Goal: Communication & Community: Answer question/provide support

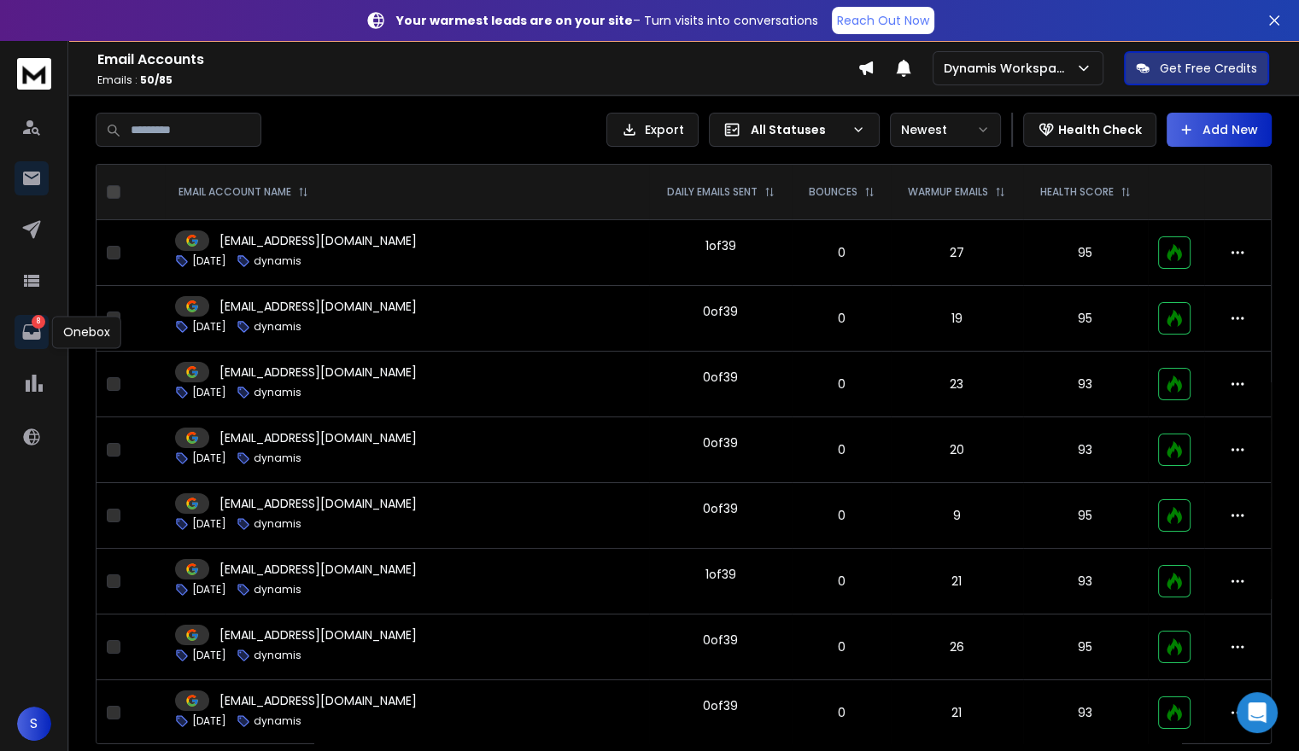
click at [28, 323] on icon at bounding box center [31, 332] width 20 height 20
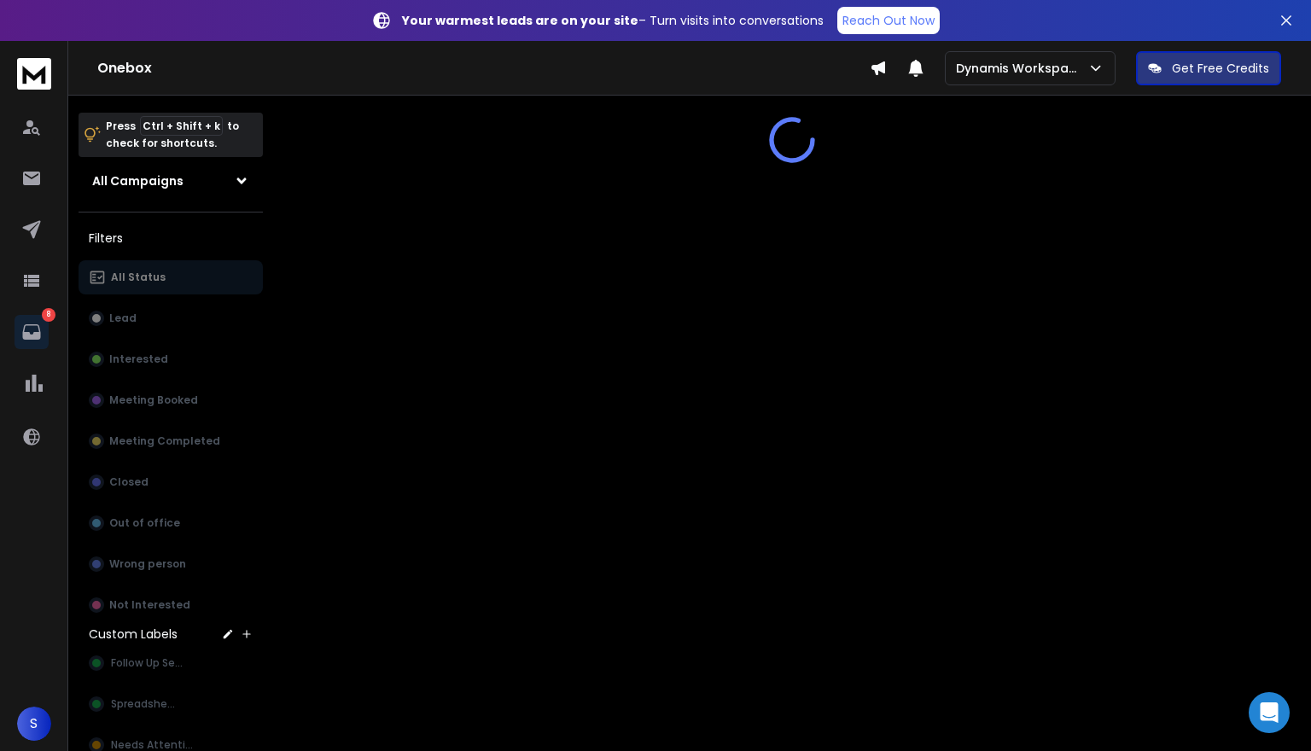
click at [168, 321] on div "All Status Lead Interested Meeting Booked Meeting Completed Closed Out of offic…" at bounding box center [171, 441] width 184 height 362
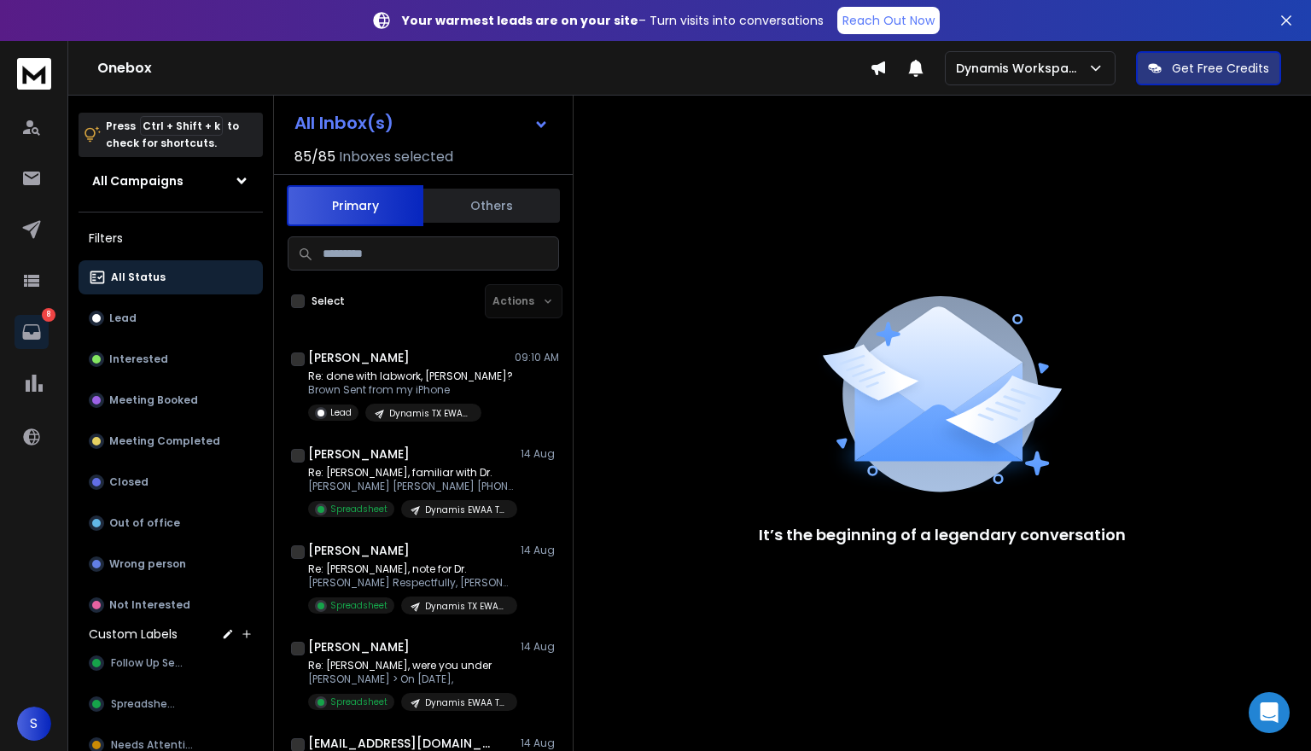
click at [168, 321] on button "Lead" at bounding box center [171, 318] width 184 height 34
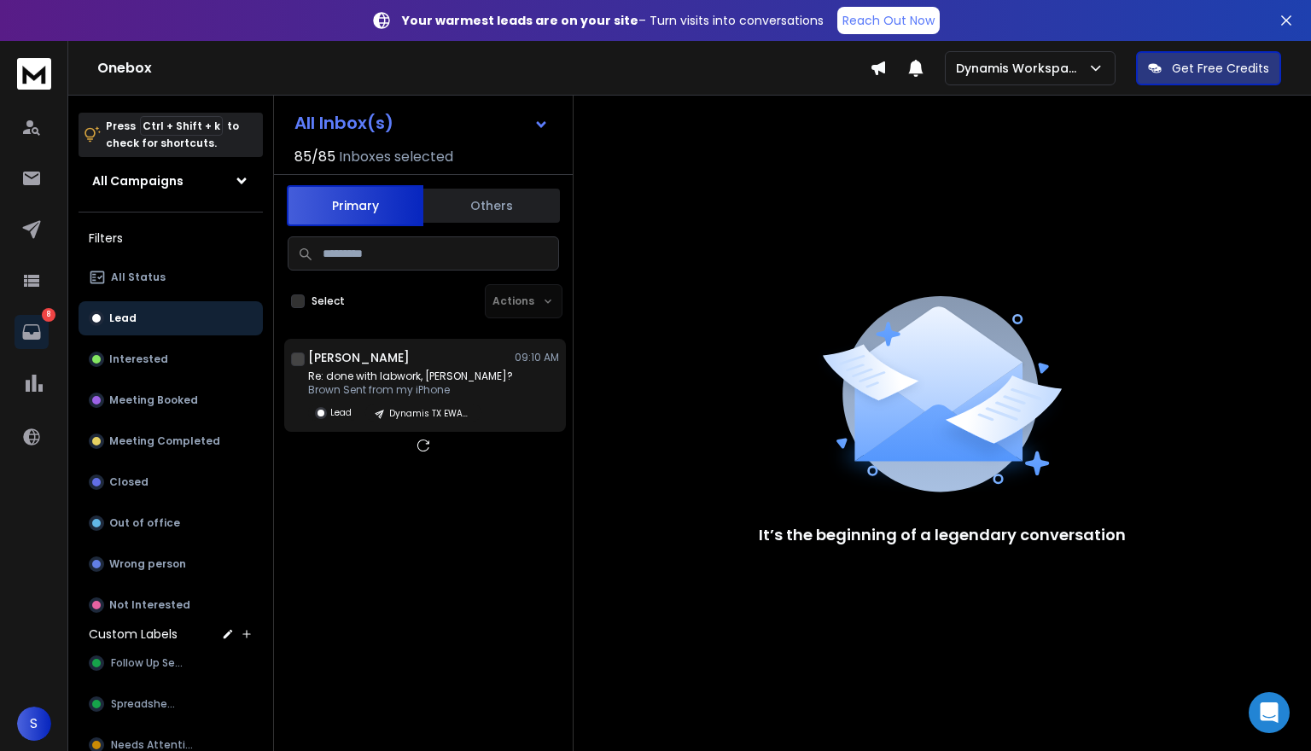
click at [400, 374] on p "Re: done with labwork, [PERSON_NAME]?" at bounding box center [410, 377] width 205 height 14
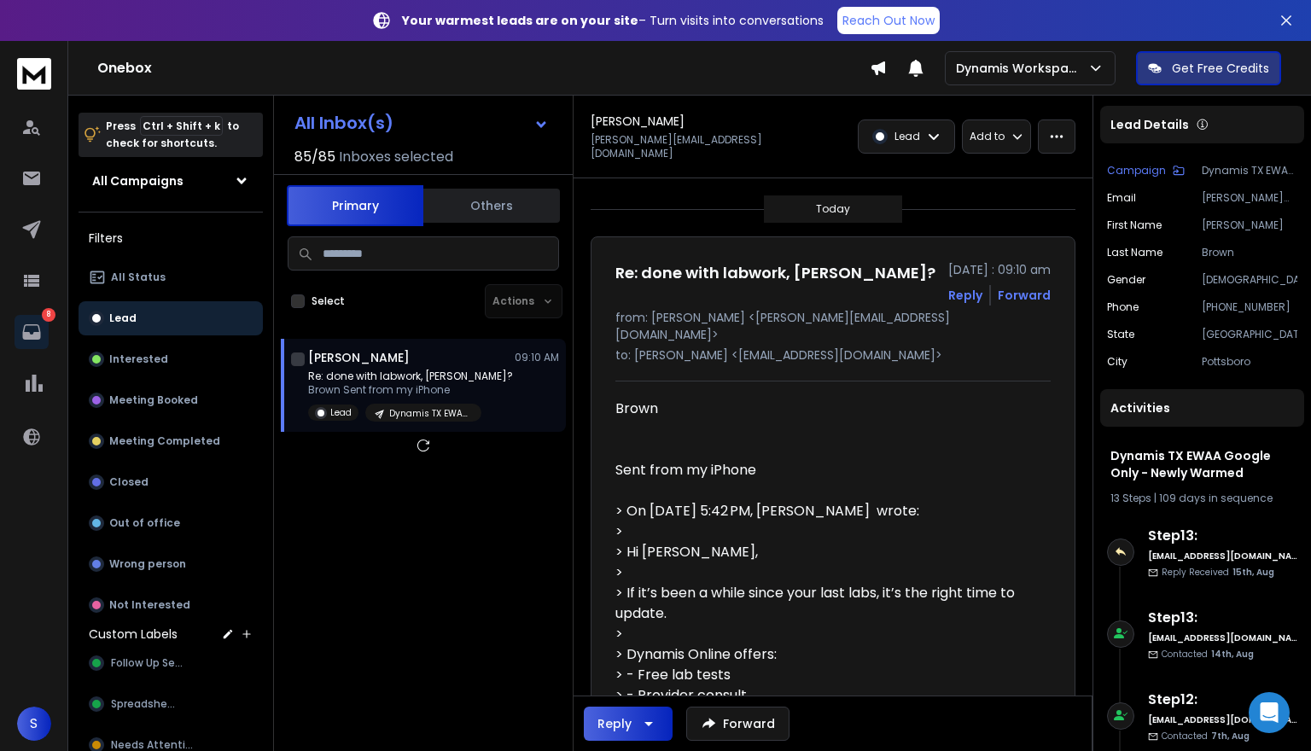
click at [958, 287] on button "Reply" at bounding box center [966, 295] width 34 height 17
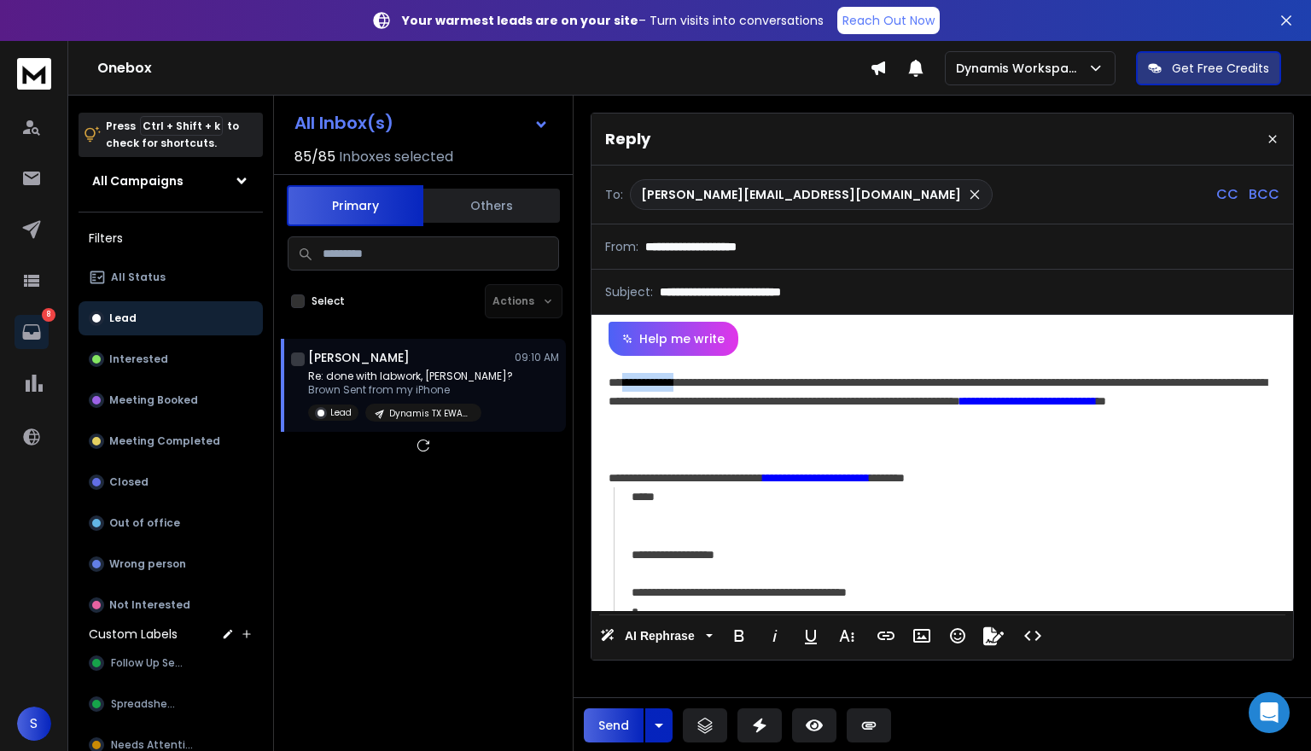
drag, startPoint x: 688, startPoint y: 378, endPoint x: 622, endPoint y: 376, distance: 66.6
click at [622, 377] on span "**********" at bounding box center [938, 392] width 658 height 31
click at [827, 430] on div at bounding box center [940, 421] width 663 height 19
click at [611, 726] on button "Send" at bounding box center [614, 726] width 60 height 34
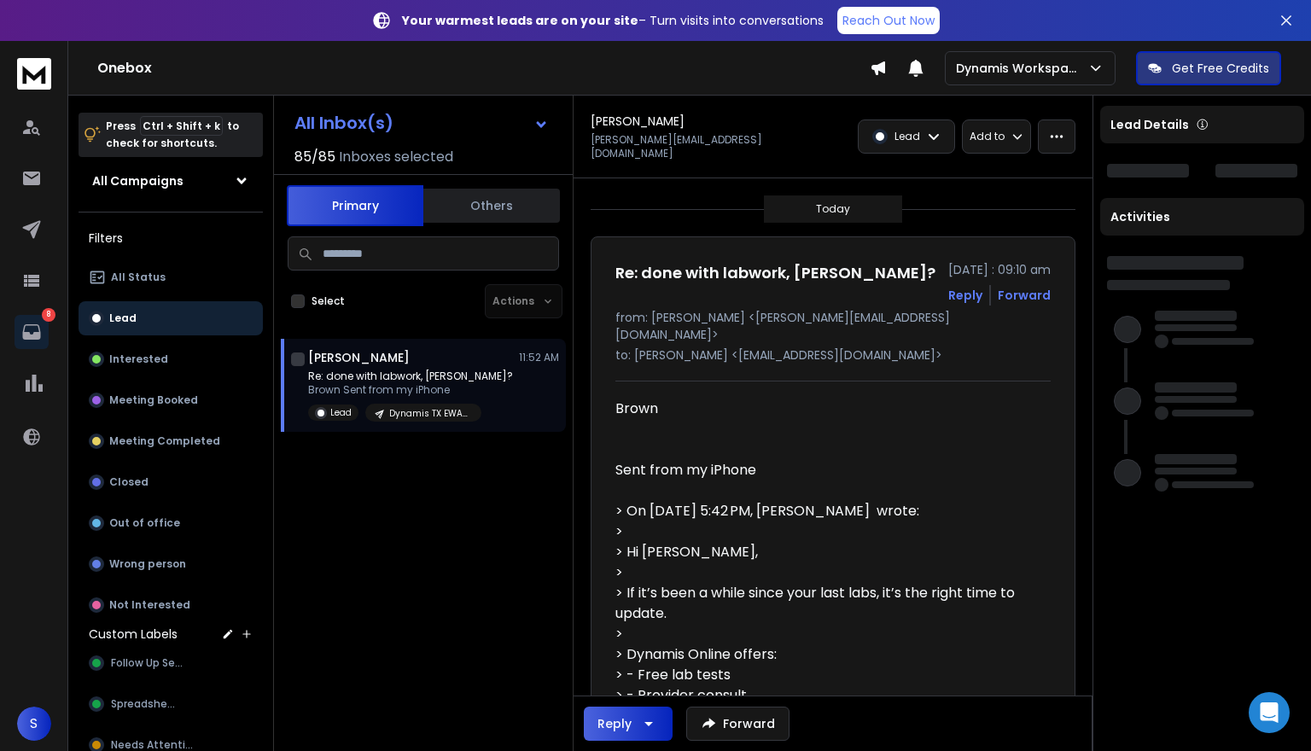
click at [920, 130] on p "Lead" at bounding box center [908, 137] width 26 height 14
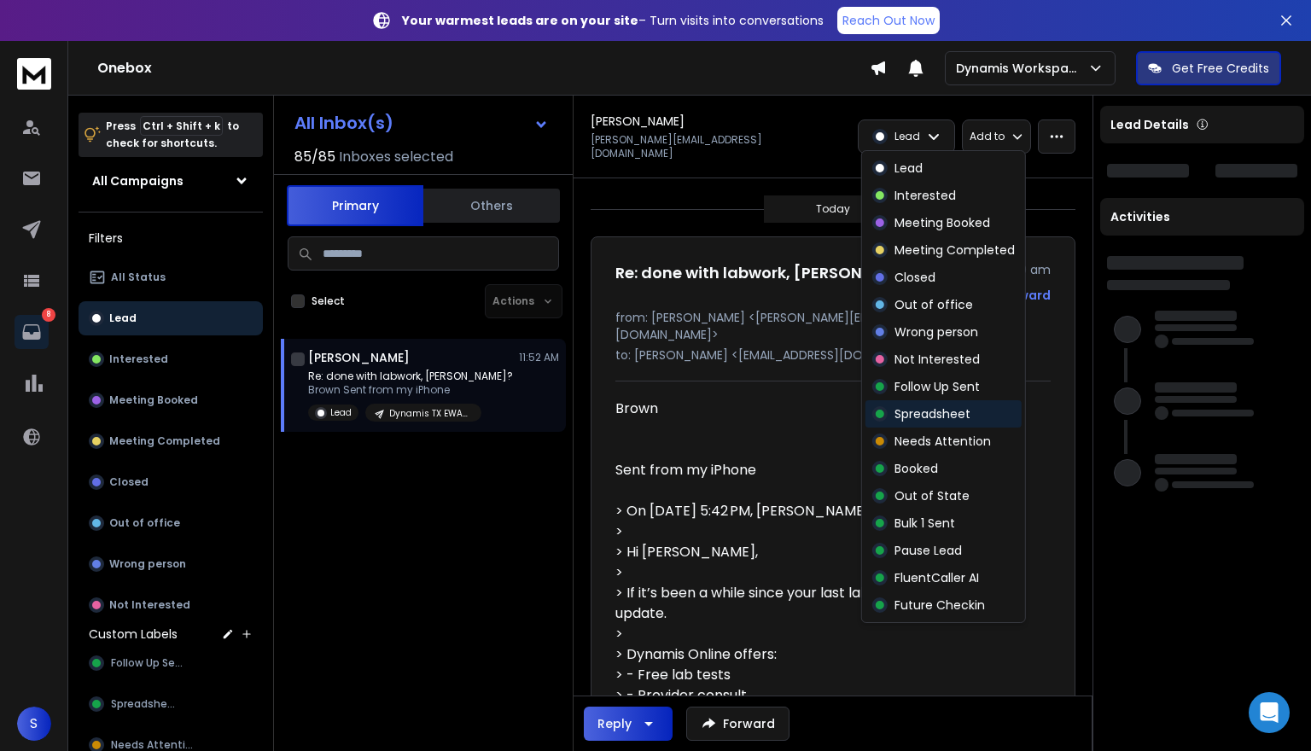
click at [957, 413] on p "Spreadsheet" at bounding box center [933, 414] width 76 height 17
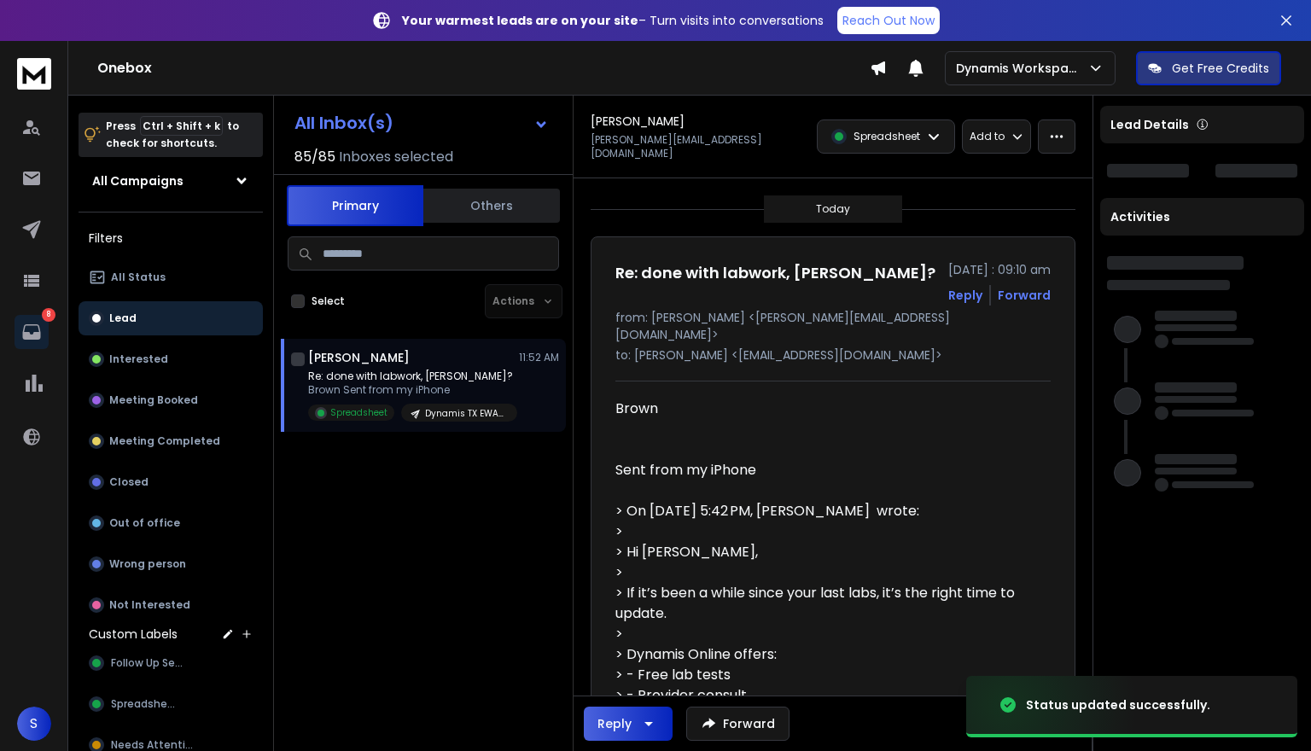
click at [424, 373] on p "Re: done with labwork, [PERSON_NAME]?" at bounding box center [410, 377] width 205 height 14
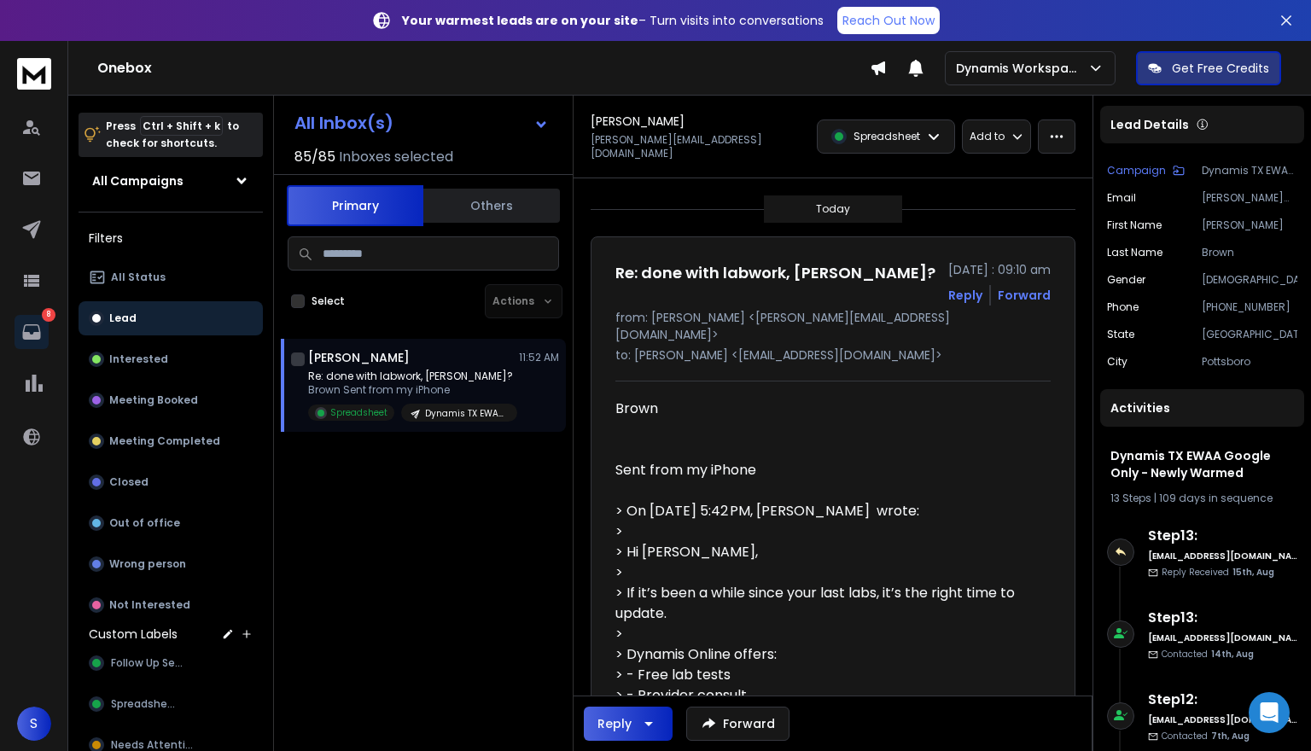
click at [1221, 256] on p "Brown" at bounding box center [1250, 253] width 96 height 14
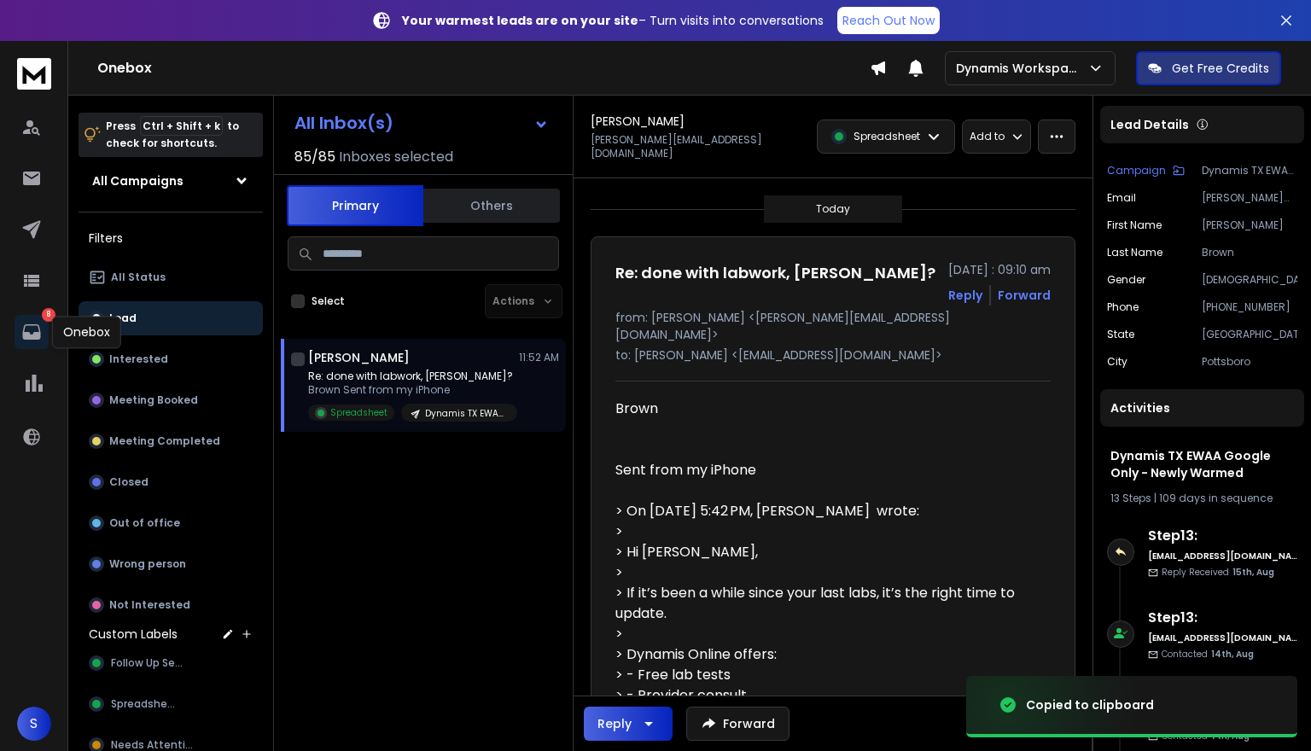
click at [37, 330] on icon at bounding box center [31, 332] width 20 height 20
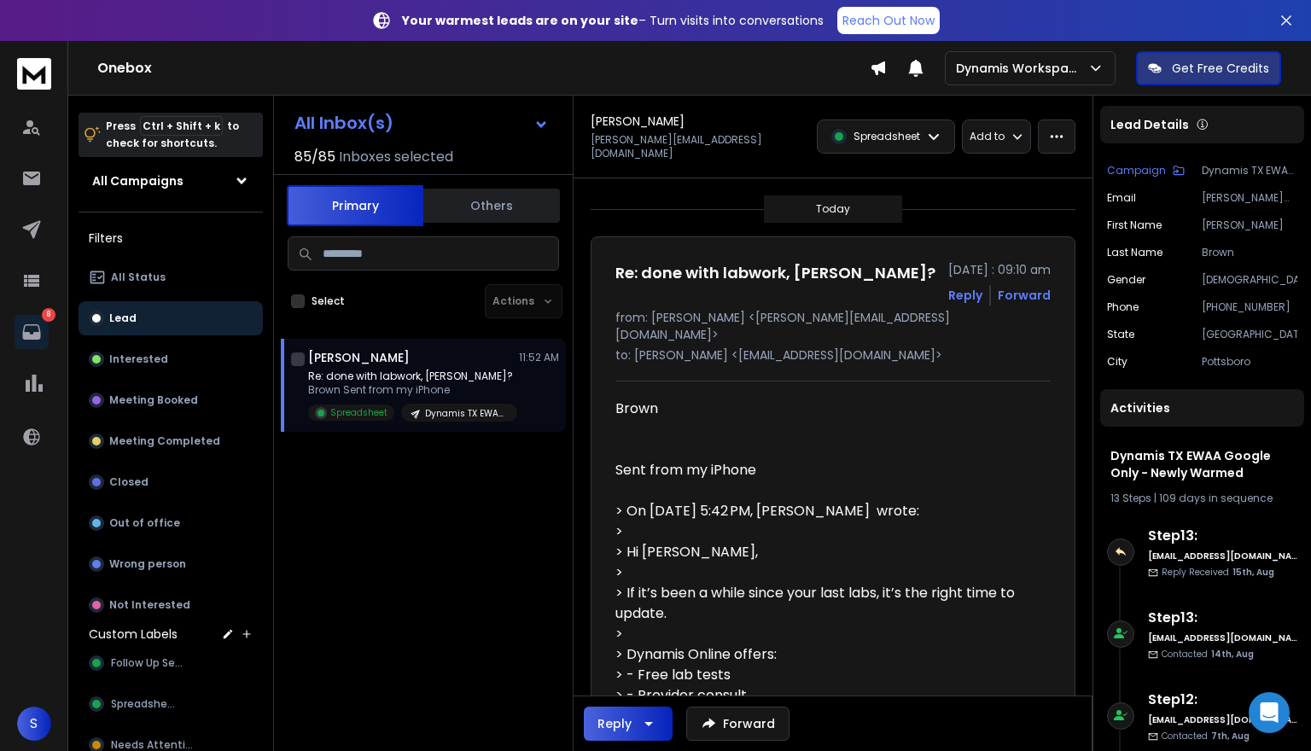
click at [1206, 225] on p "Erin" at bounding box center [1250, 226] width 96 height 14
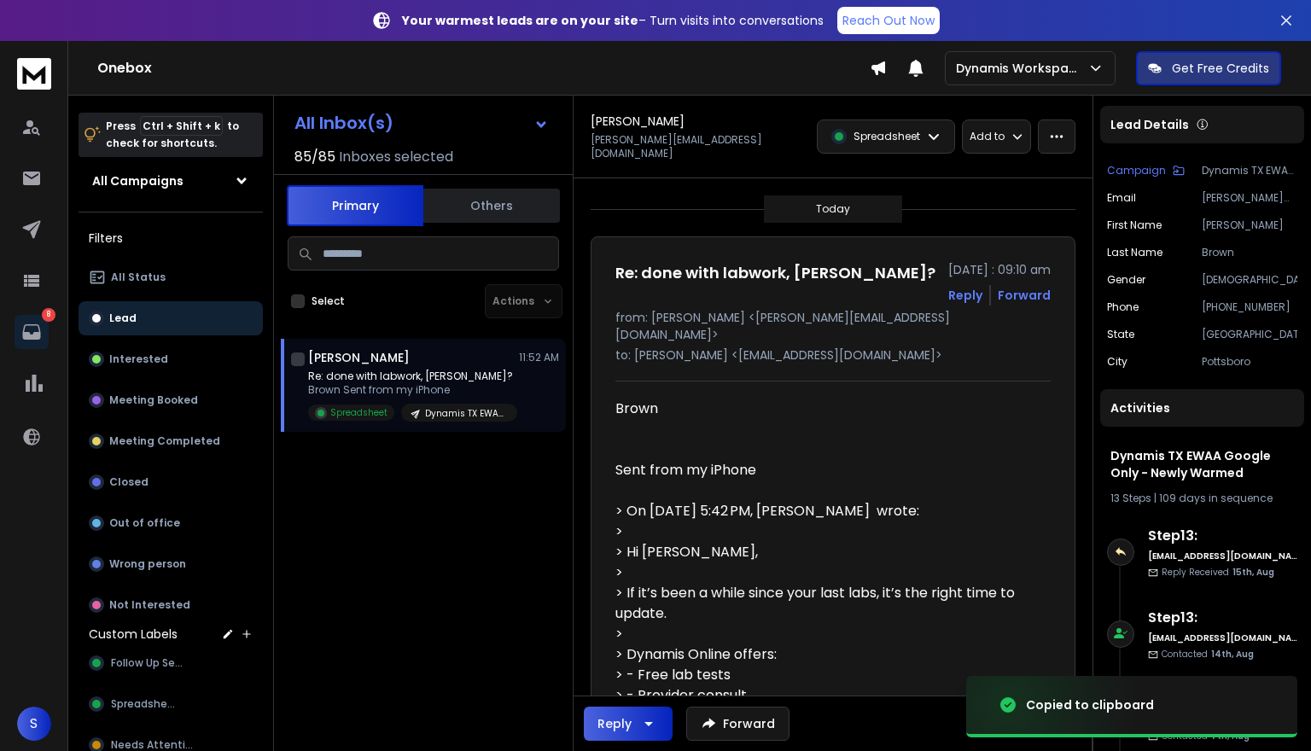
click at [1227, 307] on p "(903) 717-0244" at bounding box center [1250, 308] width 96 height 14
click at [3, 559] on div "8 S" at bounding box center [34, 399] width 68 height 717
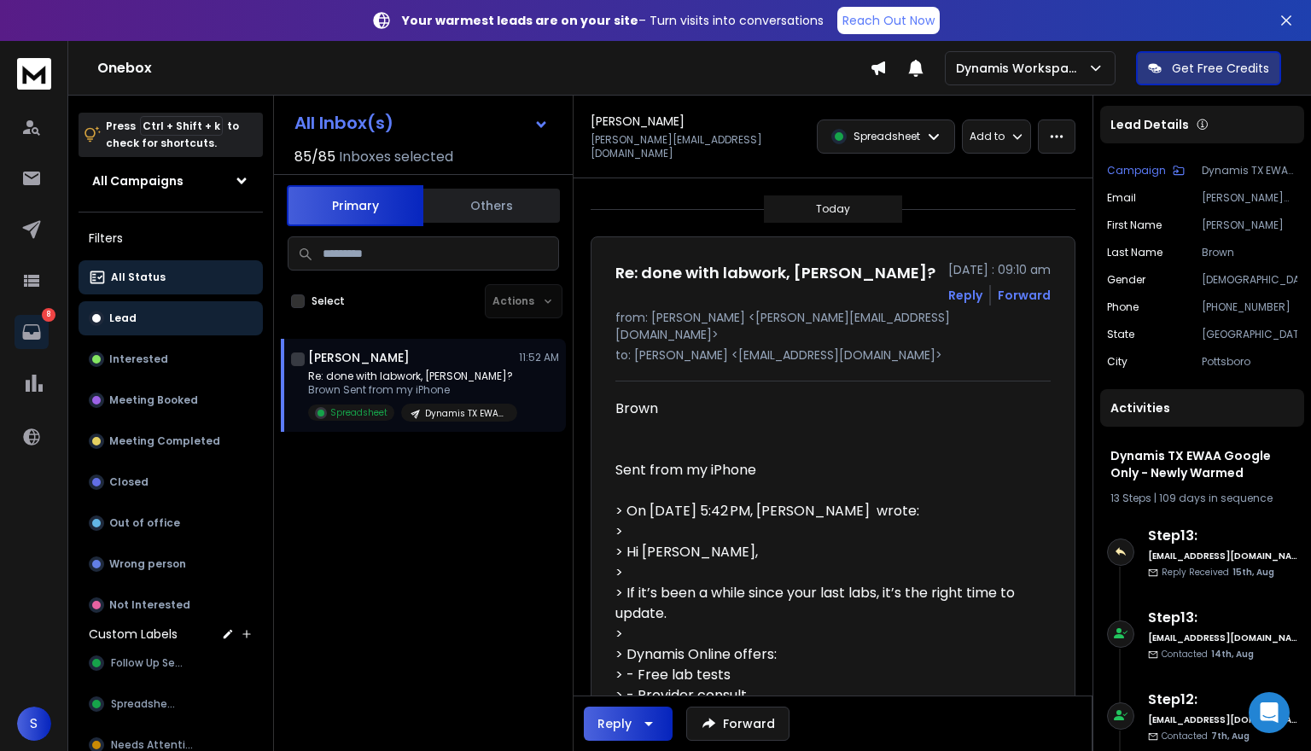
click at [150, 280] on p "All Status" at bounding box center [138, 278] width 55 height 14
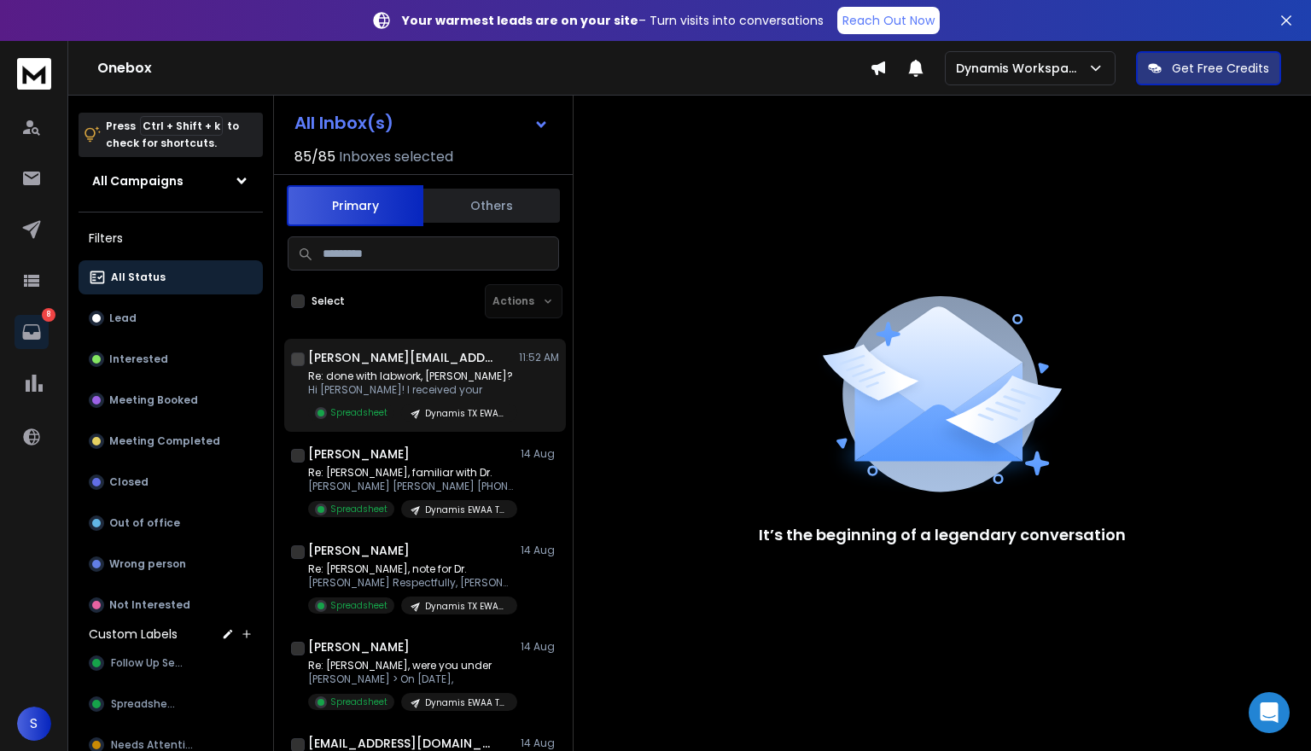
click at [391, 354] on h1 "[PERSON_NAME][EMAIL_ADDRESS][DOMAIN_NAME]" at bounding box center [402, 357] width 188 height 17
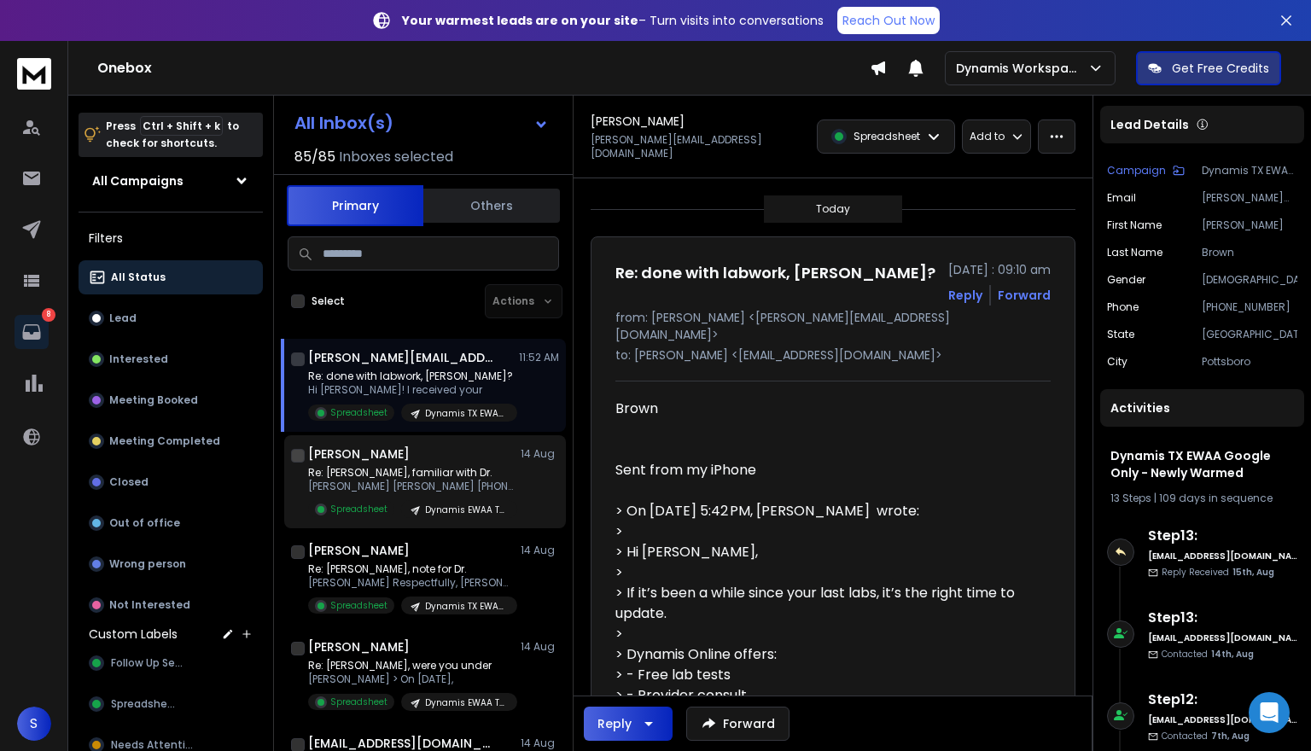
click at [406, 485] on p "Weaver Kevin Weaver 972-672-2675 Sent" at bounding box center [410, 487] width 205 height 14
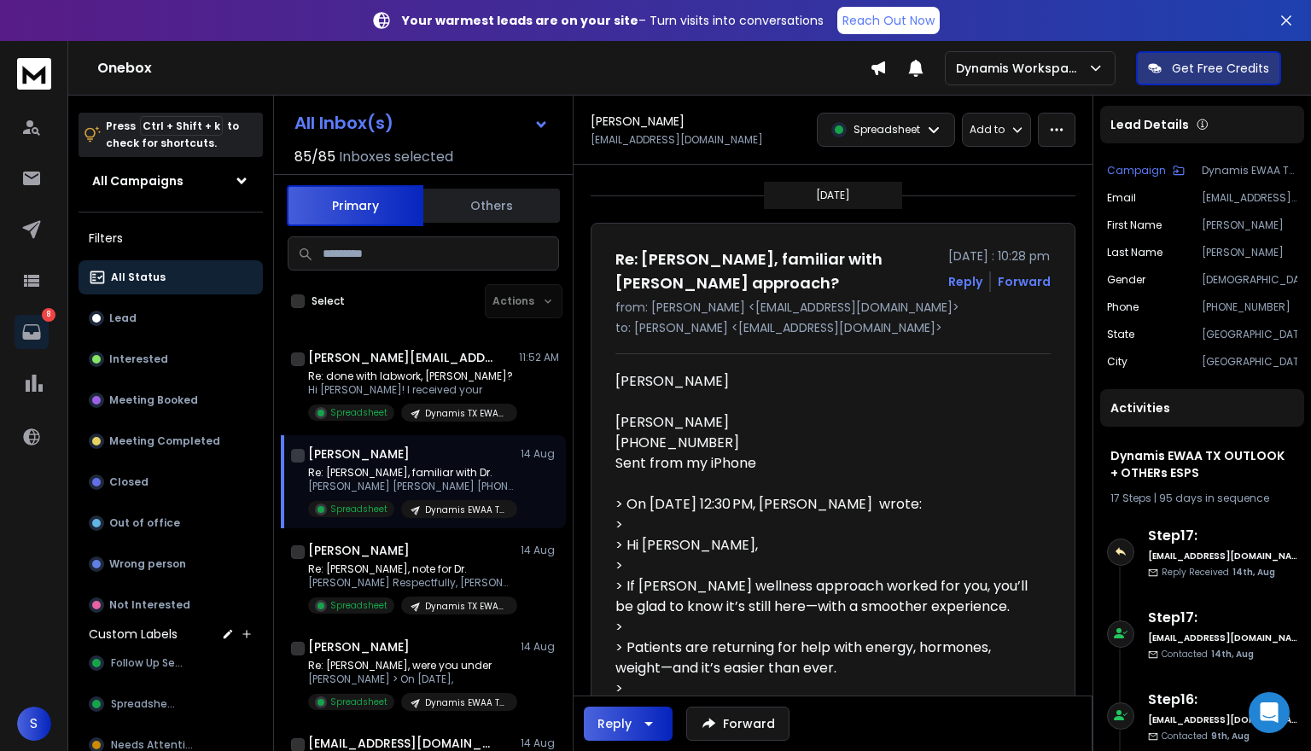
click at [970, 282] on button "Reply" at bounding box center [966, 281] width 34 height 17
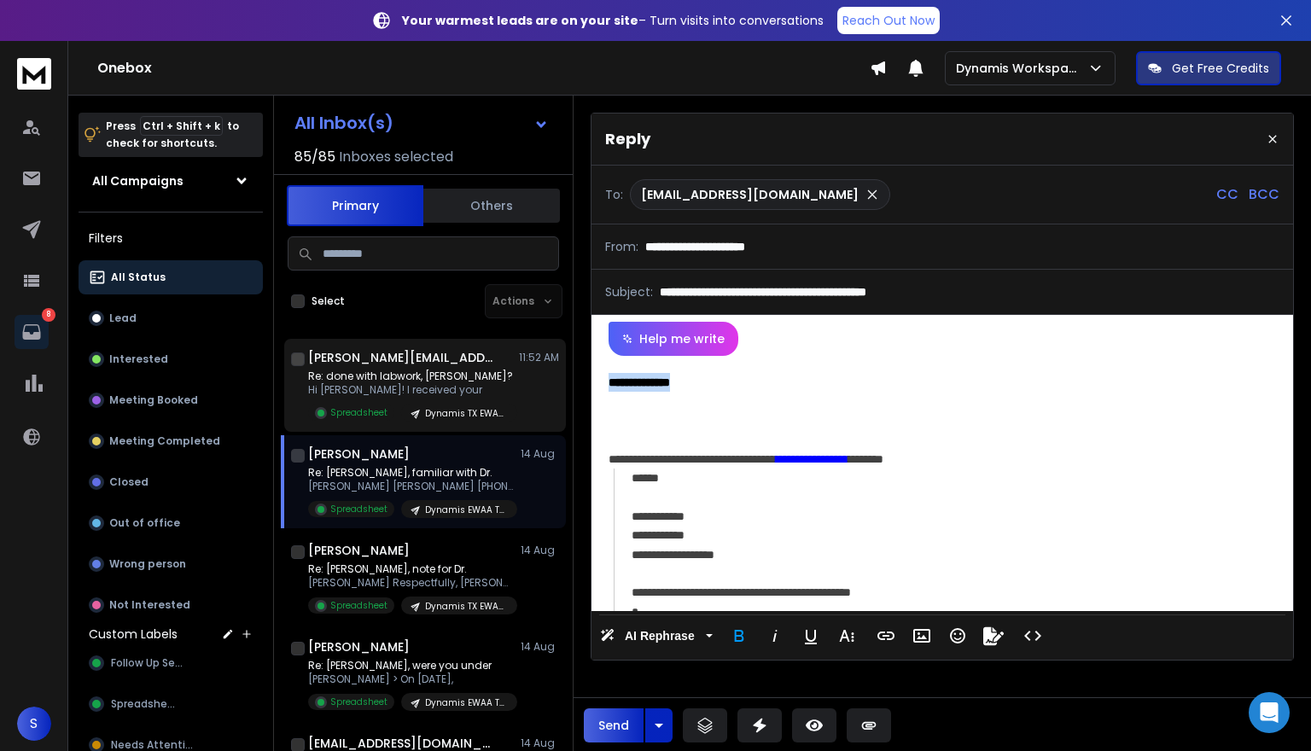
drag, startPoint x: 738, startPoint y: 383, endPoint x: 540, endPoint y: 383, distance: 198.1
click at [540, 383] on div "All Inbox(s) 85 / 85 Inboxes selected Primary Others Select Actions erin.kylebr…" at bounding box center [792, 471] width 1038 height 751
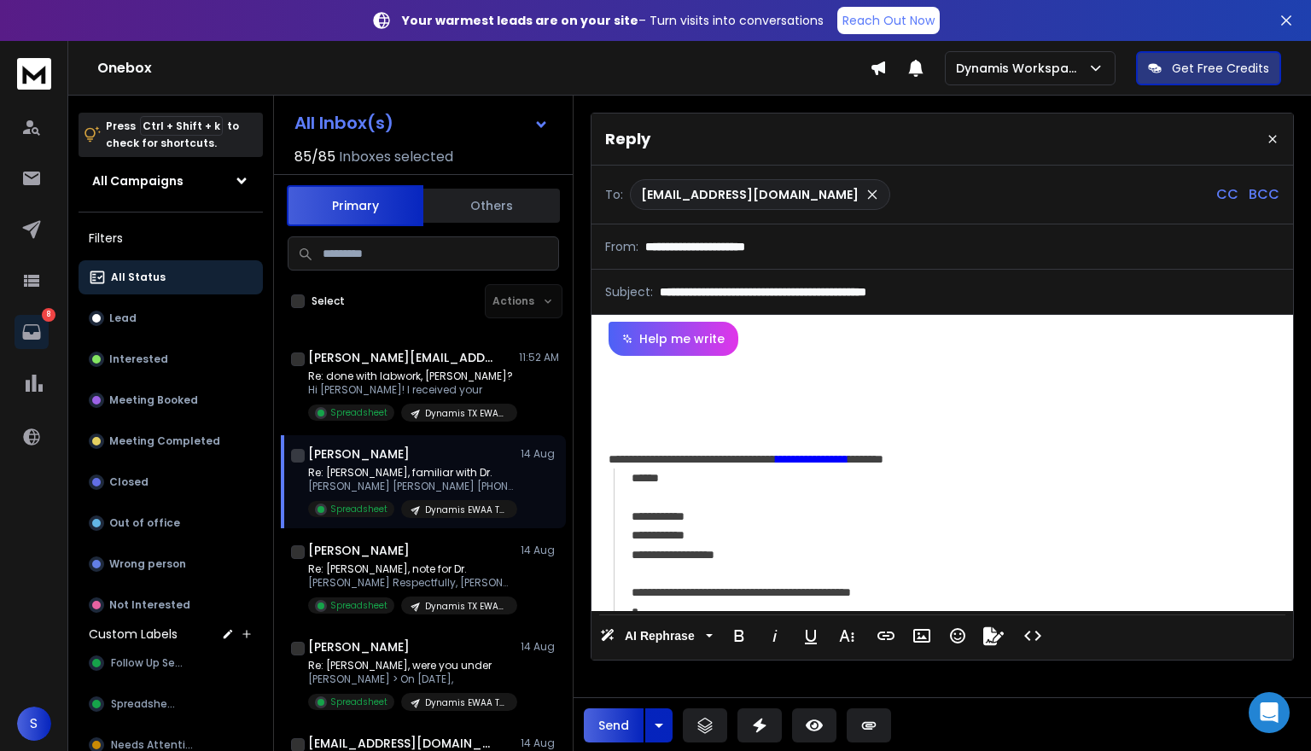
click at [1226, 272] on div "**********" at bounding box center [943, 292] width 702 height 44
click at [716, 407] on div at bounding box center [943, 401] width 668 height 19
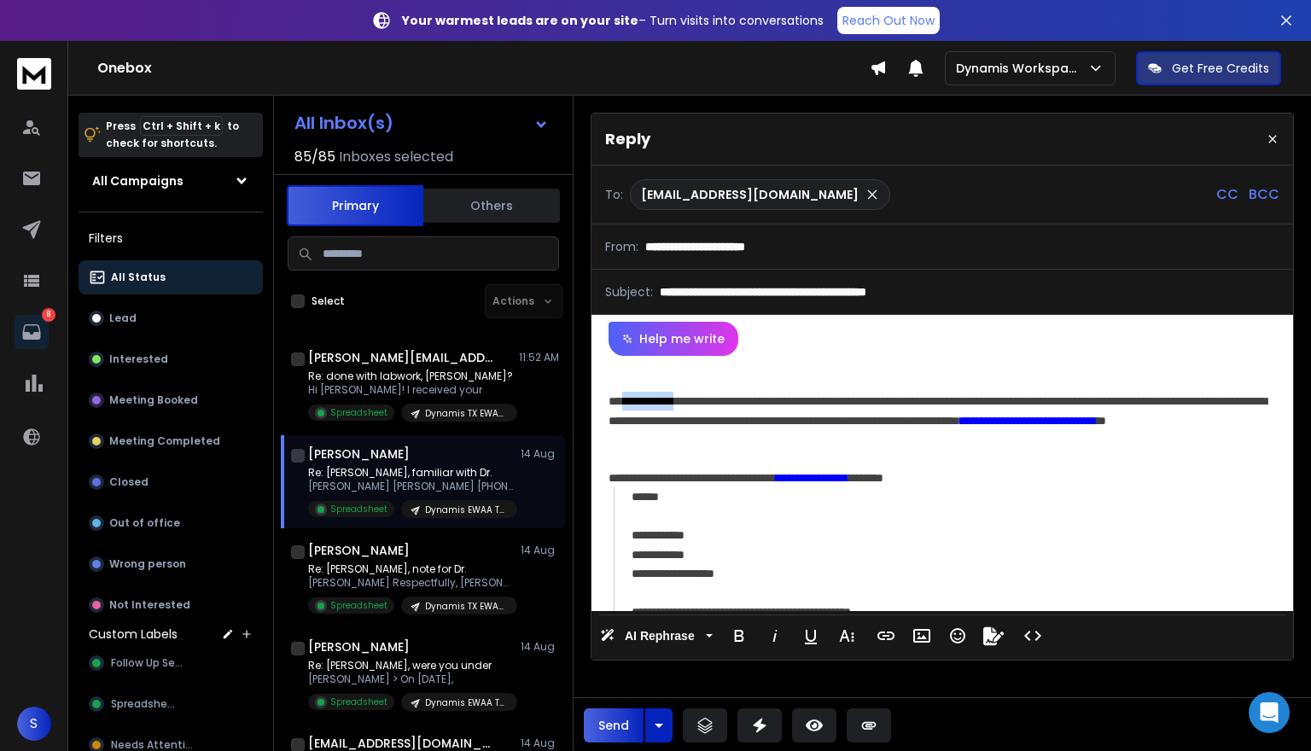
drag, startPoint x: 688, startPoint y: 402, endPoint x: 624, endPoint y: 404, distance: 64.1
click at [624, 404] on span "**********" at bounding box center [938, 410] width 658 height 31
click at [599, 738] on button "Send" at bounding box center [614, 726] width 60 height 34
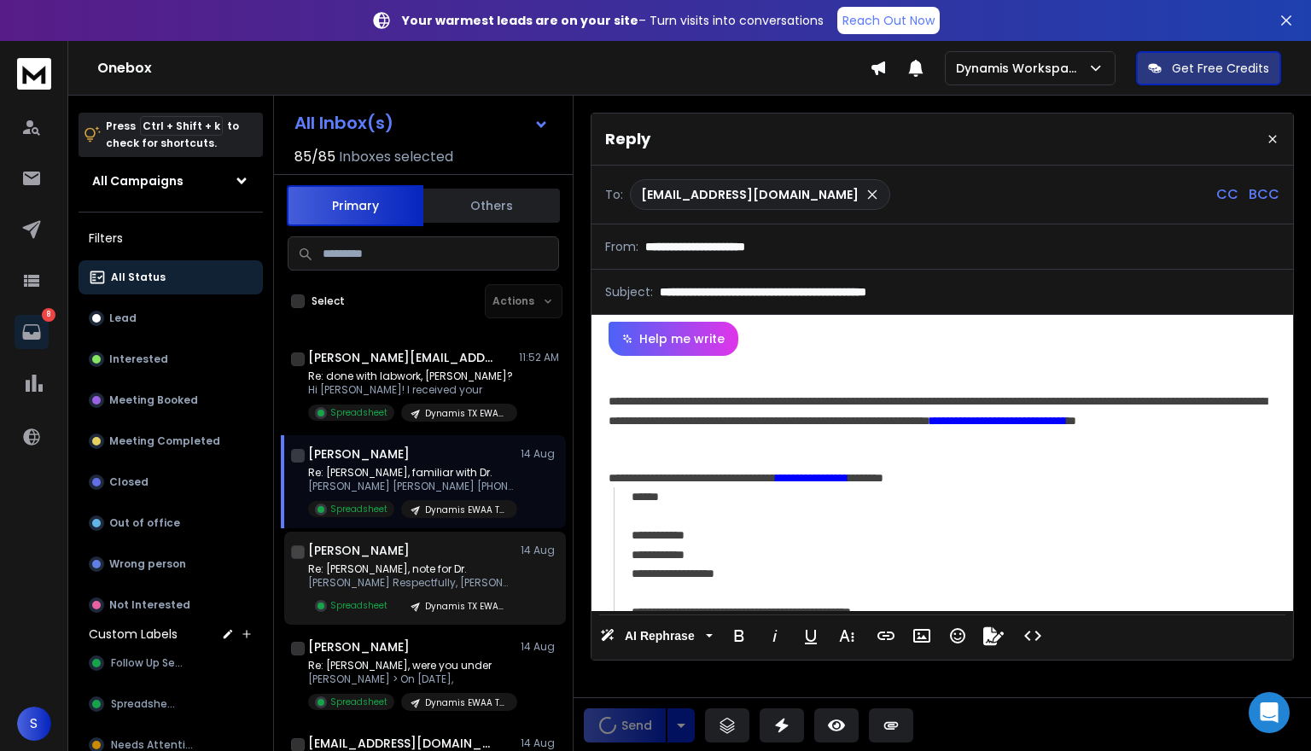
click at [375, 565] on p "Re: [PERSON_NAME], note for Dr." at bounding box center [410, 570] width 205 height 14
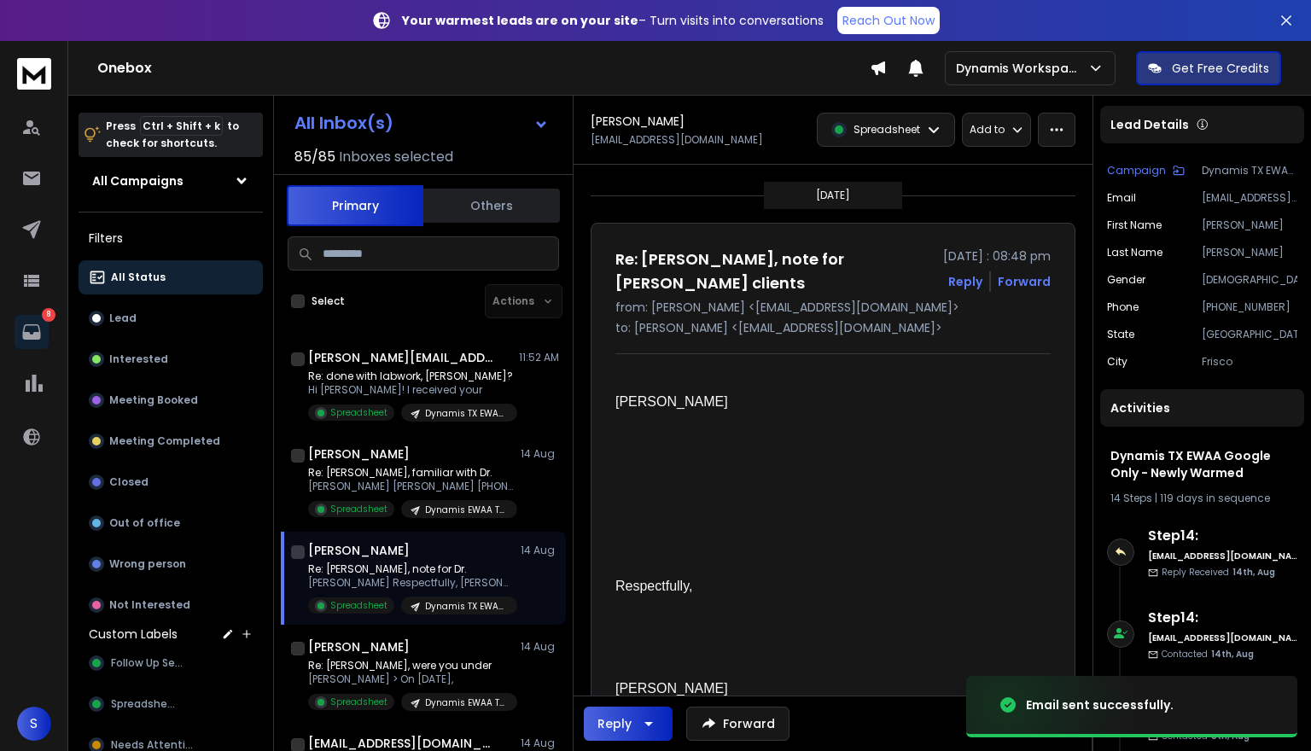
click at [963, 277] on button "Reply" at bounding box center [966, 281] width 34 height 17
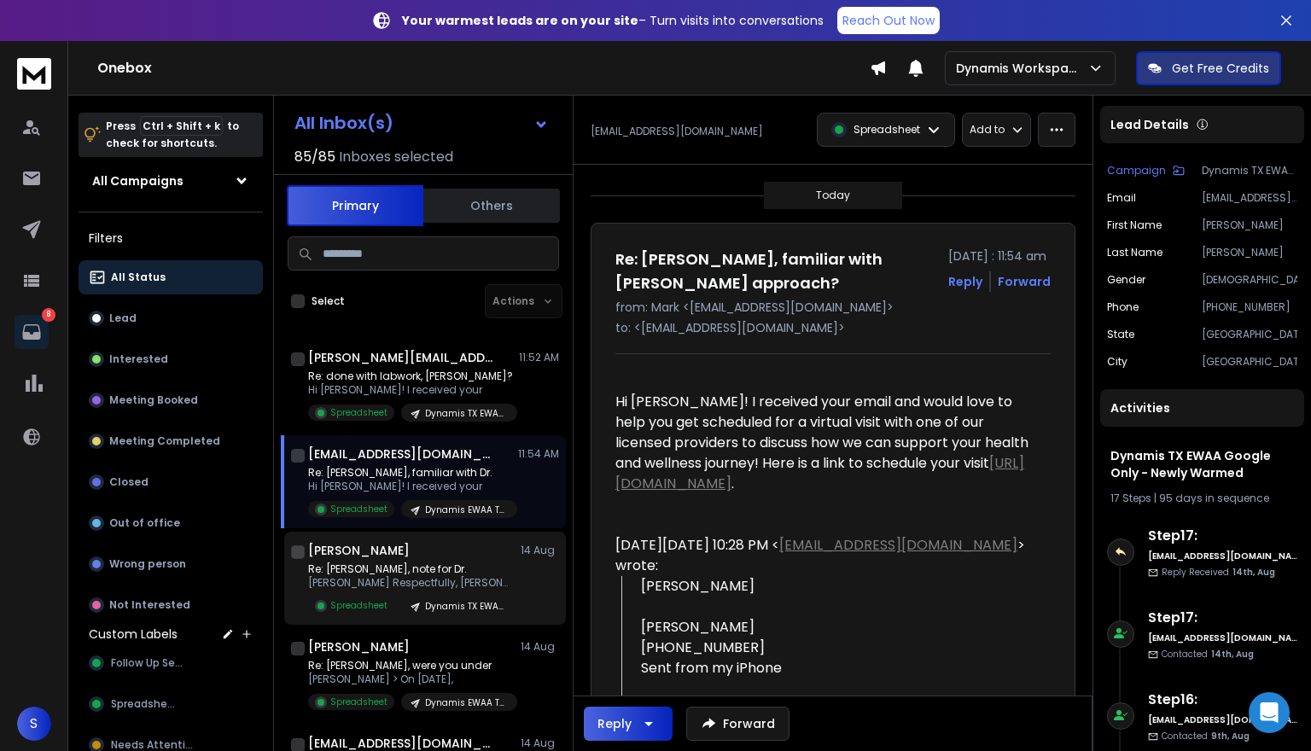
click at [393, 567] on p "Re: [PERSON_NAME], note for Dr." at bounding box center [410, 570] width 205 height 14
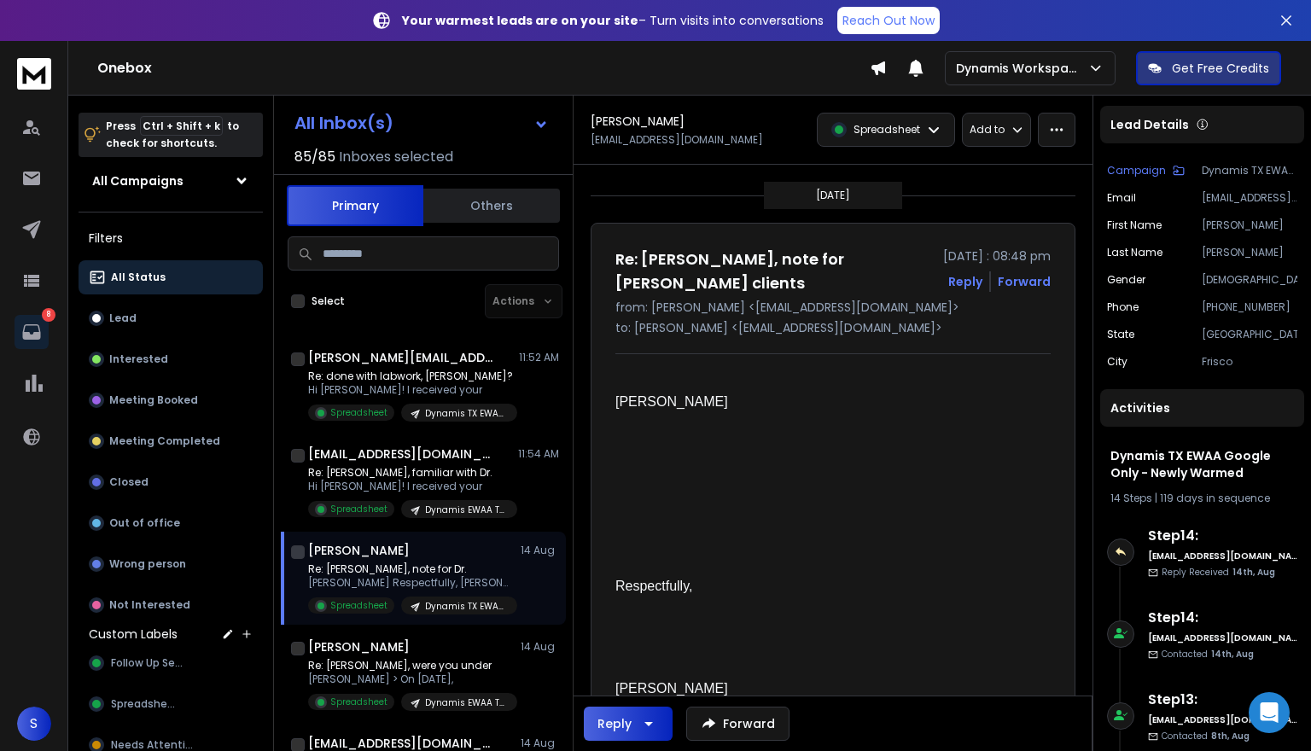
click at [961, 283] on button "Reply" at bounding box center [966, 281] width 34 height 17
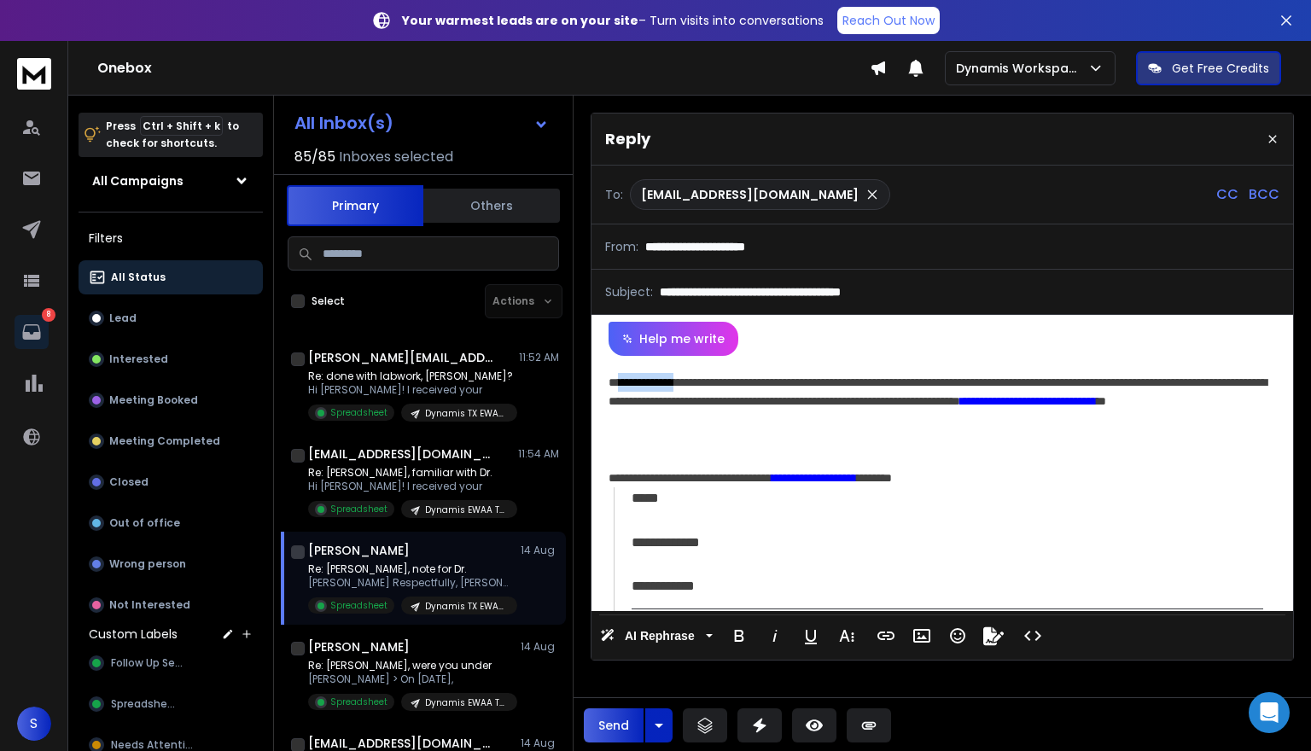
drag, startPoint x: 688, startPoint y: 382, endPoint x: 621, endPoint y: 379, distance: 67.5
click at [621, 379] on span "**********" at bounding box center [938, 392] width 658 height 31
click at [618, 731] on button "Send" at bounding box center [614, 726] width 60 height 34
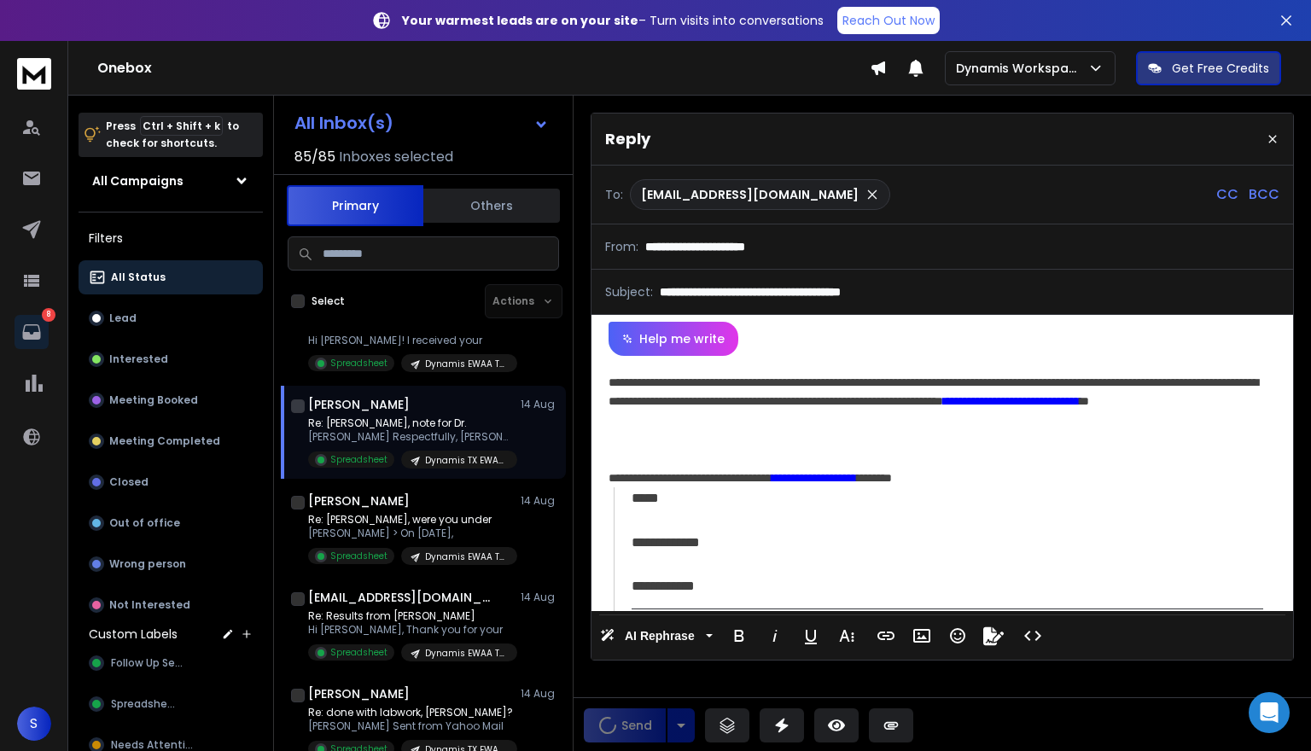
scroll to position [171, 0]
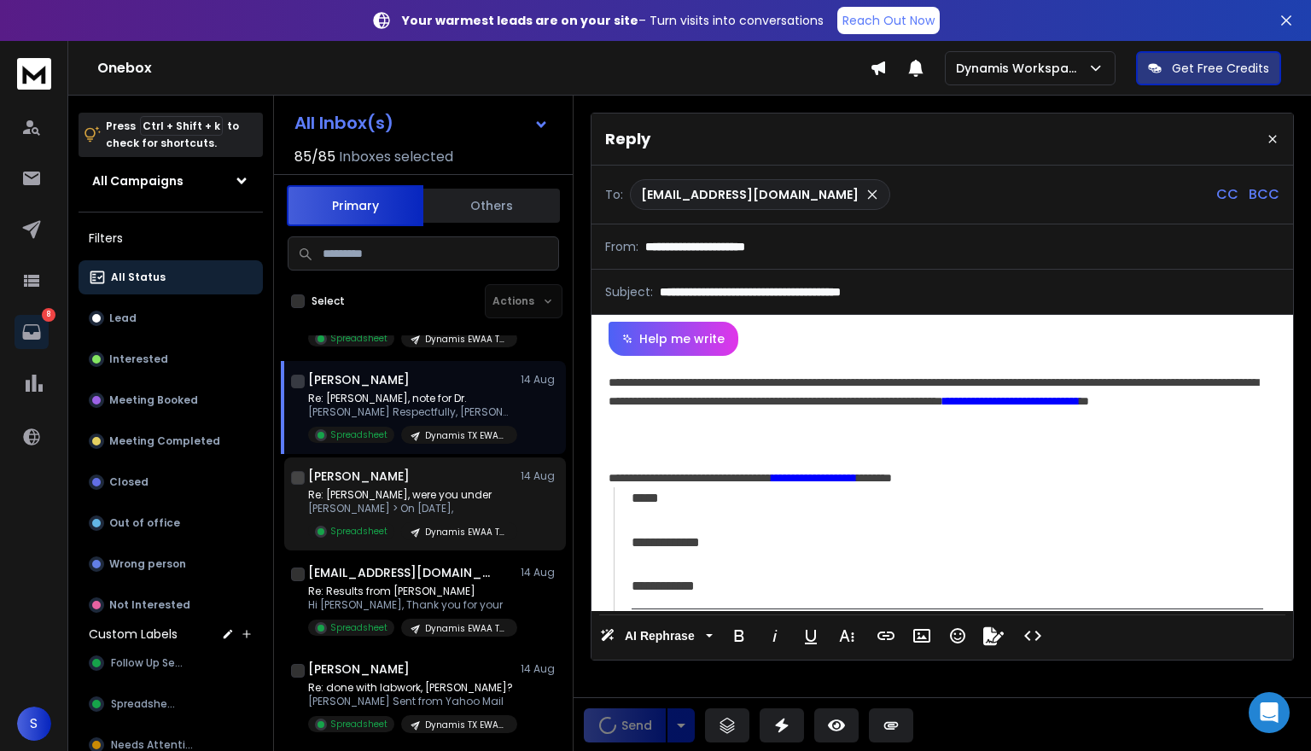
click at [390, 486] on div "RICHARD WILLIAMS 14 Aug Re: Richard, were you under Williams > On Aug 14, Sprea…" at bounding box center [433, 504] width 251 height 73
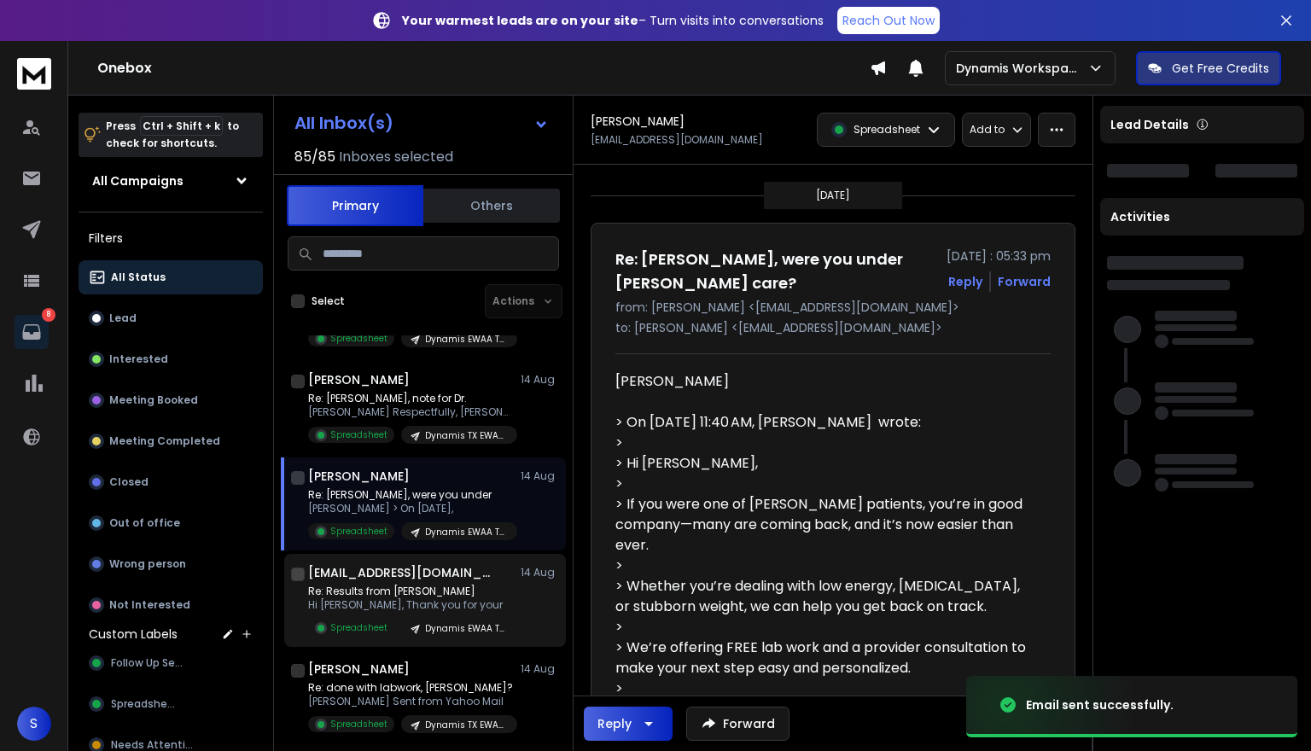
click at [372, 590] on p "Re: Results from [PERSON_NAME]" at bounding box center [410, 592] width 205 height 14
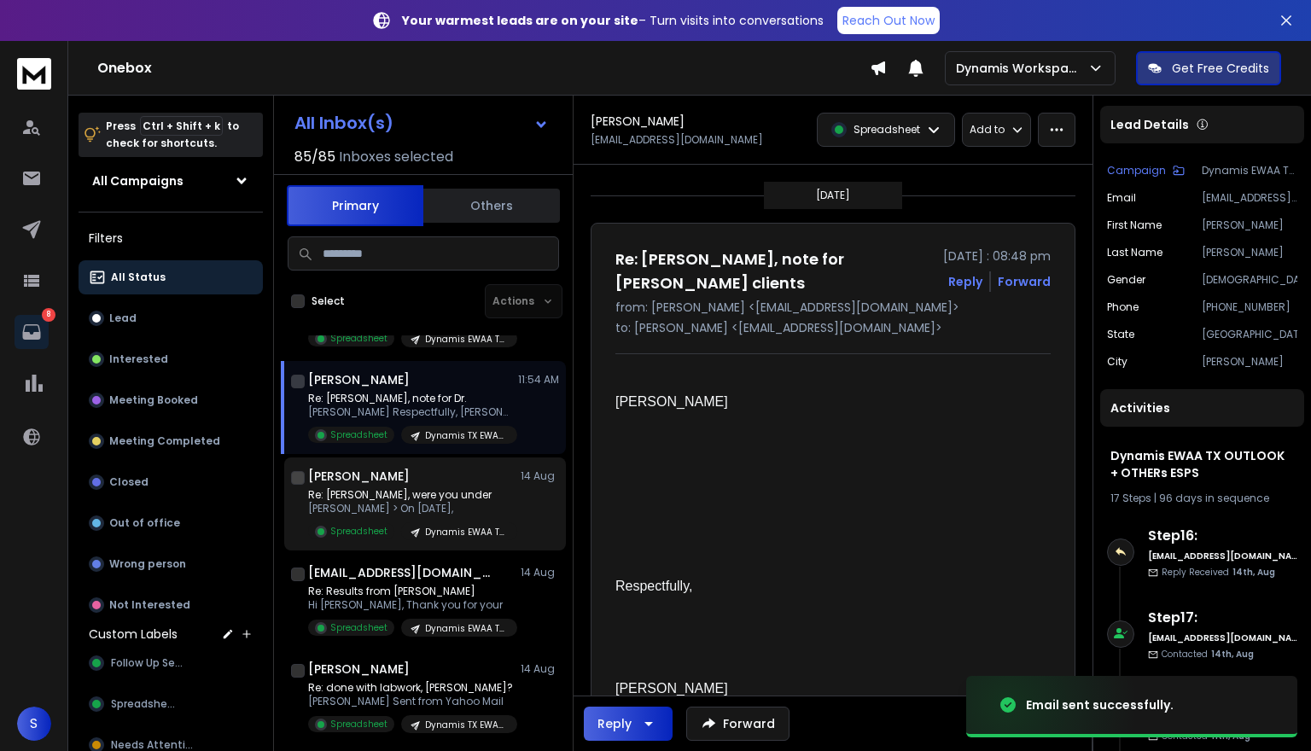
click at [369, 499] on p "Re: [PERSON_NAME], were you under" at bounding box center [410, 495] width 205 height 14
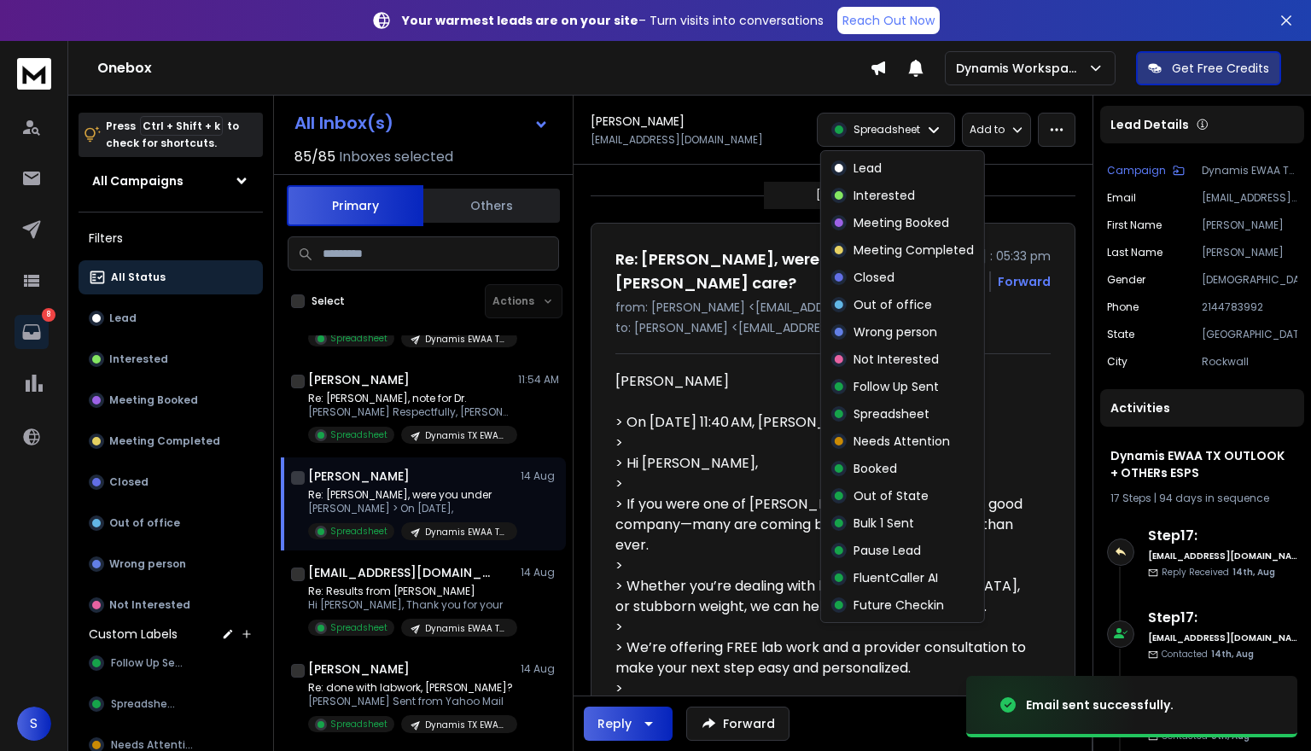
click at [895, 132] on p "Spreadsheet" at bounding box center [887, 130] width 67 height 14
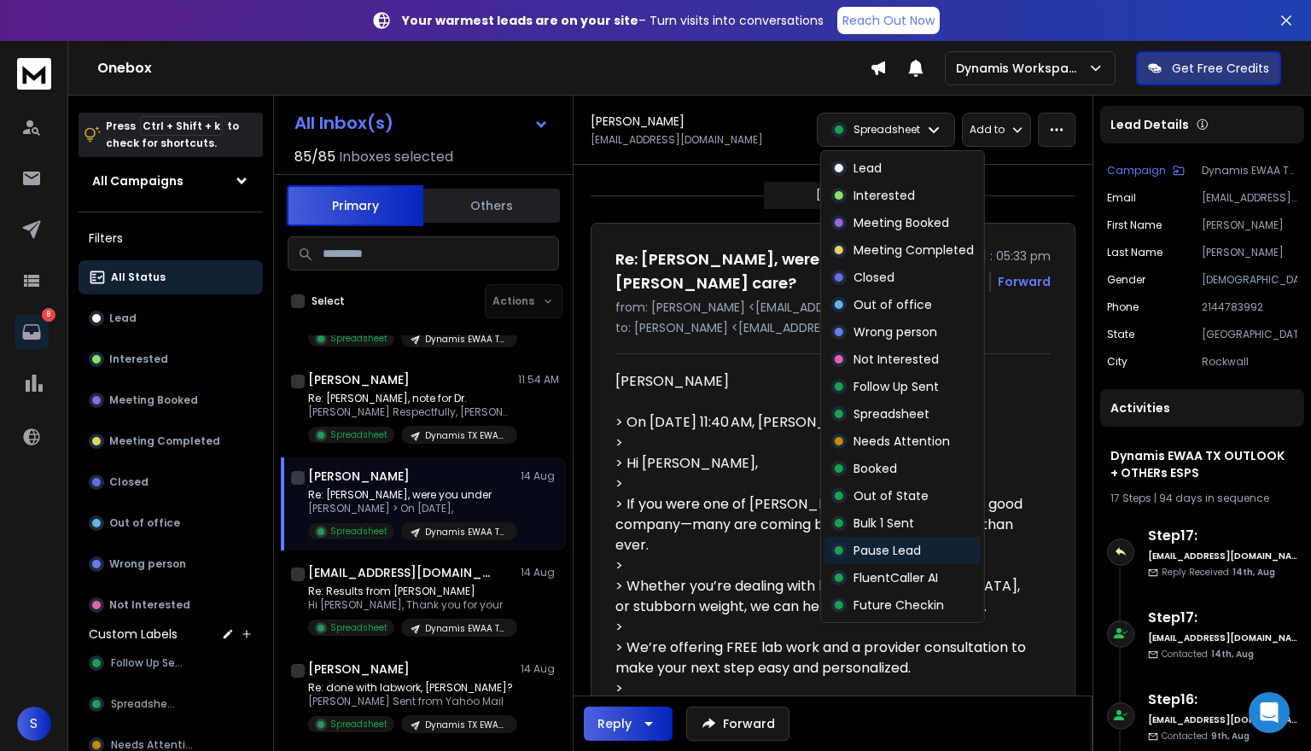
click at [930, 546] on div "Pause Lead" at bounding box center [903, 550] width 156 height 27
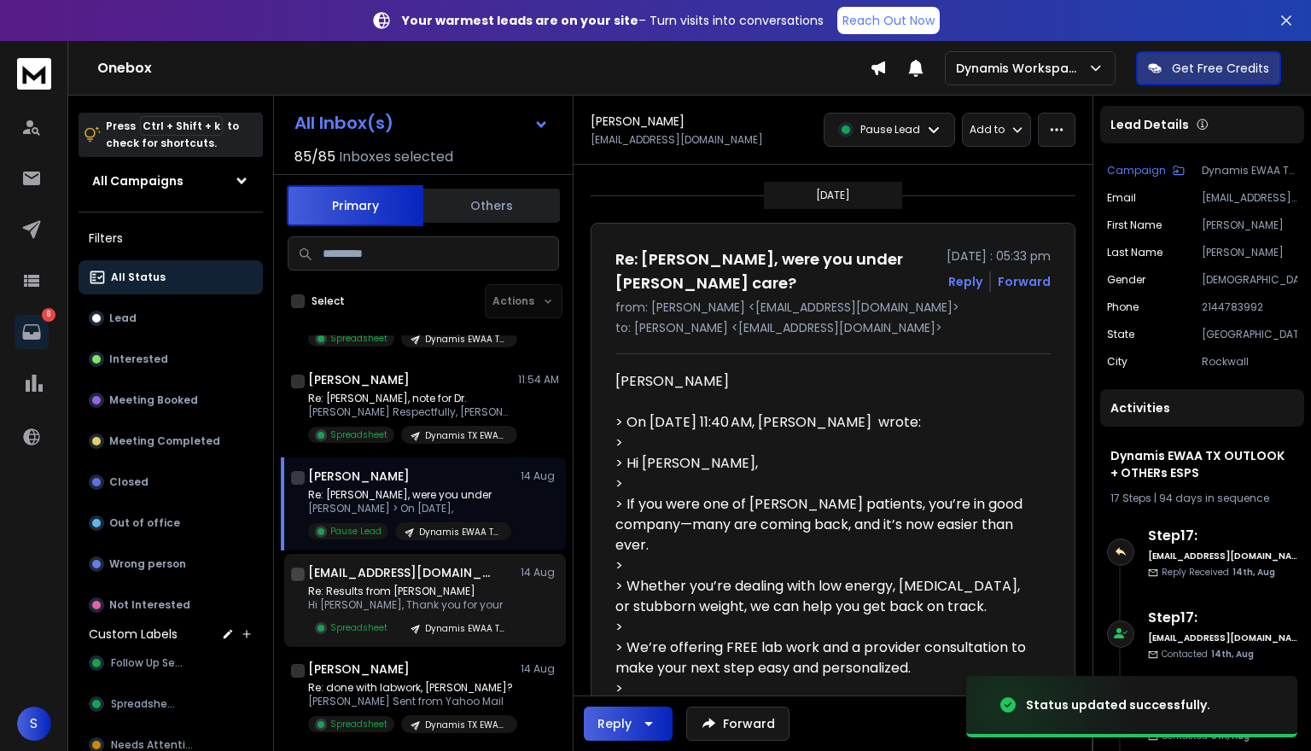
click at [377, 579] on h1 "[EMAIL_ADDRESS][DOMAIN_NAME]" at bounding box center [402, 572] width 188 height 17
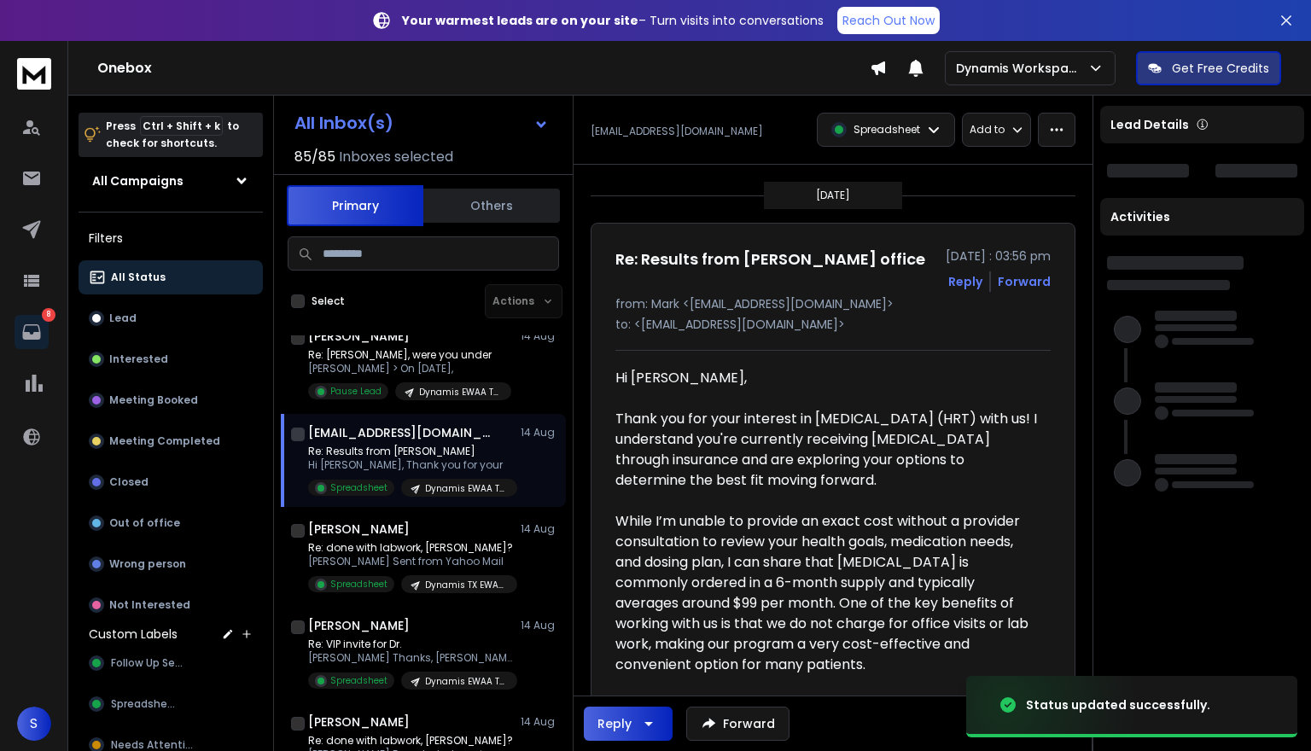
scroll to position [342, 0]
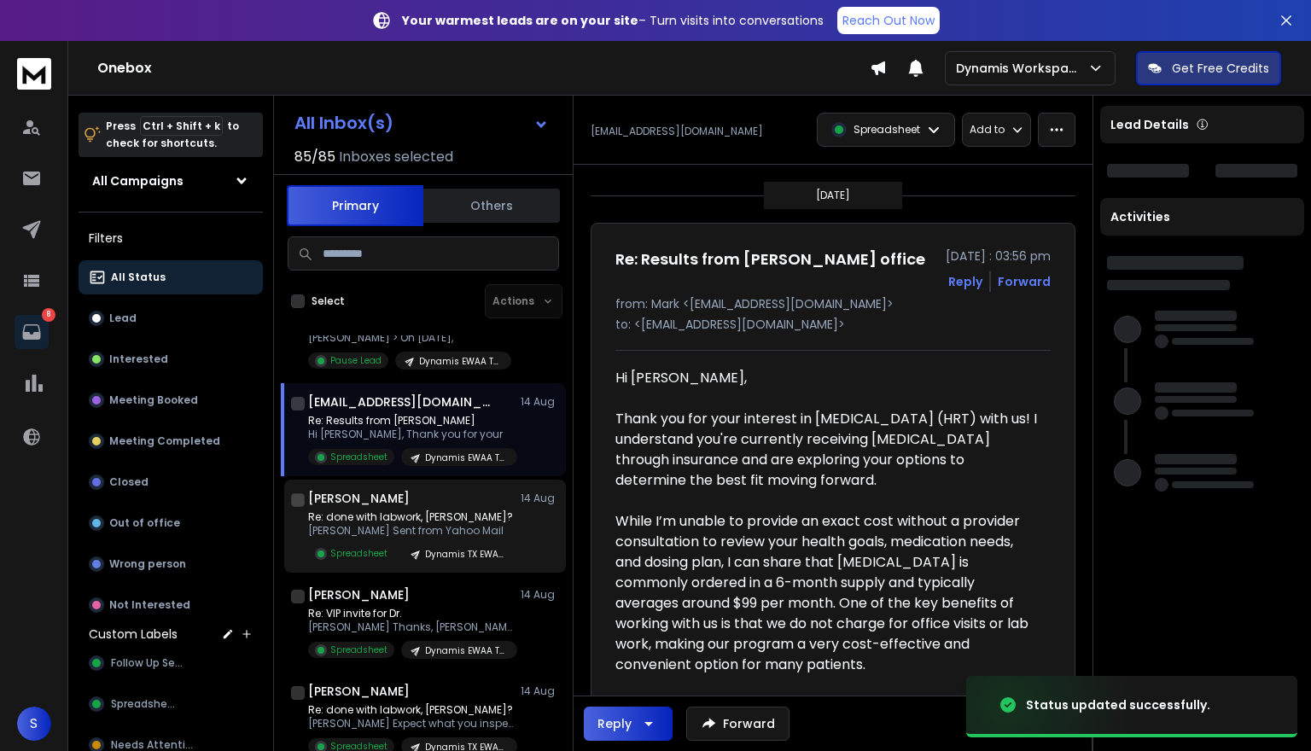
click at [384, 501] on h1 "Harvey Arthur" at bounding box center [359, 498] width 102 height 17
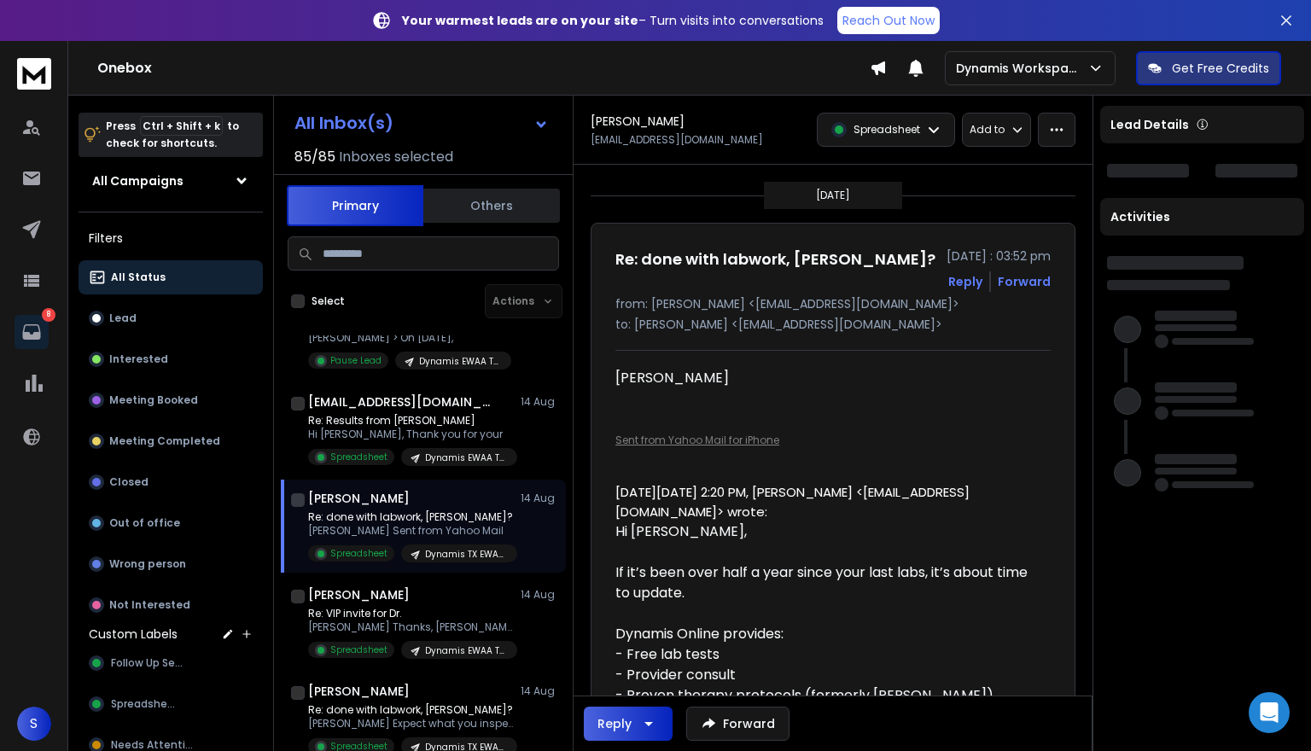
click at [967, 285] on button "Reply" at bounding box center [966, 281] width 34 height 17
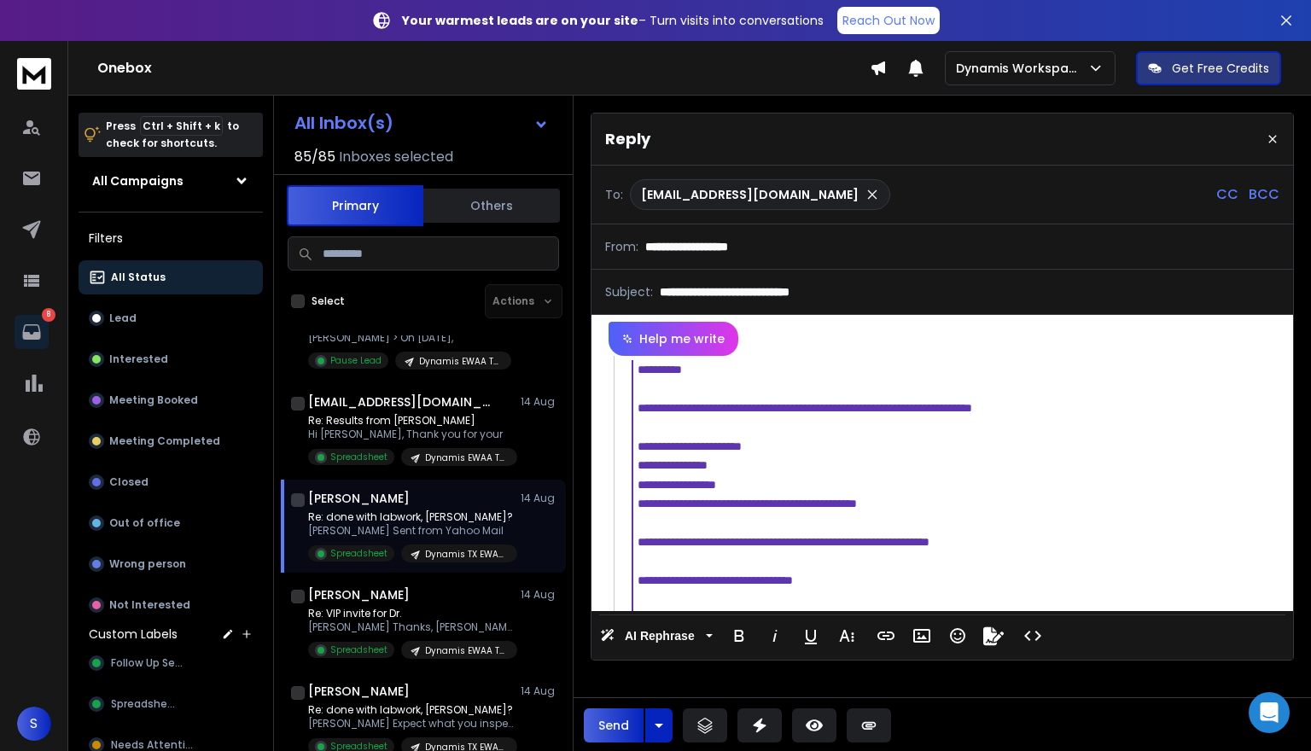
scroll to position [0, 0]
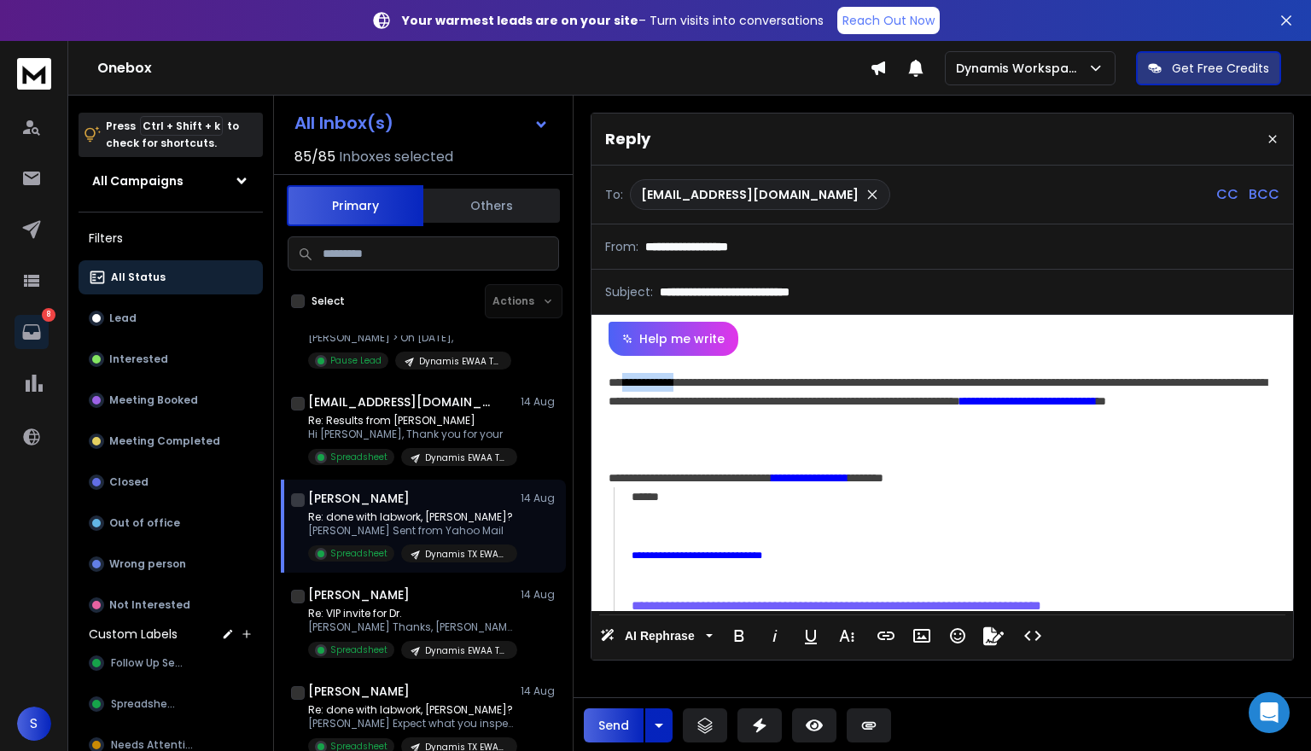
drag, startPoint x: 689, startPoint y: 379, endPoint x: 623, endPoint y: 371, distance: 66.3
click at [623, 371] on div "**********" at bounding box center [941, 483] width 698 height 255
click at [604, 732] on button "Send" at bounding box center [614, 726] width 60 height 34
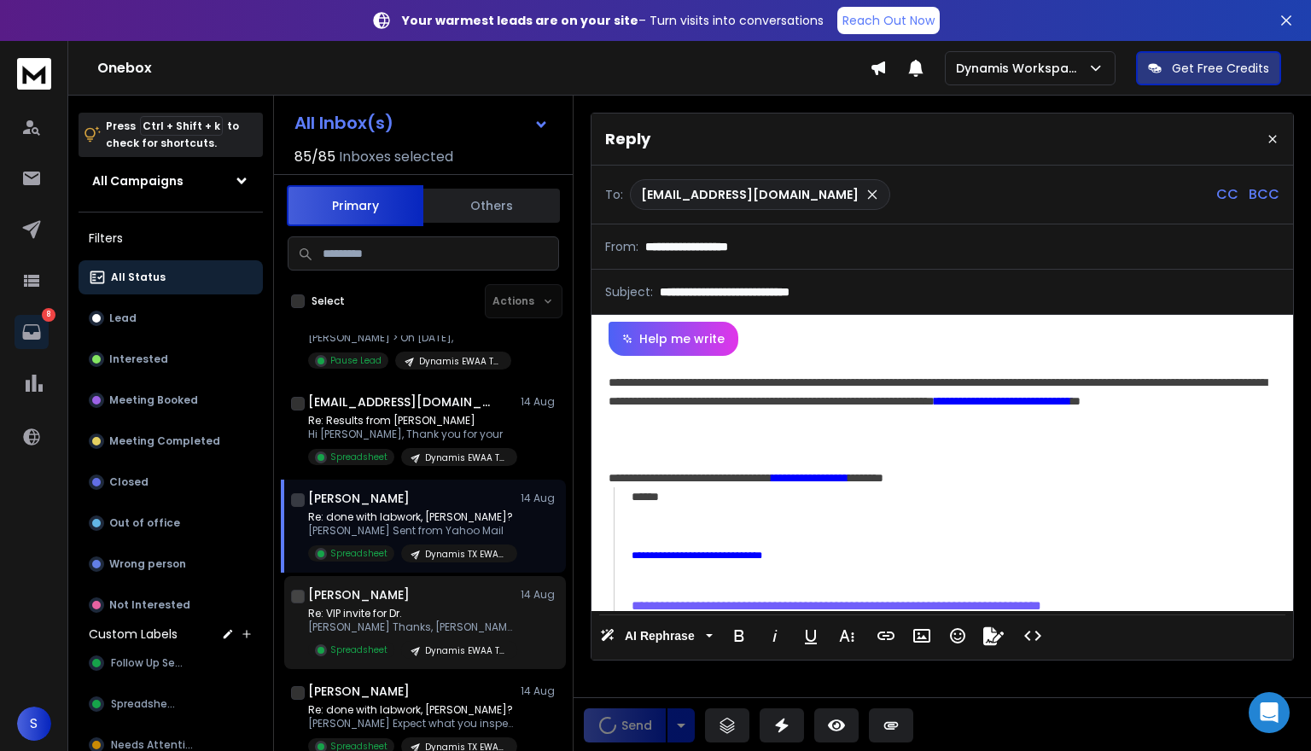
click at [389, 605] on div "Catherine Akkerman 14 Aug Re: VIP invite for Dr. AKKERMAN Thanks, Catherine Sen…" at bounding box center [433, 623] width 251 height 73
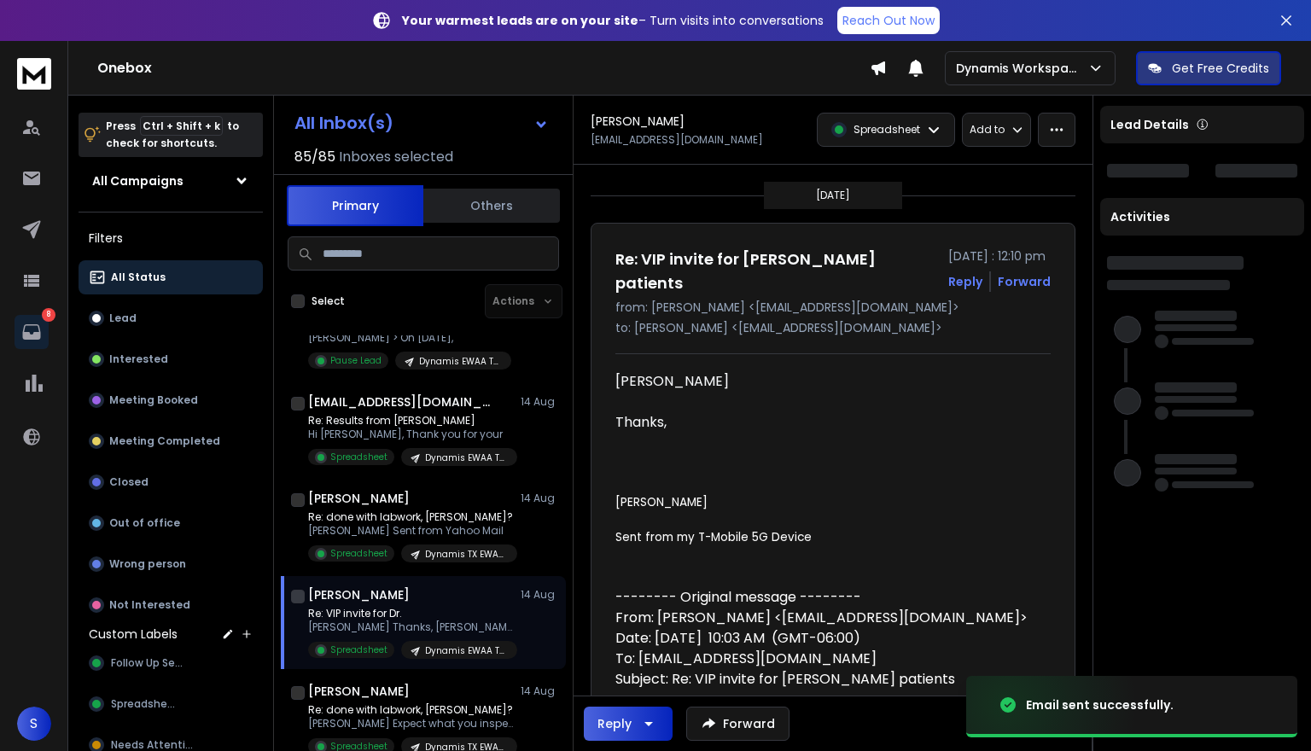
click at [963, 287] on button "Reply" at bounding box center [966, 281] width 34 height 17
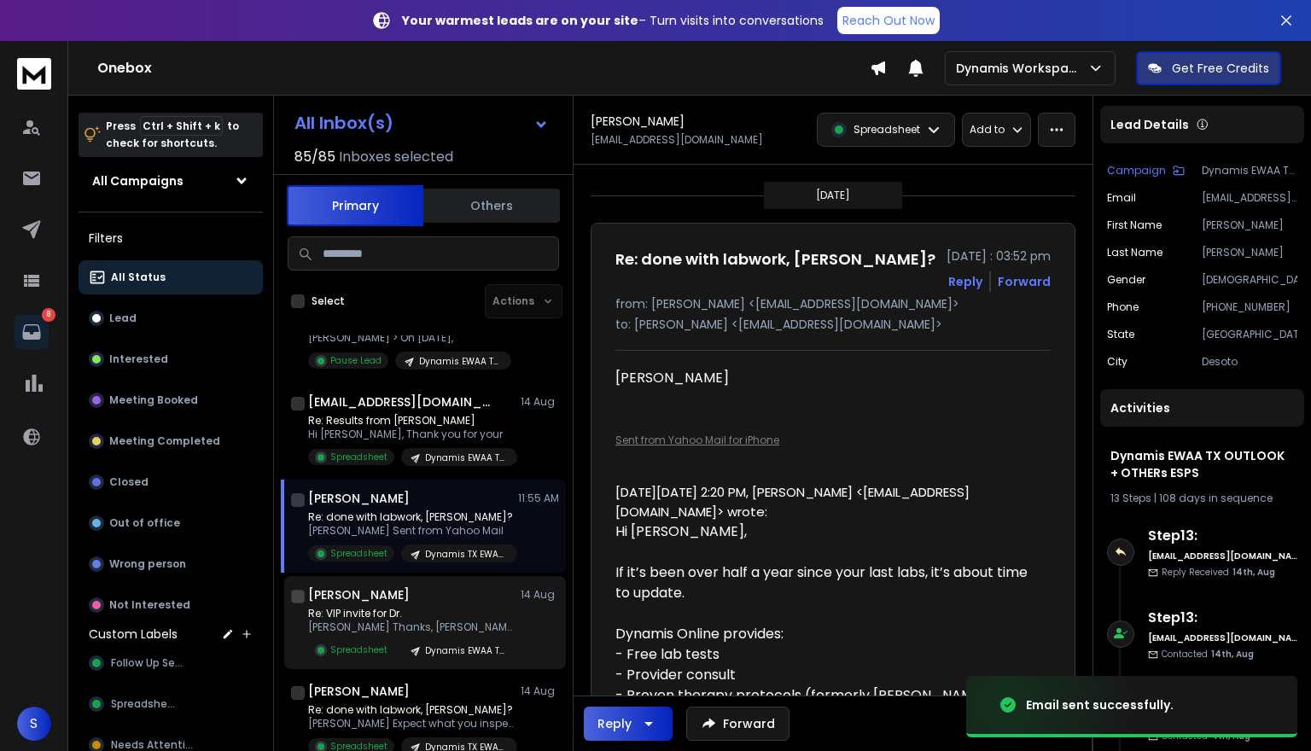
click at [394, 621] on p "AKKERMAN Thanks, Catherine Sent from my T-Mobile 5G" at bounding box center [410, 628] width 205 height 14
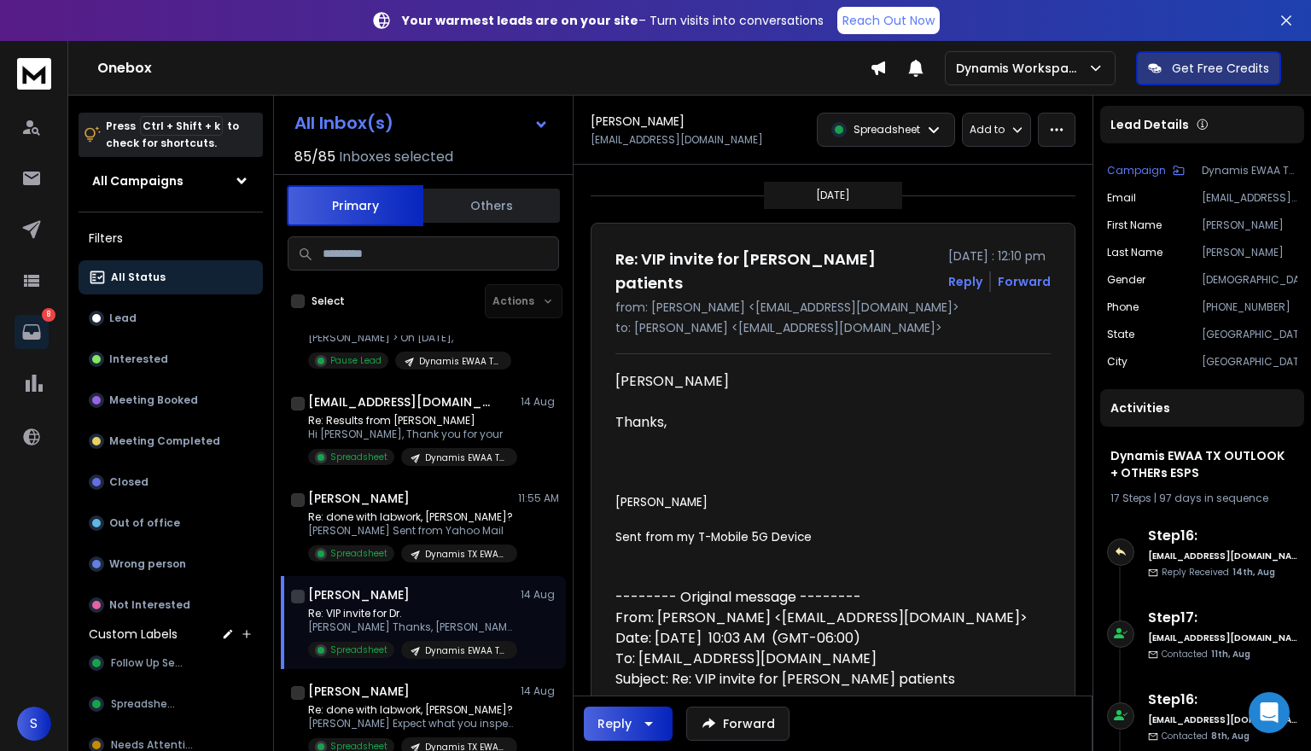
click at [974, 279] on button "Reply" at bounding box center [966, 281] width 34 height 17
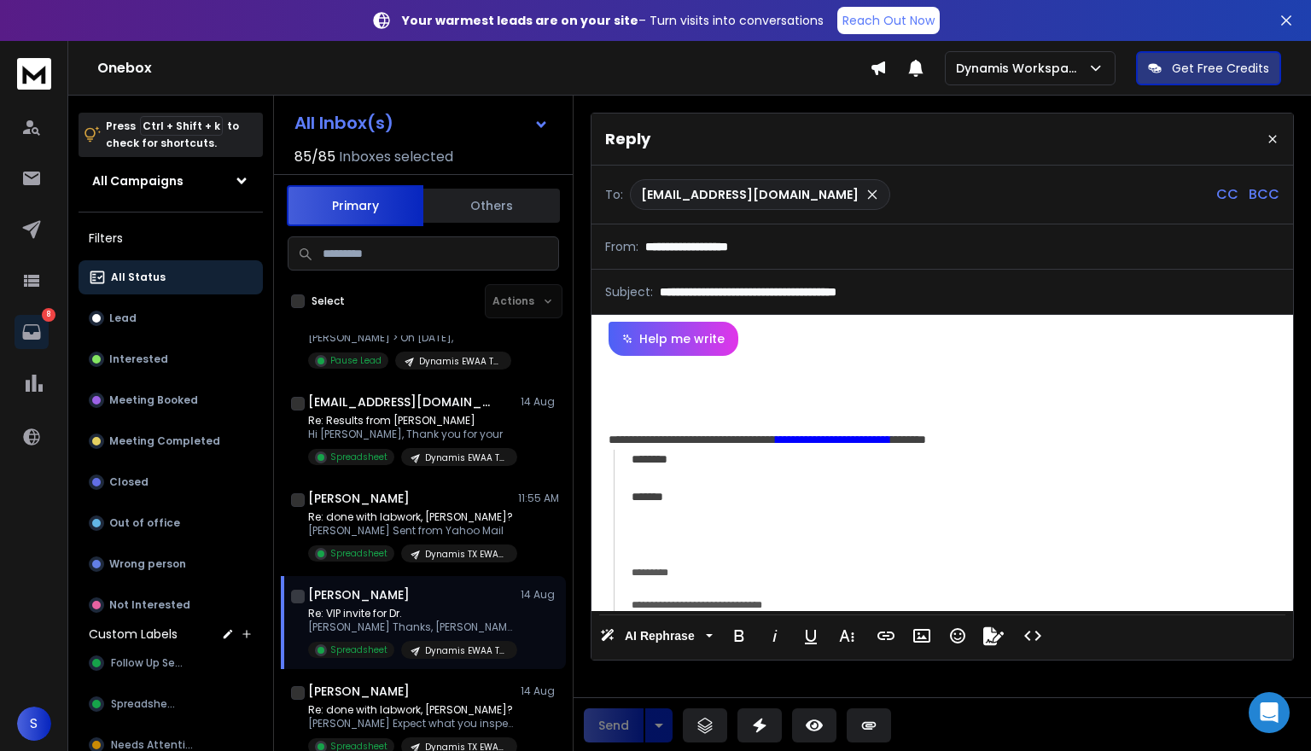
click at [651, 388] on div at bounding box center [943, 382] width 668 height 19
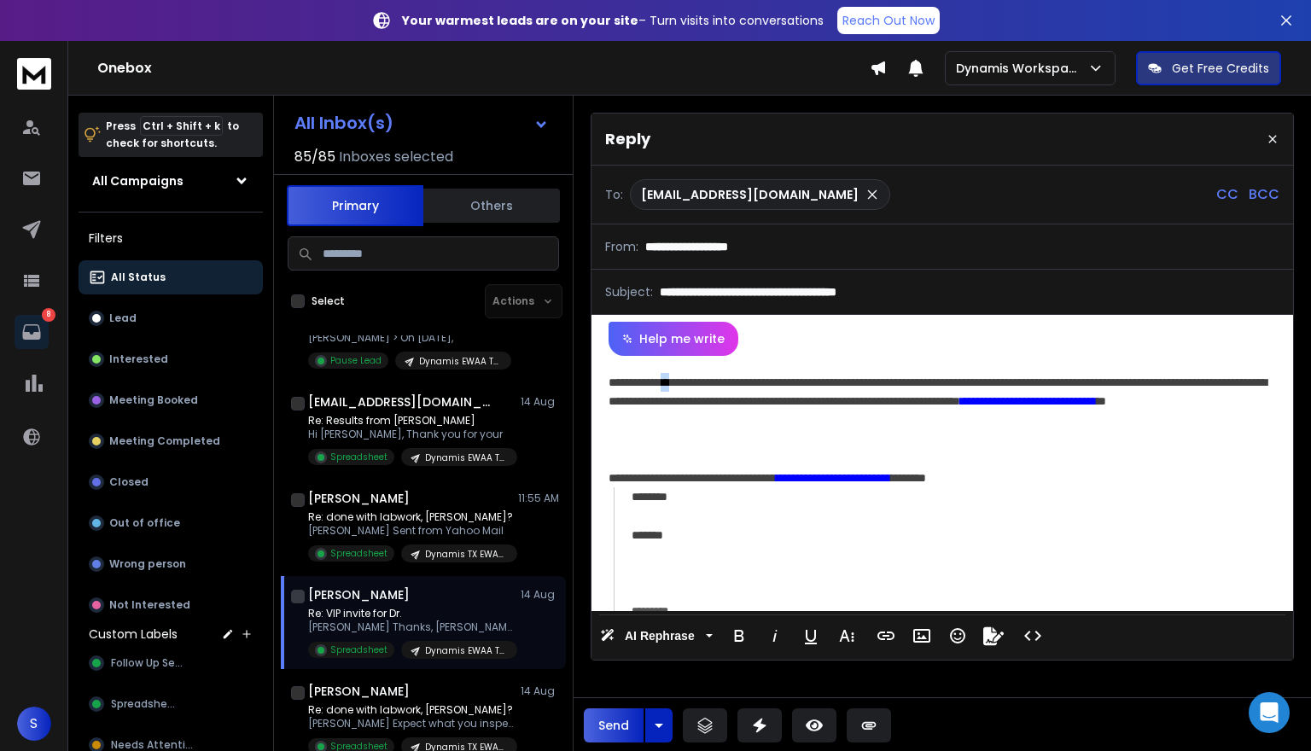
drag, startPoint x: 686, startPoint y: 379, endPoint x: 672, endPoint y: 379, distance: 13.7
click at [672, 379] on span "**********" at bounding box center [938, 392] width 658 height 31
drag, startPoint x: 688, startPoint y: 380, endPoint x: 622, endPoint y: 374, distance: 66.9
click at [622, 374] on div "**********" at bounding box center [940, 392] width 663 height 38
click at [603, 729] on button "Send" at bounding box center [614, 726] width 60 height 34
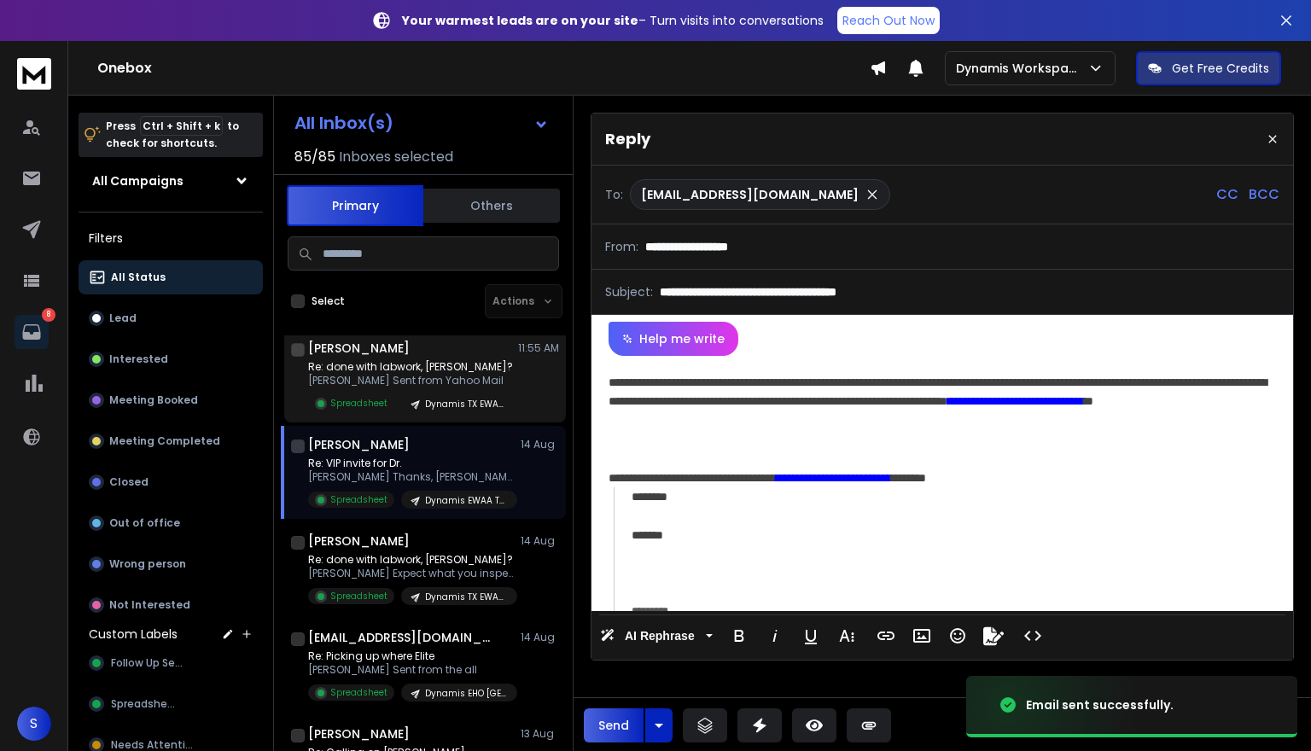
scroll to position [512, 0]
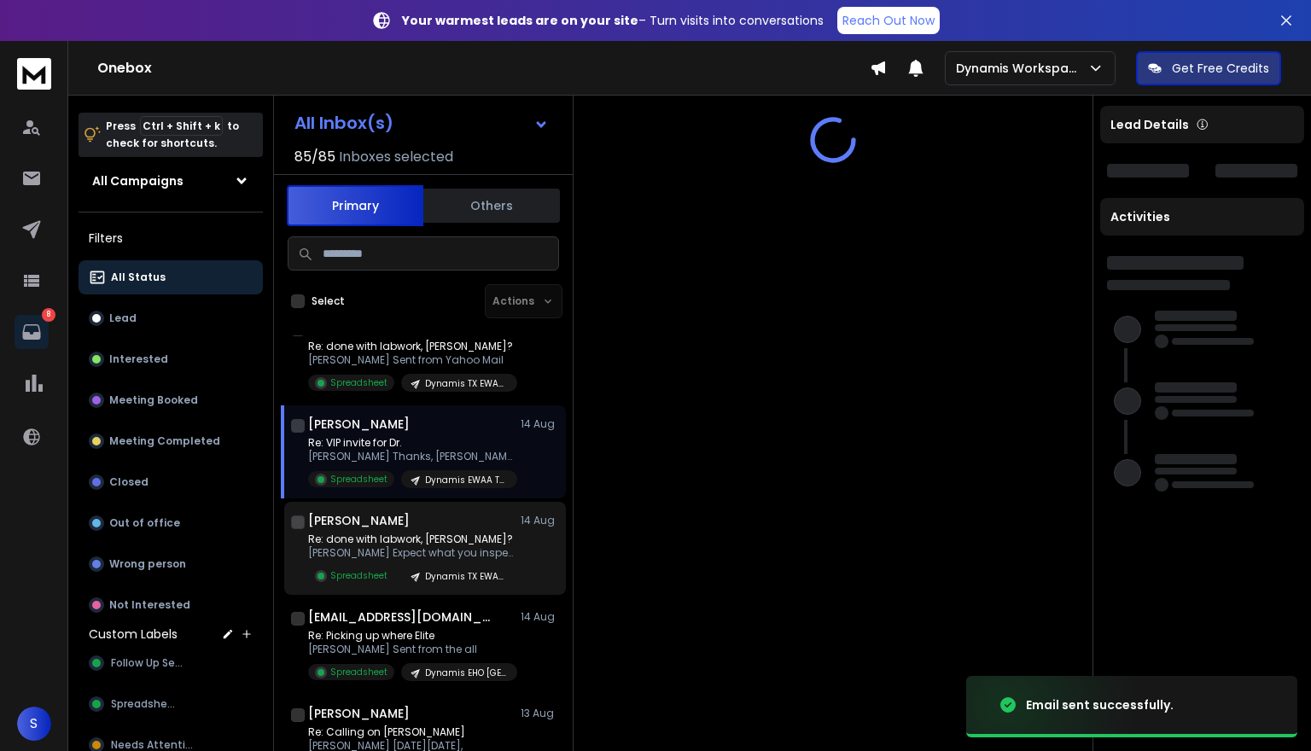
click at [390, 536] on p "Re: done with labwork, [PERSON_NAME]?" at bounding box center [410, 540] width 205 height 14
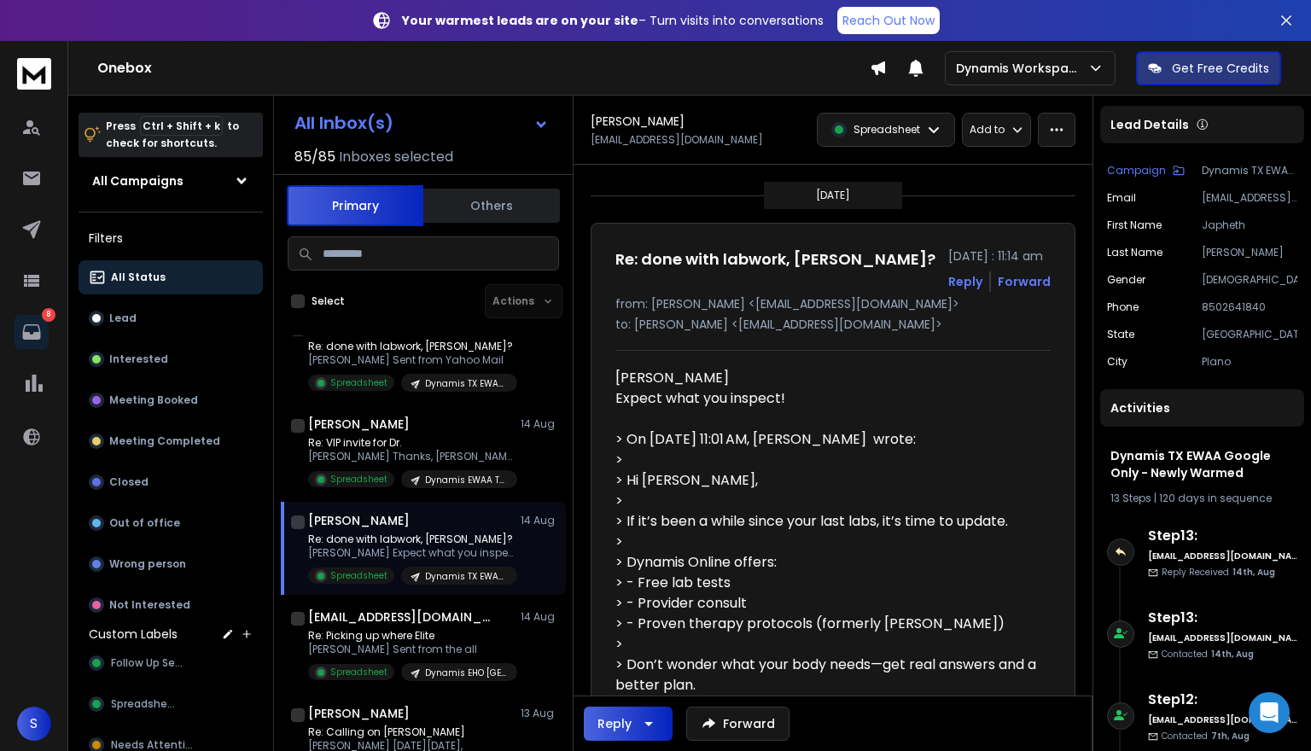
click at [967, 280] on button "Reply" at bounding box center [966, 281] width 34 height 17
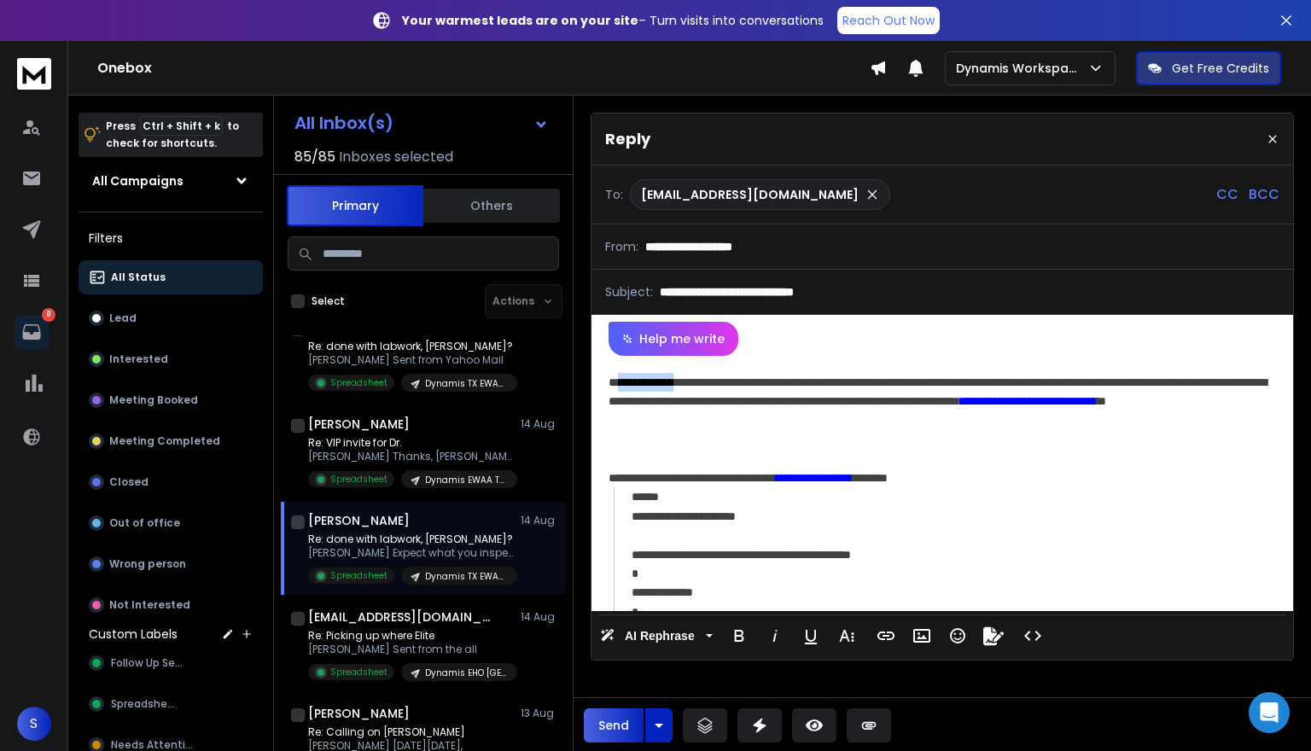
drag, startPoint x: 688, startPoint y: 380, endPoint x: 621, endPoint y: 371, distance: 68.1
click at [621, 371] on div "**********" at bounding box center [943, 483] width 702 height 255
click at [613, 726] on button "Send" at bounding box center [614, 726] width 60 height 34
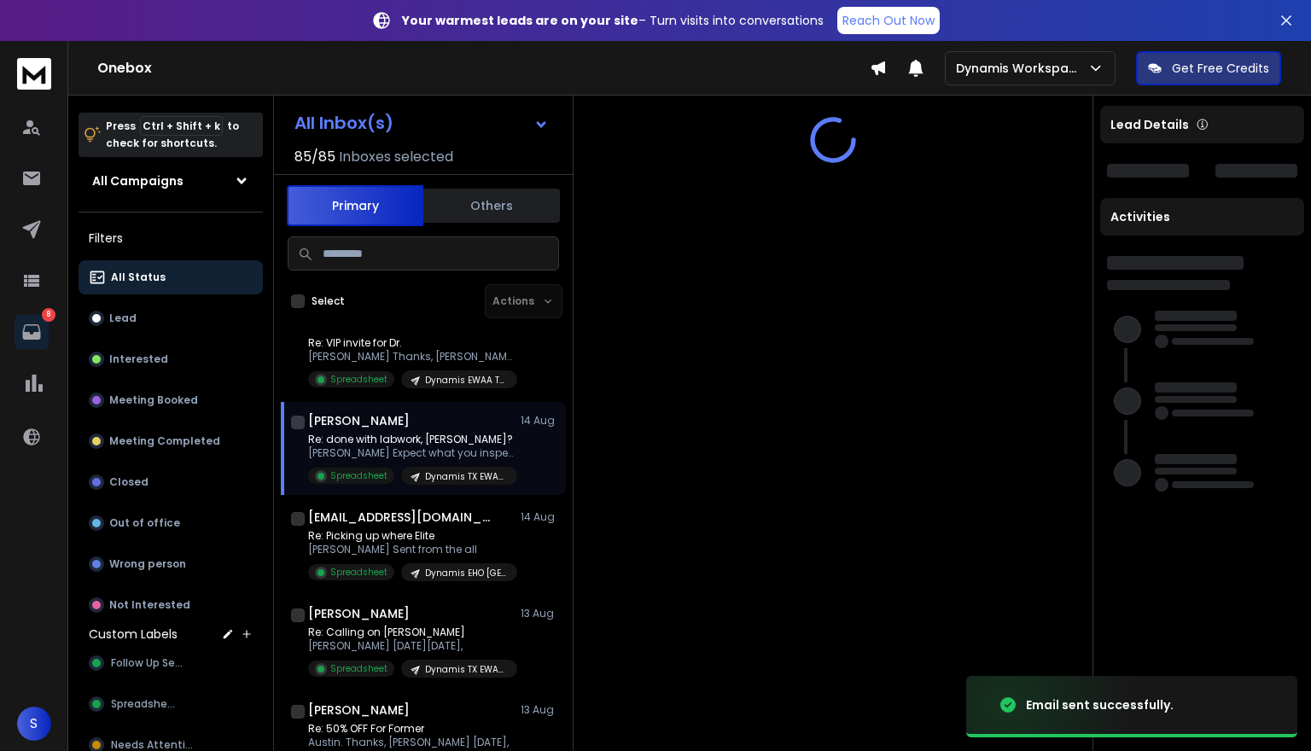
scroll to position [683, 0]
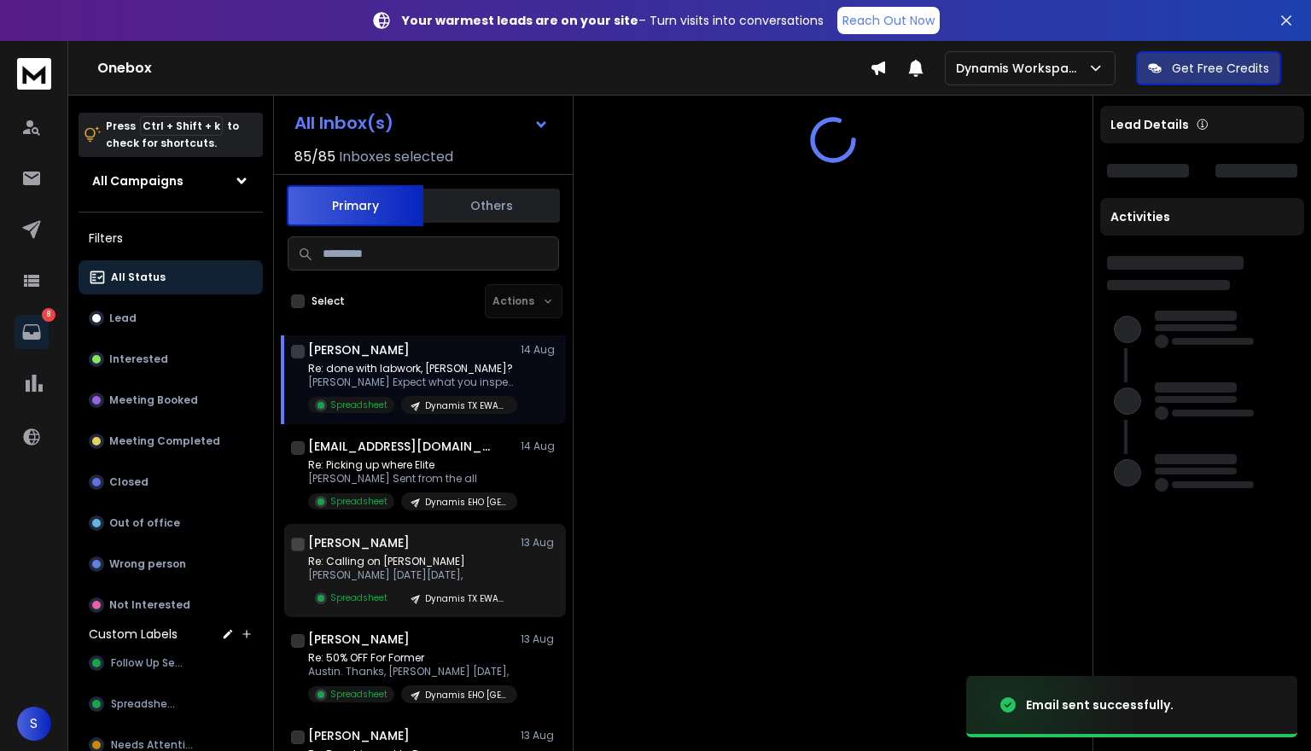
click at [370, 567] on p "Re: Calling on [PERSON_NAME]" at bounding box center [410, 562] width 205 height 14
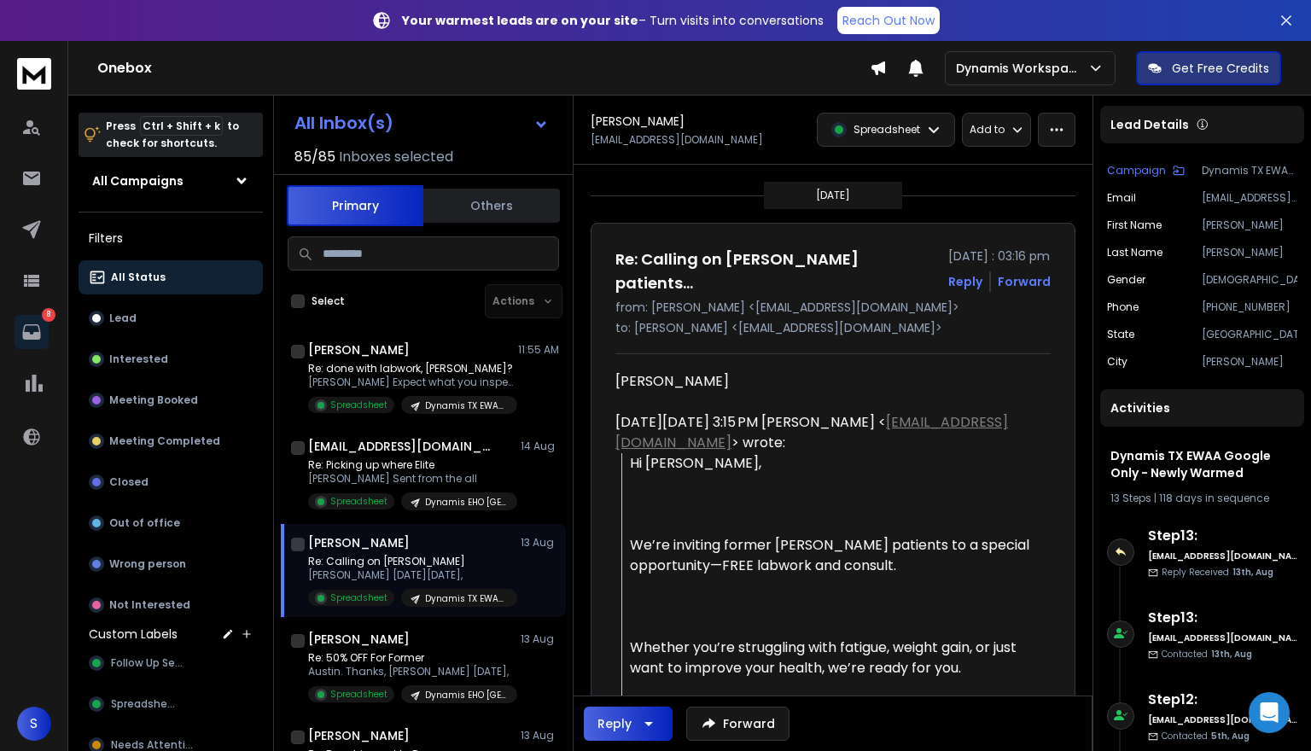
click at [967, 281] on button "Reply" at bounding box center [966, 281] width 34 height 17
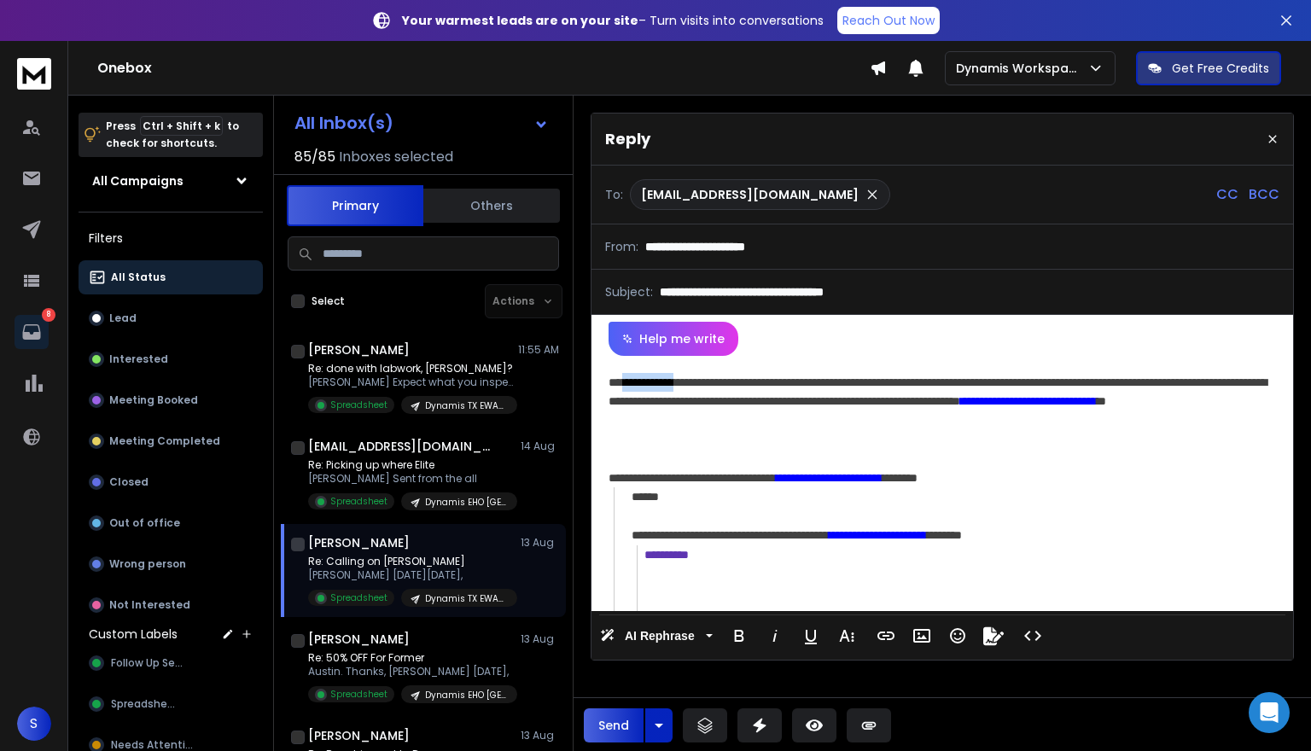
drag, startPoint x: 686, startPoint y: 381, endPoint x: 624, endPoint y: 380, distance: 62.3
click at [624, 380] on span "**********" at bounding box center [938, 392] width 658 height 31
click at [606, 733] on button "Send" at bounding box center [614, 726] width 60 height 34
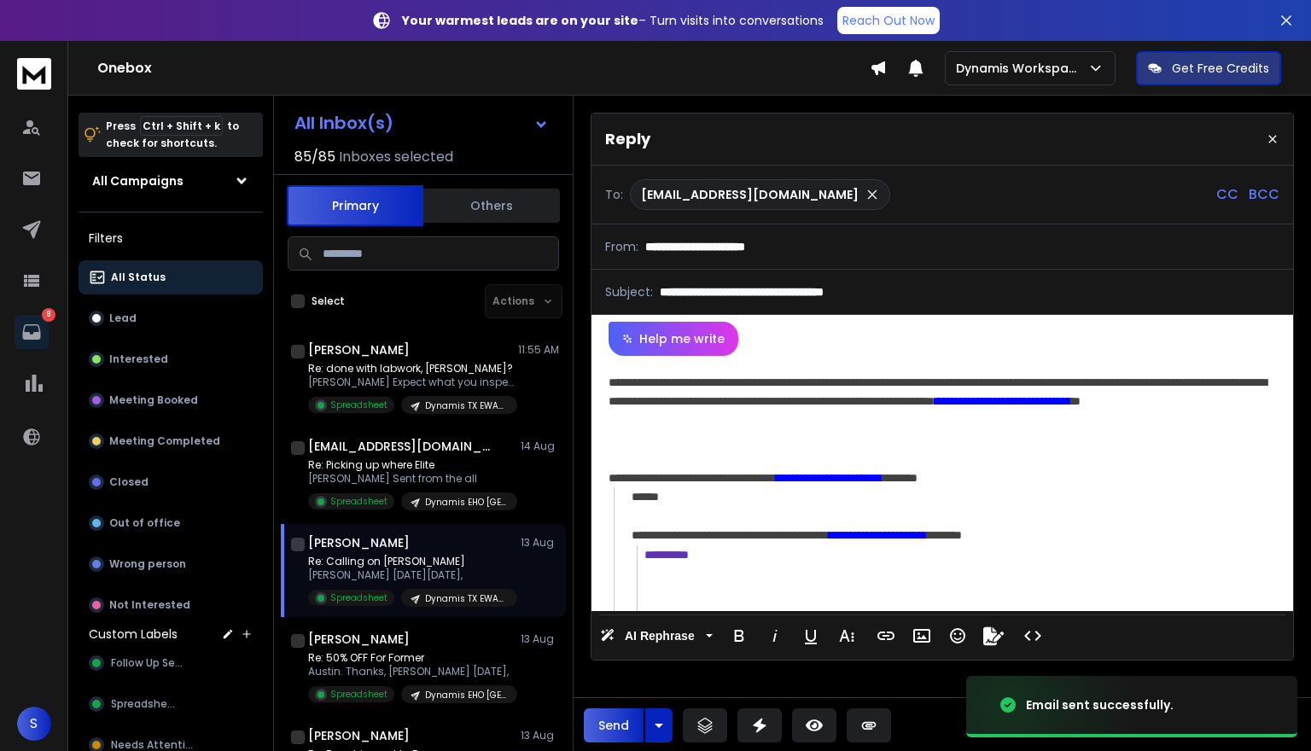
scroll to position [854, 0]
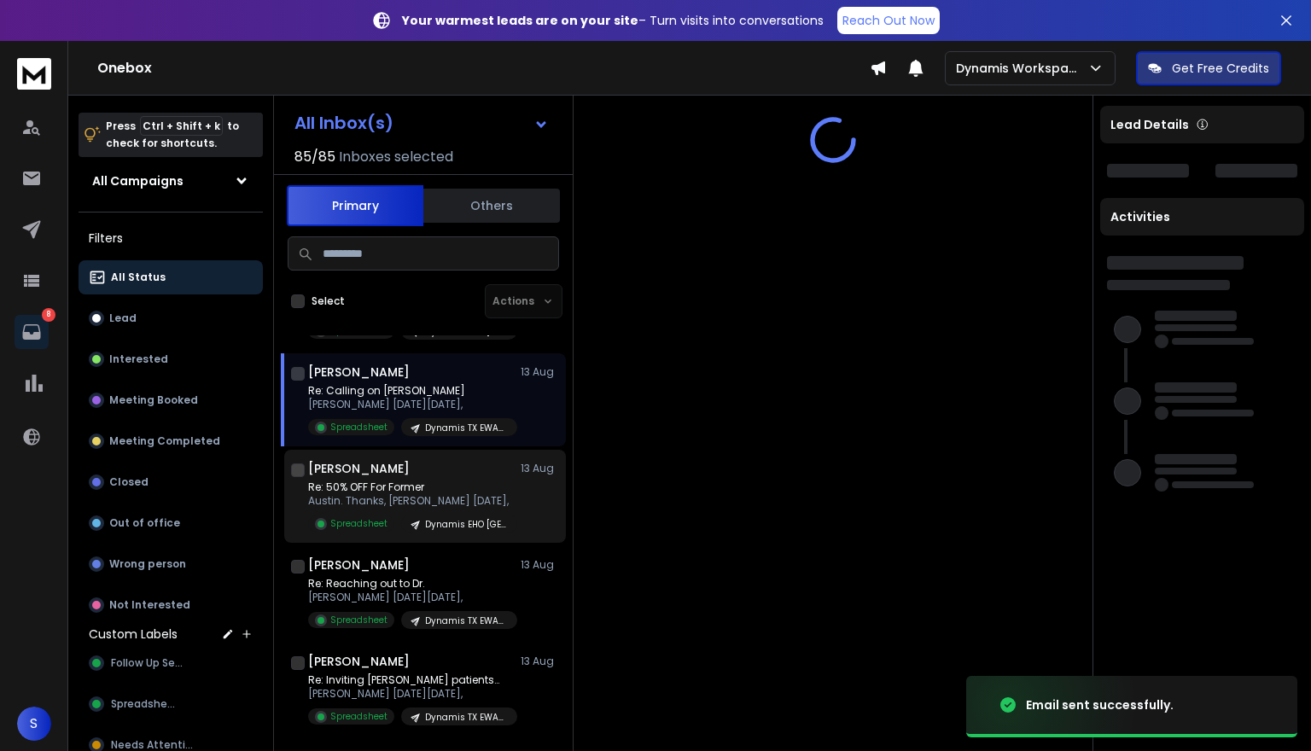
click at [396, 481] on p "Re: 50% OFF For Former" at bounding box center [410, 488] width 205 height 14
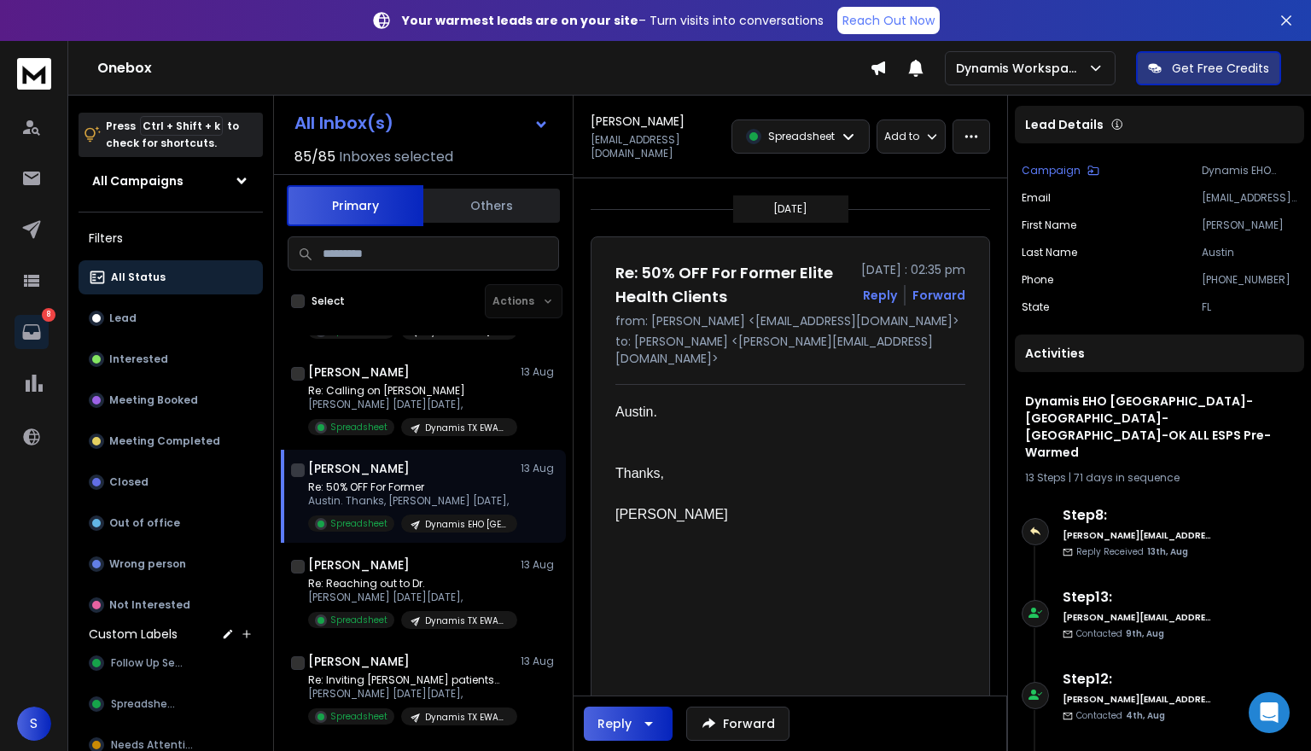
click at [897, 287] on button "Reply" at bounding box center [880, 295] width 34 height 17
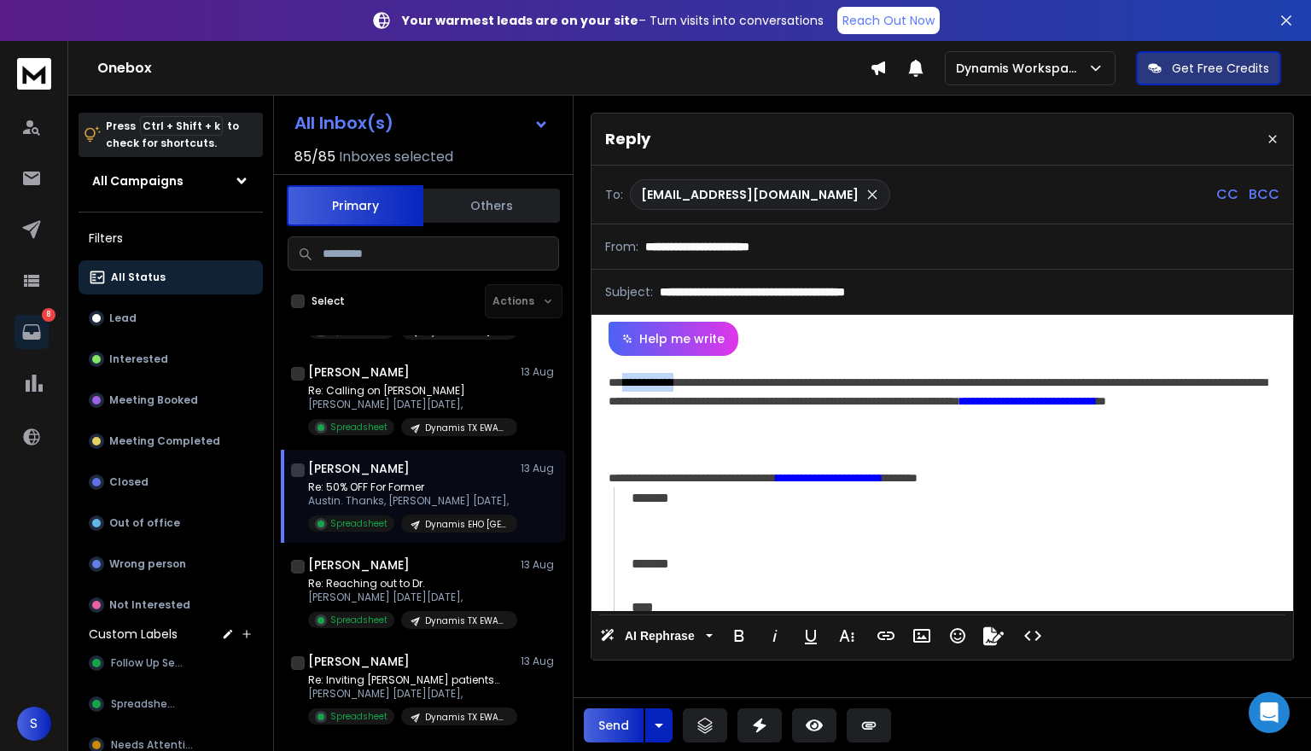
drag, startPoint x: 689, startPoint y: 380, endPoint x: 622, endPoint y: 379, distance: 67.5
click at [622, 379] on span "**********" at bounding box center [938, 392] width 658 height 31
click at [634, 721] on button "Send" at bounding box center [614, 726] width 60 height 34
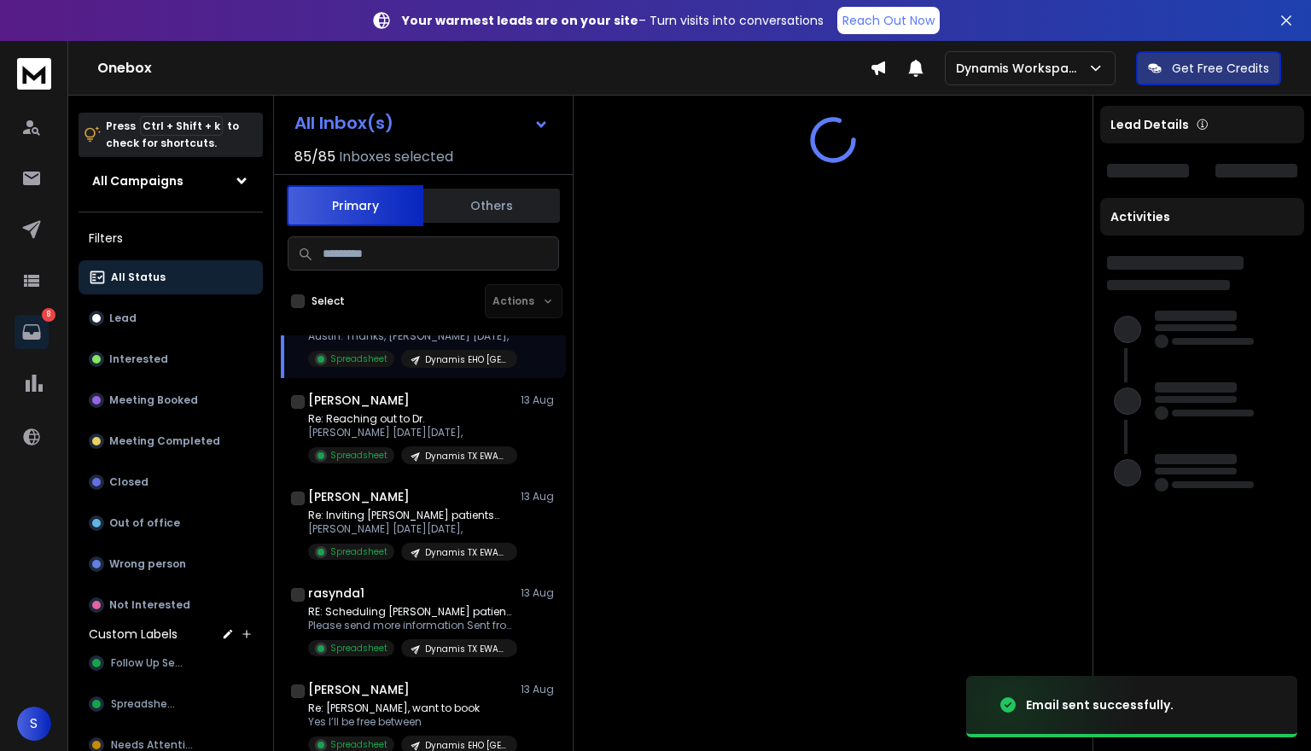
scroll to position [1025, 0]
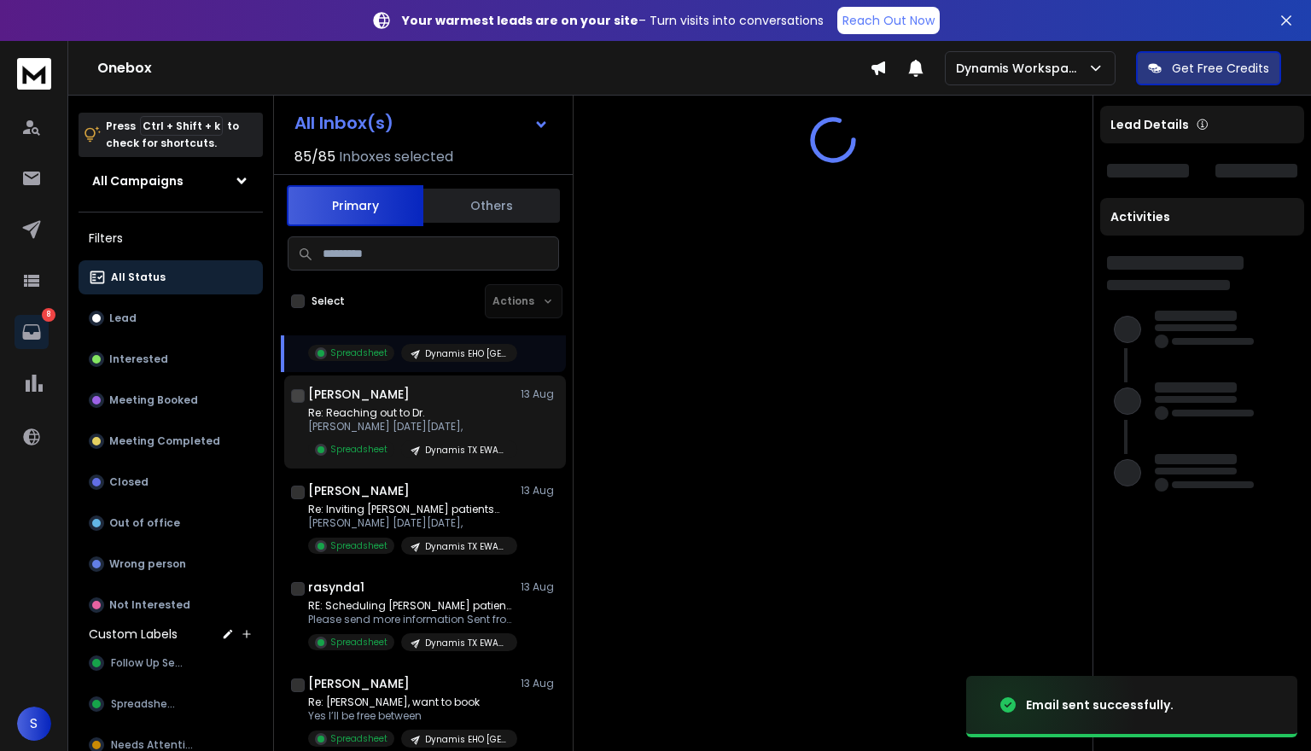
click at [424, 419] on p "Re: Reaching out to Dr." at bounding box center [410, 413] width 205 height 14
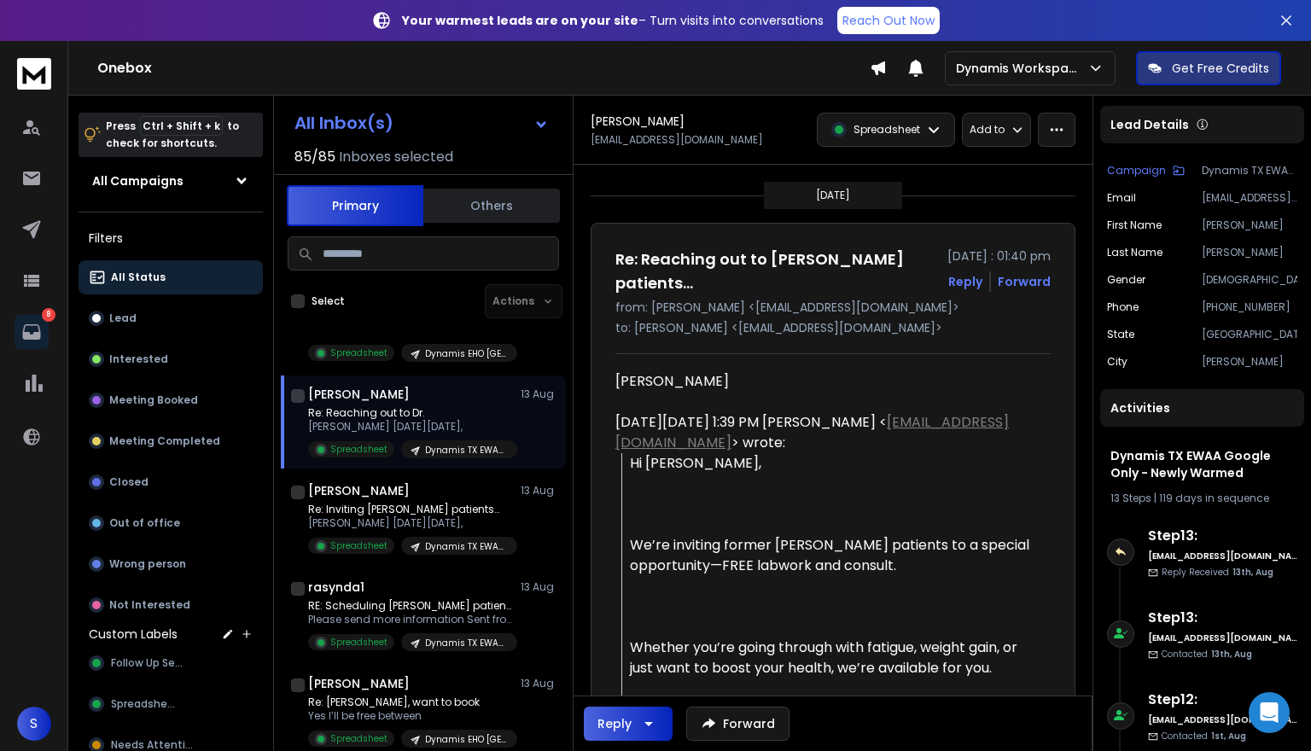
click at [964, 279] on button "Reply" at bounding box center [966, 281] width 34 height 17
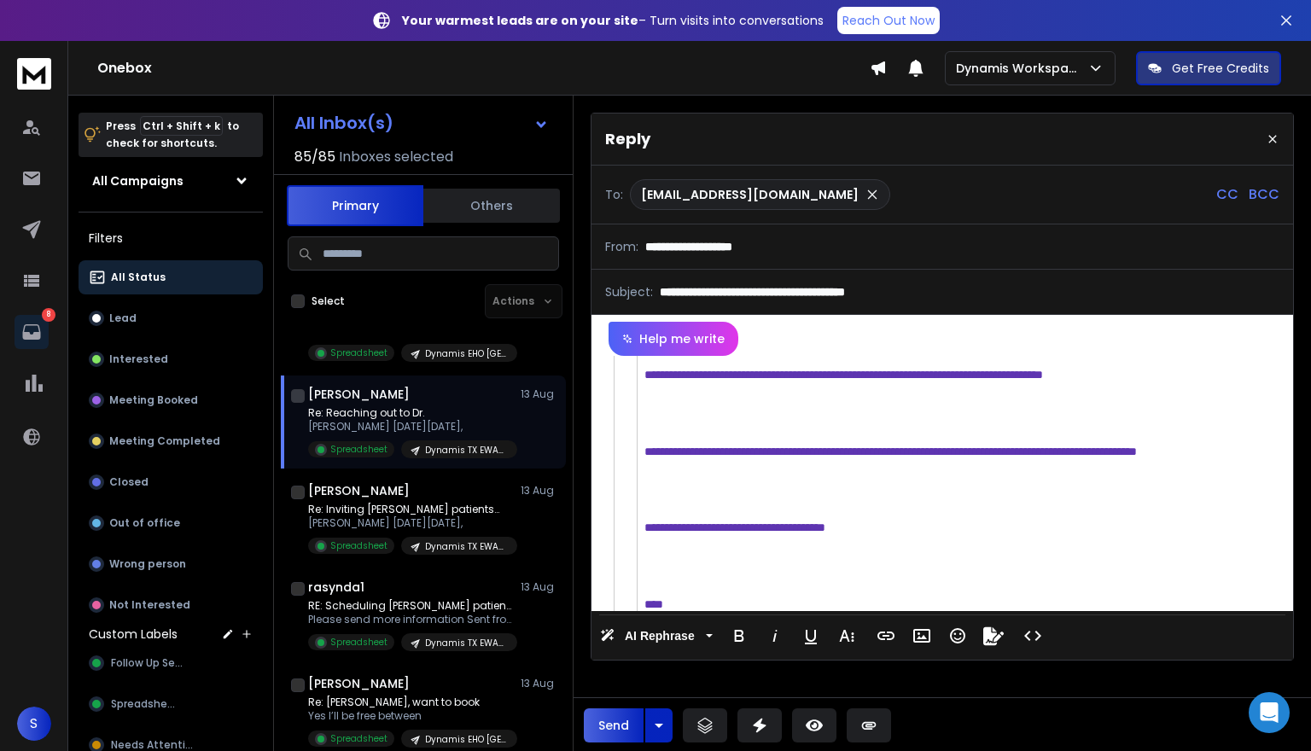
scroll to position [0, 0]
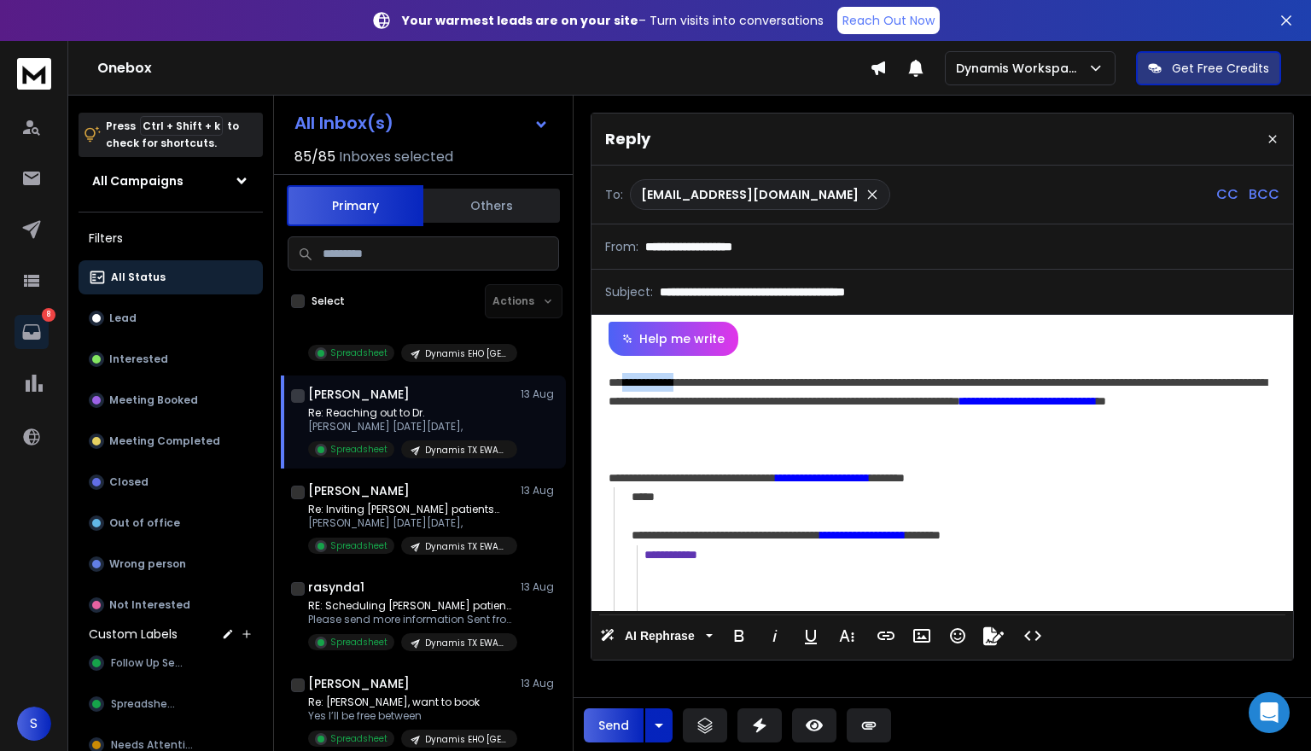
drag, startPoint x: 689, startPoint y: 383, endPoint x: 622, endPoint y: 378, distance: 67.6
click at [622, 378] on span "**********" at bounding box center [938, 392] width 658 height 31
click at [612, 732] on button "Send" at bounding box center [614, 726] width 60 height 34
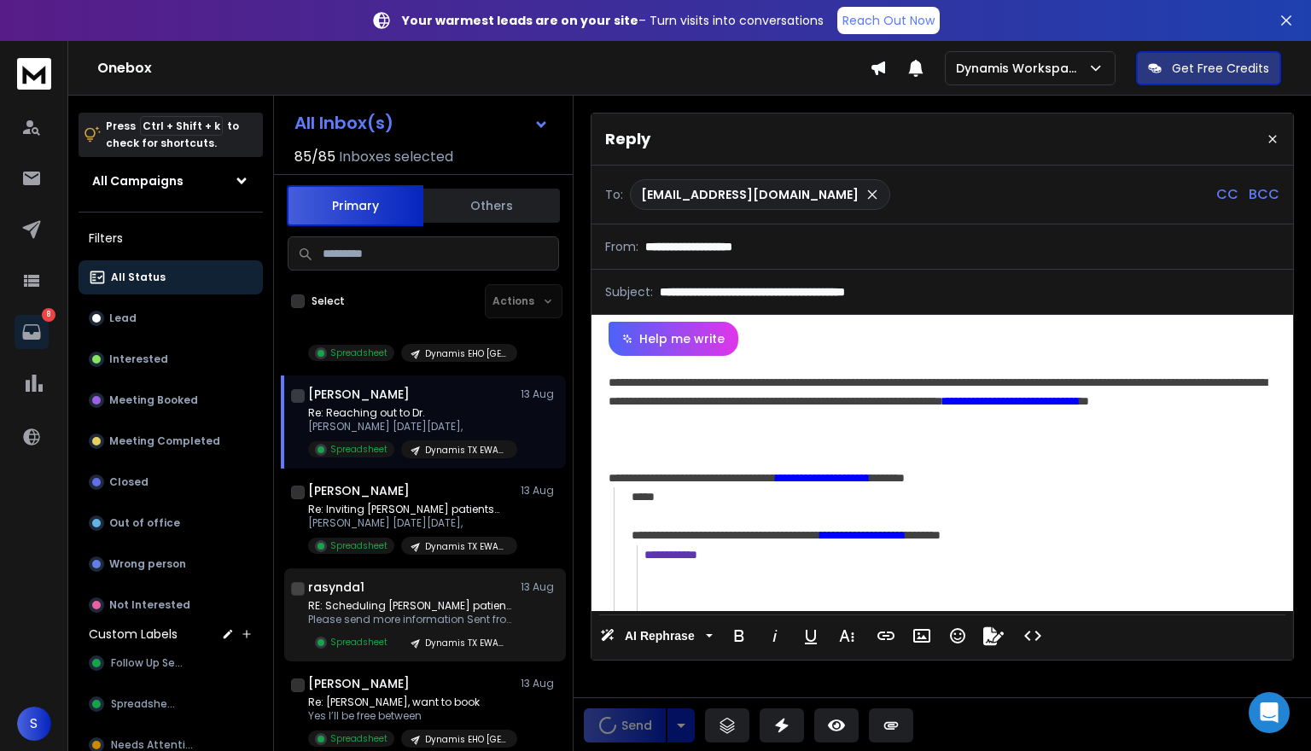
click at [430, 620] on p "Please send more information Sent from" at bounding box center [410, 620] width 205 height 14
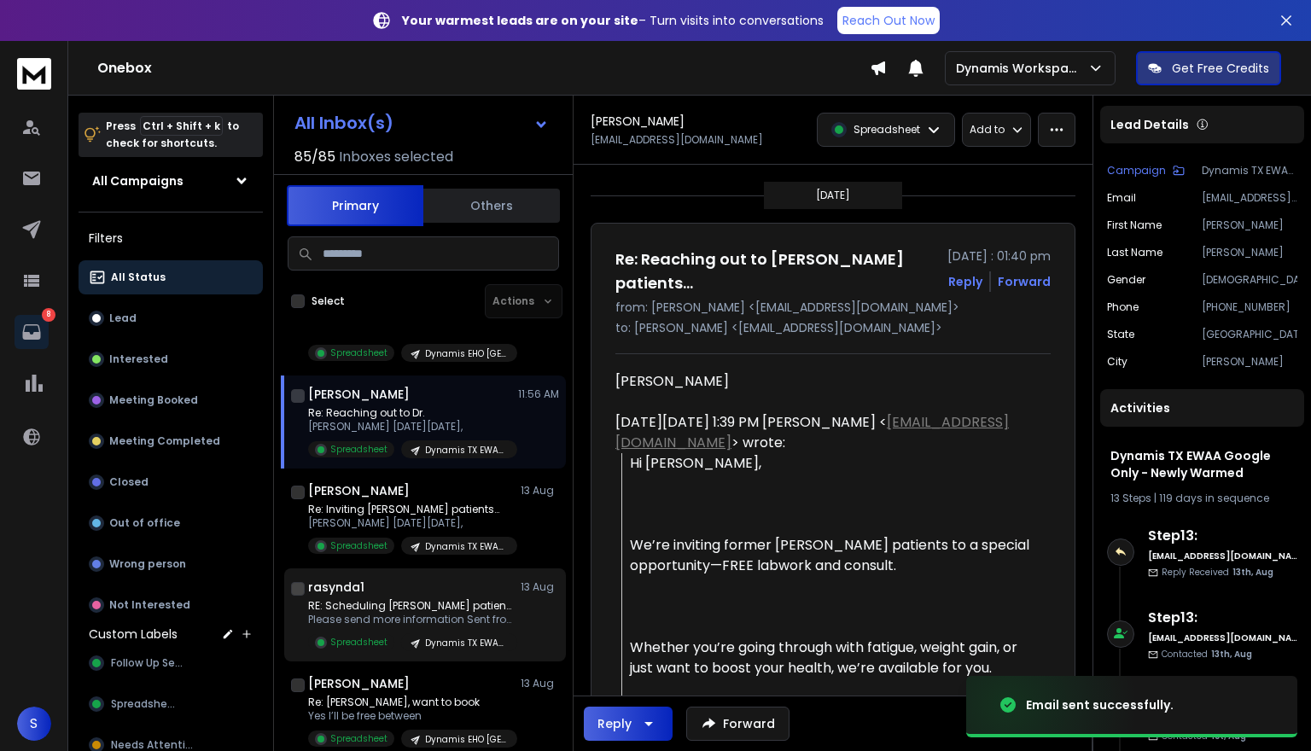
click at [348, 617] on p "Please send more information Sent from" at bounding box center [410, 620] width 205 height 14
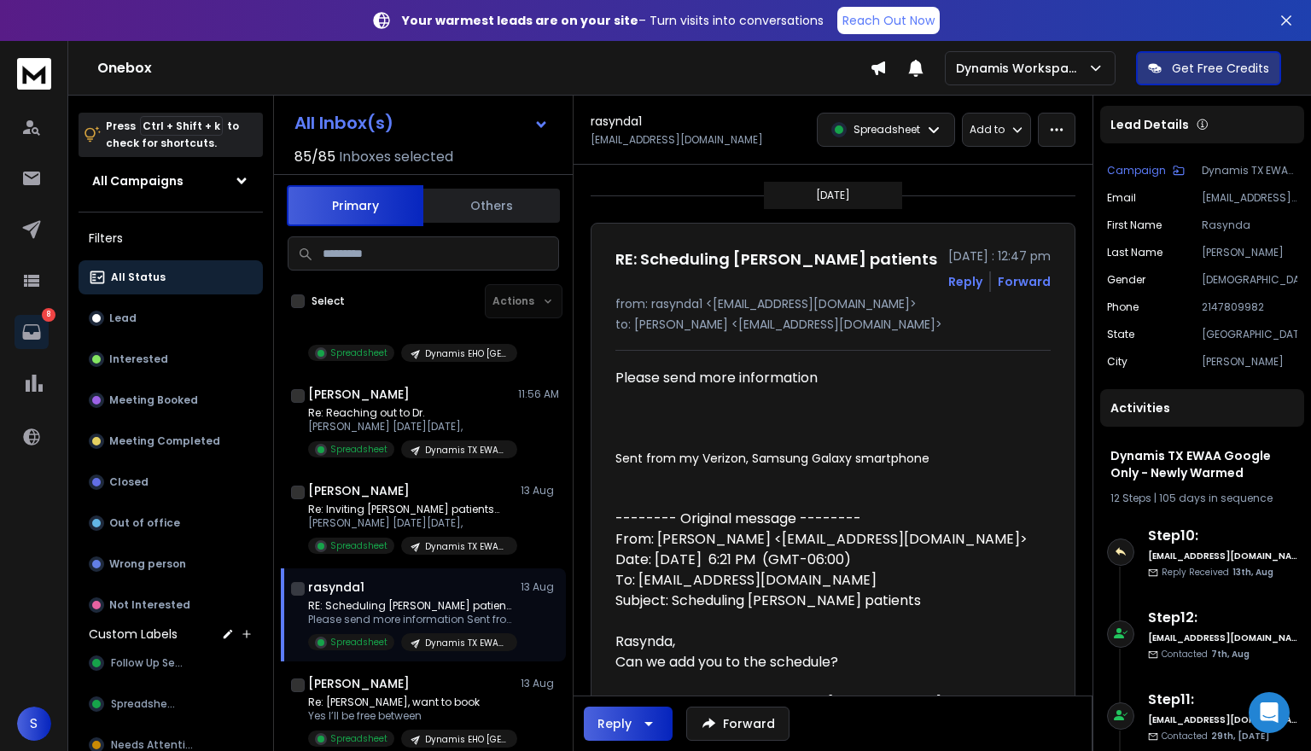
click at [969, 283] on button "Reply" at bounding box center [966, 281] width 34 height 17
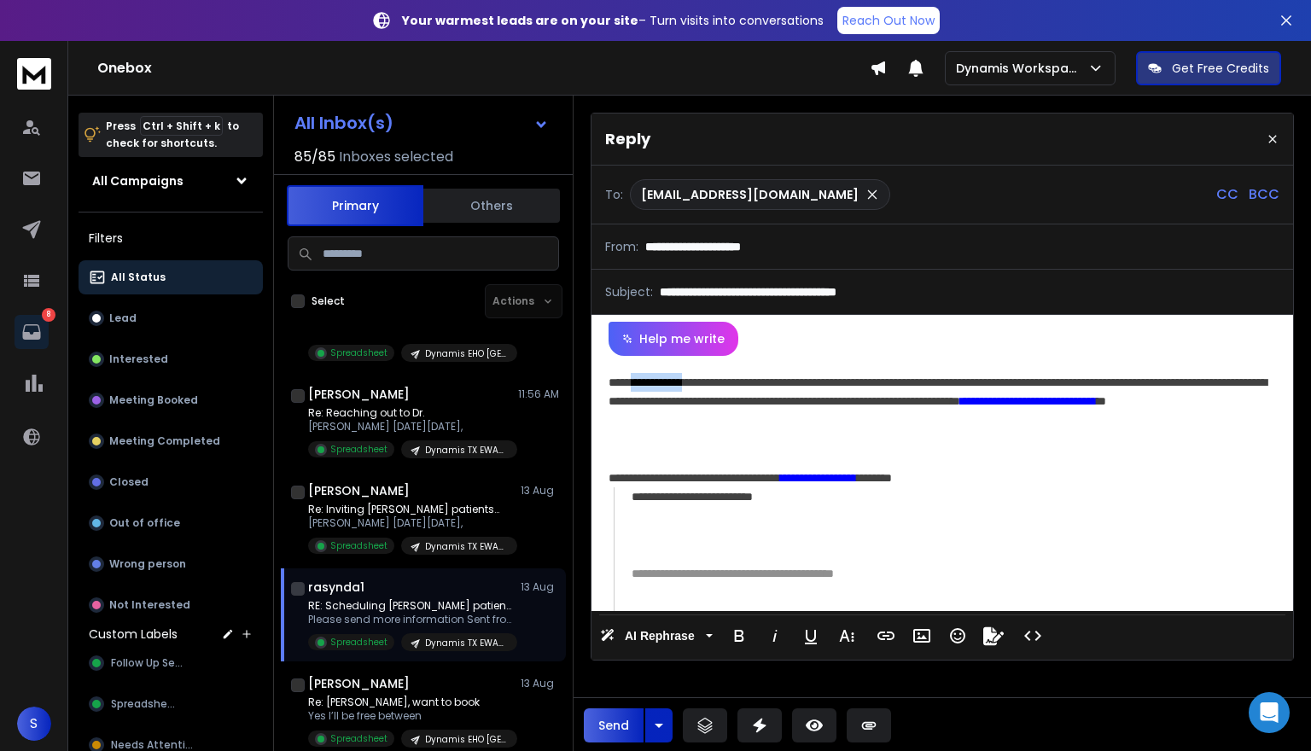
drag, startPoint x: 694, startPoint y: 382, endPoint x: 632, endPoint y: 384, distance: 62.4
click at [632, 384] on span "**********" at bounding box center [938, 392] width 658 height 31
click at [701, 389] on div "**********" at bounding box center [943, 392] width 668 height 38
drag, startPoint x: 686, startPoint y: 377, endPoint x: 619, endPoint y: 379, distance: 67.5
click at [619, 379] on span "**********" at bounding box center [938, 392] width 658 height 31
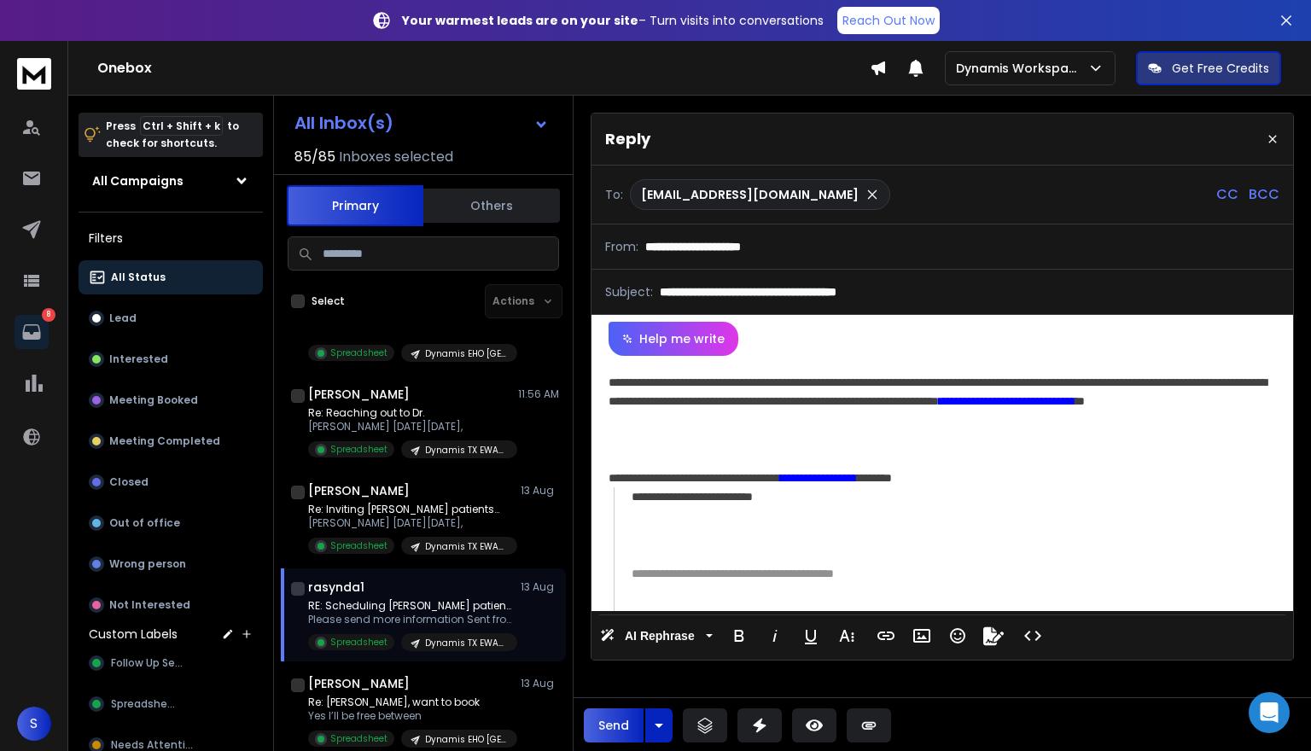
click at [818, 430] on div at bounding box center [940, 421] width 663 height 19
click at [614, 726] on button "Send" at bounding box center [614, 726] width 60 height 34
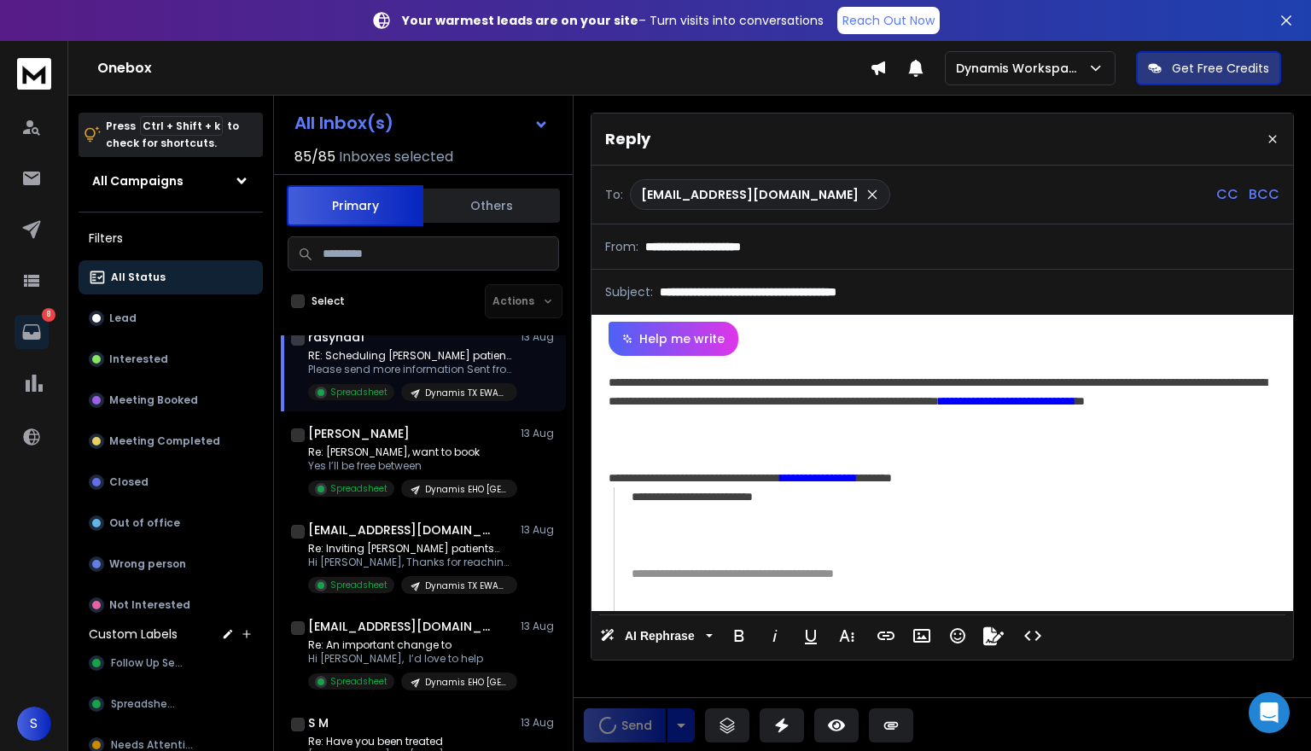
scroll to position [1281, 0]
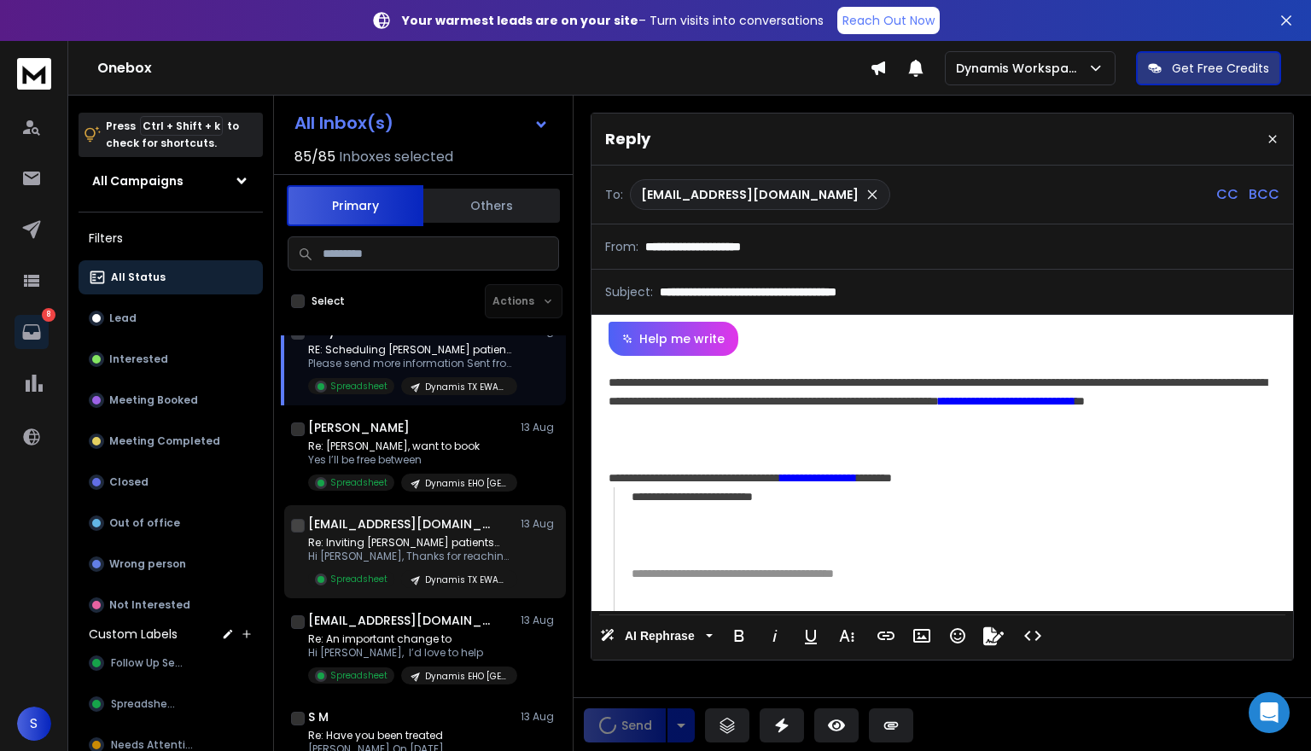
click at [395, 558] on p "Hi [PERSON_NAME], Thanks for reaching out!" at bounding box center [410, 557] width 205 height 14
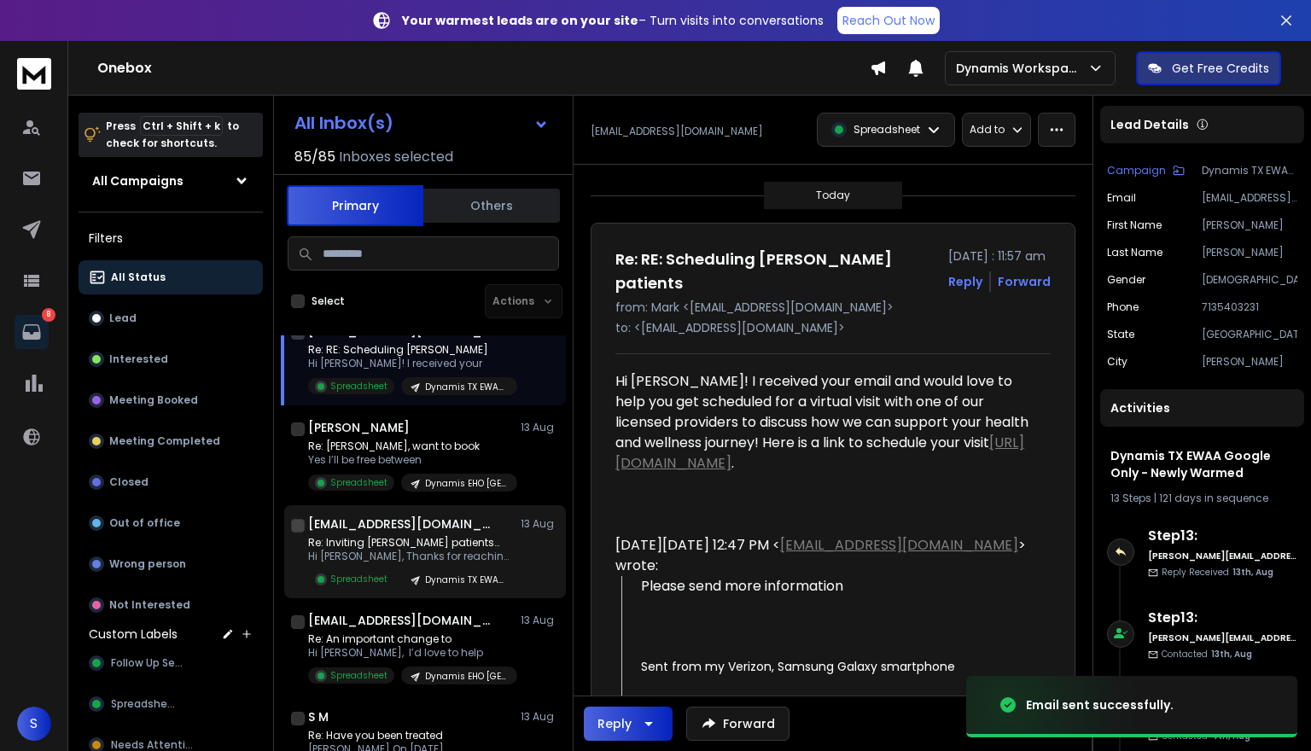
click at [381, 534] on div "mirizarry07@gmail.com 13 Aug Re: Inviting Dr. Shelton’s patients… Hi Michael, T…" at bounding box center [433, 552] width 251 height 73
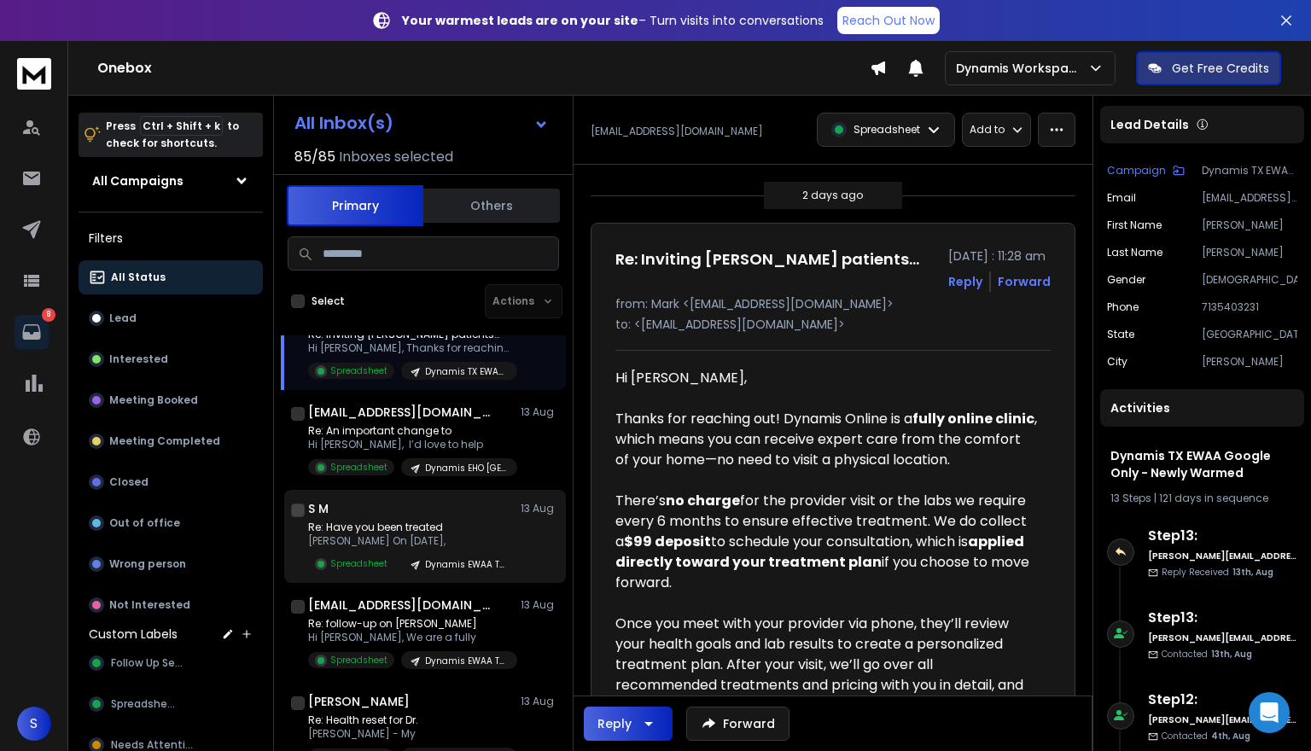
scroll to position [1537, 0]
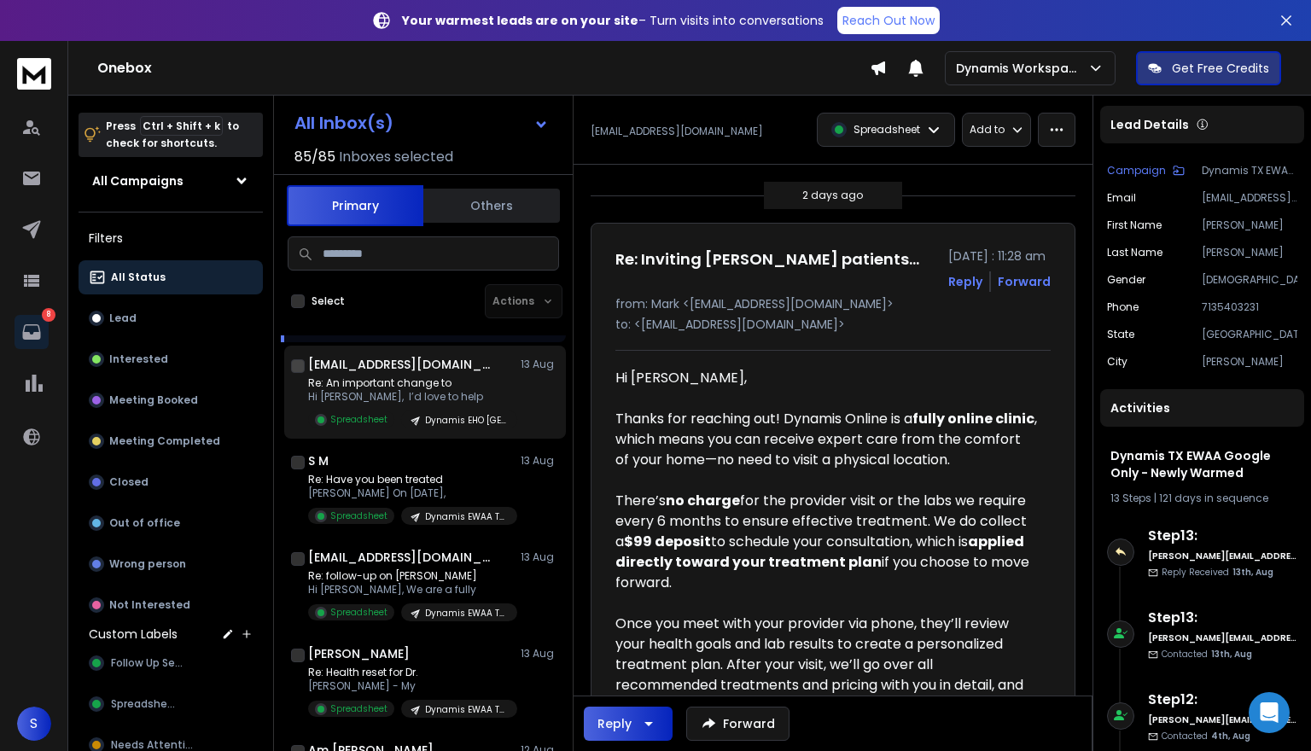
click at [378, 379] on p "Re: An important change to" at bounding box center [410, 384] width 205 height 14
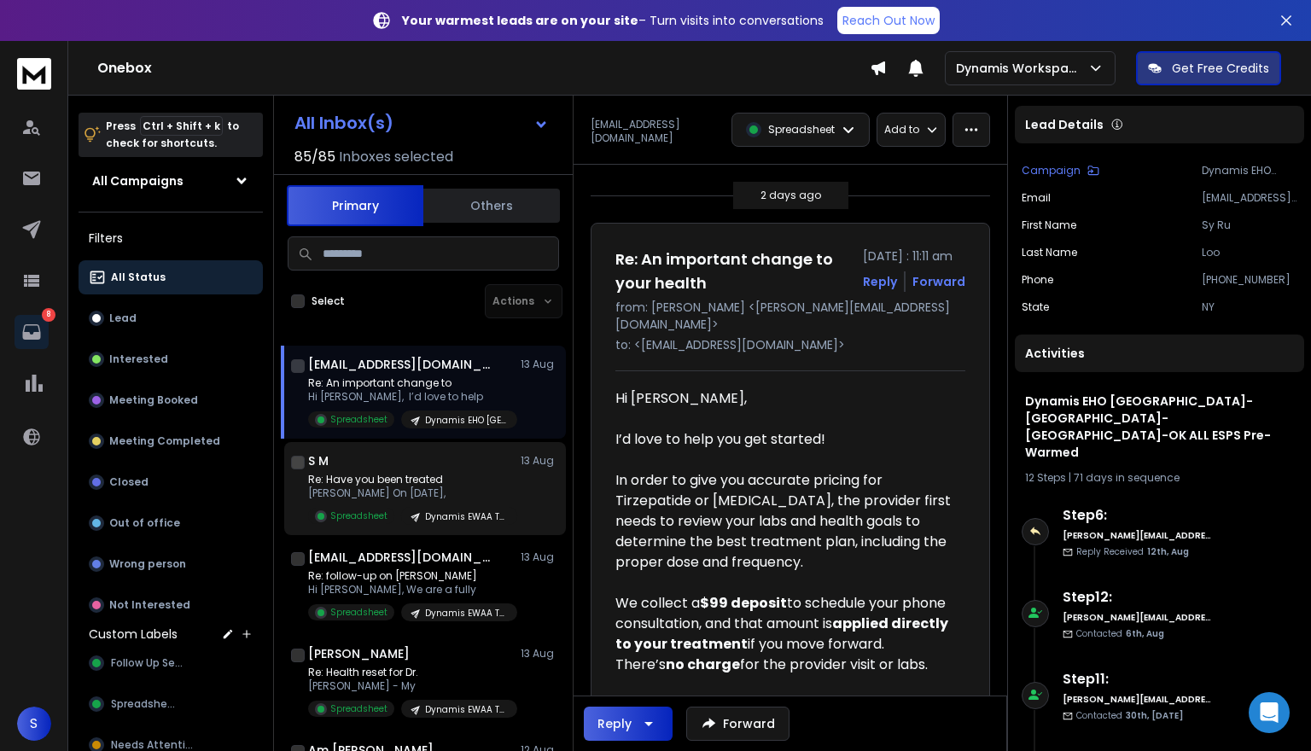
click at [393, 485] on p "Re: Have you been treated" at bounding box center [410, 480] width 205 height 14
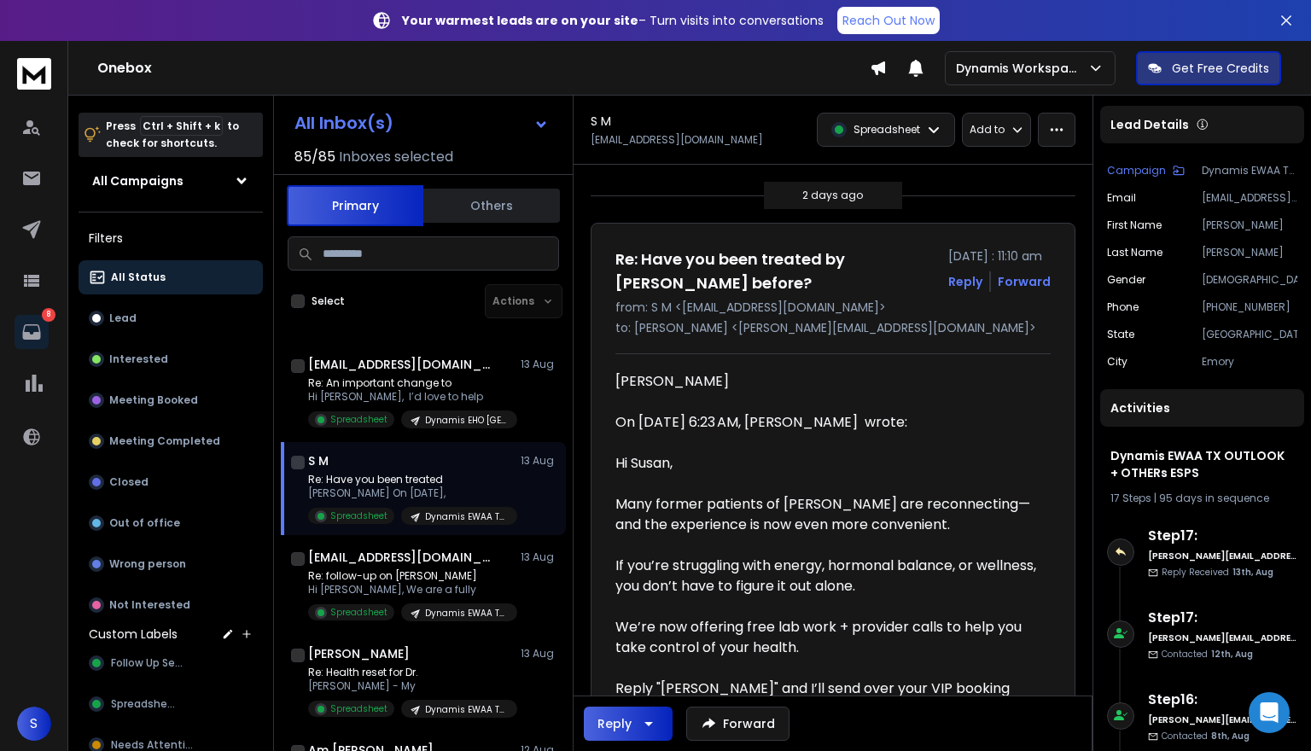
click at [953, 283] on button "Reply" at bounding box center [966, 281] width 34 height 17
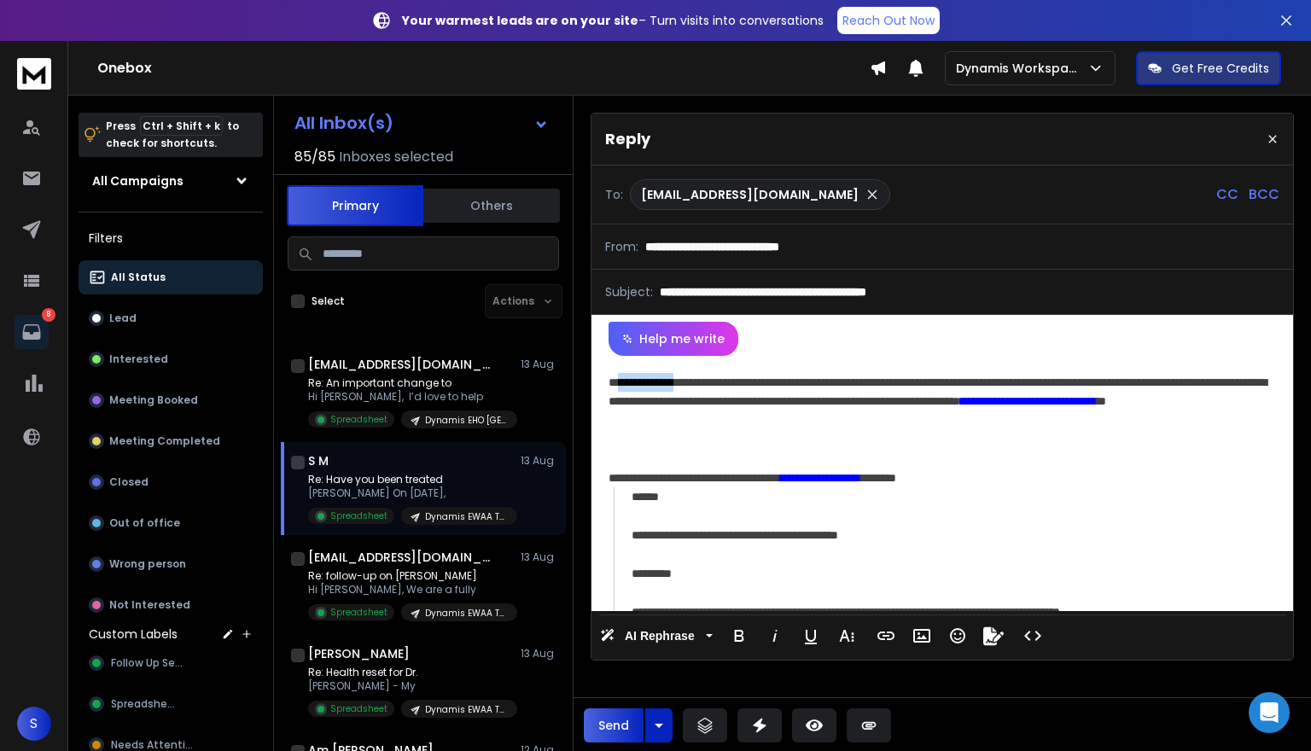
drag, startPoint x: 688, startPoint y: 383, endPoint x: 621, endPoint y: 379, distance: 67.5
click at [621, 379] on span "**********" at bounding box center [938, 392] width 658 height 31
click at [610, 720] on button "Send" at bounding box center [614, 726] width 60 height 34
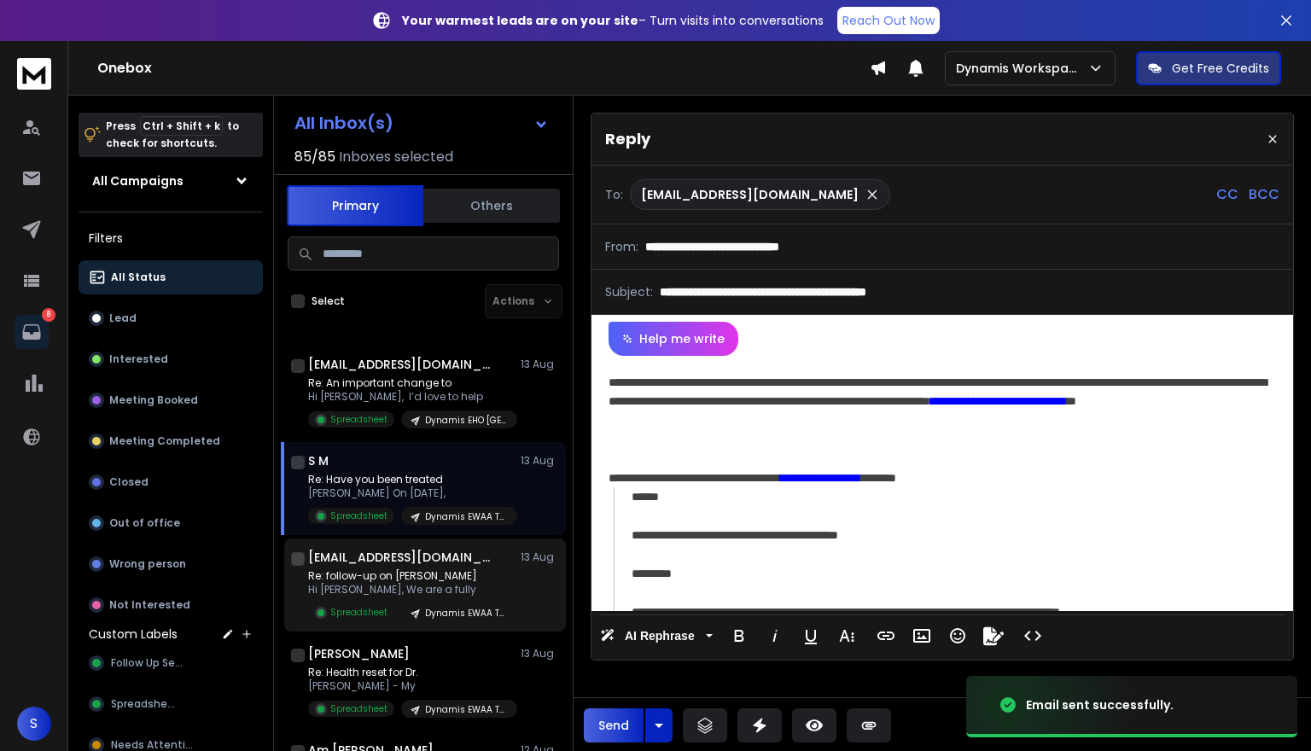
click at [357, 567] on div "mchamb20@yahoo.com 13 Aug Re: follow-up on Dr. Shelton’s Hi Michael, We are a f…" at bounding box center [433, 585] width 251 height 73
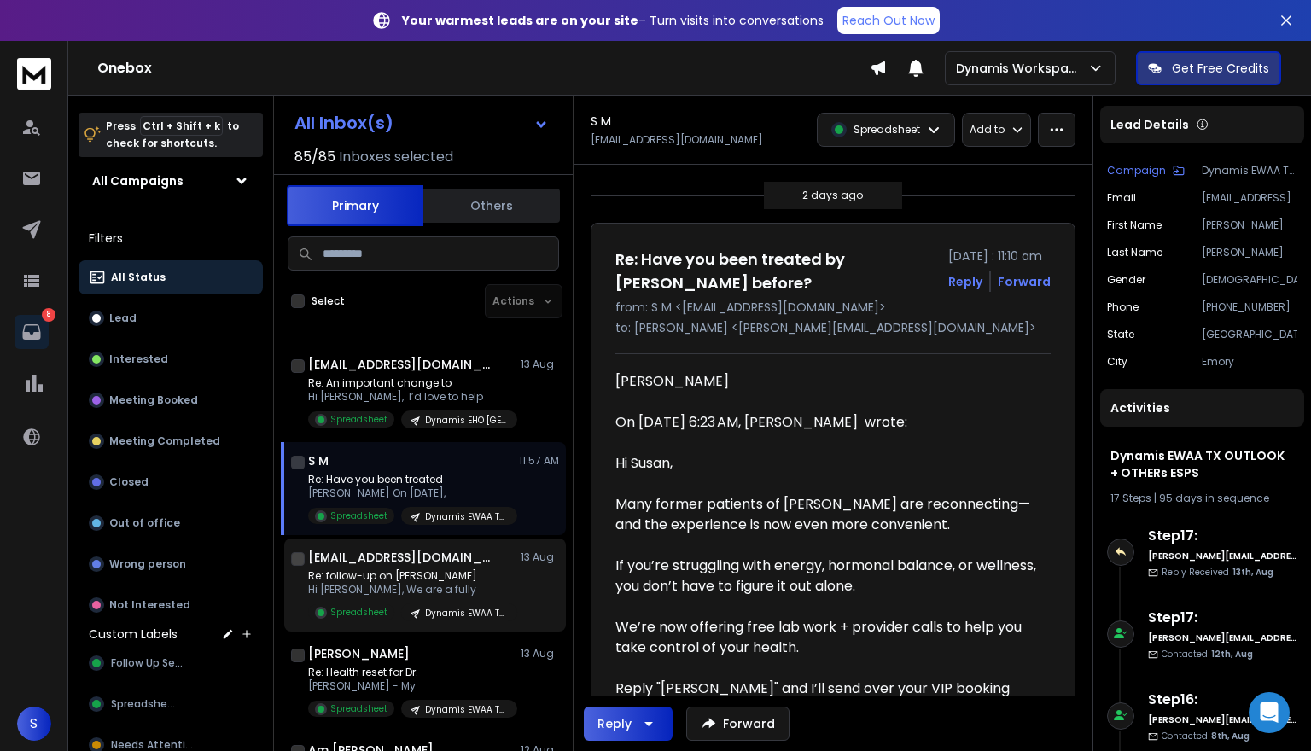
click at [379, 568] on div "mchamb20@yahoo.com 13 Aug Re: follow-up on Dr. Shelton’s Hi Michael, We are a f…" at bounding box center [433, 585] width 251 height 73
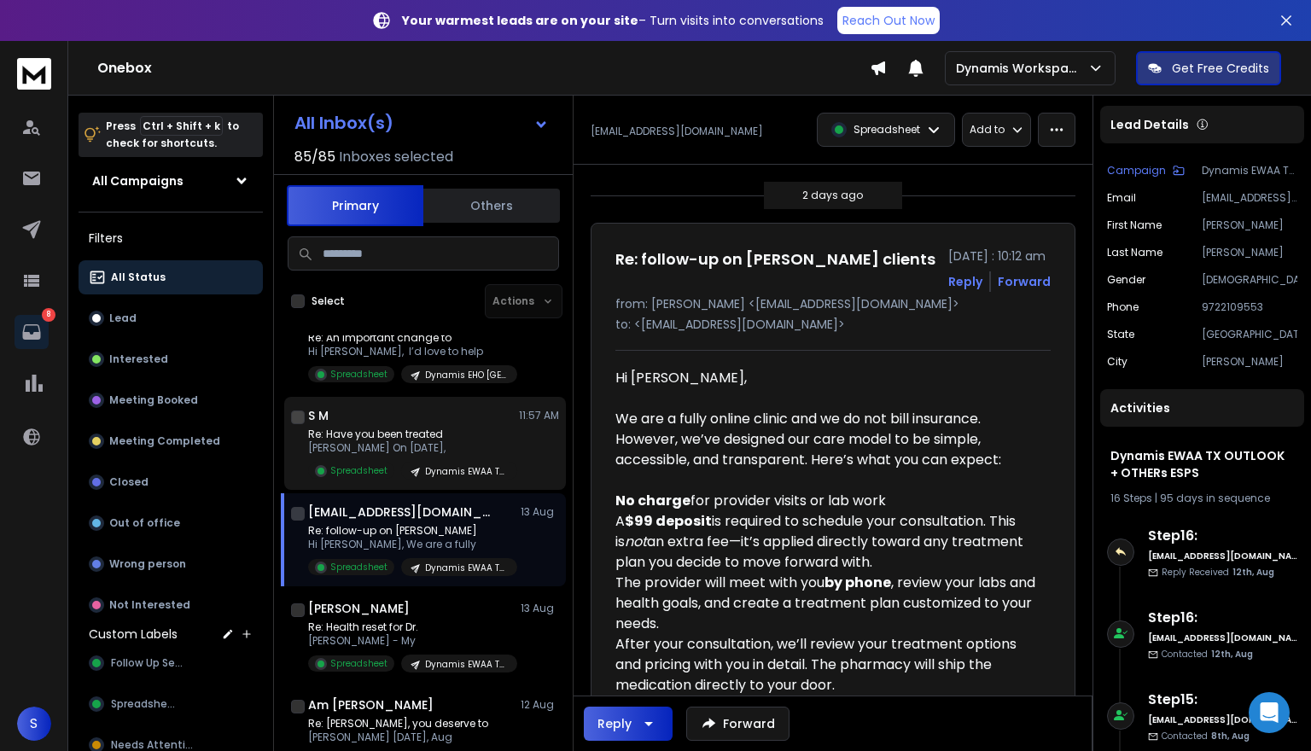
scroll to position [1708, 0]
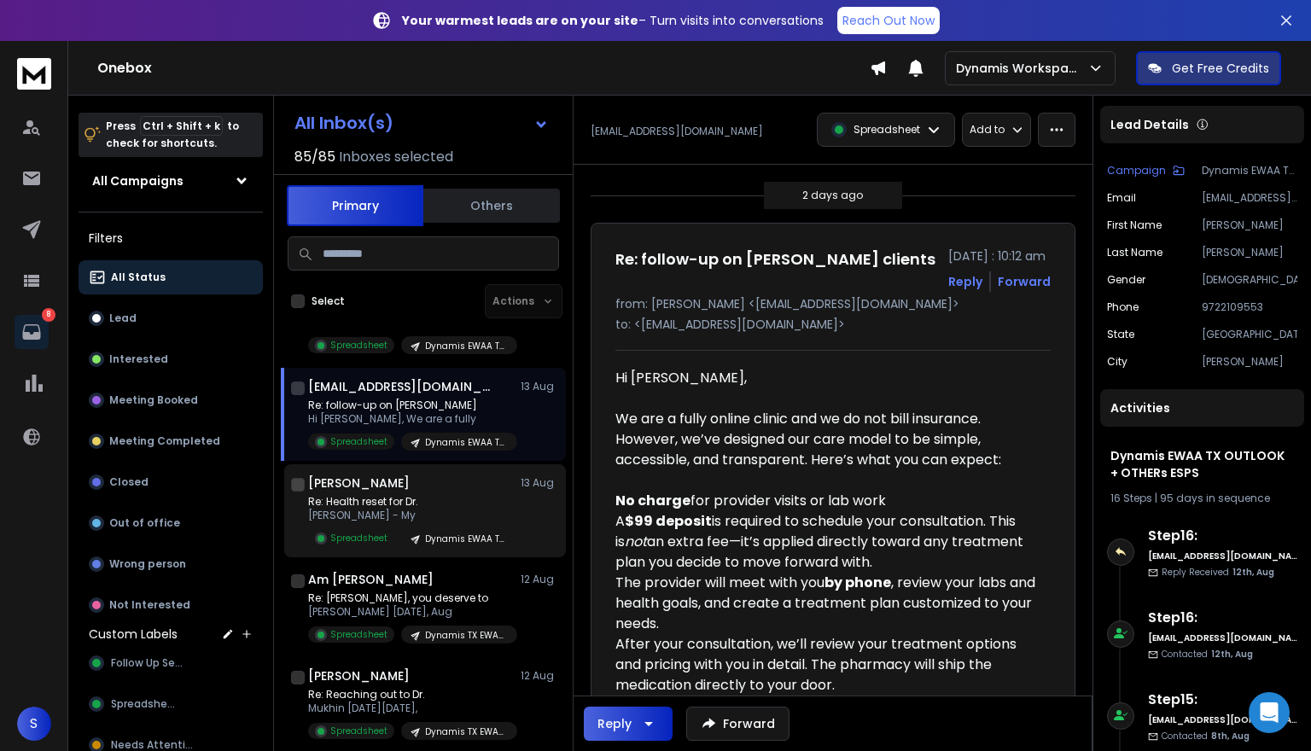
click at [372, 495] on p "Re: Health reset for Dr." at bounding box center [410, 502] width 205 height 14
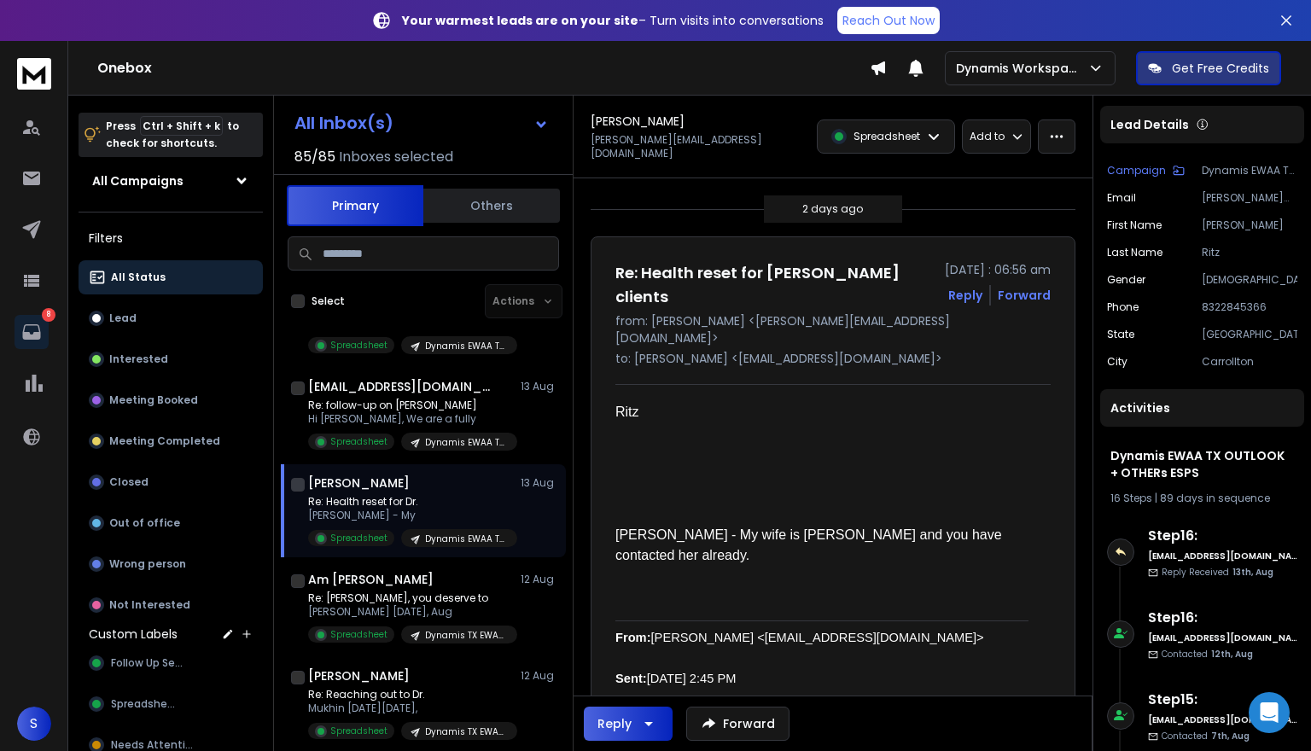
click at [966, 290] on div "Reply Forward" at bounding box center [998, 295] width 106 height 20
click at [972, 287] on button "Reply" at bounding box center [966, 295] width 34 height 17
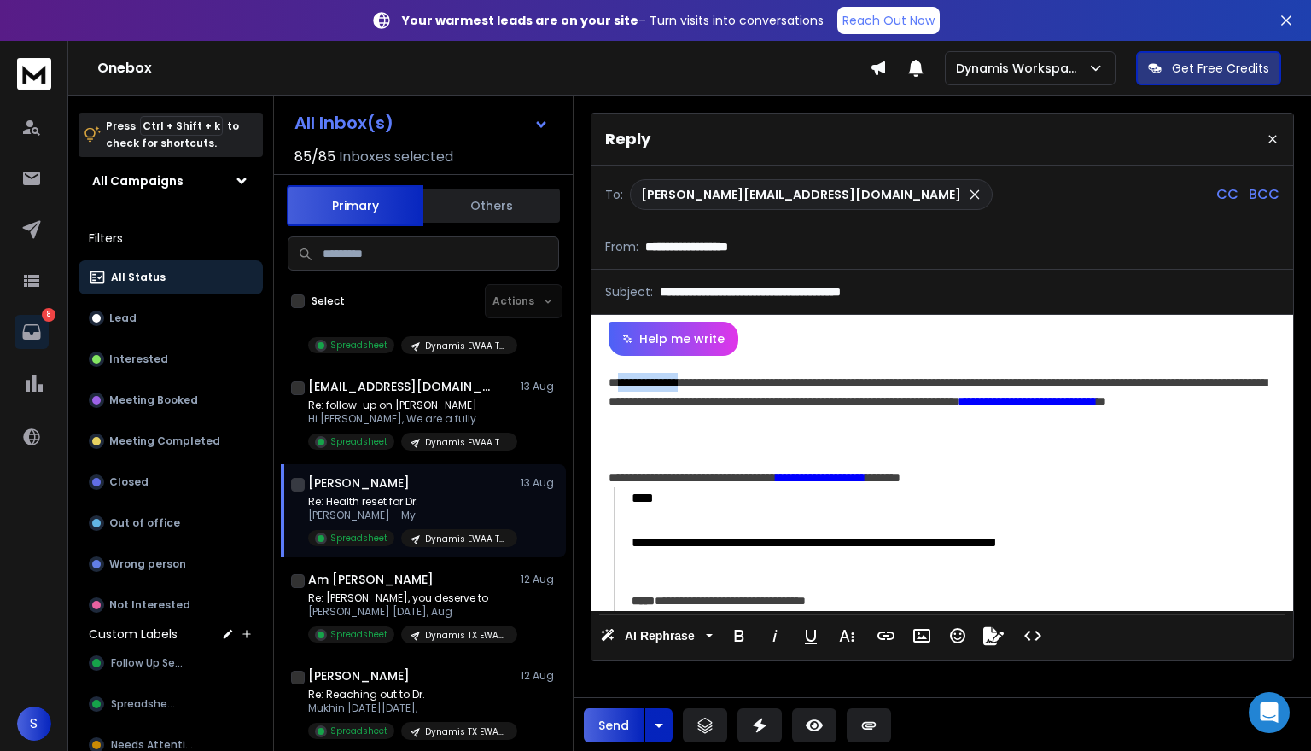
drag, startPoint x: 691, startPoint y: 377, endPoint x: 621, endPoint y: 378, distance: 70.0
click at [621, 378] on span "**********" at bounding box center [938, 392] width 658 height 31
click at [614, 721] on button "Send" at bounding box center [614, 726] width 60 height 34
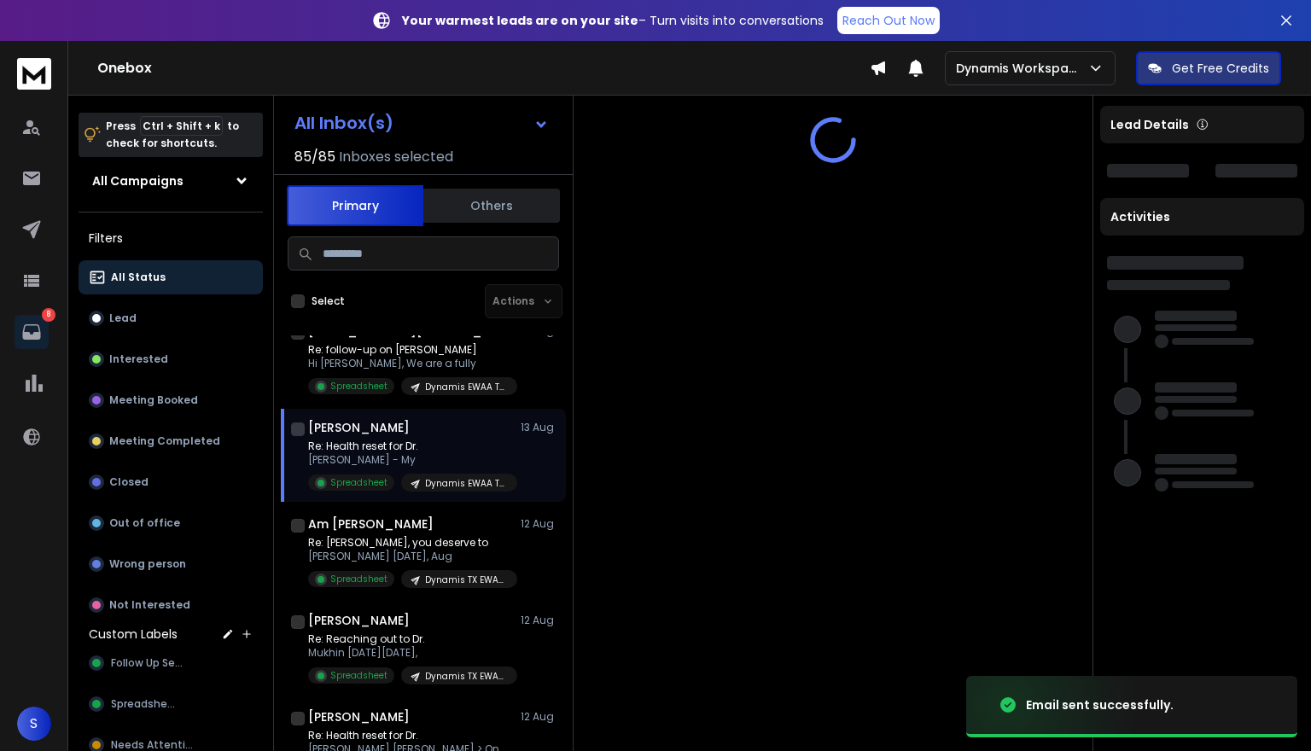
scroll to position [1878, 0]
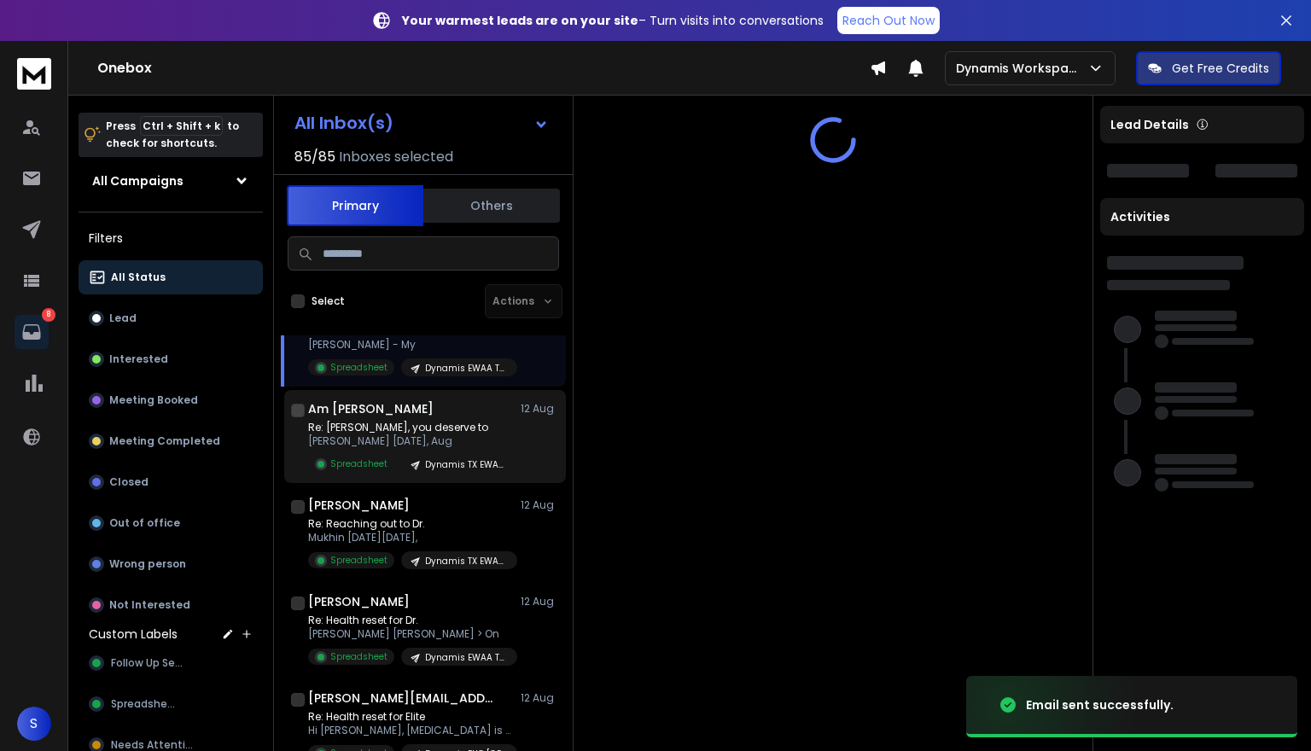
click at [401, 428] on p "Re: [PERSON_NAME], you deserve to" at bounding box center [410, 428] width 205 height 14
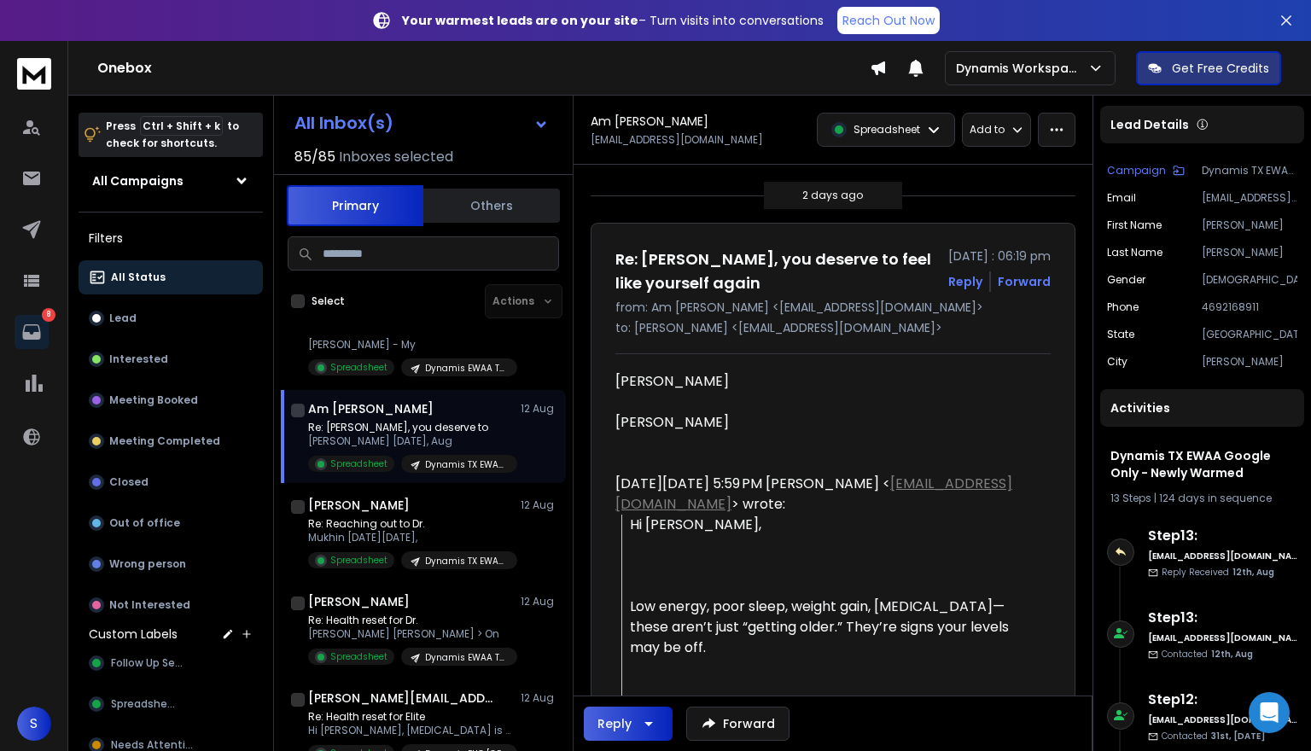
click at [956, 281] on button "Reply" at bounding box center [966, 281] width 34 height 17
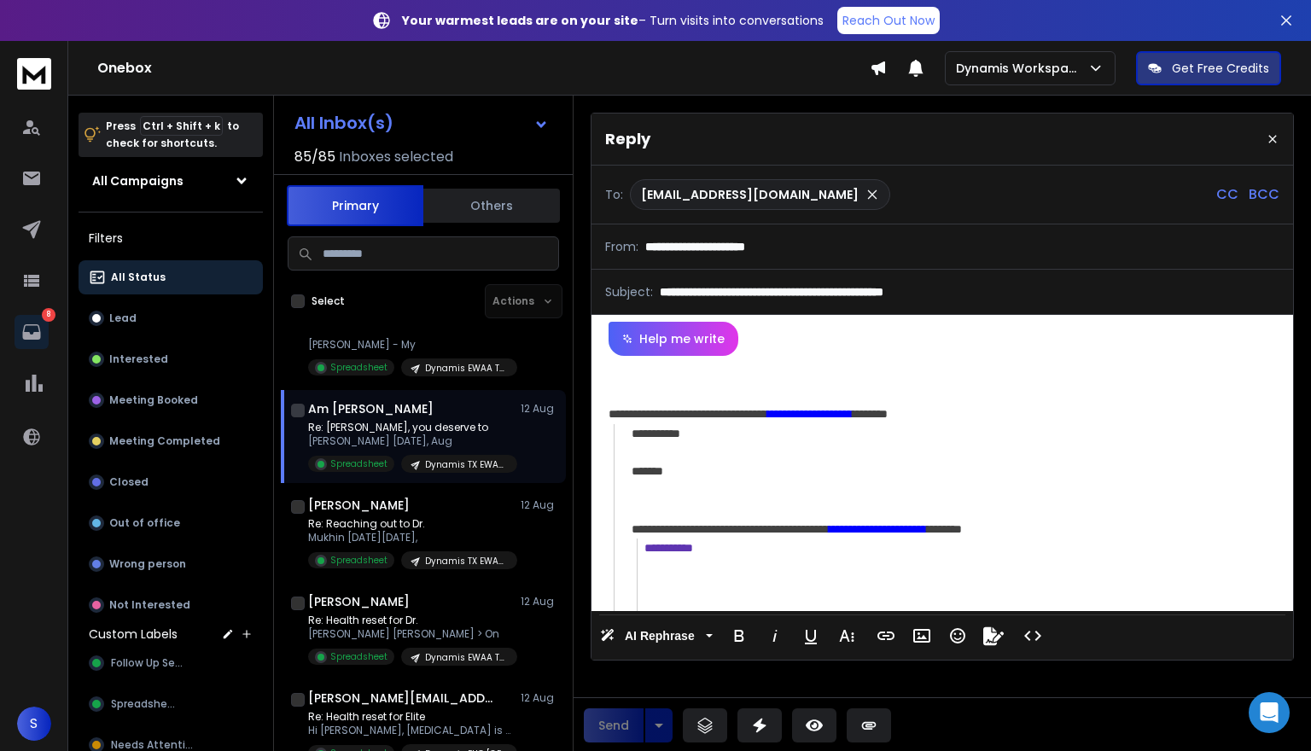
scroll to position [0, 0]
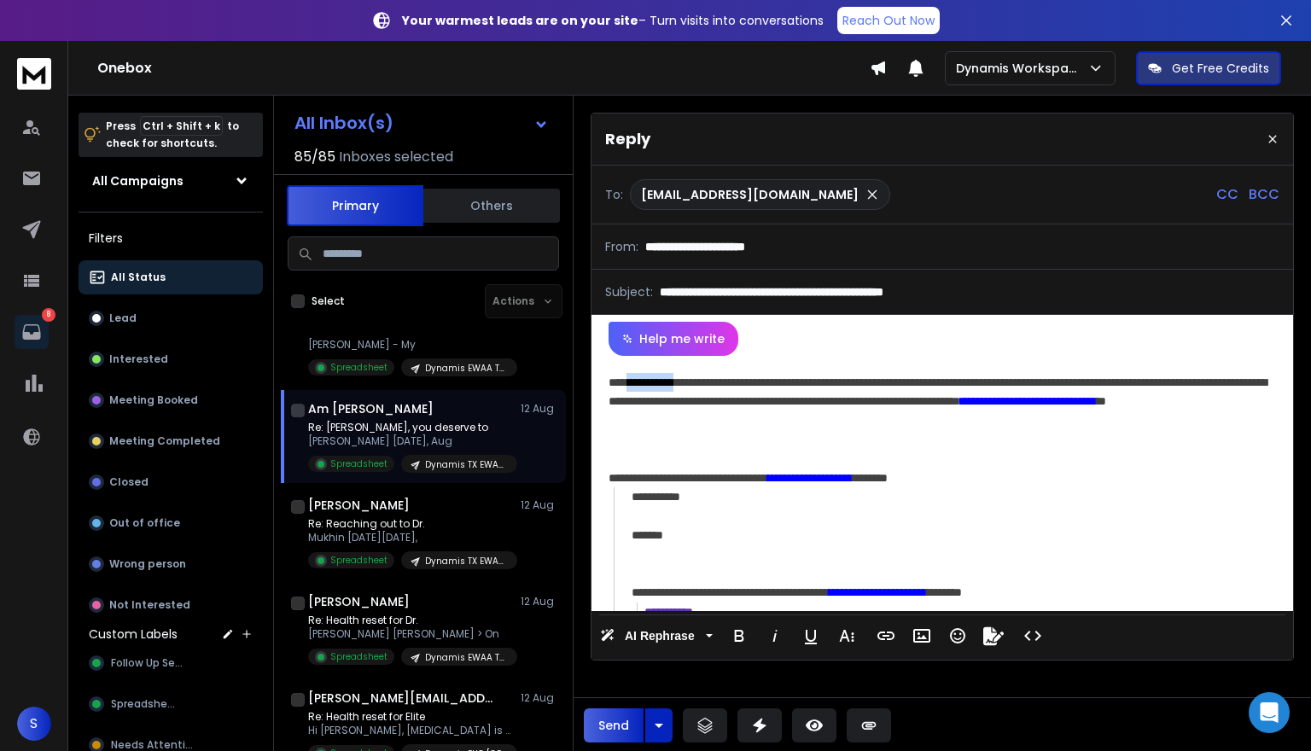
drag, startPoint x: 689, startPoint y: 380, endPoint x: 625, endPoint y: 380, distance: 64.0
click at [625, 380] on span "**********" at bounding box center [938, 392] width 658 height 31
click at [606, 717] on button "Send" at bounding box center [614, 726] width 60 height 34
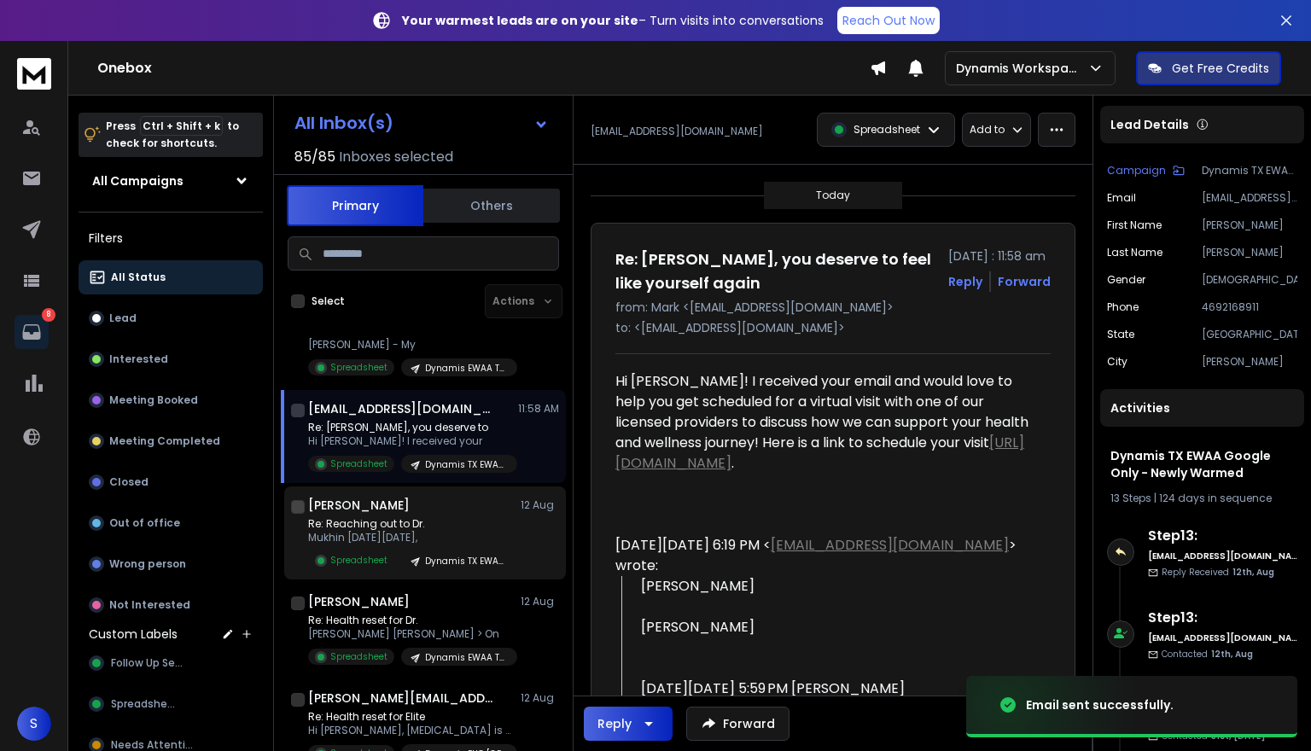
click at [408, 533] on p "Mukhin On Tue, Aug 12," at bounding box center [410, 538] width 205 height 14
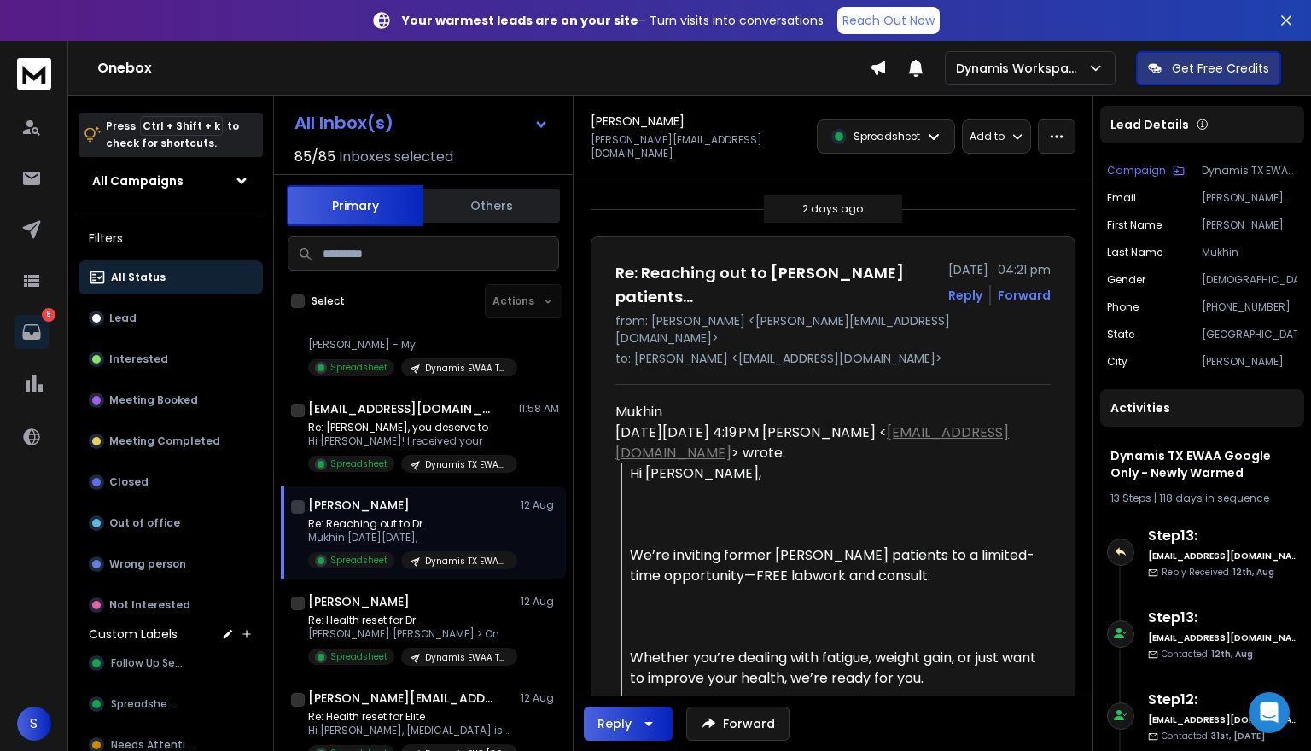
click at [973, 287] on button "Reply" at bounding box center [966, 295] width 34 height 17
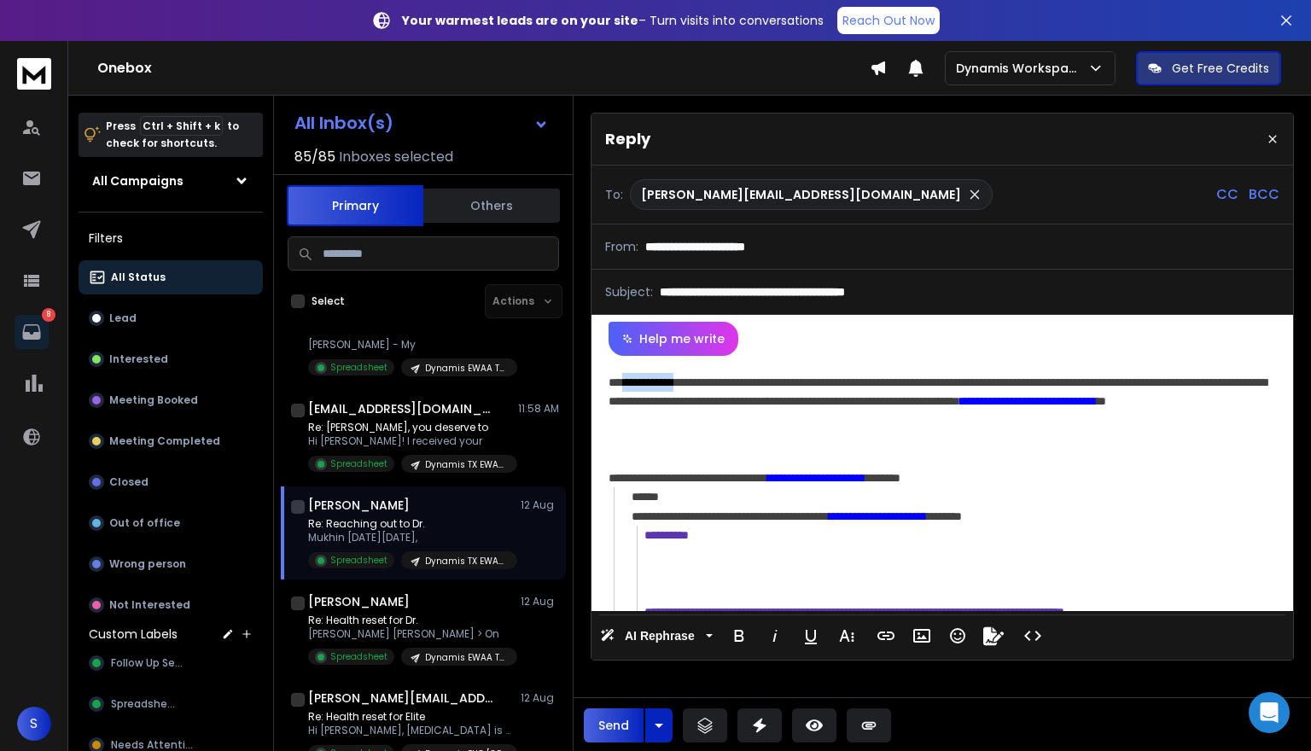
drag, startPoint x: 690, startPoint y: 380, endPoint x: 622, endPoint y: 382, distance: 67.5
click at [622, 382] on span "**********" at bounding box center [938, 392] width 658 height 31
click at [605, 723] on button "Send" at bounding box center [614, 726] width 60 height 34
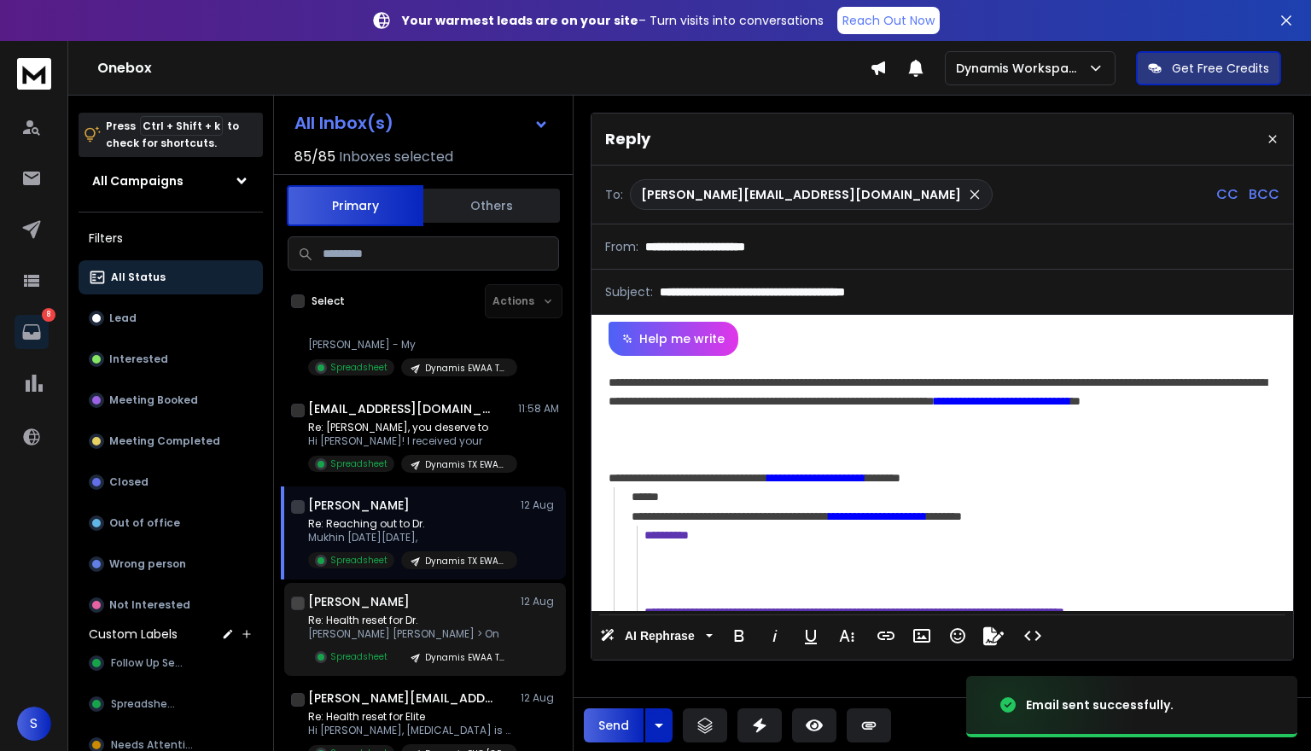
click at [386, 604] on div "judd gibson 12 Aug" at bounding box center [433, 601] width 251 height 17
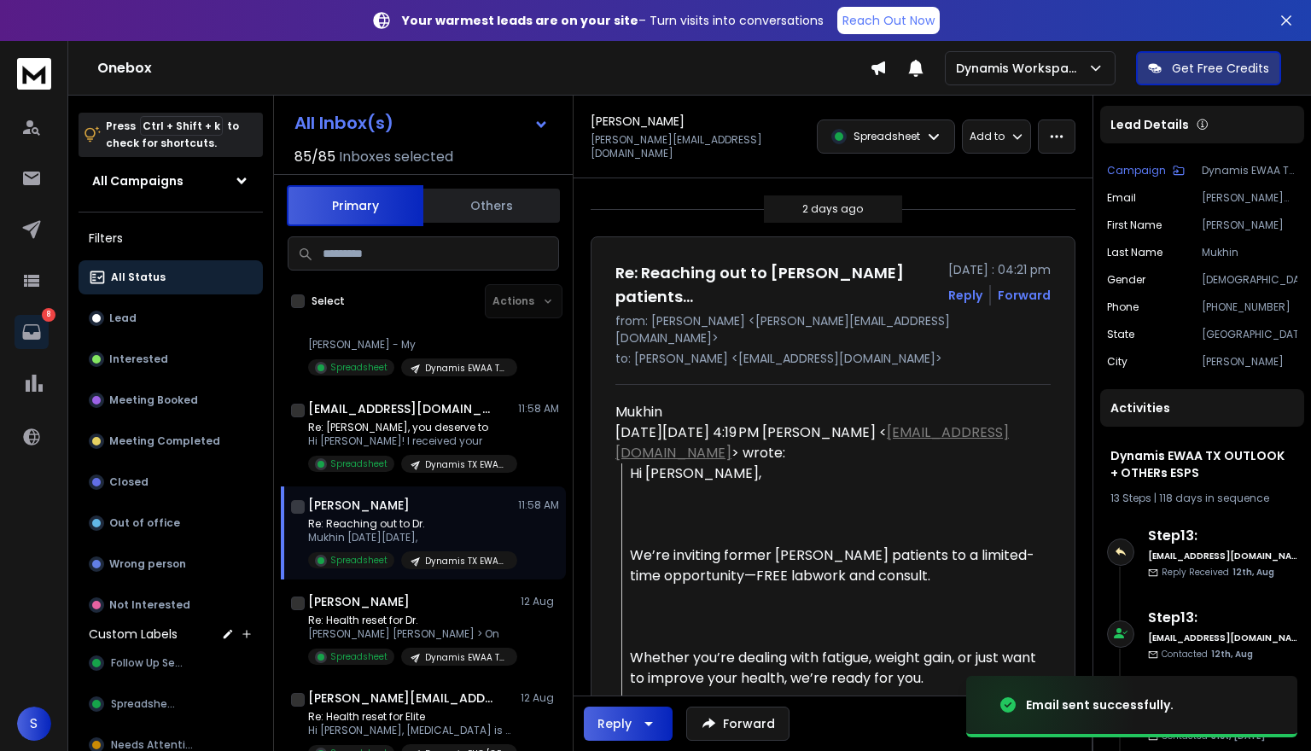
click at [956, 287] on button "Reply" at bounding box center [966, 295] width 34 height 17
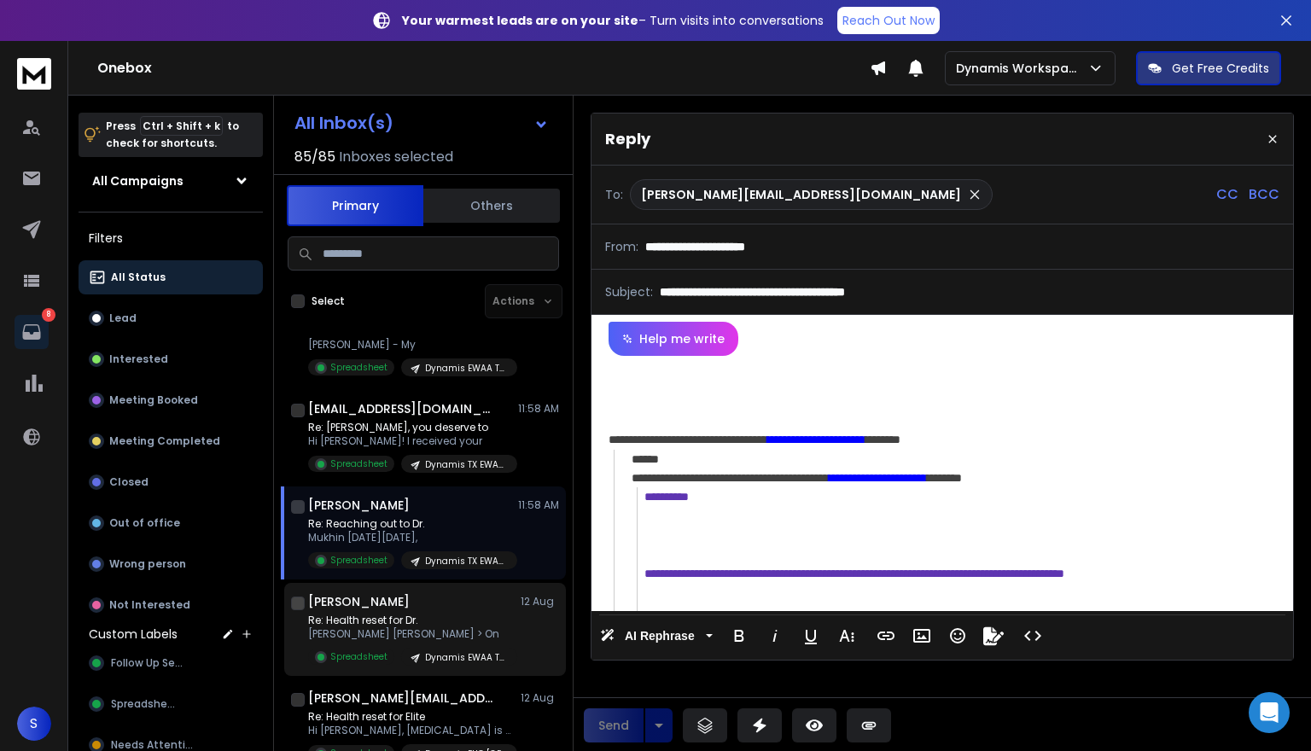
click at [378, 610] on div "judd gibson 12 Aug Re: Health reset for Dr. Gibson Judd Gibson > On Spreadsheet…" at bounding box center [433, 629] width 251 height 73
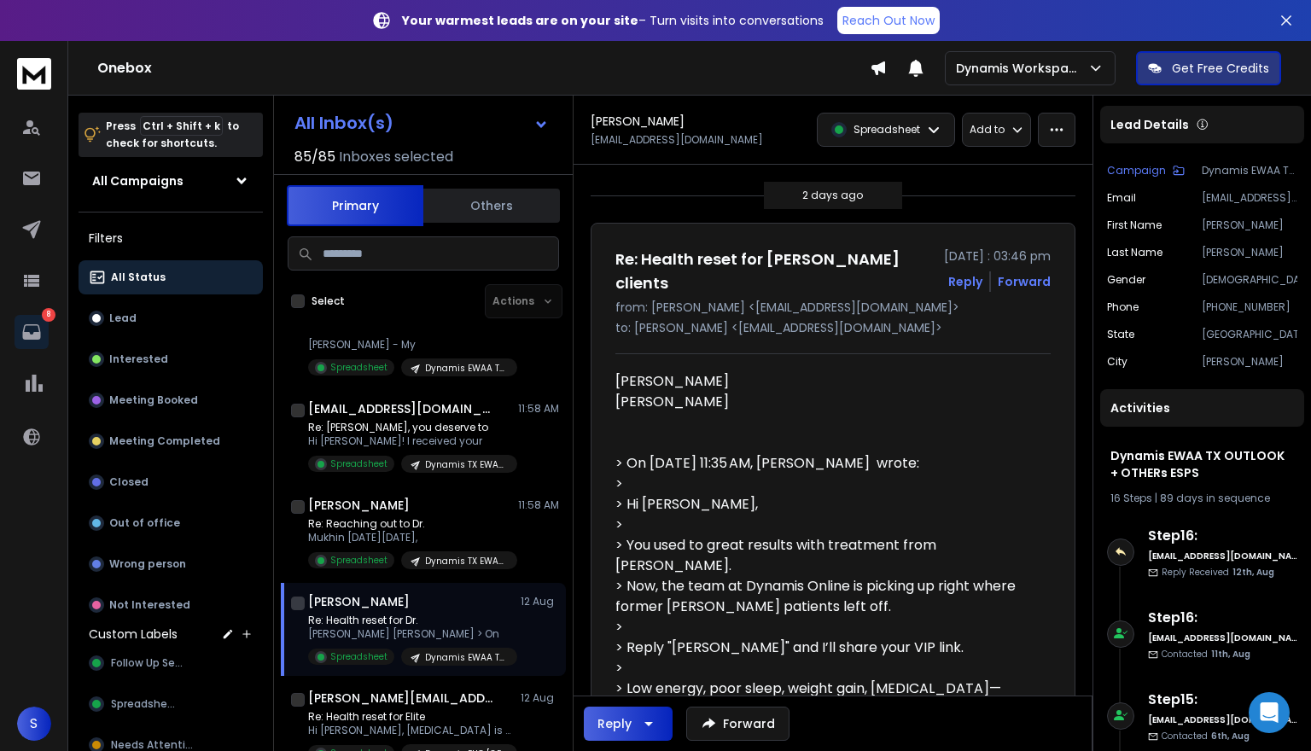
click at [407, 621] on p "Re: Health reset for Dr." at bounding box center [410, 621] width 205 height 14
click at [970, 290] on div "Reply Forward" at bounding box center [997, 282] width 107 height 20
click at [970, 287] on button "Reply" at bounding box center [966, 281] width 34 height 17
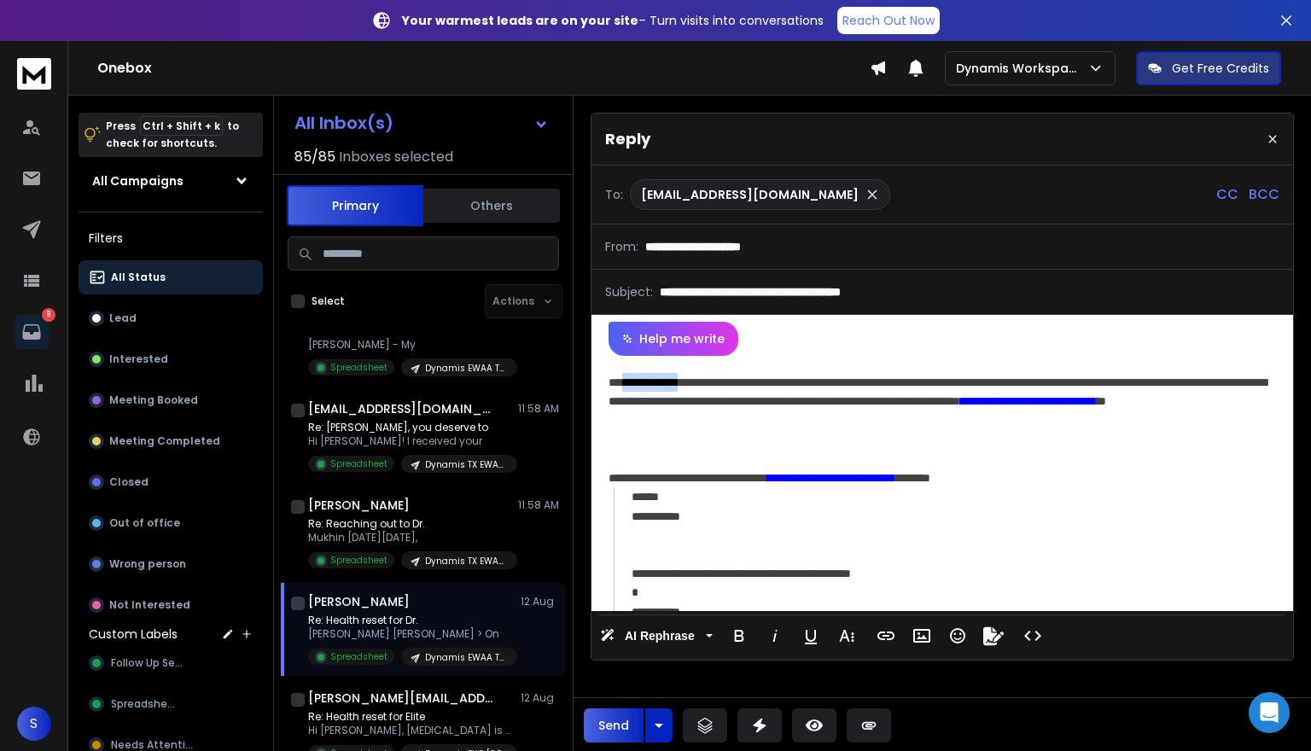
drag, startPoint x: 691, startPoint y: 381, endPoint x: 622, endPoint y: 382, distance: 68.3
click at [622, 382] on span "**********" at bounding box center [938, 392] width 658 height 31
click at [612, 731] on button "Send" at bounding box center [614, 726] width 60 height 34
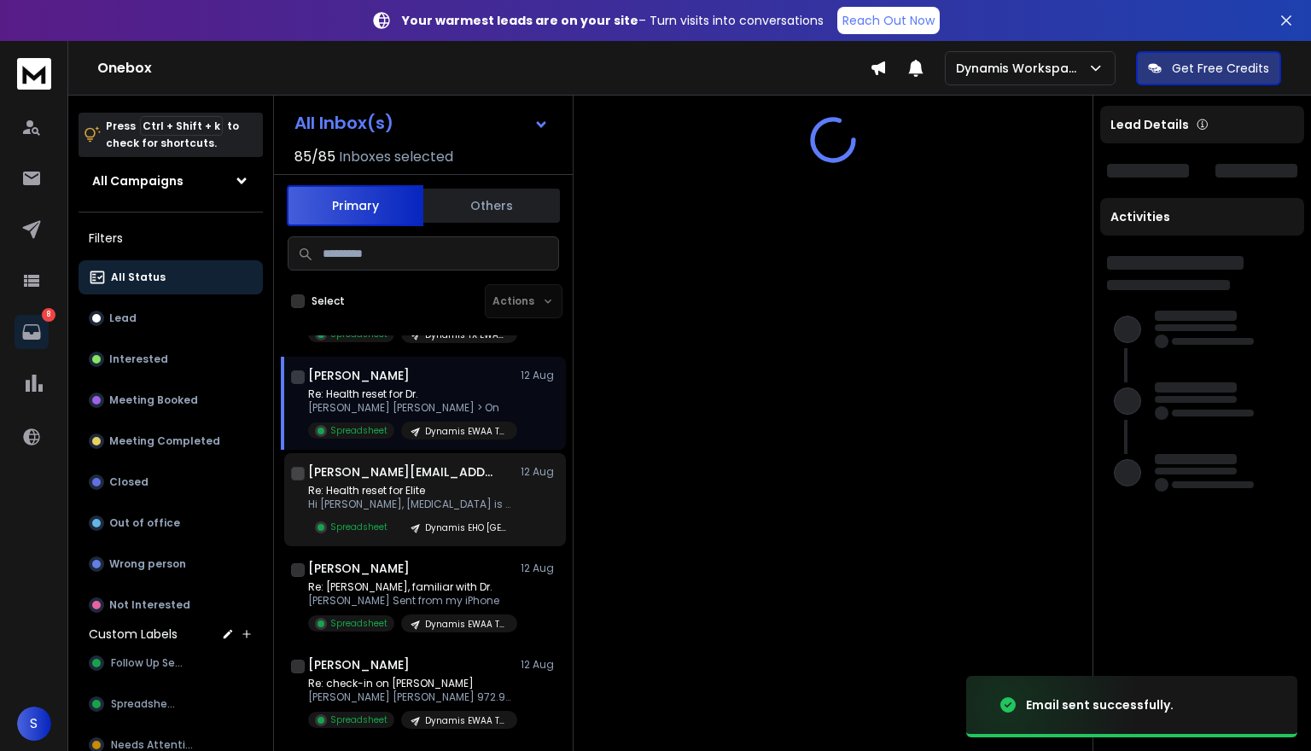
scroll to position [2135, 0]
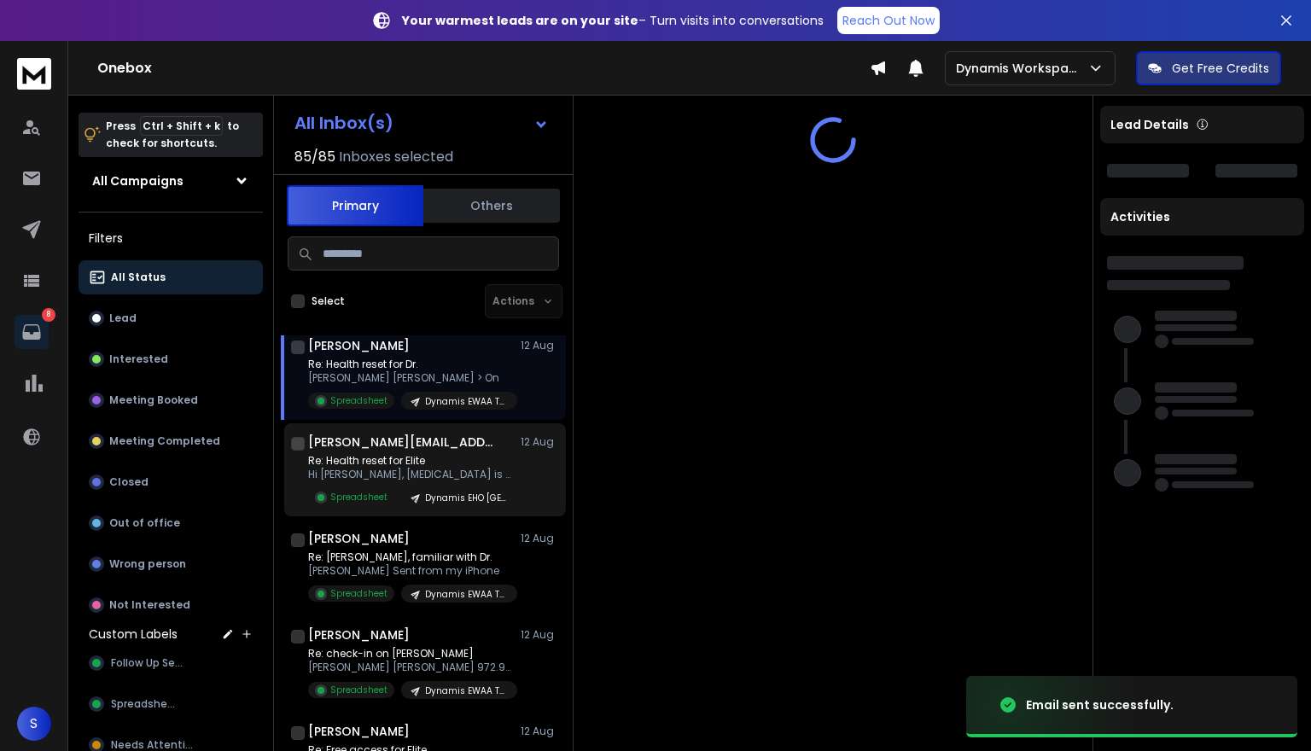
click at [412, 465] on p "Re: Health reset for Elite" at bounding box center [410, 461] width 205 height 14
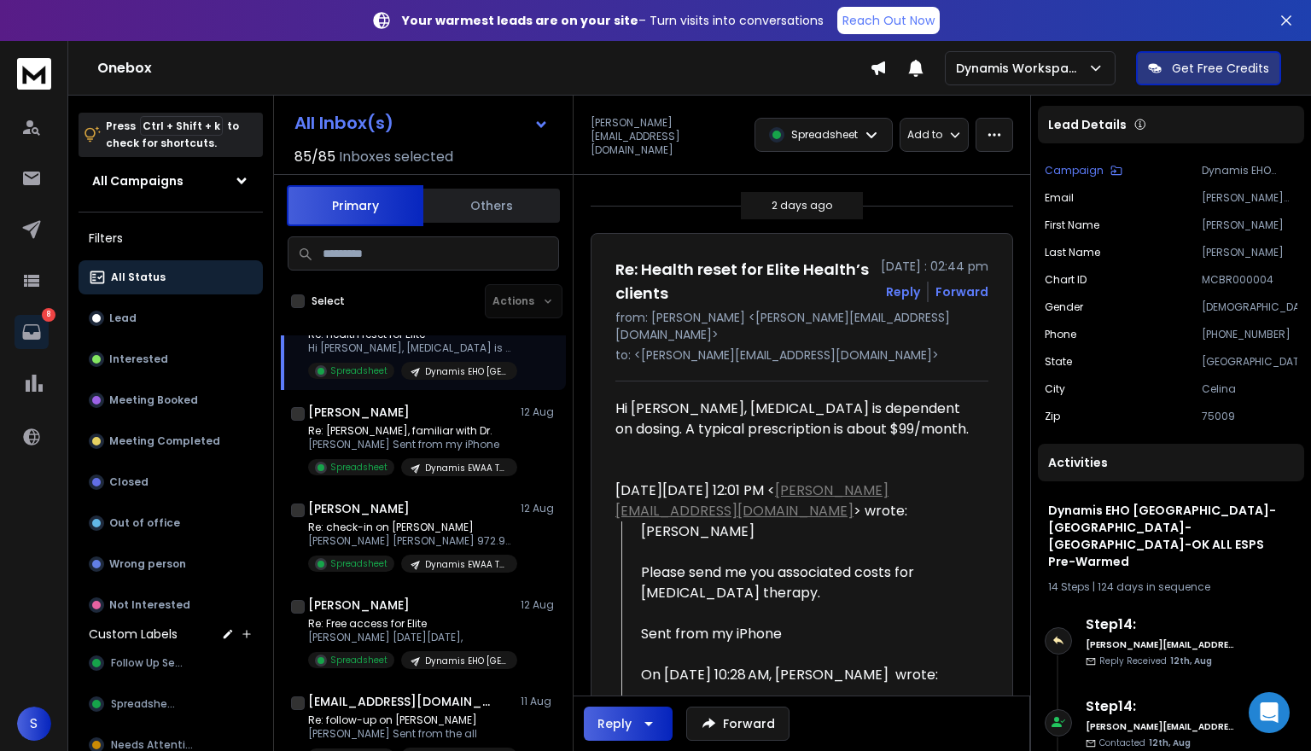
scroll to position [2305, 0]
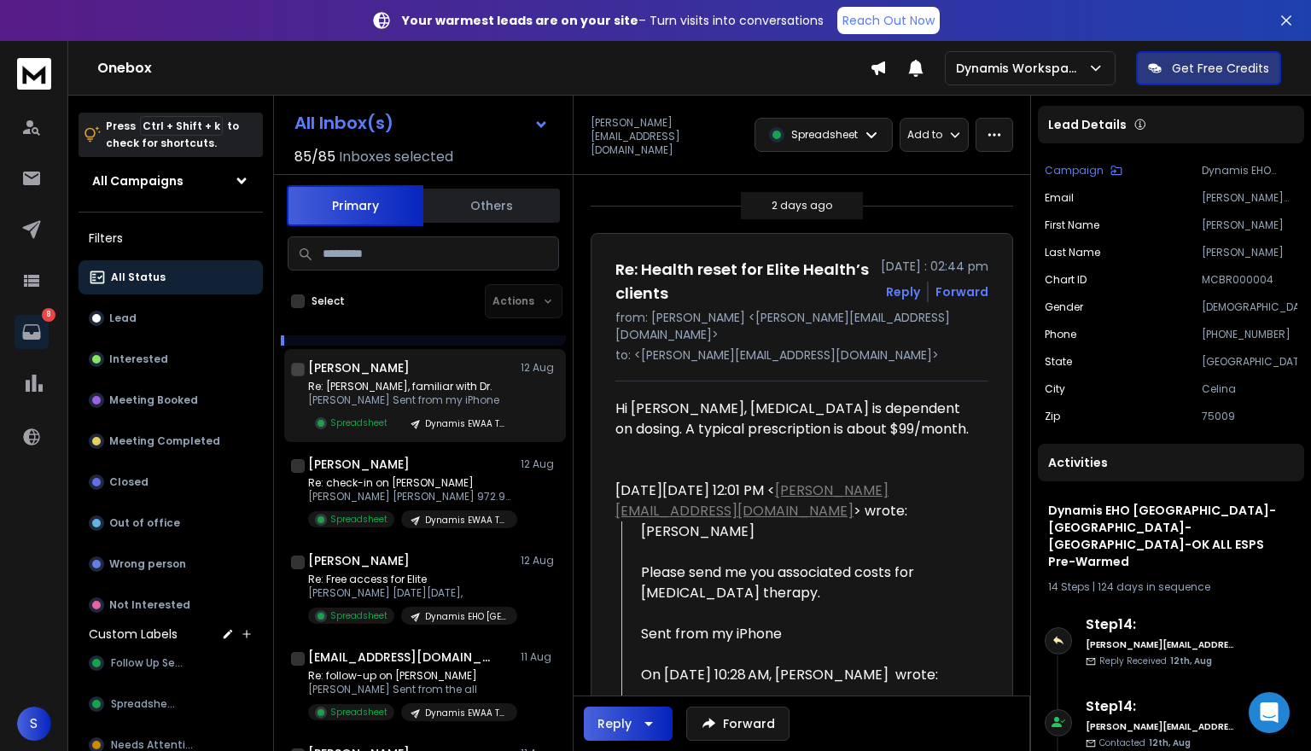
click at [371, 388] on p "Re: [PERSON_NAME], familiar with Dr." at bounding box center [410, 387] width 205 height 14
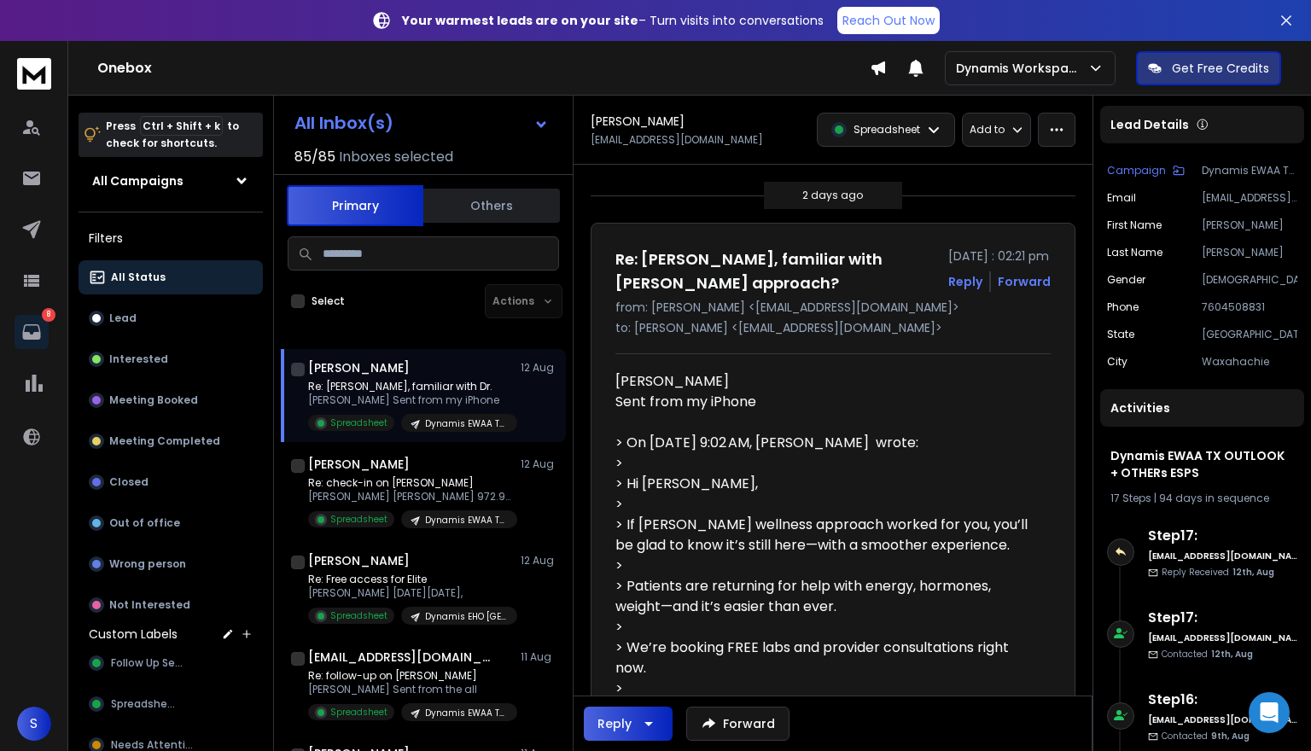
click at [960, 283] on button "Reply" at bounding box center [966, 281] width 34 height 17
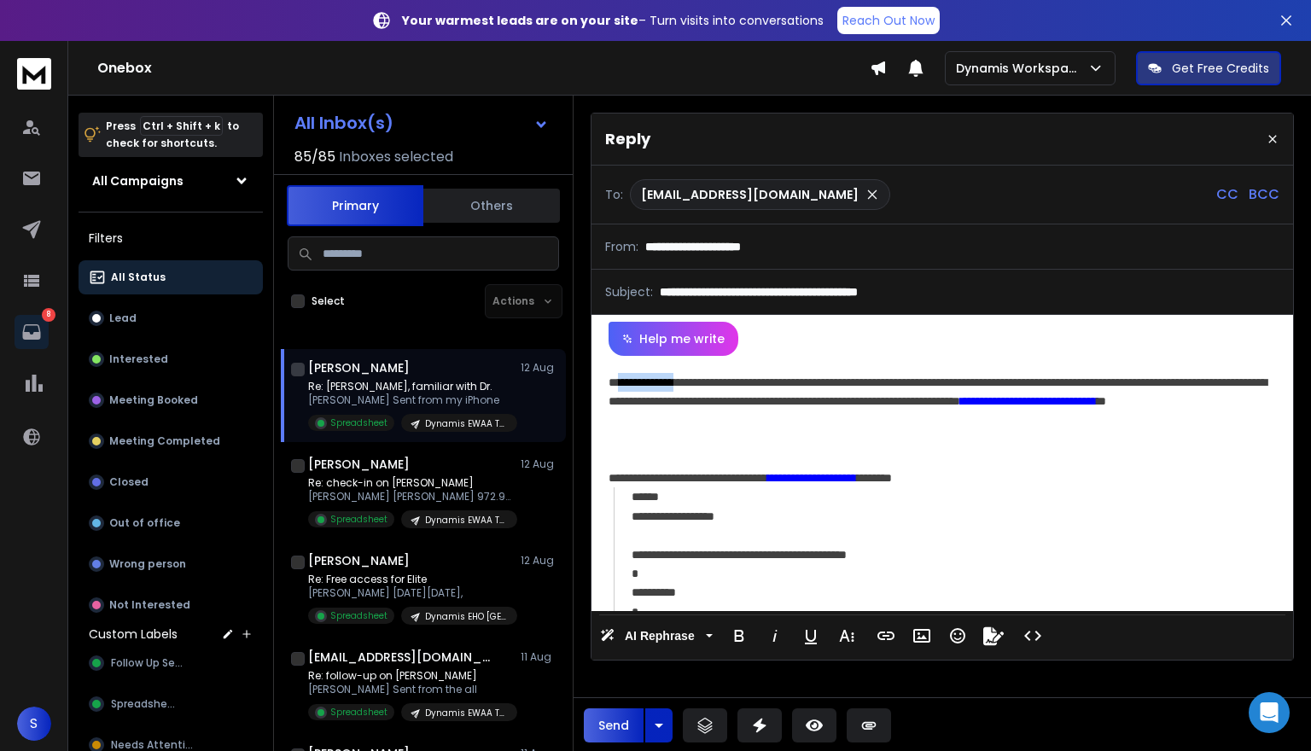
drag, startPoint x: 688, startPoint y: 379, endPoint x: 620, endPoint y: 376, distance: 68.4
click at [620, 377] on span "**********" at bounding box center [938, 392] width 658 height 31
click at [611, 725] on button "Send" at bounding box center [614, 726] width 60 height 34
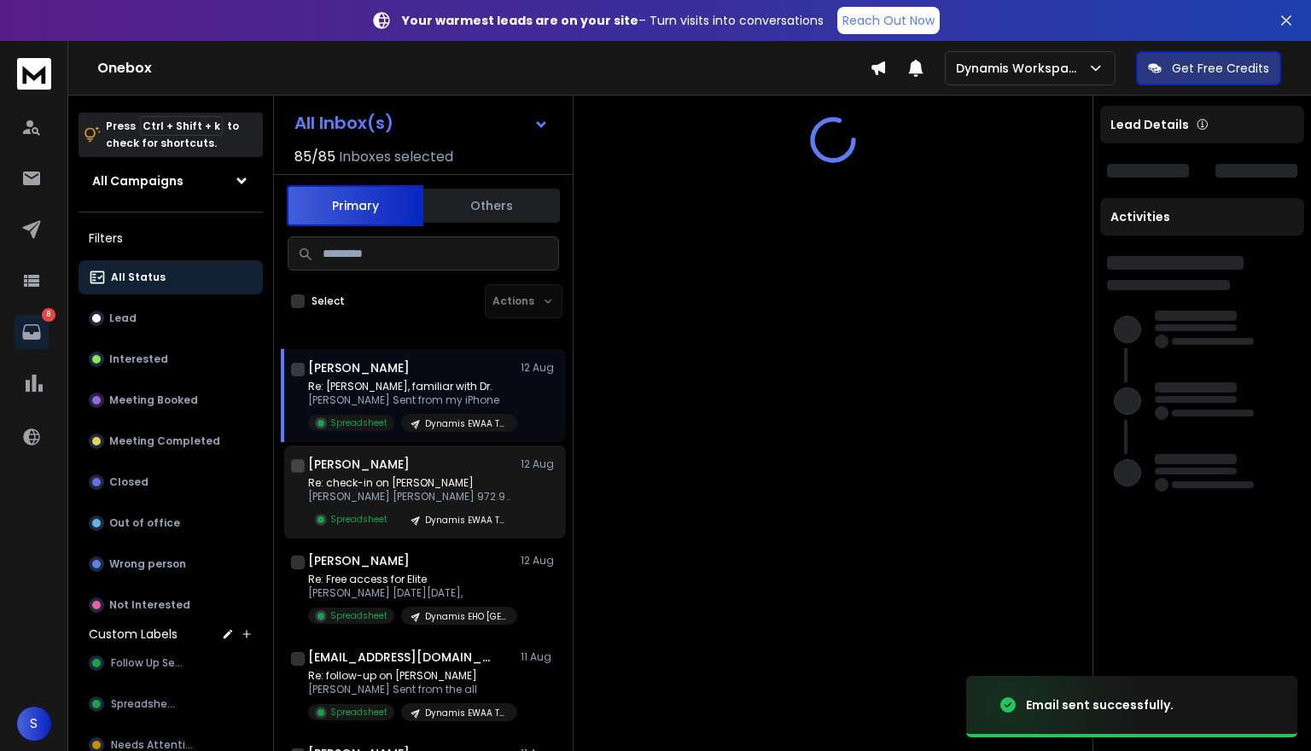
click at [431, 456] on div "Ryan Payne 12 Aug" at bounding box center [433, 464] width 251 height 17
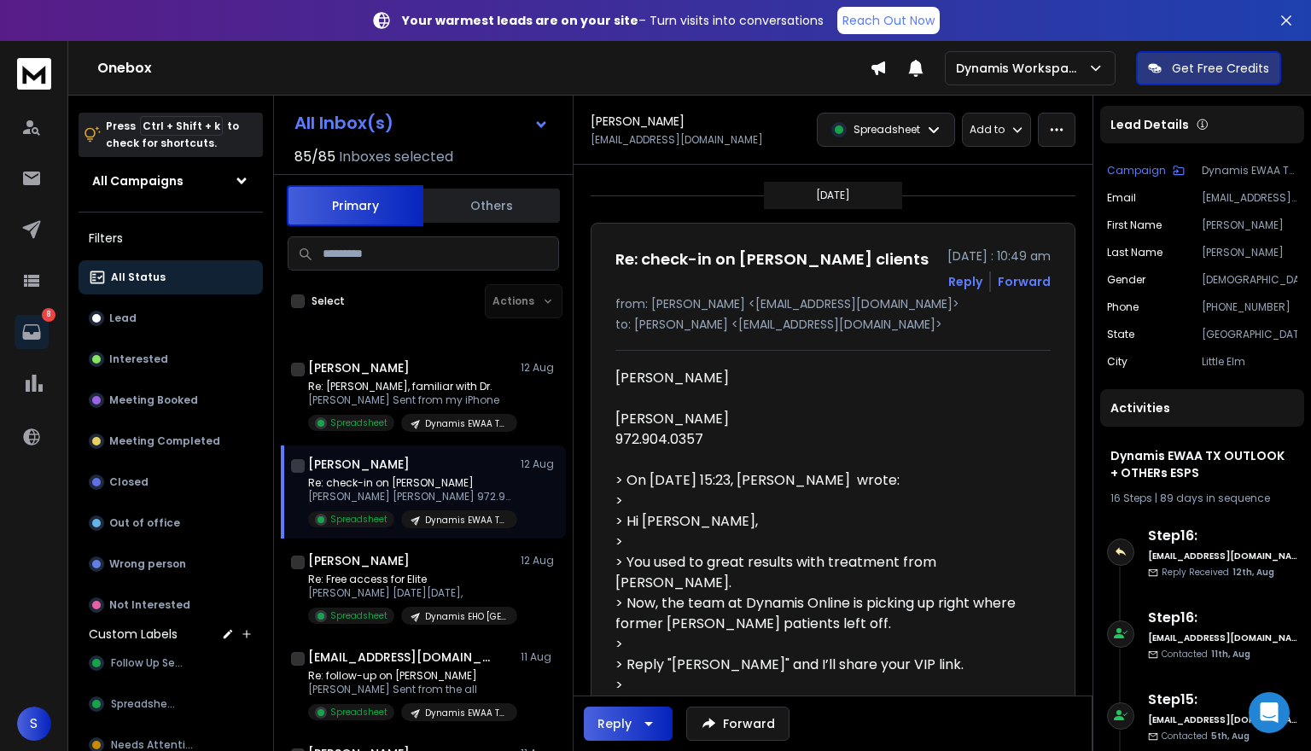
click at [967, 282] on button "Reply" at bounding box center [966, 281] width 34 height 17
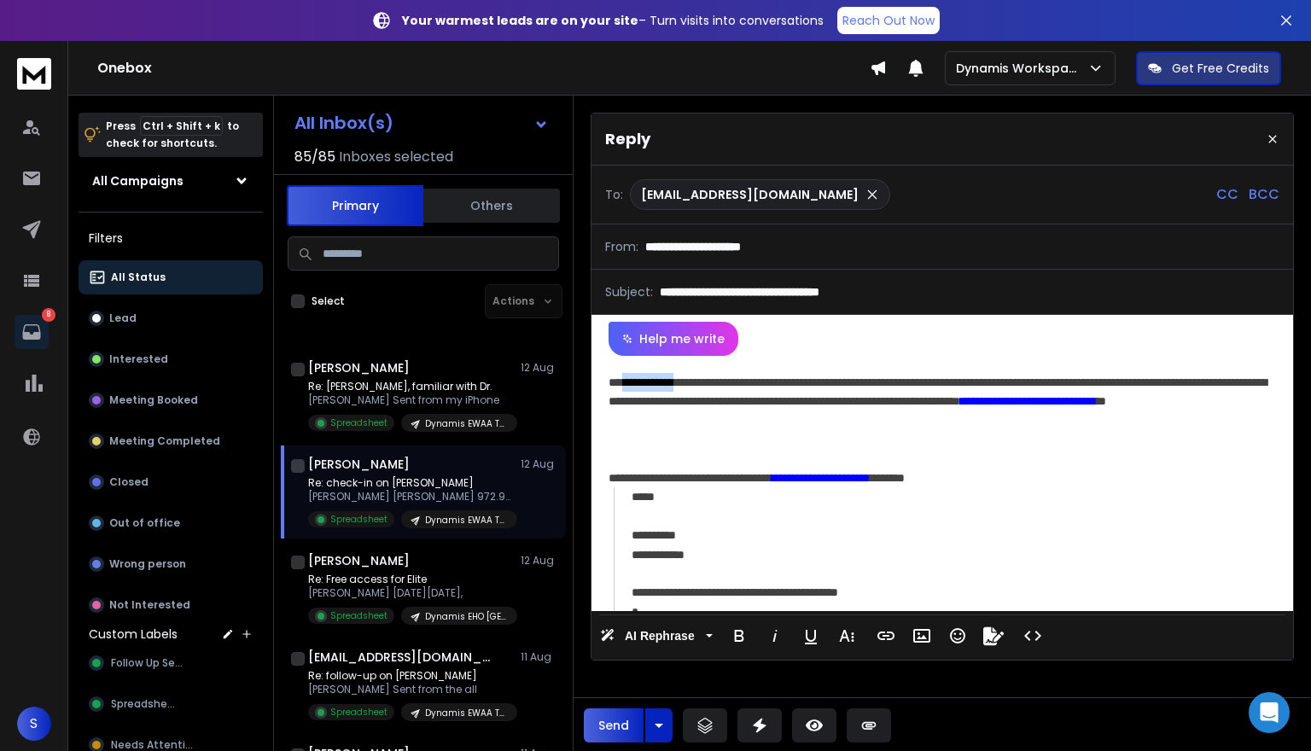
drag, startPoint x: 690, startPoint y: 376, endPoint x: 622, endPoint y: 377, distance: 67.5
click at [622, 377] on span "**********" at bounding box center [938, 392] width 658 height 31
click at [610, 725] on button "Send" at bounding box center [614, 726] width 60 height 34
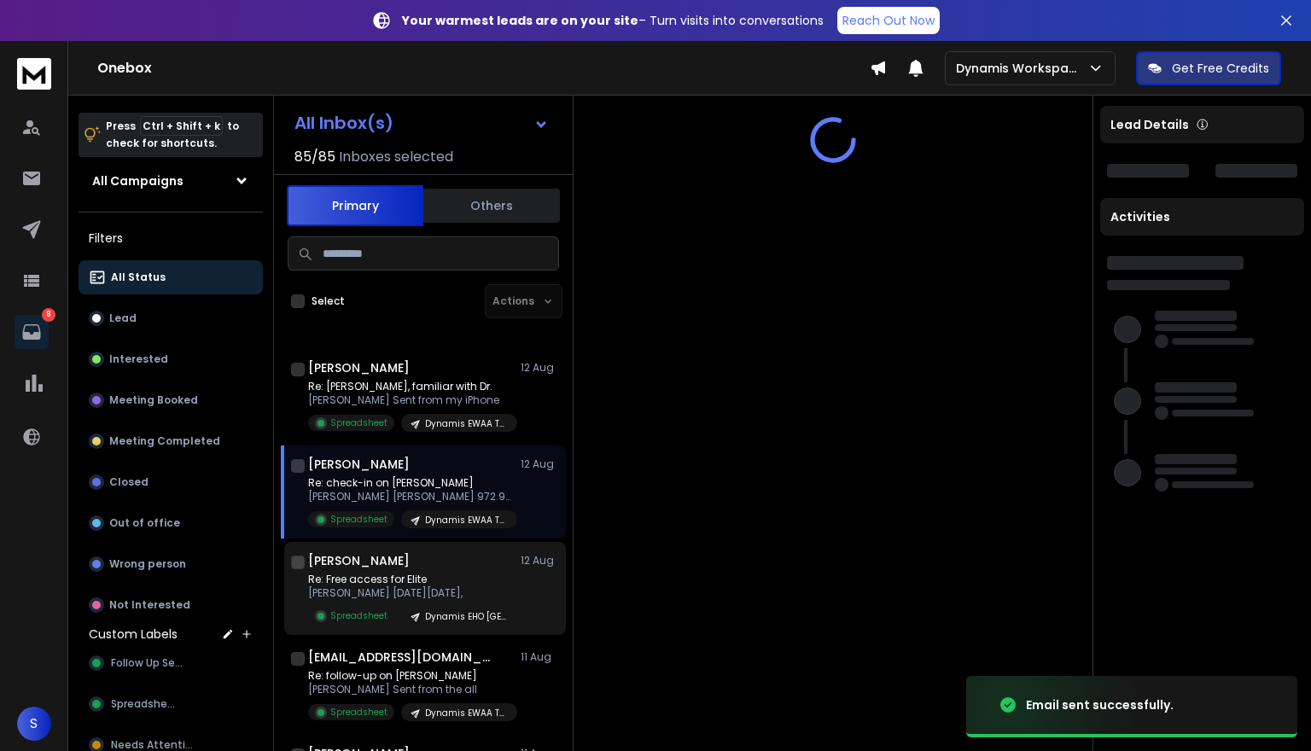
click at [397, 577] on p "Re: Free access for Elite" at bounding box center [410, 580] width 205 height 14
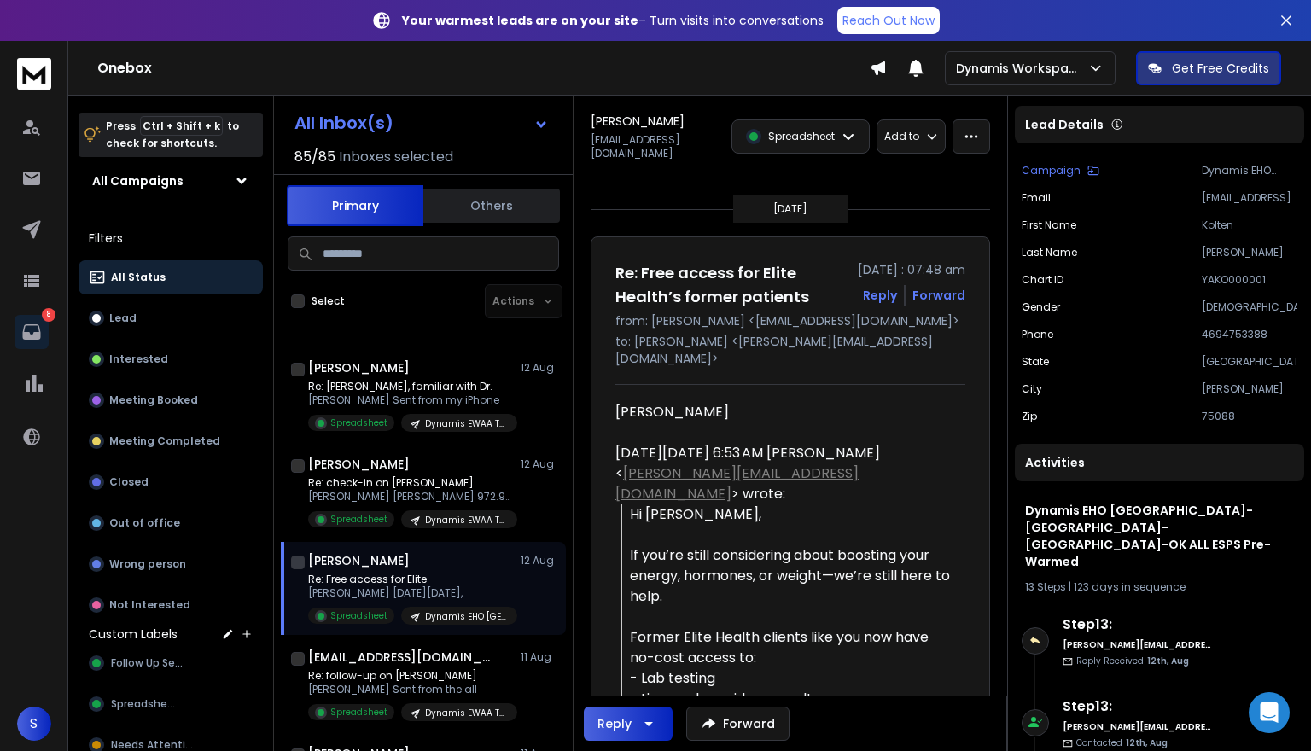
click at [897, 287] on button "Reply" at bounding box center [880, 295] width 34 height 17
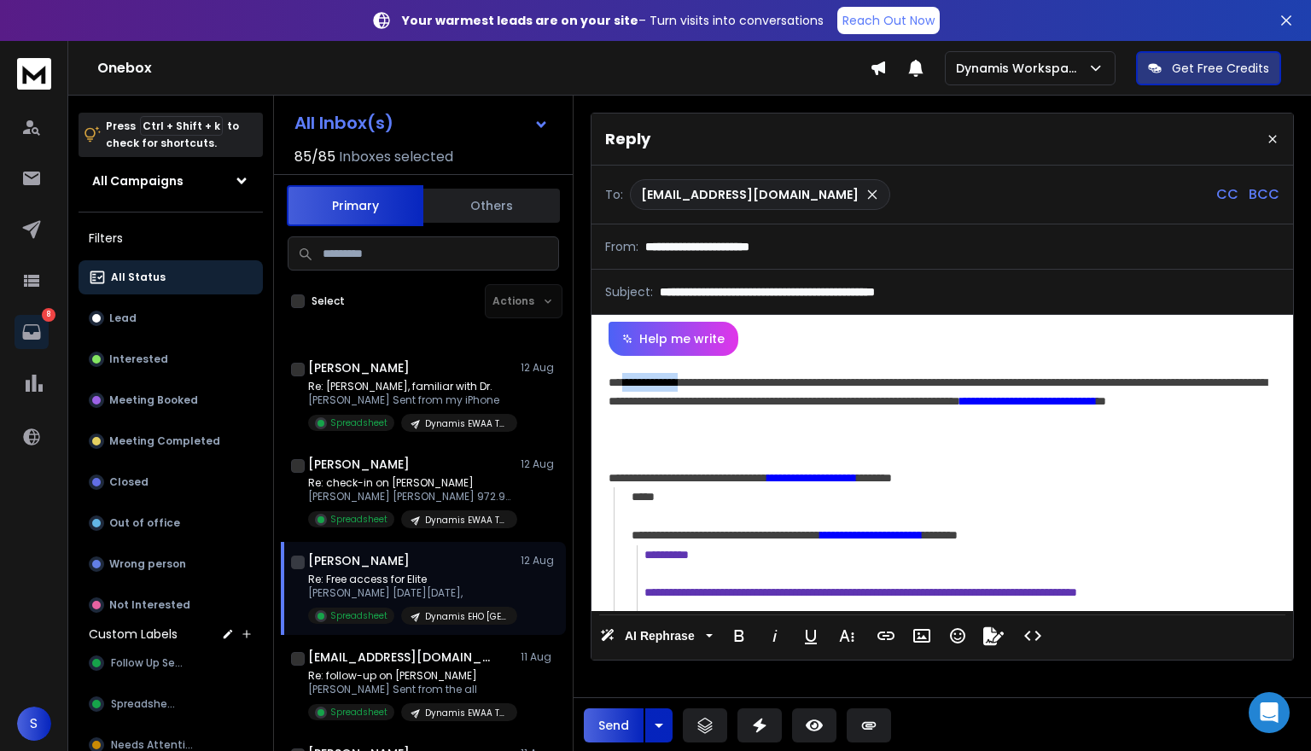
drag, startPoint x: 689, startPoint y: 383, endPoint x: 623, endPoint y: 377, distance: 66.0
click at [623, 377] on span "**********" at bounding box center [938, 392] width 658 height 31
click at [606, 719] on button "Send" at bounding box center [614, 726] width 60 height 34
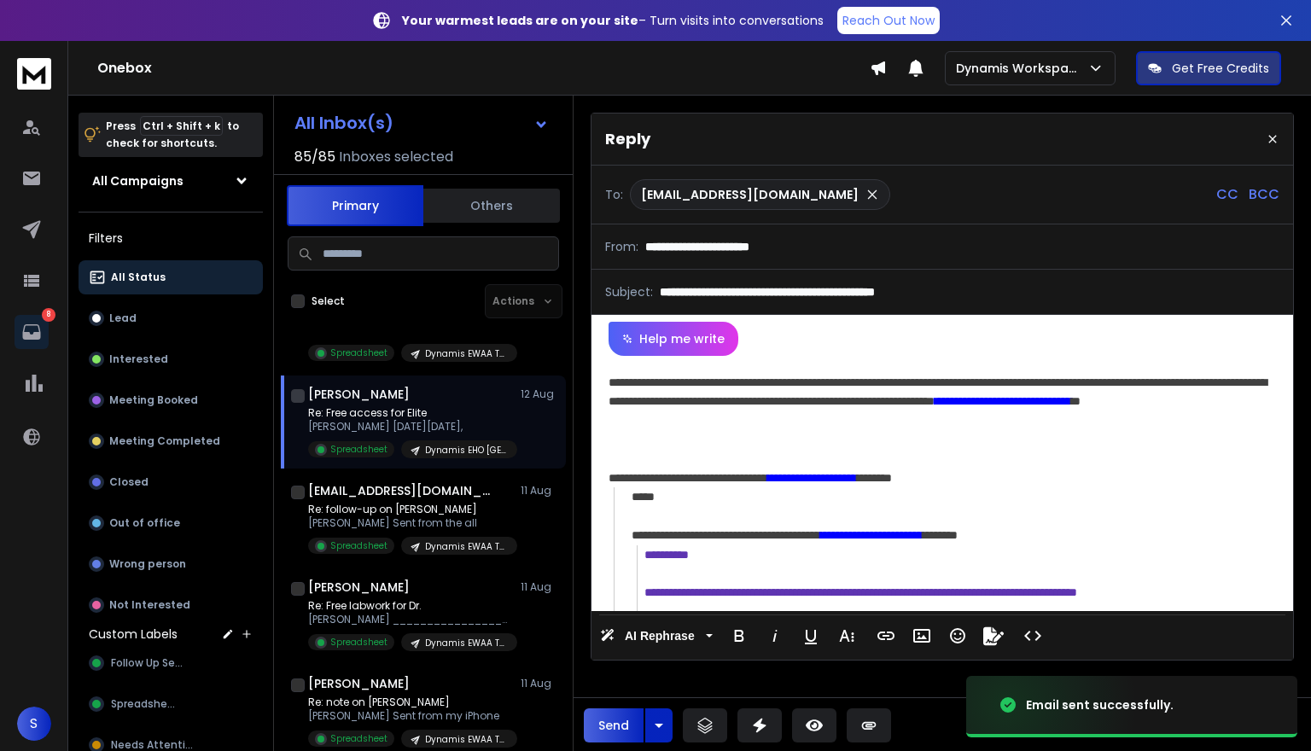
scroll to position [2476, 0]
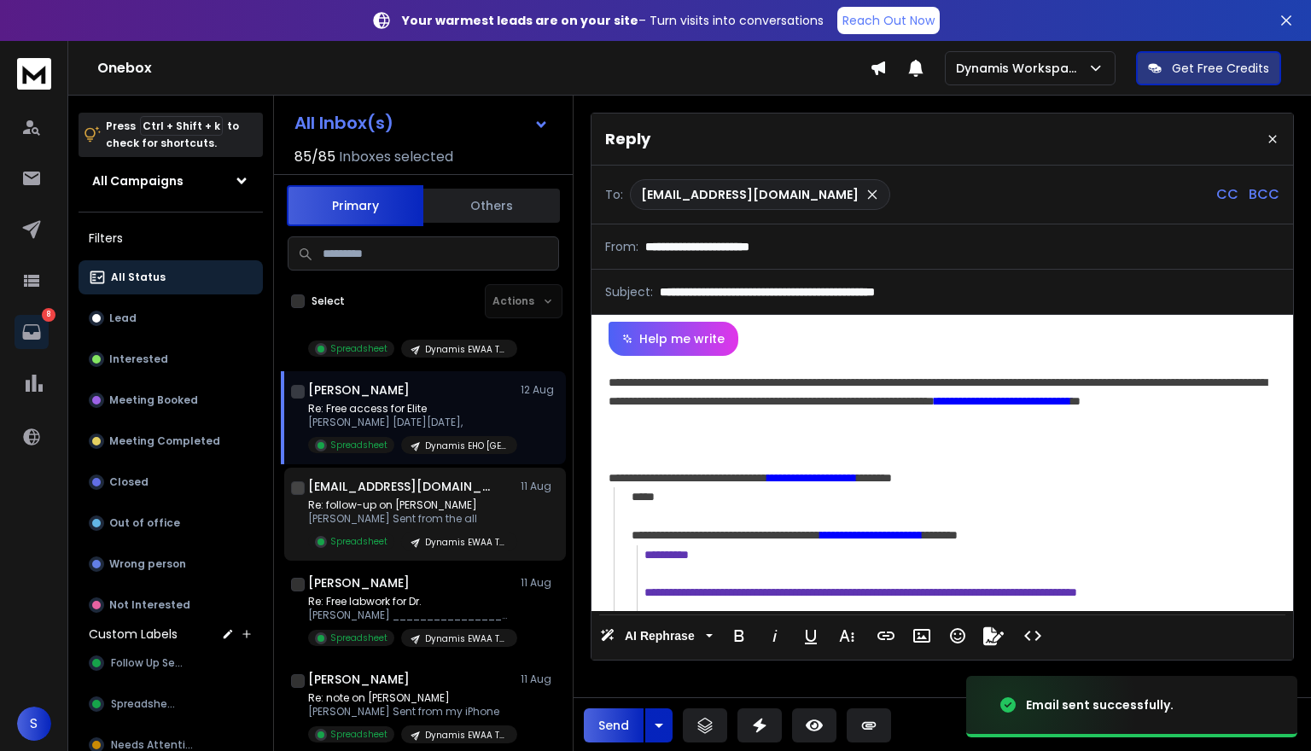
click at [394, 499] on p "Re: follow-up on [PERSON_NAME]" at bounding box center [410, 506] width 205 height 14
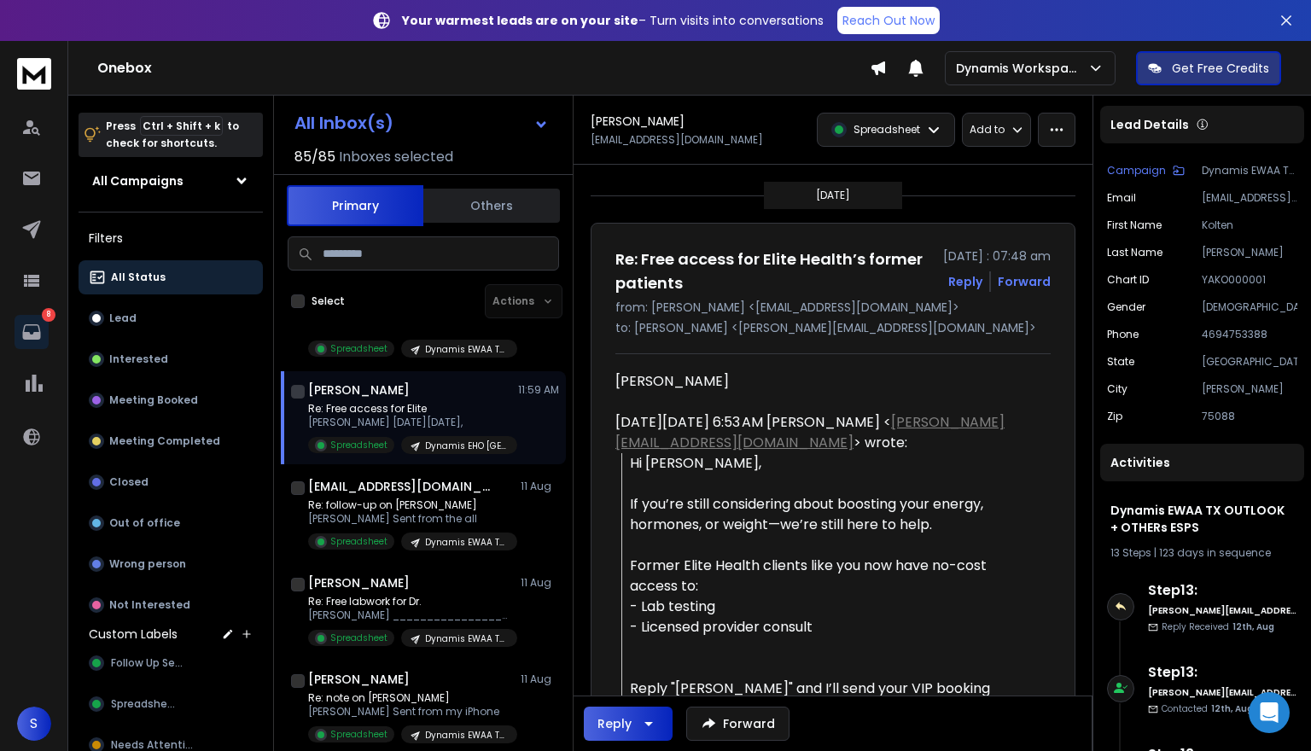
click at [959, 283] on button "Reply" at bounding box center [966, 281] width 34 height 17
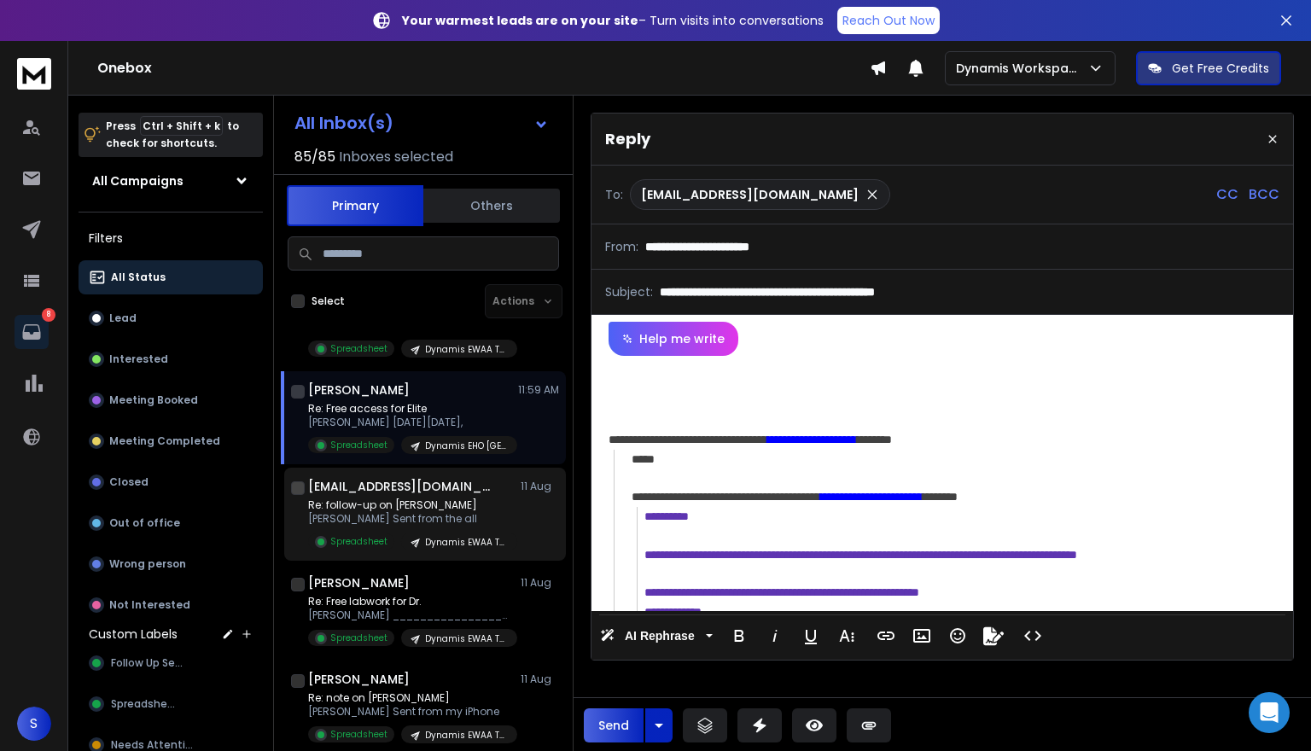
click at [412, 506] on p "Re: follow-up on [PERSON_NAME]" at bounding box center [410, 506] width 205 height 14
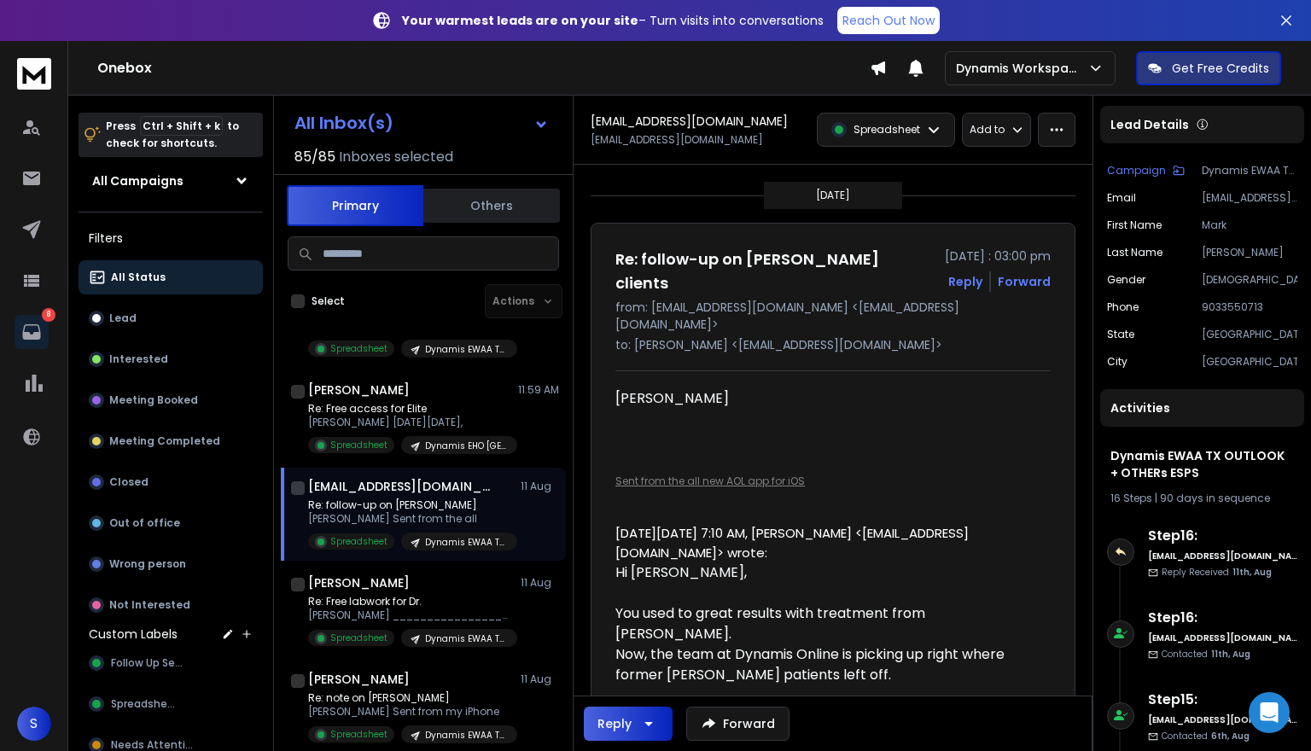
click at [967, 287] on button "Reply" at bounding box center [966, 281] width 34 height 17
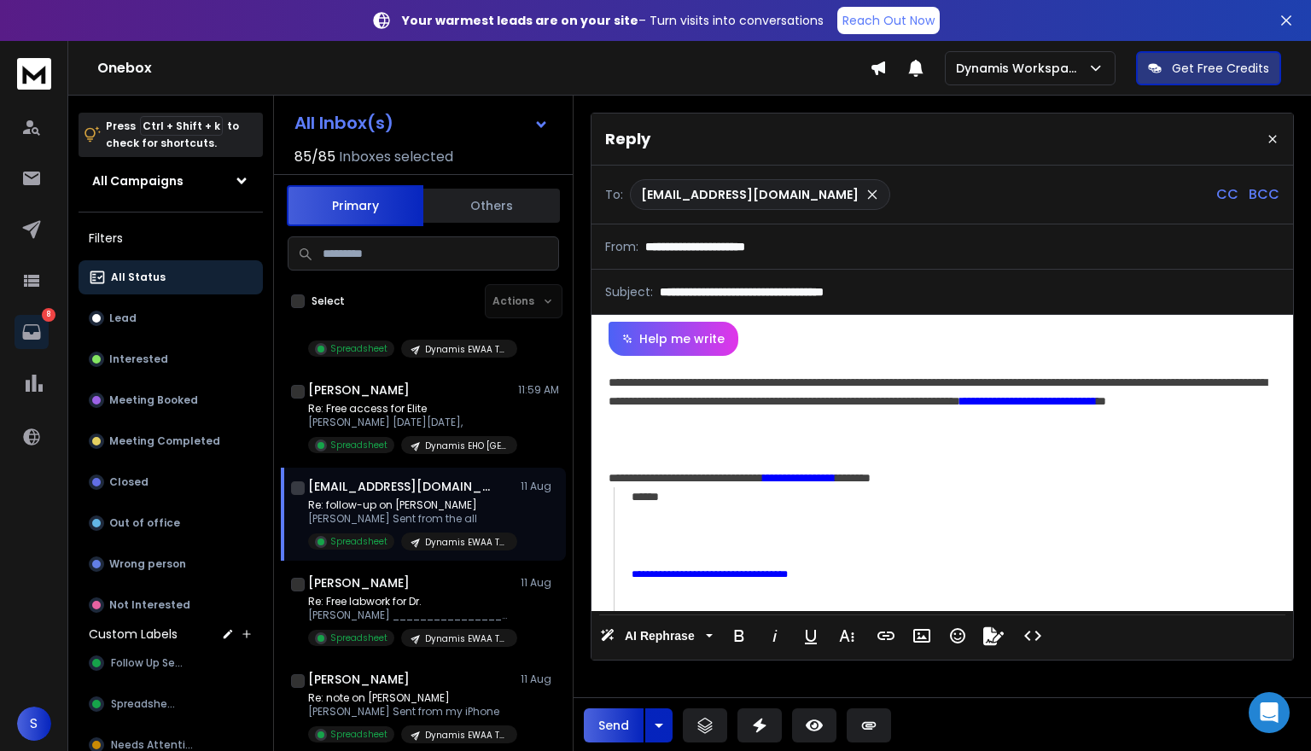
scroll to position [0, 0]
drag, startPoint x: 686, startPoint y: 383, endPoint x: 624, endPoint y: 380, distance: 62.4
click at [624, 380] on span "**********" at bounding box center [938, 392] width 658 height 31
click at [614, 726] on button "Send" at bounding box center [614, 726] width 60 height 34
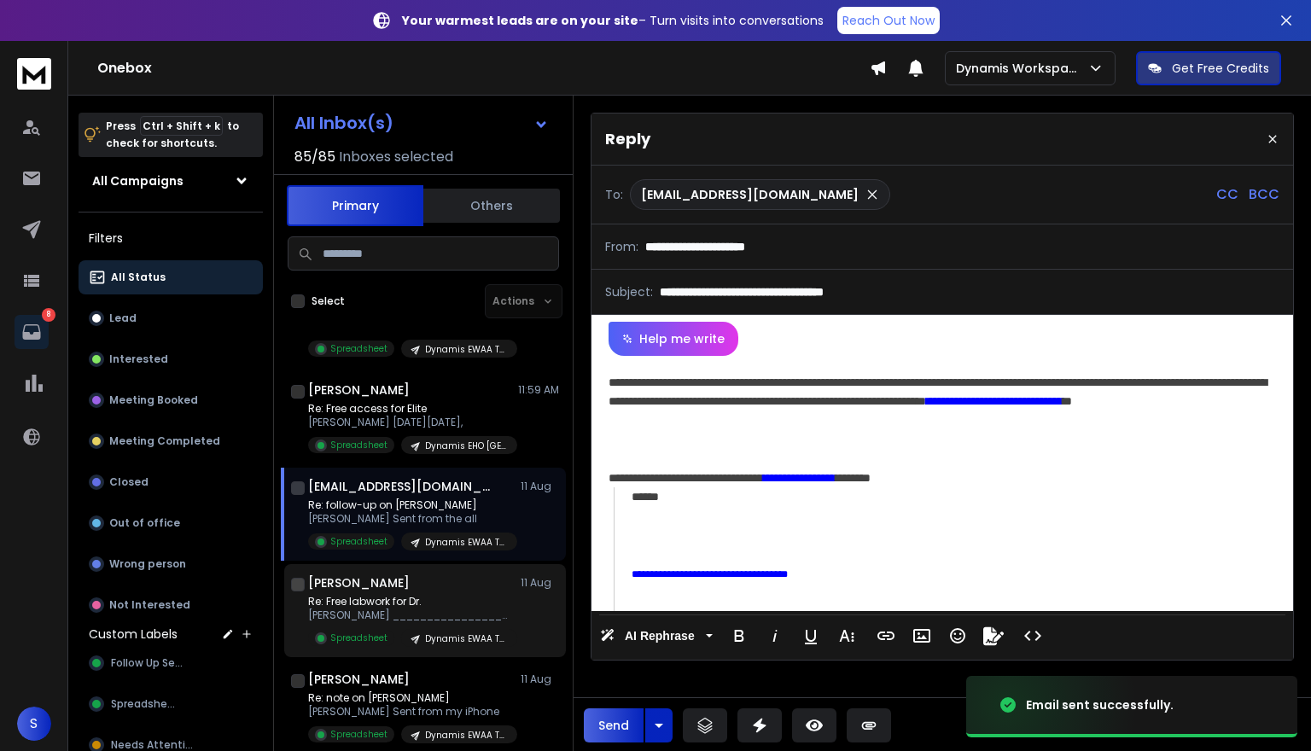
click at [398, 581] on div "Melissa H 11 Aug" at bounding box center [433, 583] width 251 height 17
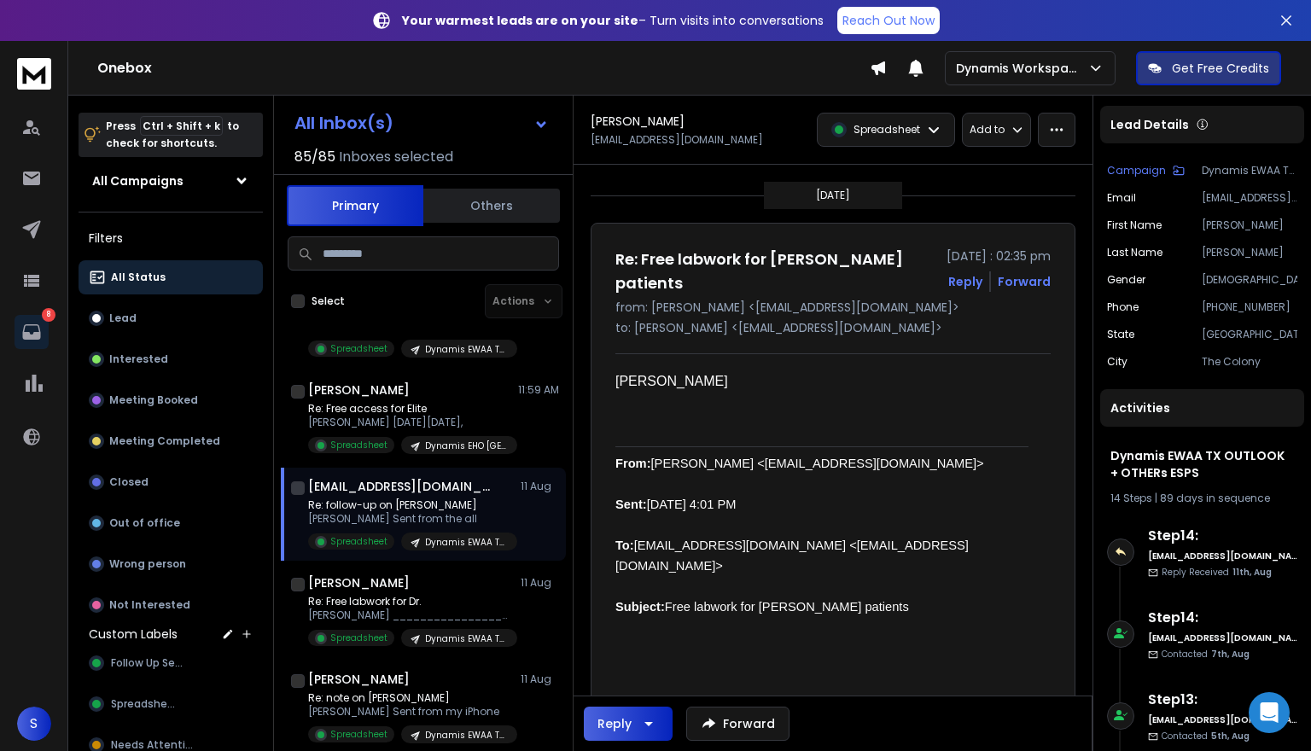
click at [963, 280] on button "Reply" at bounding box center [966, 281] width 34 height 17
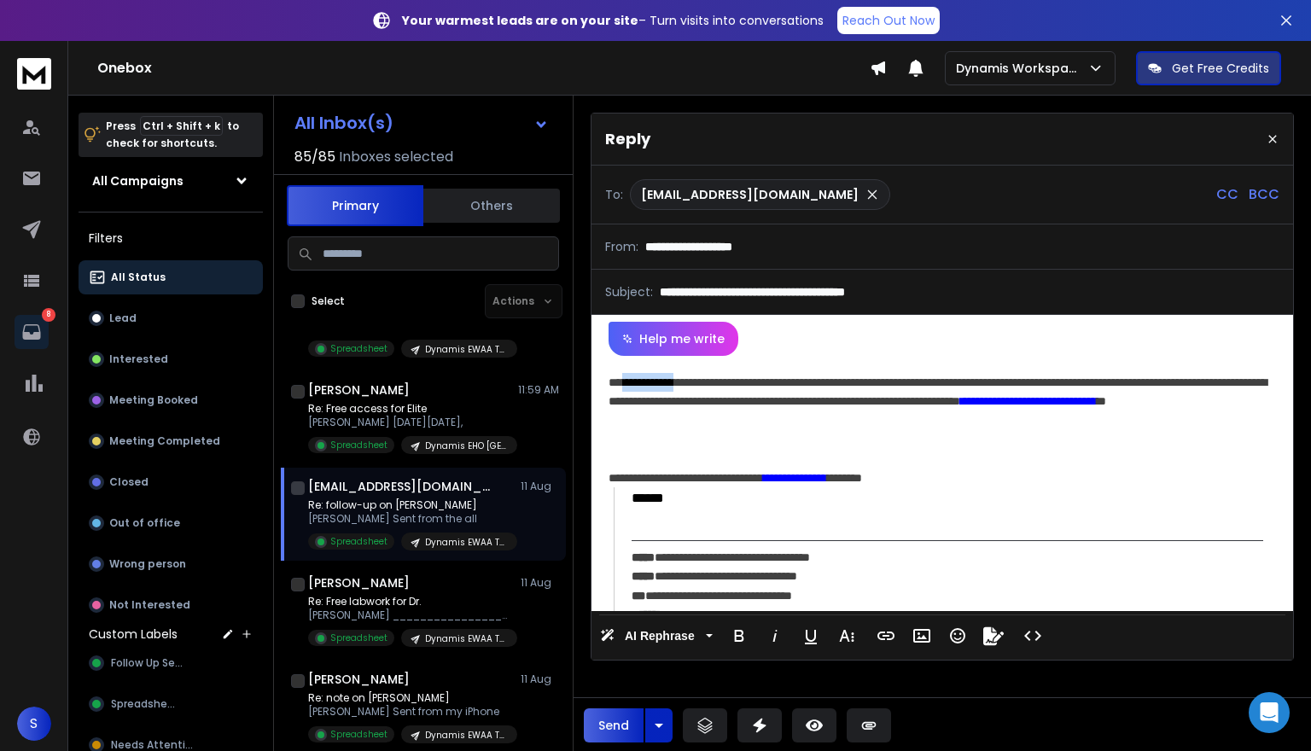
drag, startPoint x: 687, startPoint y: 379, endPoint x: 622, endPoint y: 375, distance: 65.9
click at [622, 375] on div "**********" at bounding box center [943, 392] width 668 height 38
click at [609, 722] on button "Send" at bounding box center [614, 726] width 60 height 34
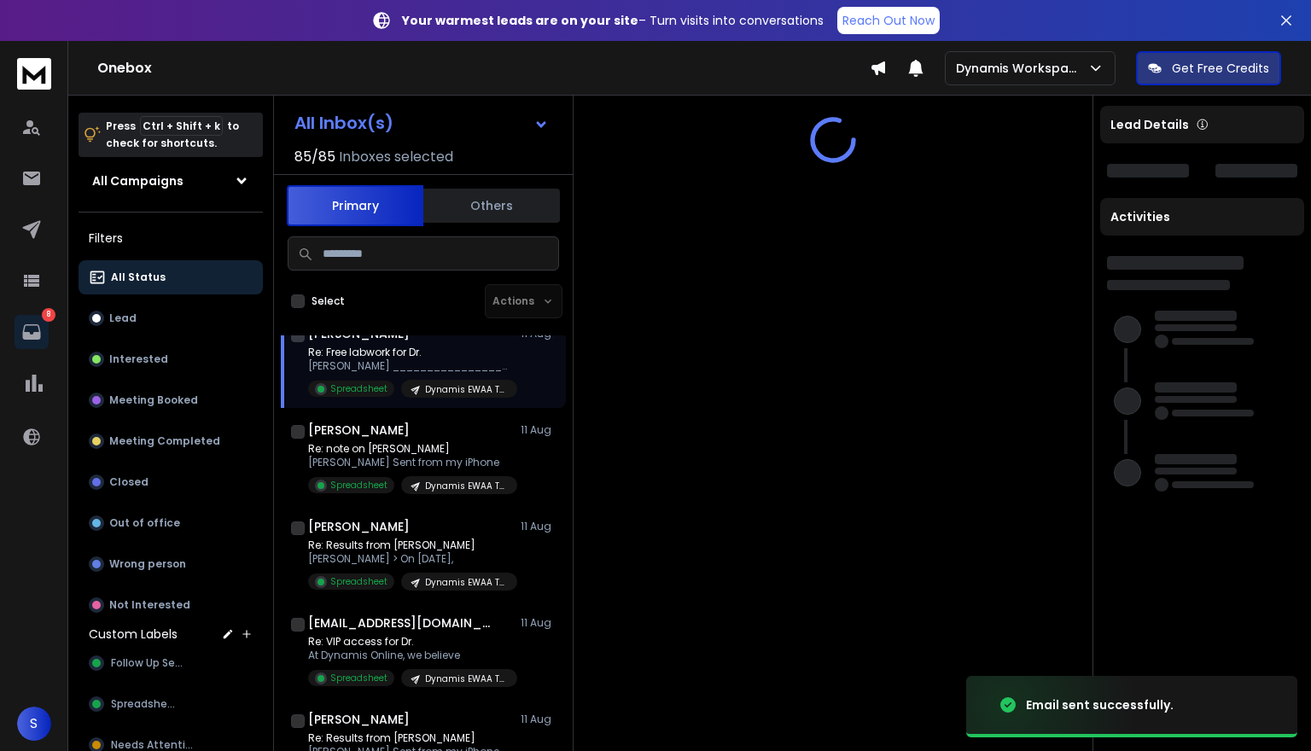
scroll to position [2732, 0]
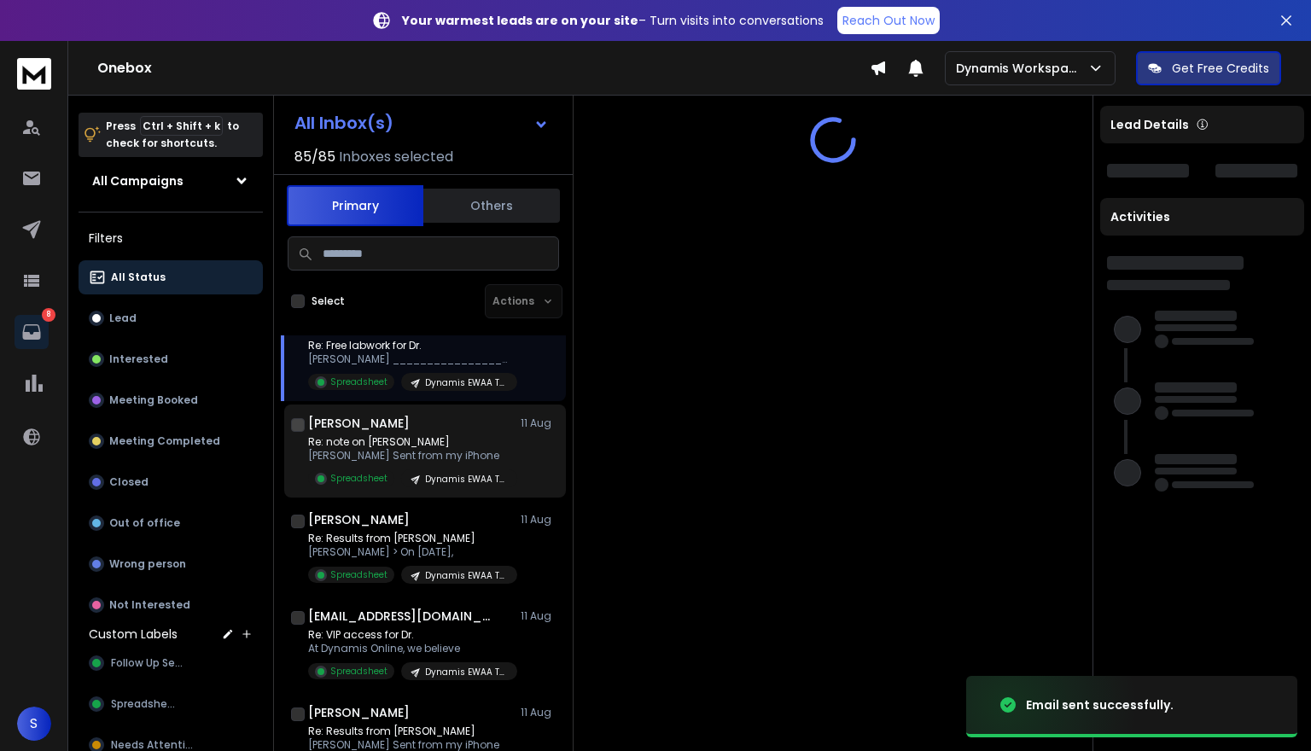
click at [400, 453] on p "Livingston Sent from my iPhone" at bounding box center [410, 456] width 205 height 14
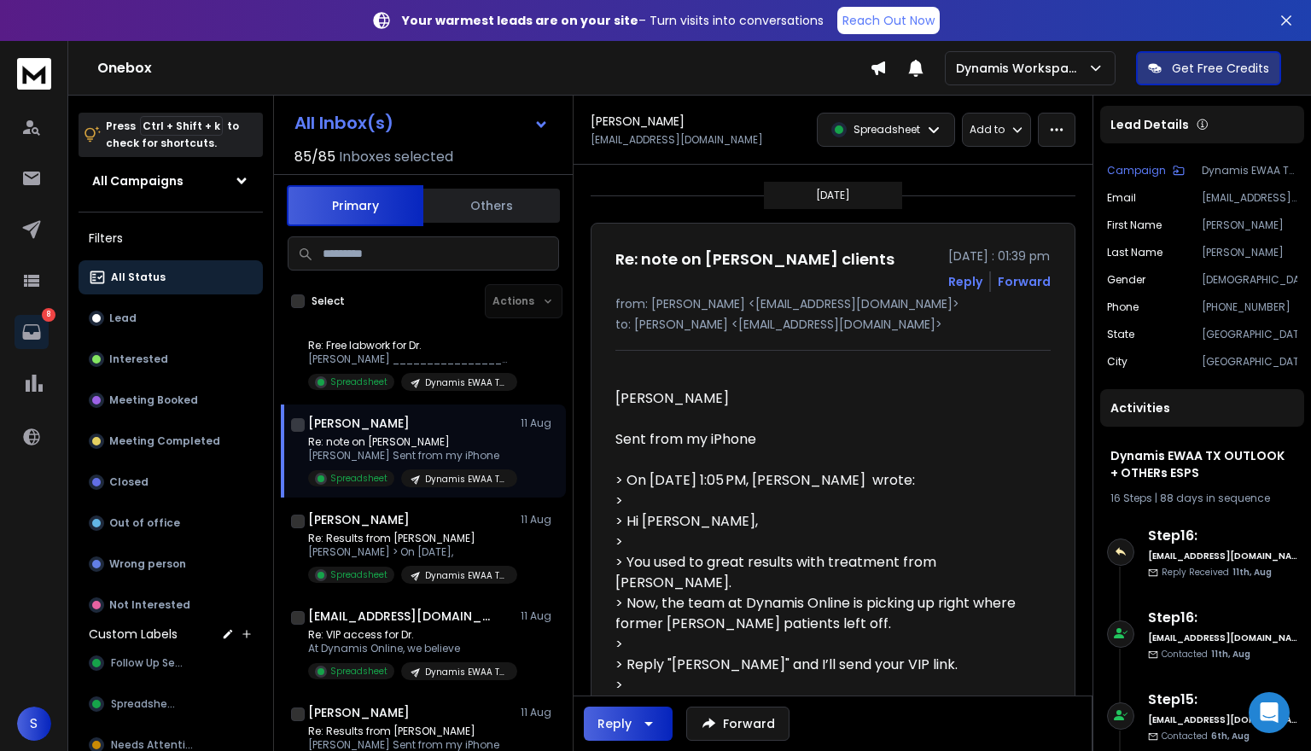
click at [964, 286] on button "Reply" at bounding box center [966, 281] width 34 height 17
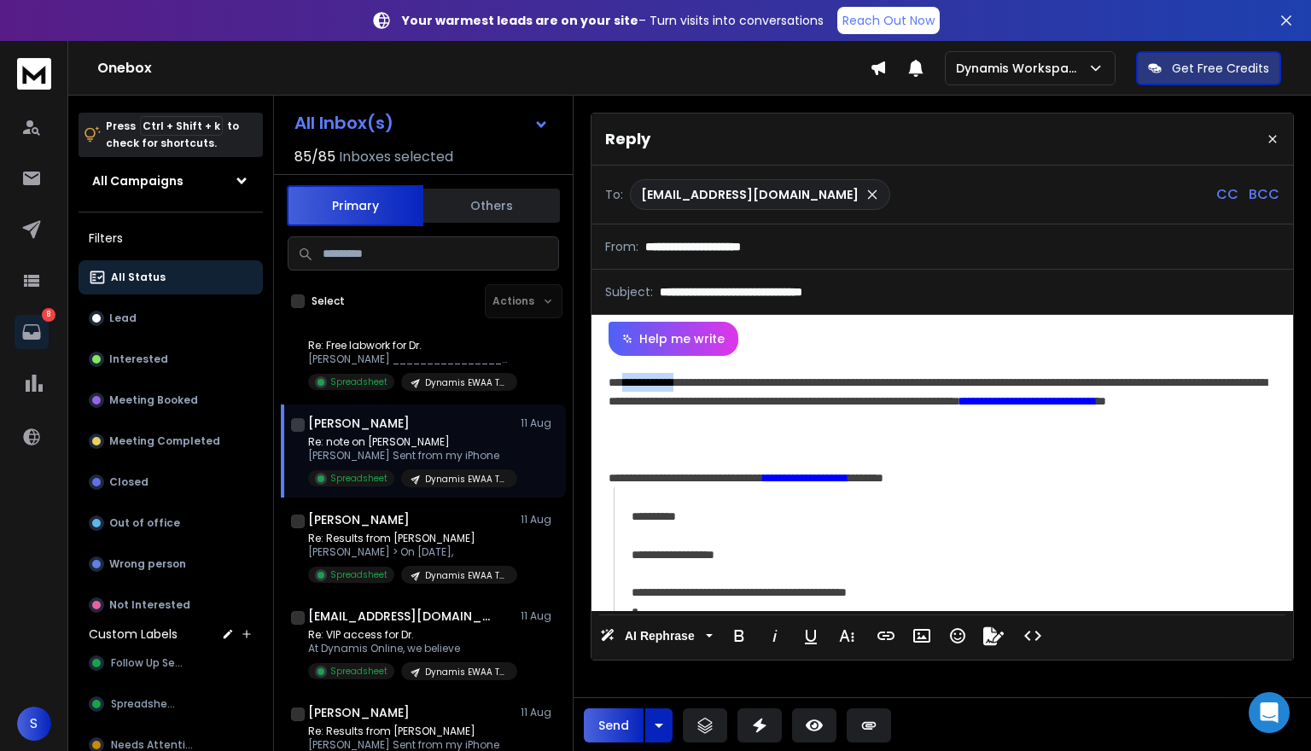
drag, startPoint x: 690, startPoint y: 379, endPoint x: 622, endPoint y: 376, distance: 68.4
click at [622, 377] on span "**********" at bounding box center [938, 392] width 658 height 31
click at [615, 721] on button "Send" at bounding box center [614, 726] width 60 height 34
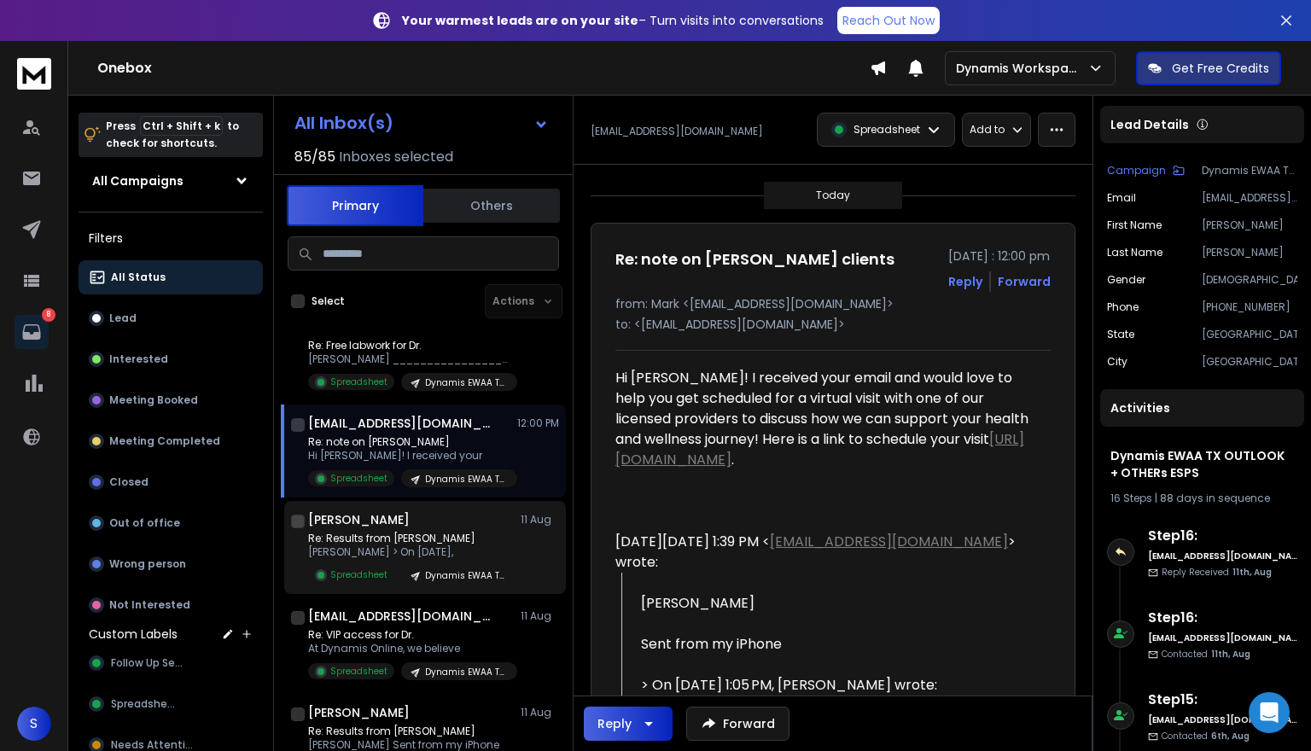
click at [365, 544] on p "Re: Results from [PERSON_NAME]" at bounding box center [410, 539] width 205 height 14
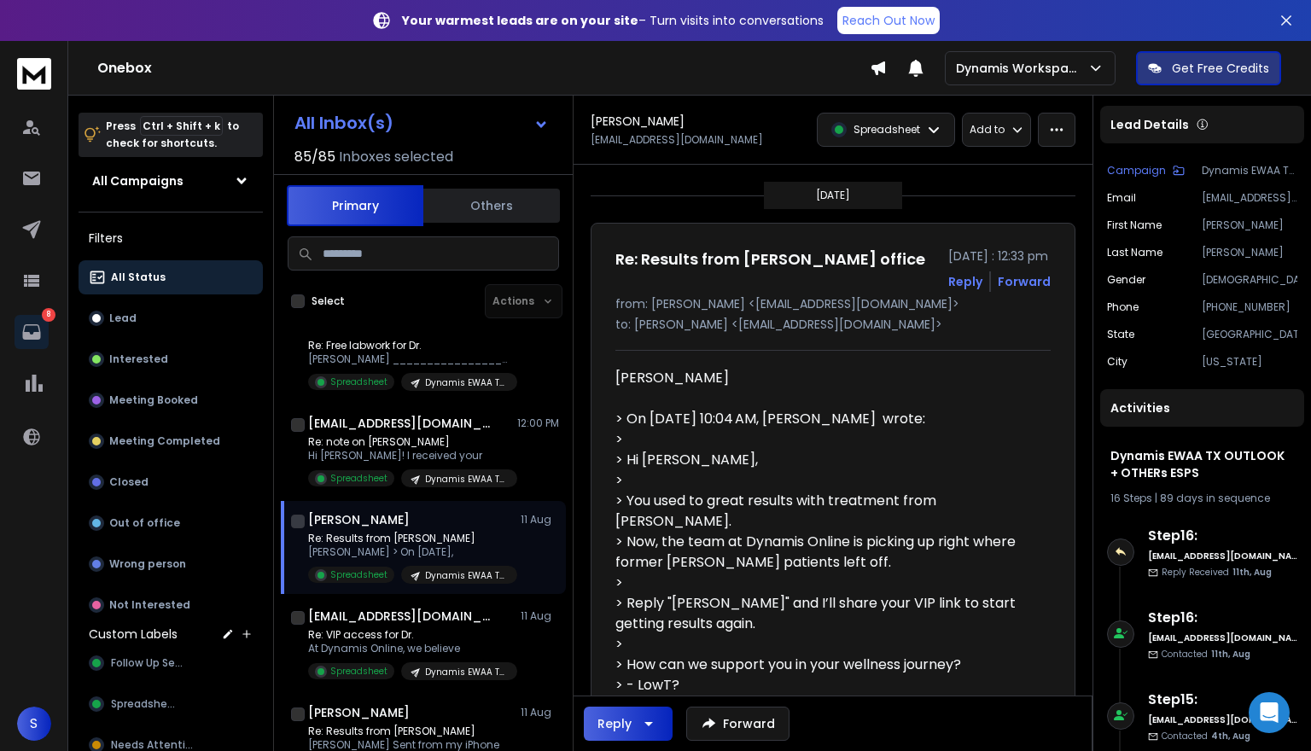
click at [956, 283] on button "Reply" at bounding box center [966, 281] width 34 height 17
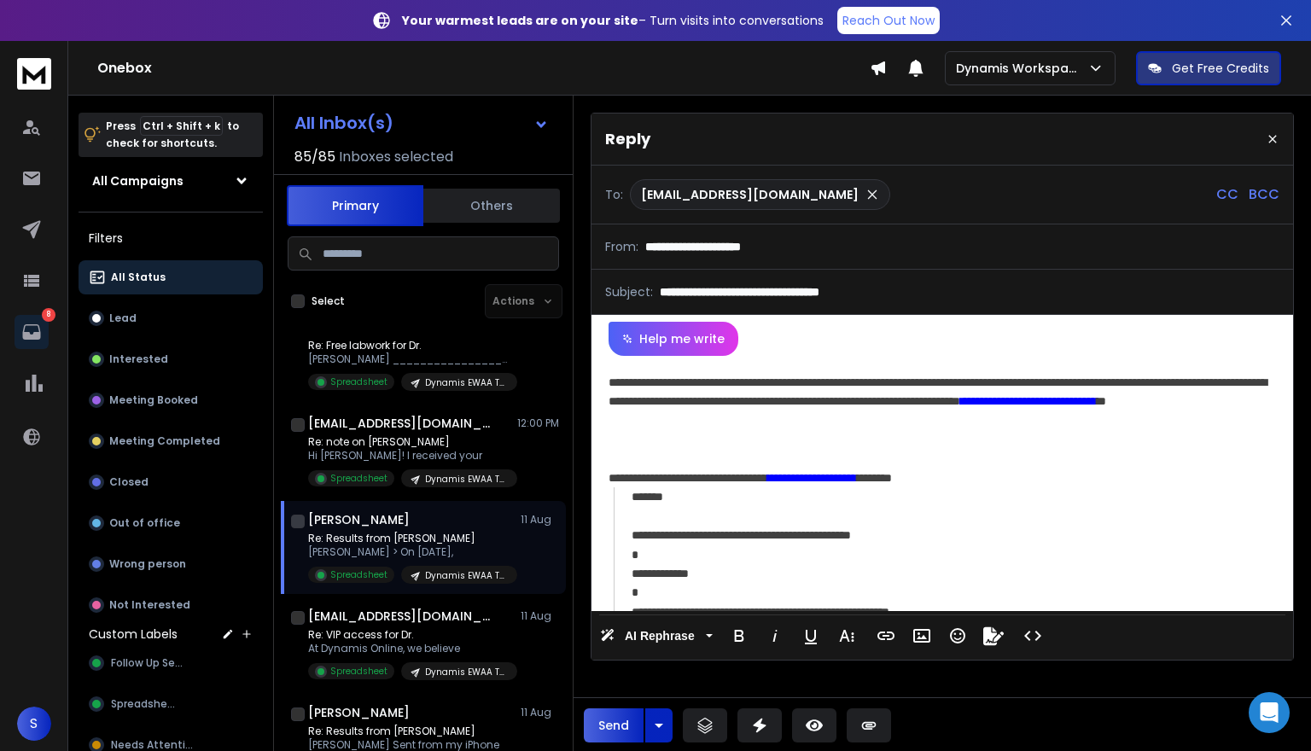
click at [691, 382] on span "**********" at bounding box center [938, 392] width 658 height 31
click at [685, 382] on span "**********" at bounding box center [938, 392] width 658 height 31
drag, startPoint x: 686, startPoint y: 383, endPoint x: 622, endPoint y: 378, distance: 65.0
click at [622, 378] on span "**********" at bounding box center [938, 392] width 658 height 31
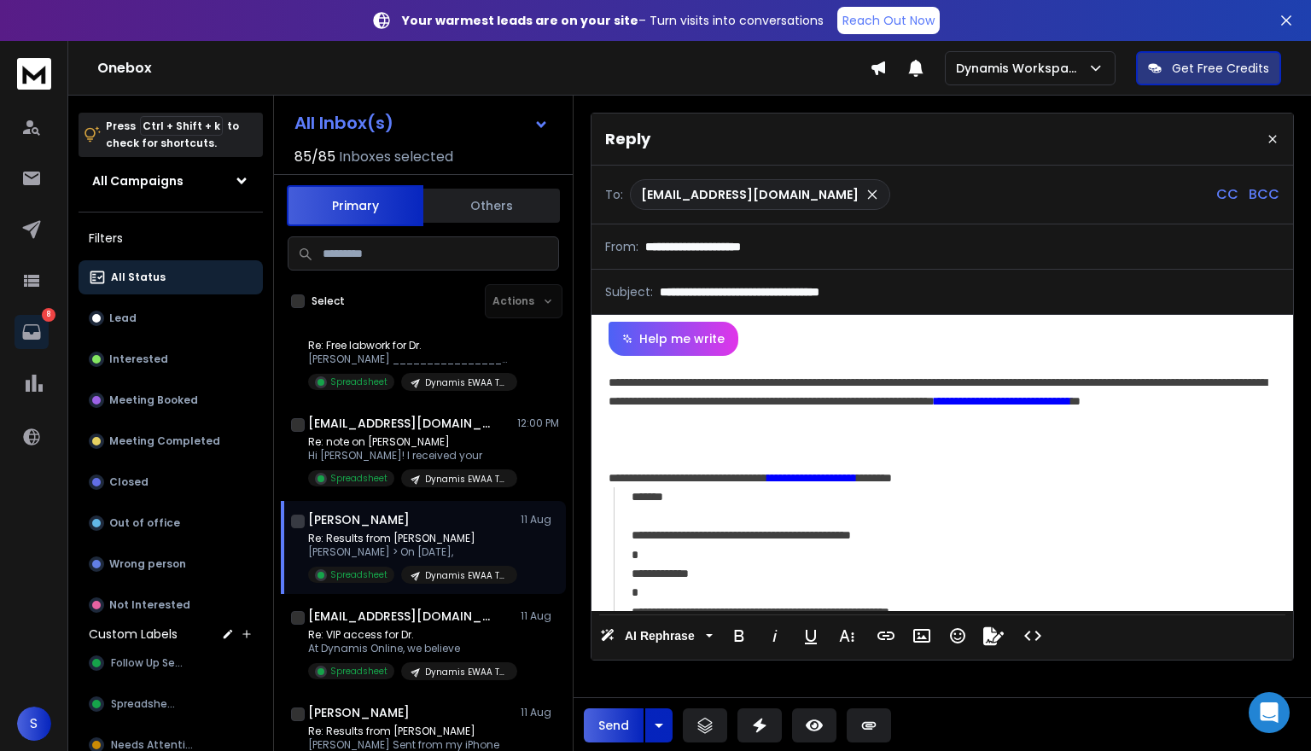
click at [617, 730] on button "Send" at bounding box center [614, 726] width 60 height 34
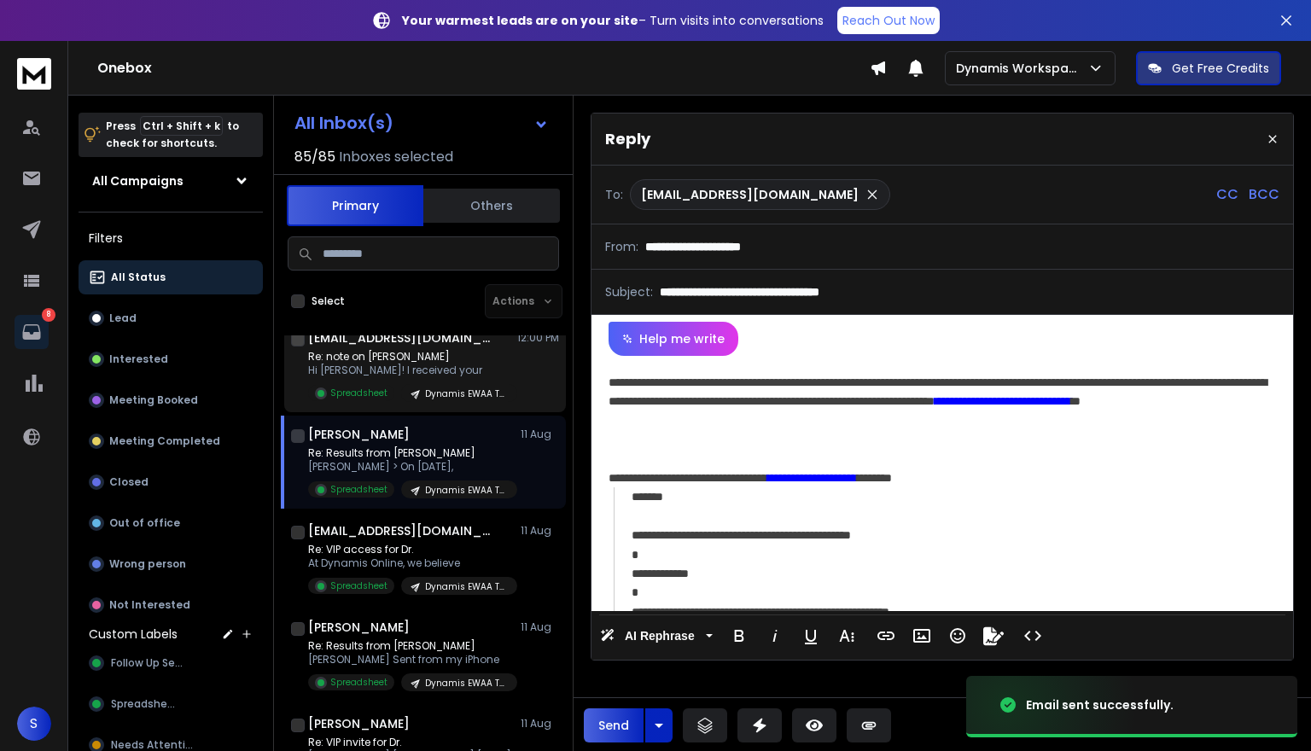
scroll to position [2903, 0]
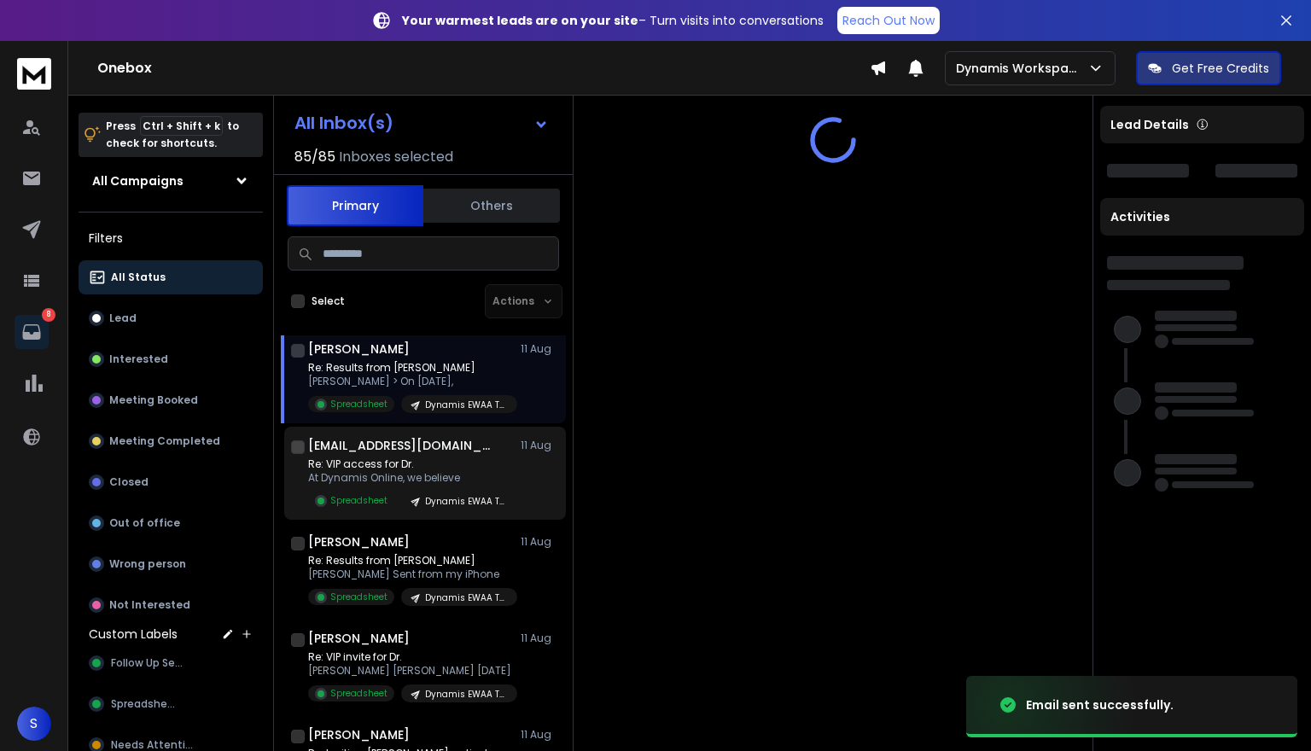
click at [402, 458] on p "Re: VIP access for Dr." at bounding box center [410, 465] width 205 height 14
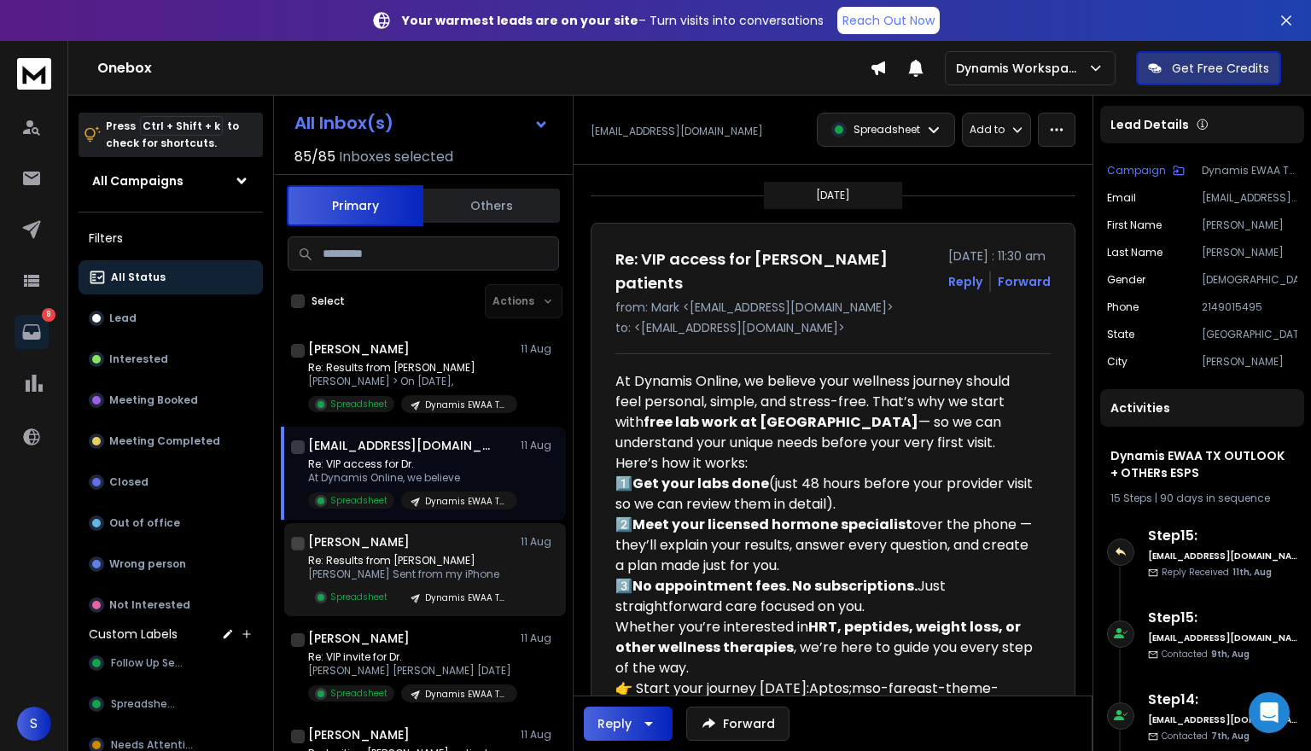
click at [371, 568] on p "Himes Sent from my iPhone" at bounding box center [410, 575] width 205 height 14
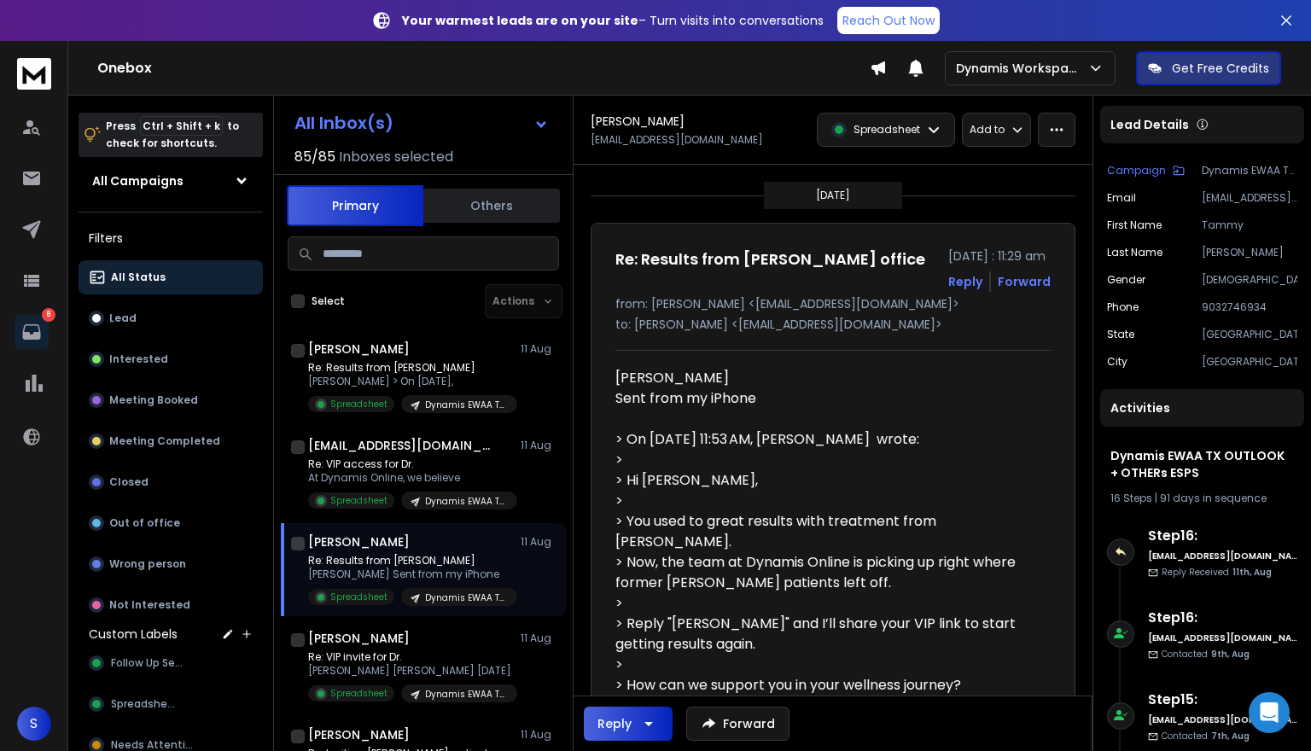
click at [962, 279] on button "Reply" at bounding box center [966, 281] width 34 height 17
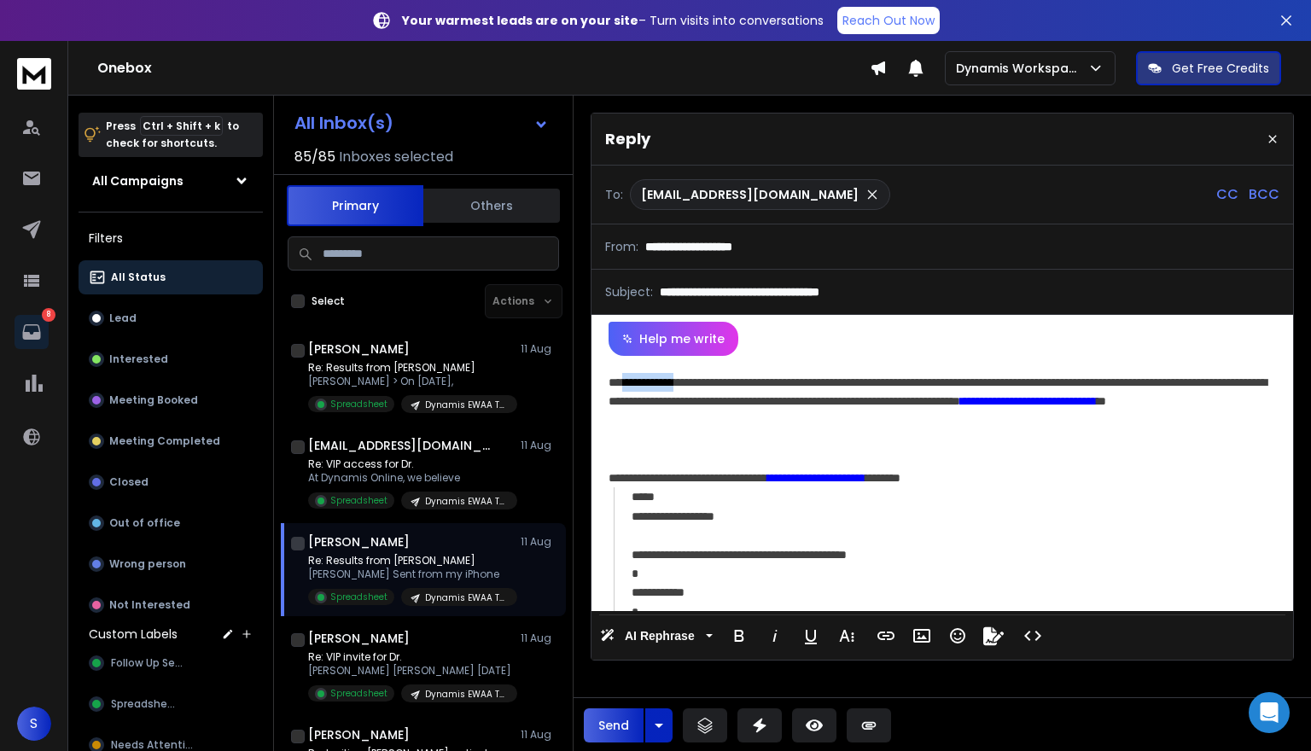
drag, startPoint x: 687, startPoint y: 387, endPoint x: 622, endPoint y: 385, distance: 65.8
click at [622, 385] on span "**********" at bounding box center [938, 392] width 658 height 31
click at [599, 716] on button "Send" at bounding box center [614, 726] width 60 height 34
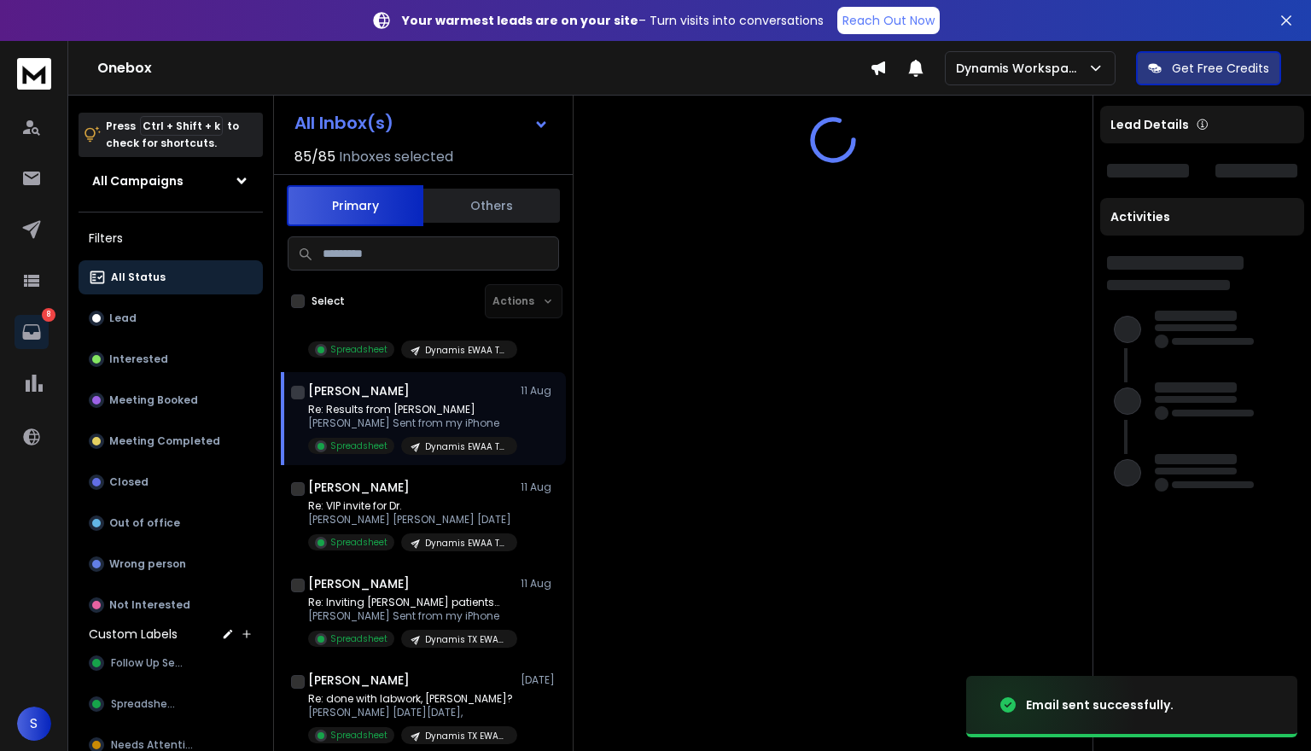
scroll to position [3074, 0]
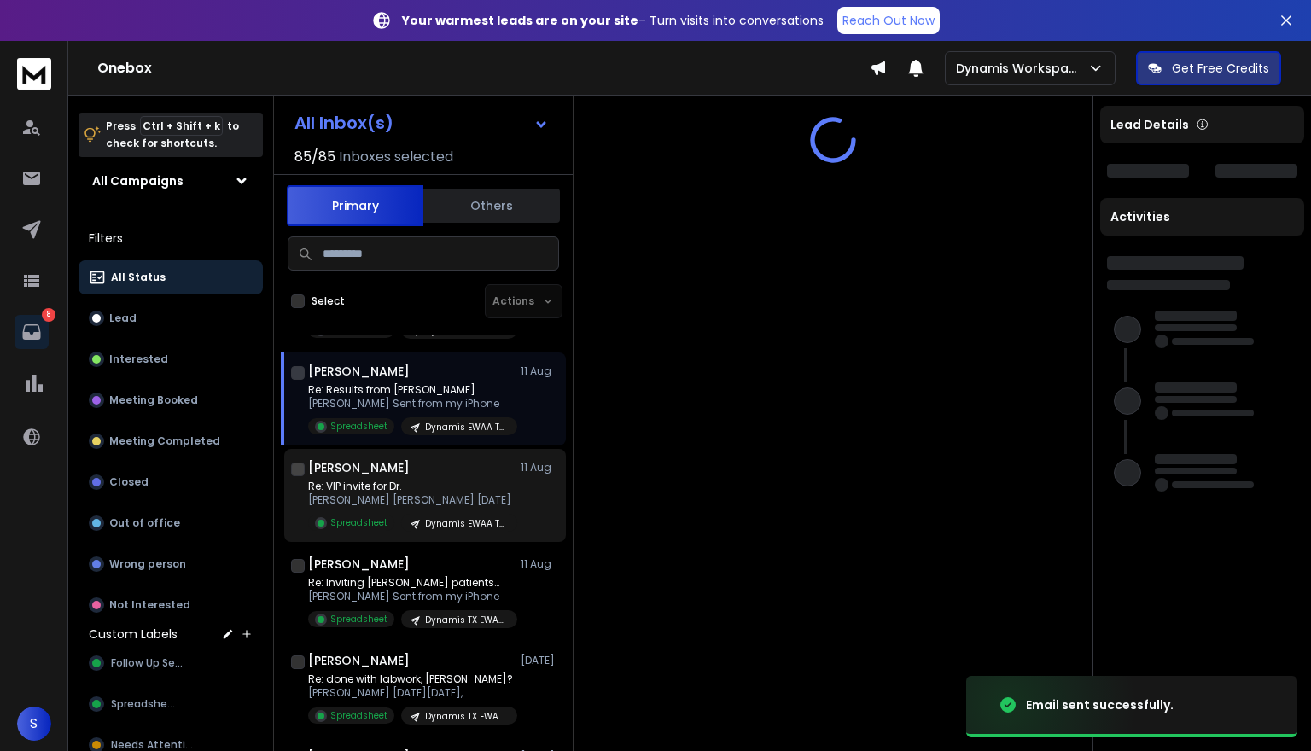
click at [401, 482] on p "Re: VIP invite for Dr." at bounding box center [410, 487] width 205 height 14
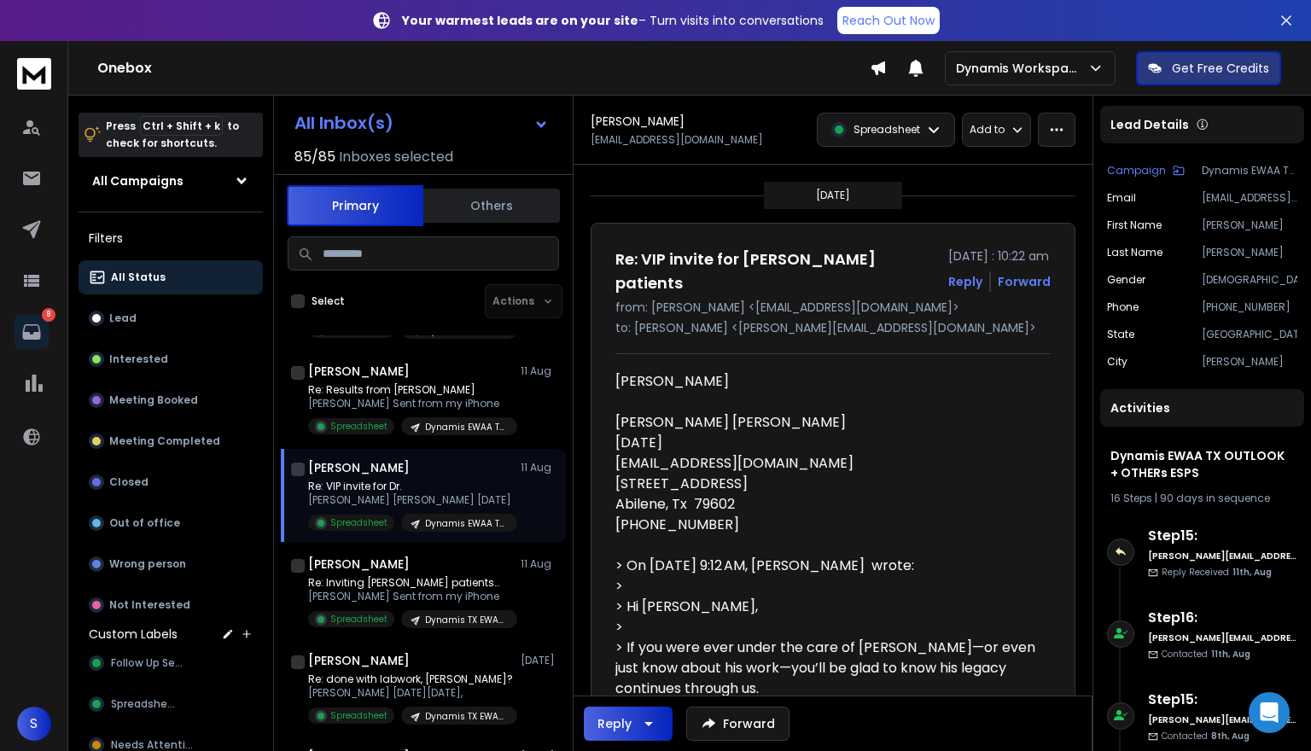
click at [967, 284] on button "Reply" at bounding box center [966, 281] width 34 height 17
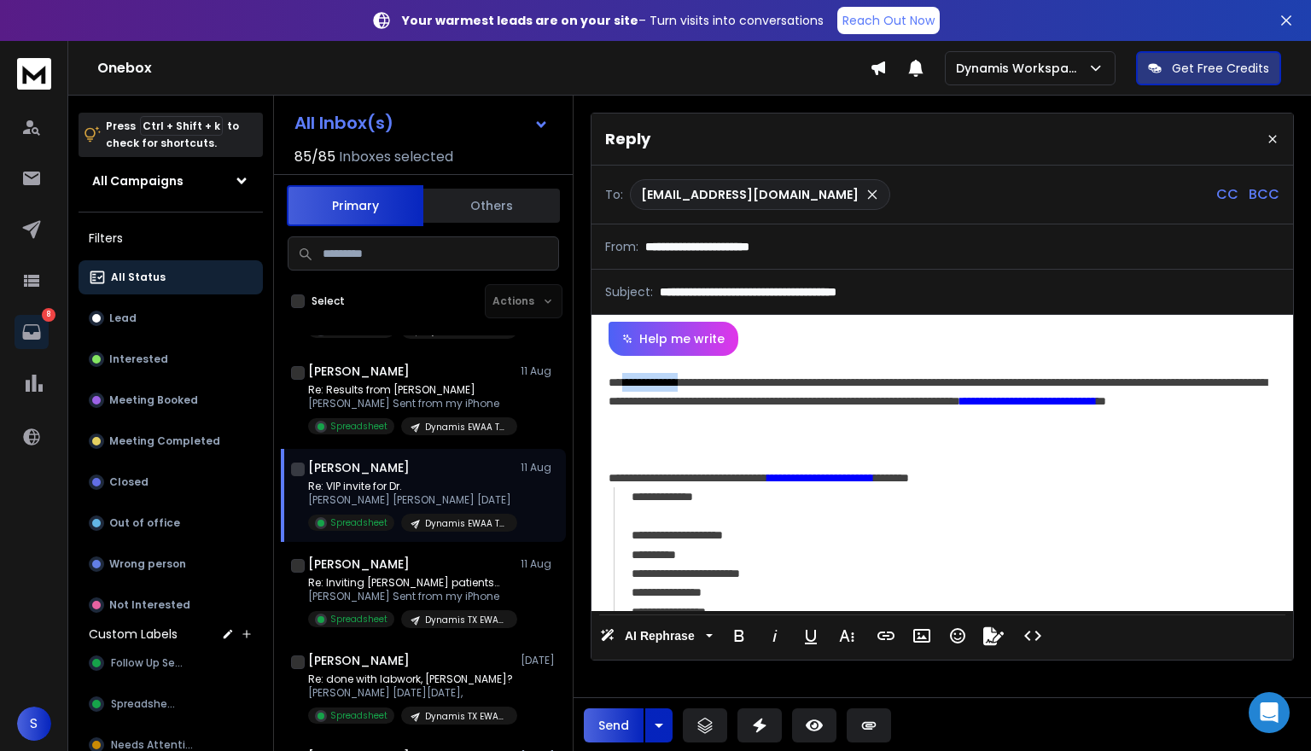
drag, startPoint x: 691, startPoint y: 380, endPoint x: 622, endPoint y: 373, distance: 68.6
click at [622, 373] on div "**********" at bounding box center [943, 392] width 668 height 38
click at [611, 716] on button "Send" at bounding box center [614, 726] width 60 height 34
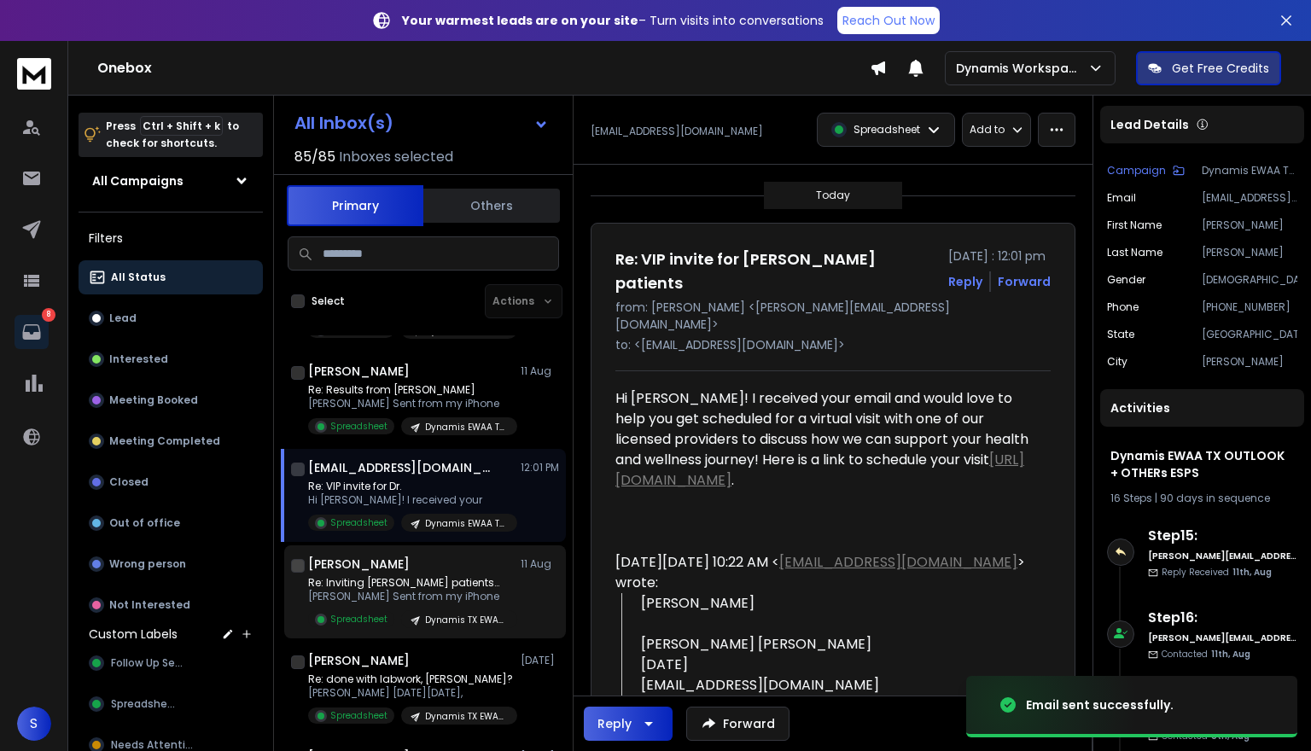
click at [368, 583] on p "Re: Inviting [PERSON_NAME] patients…" at bounding box center [410, 583] width 205 height 14
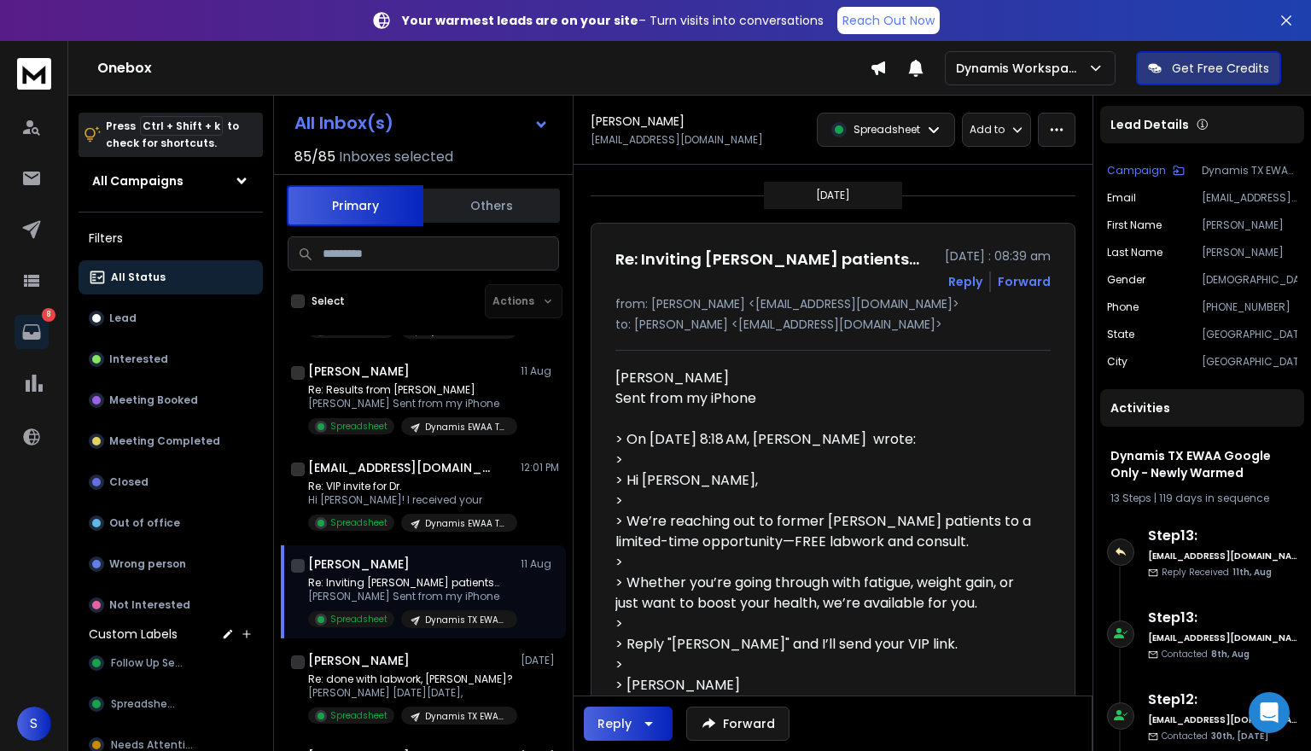
click at [965, 283] on button "Reply" at bounding box center [966, 281] width 34 height 17
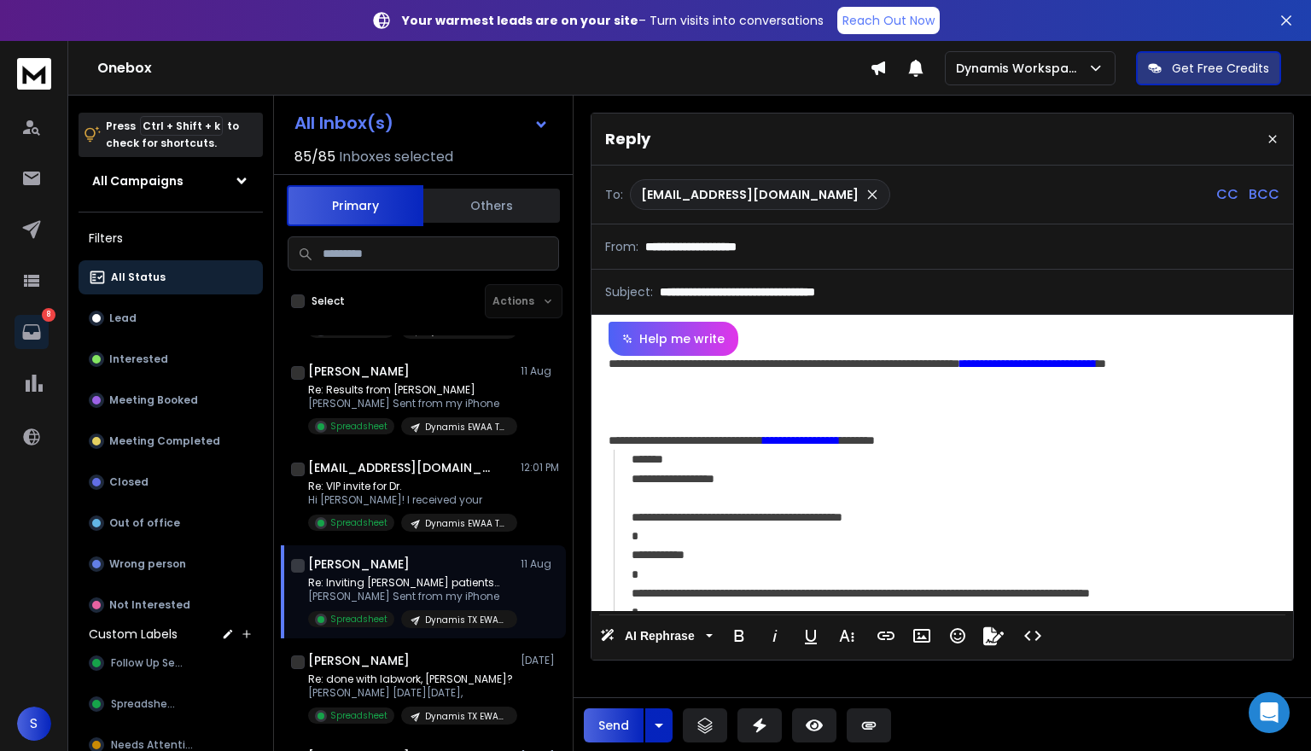
scroll to position [0, 0]
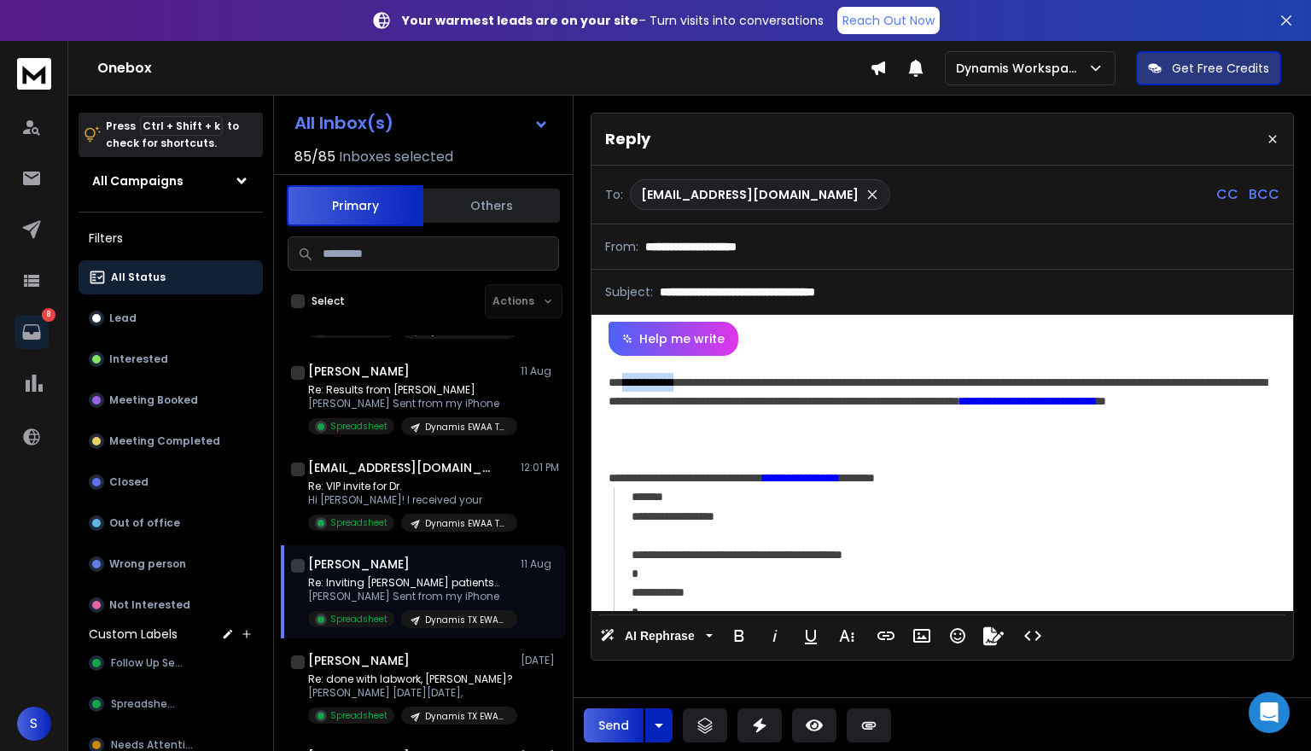
drag, startPoint x: 687, startPoint y: 383, endPoint x: 622, endPoint y: 377, distance: 65.9
click at [622, 377] on span "**********" at bounding box center [938, 392] width 658 height 31
click at [593, 727] on button "Send" at bounding box center [614, 726] width 60 height 34
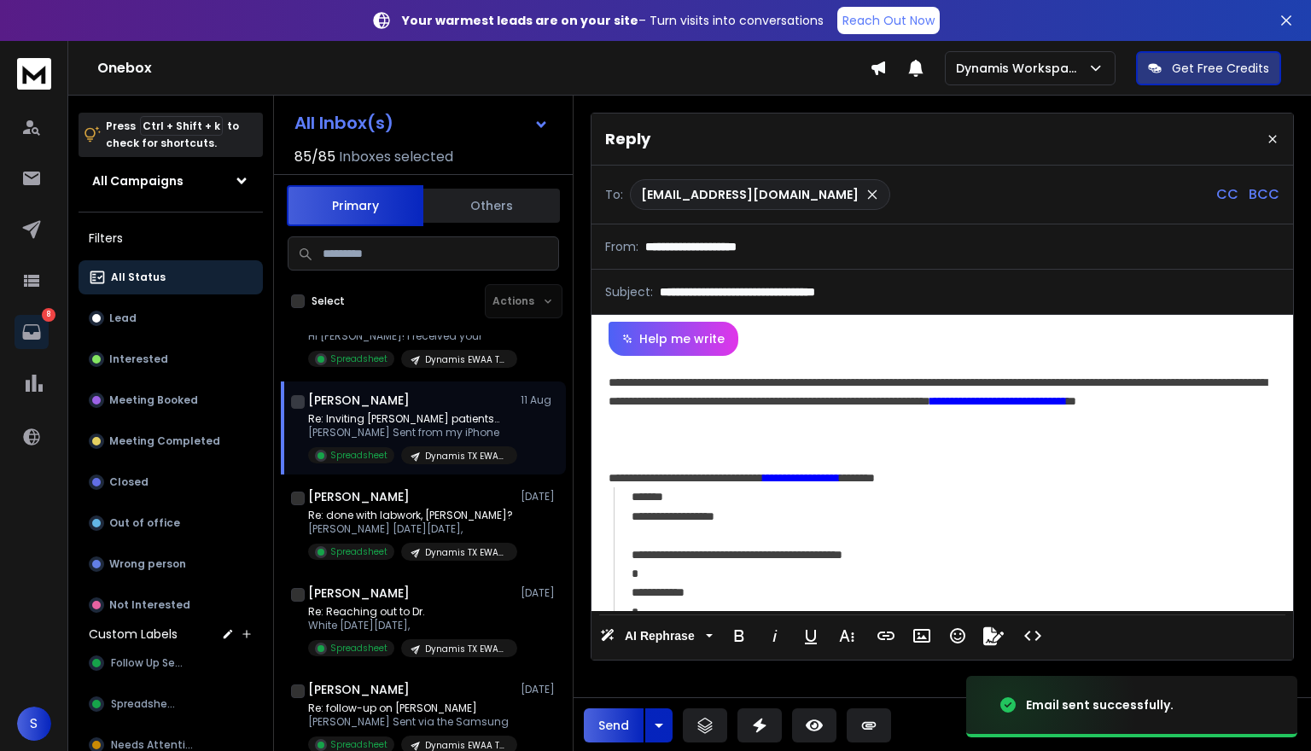
scroll to position [3245, 0]
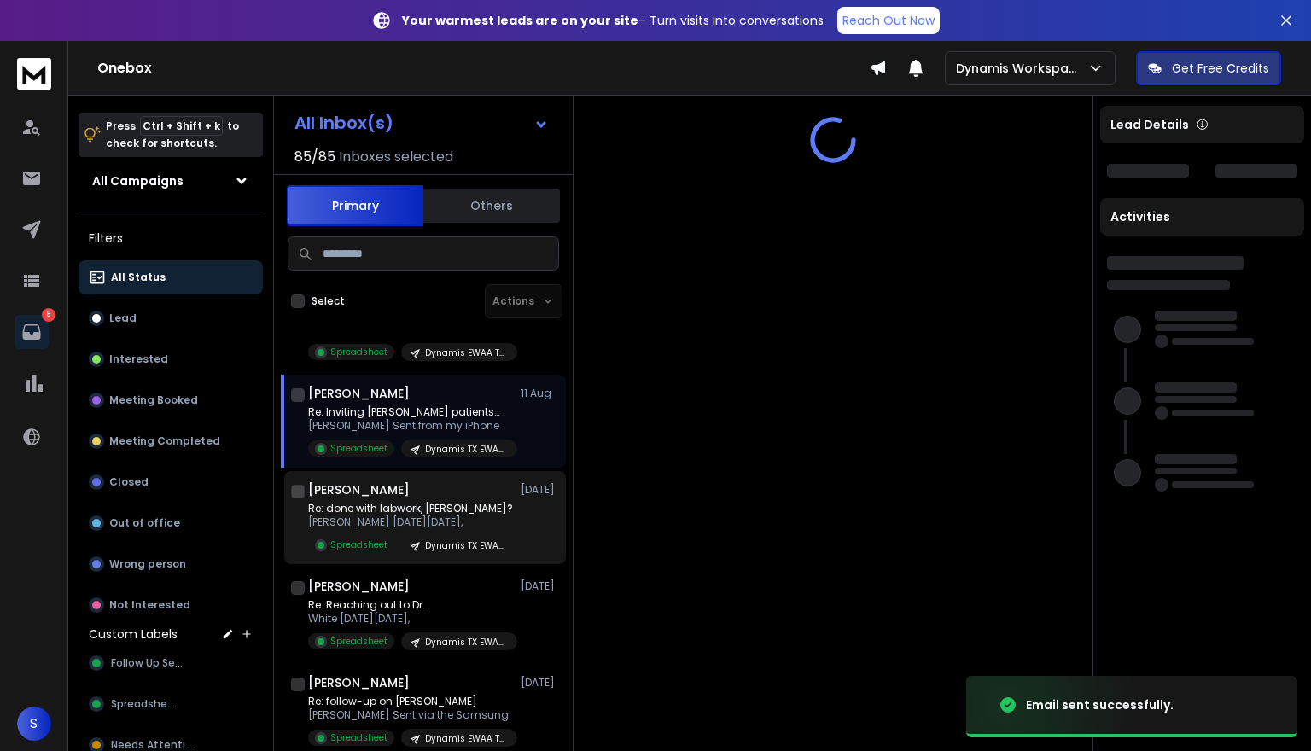
click at [388, 488] on h1 "Stephanie Bouillion" at bounding box center [359, 490] width 102 height 17
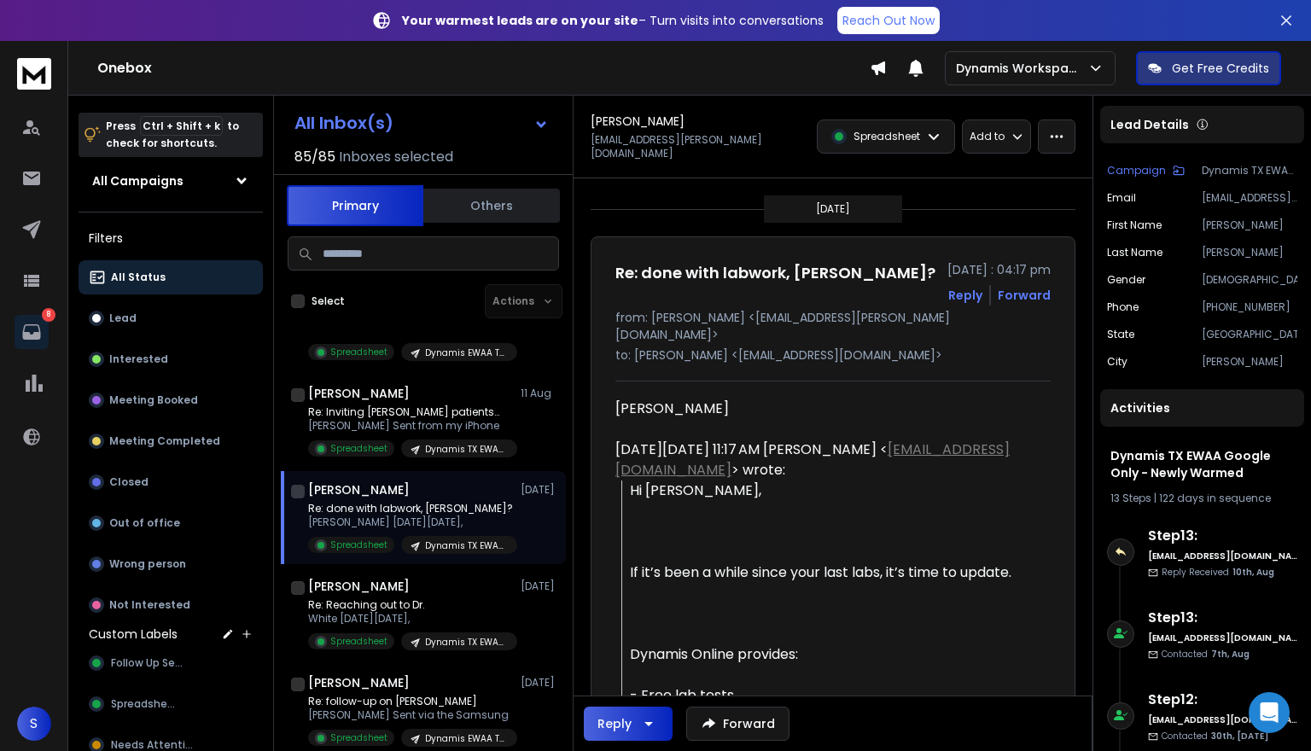
click at [956, 287] on button "Reply" at bounding box center [966, 295] width 34 height 17
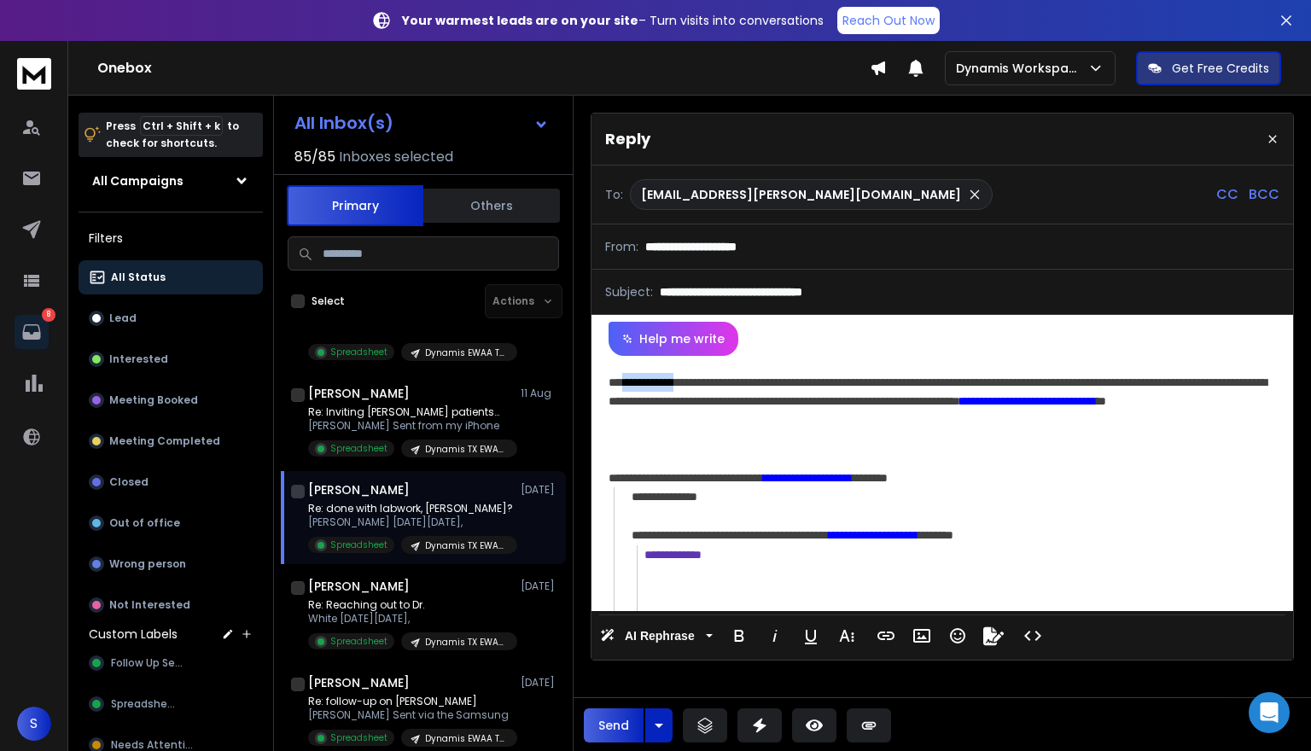
drag, startPoint x: 690, startPoint y: 380, endPoint x: 623, endPoint y: 378, distance: 66.6
click at [623, 378] on span "**********" at bounding box center [938, 392] width 658 height 31
click at [609, 721] on button "Send" at bounding box center [614, 726] width 60 height 34
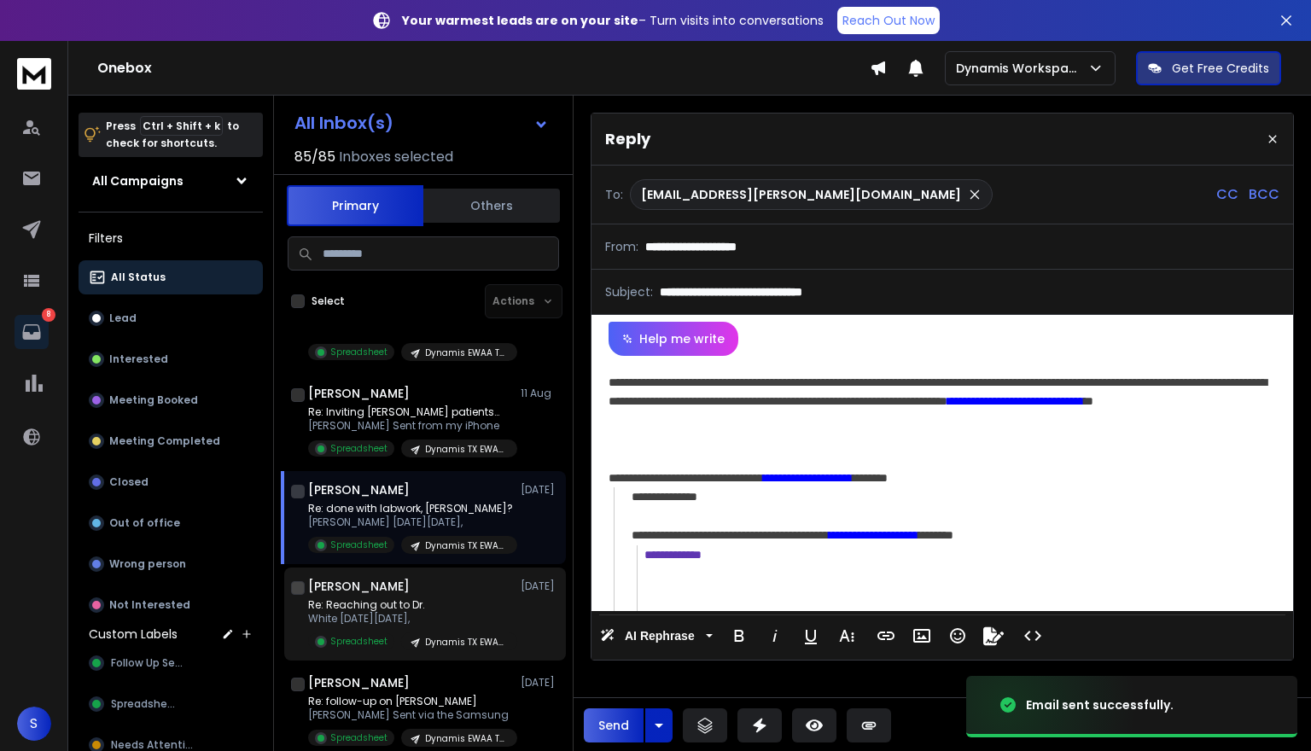
click at [403, 607] on p "Re: Reaching out to Dr." at bounding box center [410, 606] width 205 height 14
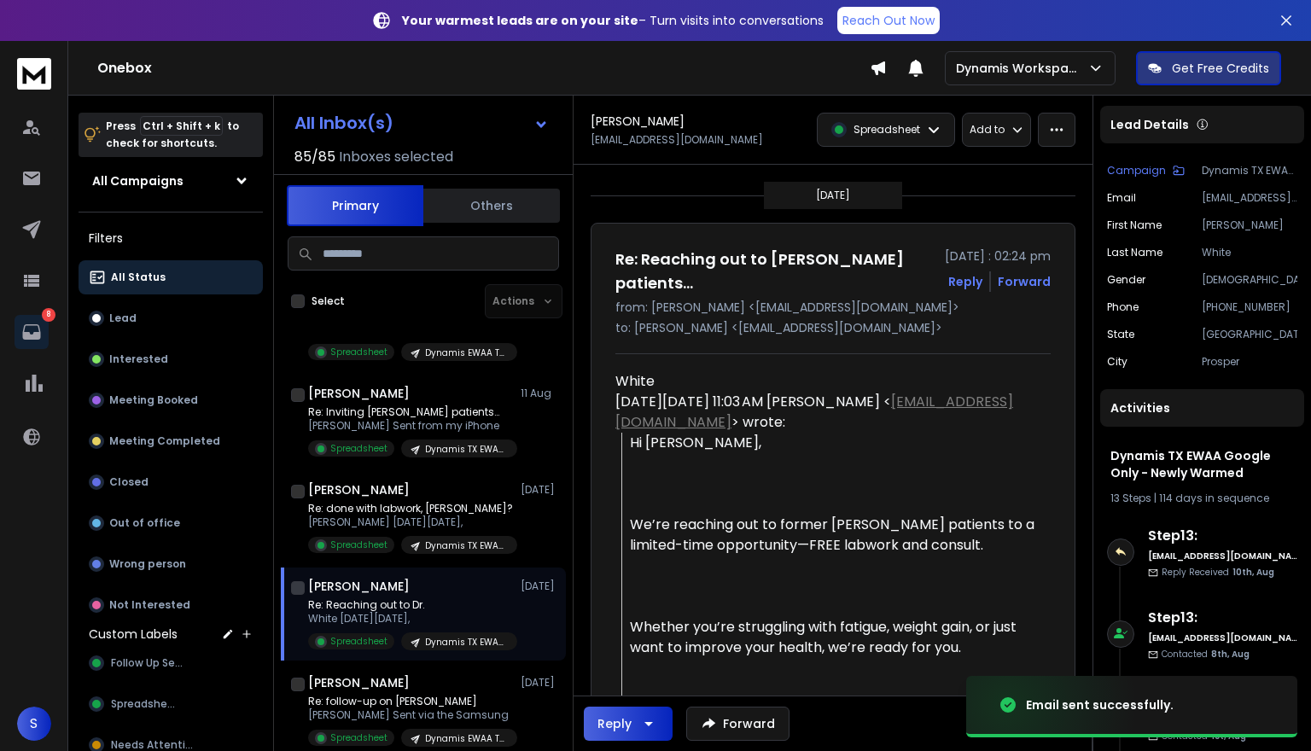
click at [967, 280] on button "Reply" at bounding box center [966, 281] width 34 height 17
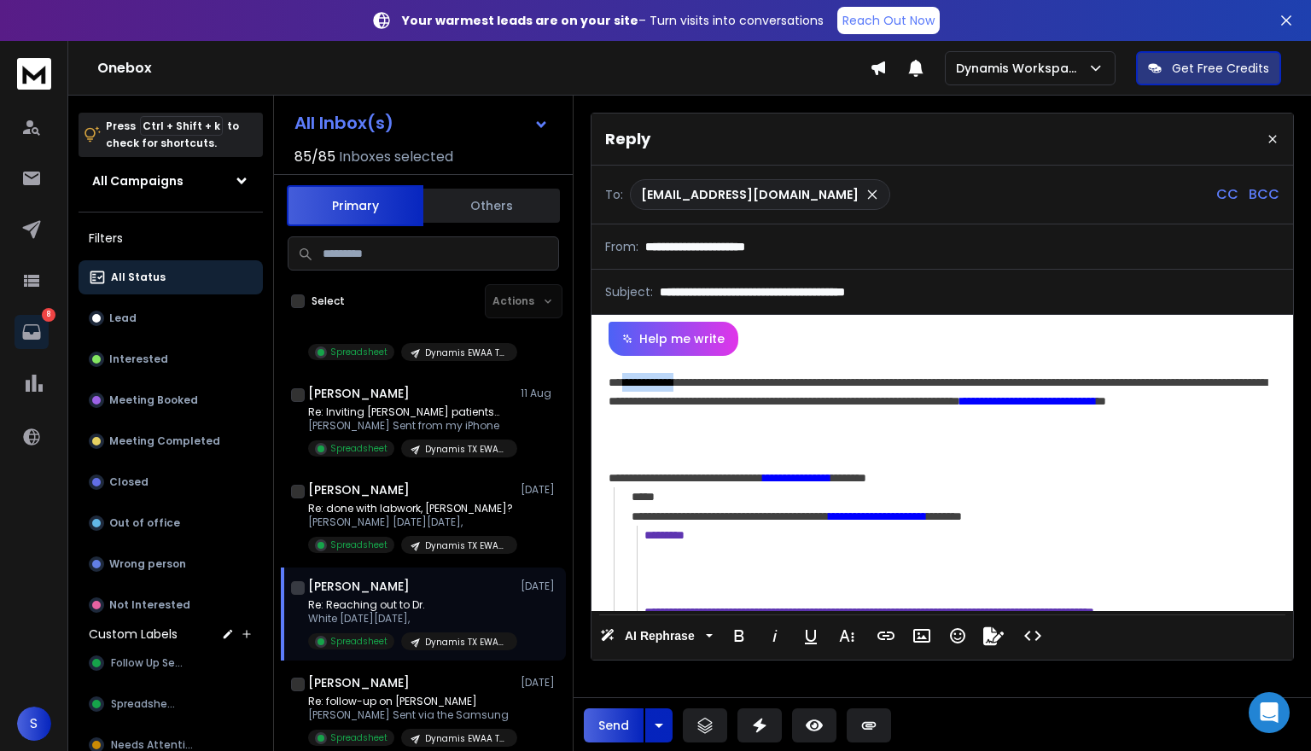
drag, startPoint x: 690, startPoint y: 383, endPoint x: 622, endPoint y: 381, distance: 68.3
click at [622, 381] on span "**********" at bounding box center [938, 392] width 658 height 31
click at [597, 721] on button "Send" at bounding box center [614, 726] width 60 height 34
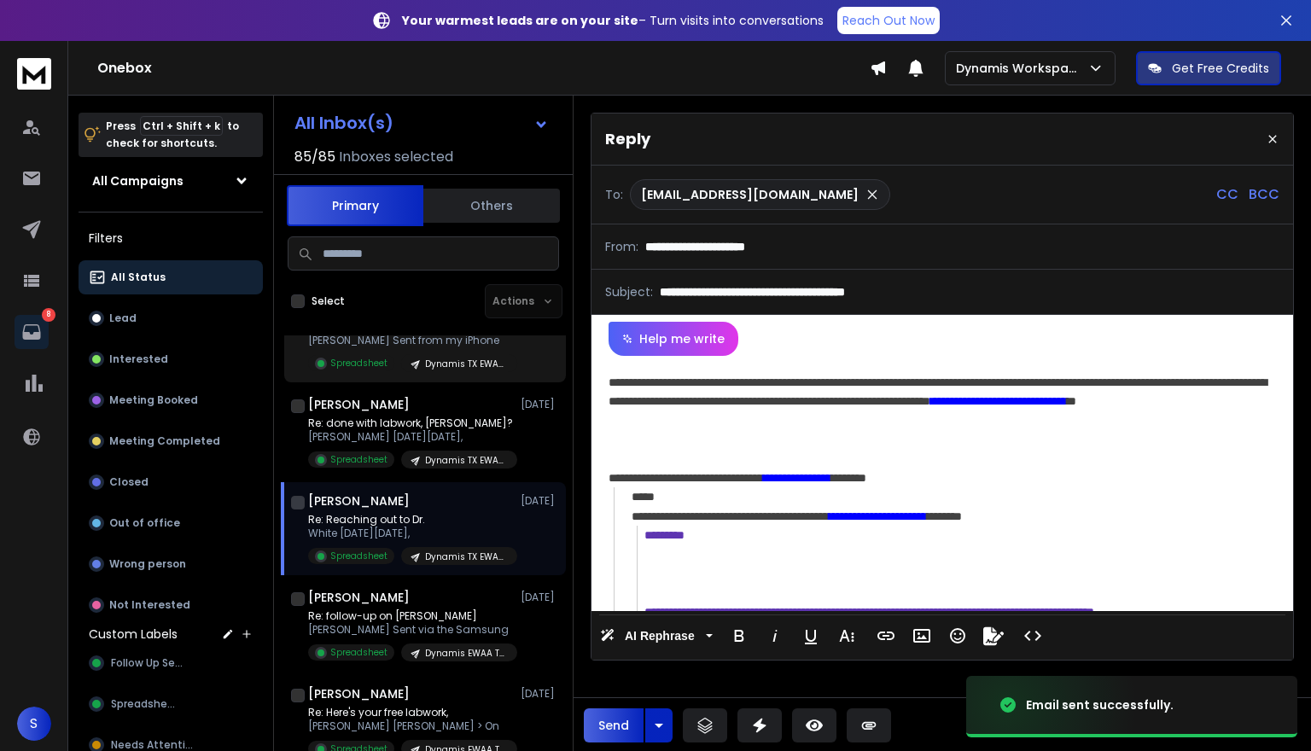
scroll to position [3415, 0]
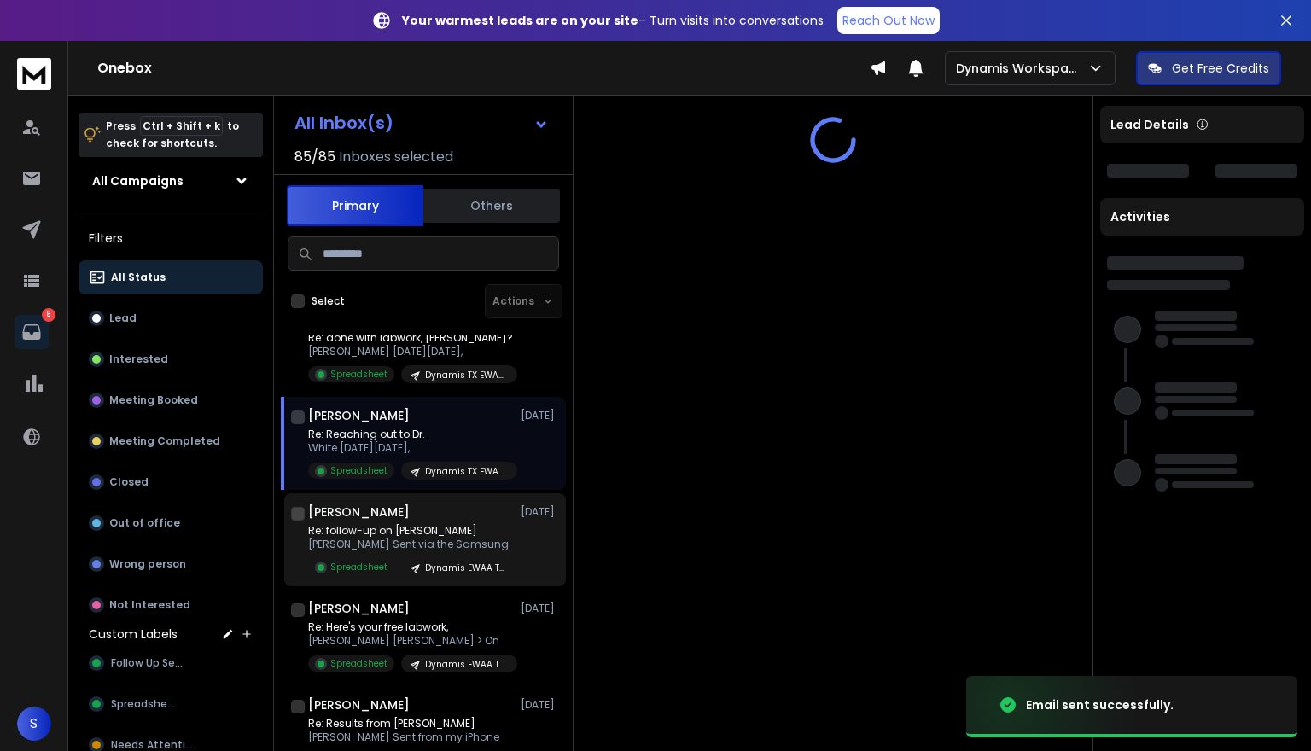
click at [379, 511] on h1 "PATRICK HEWITT" at bounding box center [359, 512] width 102 height 17
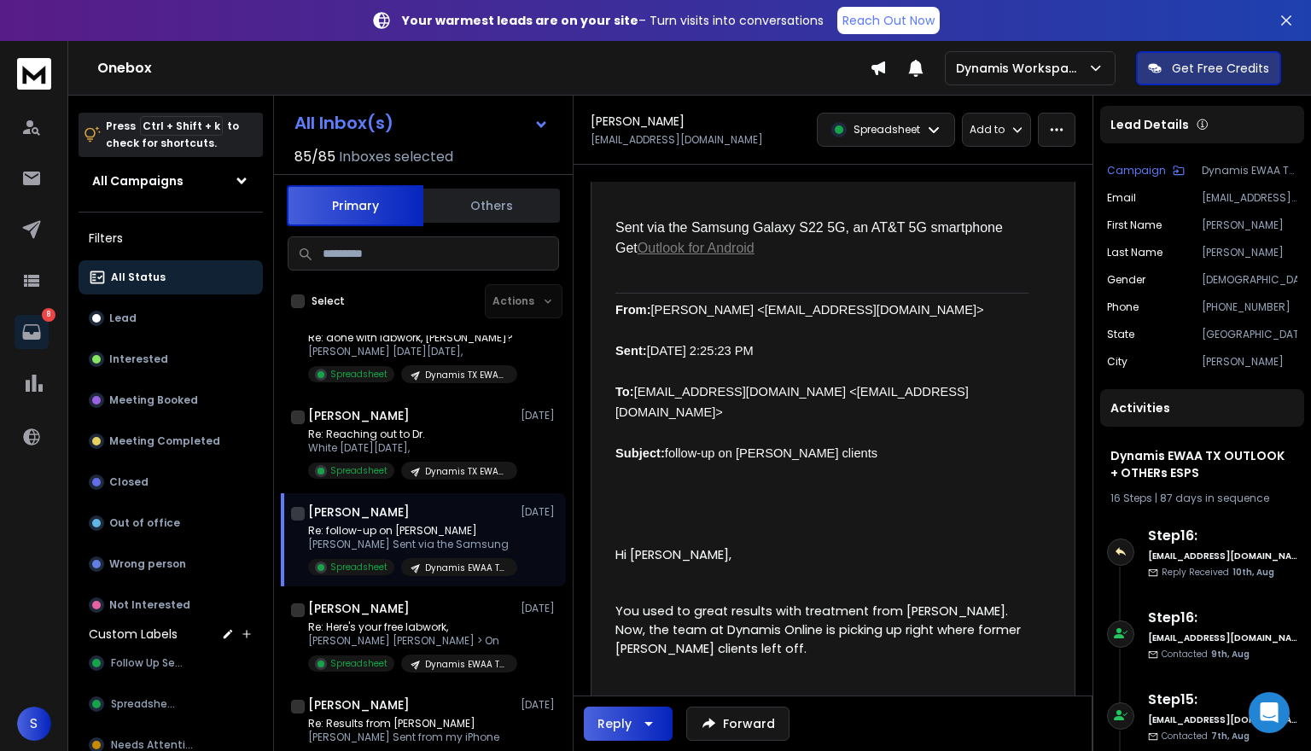
scroll to position [0, 0]
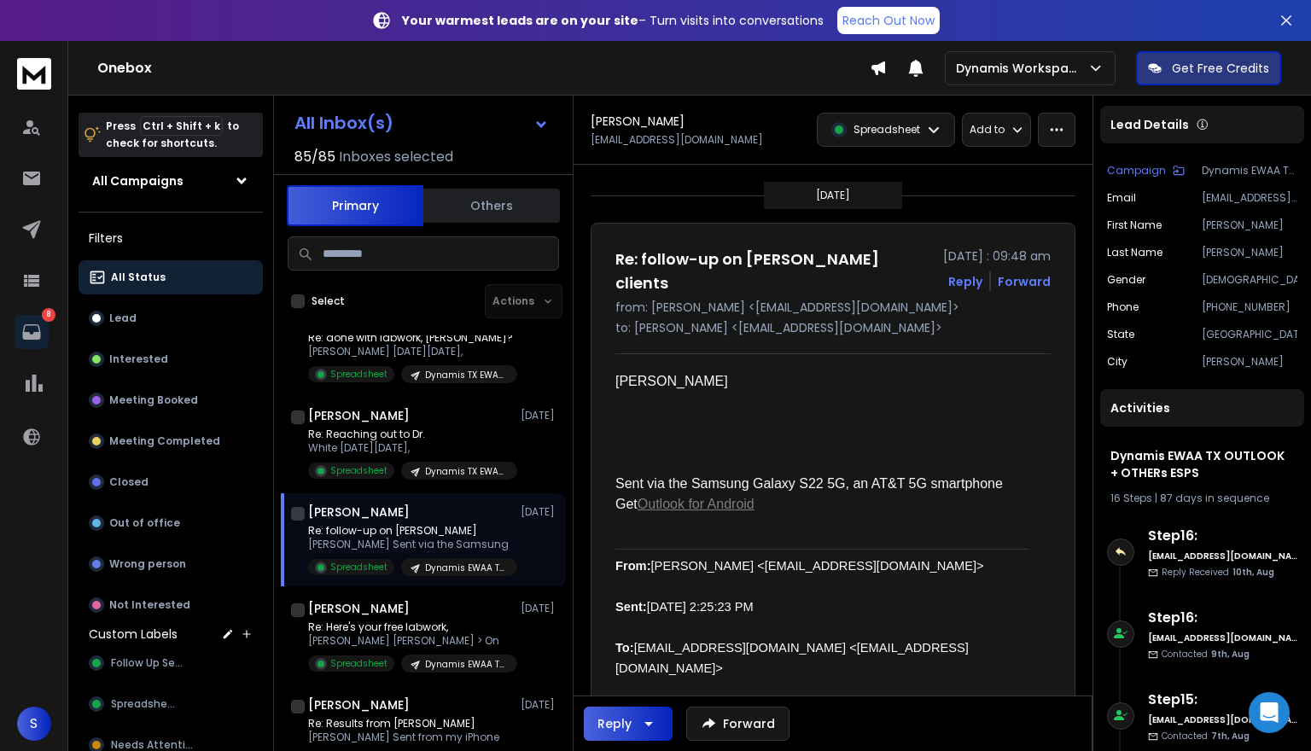
click at [962, 278] on button "Reply" at bounding box center [966, 281] width 34 height 17
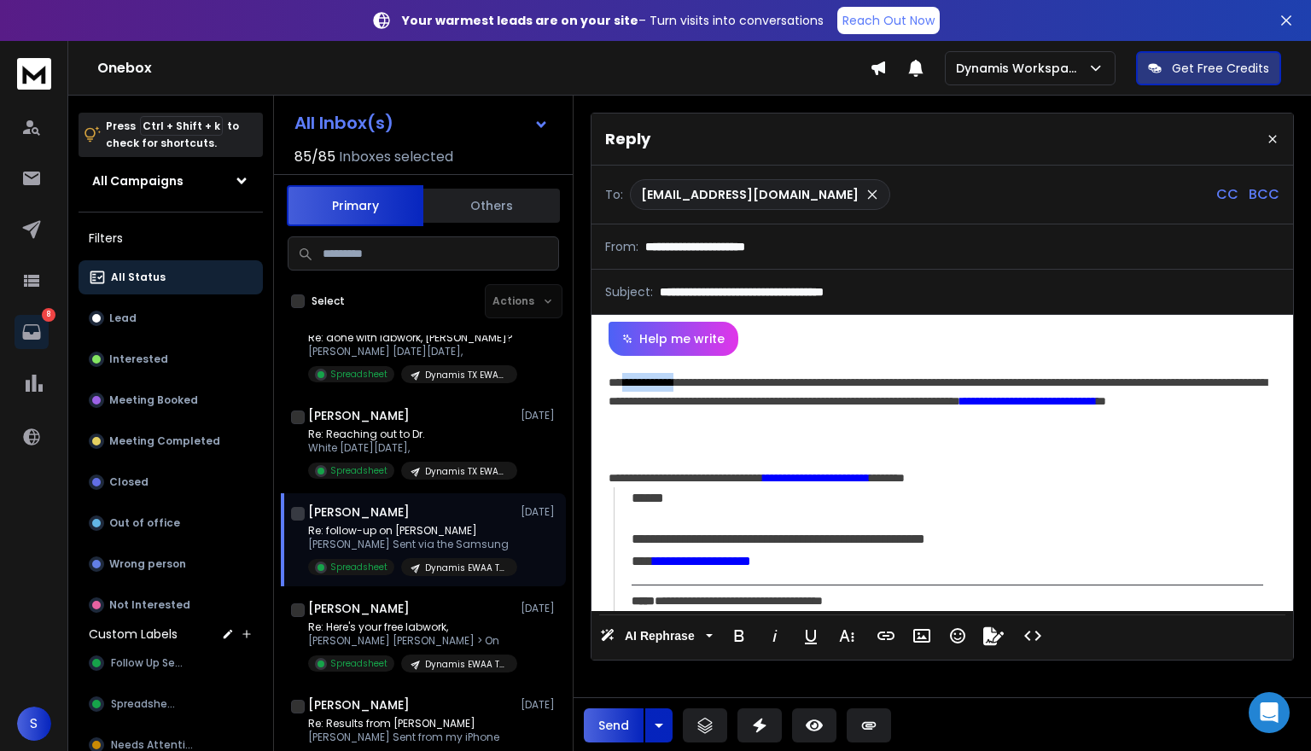
drag, startPoint x: 686, startPoint y: 383, endPoint x: 623, endPoint y: 383, distance: 63.2
click at [623, 383] on span "**********" at bounding box center [938, 392] width 658 height 31
click at [614, 729] on button "Send" at bounding box center [614, 726] width 60 height 34
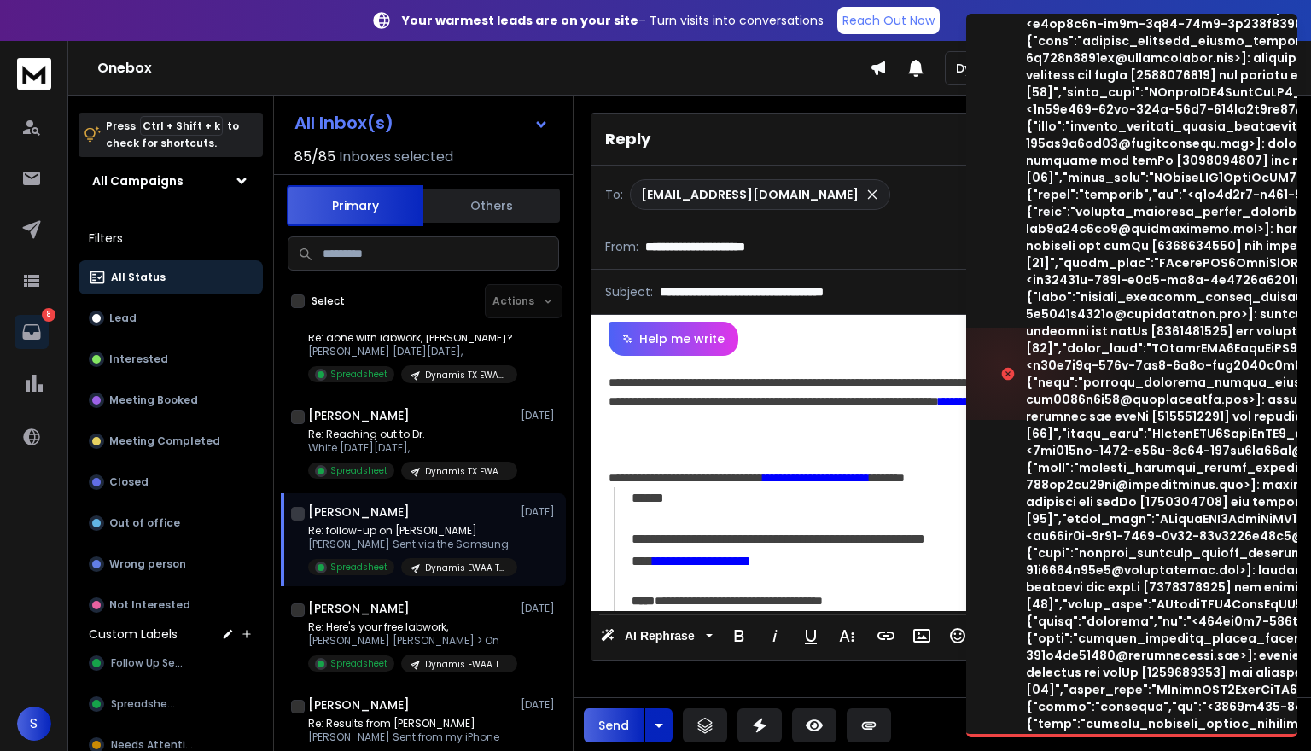
click at [608, 724] on button "Send" at bounding box center [614, 726] width 60 height 34
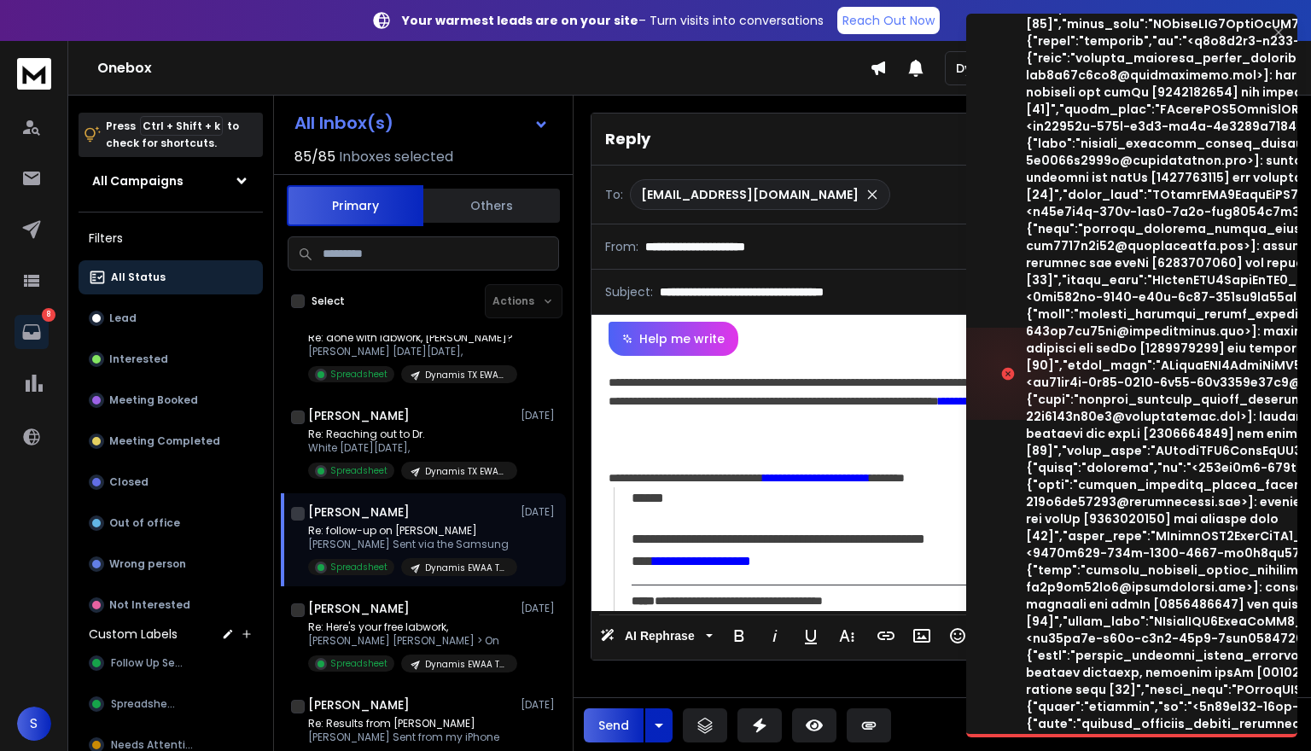
click at [1011, 376] on icon "Notifications (F8)" at bounding box center [1008, 374] width 13 height 13
click at [1008, 375] on icon "Notifications (F8)" at bounding box center [1008, 374] width 13 height 13
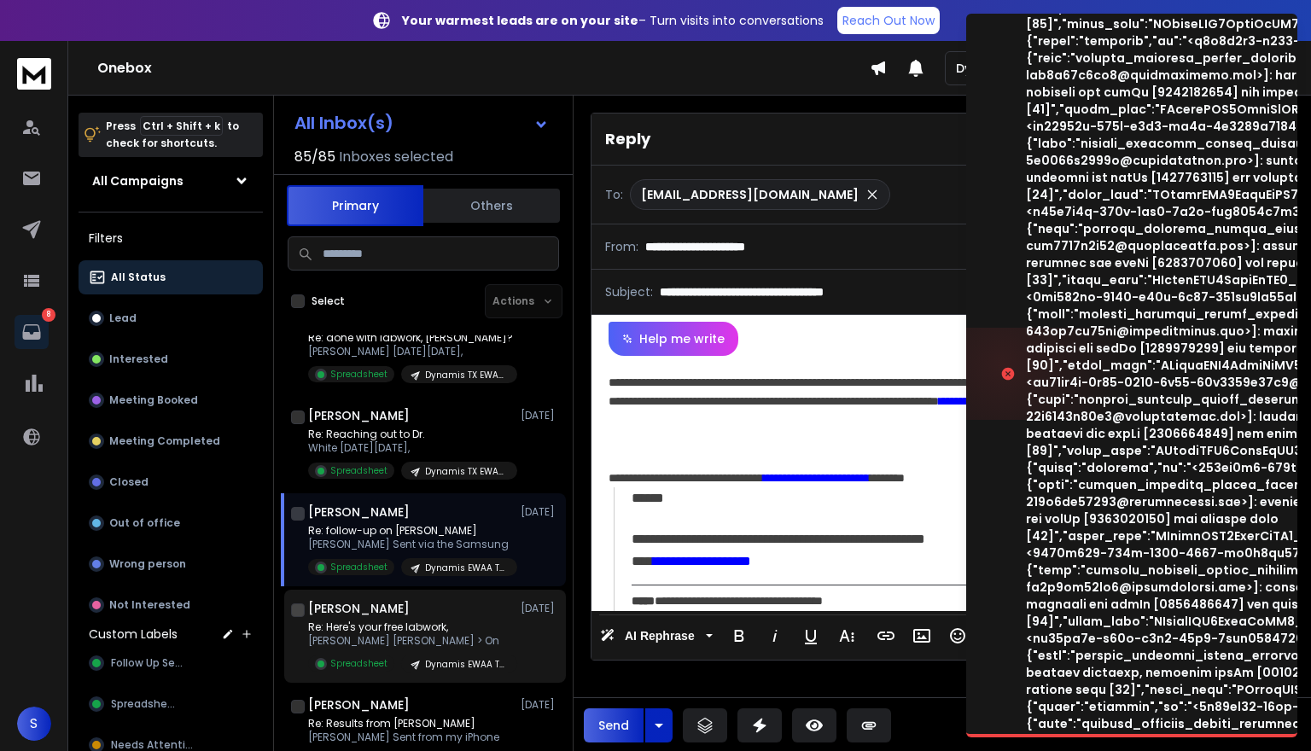
click at [365, 617] on div "Raymond Griggs 09 Aug Re: Here's your free labwork, Griggs Ray Griggs > On Spre…" at bounding box center [433, 636] width 251 height 73
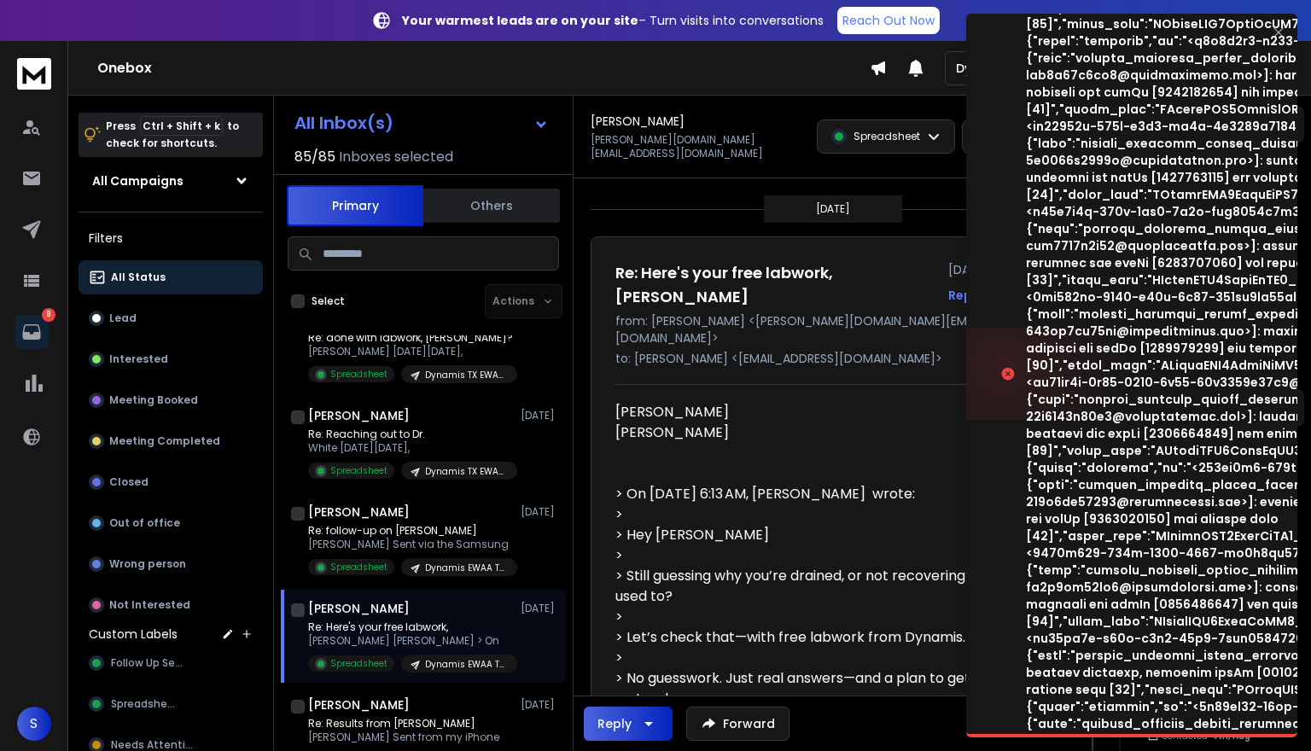
click at [1004, 373] on icon "Notifications (F8)" at bounding box center [1008, 374] width 13 height 13
click at [126, 318] on p "Lead" at bounding box center [122, 319] width 27 height 14
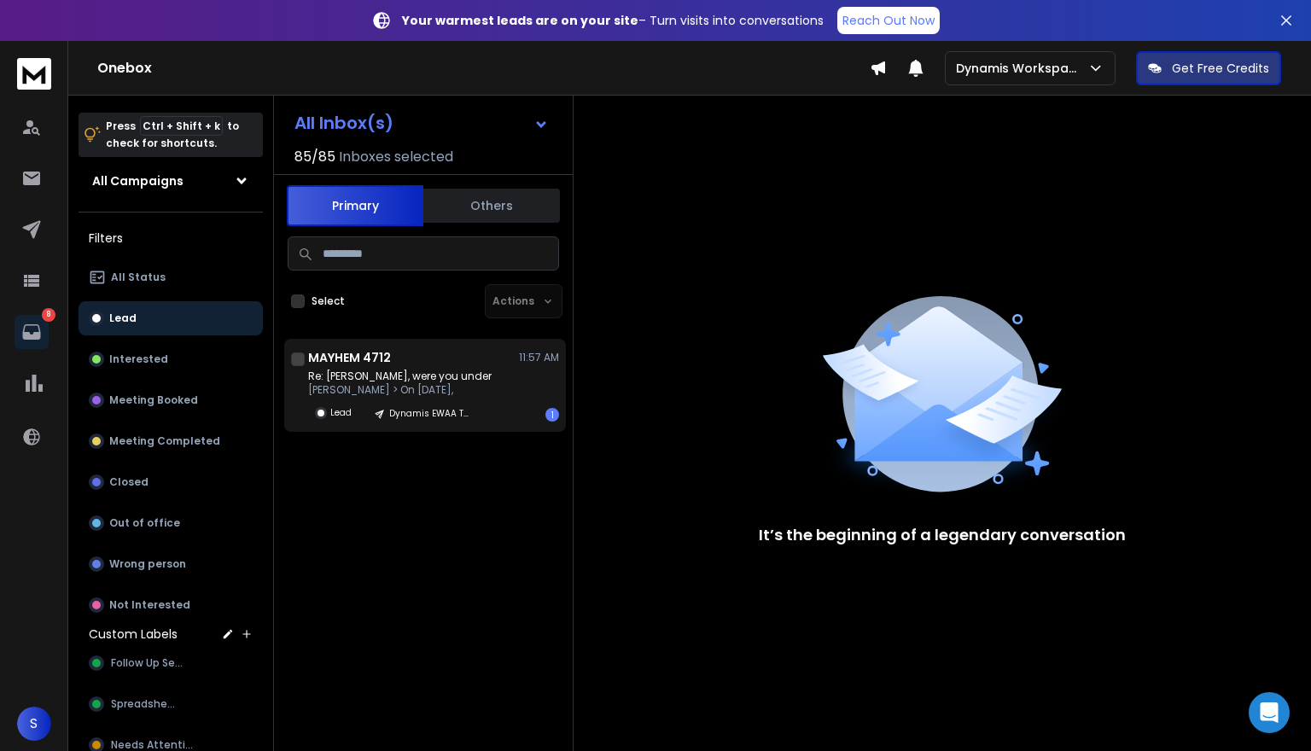
click at [367, 367] on div "MAYHEM 4712 11:57 AM Re: Kevin, were you under Ross > On Aug 15, Lead Dynamis E…" at bounding box center [433, 385] width 251 height 73
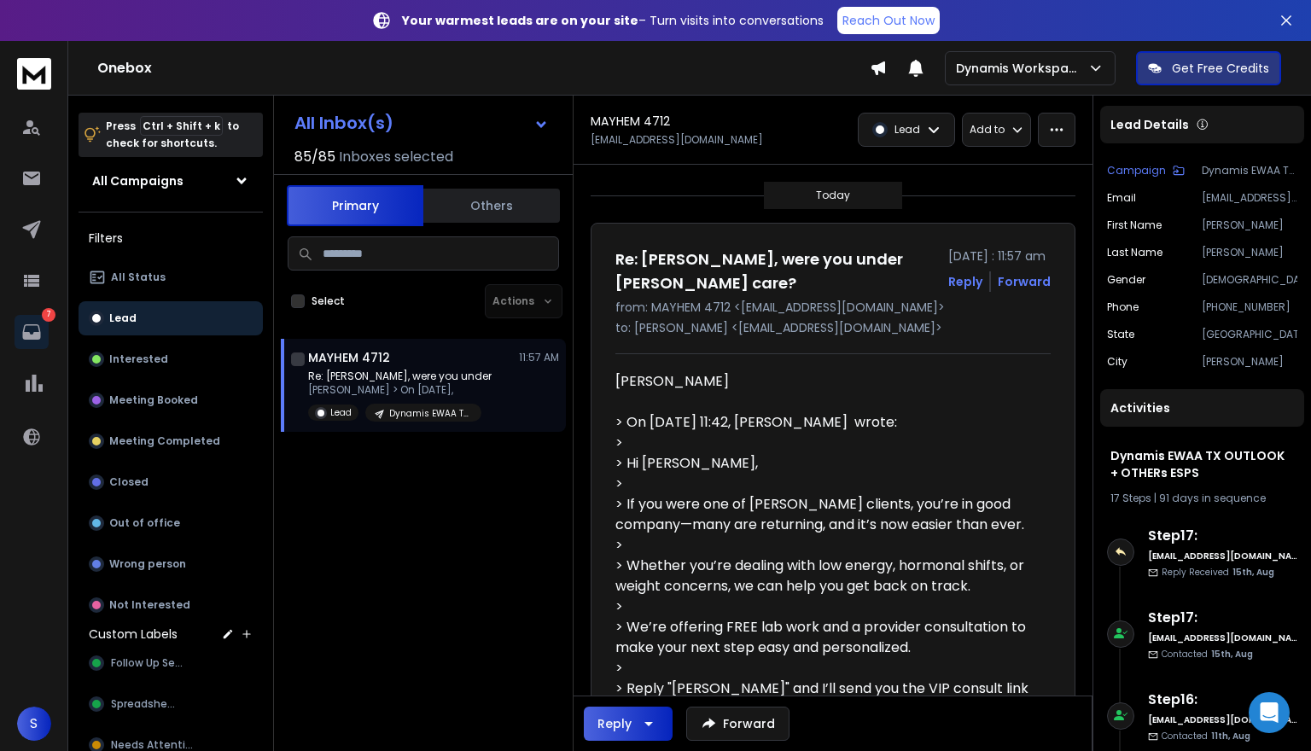
click at [961, 283] on button "Reply" at bounding box center [966, 281] width 34 height 17
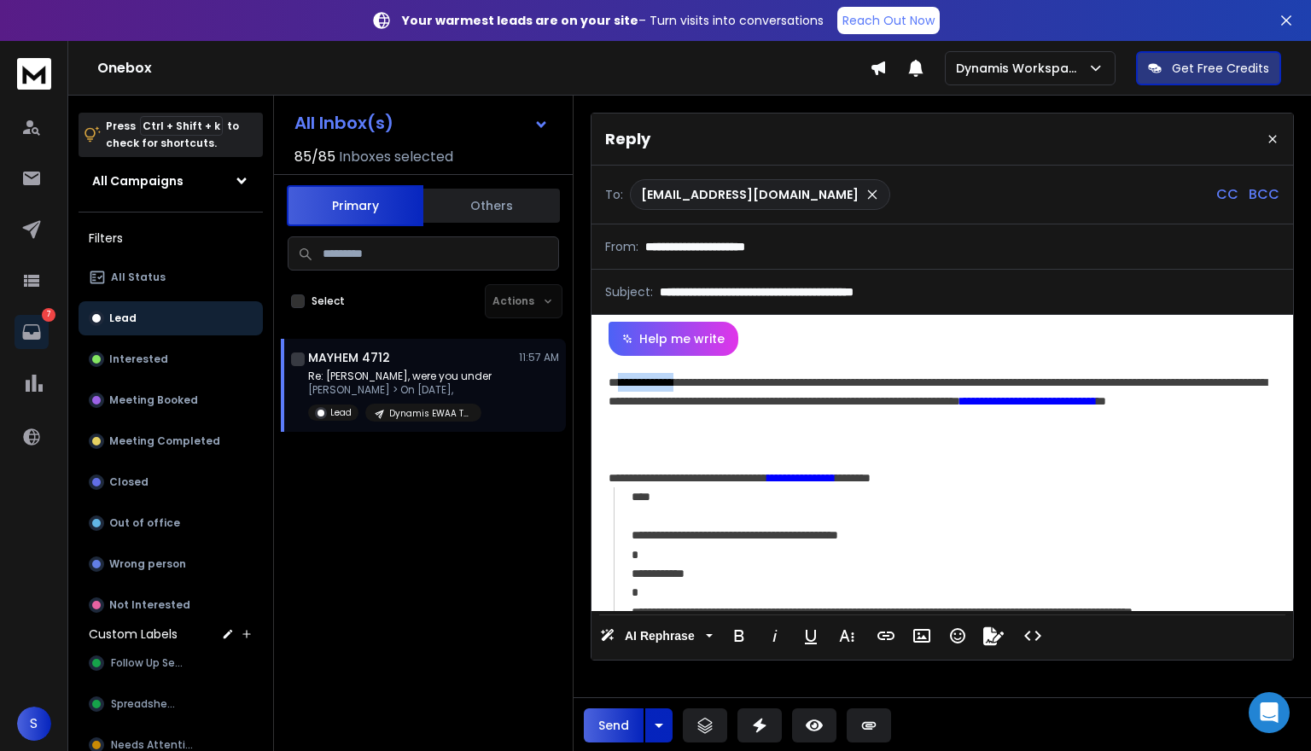
drag, startPoint x: 686, startPoint y: 380, endPoint x: 621, endPoint y: 377, distance: 65.0
click at [621, 377] on span "**********" at bounding box center [938, 392] width 658 height 31
click at [606, 733] on button "Send" at bounding box center [614, 726] width 60 height 34
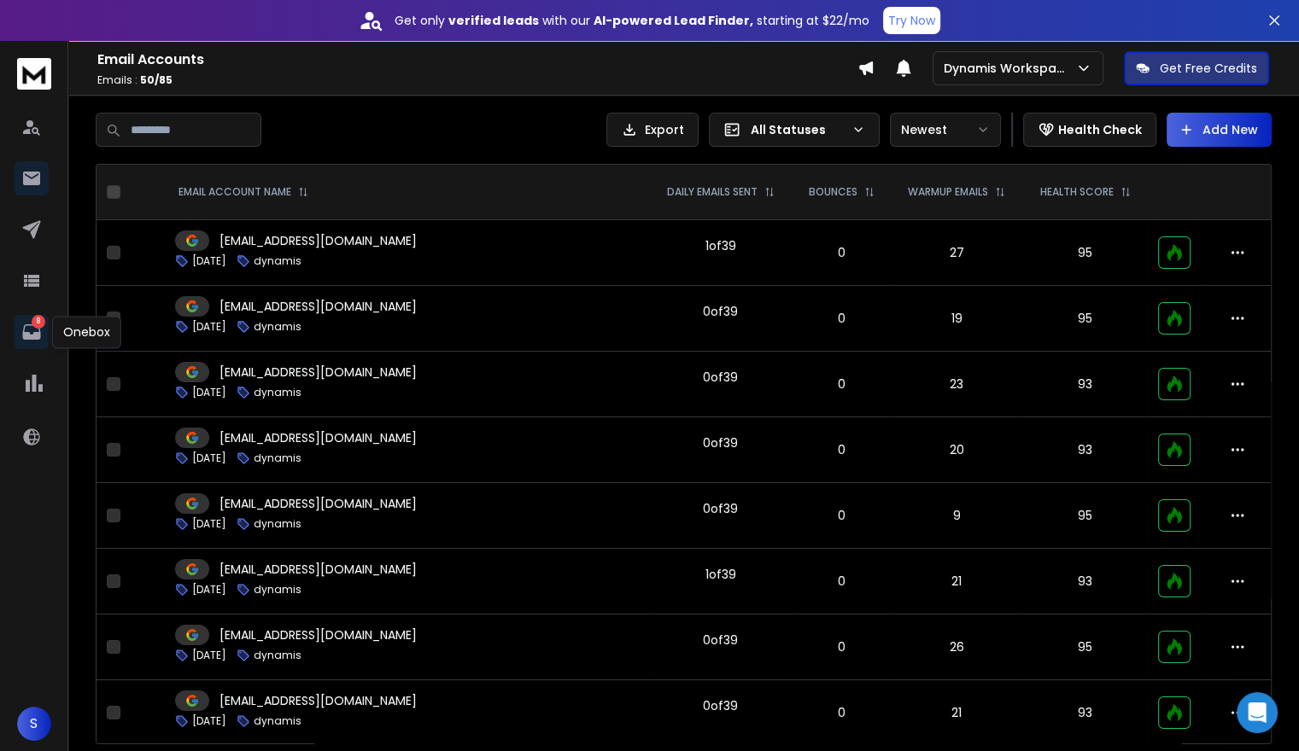
click at [34, 327] on p "8" at bounding box center [39, 322] width 14 height 14
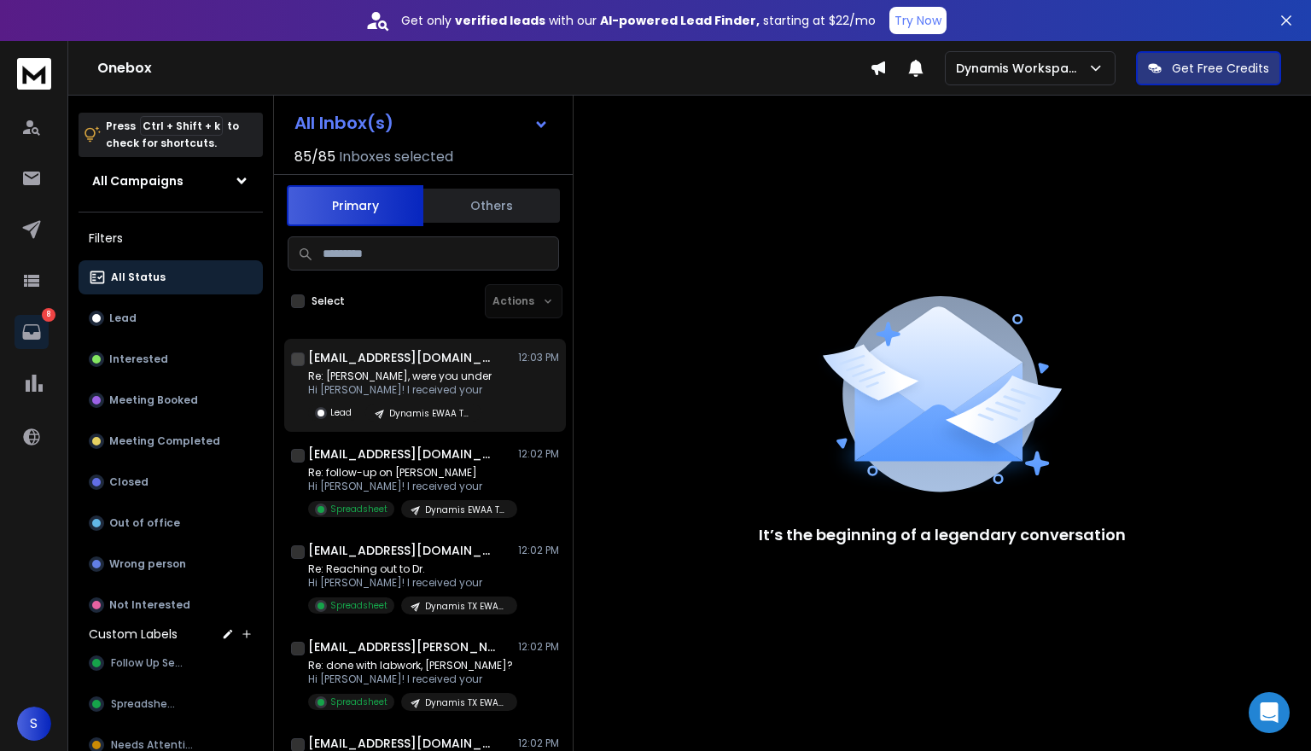
click at [435, 387] on p "Hi [PERSON_NAME]! I received your" at bounding box center [400, 390] width 184 height 14
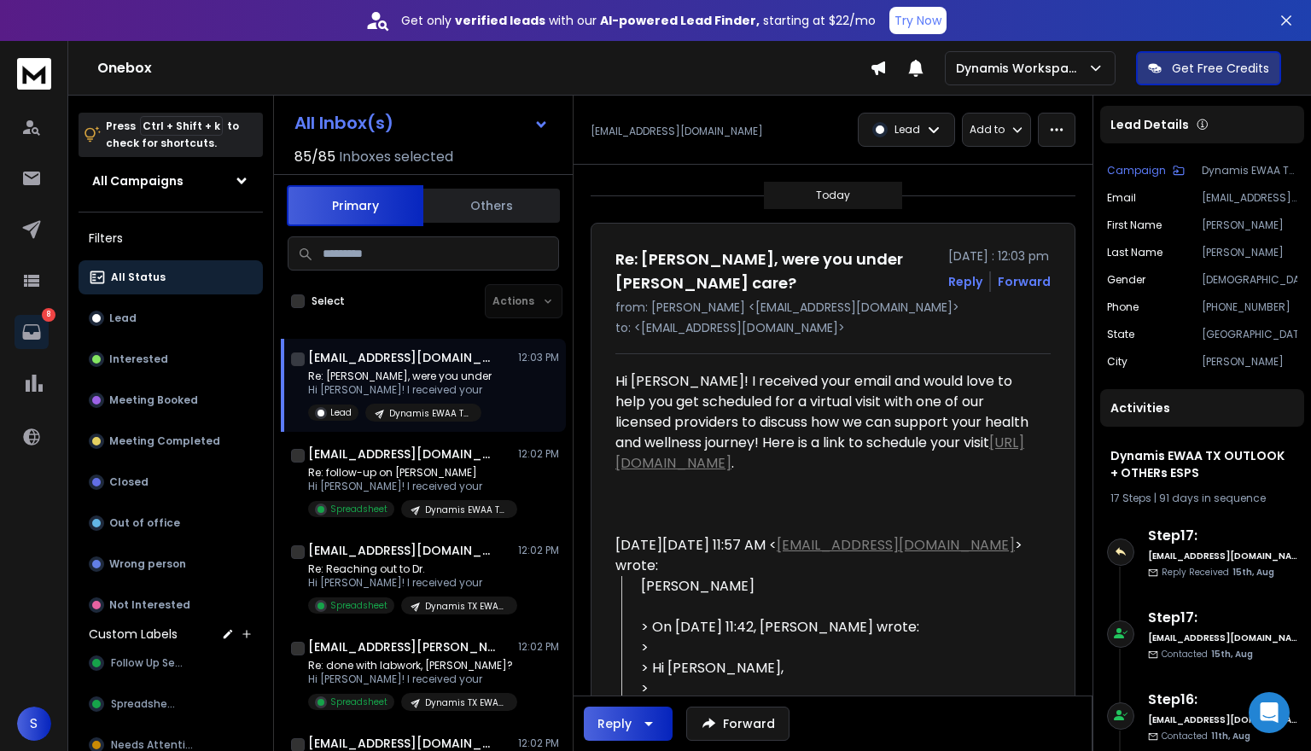
click at [1209, 248] on p "Ross" at bounding box center [1250, 253] width 96 height 14
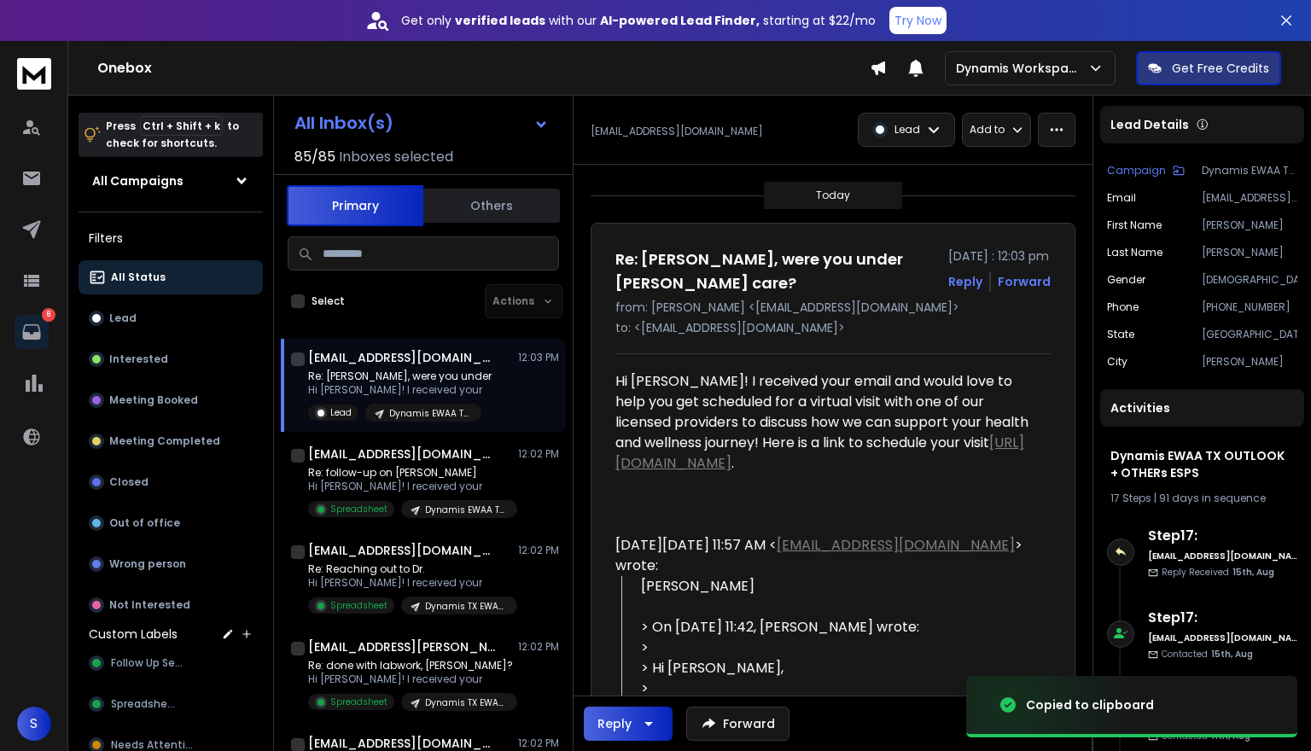
click at [1216, 225] on p "Kevin" at bounding box center [1250, 226] width 96 height 14
click at [1264, 307] on p "(214) 893-9609" at bounding box center [1250, 308] width 96 height 14
click at [396, 374] on p "Re: [PERSON_NAME], were you under" at bounding box center [400, 377] width 184 height 14
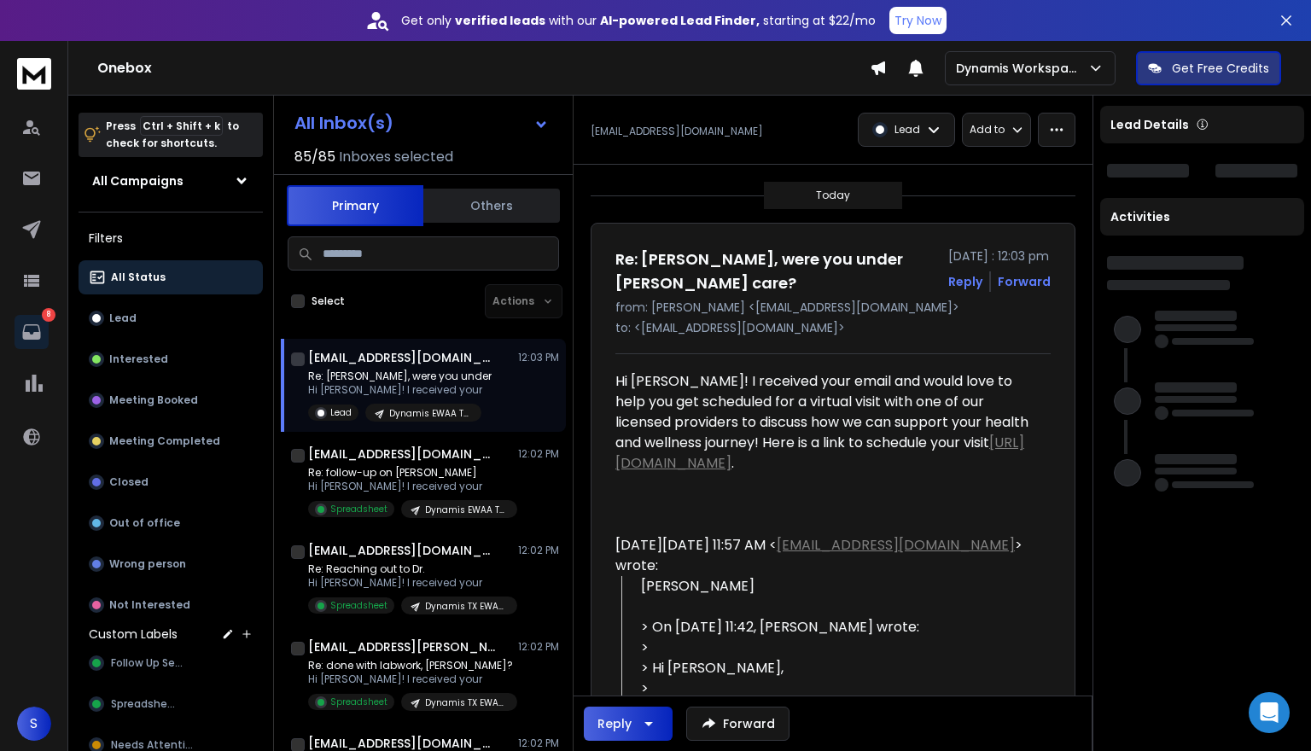
click at [904, 135] on p "Lead" at bounding box center [908, 130] width 26 height 14
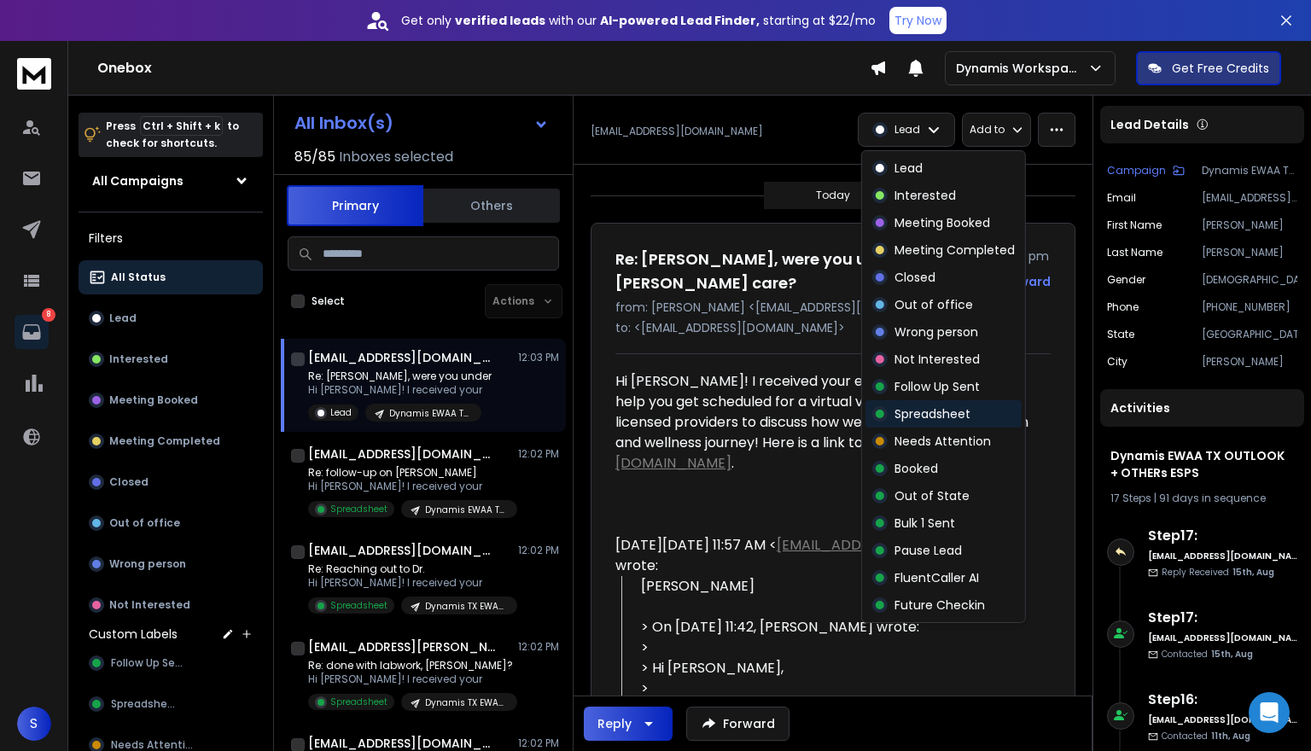
click at [958, 416] on p "Spreadsheet" at bounding box center [933, 414] width 76 height 17
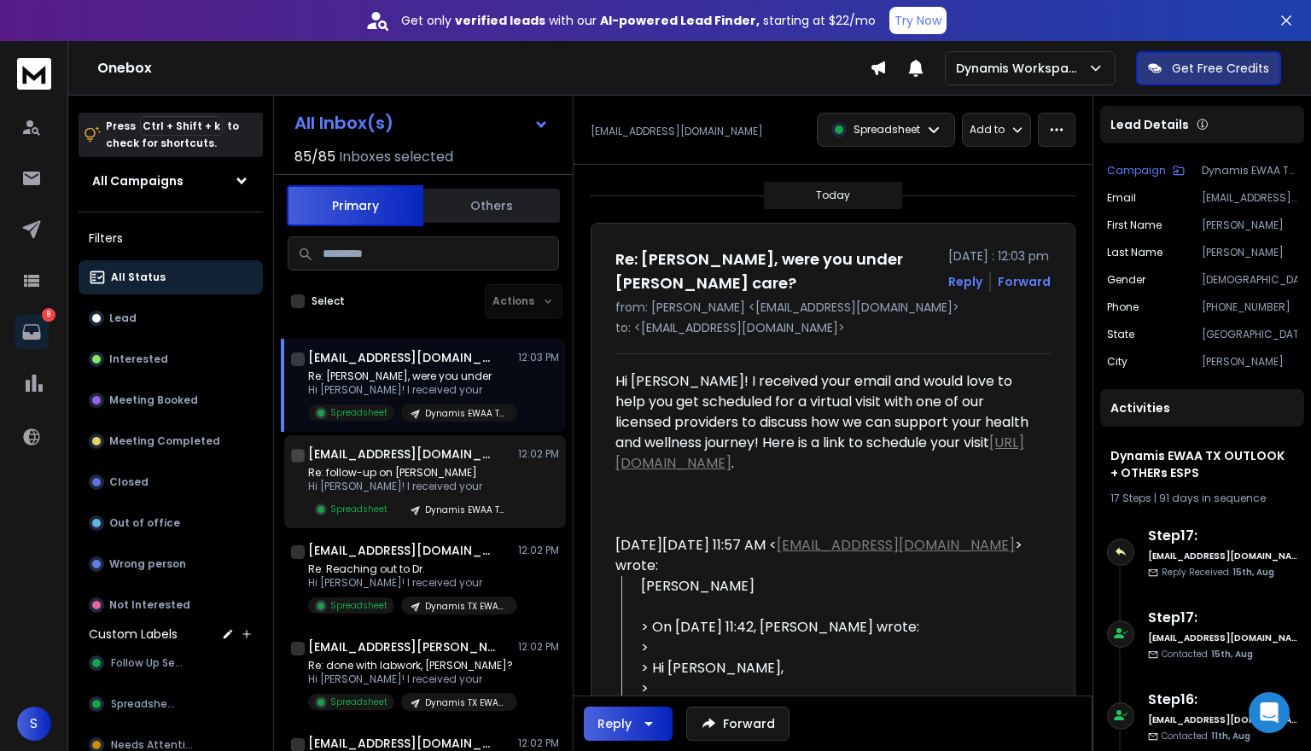
click at [377, 454] on h1 "[EMAIL_ADDRESS][DOMAIN_NAME]" at bounding box center [402, 454] width 188 height 17
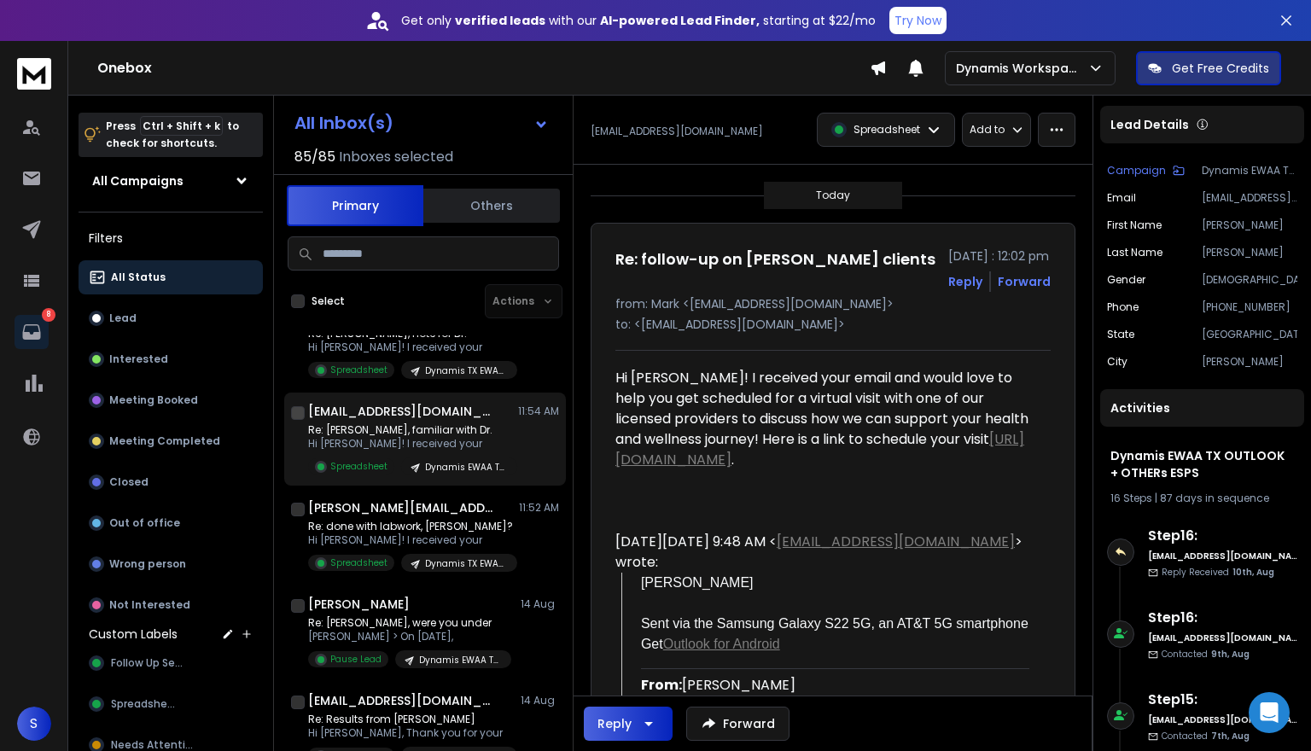
scroll to position [2647, 0]
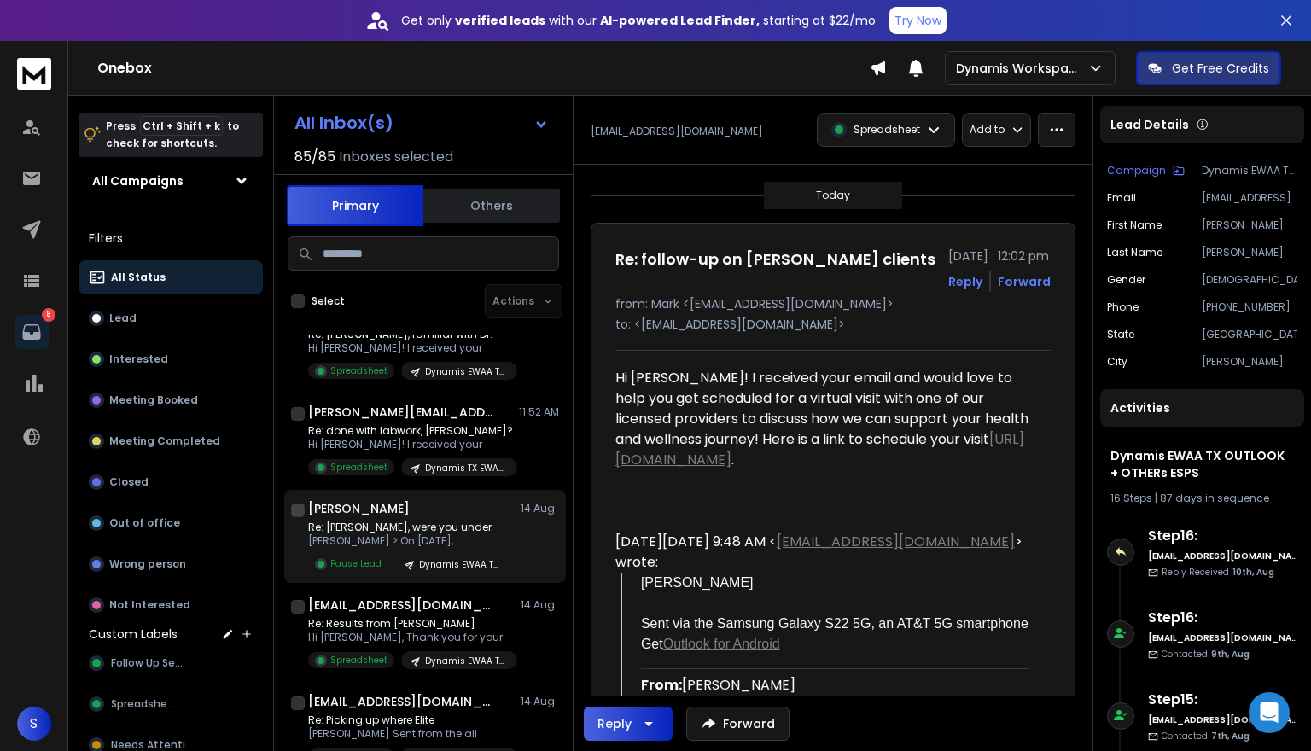
click at [366, 519] on div "RICHARD WILLIAMS 14 Aug Re: Richard, were you under Williams > On Aug 14, Pause…" at bounding box center [433, 536] width 251 height 73
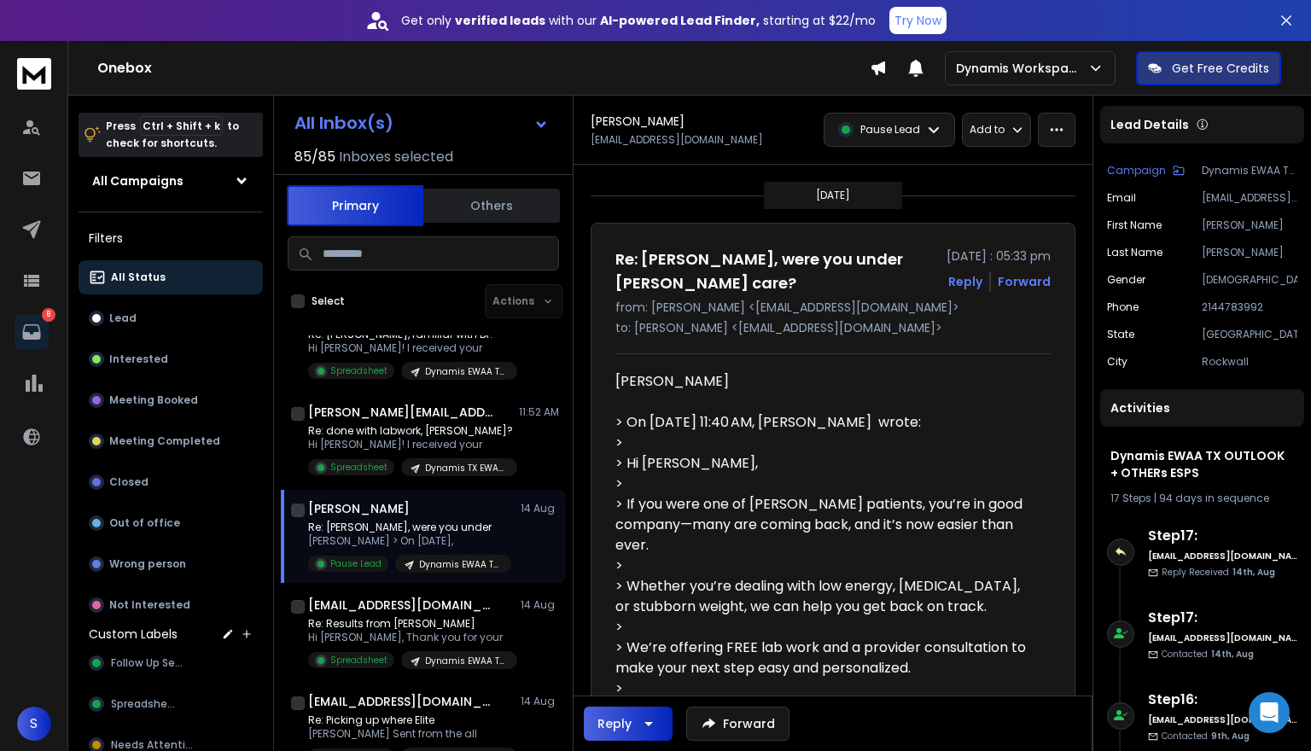
click at [1015, 8] on div "Get only verified leads with our AI-powered Lead Finder, starting at $22/mo Try…" at bounding box center [655, 20] width 1311 height 41
click at [970, 276] on button "Reply" at bounding box center [966, 281] width 34 height 17
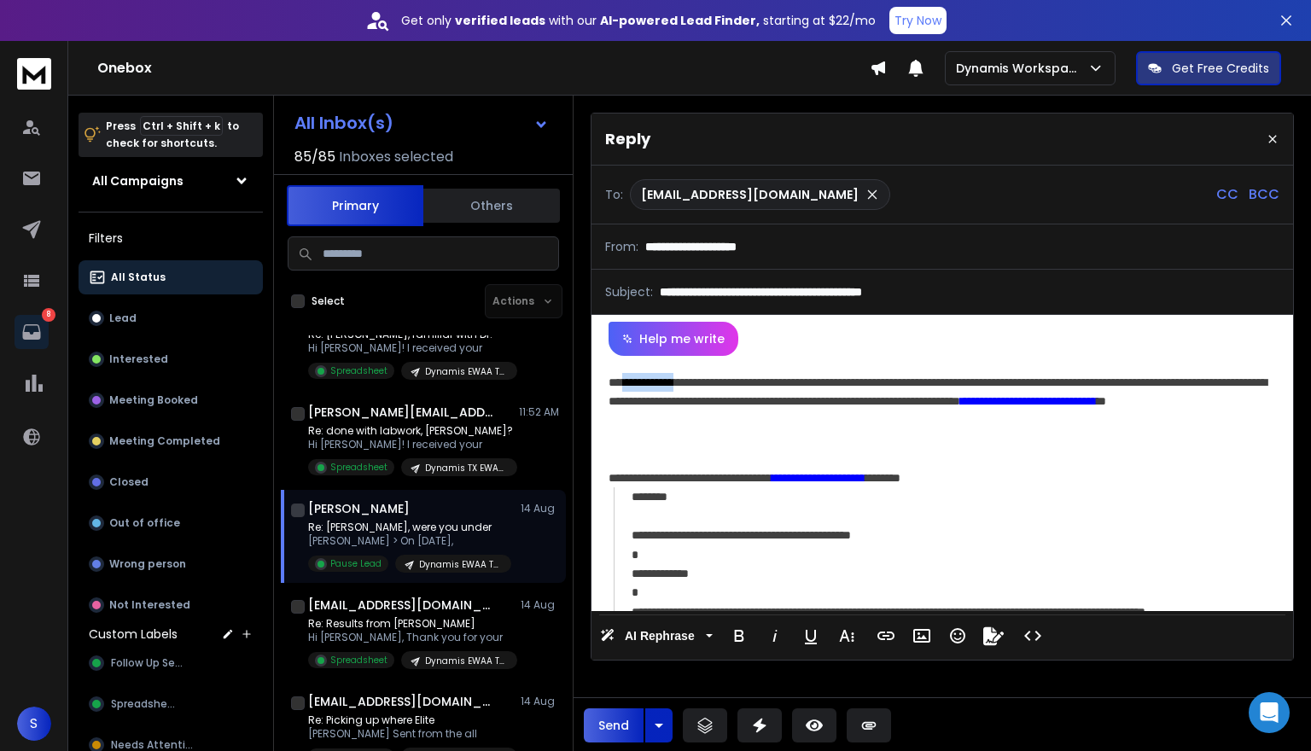
drag, startPoint x: 688, startPoint y: 381, endPoint x: 622, endPoint y: 376, distance: 66.8
click at [622, 377] on span "**********" at bounding box center [938, 392] width 658 height 31
click at [807, 430] on div at bounding box center [943, 421] width 668 height 19
click at [622, 723] on button "Send" at bounding box center [614, 726] width 60 height 34
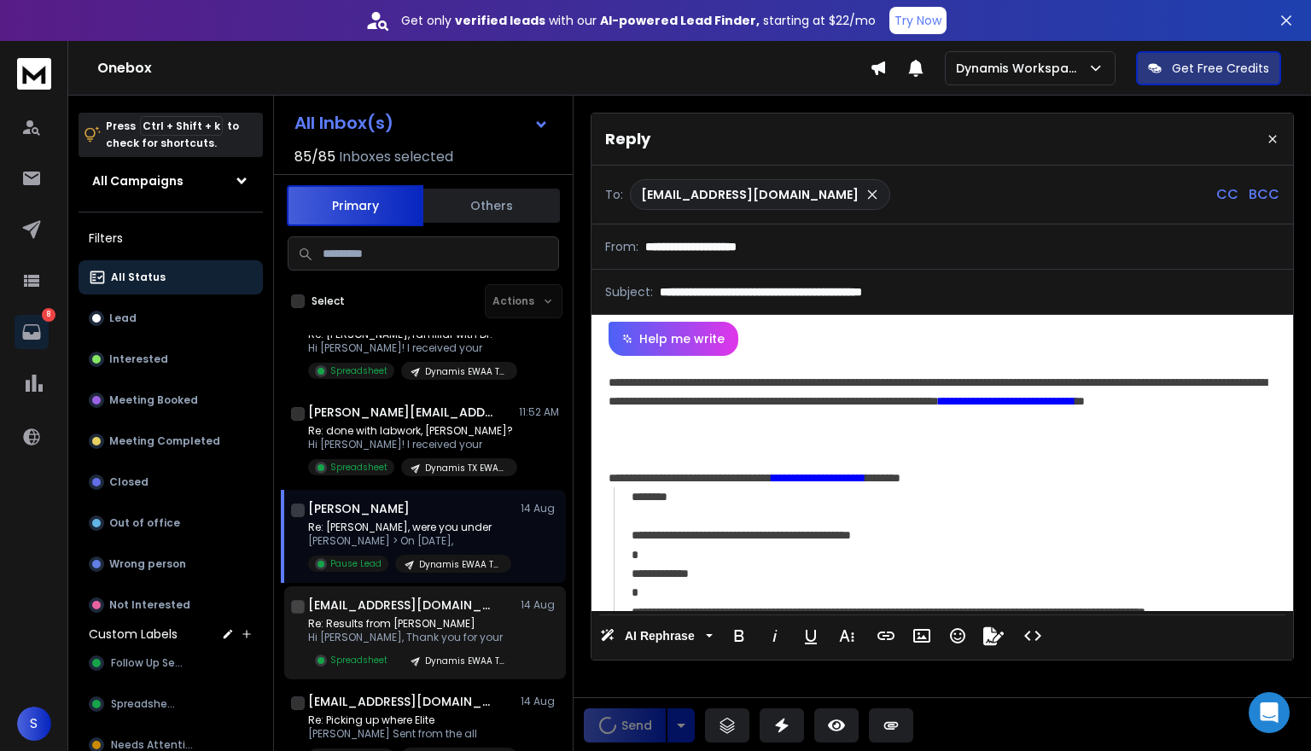
click at [400, 620] on p "Re: Results from [PERSON_NAME]" at bounding box center [410, 624] width 205 height 14
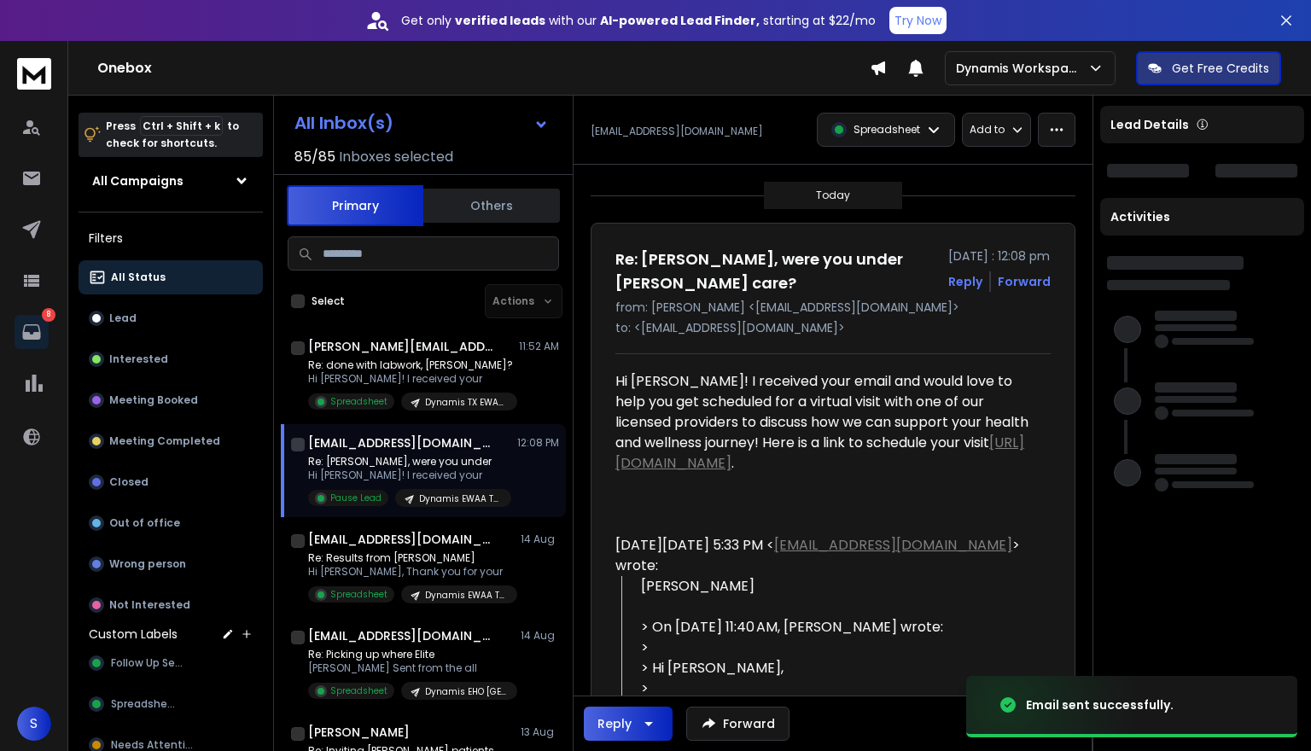
scroll to position [2818, 0]
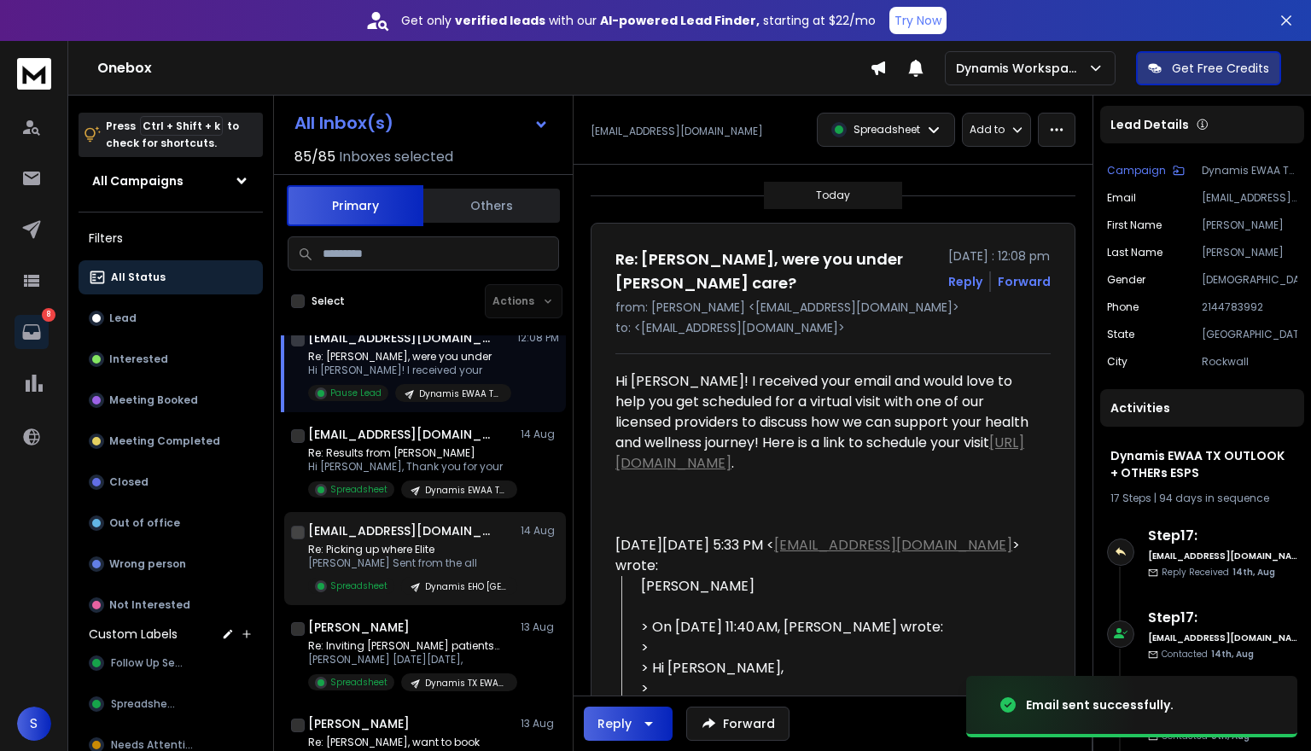
click at [376, 547] on p "Re: Picking up where Elite" at bounding box center [410, 550] width 205 height 14
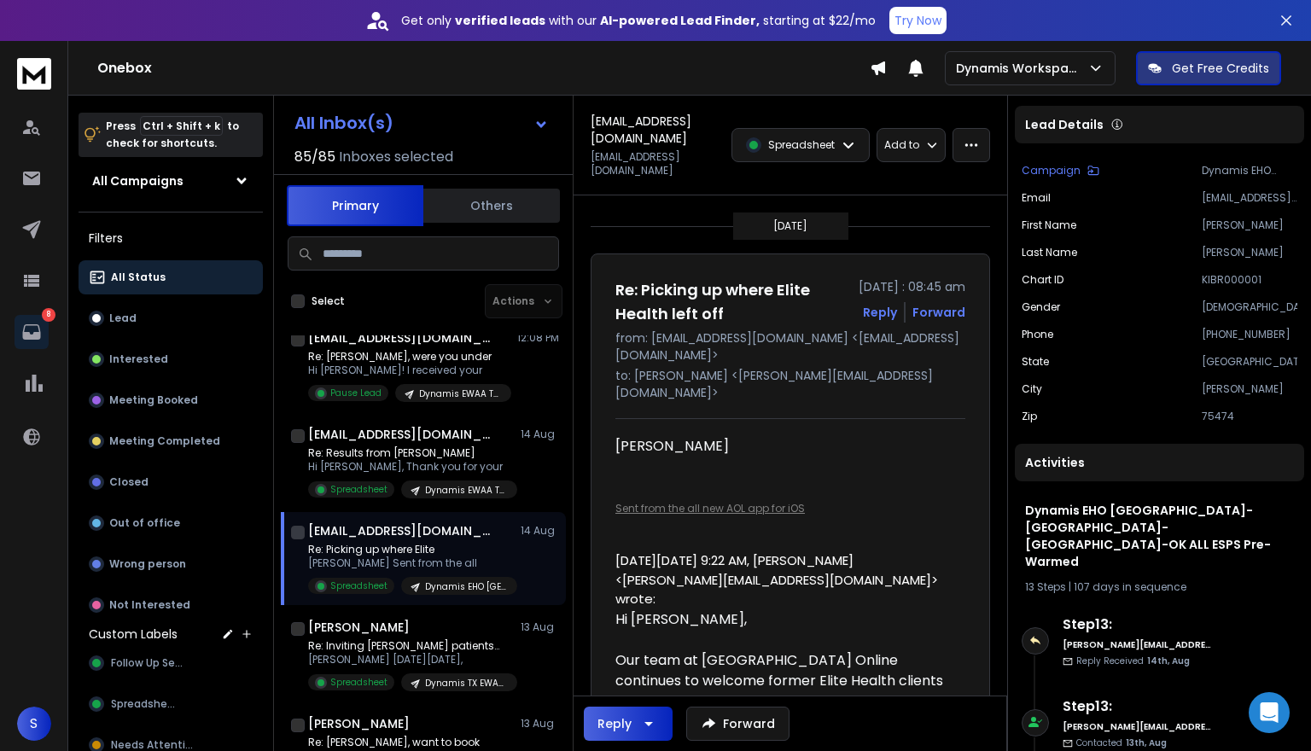
click at [897, 304] on button "Reply" at bounding box center [880, 312] width 34 height 17
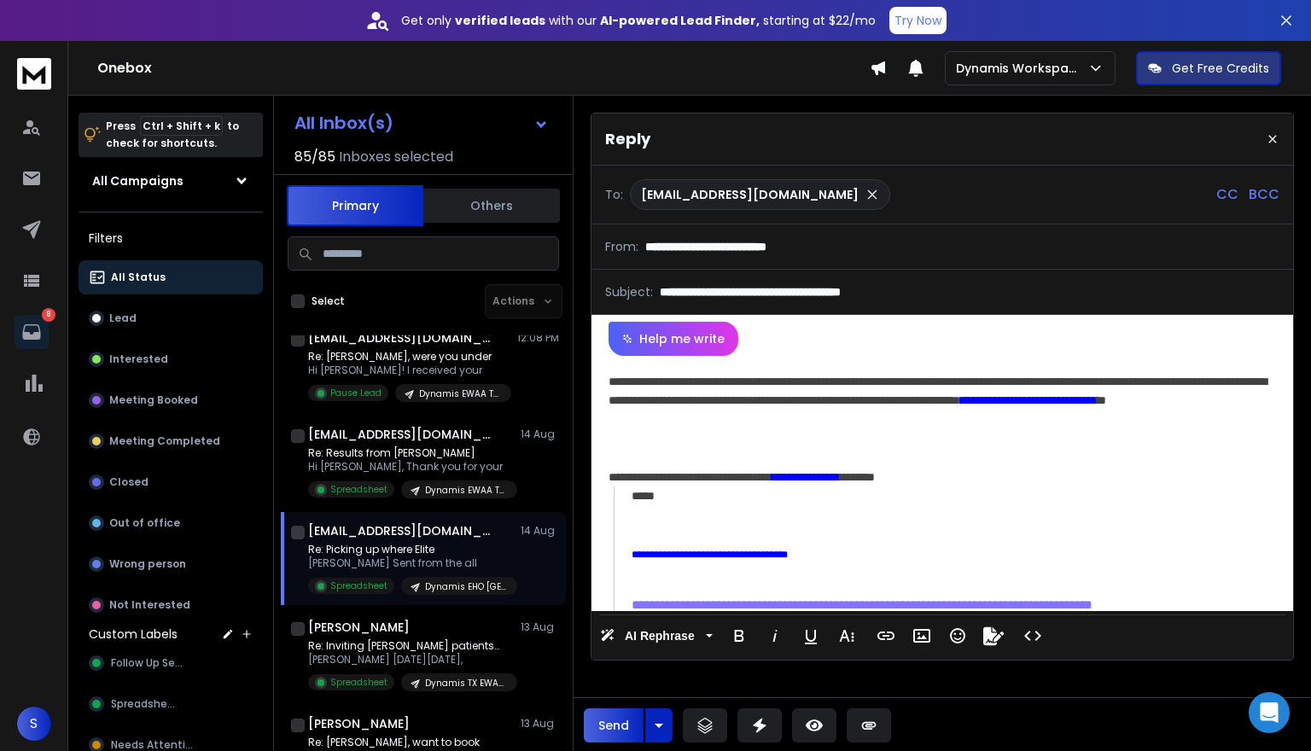
scroll to position [0, 0]
drag, startPoint x: 686, startPoint y: 380, endPoint x: 623, endPoint y: 381, distance: 63.2
click at [623, 381] on span "**********" at bounding box center [938, 392] width 658 height 31
click at [596, 724] on button "Send" at bounding box center [614, 726] width 60 height 34
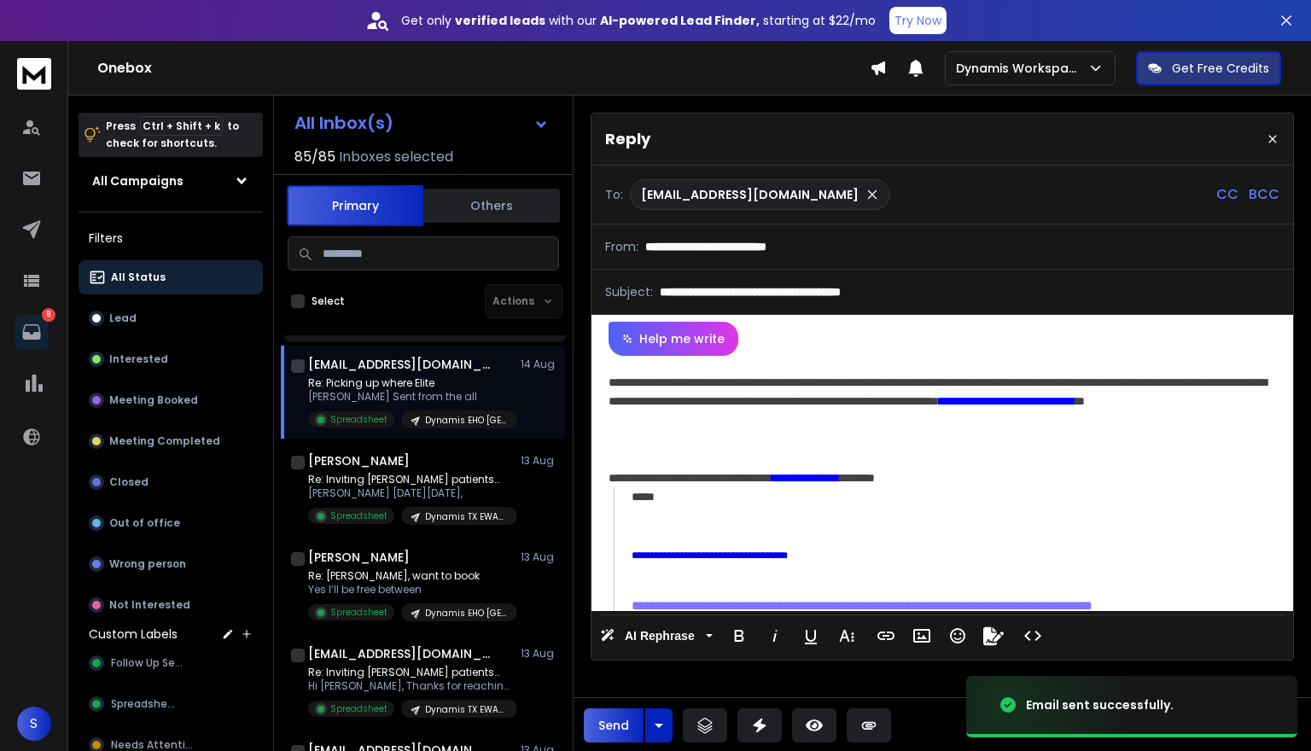
scroll to position [2988, 0]
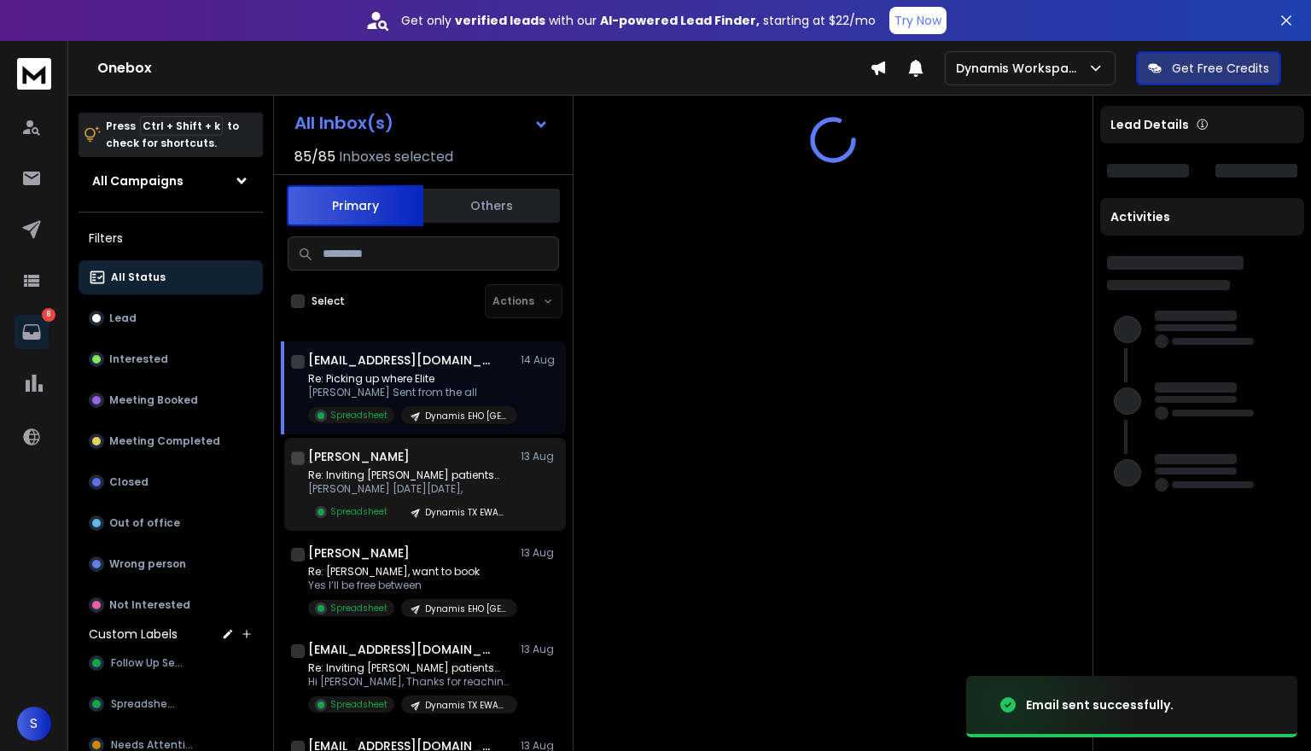
click at [409, 478] on p "Re: Inviting [PERSON_NAME] patients…" at bounding box center [410, 476] width 205 height 14
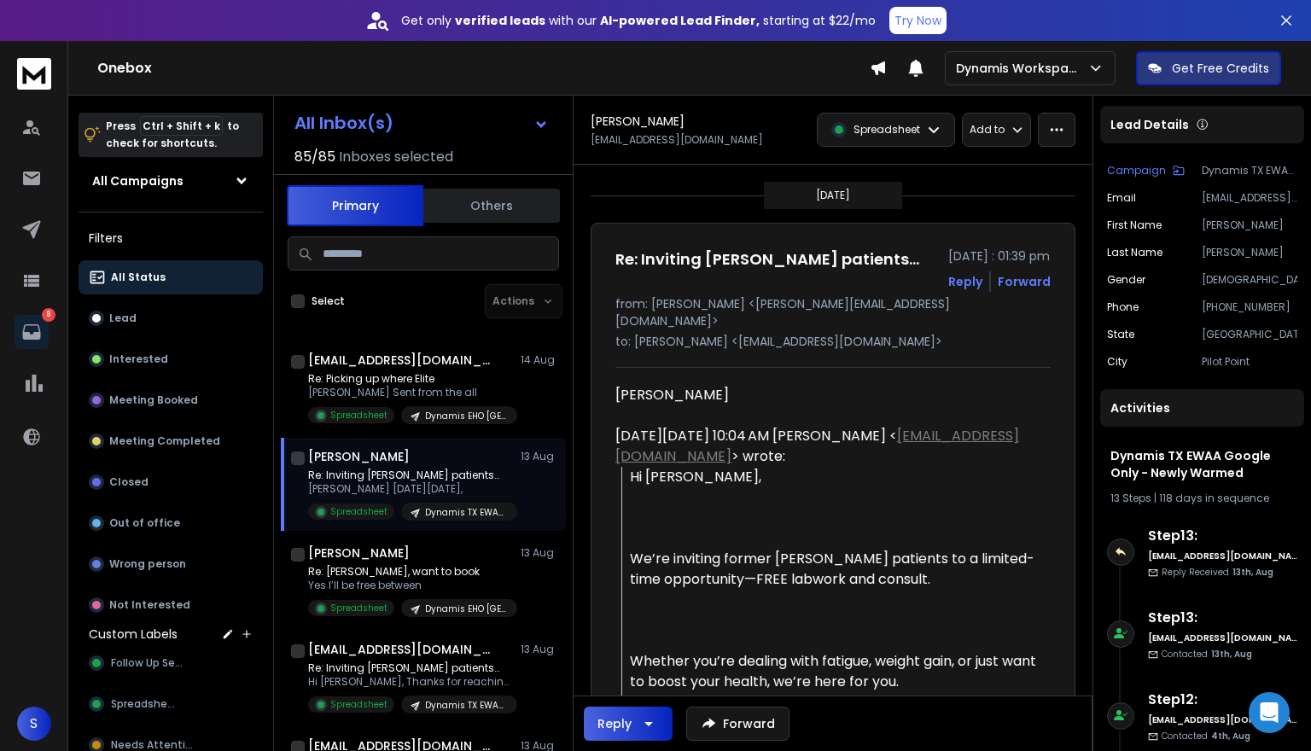
click at [962, 288] on button "Reply" at bounding box center [966, 281] width 34 height 17
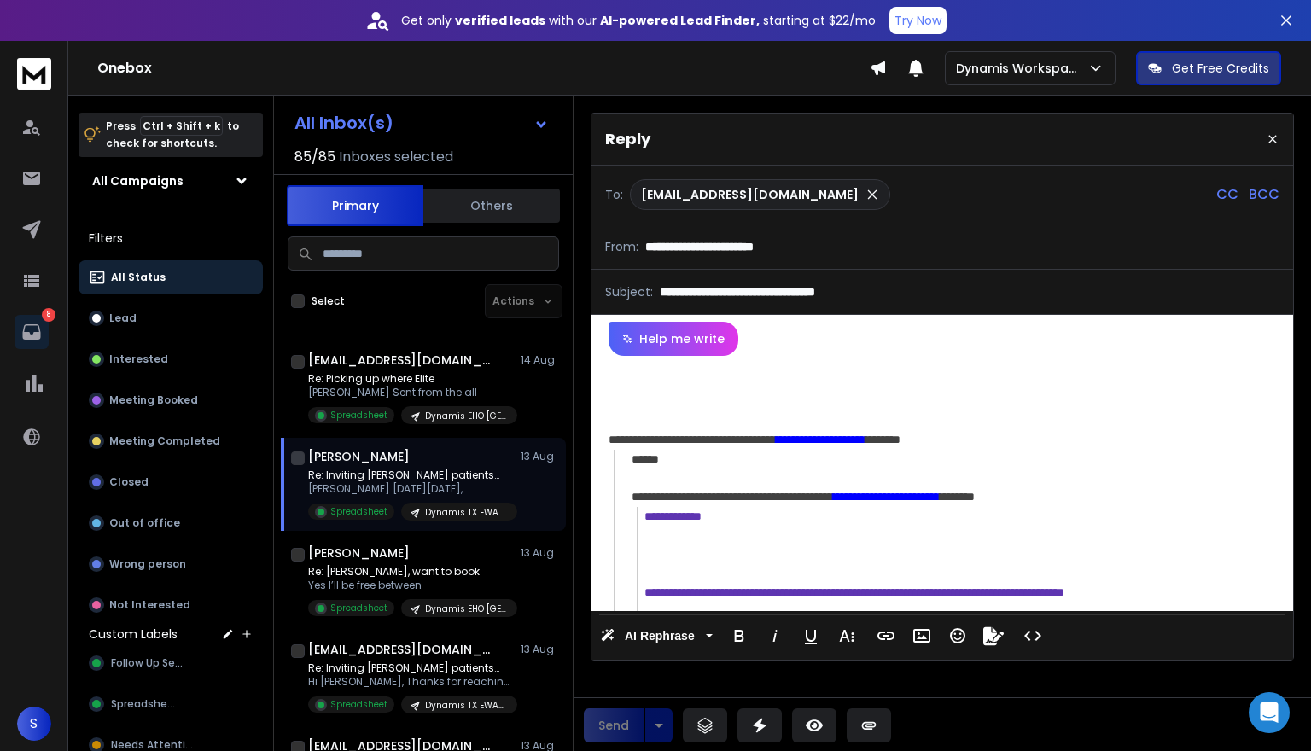
click at [724, 386] on div at bounding box center [943, 382] width 668 height 19
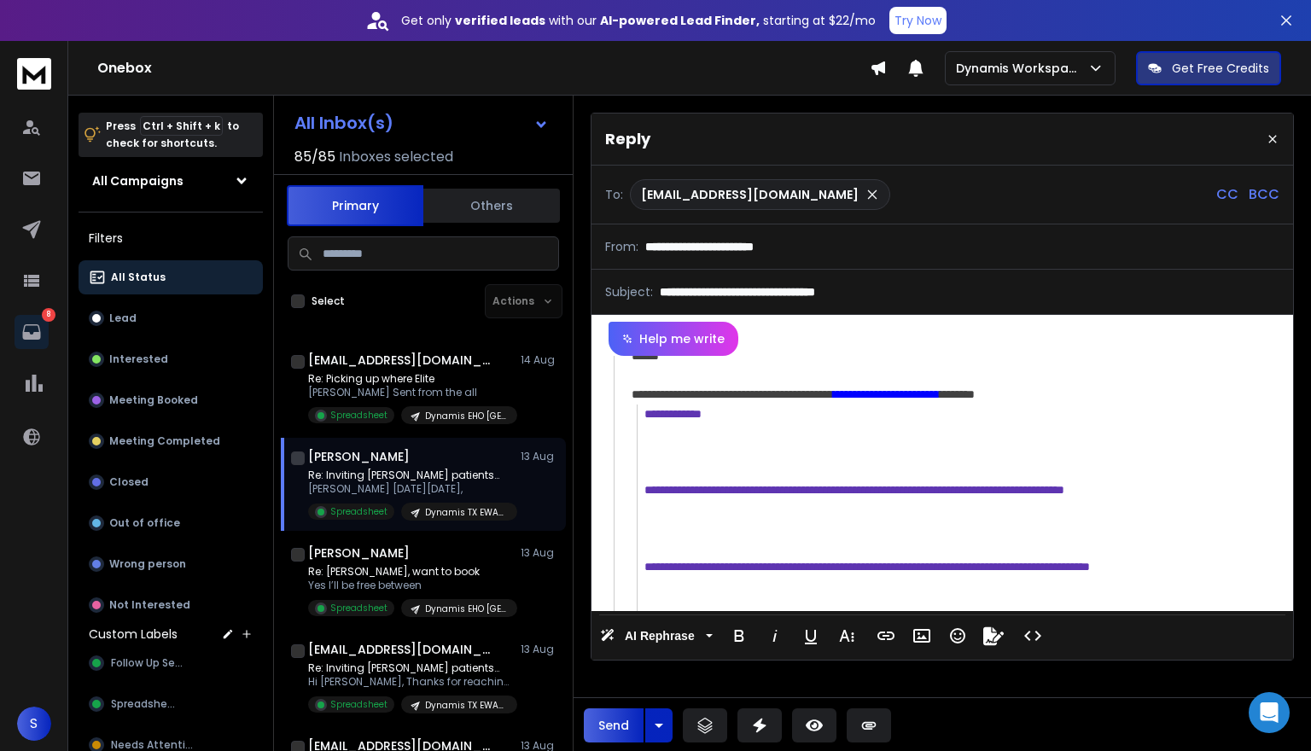
scroll to position [0, 0]
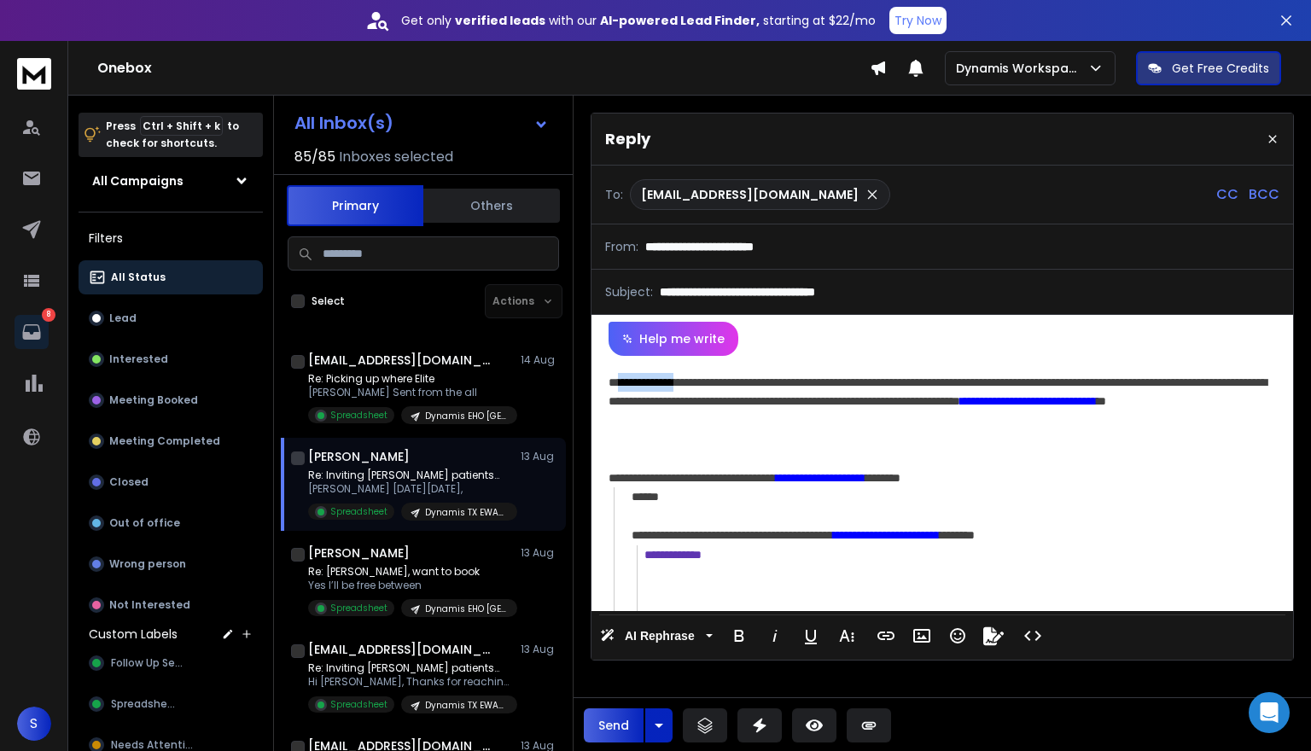
drag, startPoint x: 687, startPoint y: 383, endPoint x: 620, endPoint y: 380, distance: 67.5
click at [620, 380] on span "**********" at bounding box center [938, 392] width 658 height 31
click at [618, 717] on button "Send" at bounding box center [614, 726] width 60 height 34
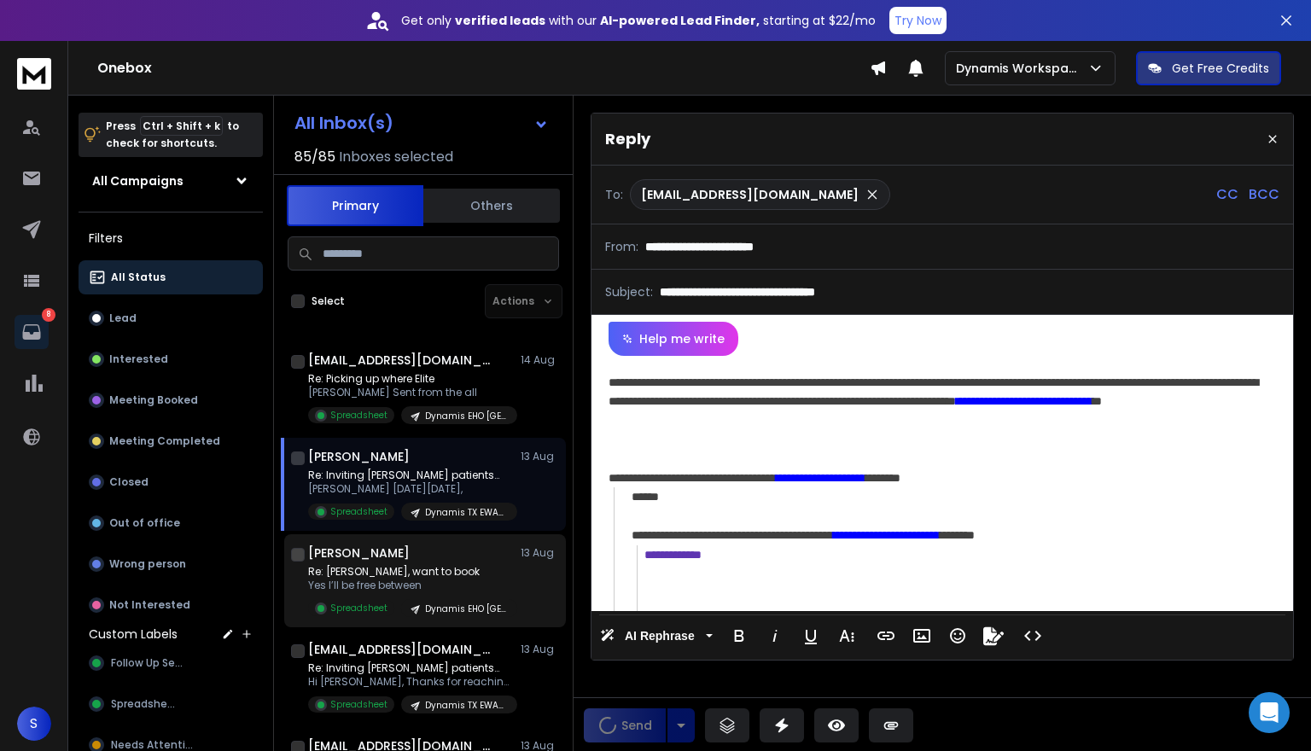
click at [435, 575] on p "Re: [PERSON_NAME], want to book" at bounding box center [410, 572] width 205 height 14
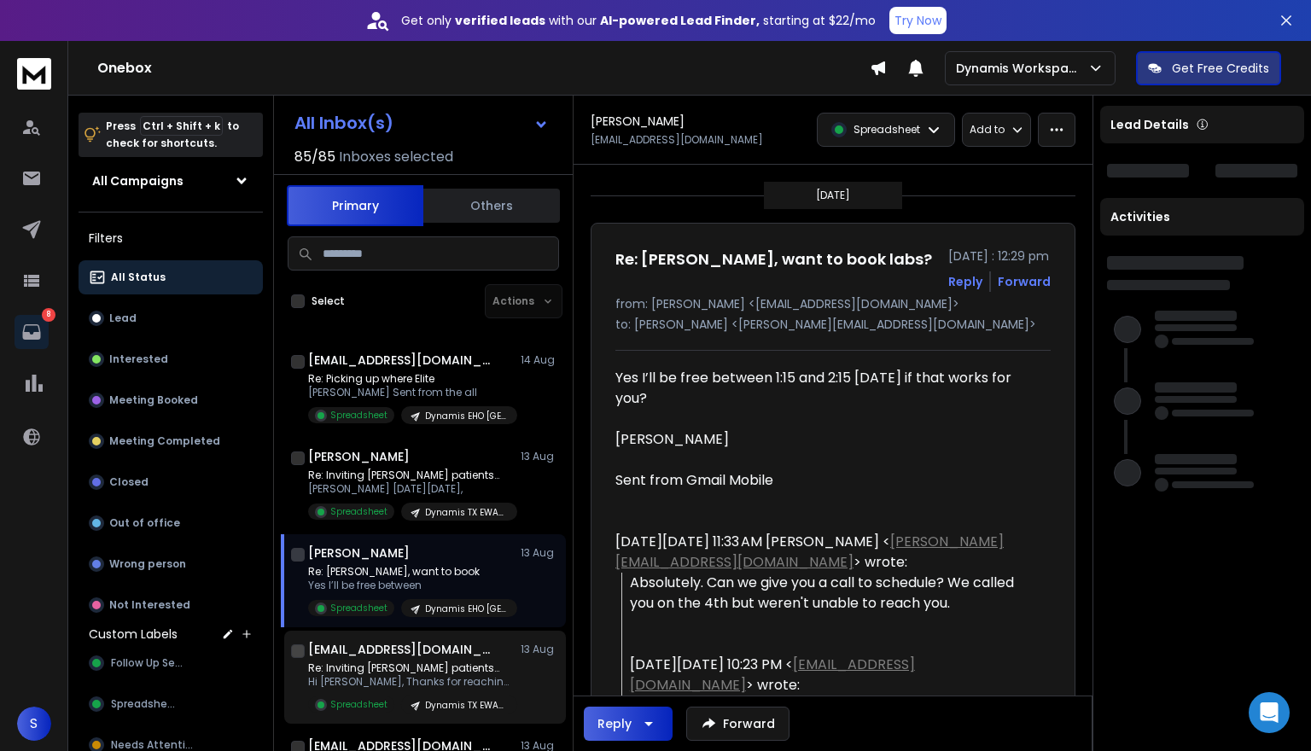
scroll to position [3074, 0]
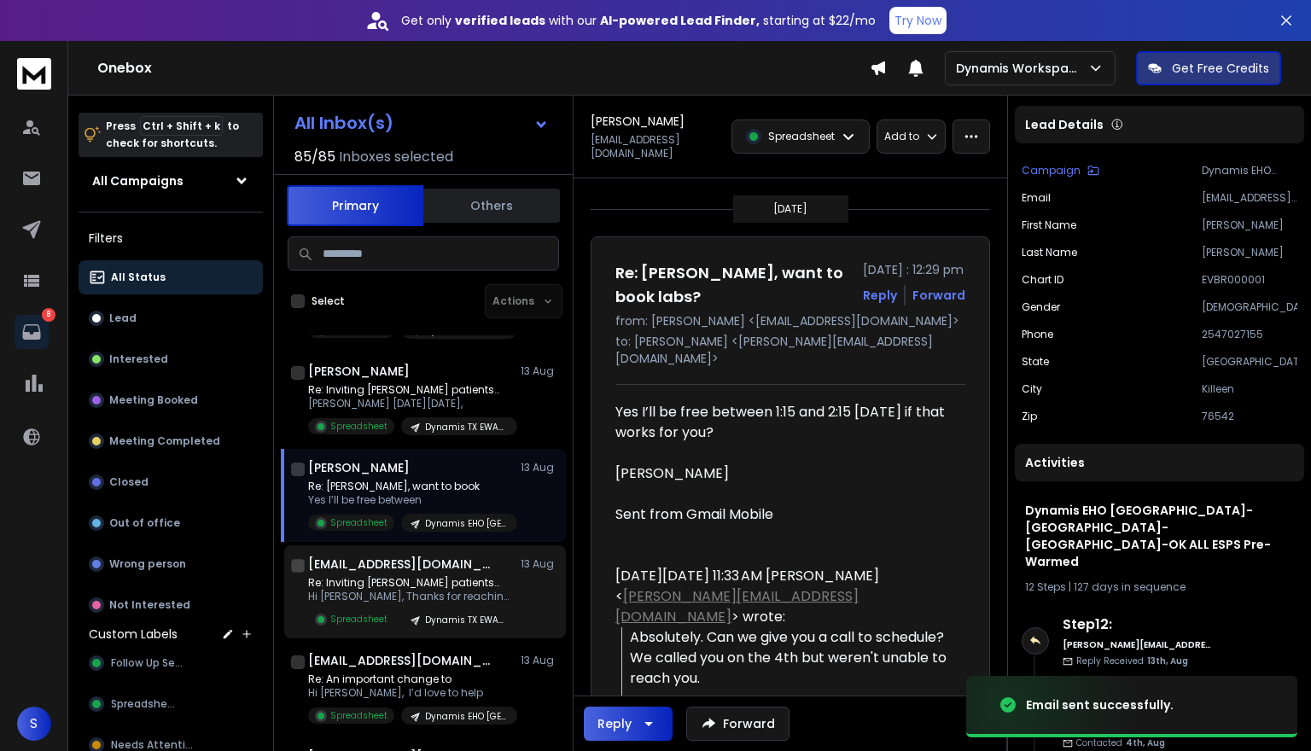
click at [386, 573] on div "mirizarry07@gmail.com 13 Aug Re: Inviting Dr. Shelton’s patients… Hi Michael, T…" at bounding box center [433, 592] width 251 height 73
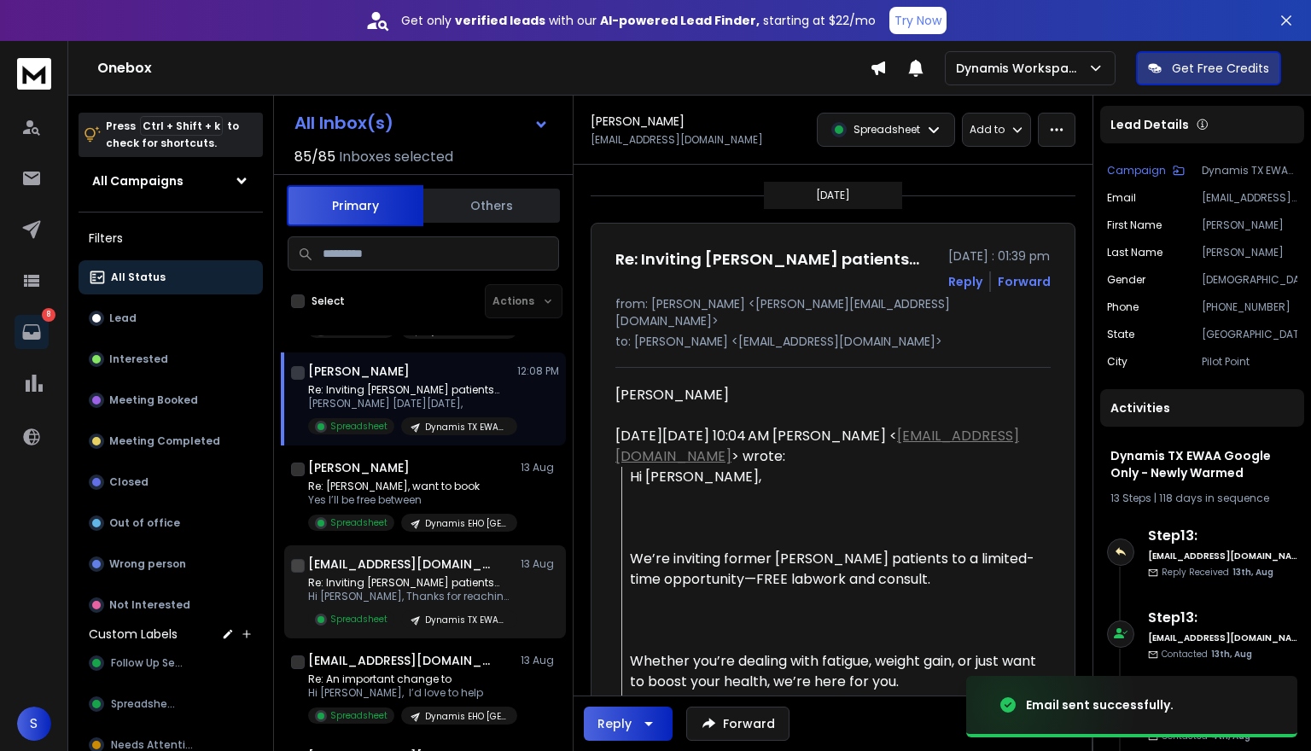
click at [392, 582] on p "Re: Inviting [PERSON_NAME] patients…" at bounding box center [410, 583] width 205 height 14
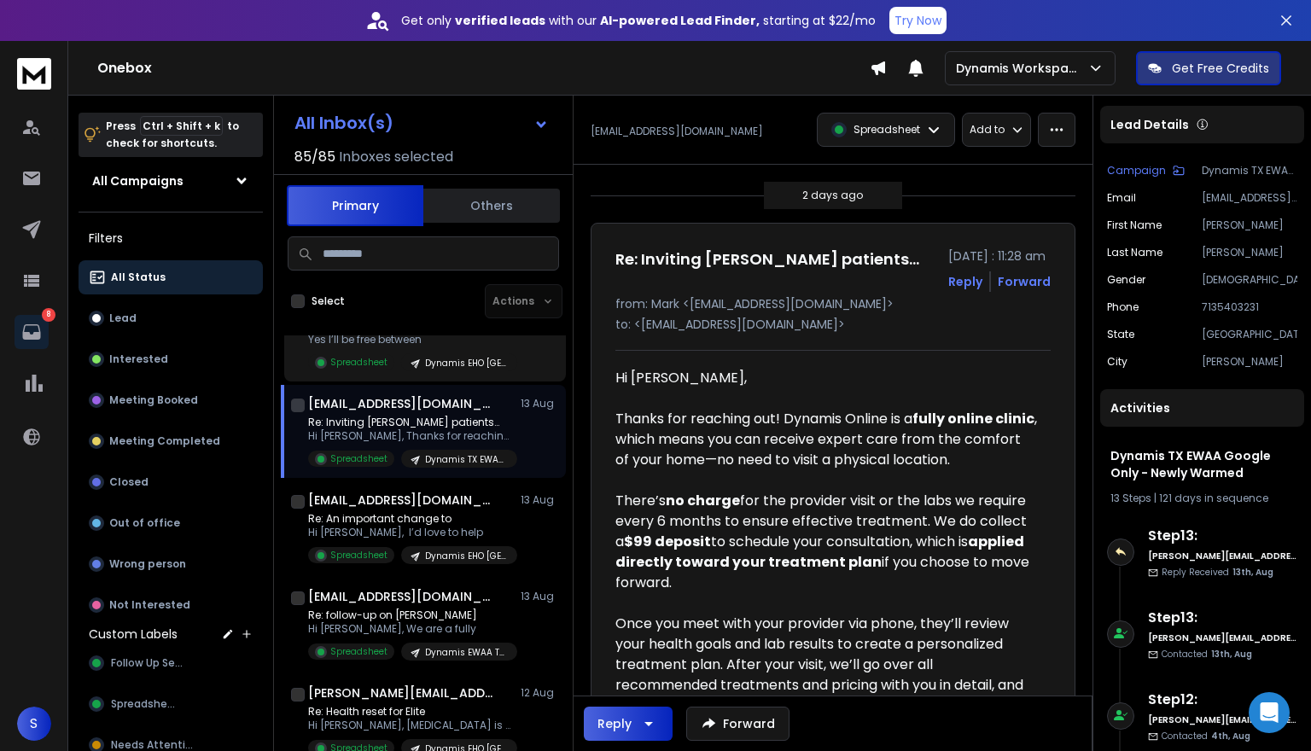
scroll to position [3245, 0]
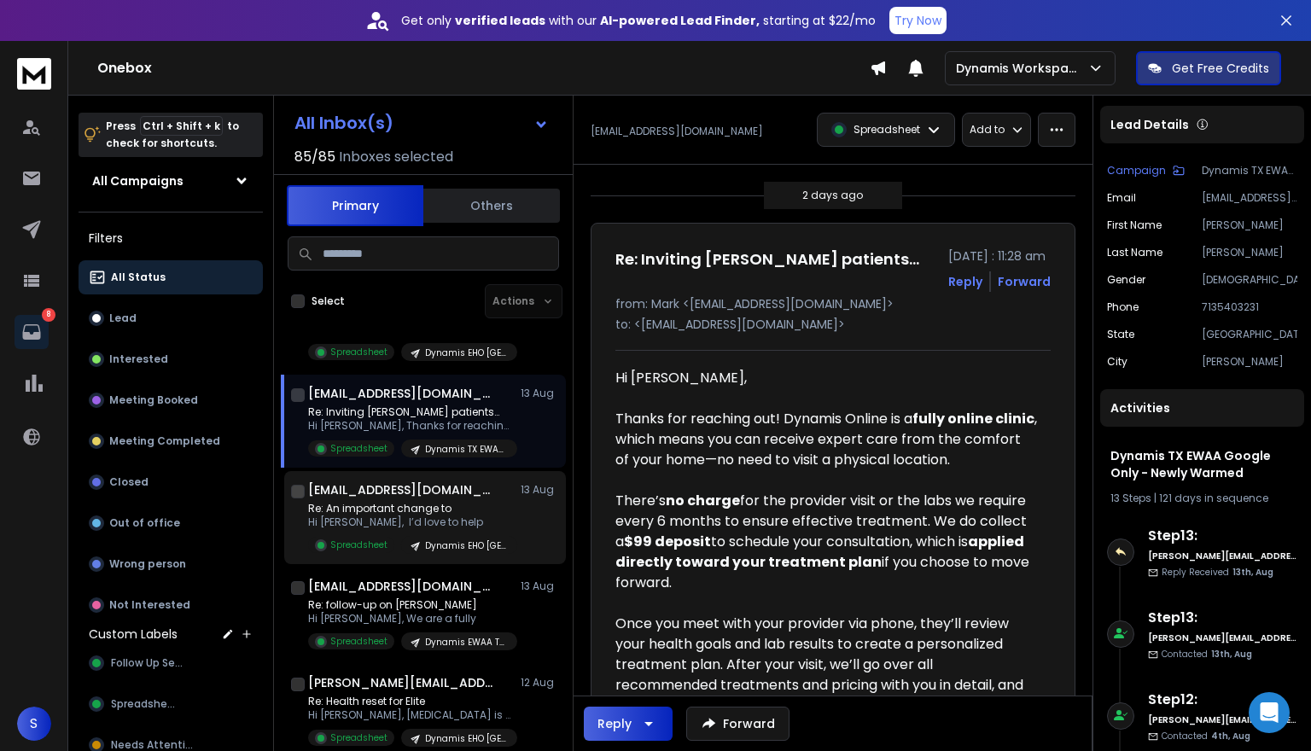
click at [380, 499] on div "carolloo228@gmail.com 13 Aug Re: An important change to Hi Carol, I’d love to h…" at bounding box center [433, 518] width 251 height 73
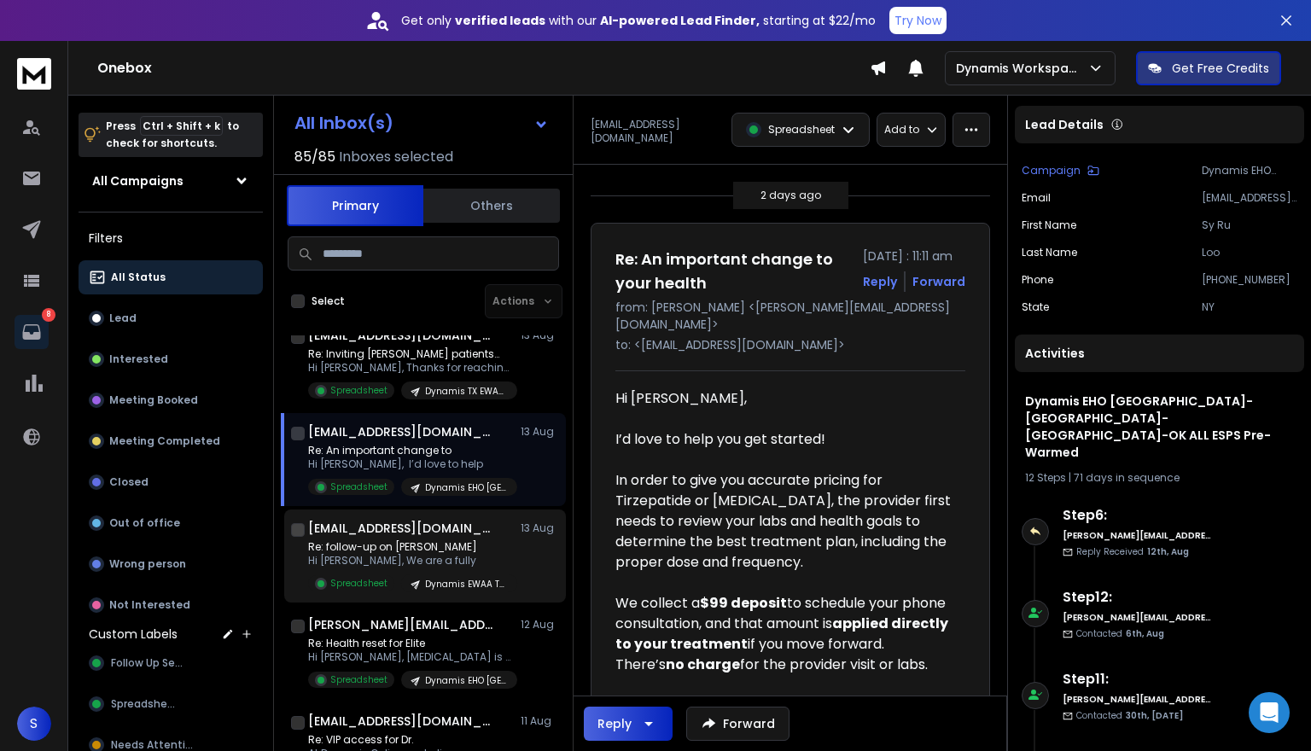
scroll to position [3415, 0]
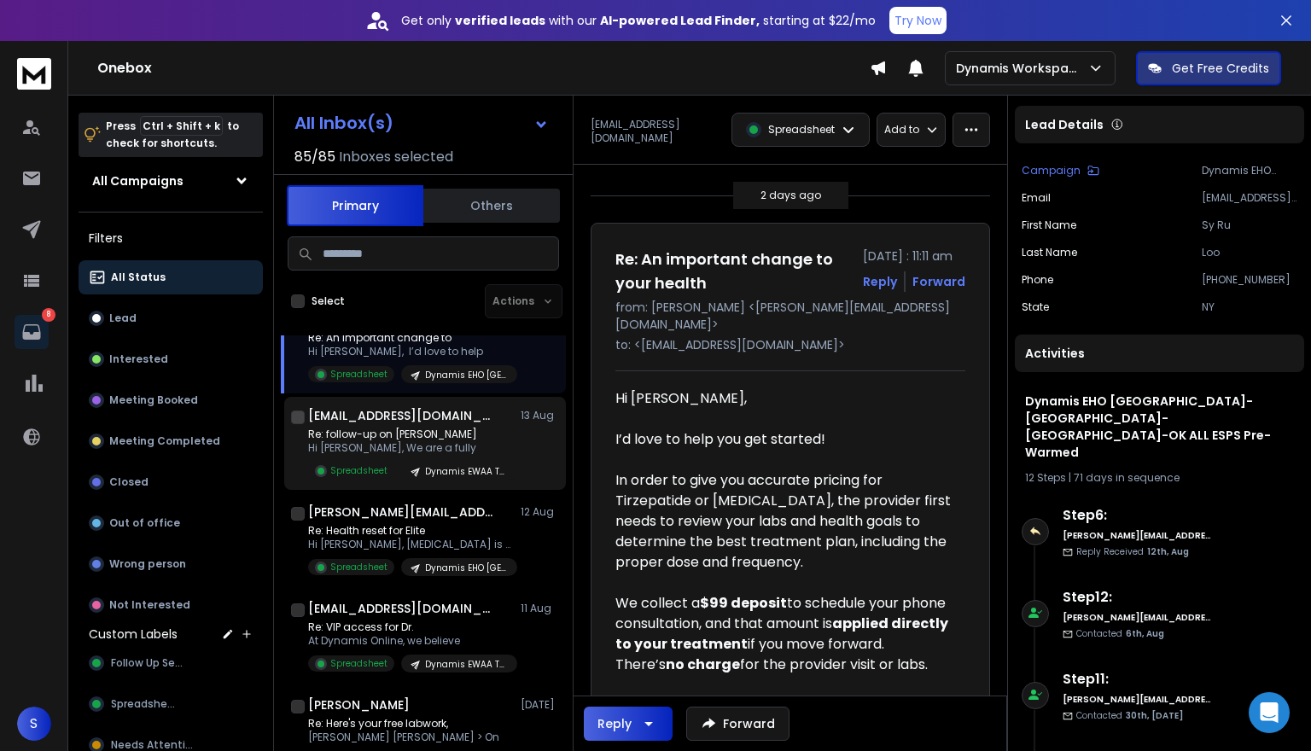
click at [381, 427] on div "mchamb20@yahoo.com 13 Aug Re: follow-up on Dr. Shelton’s Hi Michael, We are a f…" at bounding box center [433, 443] width 251 height 73
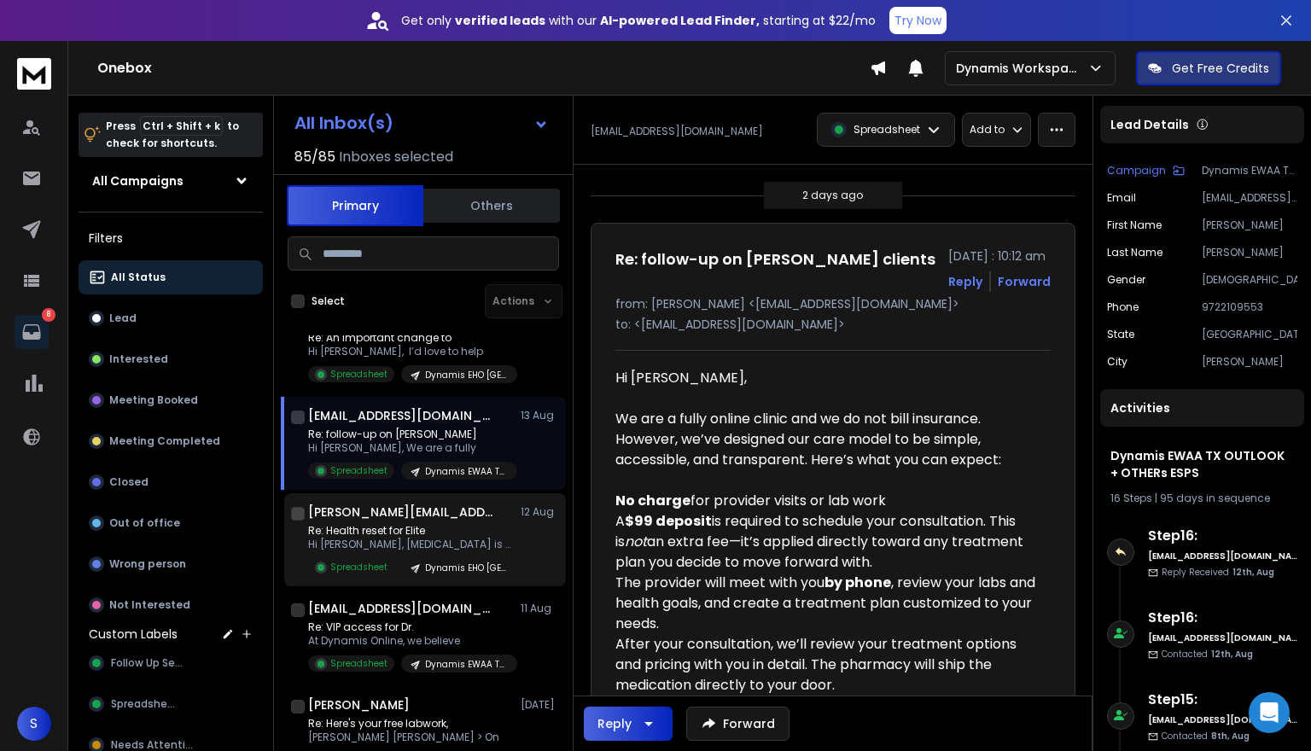
click at [379, 518] on h1 "[PERSON_NAME][EMAIL_ADDRESS][DOMAIN_NAME]" at bounding box center [402, 512] width 188 height 17
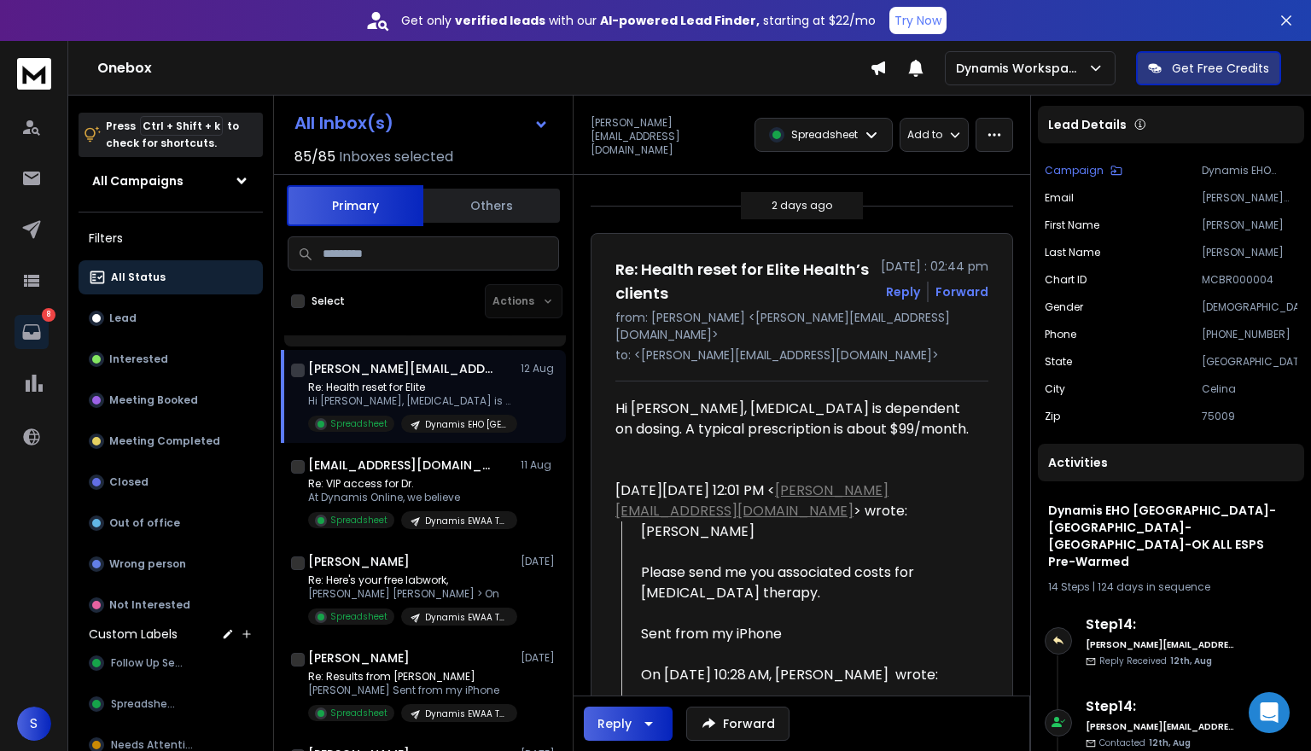
scroll to position [3586, 0]
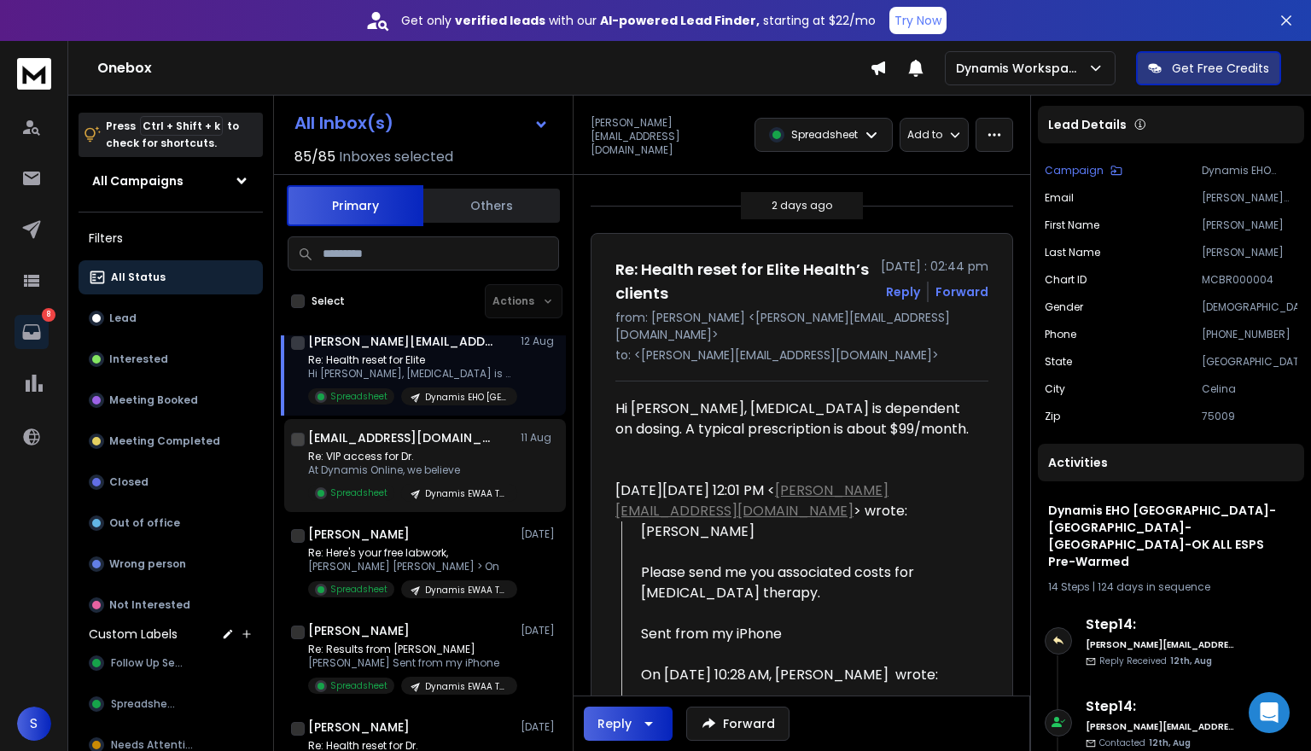
click at [377, 451] on p "Re: VIP access for Dr." at bounding box center [410, 457] width 205 height 14
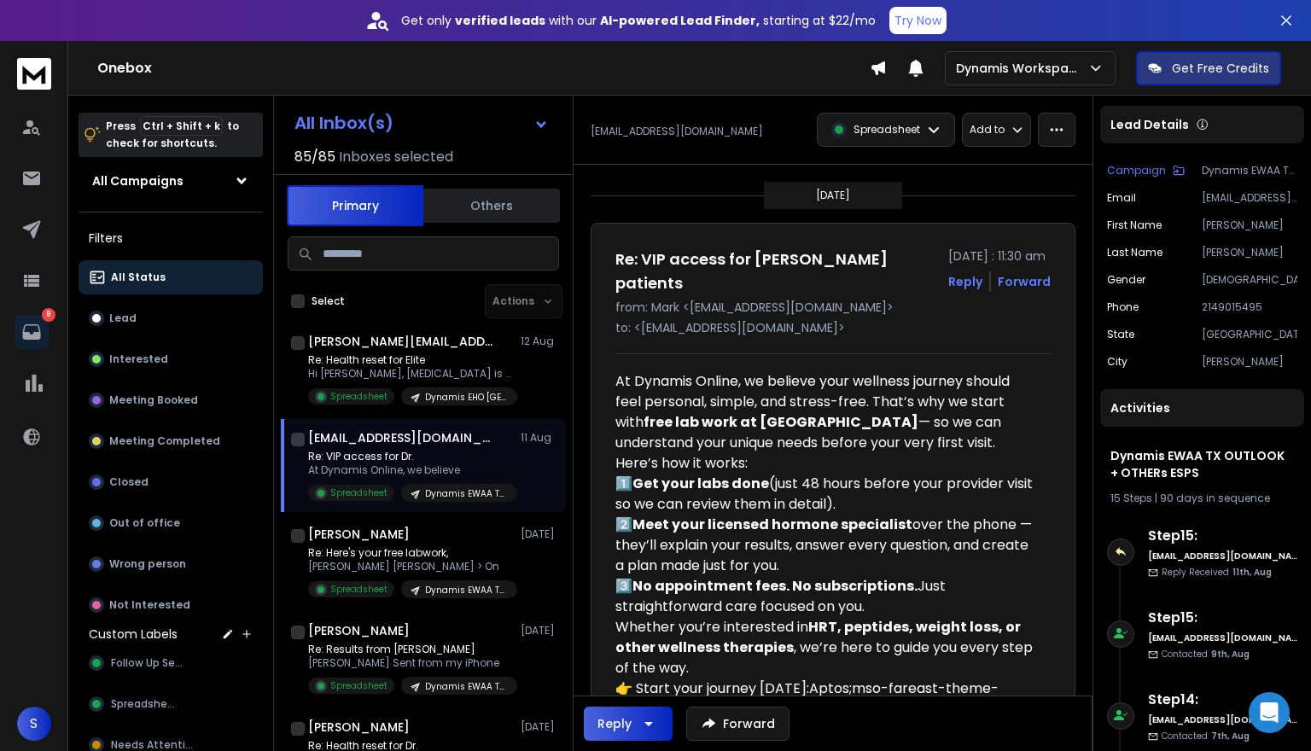
scroll to position [3842, 0]
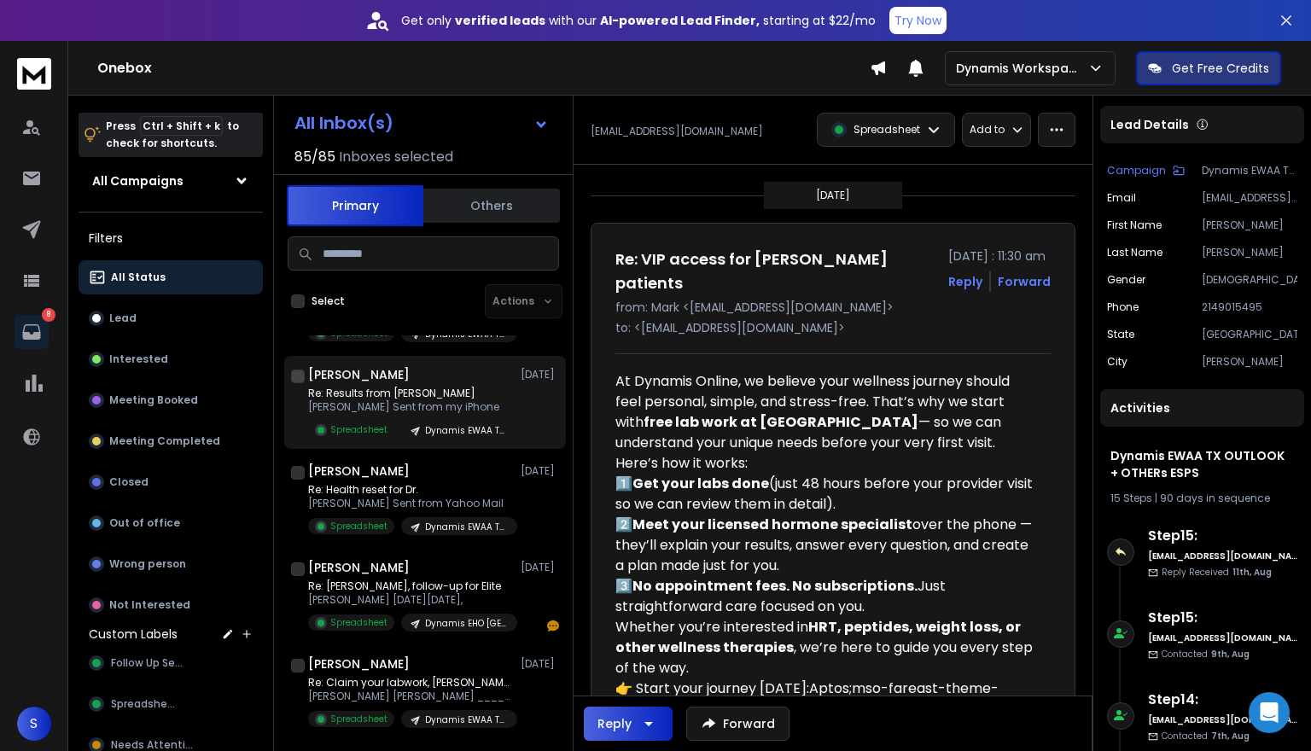
click at [413, 418] on div "Re: Results from Dr. Shelton's Murray Sent from my iPhone Spreadsheet Dynamis E…" at bounding box center [412, 413] width 209 height 52
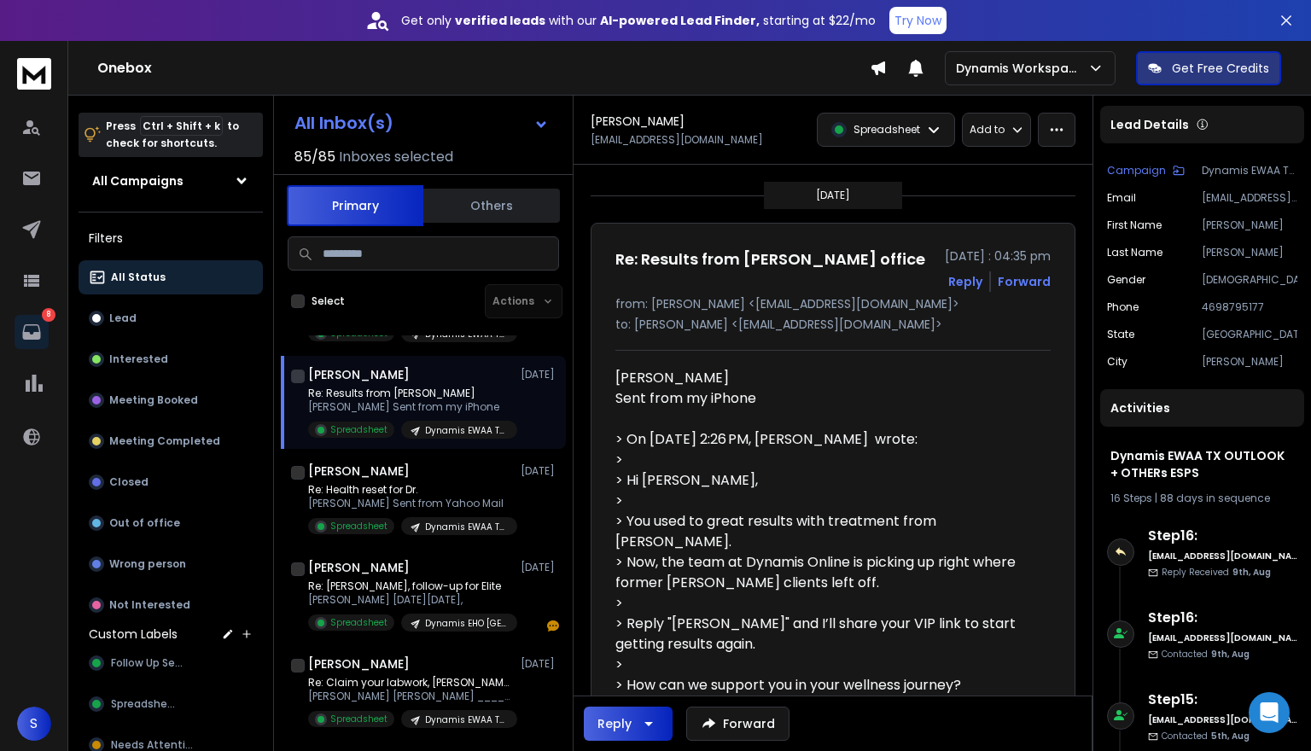
click at [955, 278] on button "Reply" at bounding box center [966, 281] width 34 height 17
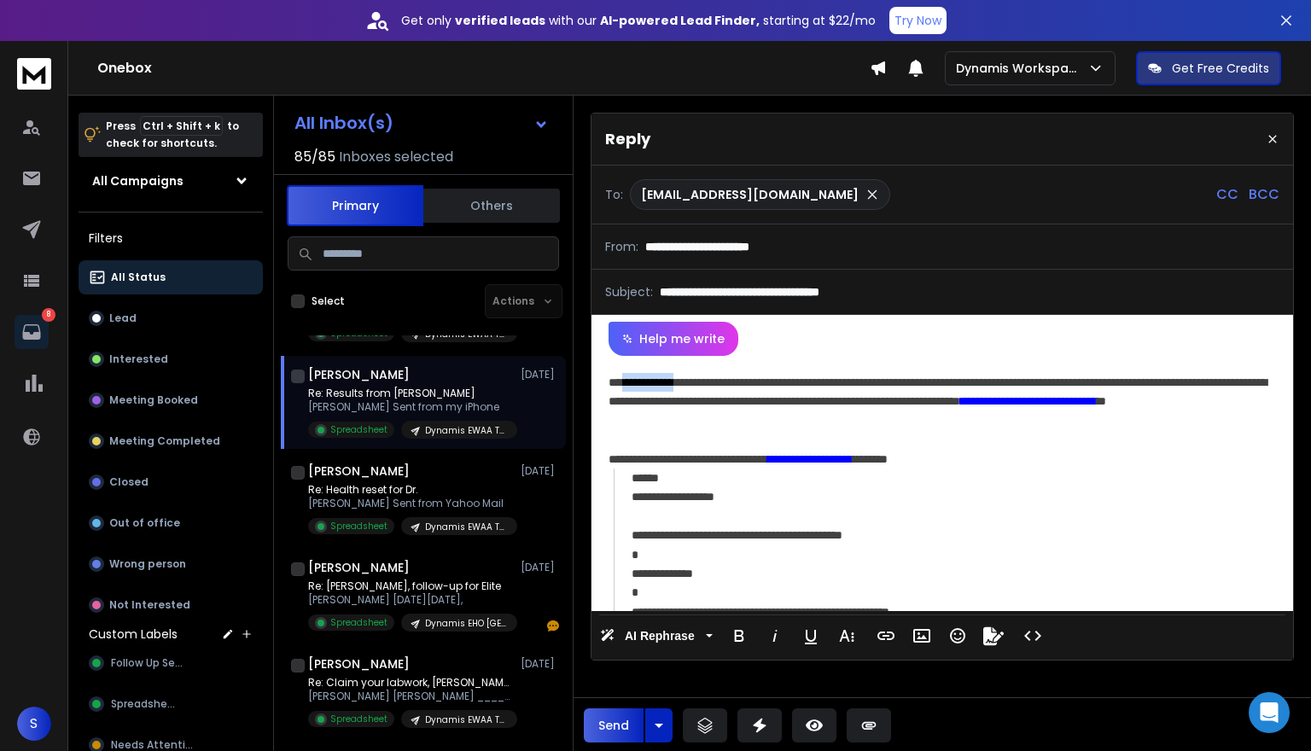
drag, startPoint x: 688, startPoint y: 382, endPoint x: 622, endPoint y: 379, distance: 65.8
click at [622, 379] on span "**********" at bounding box center [938, 392] width 658 height 31
click at [602, 733] on button "Send" at bounding box center [614, 726] width 60 height 34
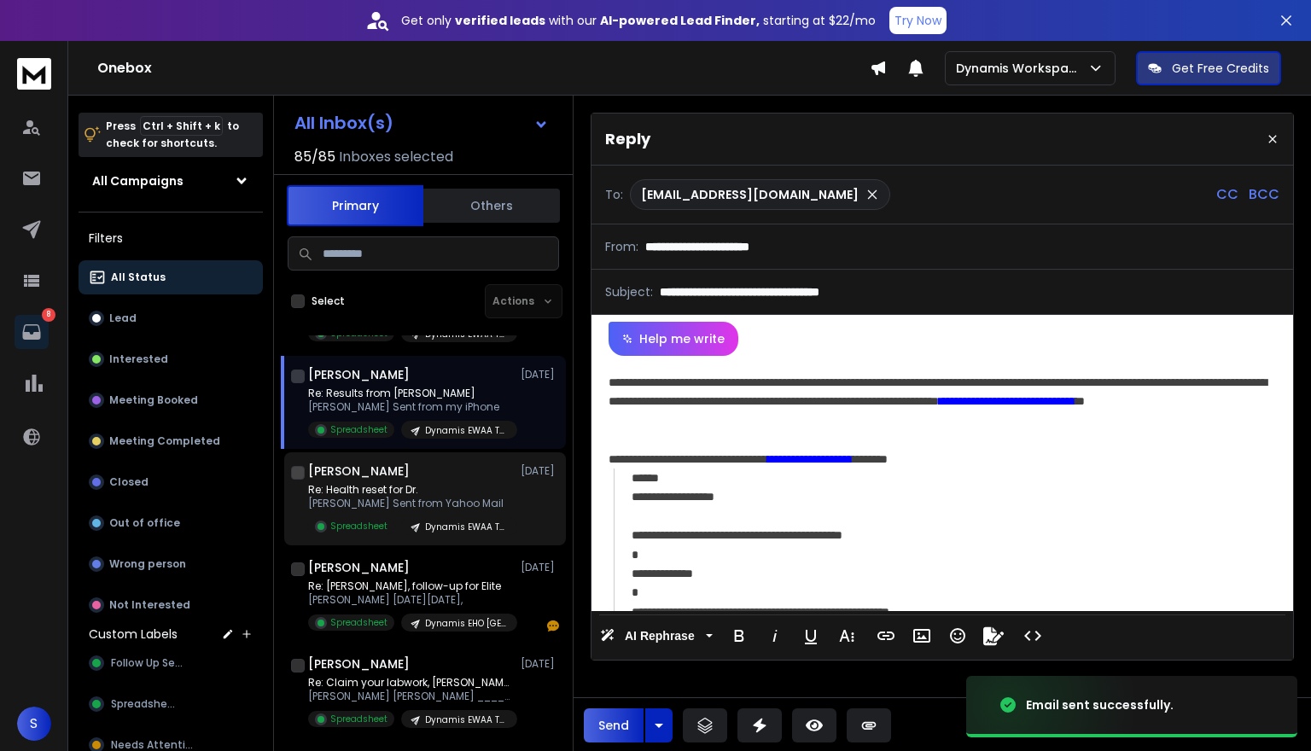
click at [398, 497] on p "Lloyd Sent from Yahoo Mail" at bounding box center [410, 504] width 205 height 14
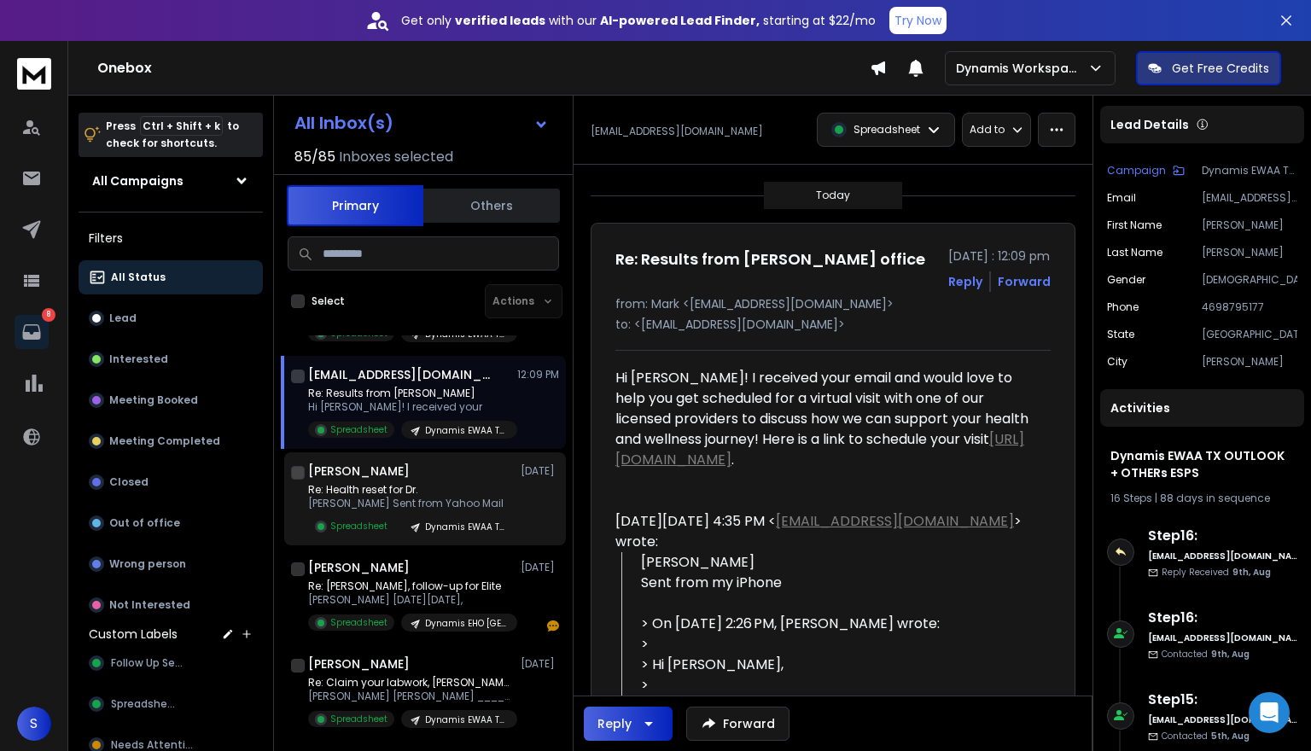
click at [417, 483] on p "Re: Health reset for Dr." at bounding box center [410, 490] width 205 height 14
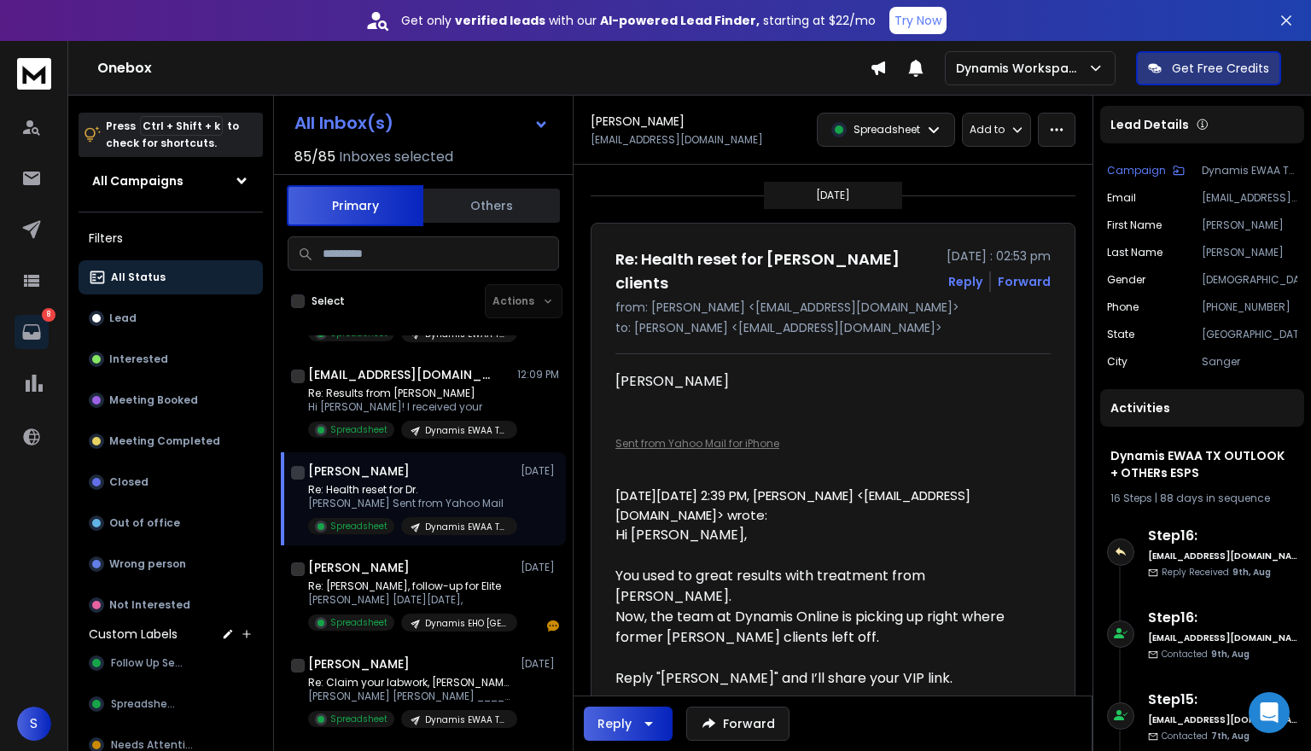
click at [962, 277] on button "Reply" at bounding box center [966, 281] width 34 height 17
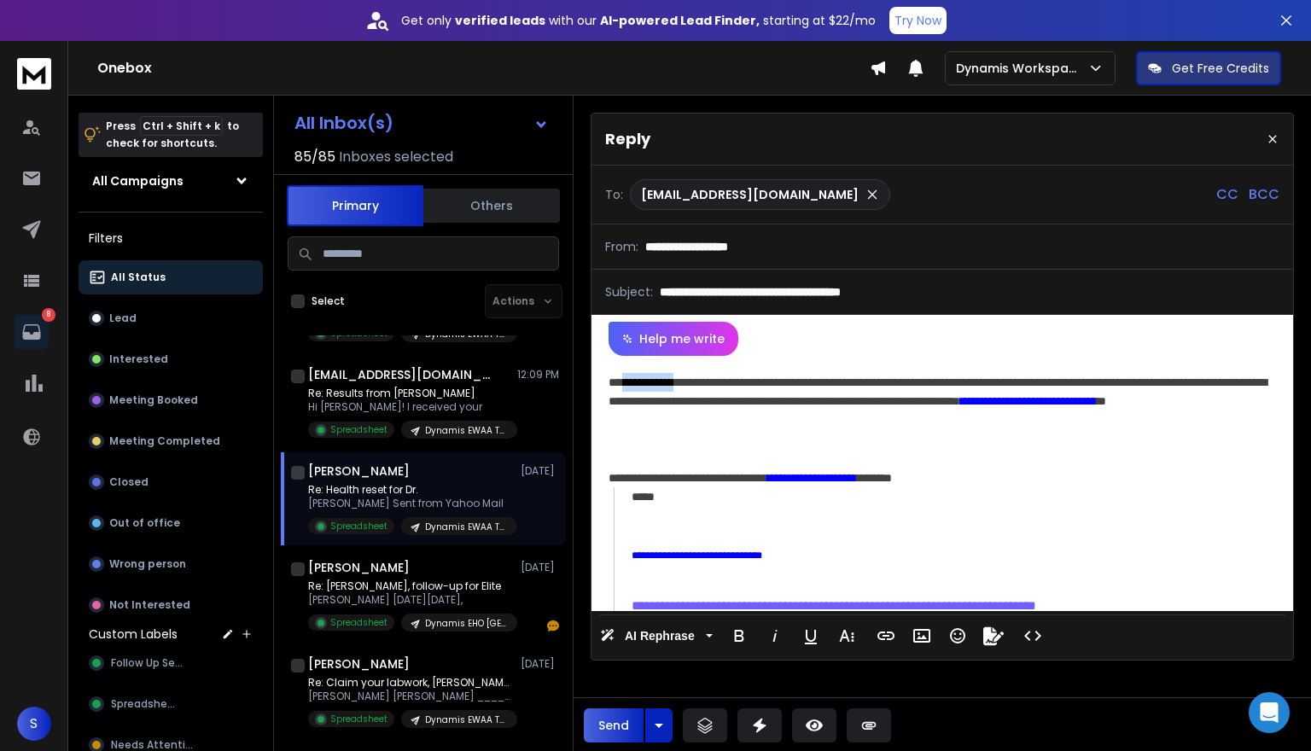
drag, startPoint x: 689, startPoint y: 382, endPoint x: 622, endPoint y: 378, distance: 66.7
click at [622, 378] on span "**********" at bounding box center [938, 392] width 658 height 31
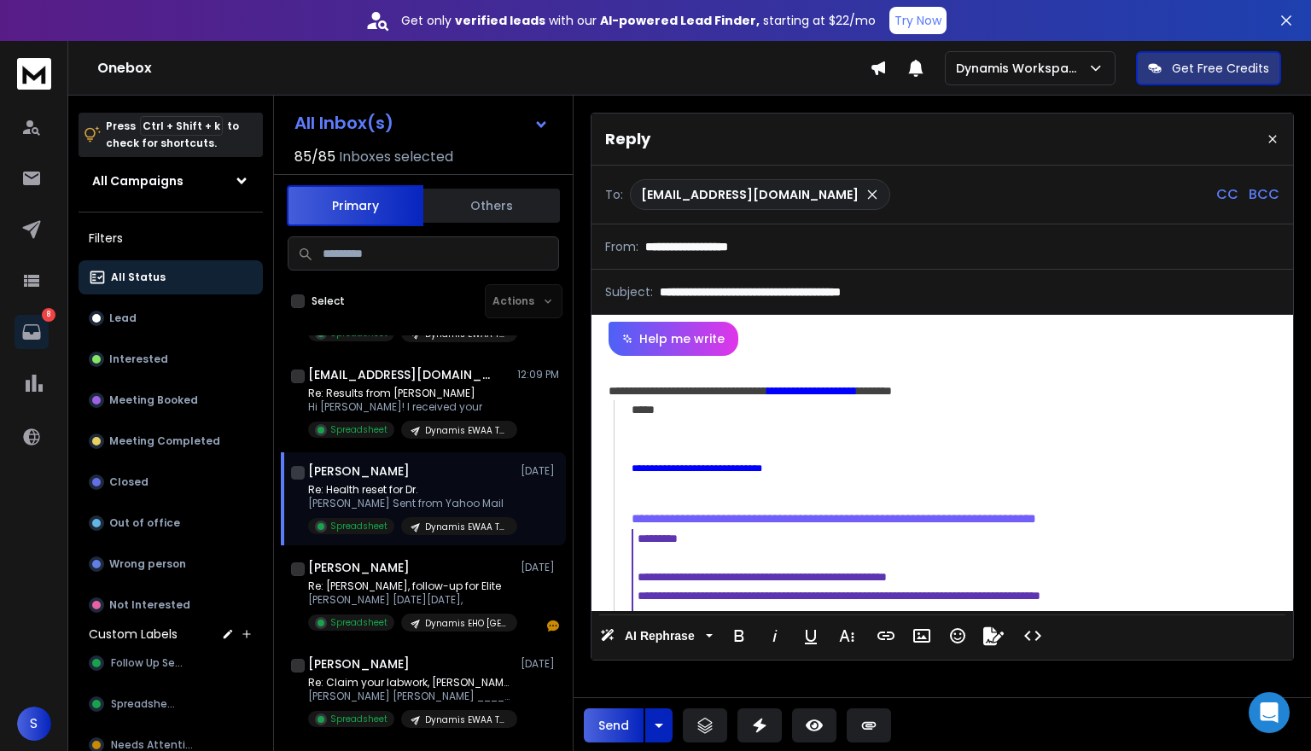
scroll to position [0, 0]
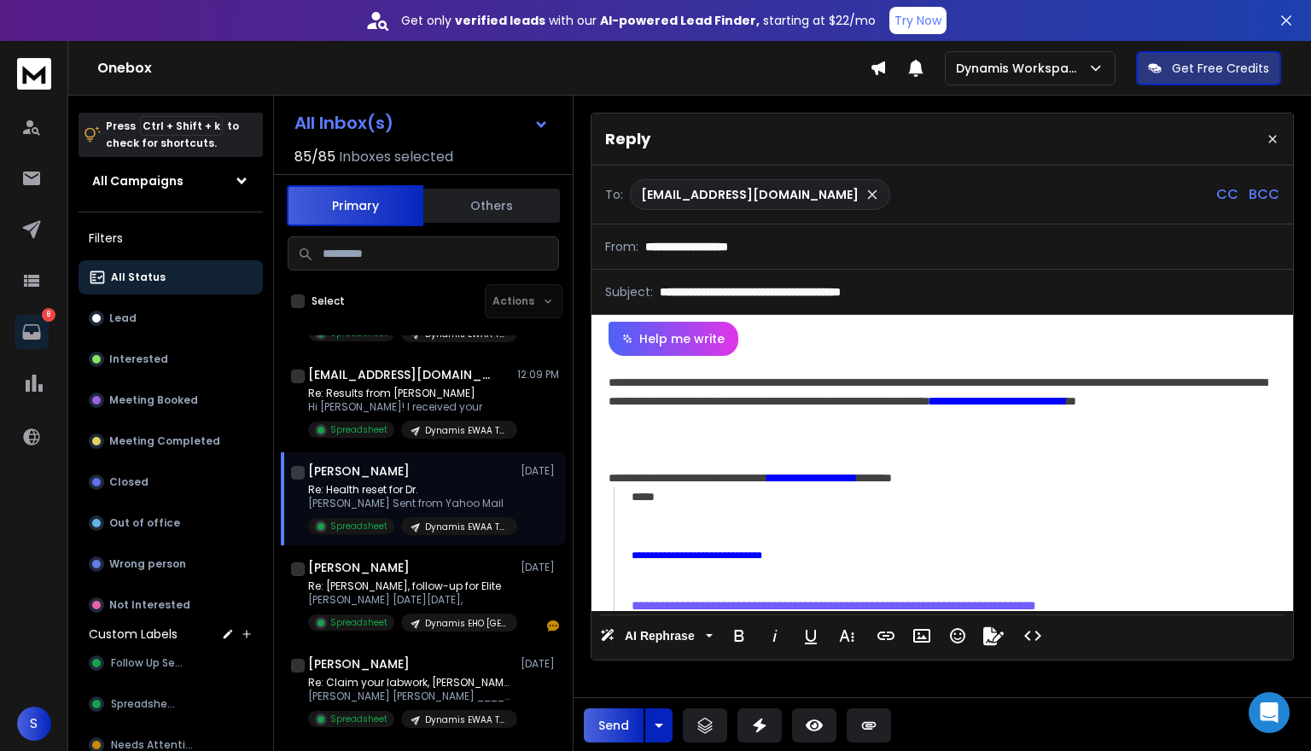
click at [616, 733] on button "Send" at bounding box center [614, 726] width 60 height 34
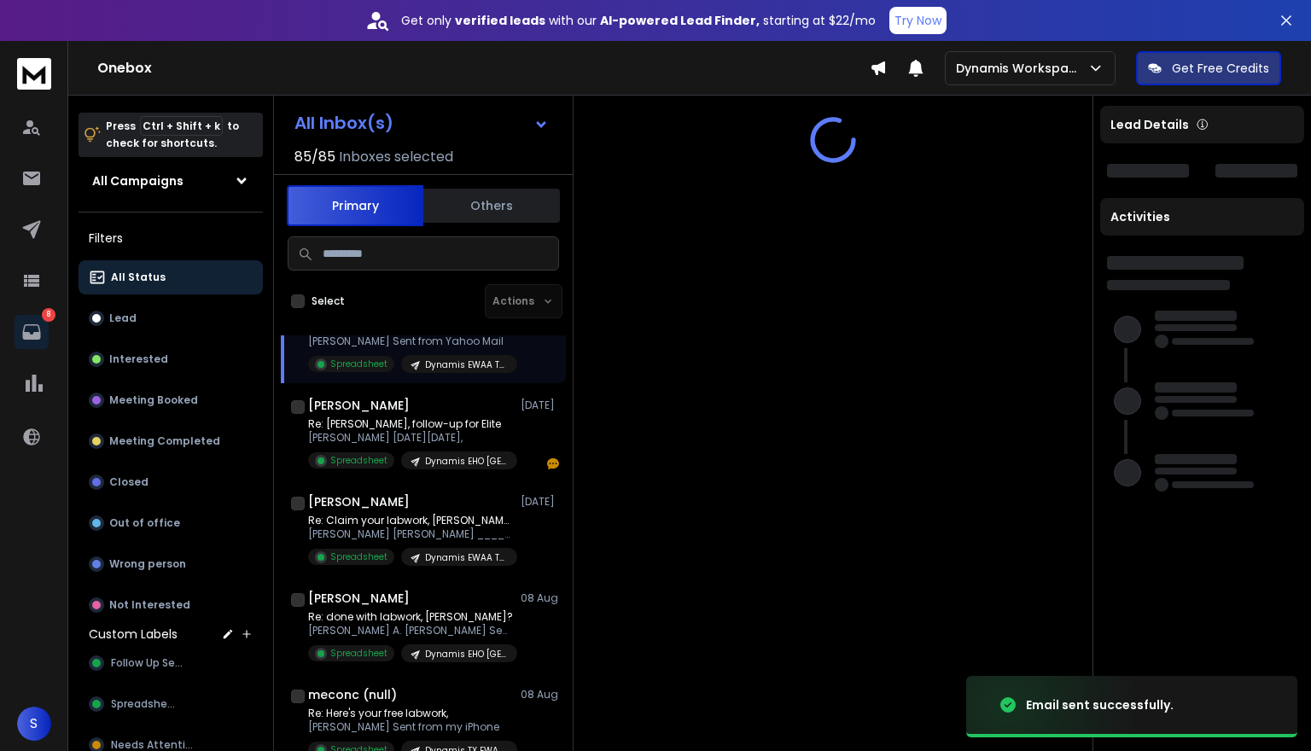
scroll to position [4013, 0]
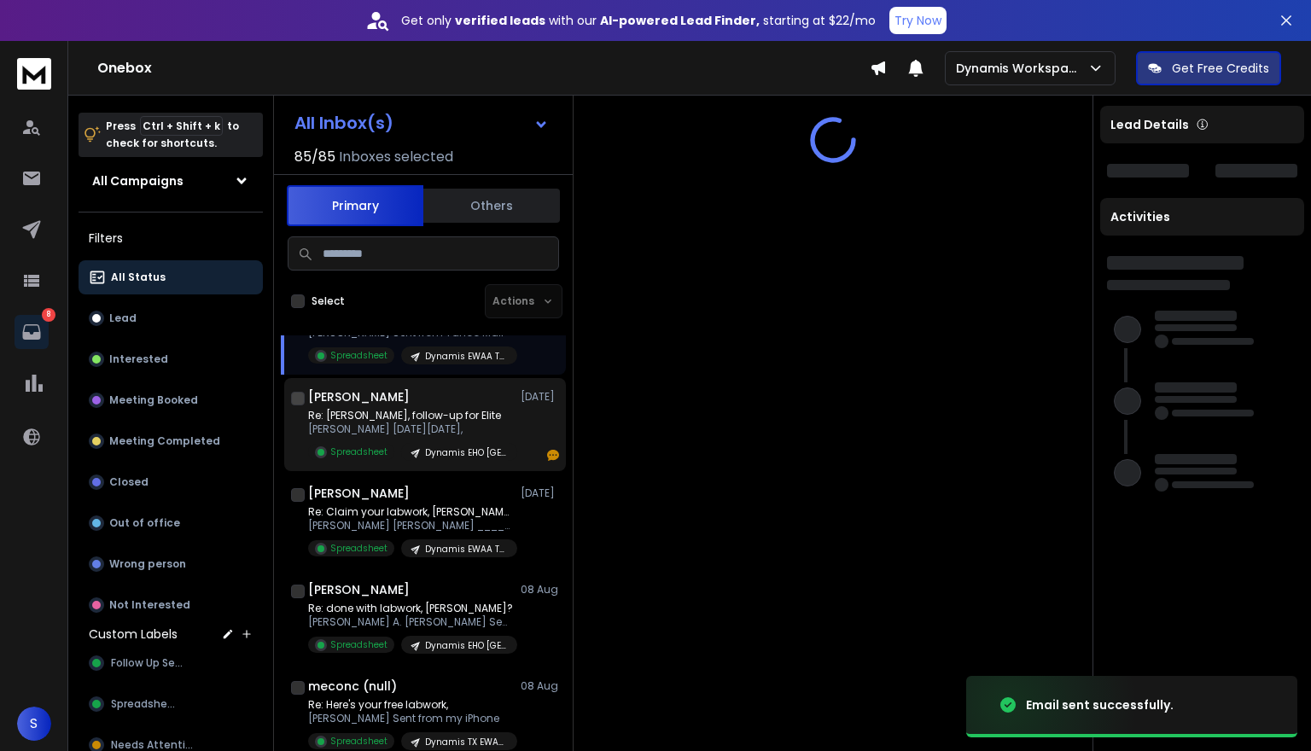
click at [369, 418] on p "Re: [PERSON_NAME], follow-up for Elite" at bounding box center [410, 416] width 205 height 14
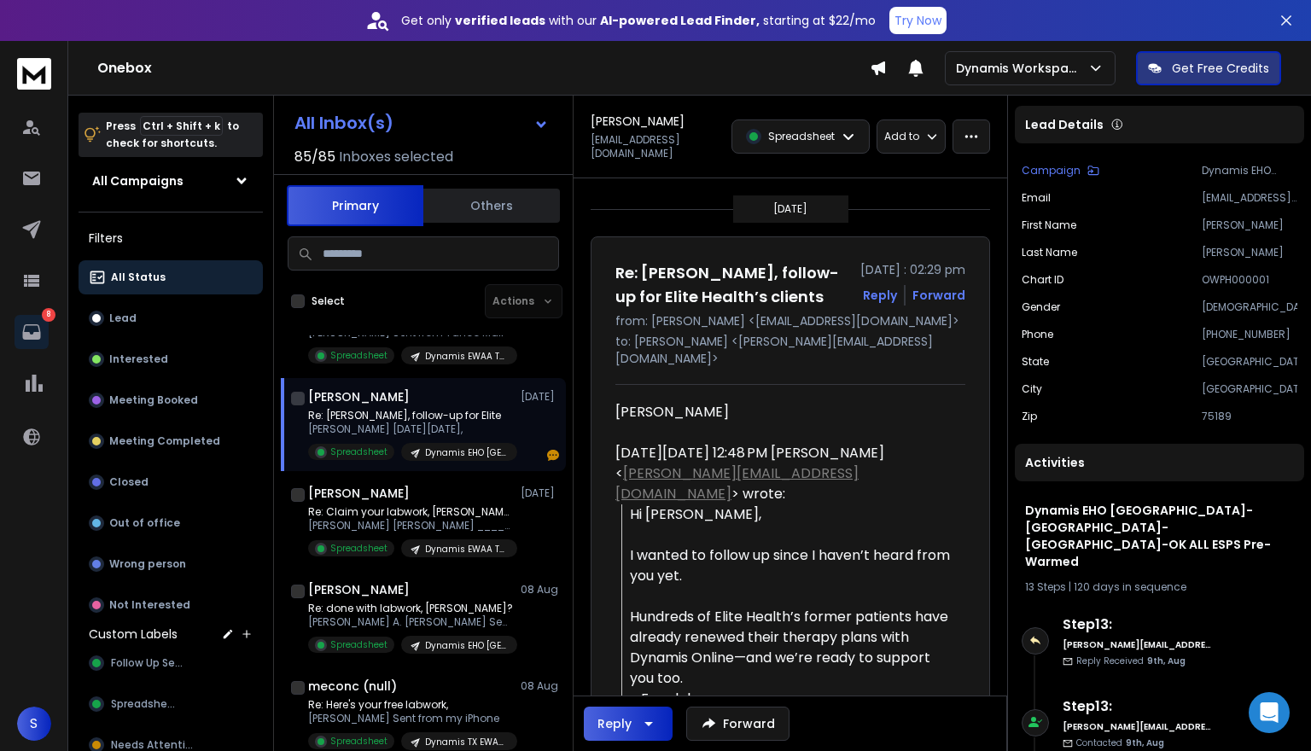
click at [897, 287] on button "Reply" at bounding box center [880, 295] width 34 height 17
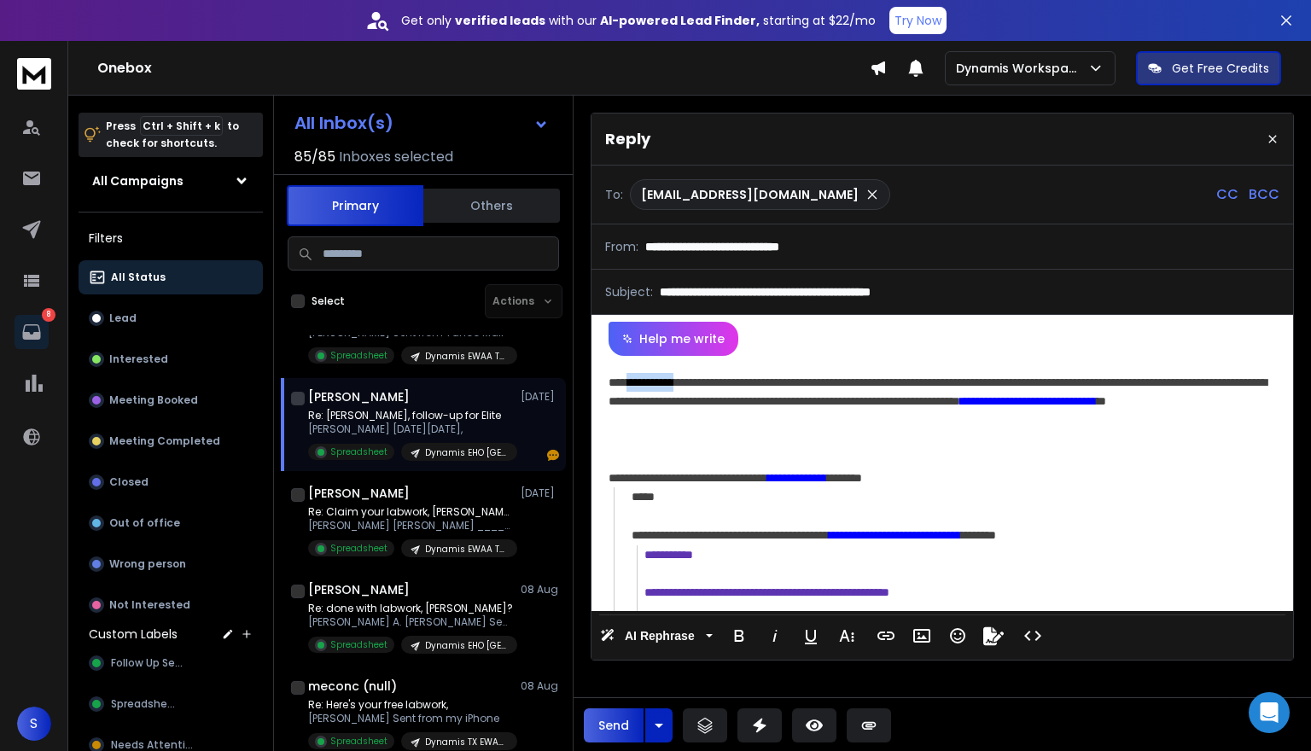
drag, startPoint x: 687, startPoint y: 383, endPoint x: 625, endPoint y: 381, distance: 62.4
click at [625, 381] on span "**********" at bounding box center [938, 392] width 658 height 31
click at [609, 727] on button "Send" at bounding box center [614, 726] width 60 height 34
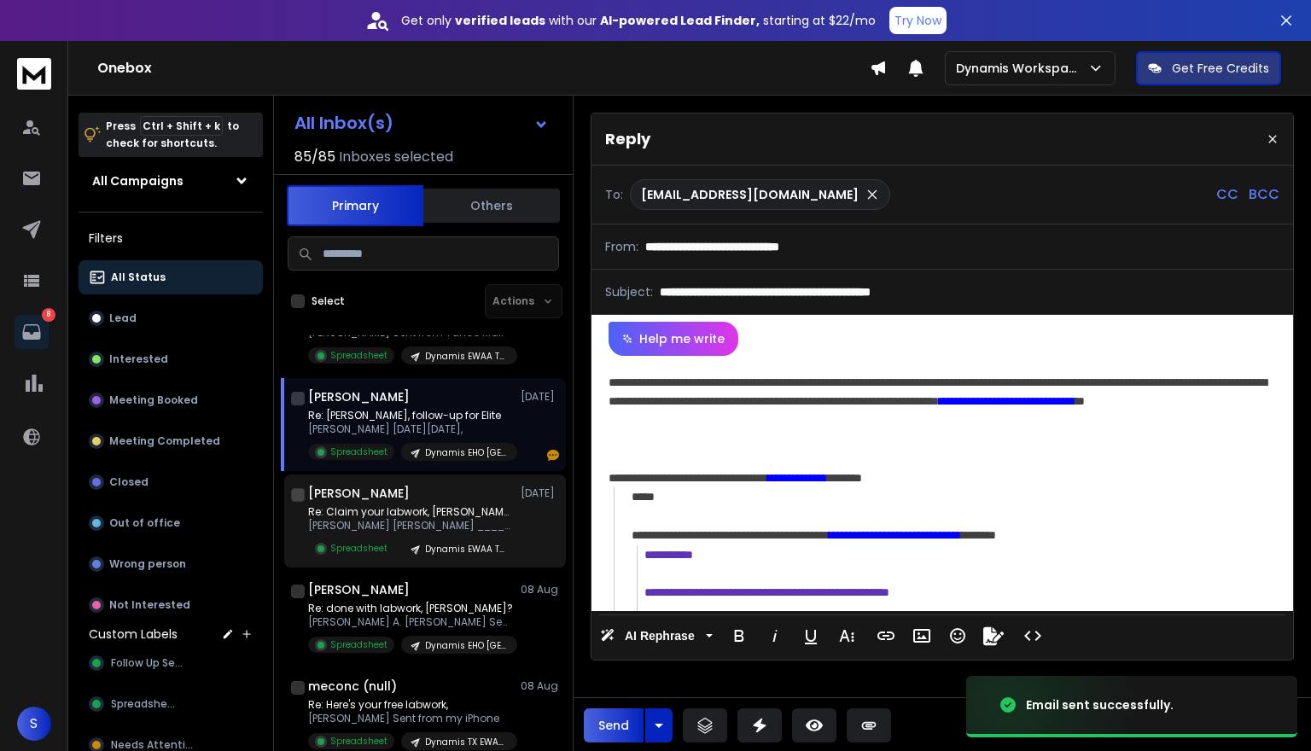
click at [383, 510] on p "Re: Claim your labwork, [PERSON_NAME]" at bounding box center [410, 512] width 205 height 14
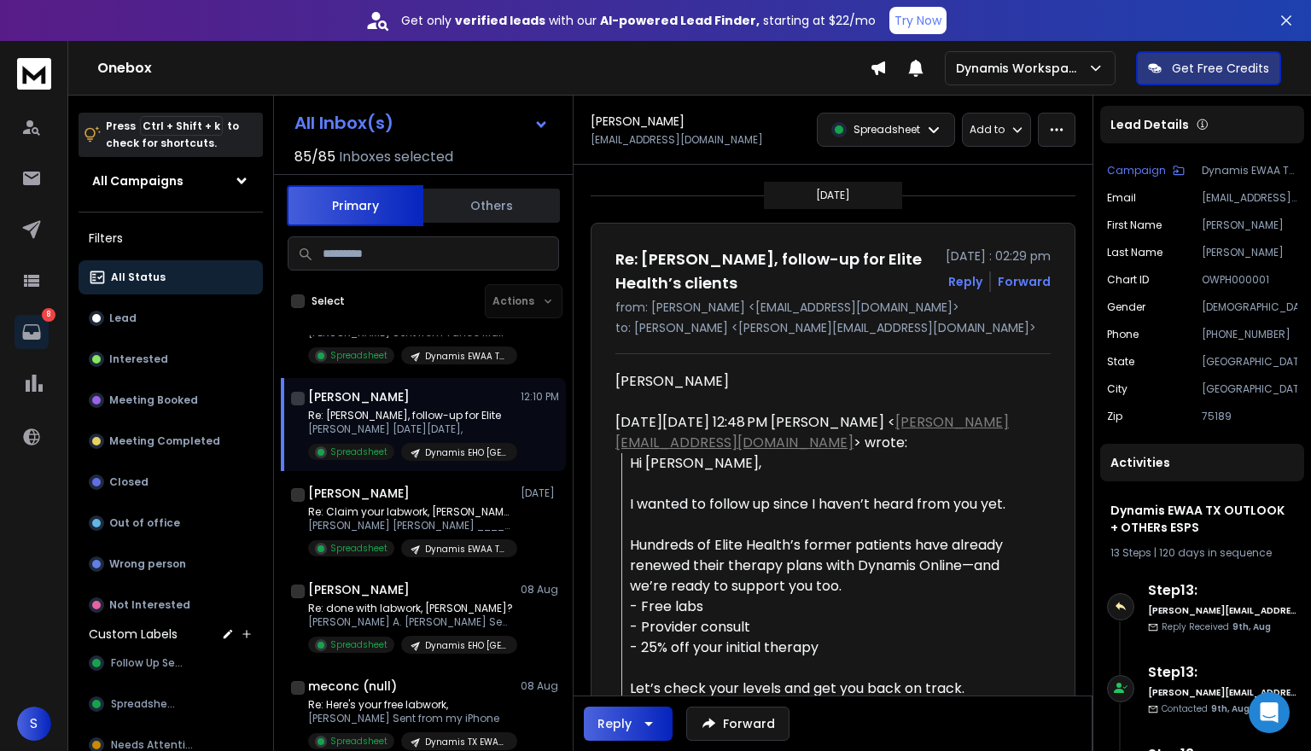
click at [970, 283] on button "Reply" at bounding box center [966, 281] width 34 height 17
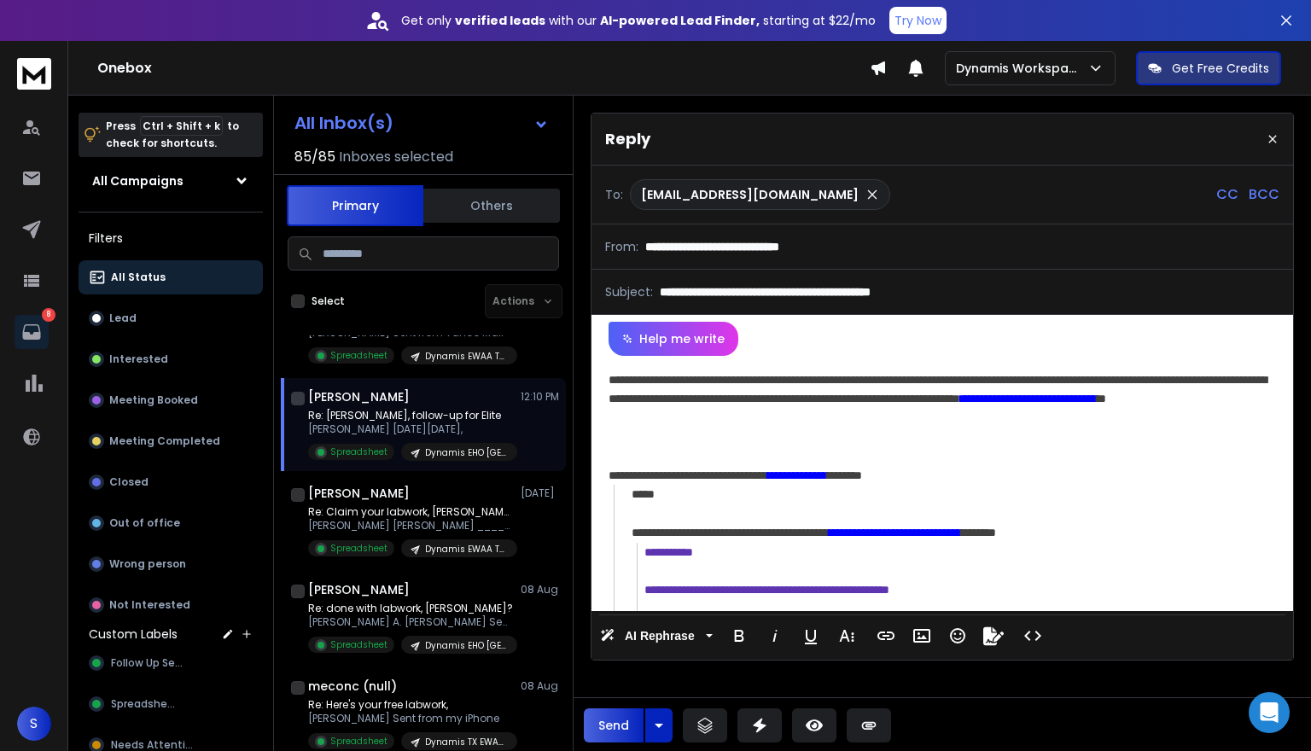
scroll to position [0, 0]
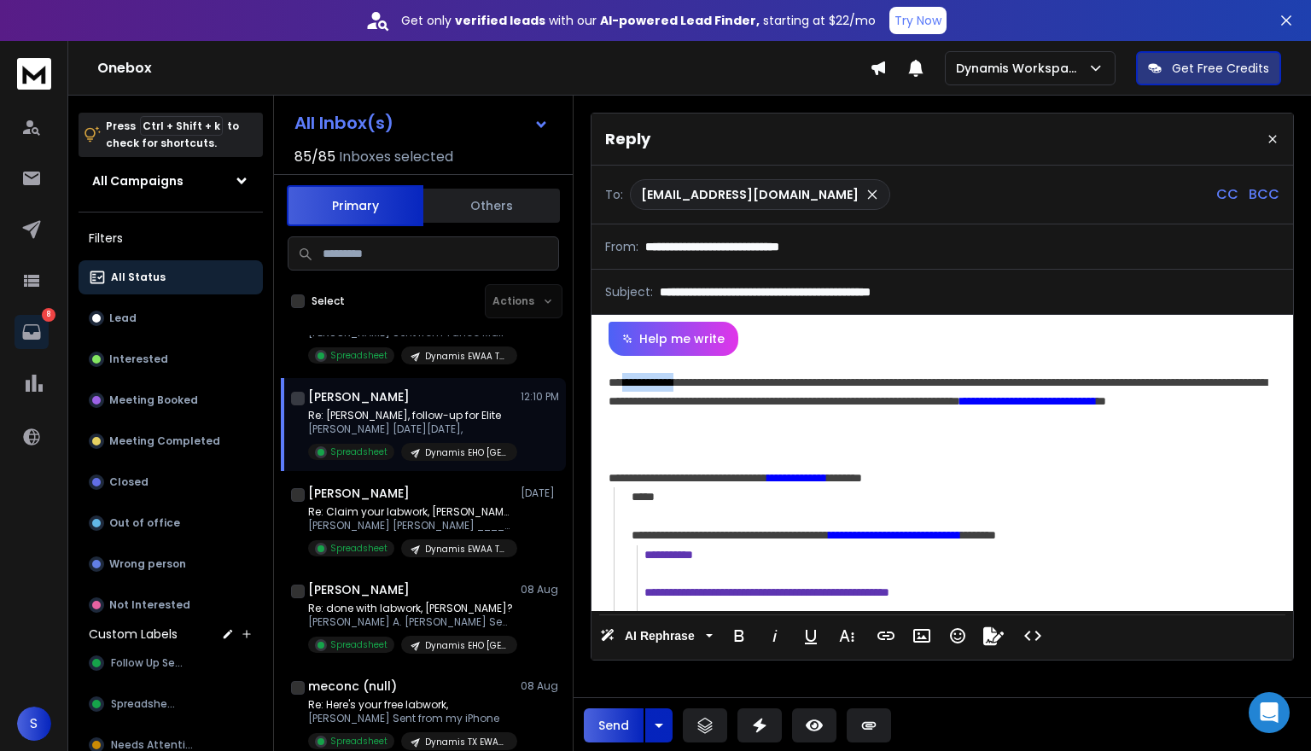
drag, startPoint x: 689, startPoint y: 385, endPoint x: 622, endPoint y: 380, distance: 67.6
click at [622, 380] on span "**********" at bounding box center [938, 392] width 658 height 31
click at [598, 722] on button "Send" at bounding box center [614, 726] width 60 height 34
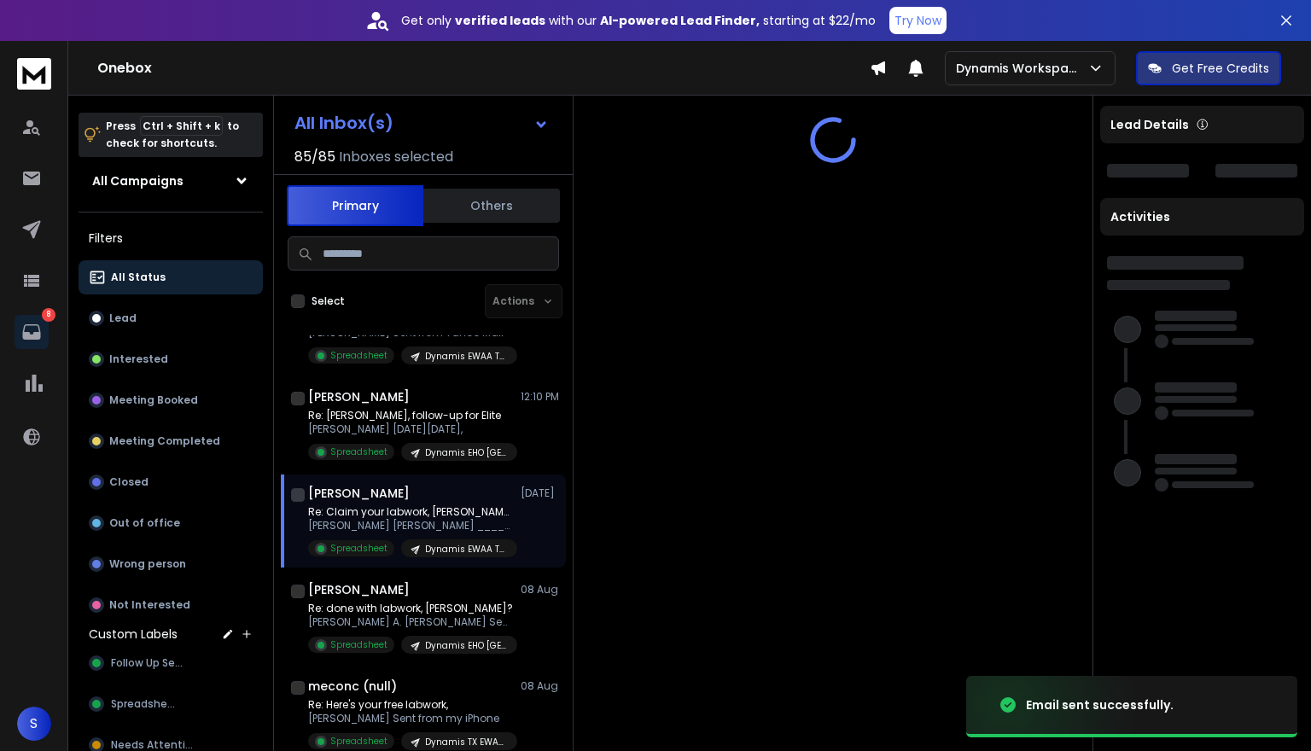
click at [416, 511] on p "Re: Claim your labwork, [PERSON_NAME]" at bounding box center [410, 512] width 205 height 14
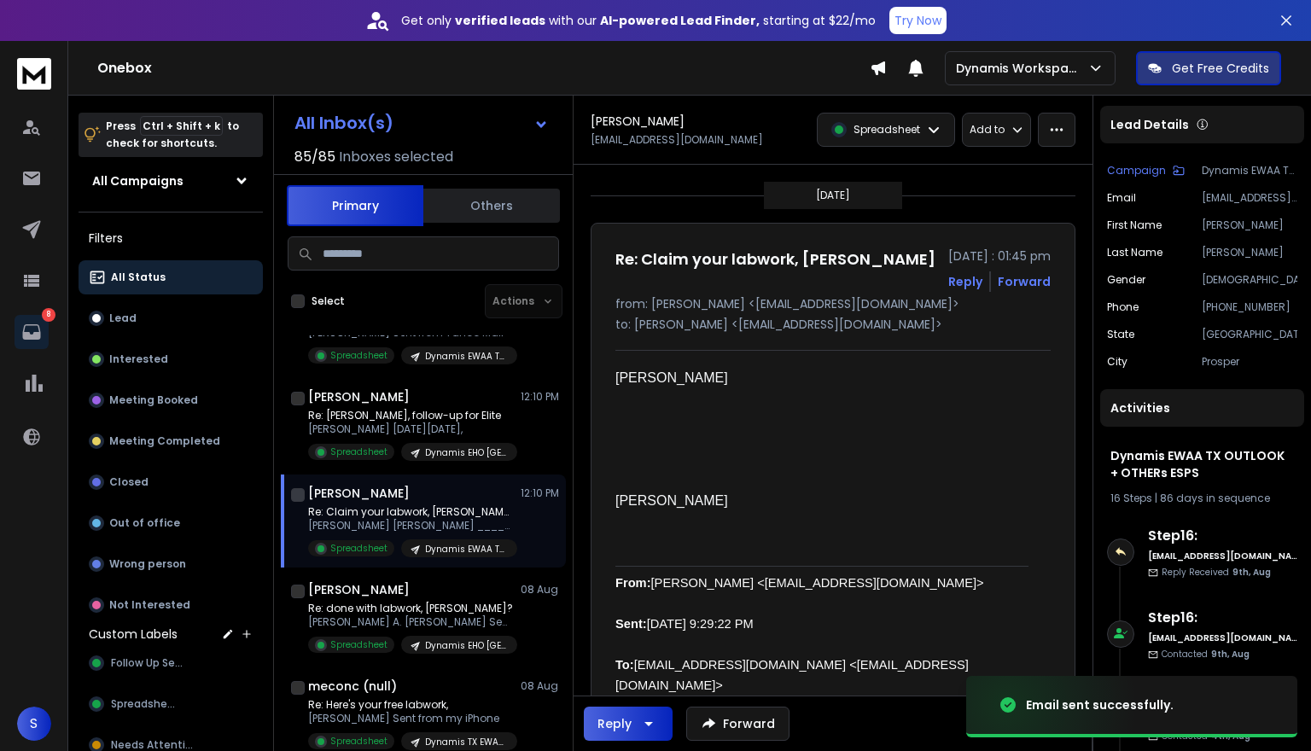
click at [413, 510] on p "Re: Claim your labwork, [PERSON_NAME]" at bounding box center [410, 512] width 205 height 14
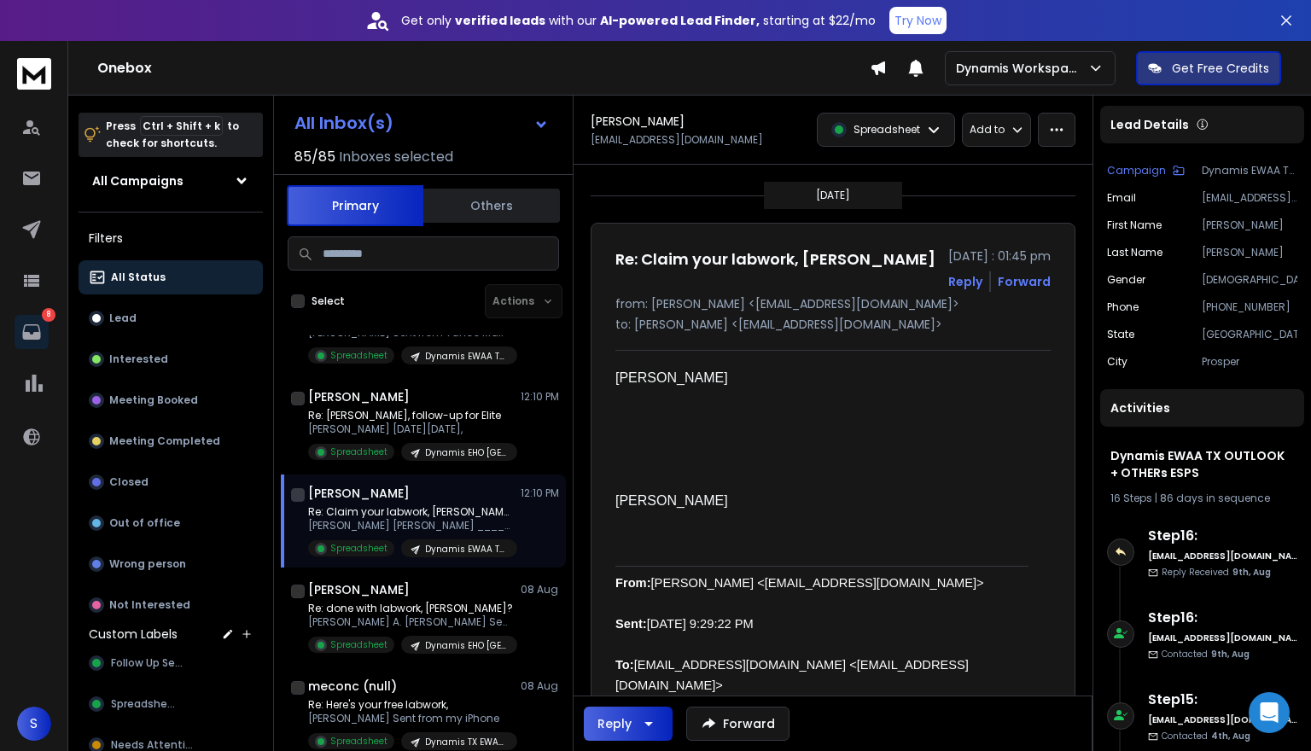
click at [973, 277] on button "Reply" at bounding box center [966, 281] width 34 height 17
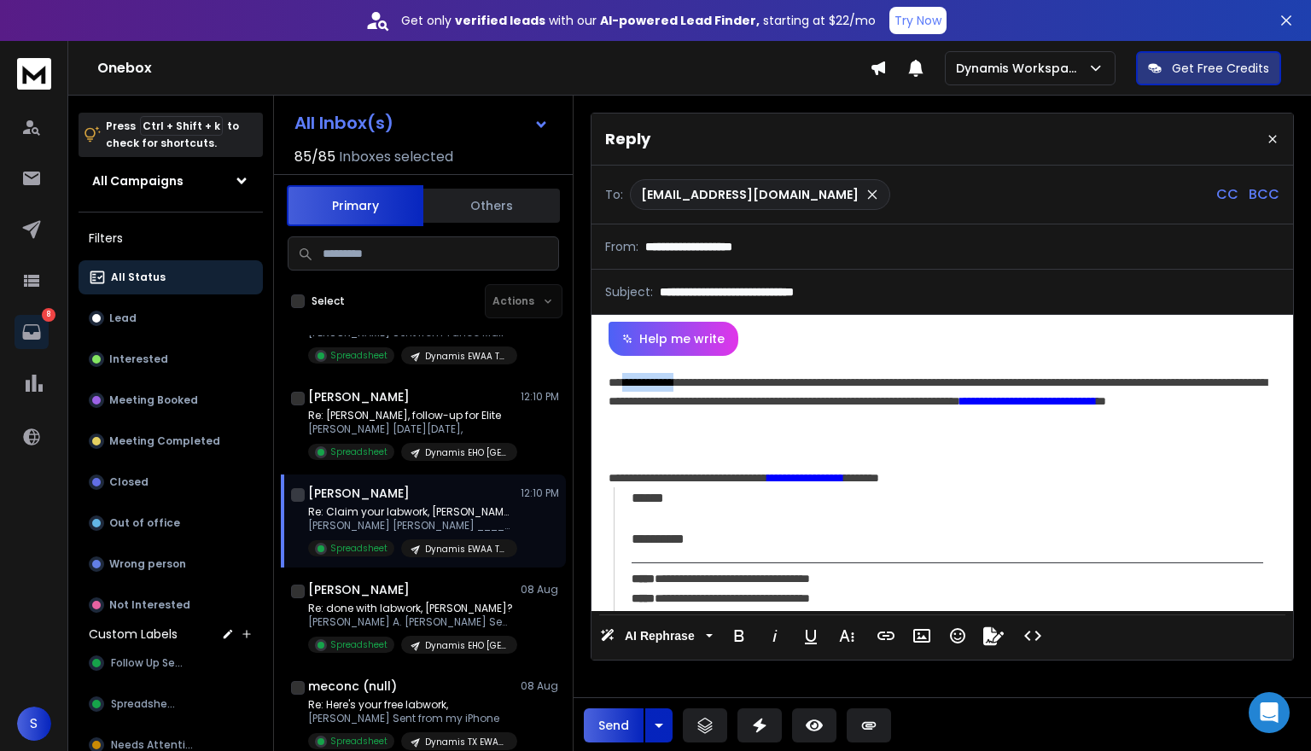
drag, startPoint x: 688, startPoint y: 382, endPoint x: 622, endPoint y: 379, distance: 66.6
click at [622, 379] on span "**********" at bounding box center [938, 392] width 658 height 31
click at [616, 731] on button "Send" at bounding box center [614, 726] width 60 height 34
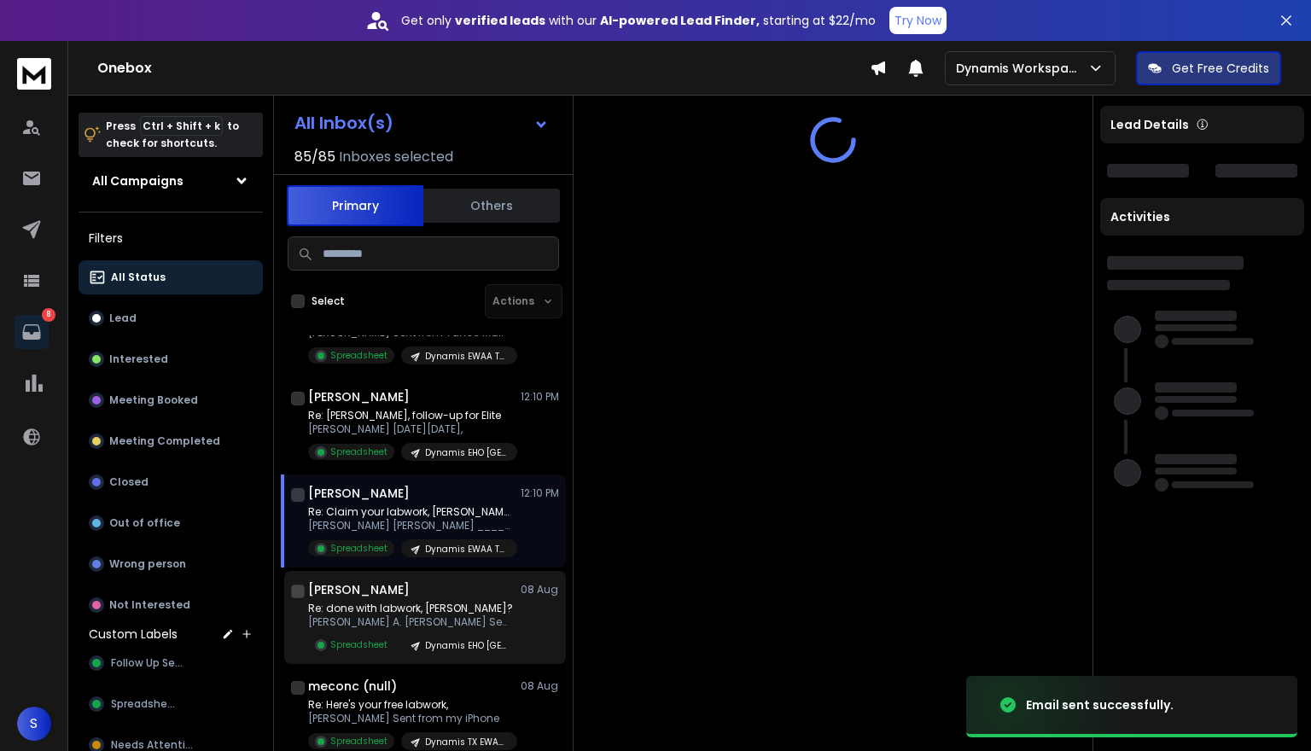
click at [404, 617] on p "Sipila A. Kirk Sipila Sent from my" at bounding box center [410, 623] width 205 height 14
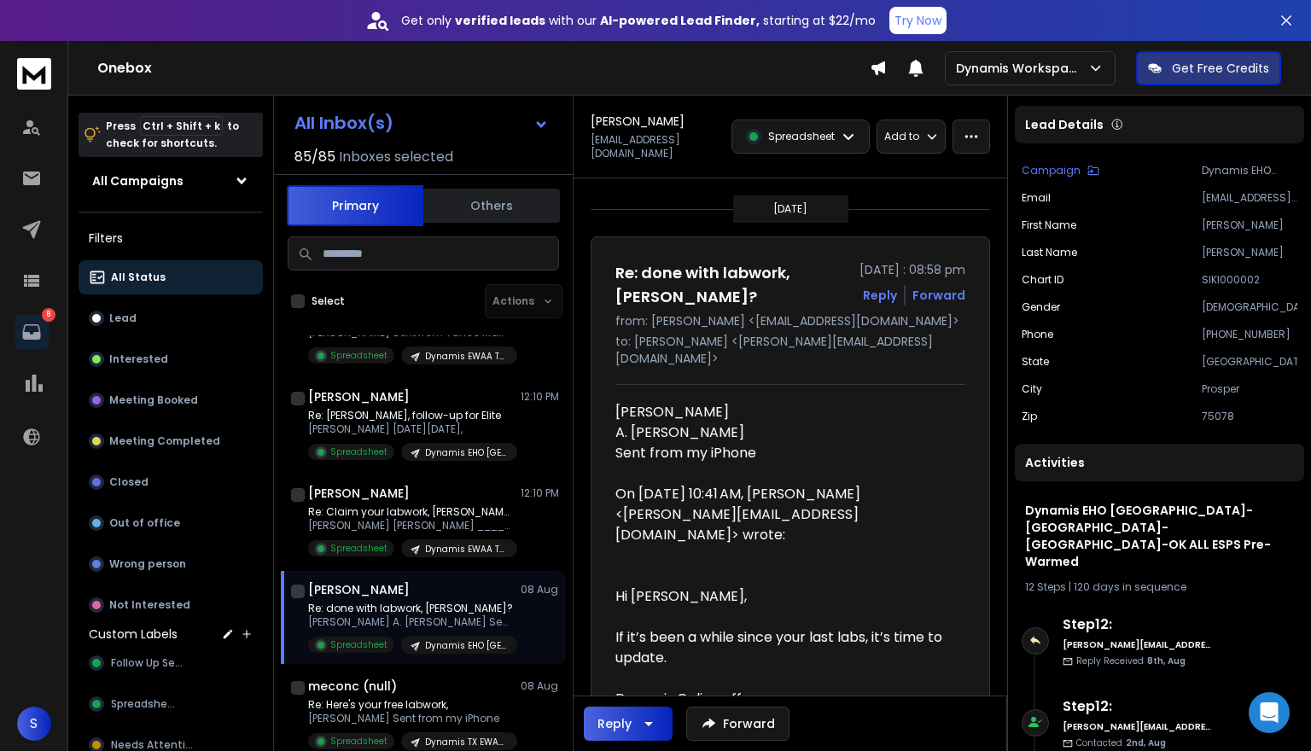
click at [897, 287] on button "Reply" at bounding box center [880, 295] width 34 height 17
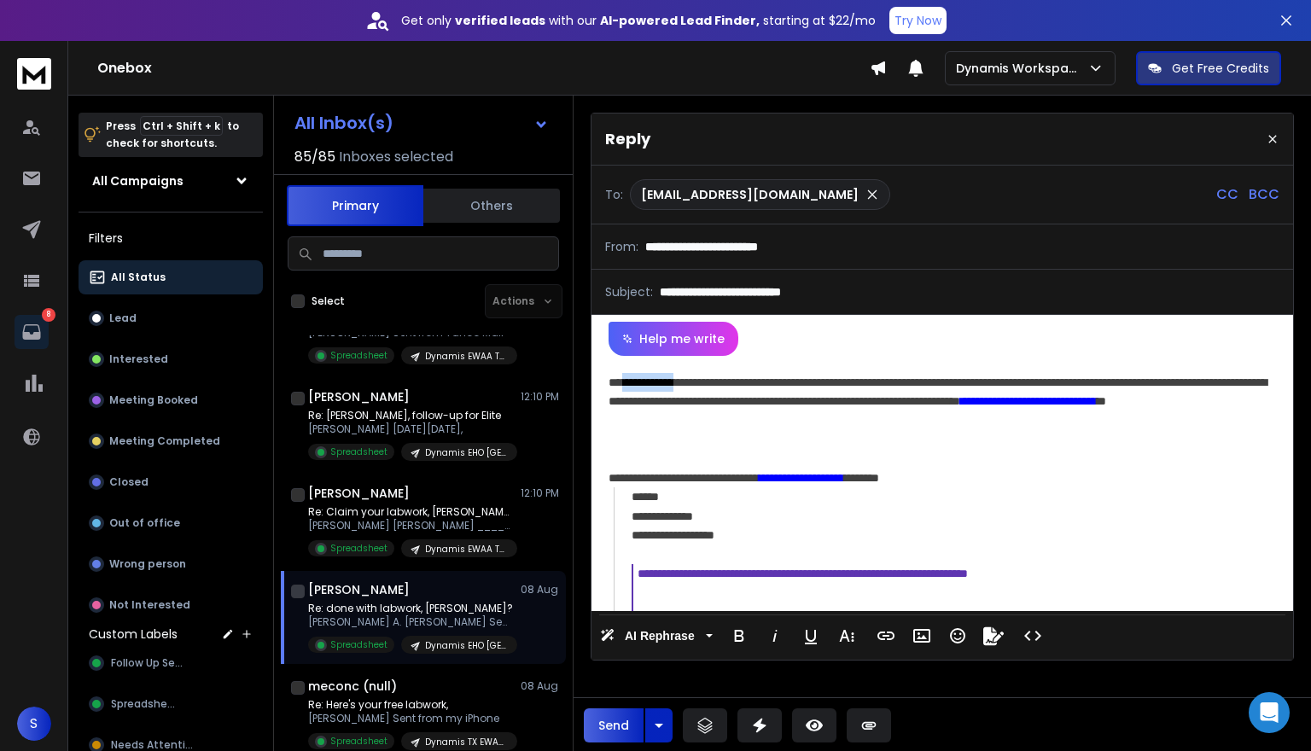
drag, startPoint x: 690, startPoint y: 382, endPoint x: 622, endPoint y: 381, distance: 68.3
click at [622, 381] on span "**********" at bounding box center [938, 392] width 658 height 31
click at [616, 722] on button "Send" at bounding box center [614, 726] width 60 height 34
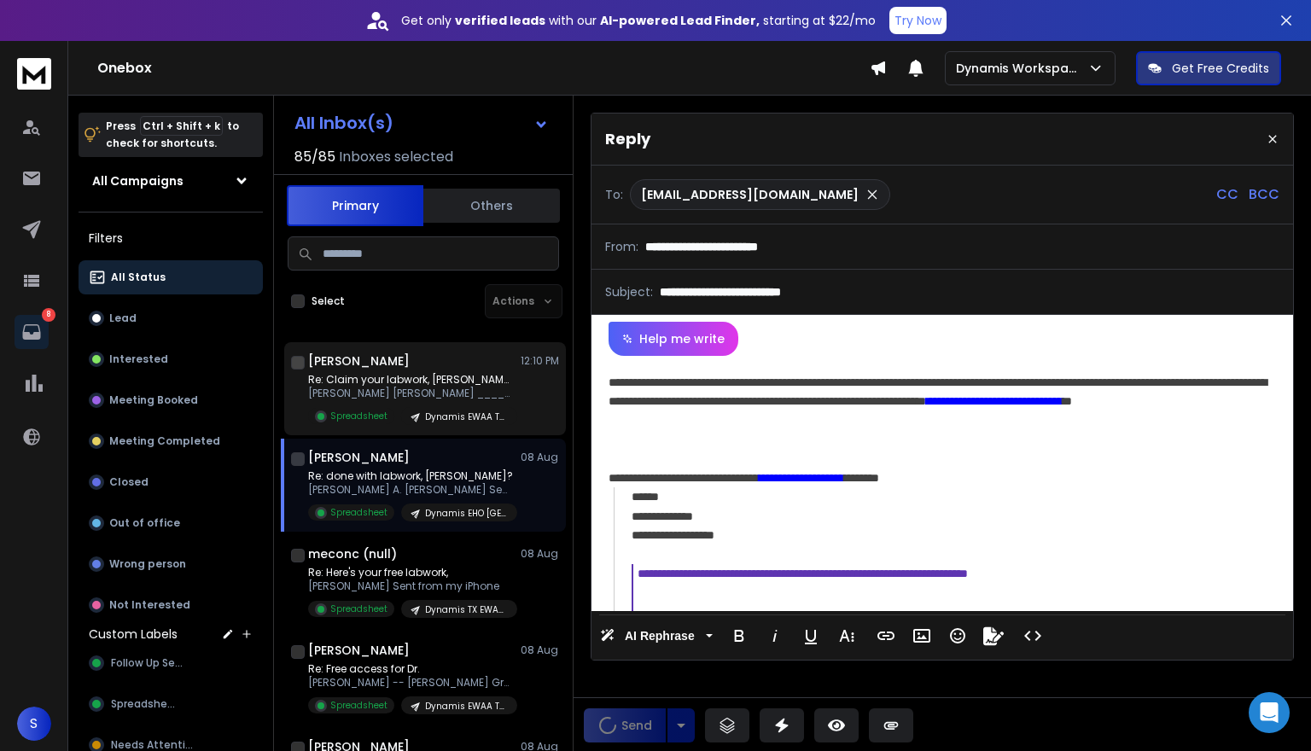
scroll to position [4184, 0]
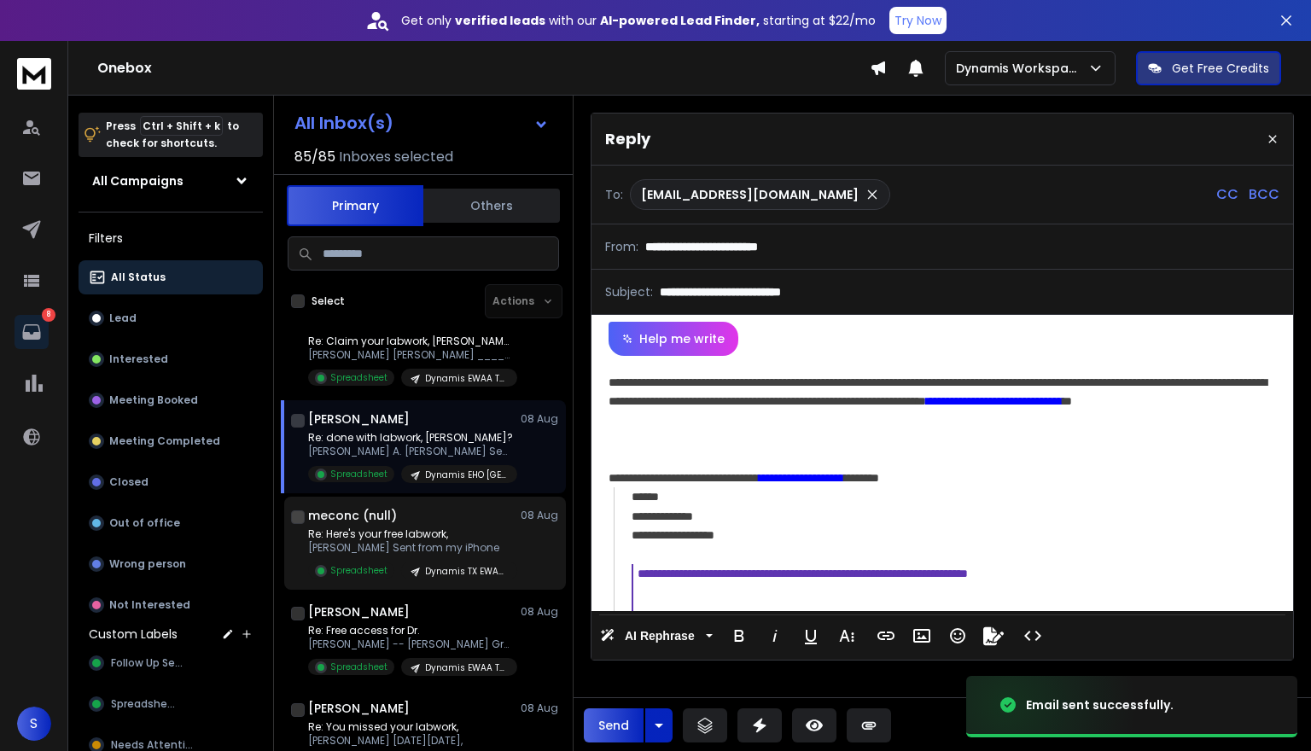
click at [419, 531] on p "Re: Here's your free labwork," at bounding box center [410, 535] width 205 height 14
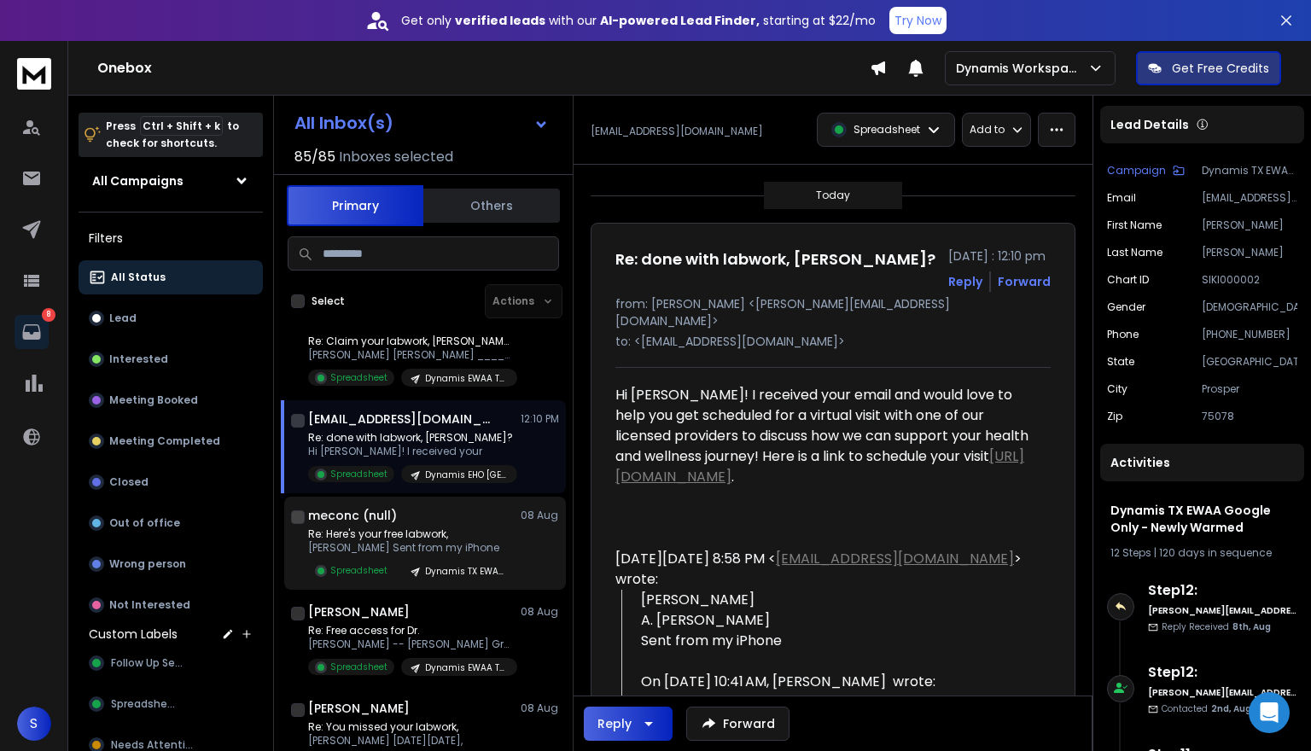
click at [383, 532] on p "Re: Here's your free labwork," at bounding box center [410, 535] width 205 height 14
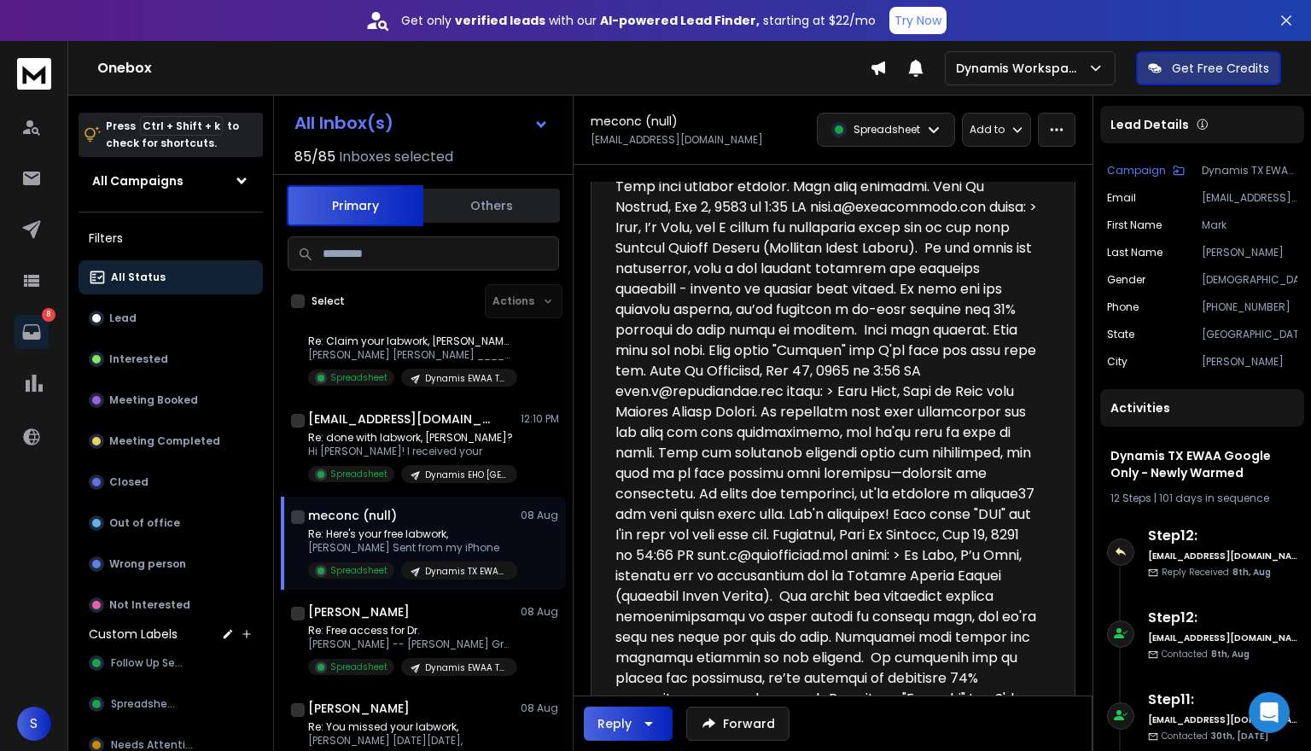
scroll to position [2496, 0]
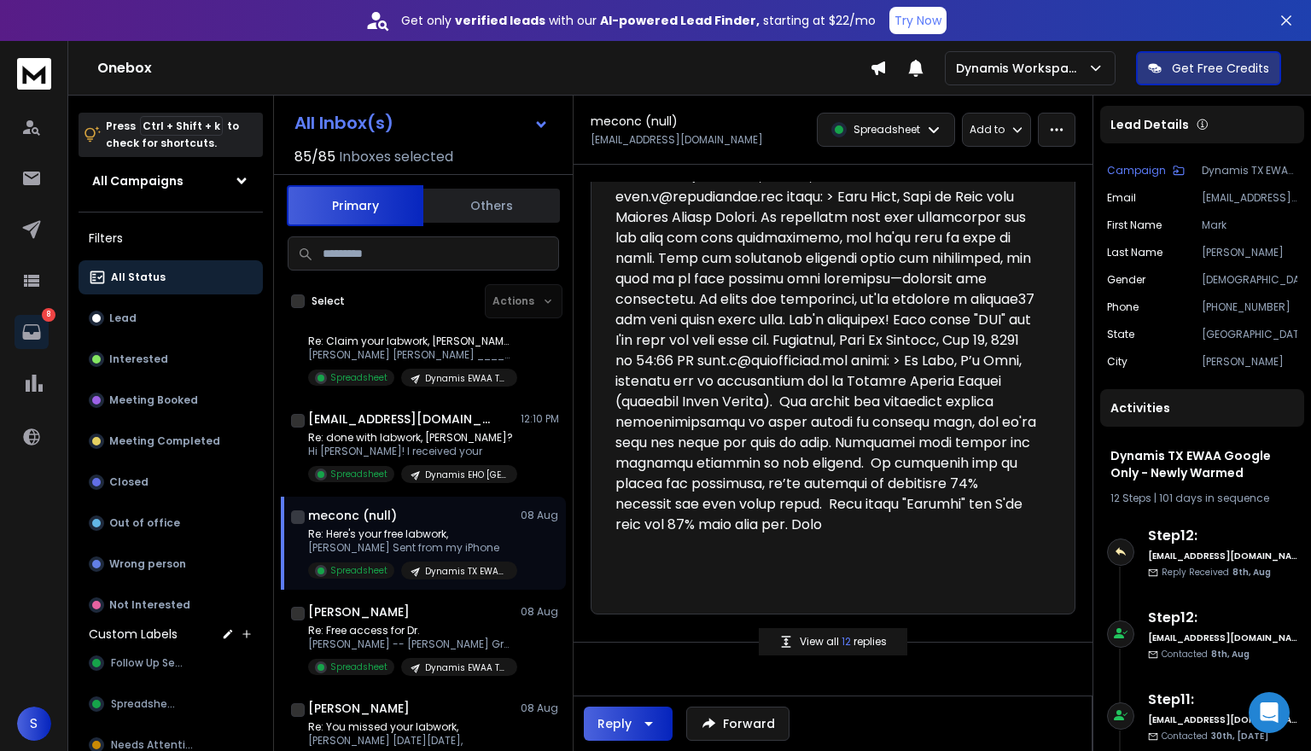
click at [830, 640] on p "View all 12 replies" at bounding box center [843, 642] width 87 height 14
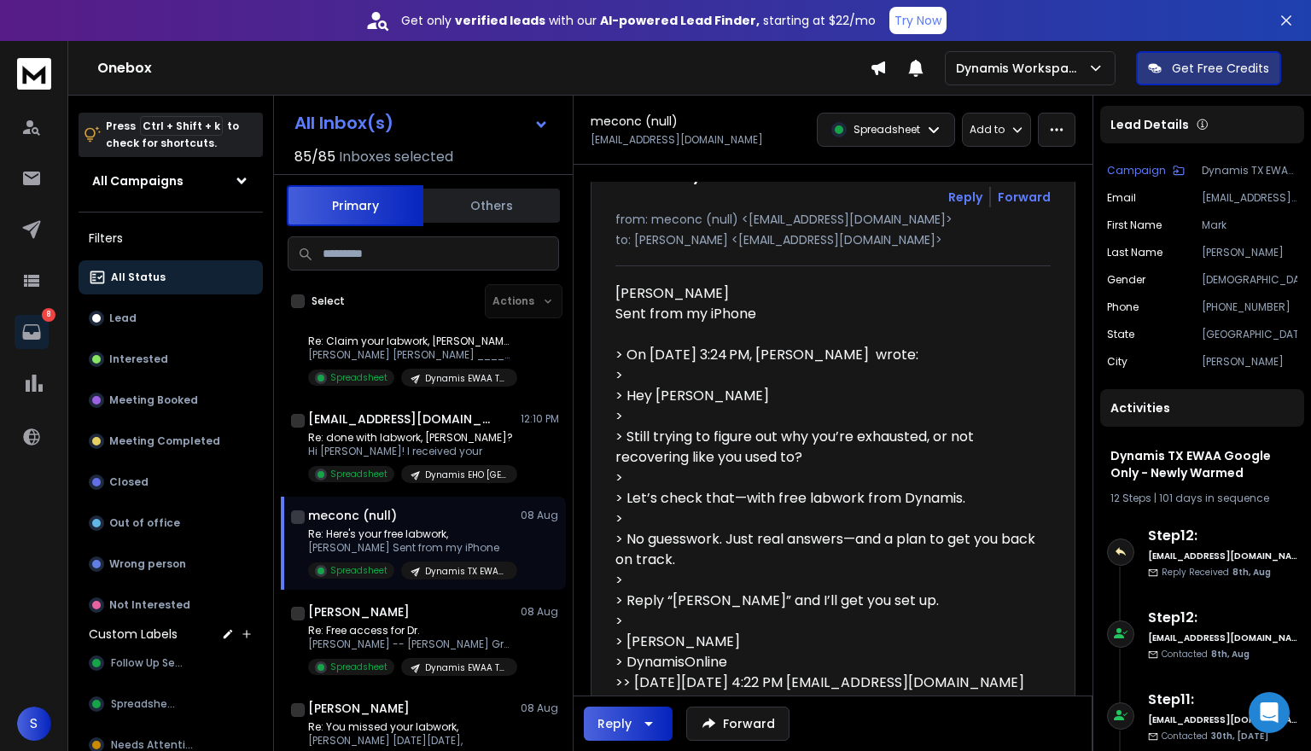
scroll to position [0, 0]
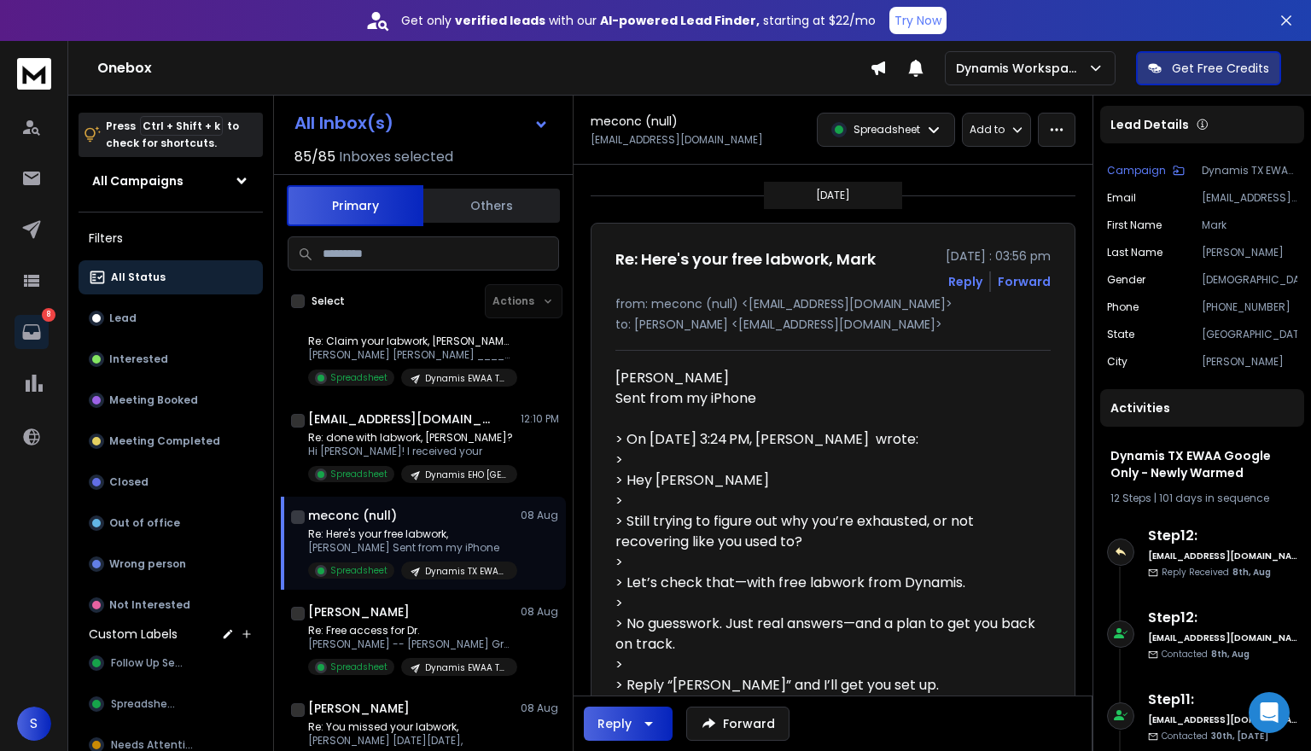
click at [961, 283] on button "Reply" at bounding box center [966, 281] width 34 height 17
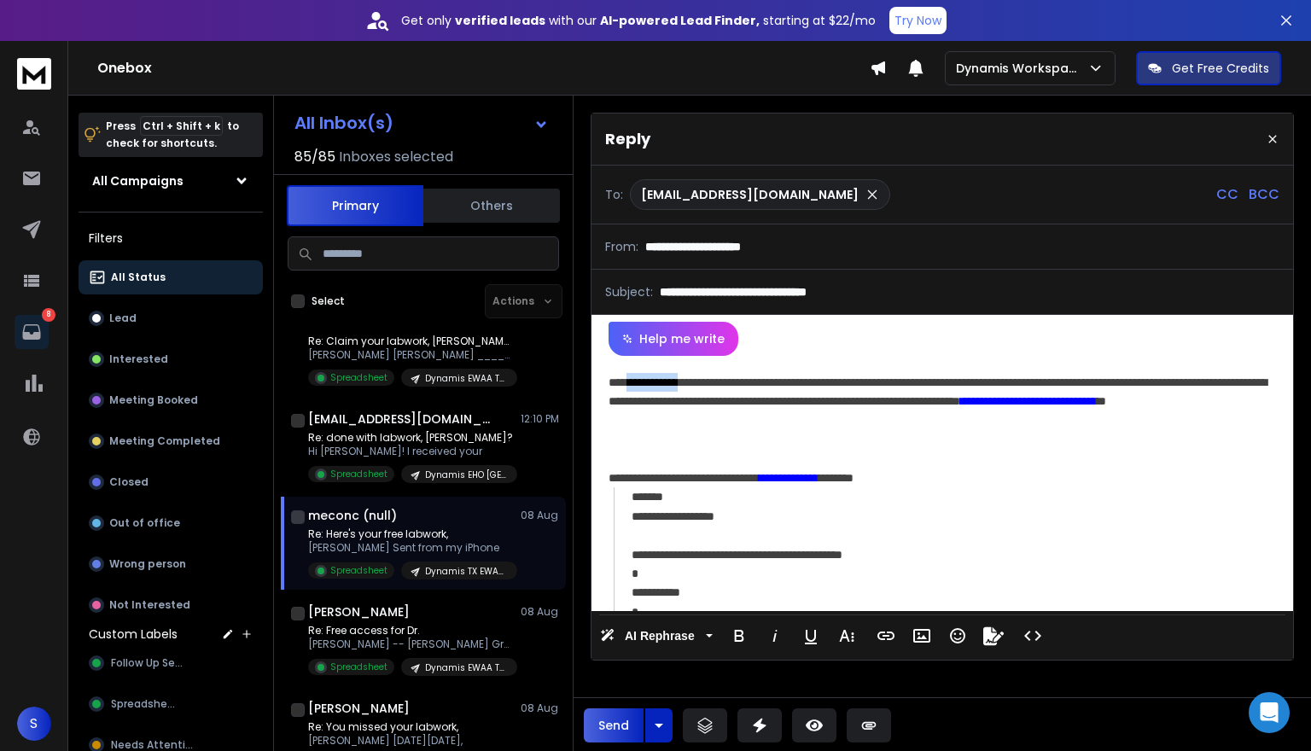
drag, startPoint x: 690, startPoint y: 380, endPoint x: 625, endPoint y: 376, distance: 65.0
click at [625, 377] on span "**********" at bounding box center [938, 392] width 658 height 31
click at [609, 725] on button "Send" at bounding box center [614, 726] width 60 height 34
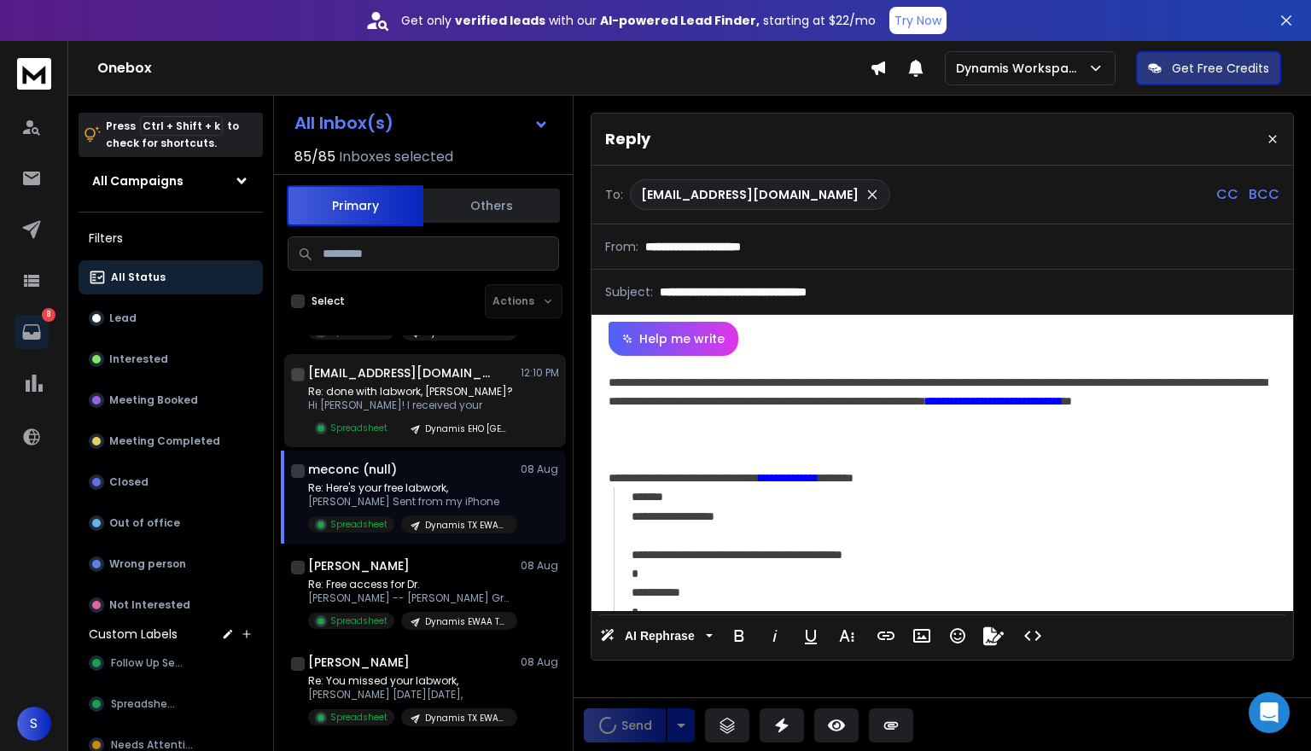
scroll to position [4269, 0]
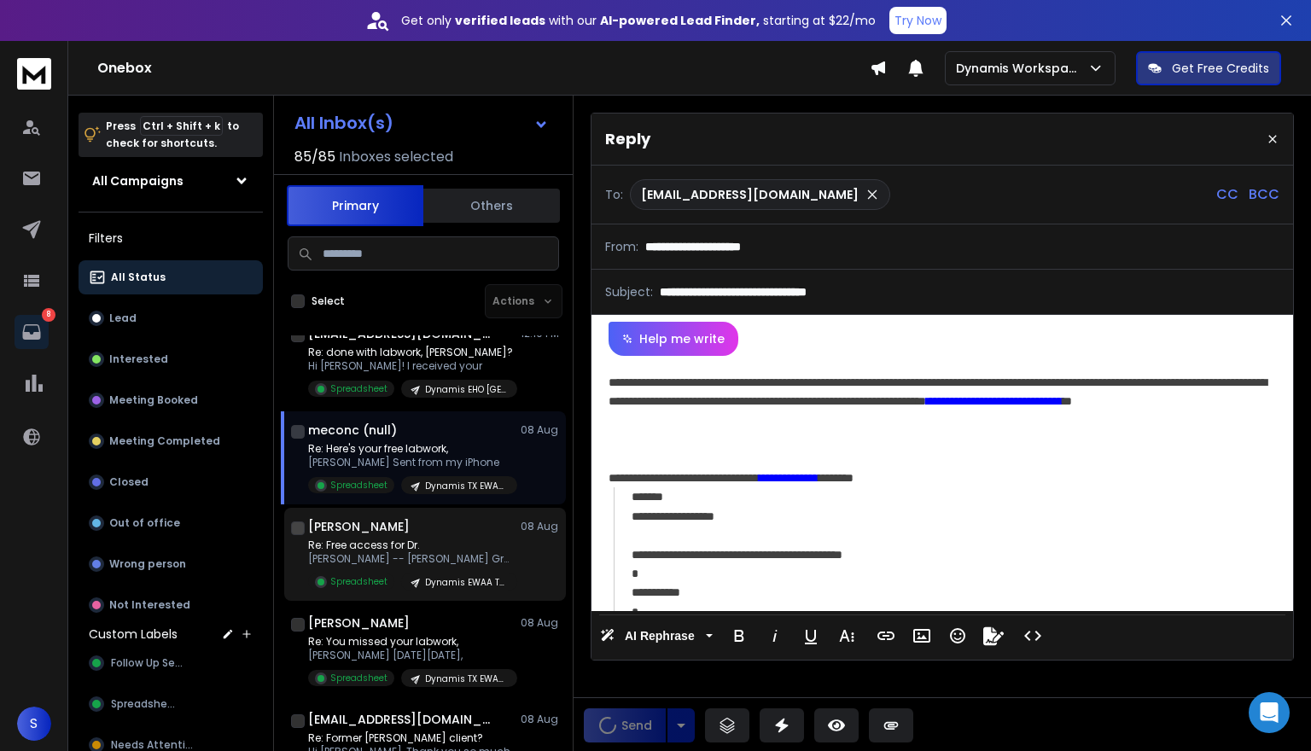
click at [383, 539] on p "Re: Free access for Dr." at bounding box center [410, 546] width 205 height 14
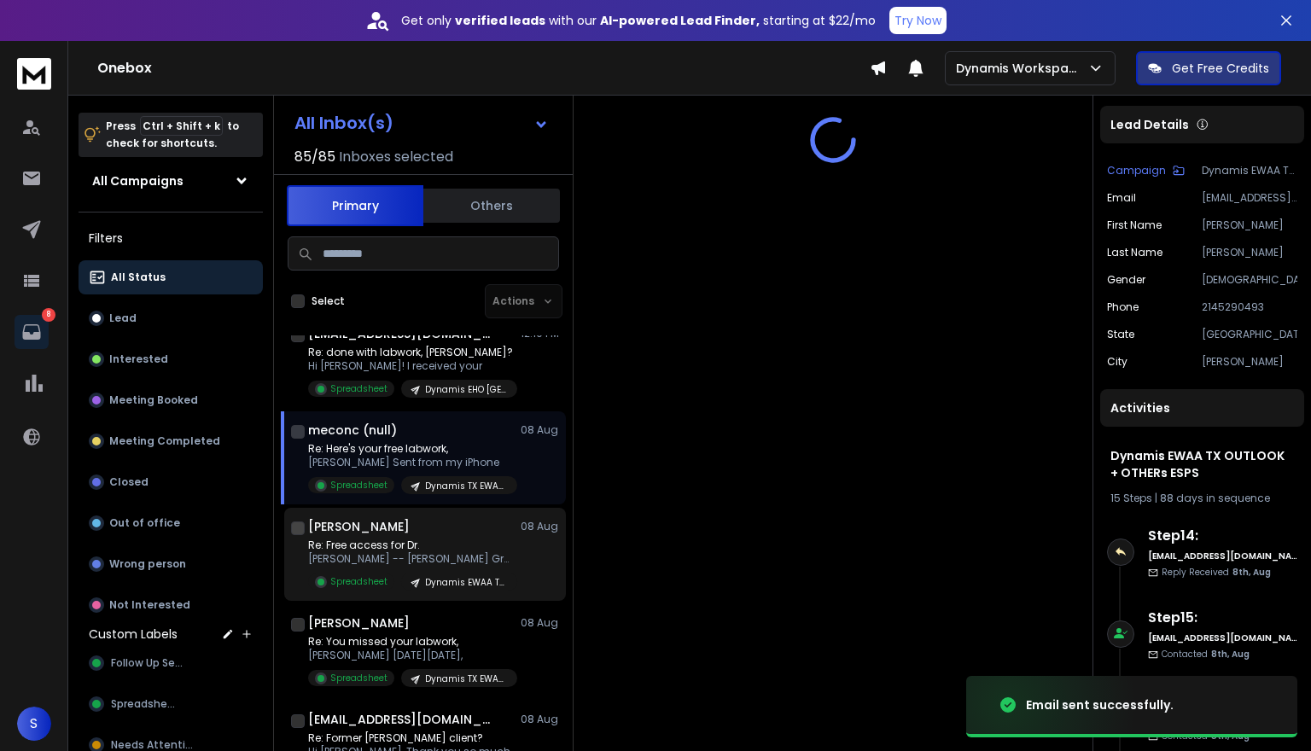
click at [379, 540] on p "Re: Free access for Dr." at bounding box center [410, 546] width 205 height 14
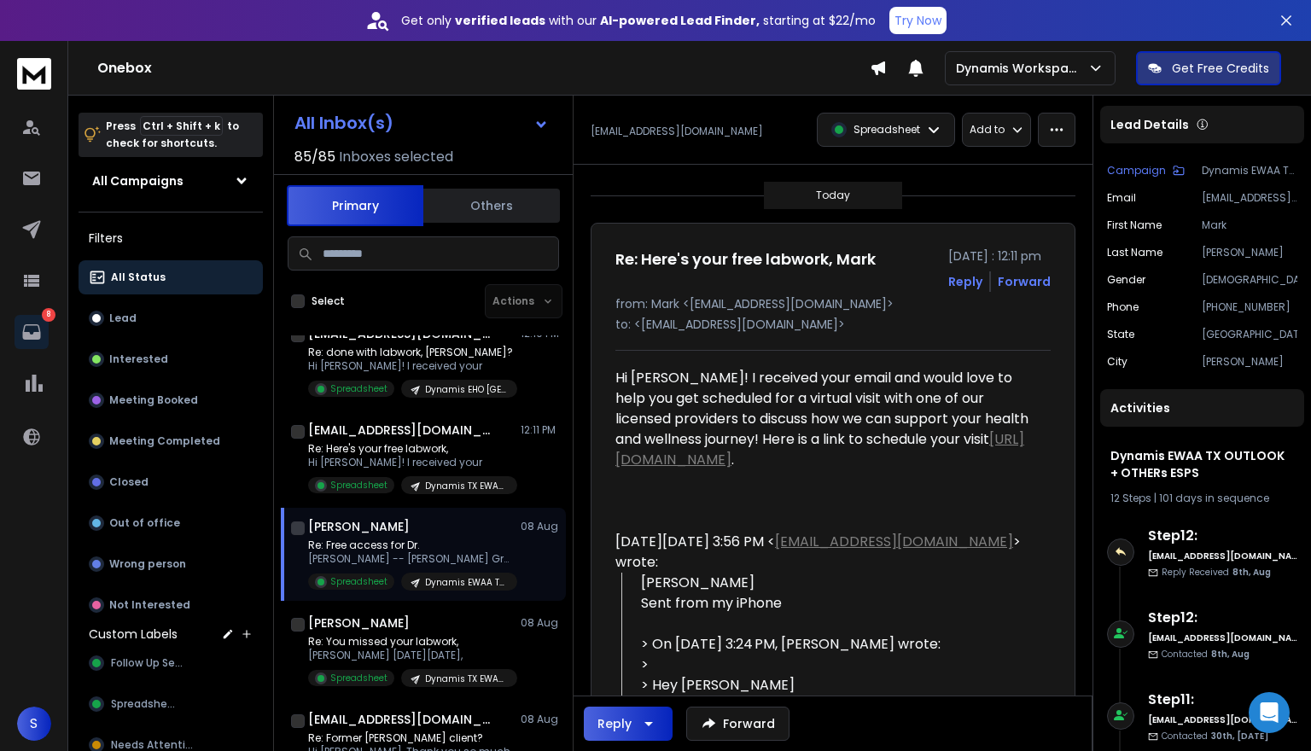
click at [351, 528] on h1 "Keith Welch" at bounding box center [359, 526] width 102 height 17
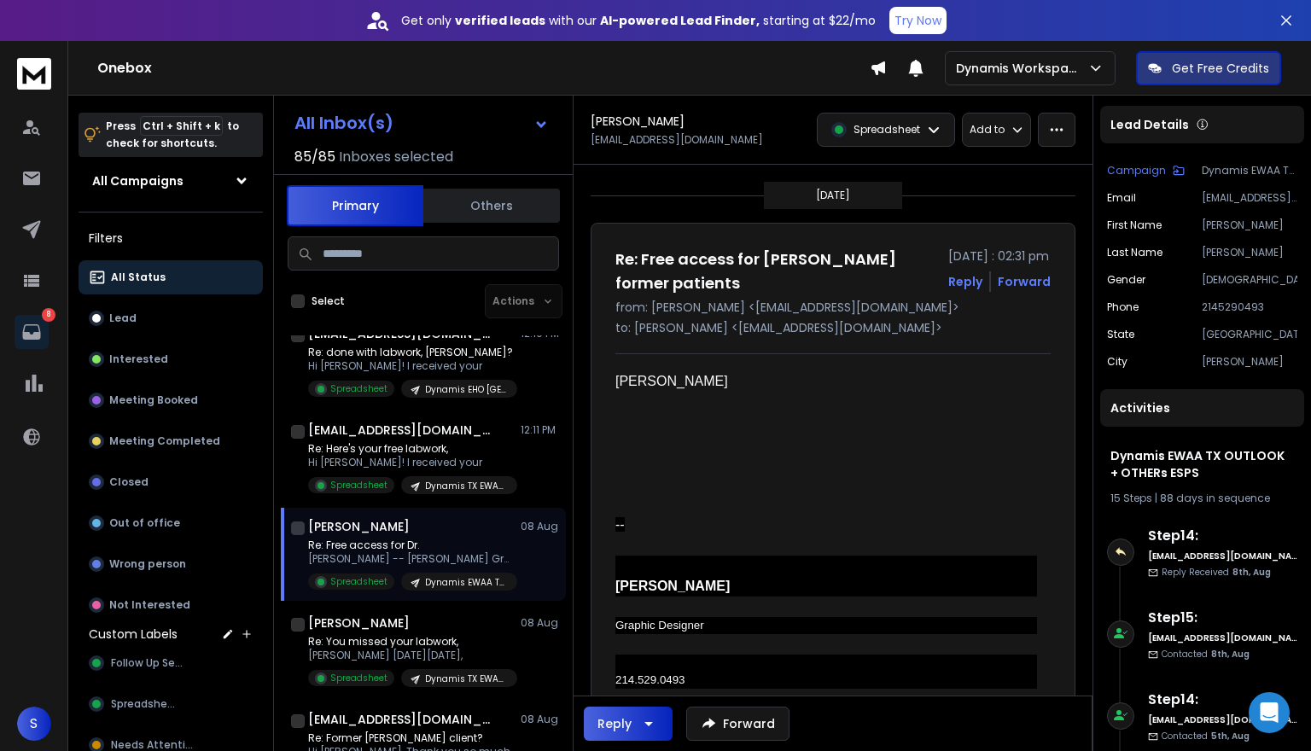
click at [963, 283] on button "Reply" at bounding box center [966, 281] width 34 height 17
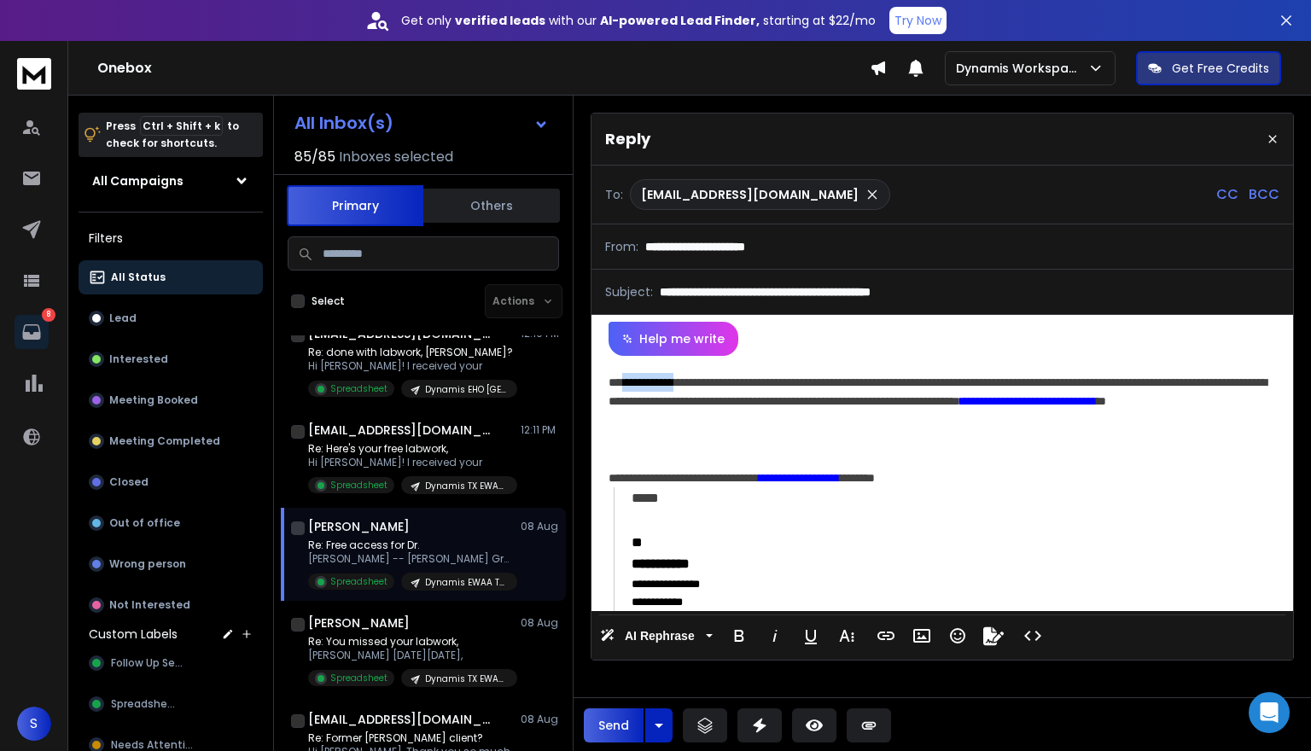
drag, startPoint x: 690, startPoint y: 379, endPoint x: 622, endPoint y: 374, distance: 67.6
click at [622, 374] on div "**********" at bounding box center [943, 392] width 668 height 38
click at [596, 717] on button "Send" at bounding box center [614, 726] width 60 height 34
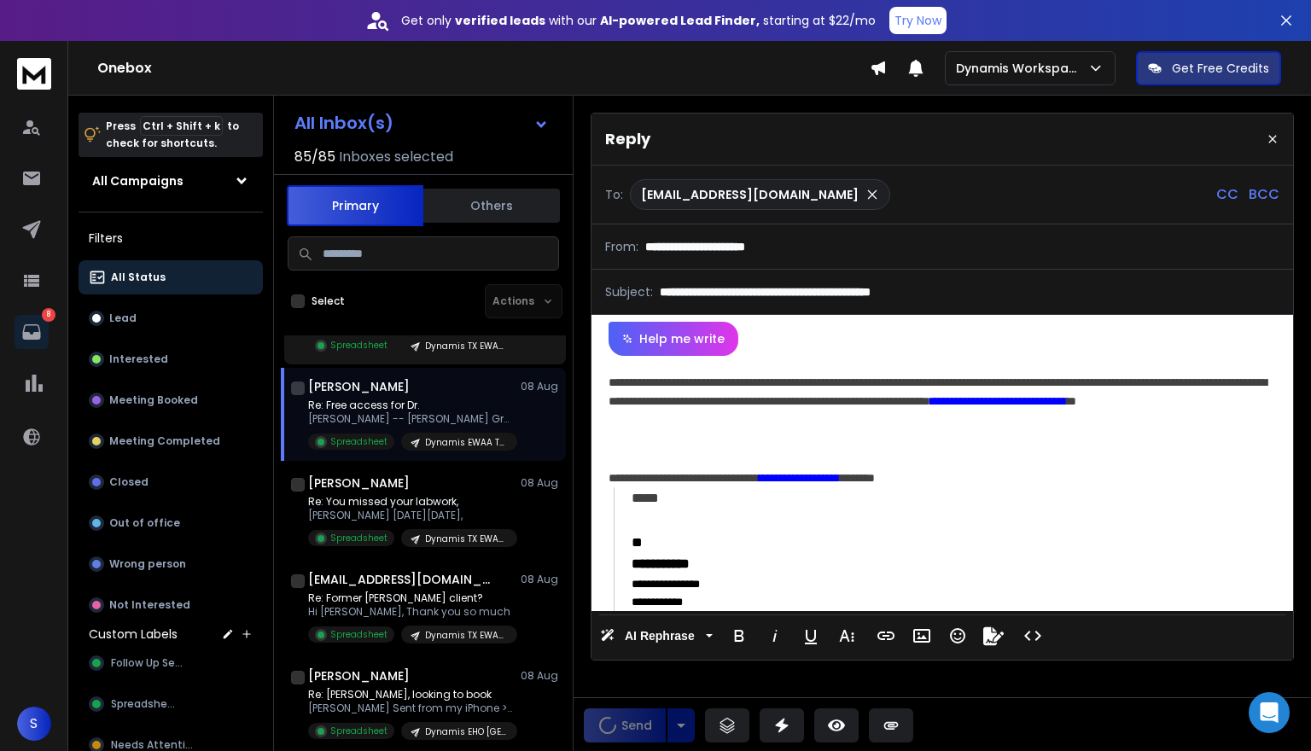
scroll to position [4440, 0]
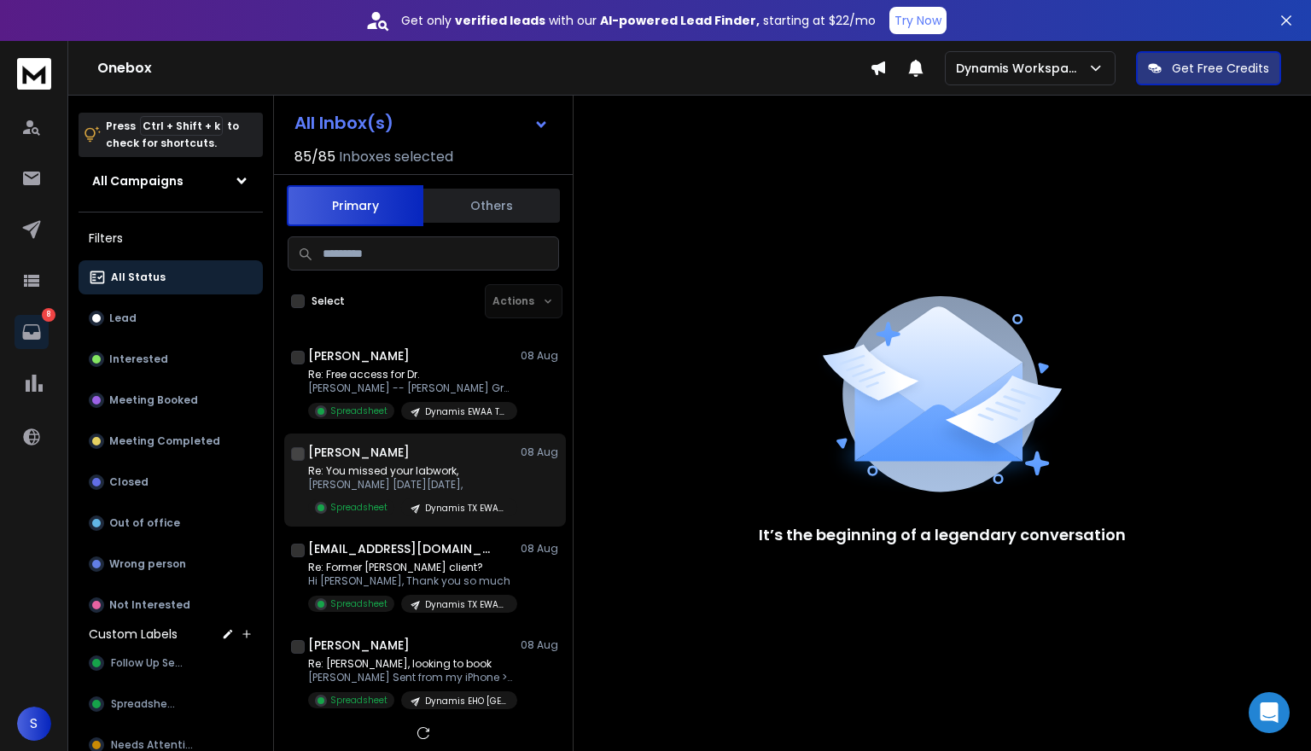
click at [401, 467] on p "Re: You missed your labwork," at bounding box center [410, 471] width 205 height 14
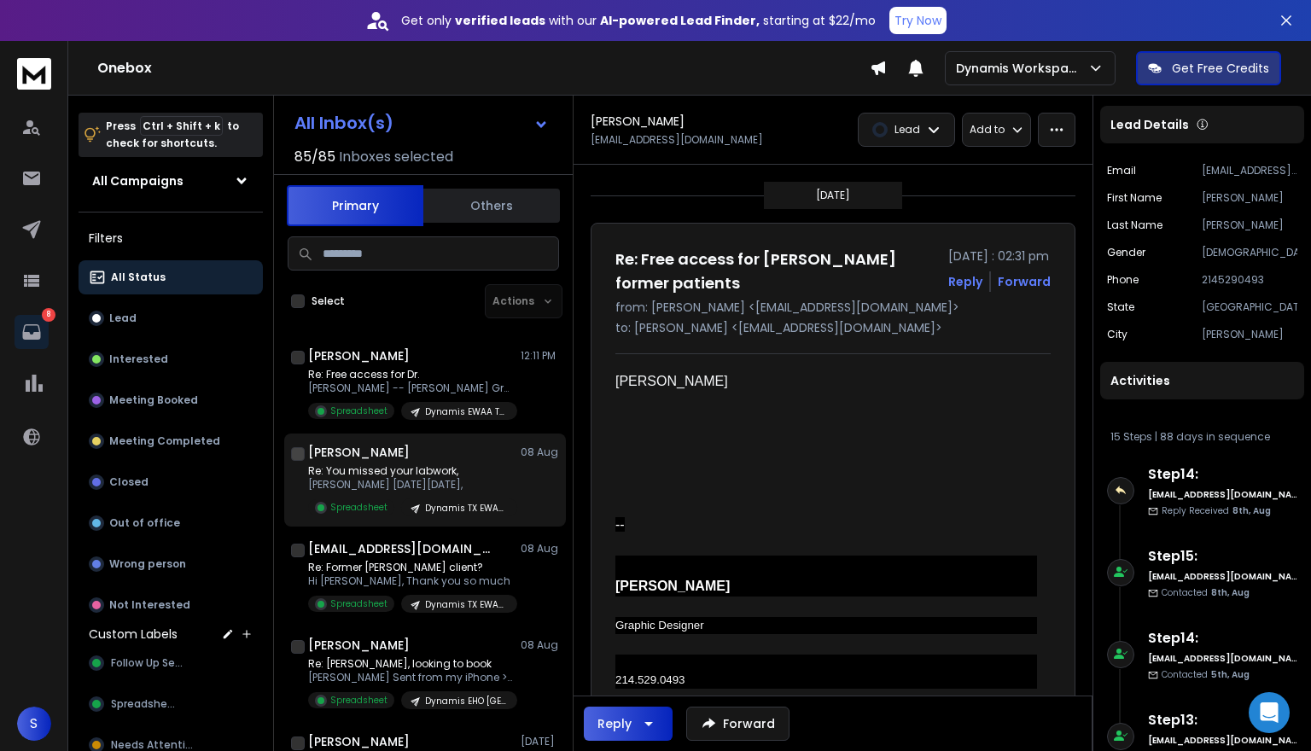
click at [407, 459] on h1 "Marcos Montanez" at bounding box center [359, 452] width 102 height 17
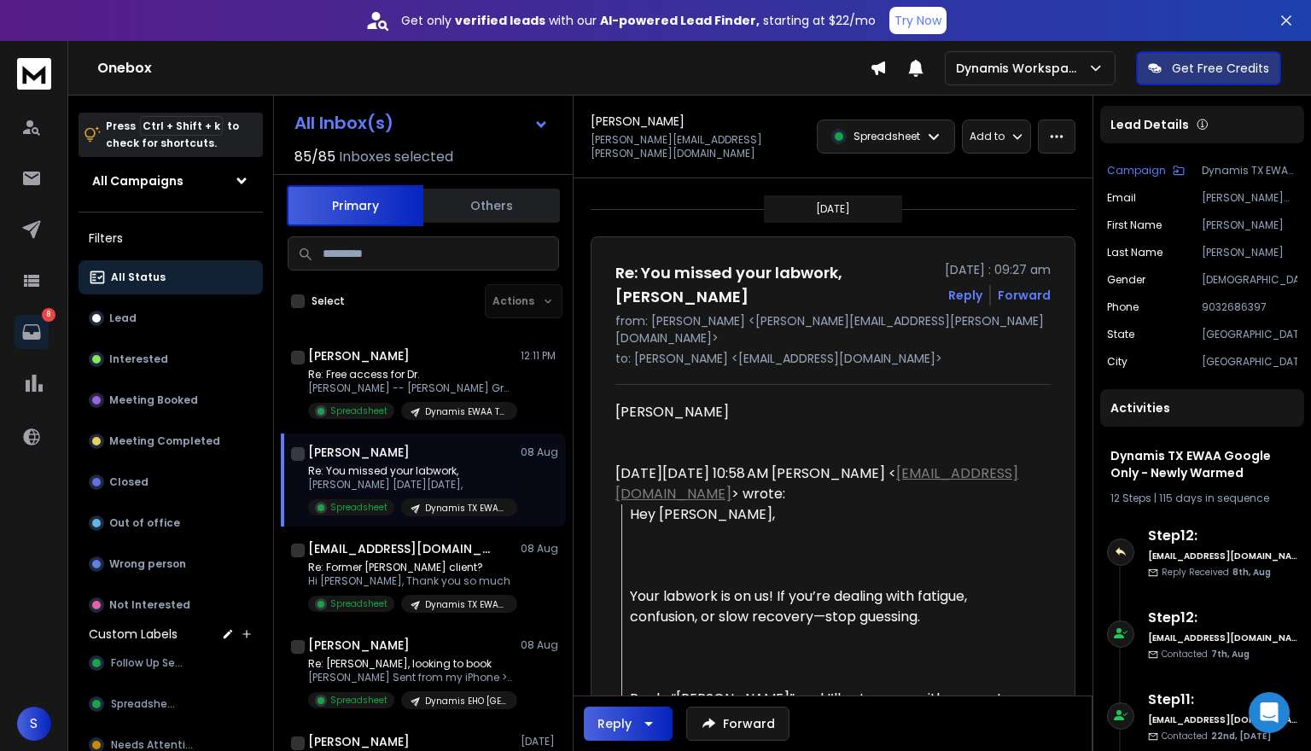
click at [967, 287] on button "Reply" at bounding box center [966, 295] width 34 height 17
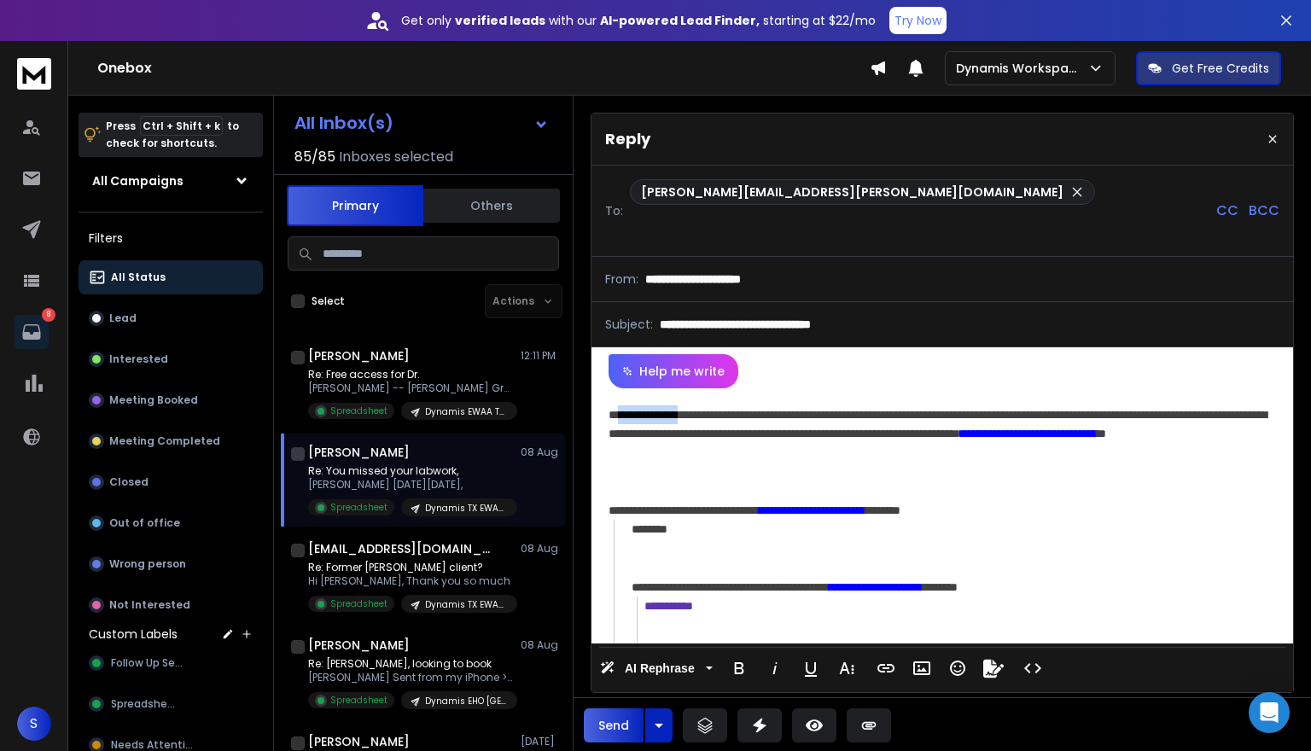
drag, startPoint x: 690, startPoint y: 381, endPoint x: 621, endPoint y: 379, distance: 69.2
click at [621, 409] on span "**********" at bounding box center [938, 424] width 658 height 31
click at [592, 725] on button "Send" at bounding box center [614, 726] width 60 height 34
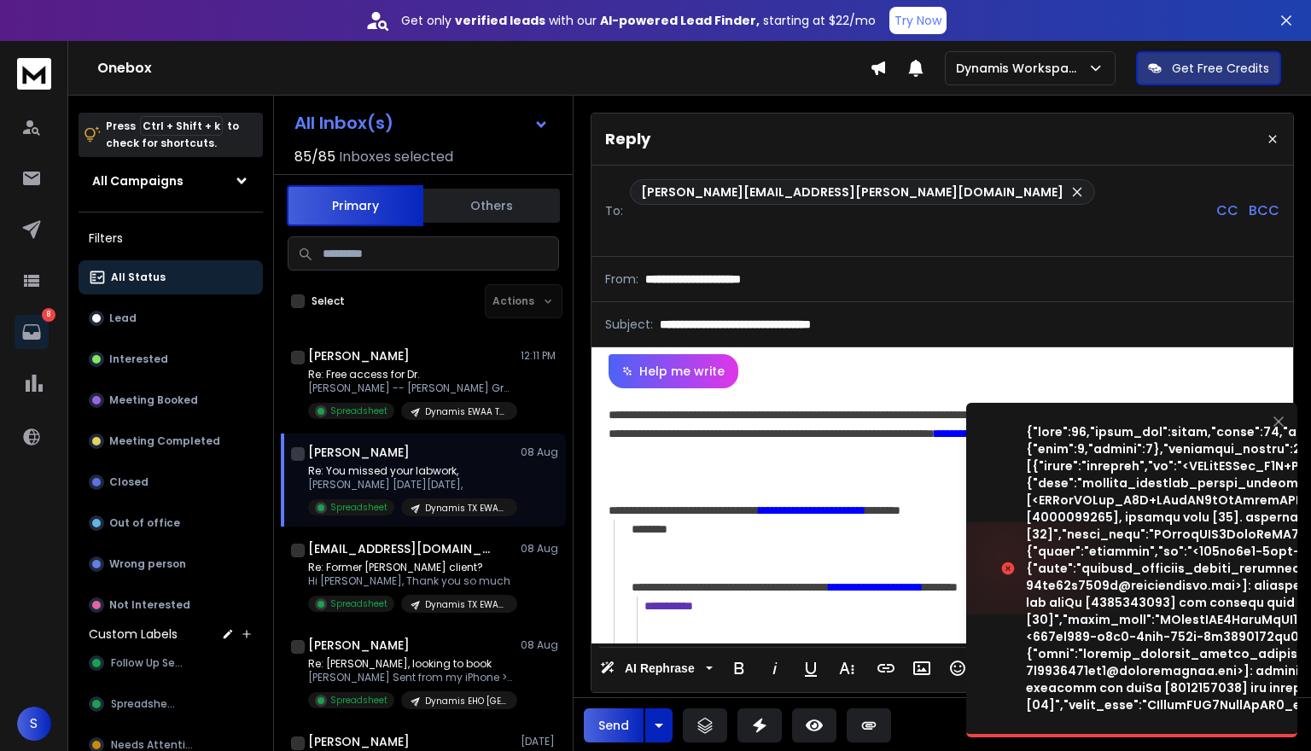
click at [1004, 563] on icon "Notifications (F8)" at bounding box center [1008, 569] width 13 height 13
click at [1005, 563] on icon "Notifications (F8)" at bounding box center [1008, 569] width 13 height 13
click at [1276, 21] on div "Get only verified leads with our AI-powered Lead Finder, starting at $22/mo Try…" at bounding box center [655, 20] width 1311 height 41
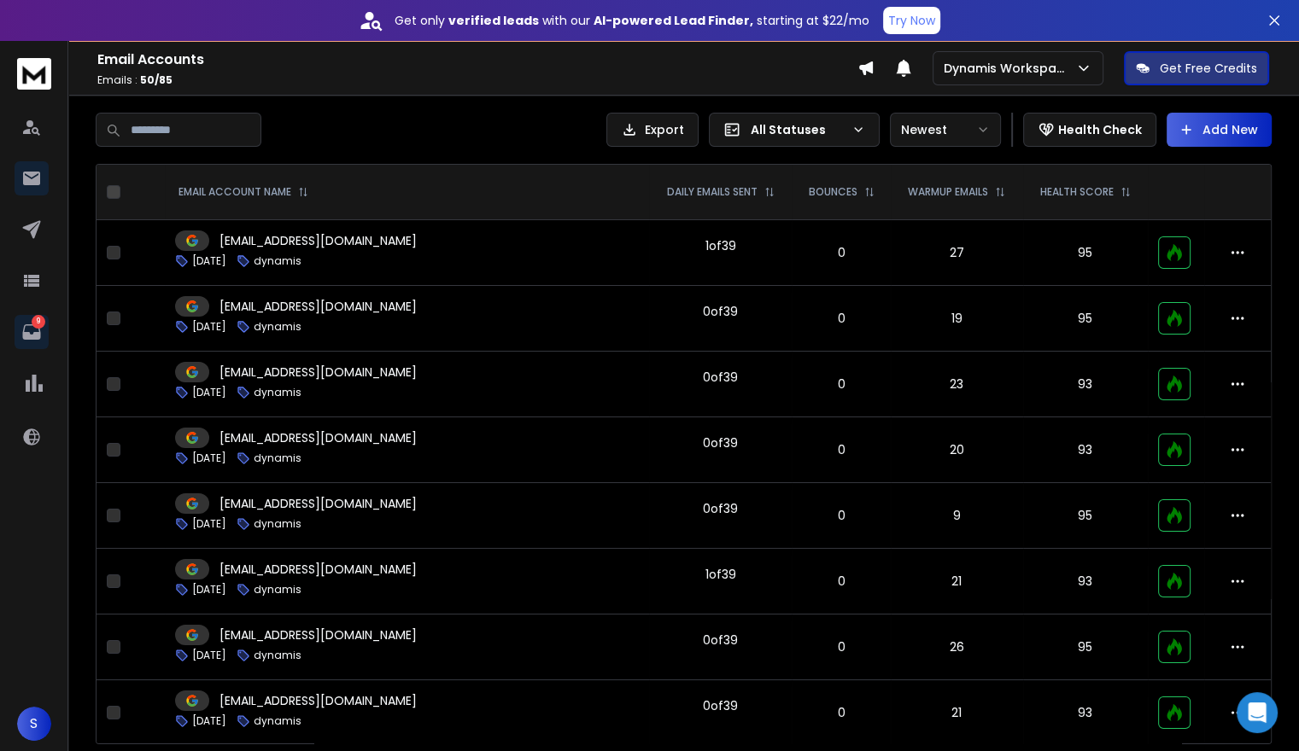
click at [23, 325] on icon at bounding box center [31, 332] width 20 height 20
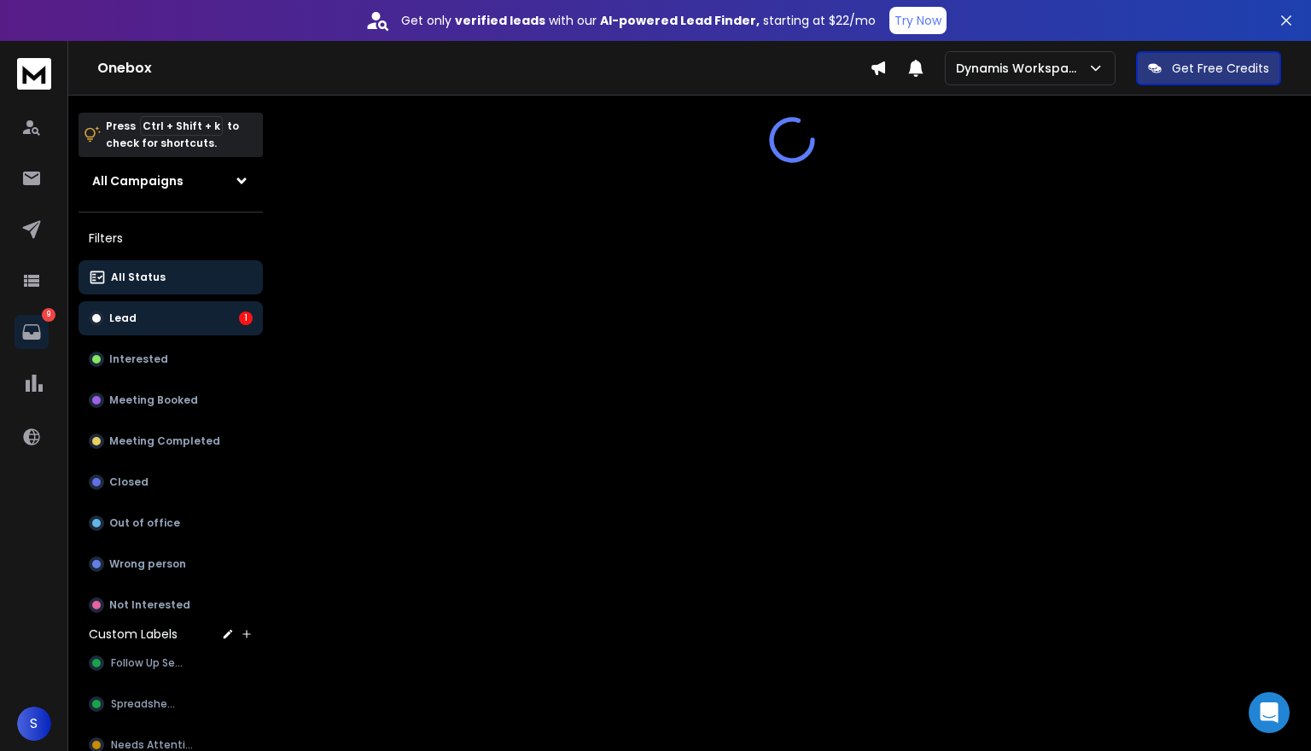
click at [147, 324] on button "Lead 1" at bounding box center [171, 318] width 184 height 34
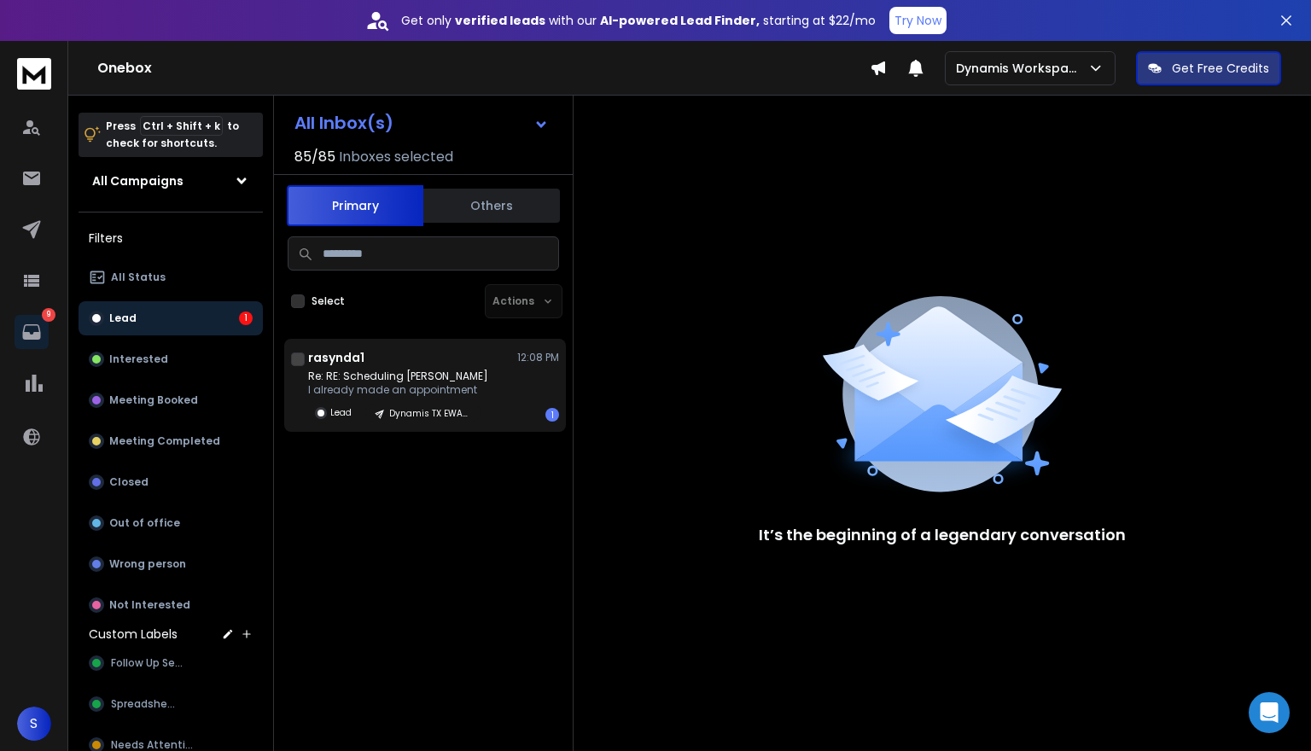
click at [407, 379] on p "Re: RE: Scheduling [PERSON_NAME]" at bounding box center [398, 377] width 180 height 14
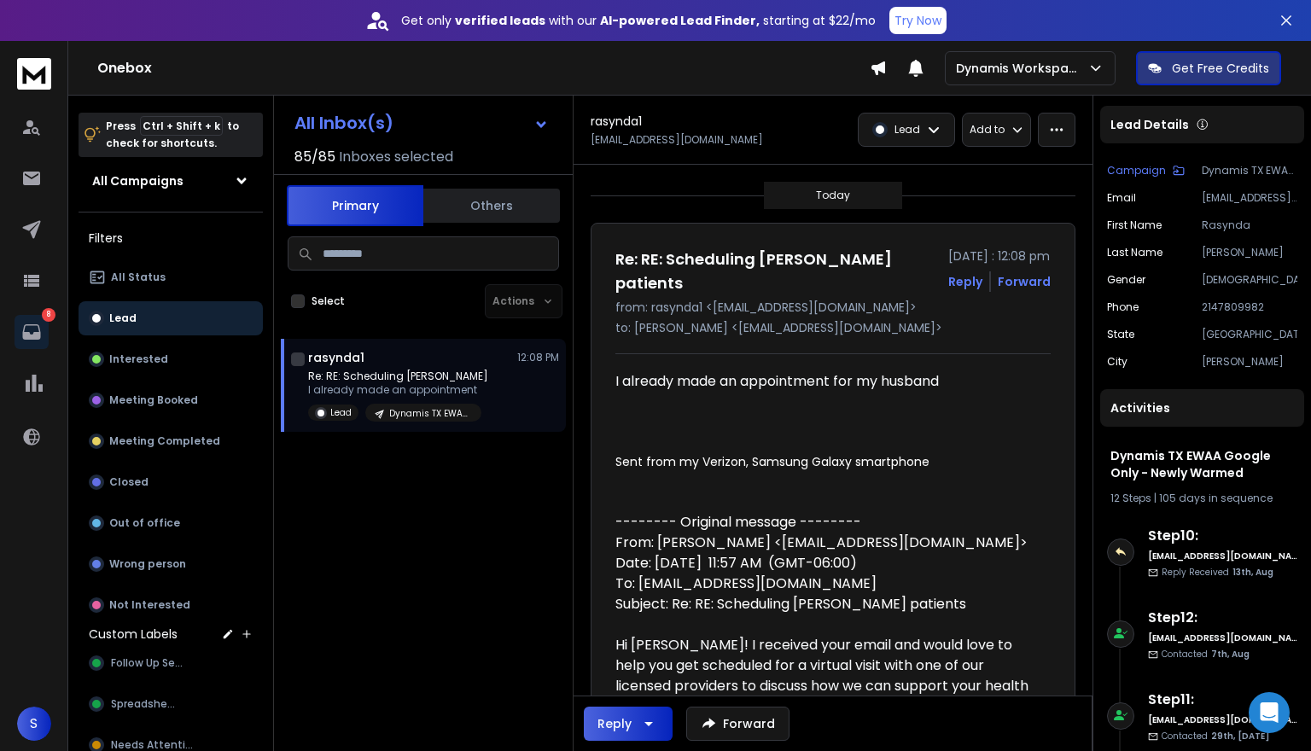
click at [898, 132] on p "Lead" at bounding box center [908, 130] width 26 height 14
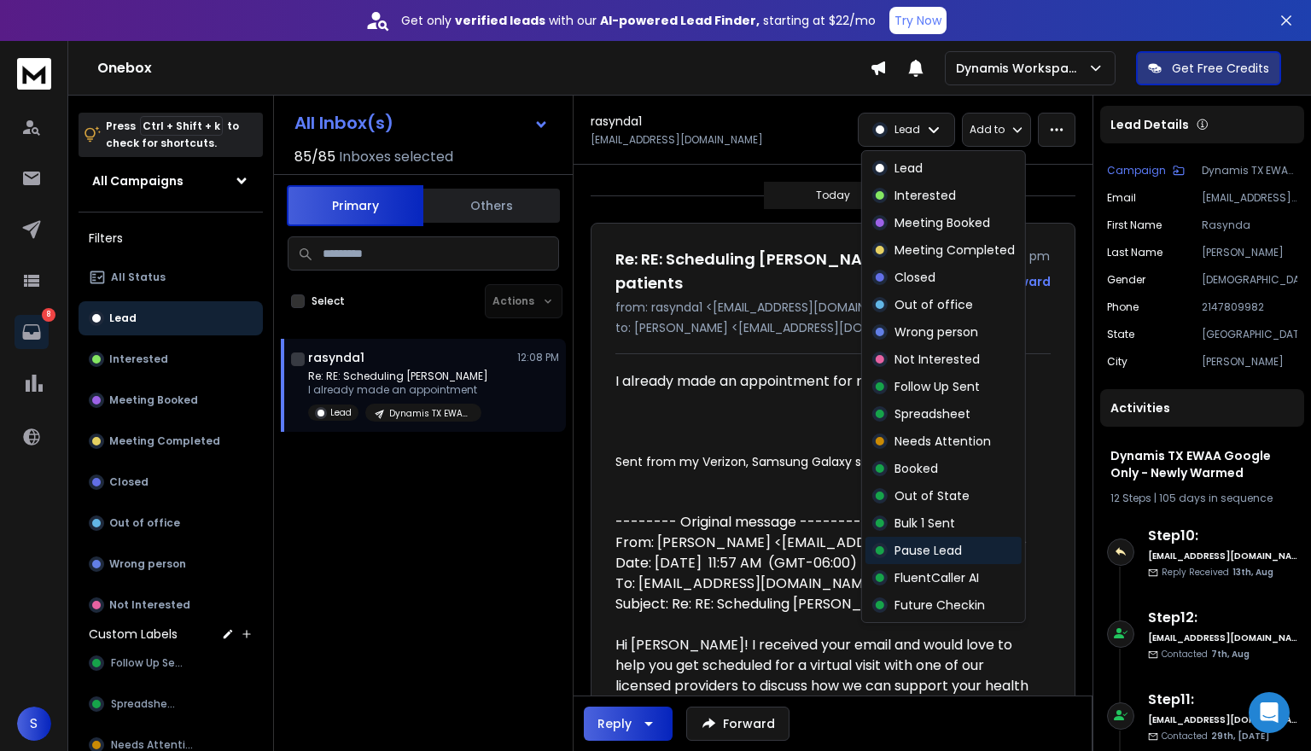
click at [967, 551] on div "Pause Lead" at bounding box center [944, 550] width 156 height 27
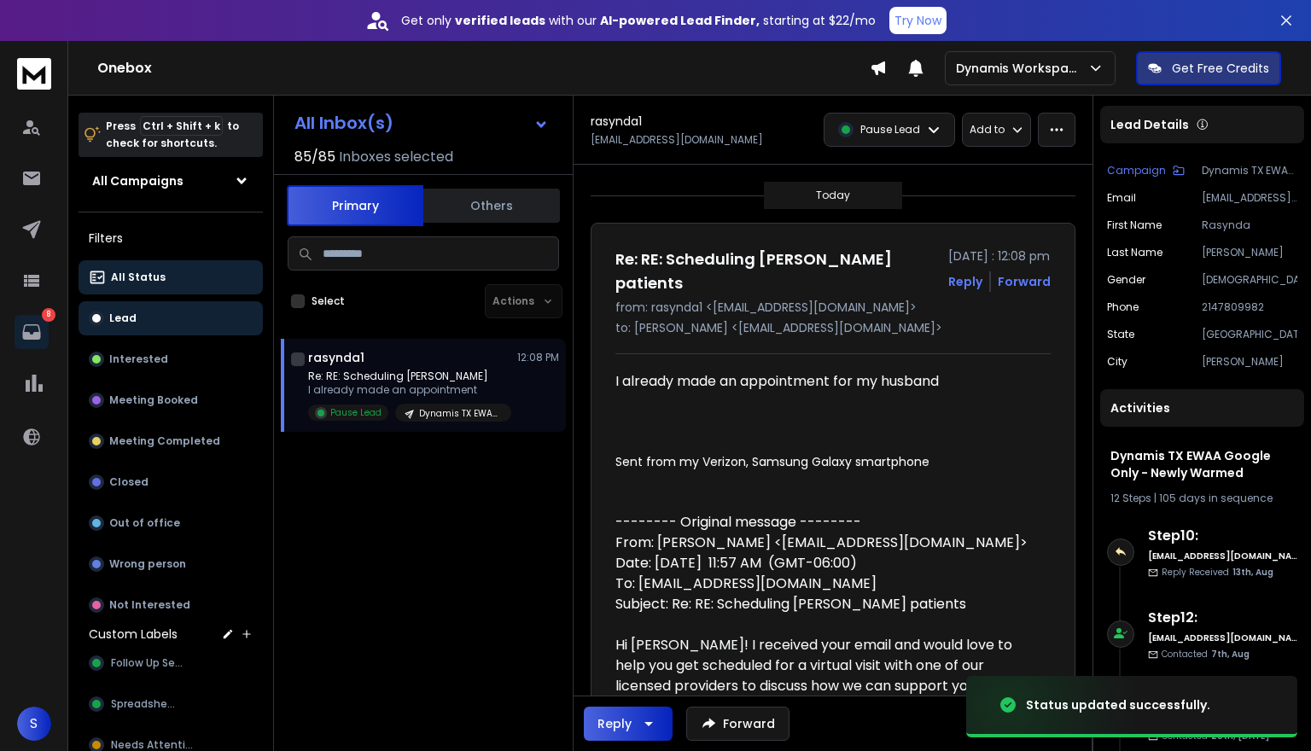
click at [180, 280] on button "All Status" at bounding box center [171, 277] width 184 height 34
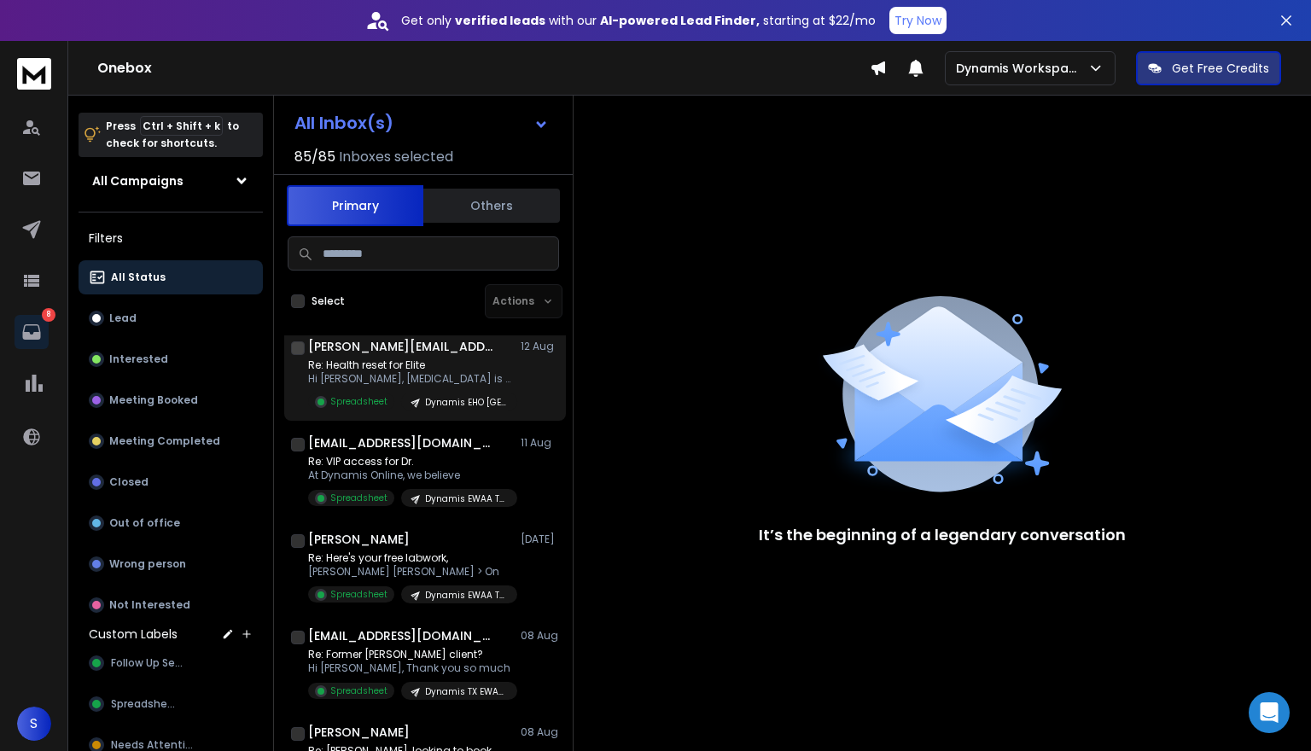
scroll to position [4381, 0]
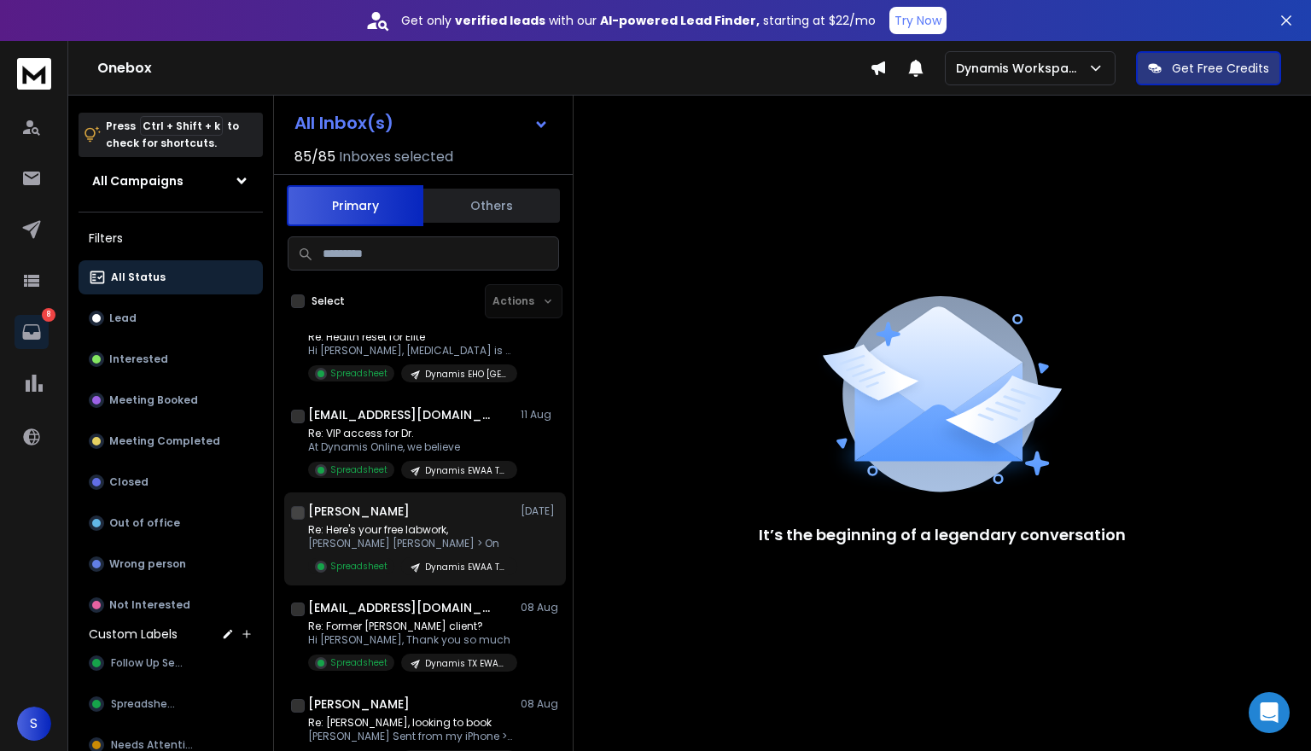
click at [418, 530] on p "Re: Here's your free labwork," at bounding box center [410, 530] width 205 height 14
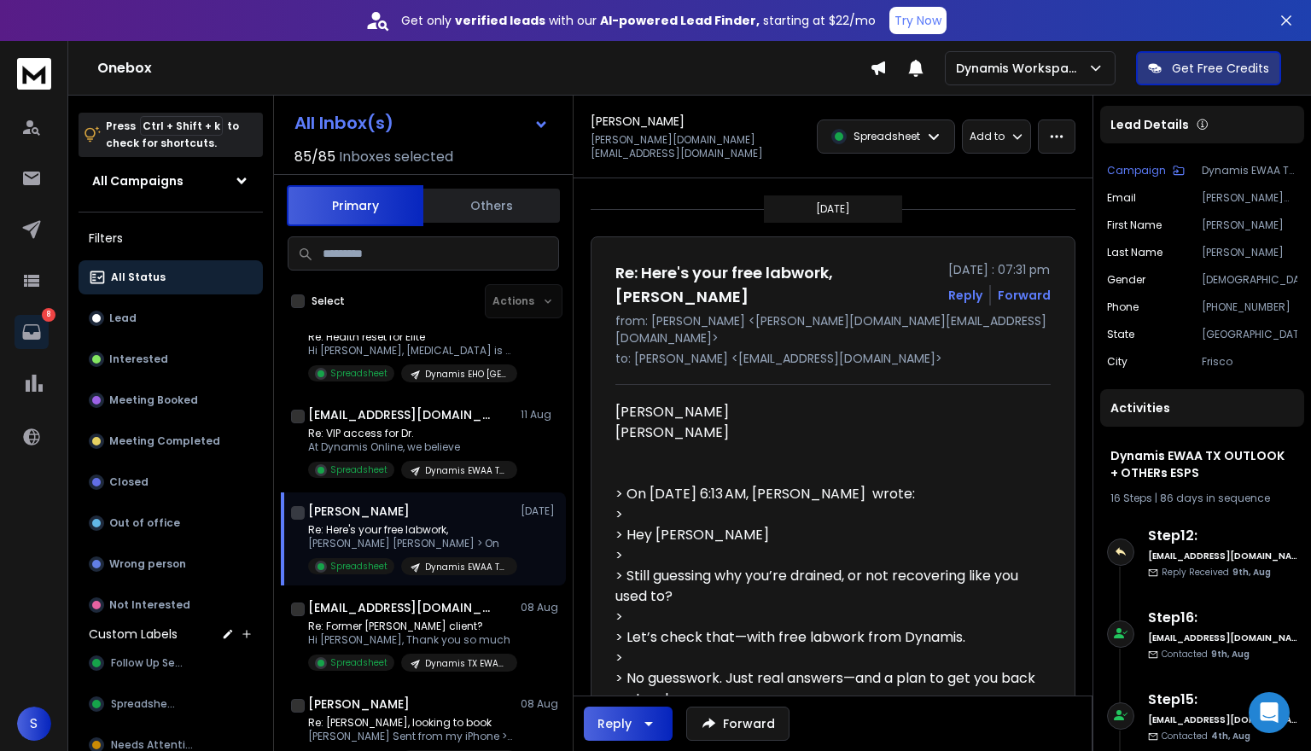
click at [959, 287] on button "Reply" at bounding box center [966, 295] width 34 height 17
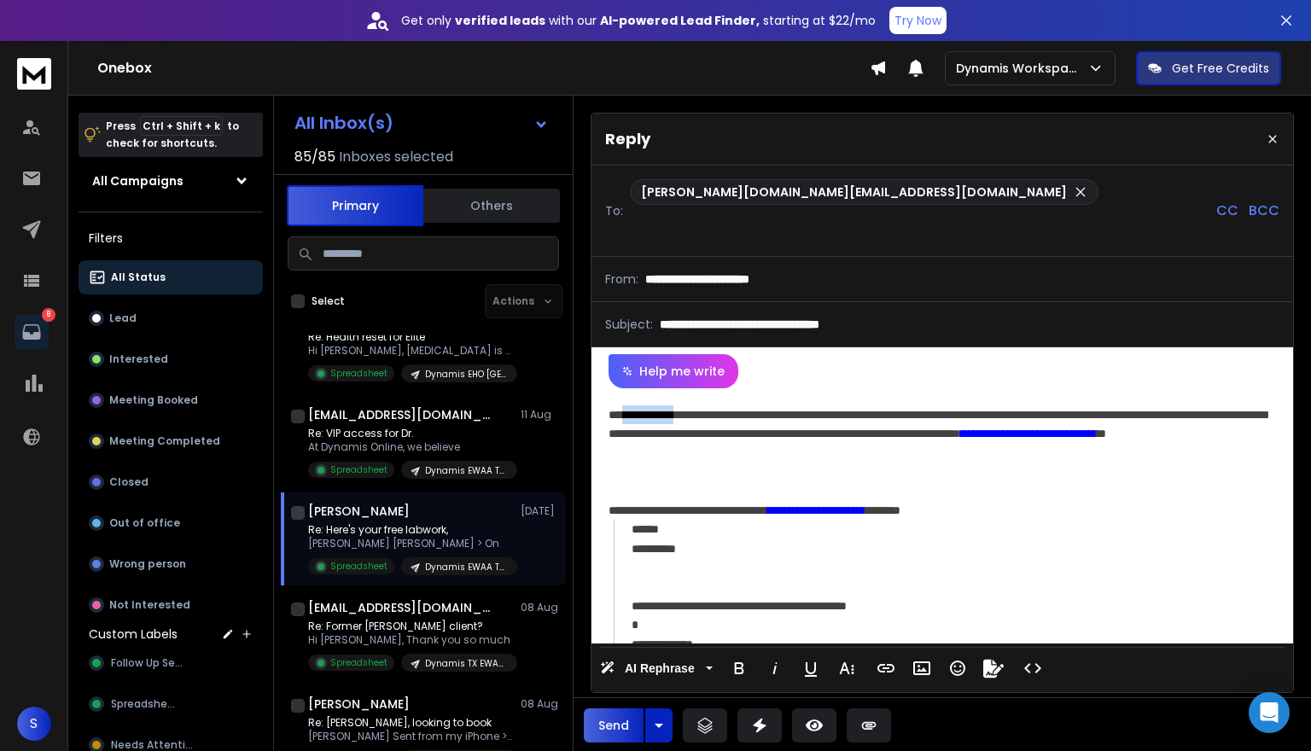
drag, startPoint x: 686, startPoint y: 383, endPoint x: 624, endPoint y: 382, distance: 62.3
click at [624, 409] on span "**********" at bounding box center [938, 424] width 658 height 31
click at [601, 731] on button "Send" at bounding box center [614, 726] width 60 height 34
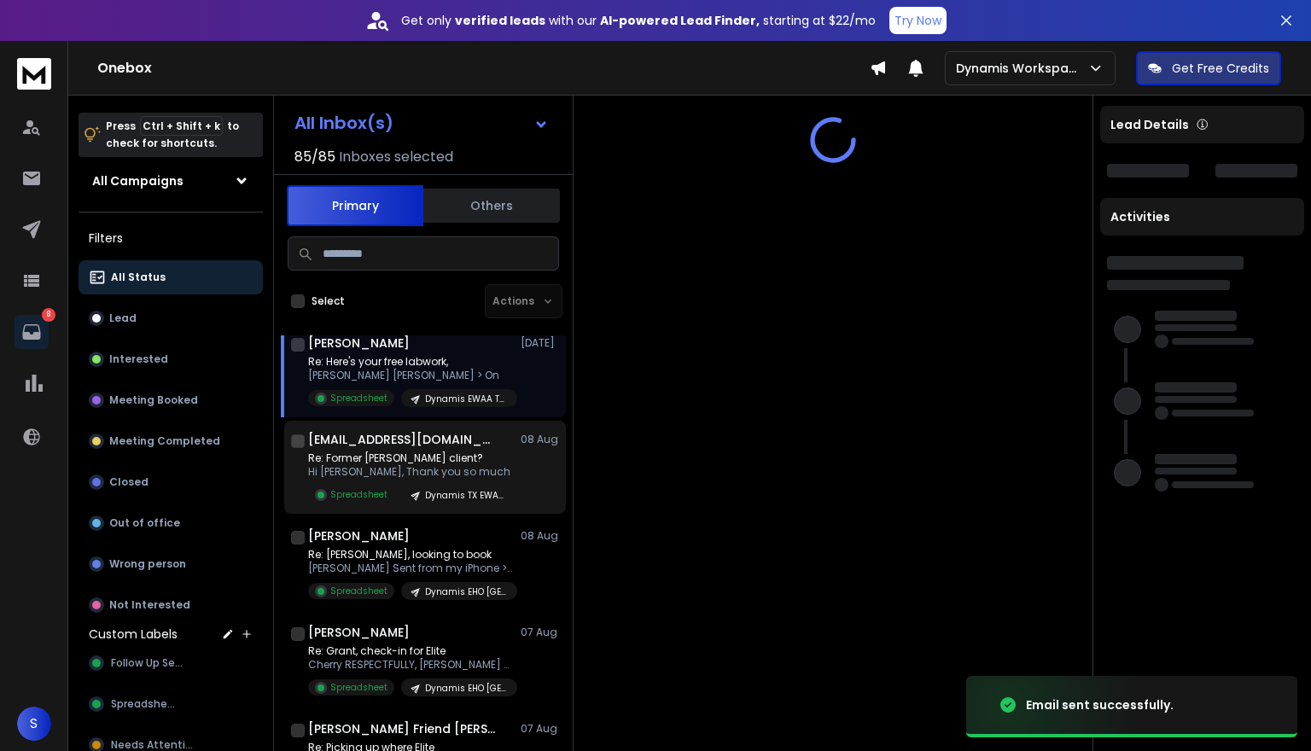
scroll to position [4552, 0]
click at [389, 454] on p "Re: Former [PERSON_NAME] client?" at bounding box center [410, 456] width 205 height 14
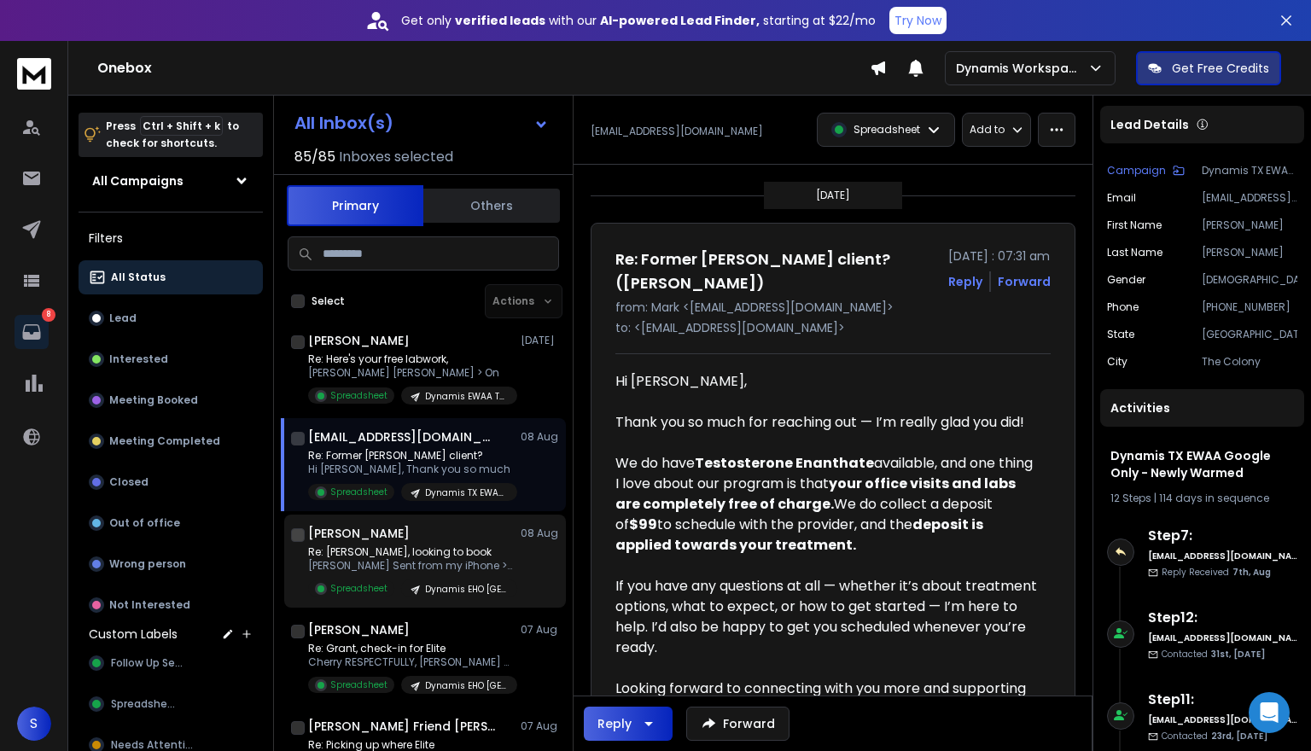
click at [374, 546] on p "Re: [PERSON_NAME], looking to book" at bounding box center [410, 553] width 205 height 14
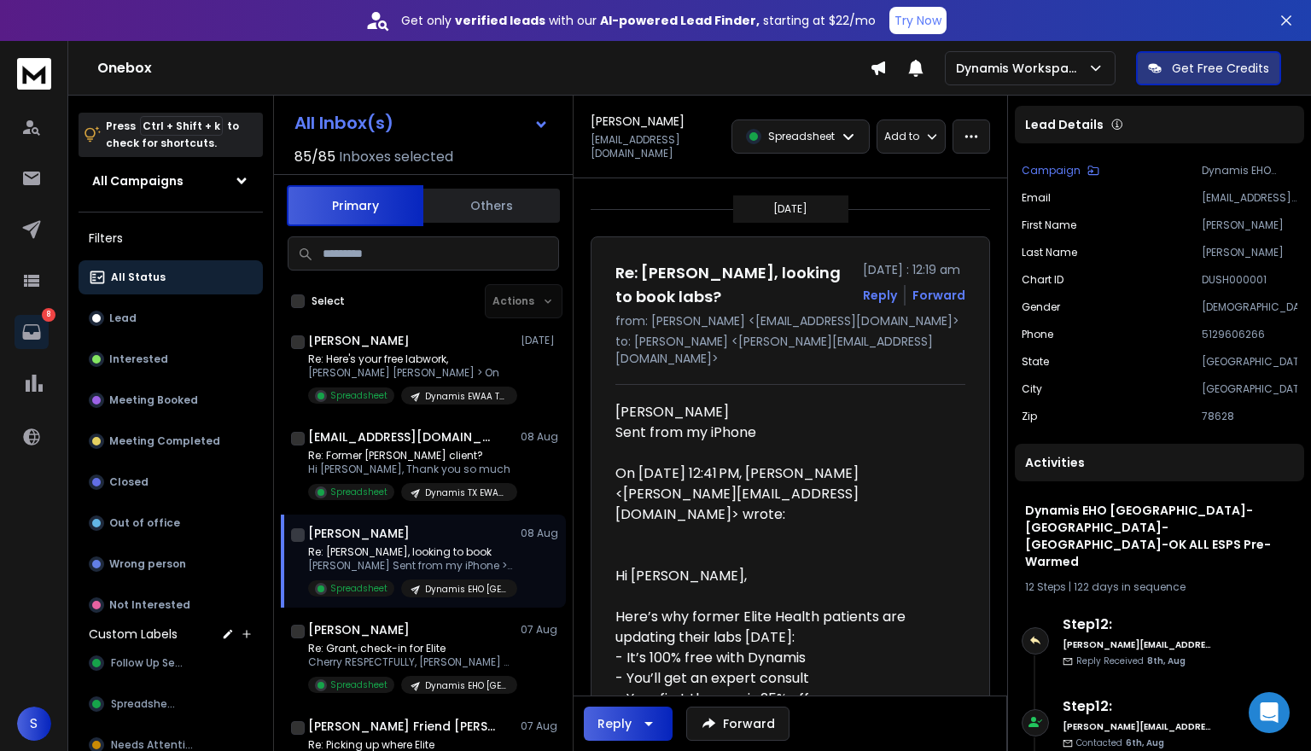
click at [897, 287] on button "Reply" at bounding box center [880, 295] width 34 height 17
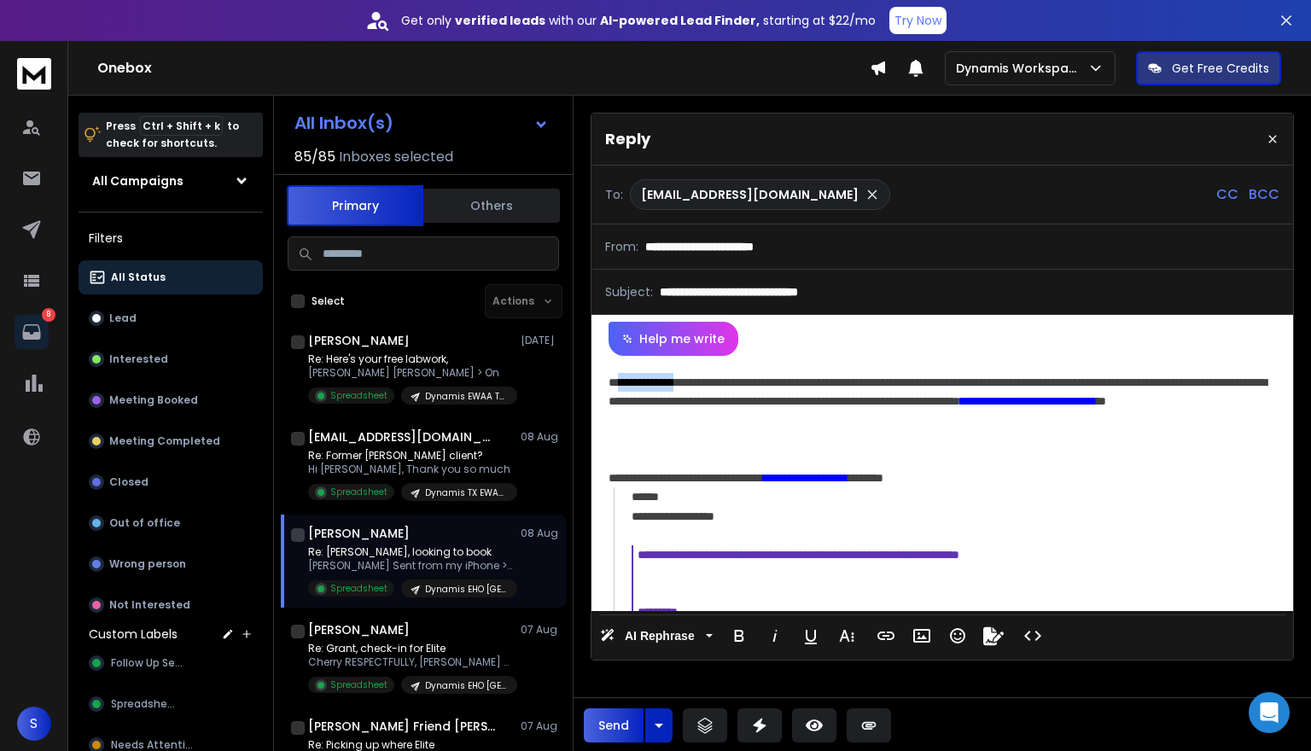
drag, startPoint x: 690, startPoint y: 379, endPoint x: 621, endPoint y: 377, distance: 69.2
click at [621, 377] on span "**********" at bounding box center [938, 392] width 658 height 31
click at [599, 732] on button "Send" at bounding box center [614, 726] width 60 height 34
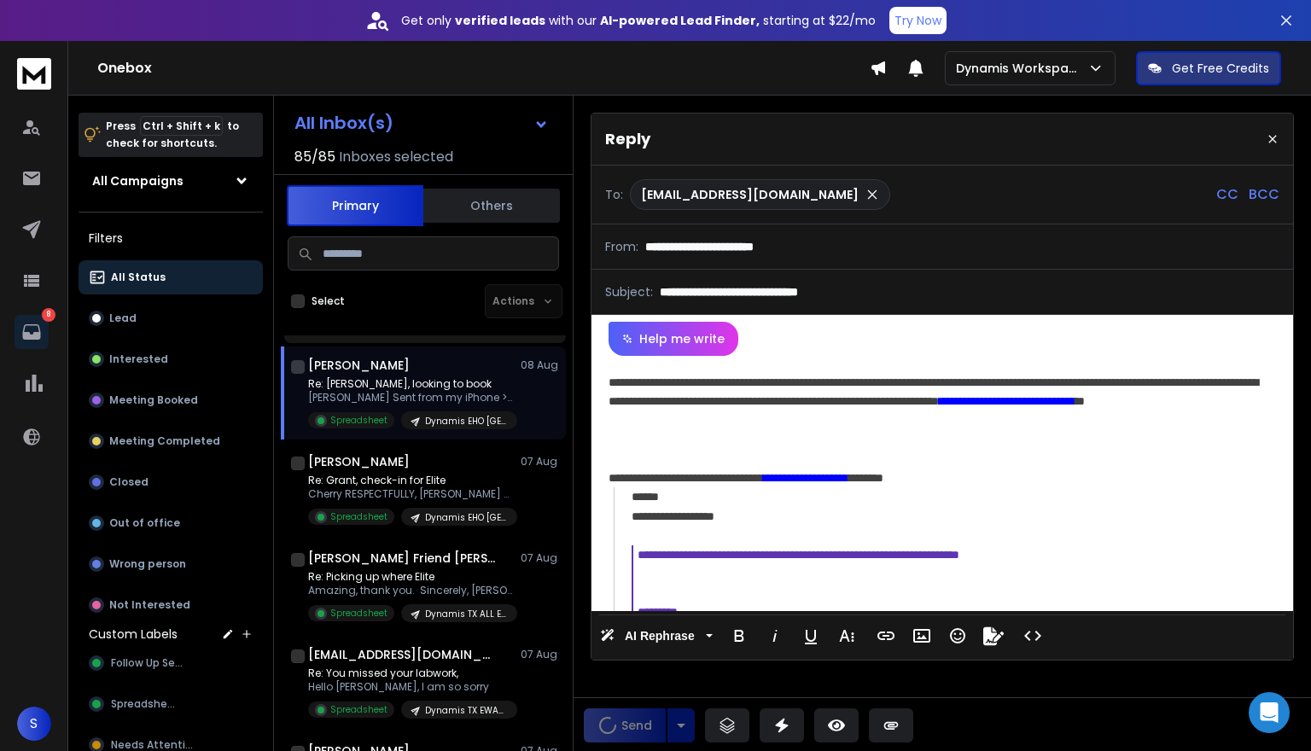
scroll to position [4723, 0]
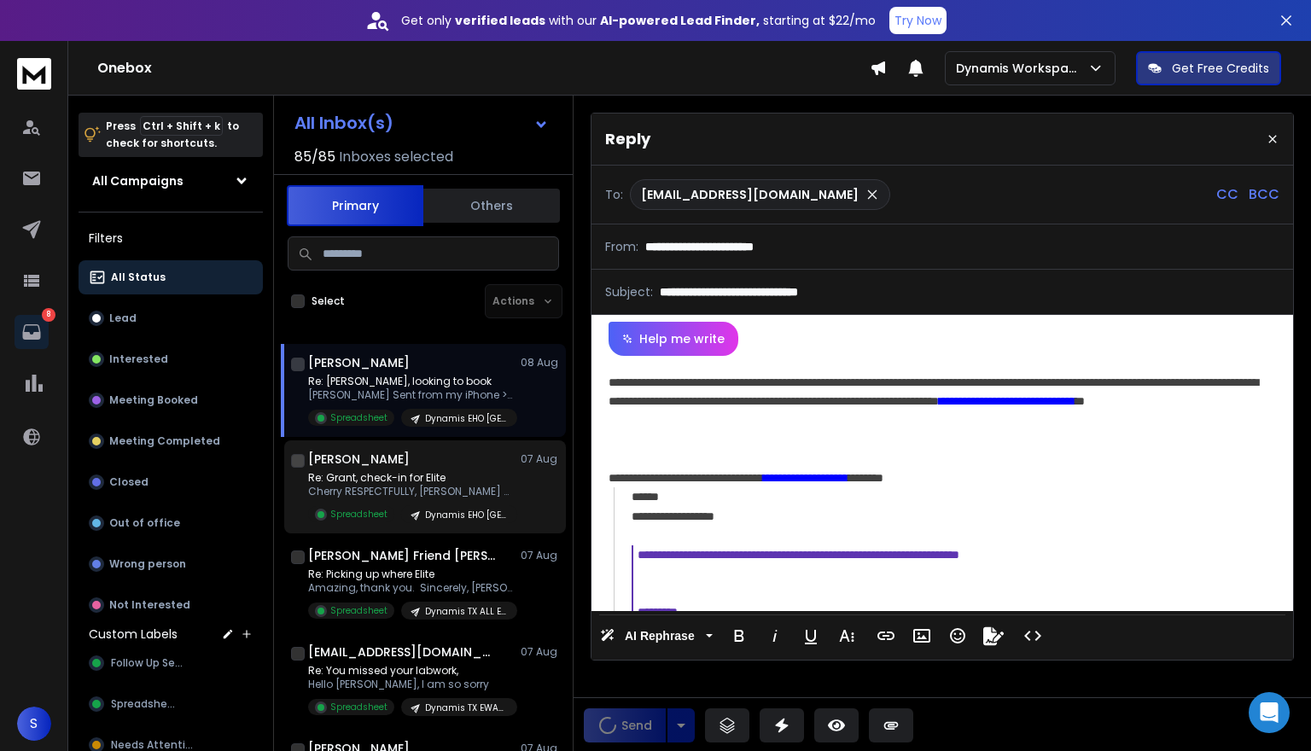
click at [412, 478] on p "Re: Grant, check-in for Elite" at bounding box center [410, 478] width 205 height 14
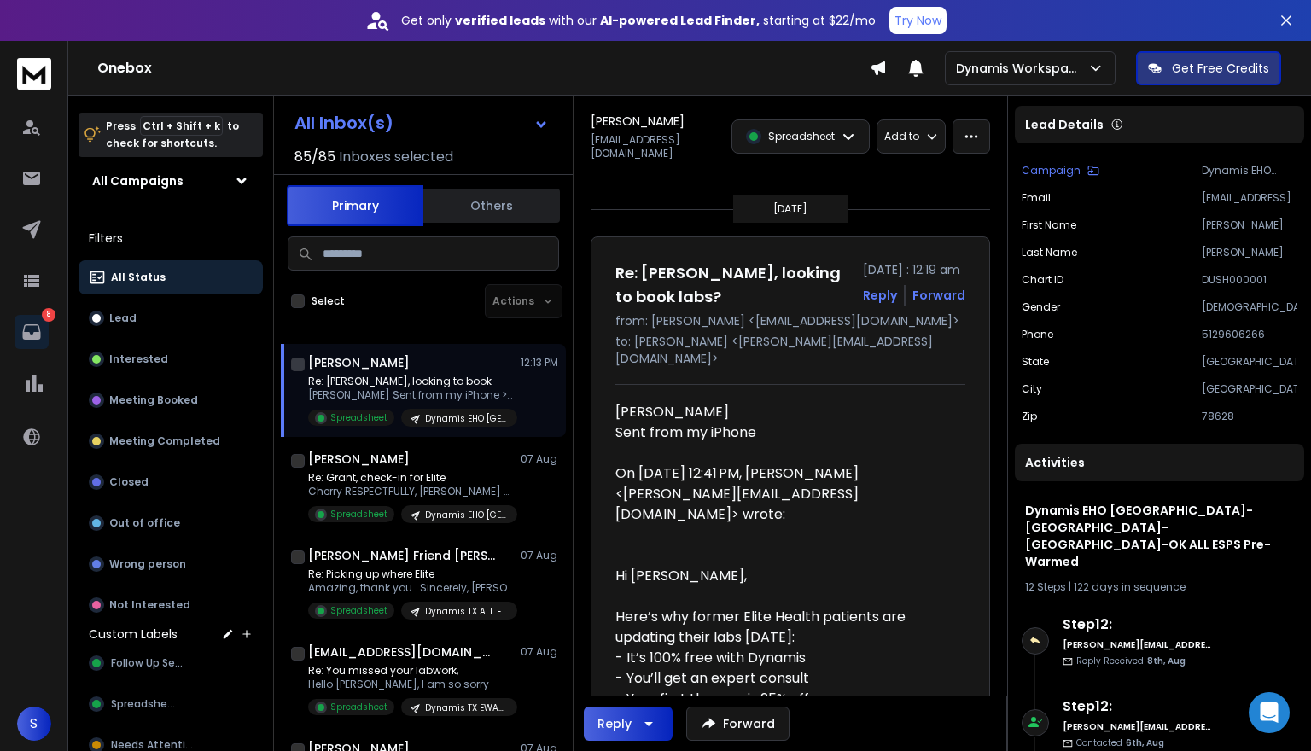
click at [897, 287] on button "Reply" at bounding box center [880, 295] width 34 height 17
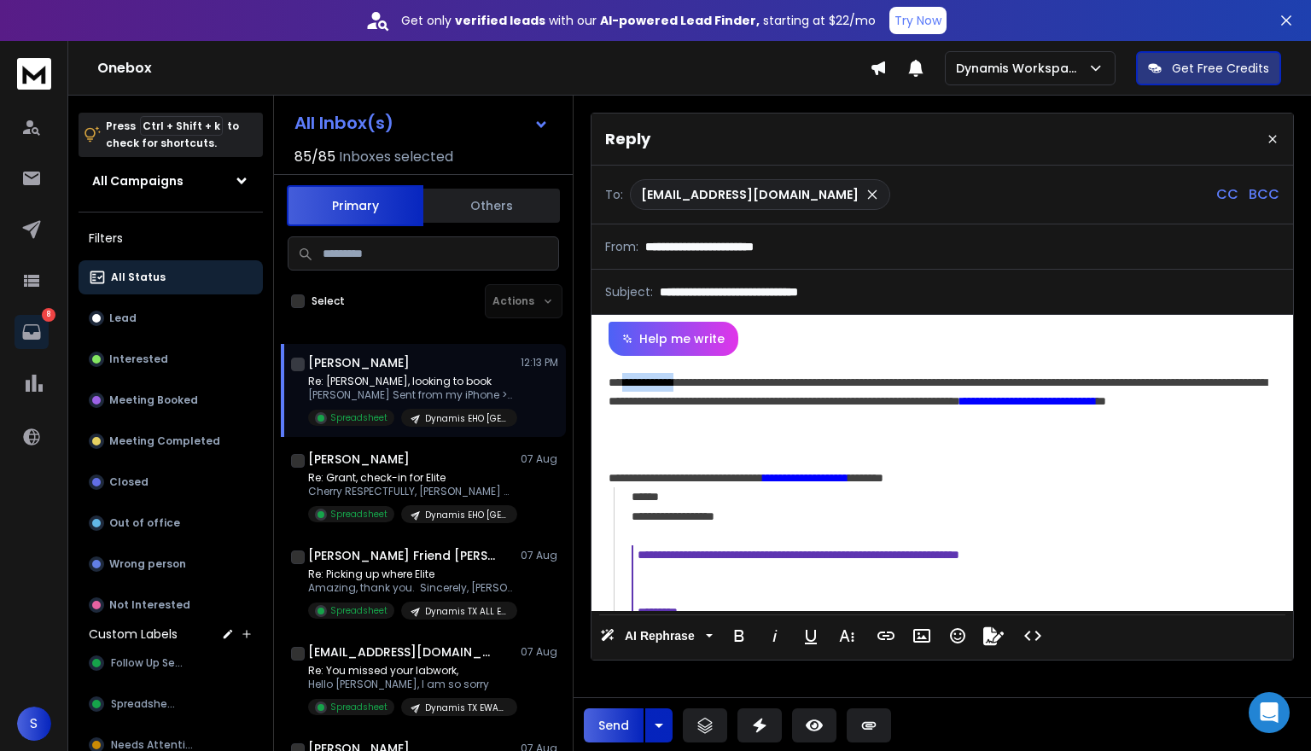
drag, startPoint x: 688, startPoint y: 385, endPoint x: 622, endPoint y: 381, distance: 65.9
click at [622, 381] on span "**********" at bounding box center [938, 392] width 658 height 31
click at [600, 731] on button "Send" at bounding box center [614, 726] width 60 height 34
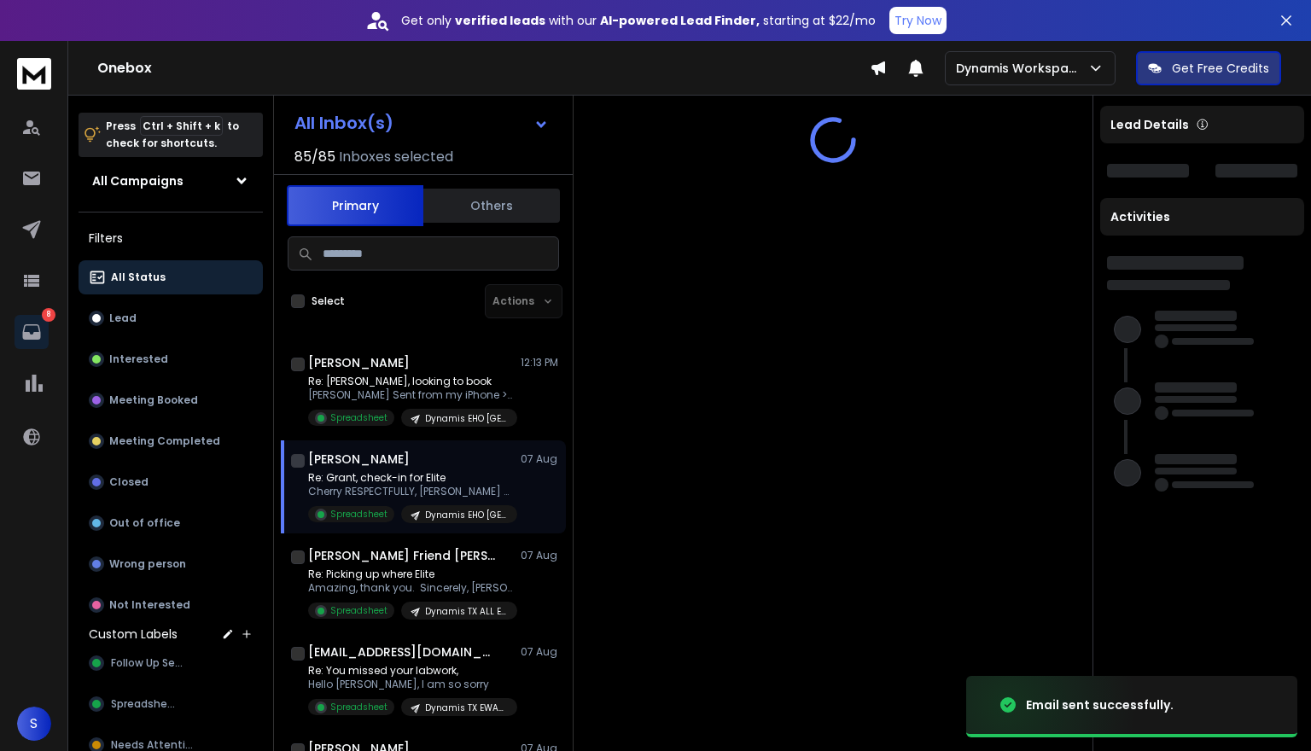
click at [383, 485] on p "Cherry RESPECTFULLY, [PERSON_NAME] FAMILY" at bounding box center [410, 492] width 205 height 14
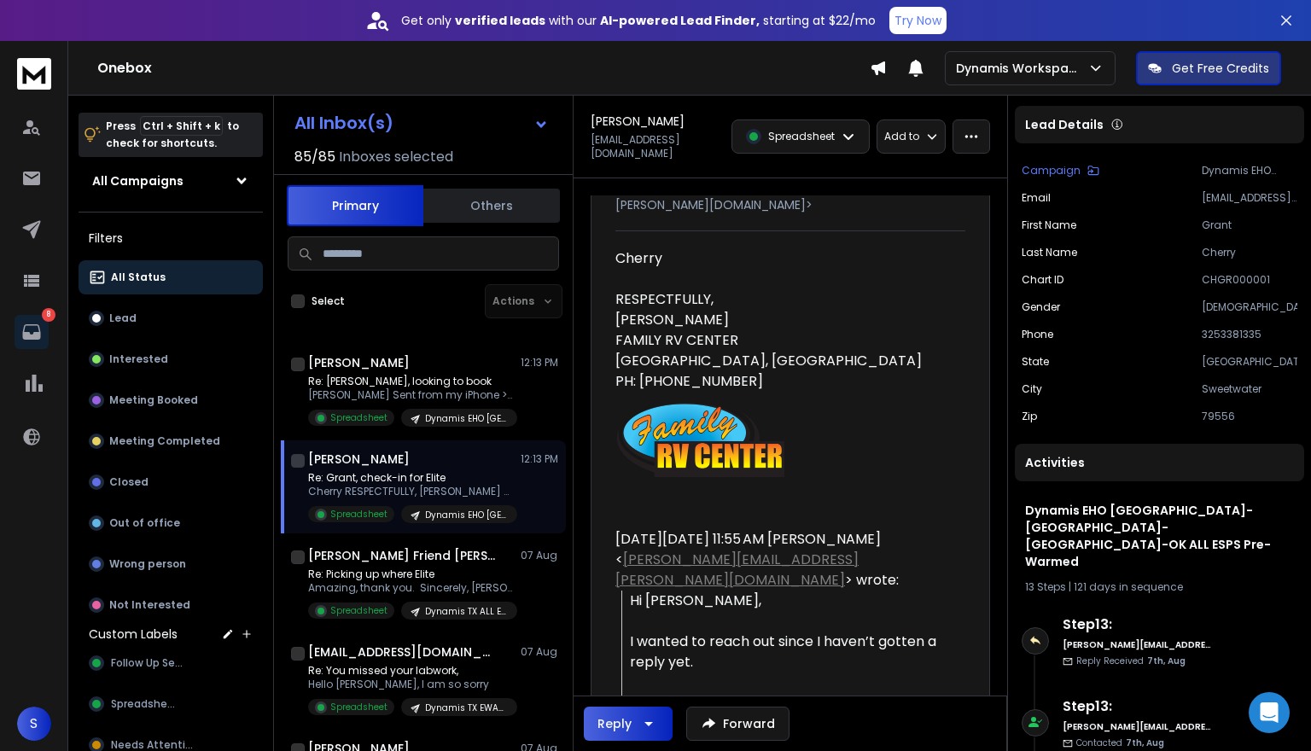
scroll to position [0, 0]
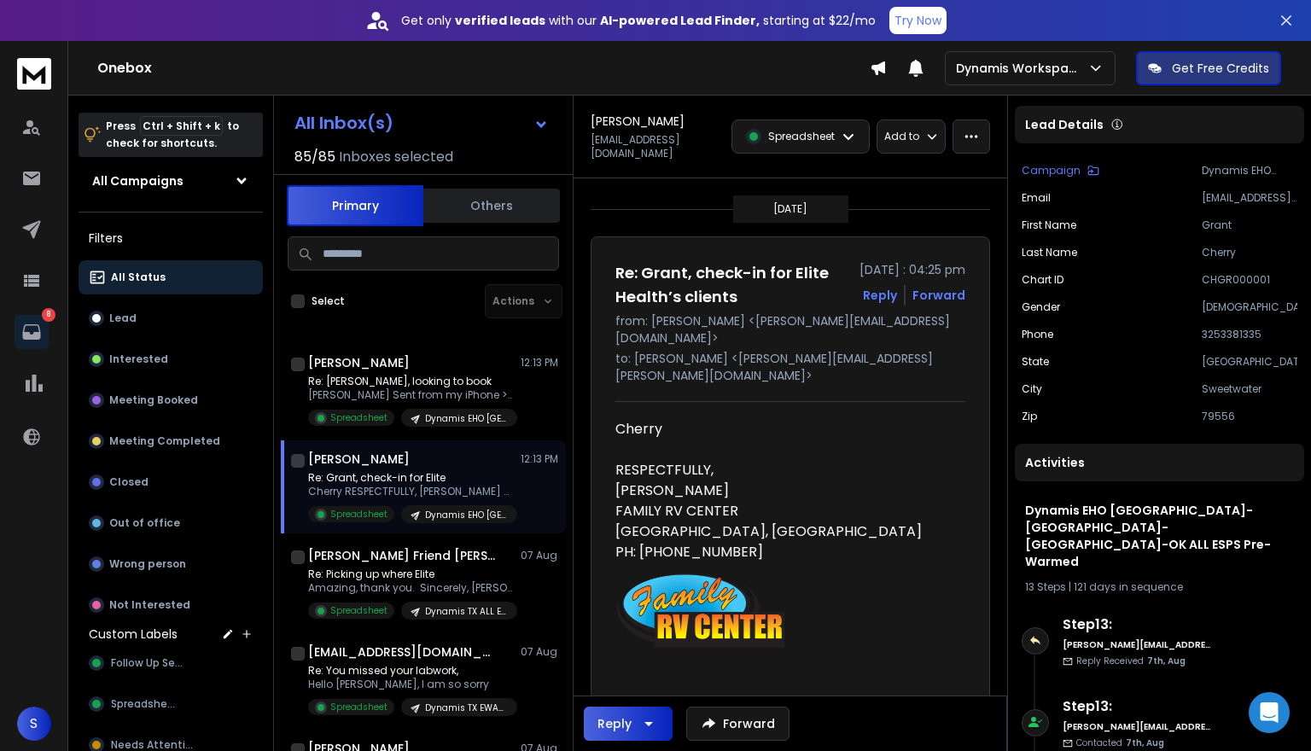
click at [897, 287] on button "Reply" at bounding box center [880, 295] width 34 height 17
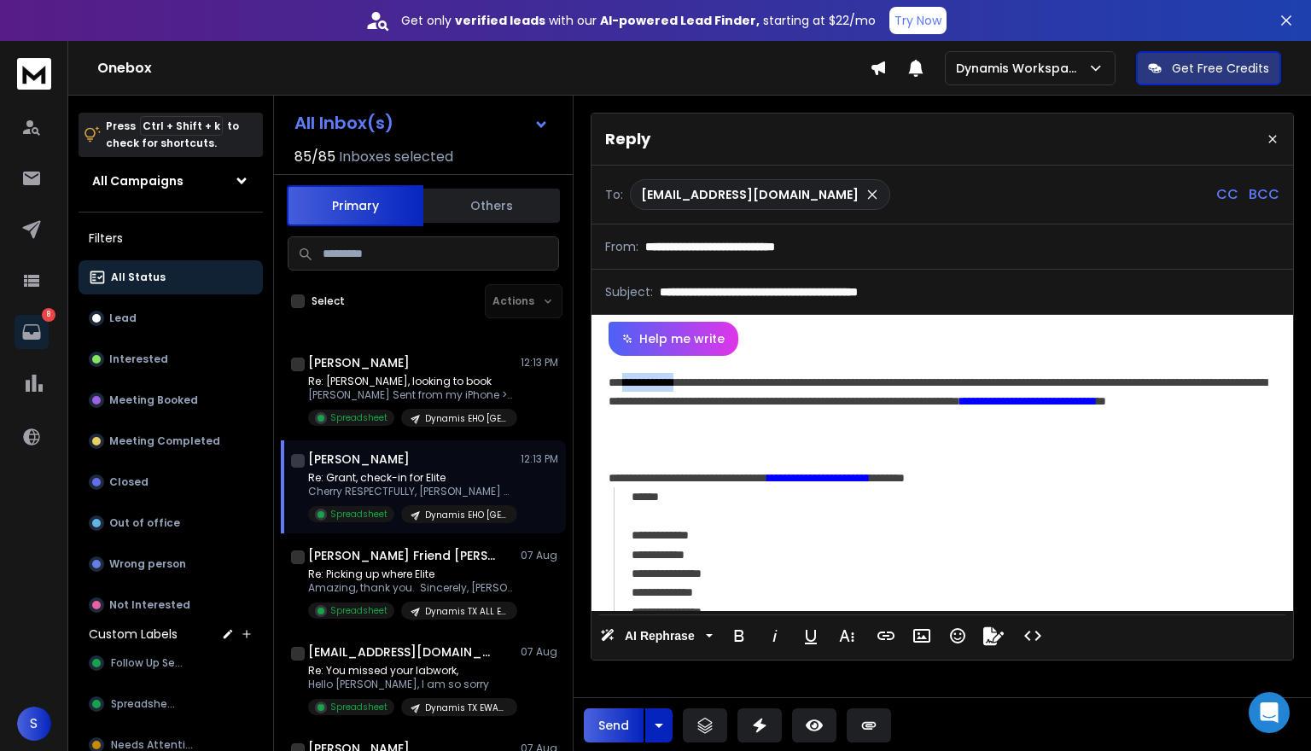
drag, startPoint x: 688, startPoint y: 380, endPoint x: 622, endPoint y: 376, distance: 66.7
click at [622, 377] on span "**********" at bounding box center [938, 392] width 658 height 31
click at [594, 719] on button "Send" at bounding box center [614, 726] width 60 height 34
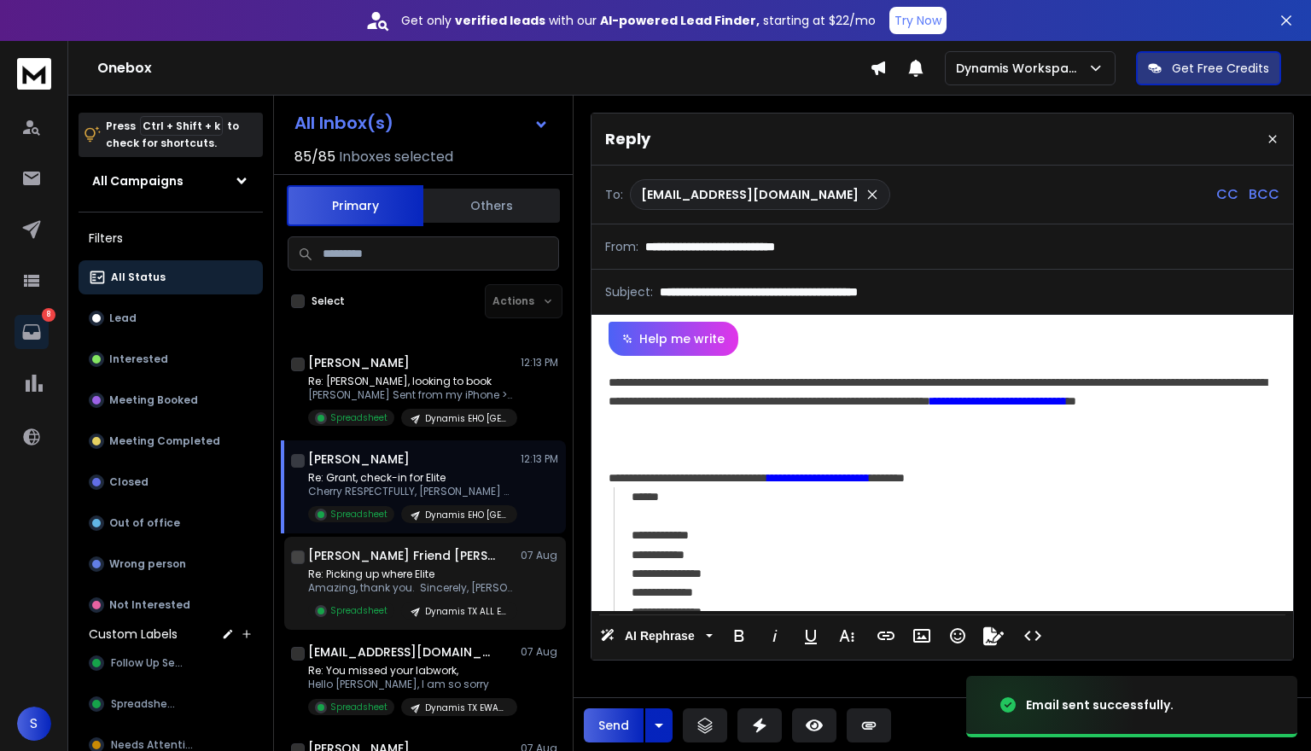
click at [397, 570] on p "Re: Picking up where Elite" at bounding box center [410, 575] width 205 height 14
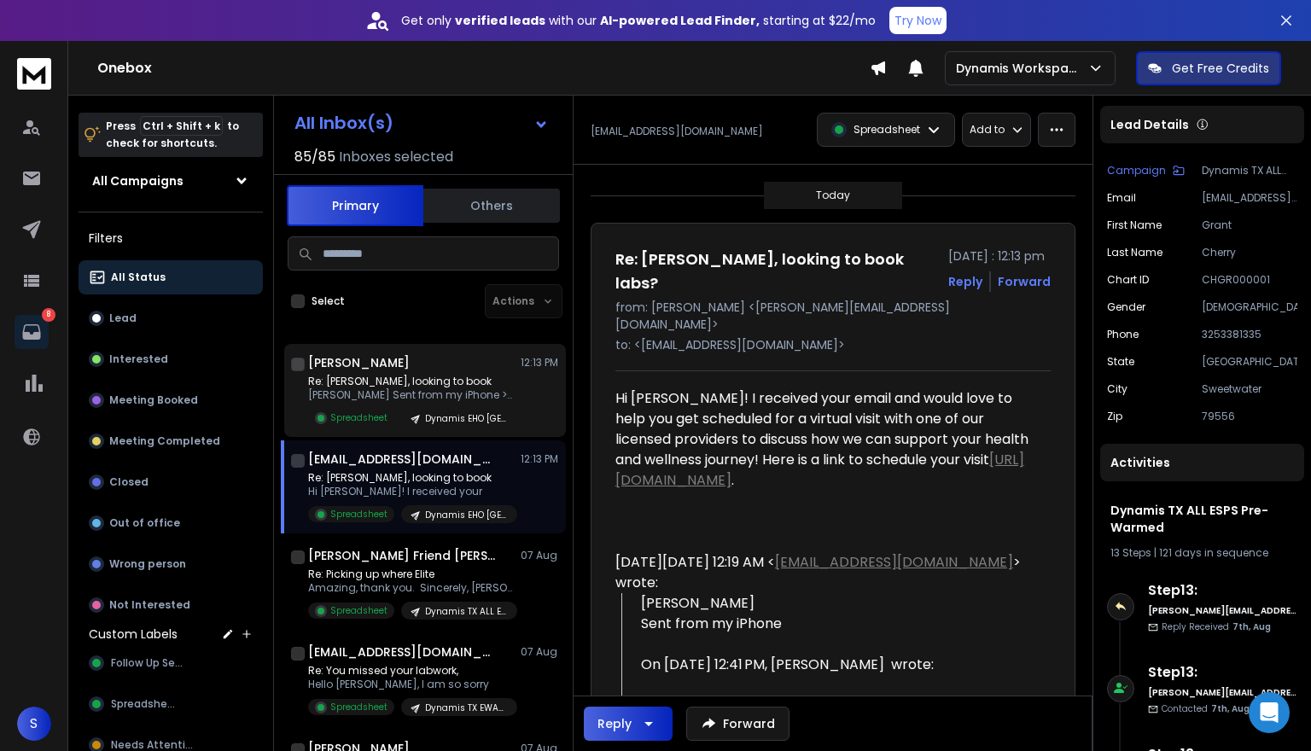
drag, startPoint x: 370, startPoint y: 570, endPoint x: 517, endPoint y: 415, distance: 214.4
click at [370, 571] on p "Re: Picking up where Elite" at bounding box center [410, 575] width 205 height 14
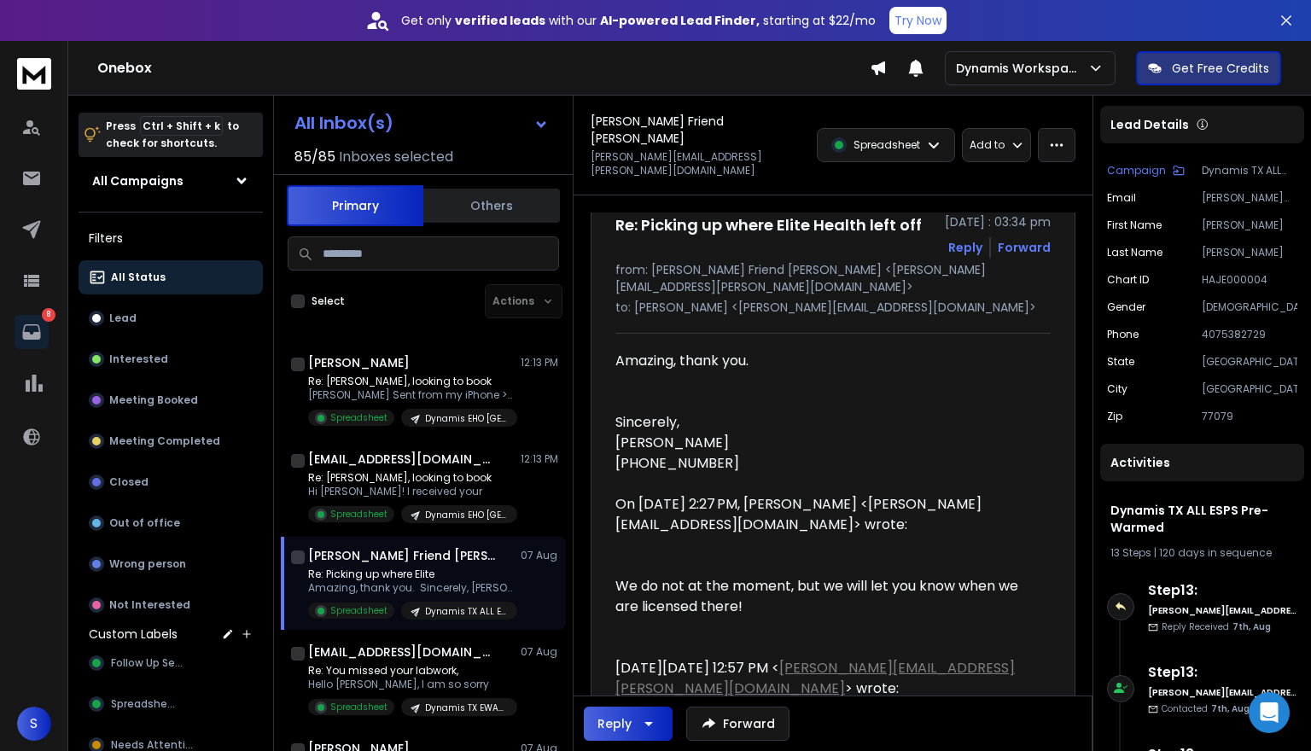
scroll to position [171, 0]
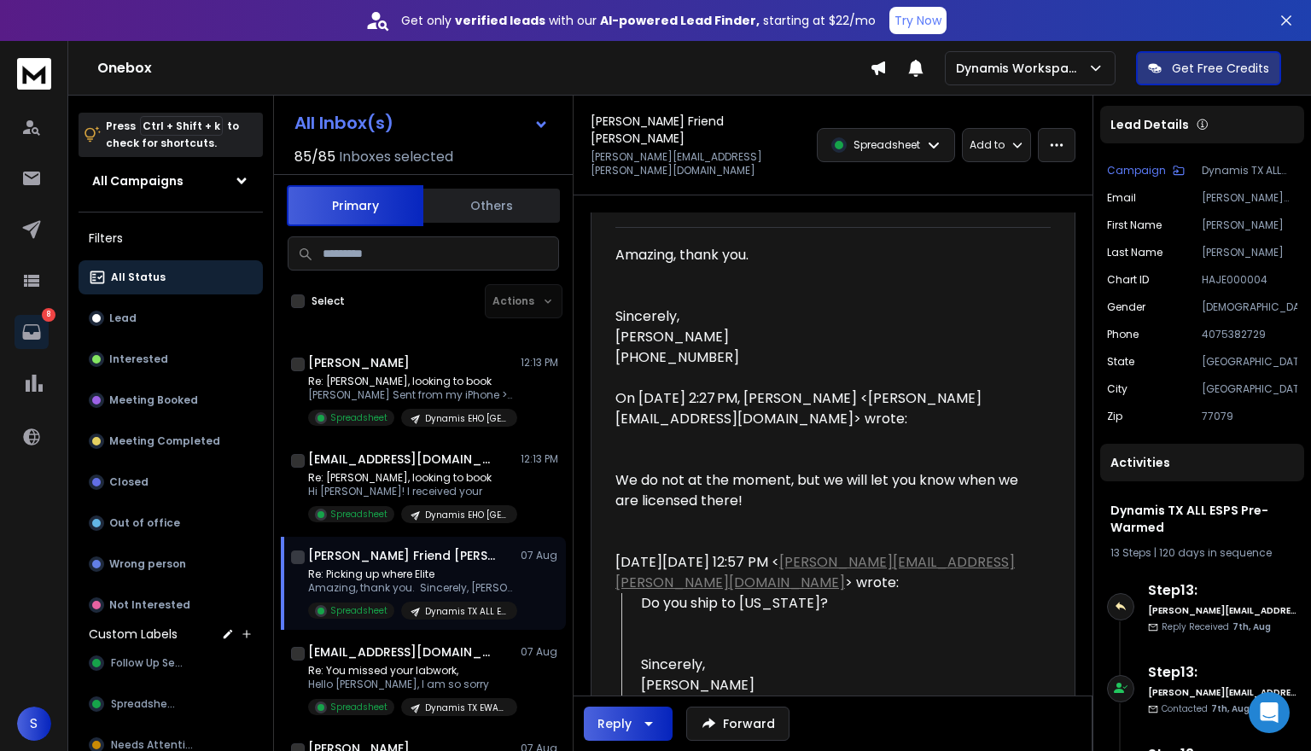
click at [900, 138] on p "Spreadsheet" at bounding box center [887, 145] width 67 height 14
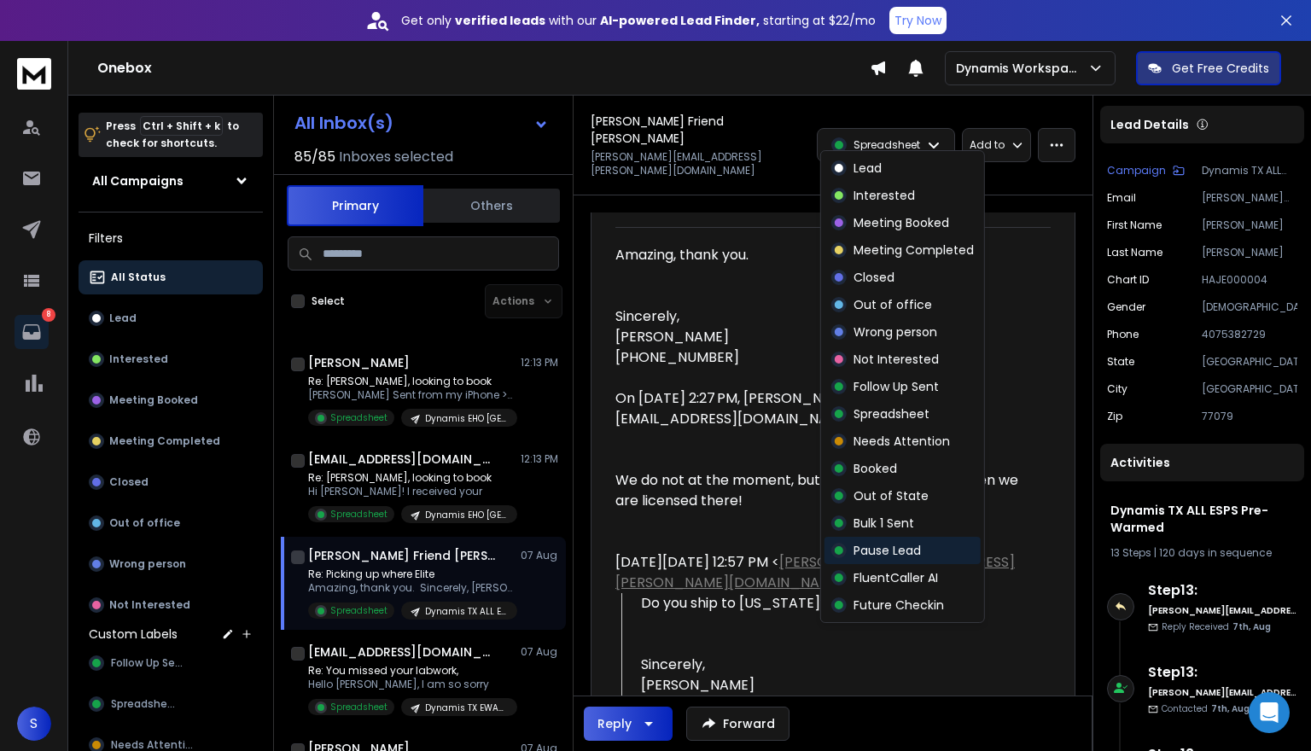
click at [911, 554] on p "Pause Lead" at bounding box center [887, 550] width 67 height 17
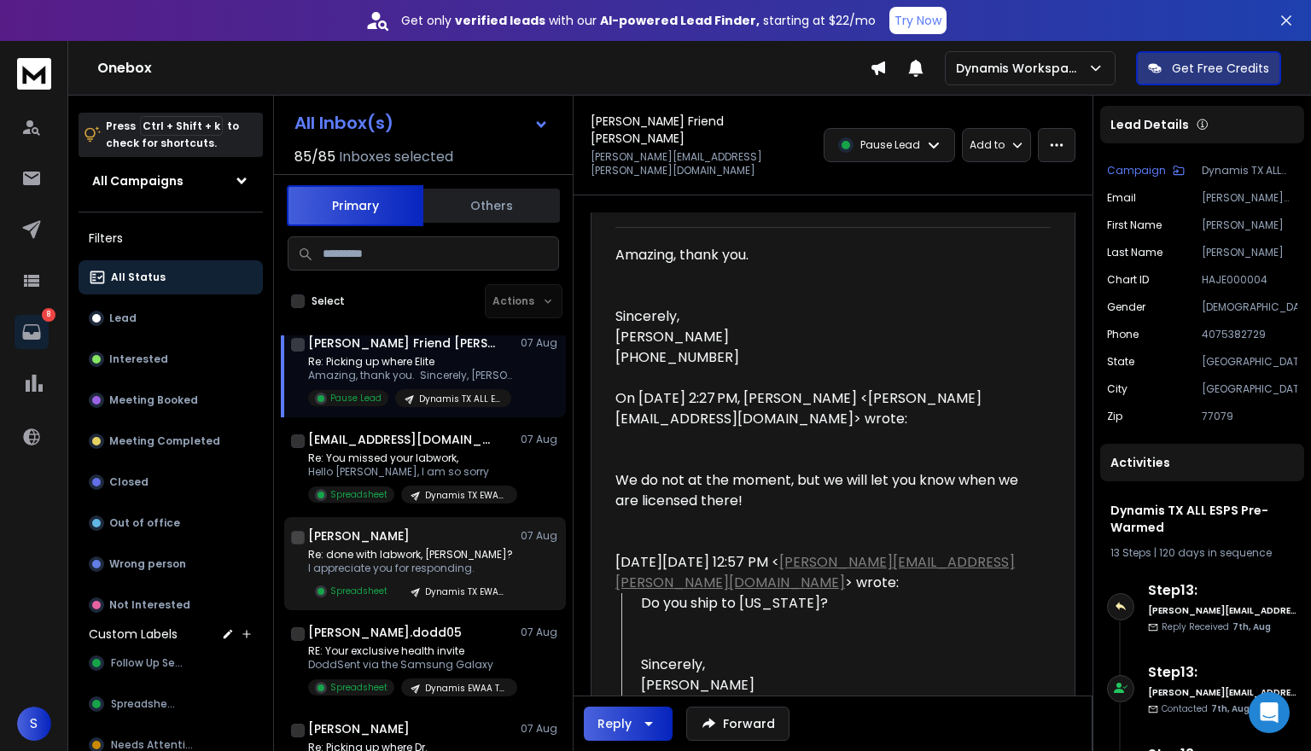
scroll to position [4979, 0]
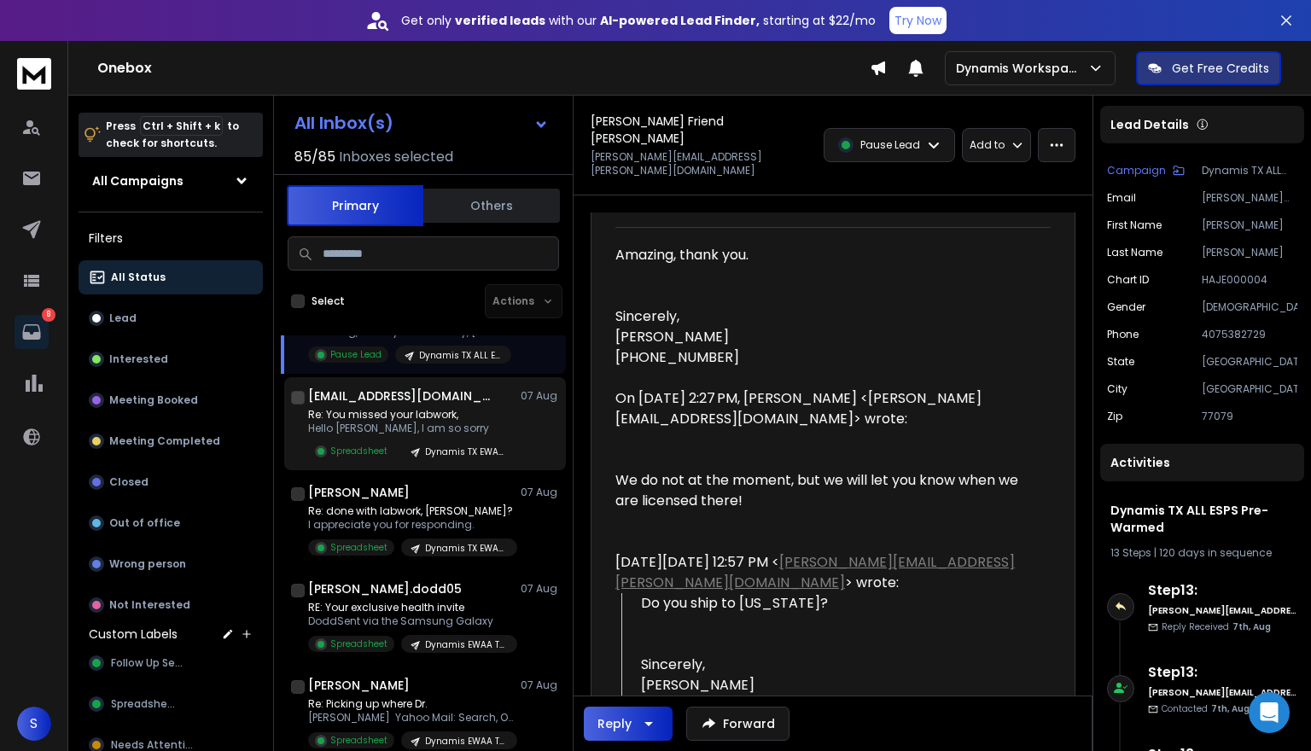
click at [393, 417] on p "Re: You missed your labwork," at bounding box center [410, 415] width 205 height 14
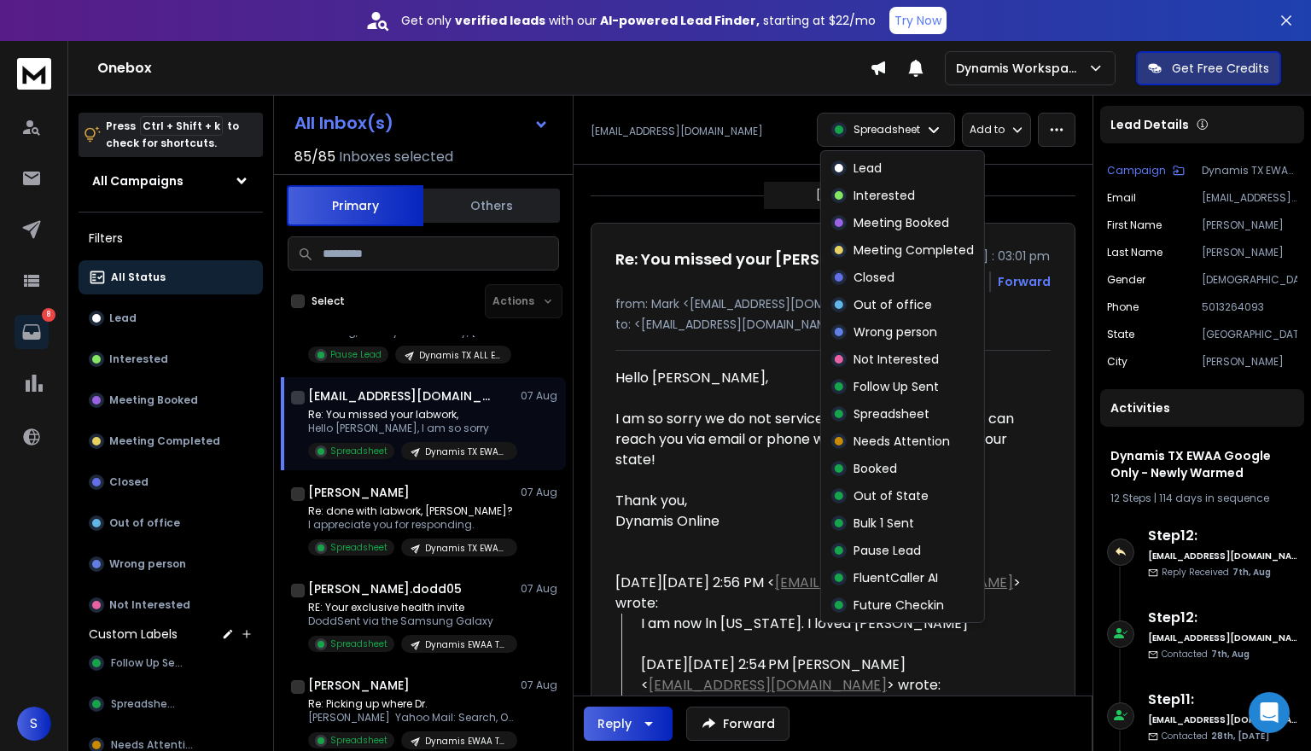
click at [891, 133] on p "Spreadsheet" at bounding box center [887, 130] width 67 height 14
click at [929, 501] on div "Out of State" at bounding box center [903, 495] width 156 height 27
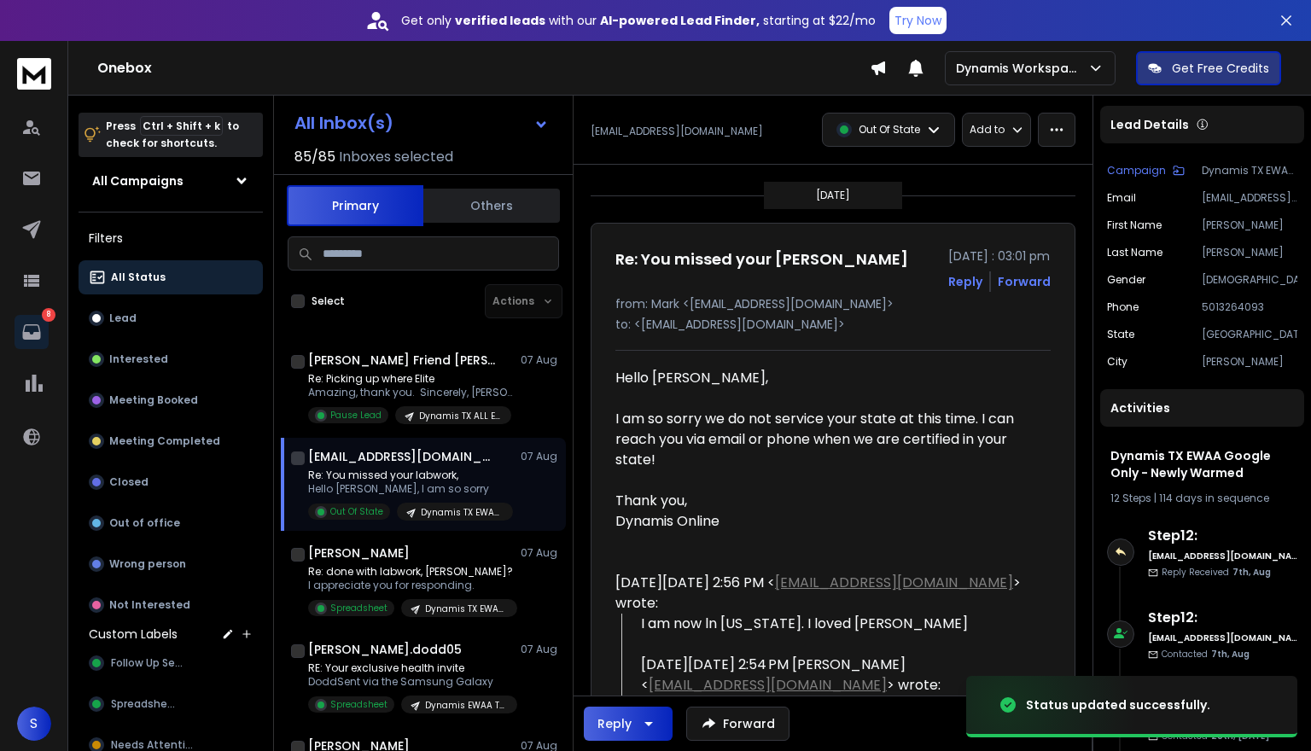
scroll to position [4893, 0]
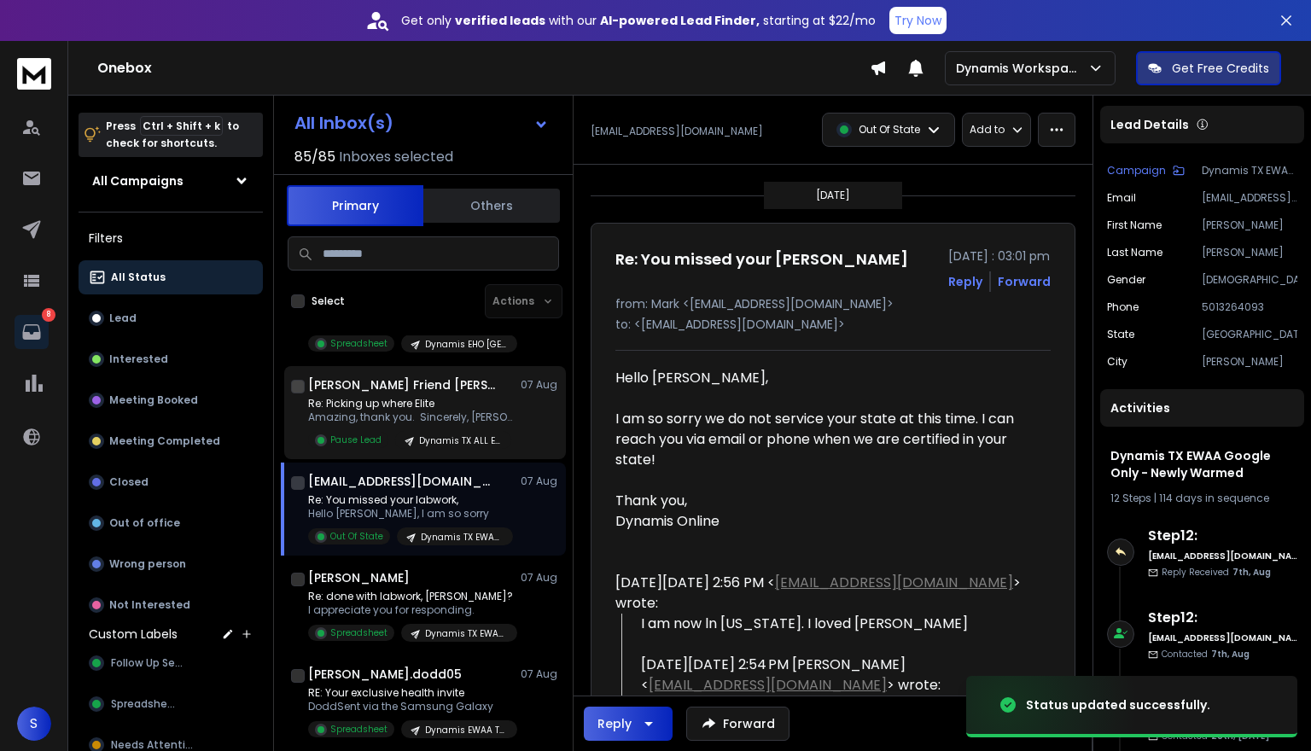
click at [414, 406] on p "Re: Picking up where Elite" at bounding box center [410, 404] width 205 height 14
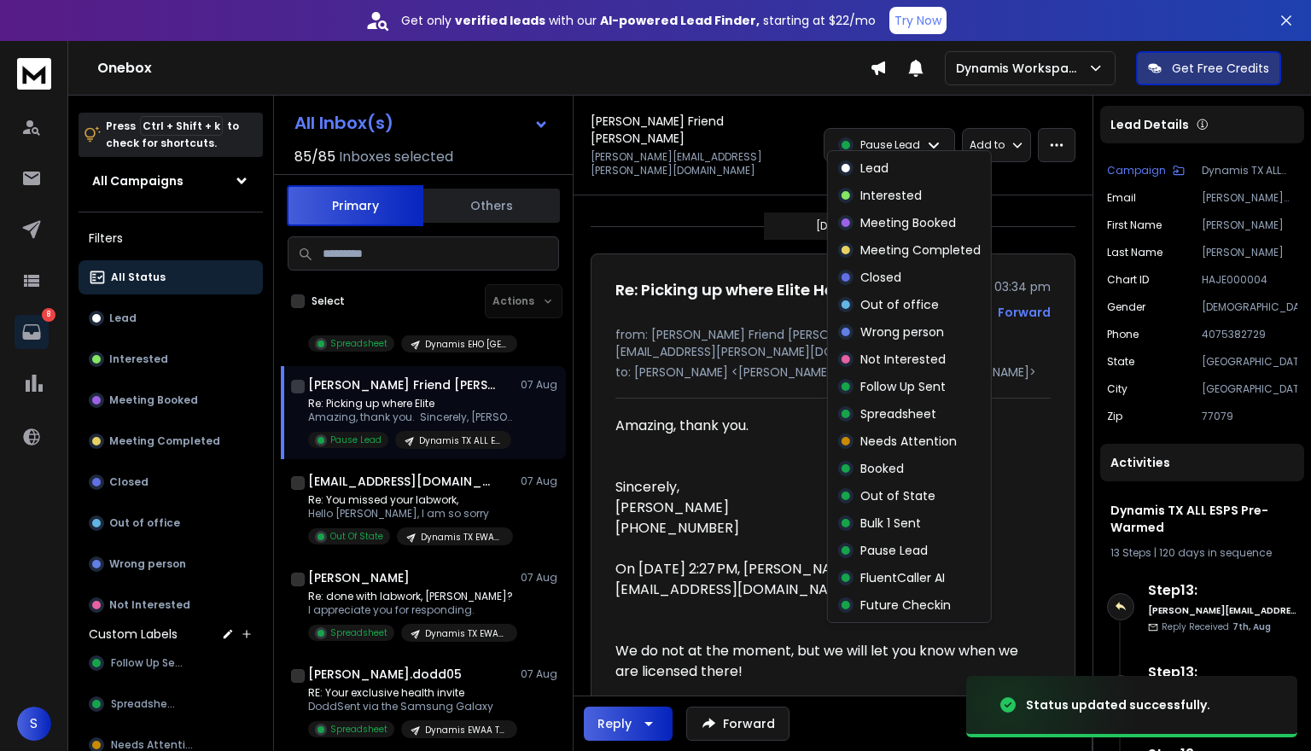
click at [926, 135] on div "Pause Lead" at bounding box center [890, 145] width 130 height 32
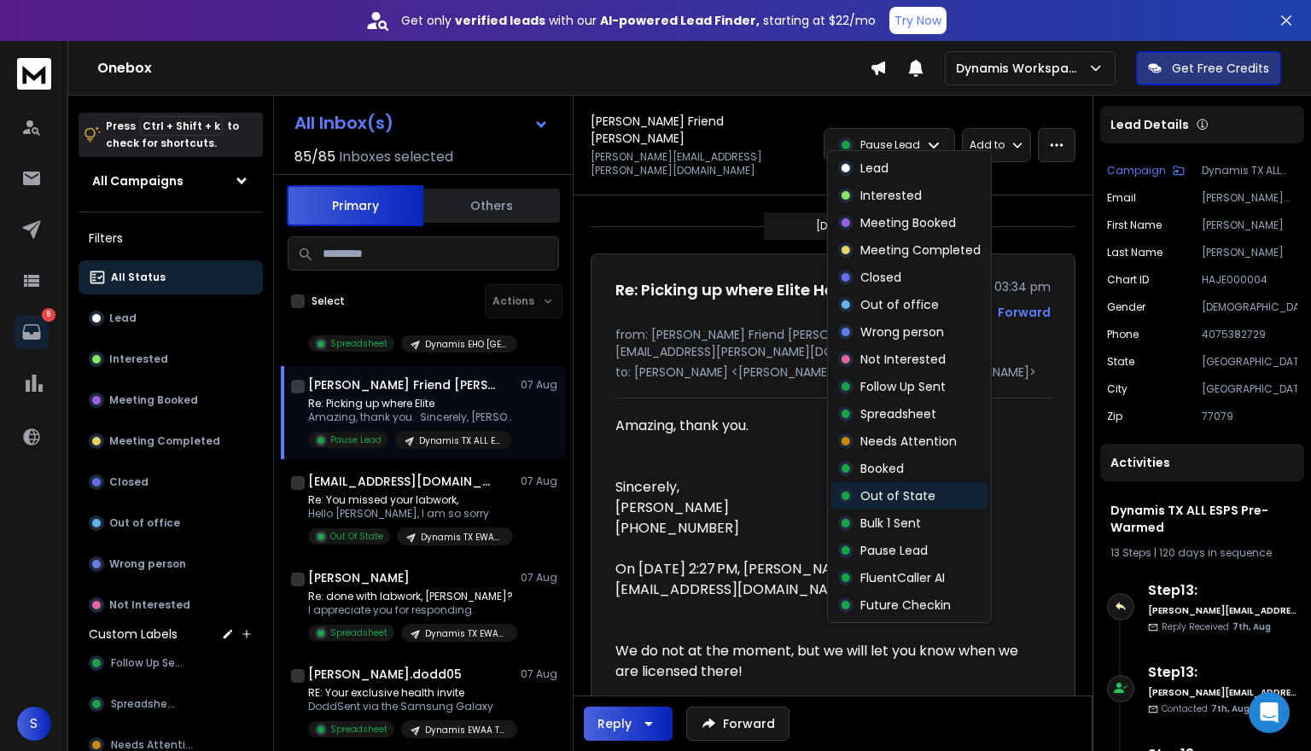
click at [926, 495] on p "Out of State" at bounding box center [898, 496] width 75 height 17
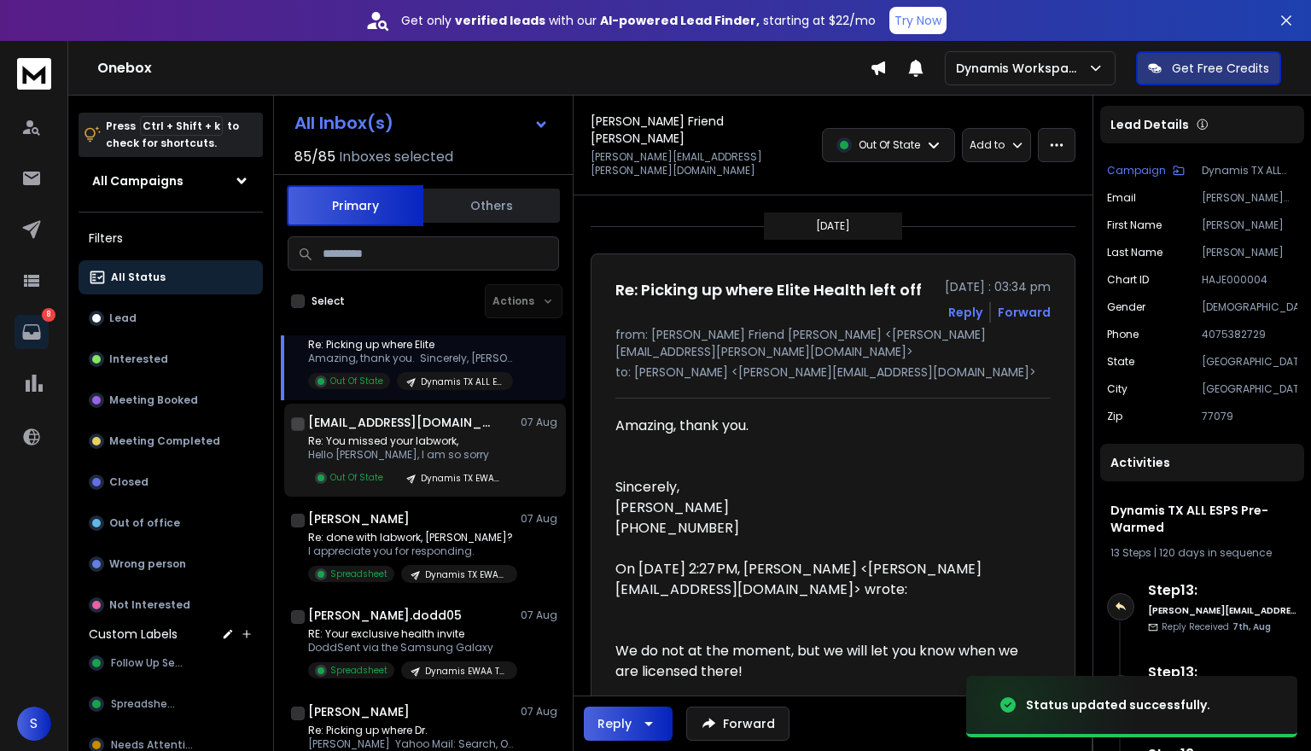
scroll to position [4979, 0]
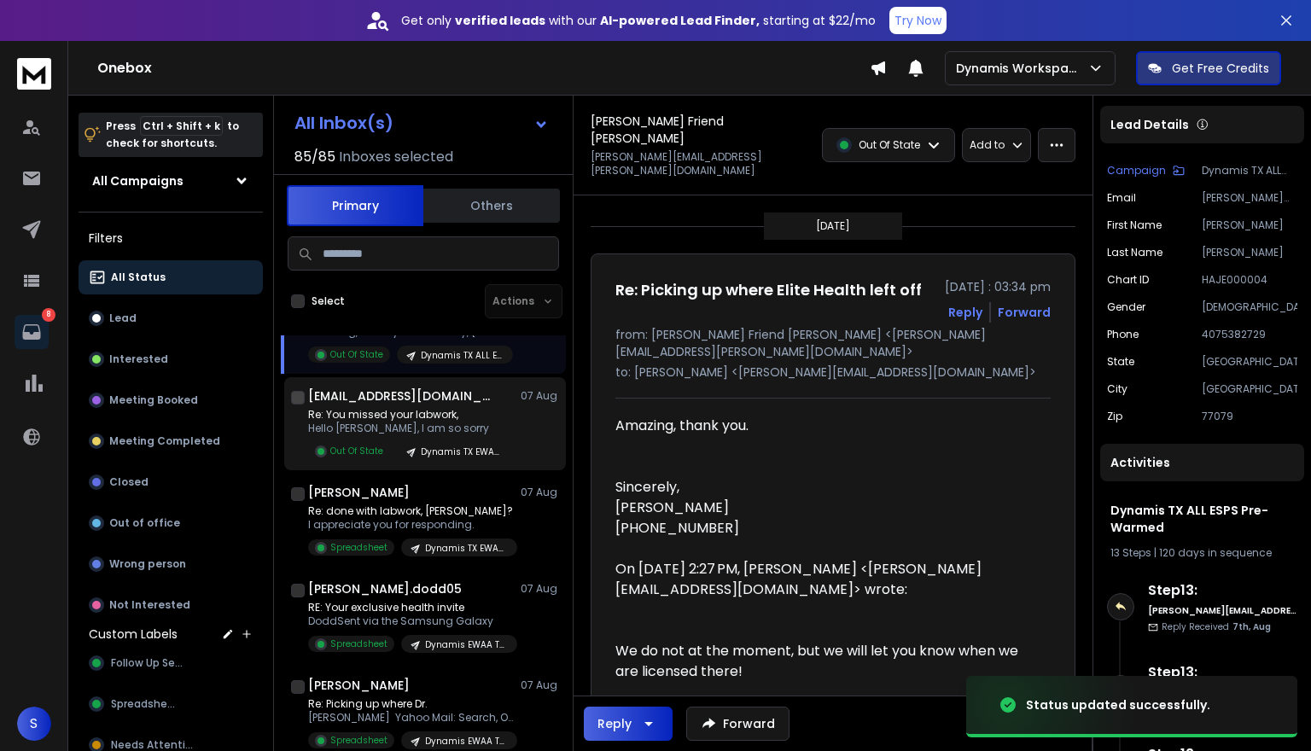
click at [387, 502] on div "[PERSON_NAME] [DATE] Re: done with [PERSON_NAME], [PERSON_NAME]? I appreciate y…" at bounding box center [433, 520] width 251 height 73
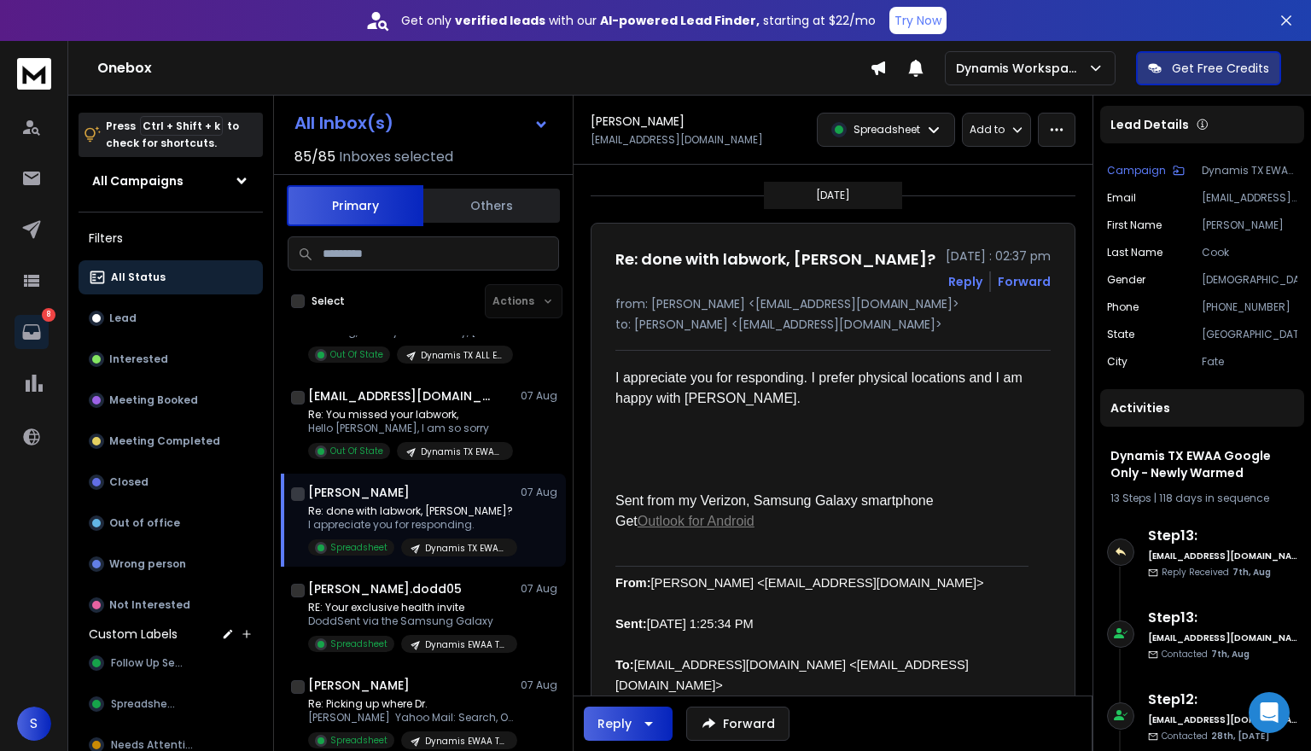
click at [890, 138] on div "Spreadsheet" at bounding box center [886, 130] width 137 height 32
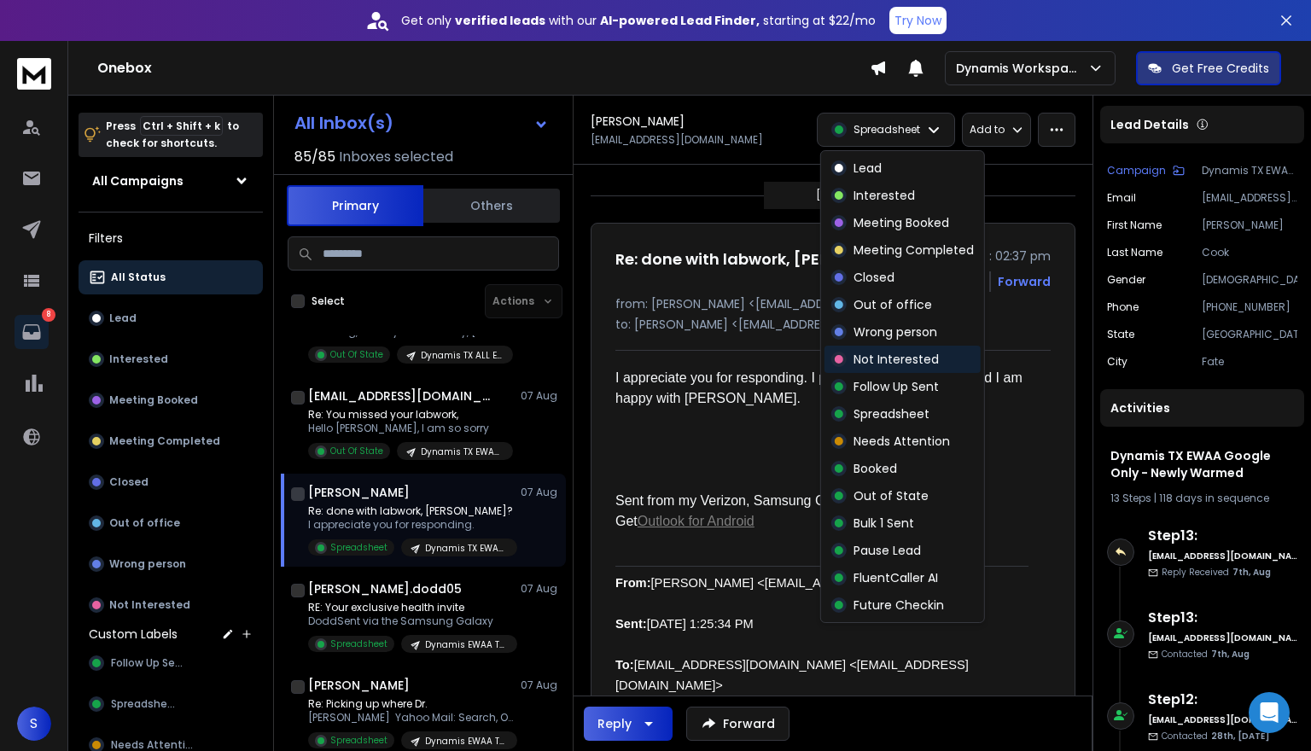
click at [935, 365] on p "Not Interested" at bounding box center [896, 359] width 85 height 17
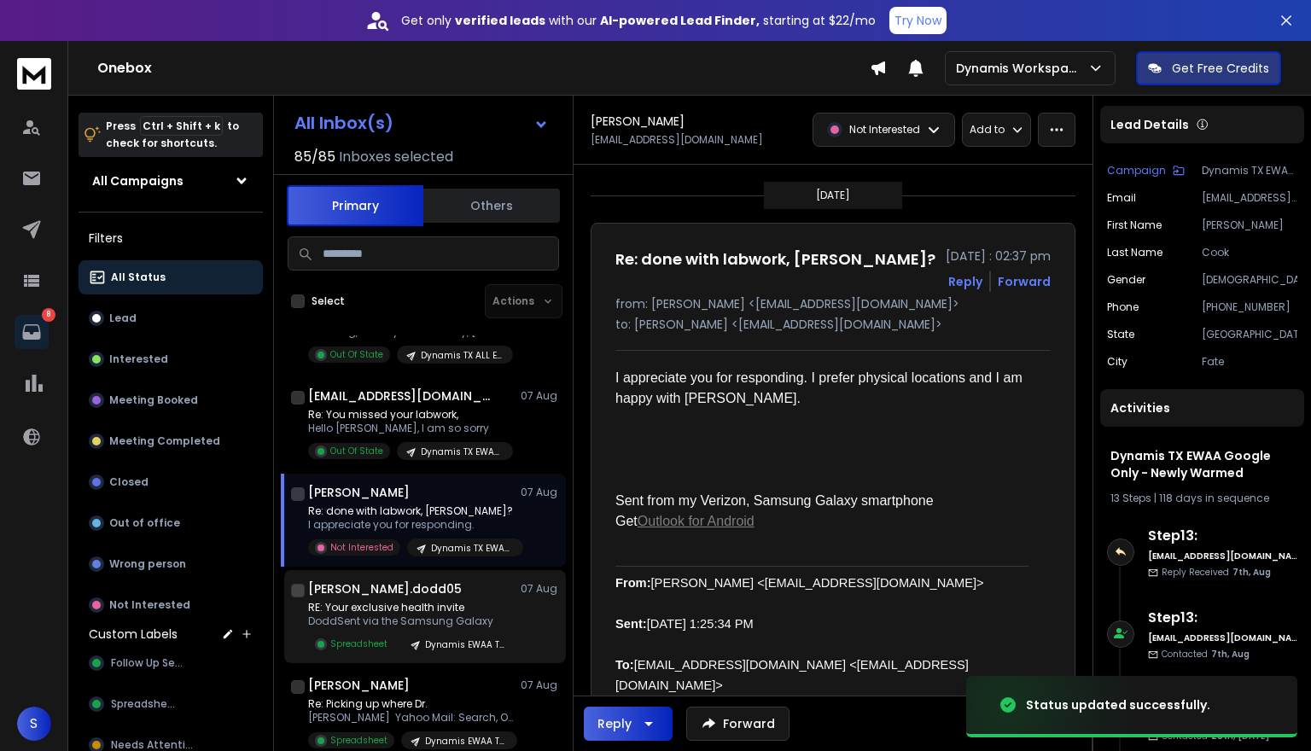
click at [365, 594] on h1 "[PERSON_NAME].dodd05" at bounding box center [385, 589] width 154 height 17
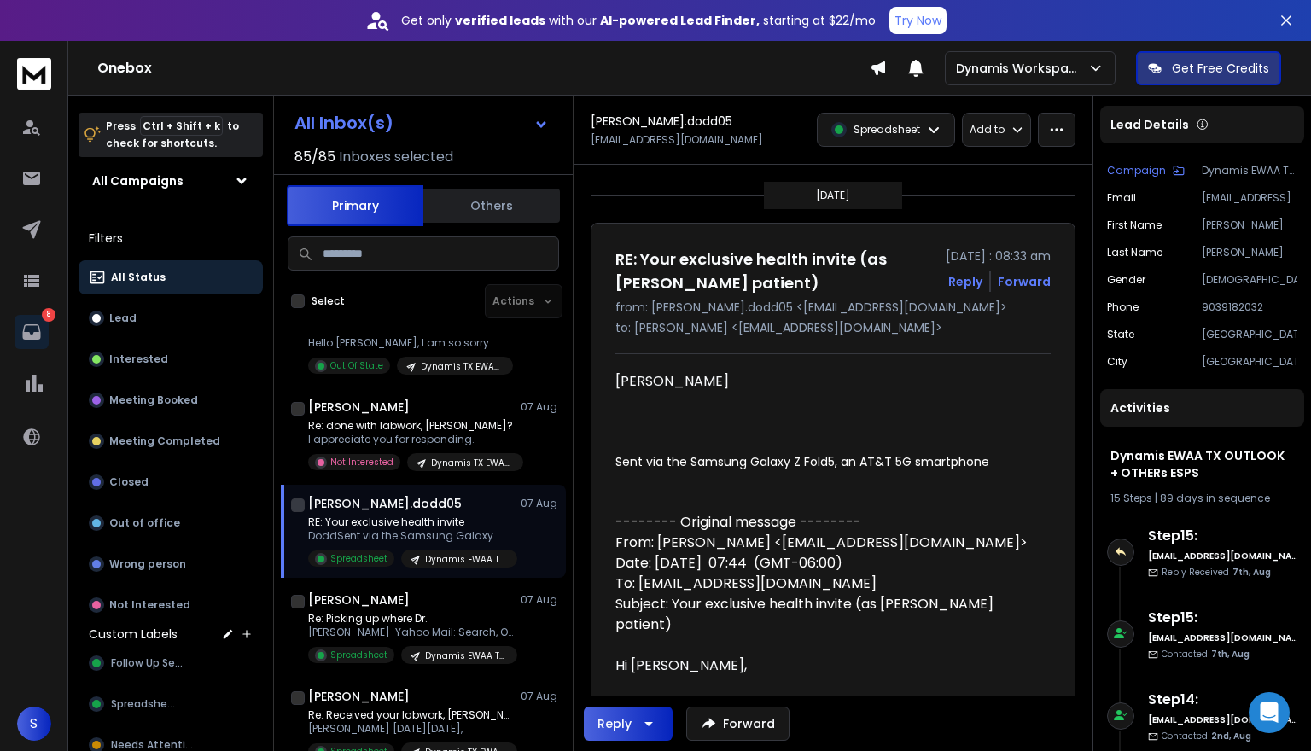
scroll to position [5150, 0]
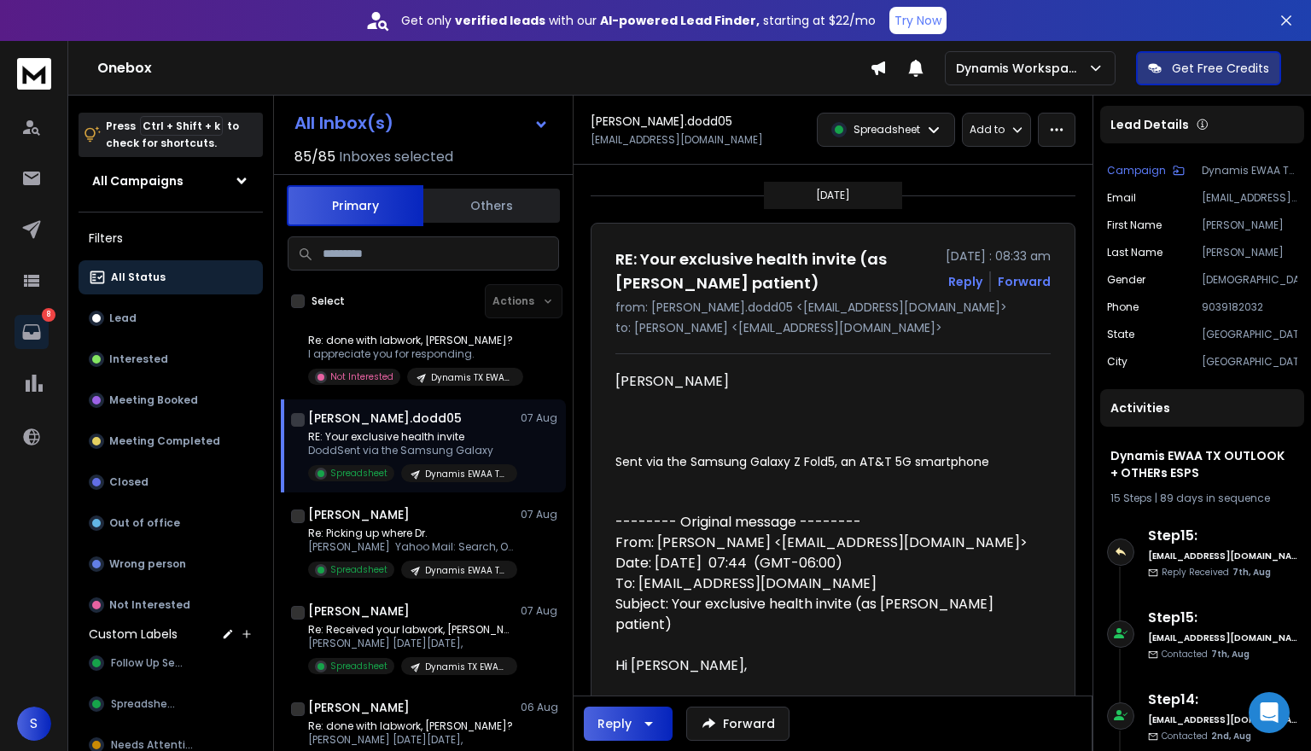
click at [956, 281] on button "Reply" at bounding box center [966, 281] width 34 height 17
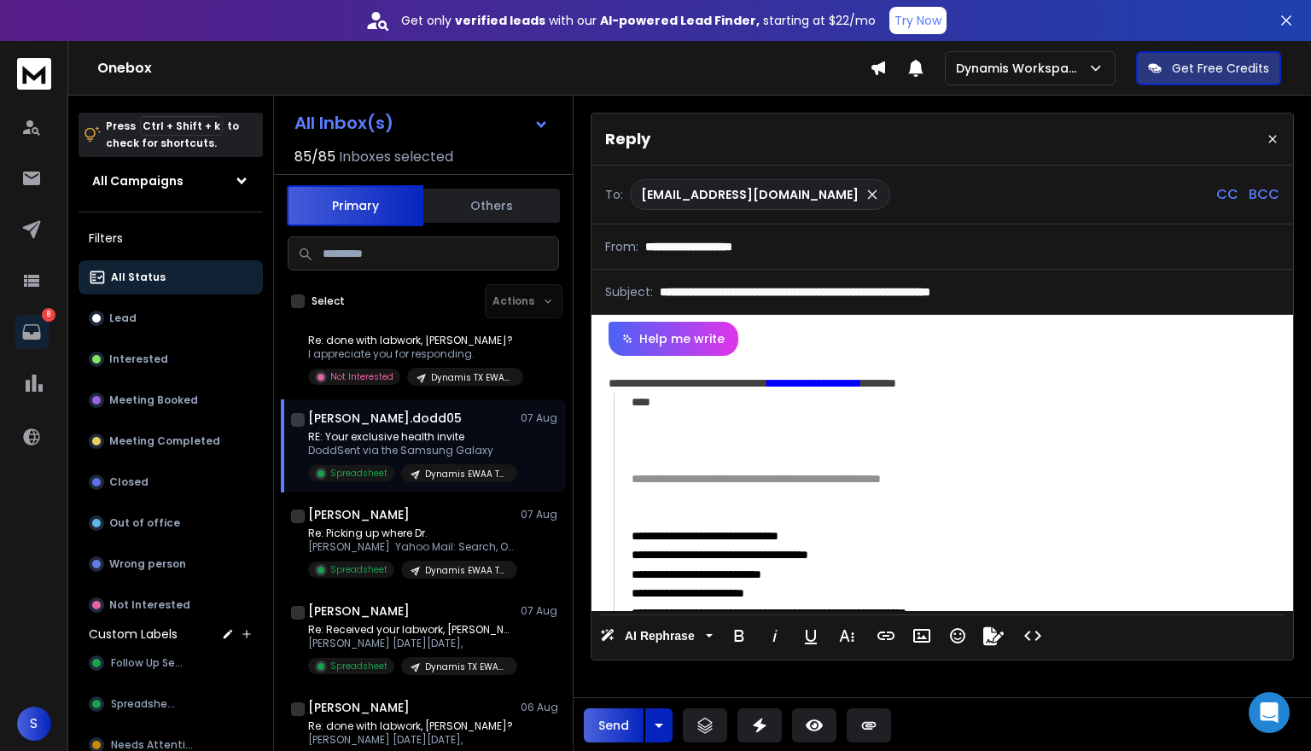
scroll to position [0, 0]
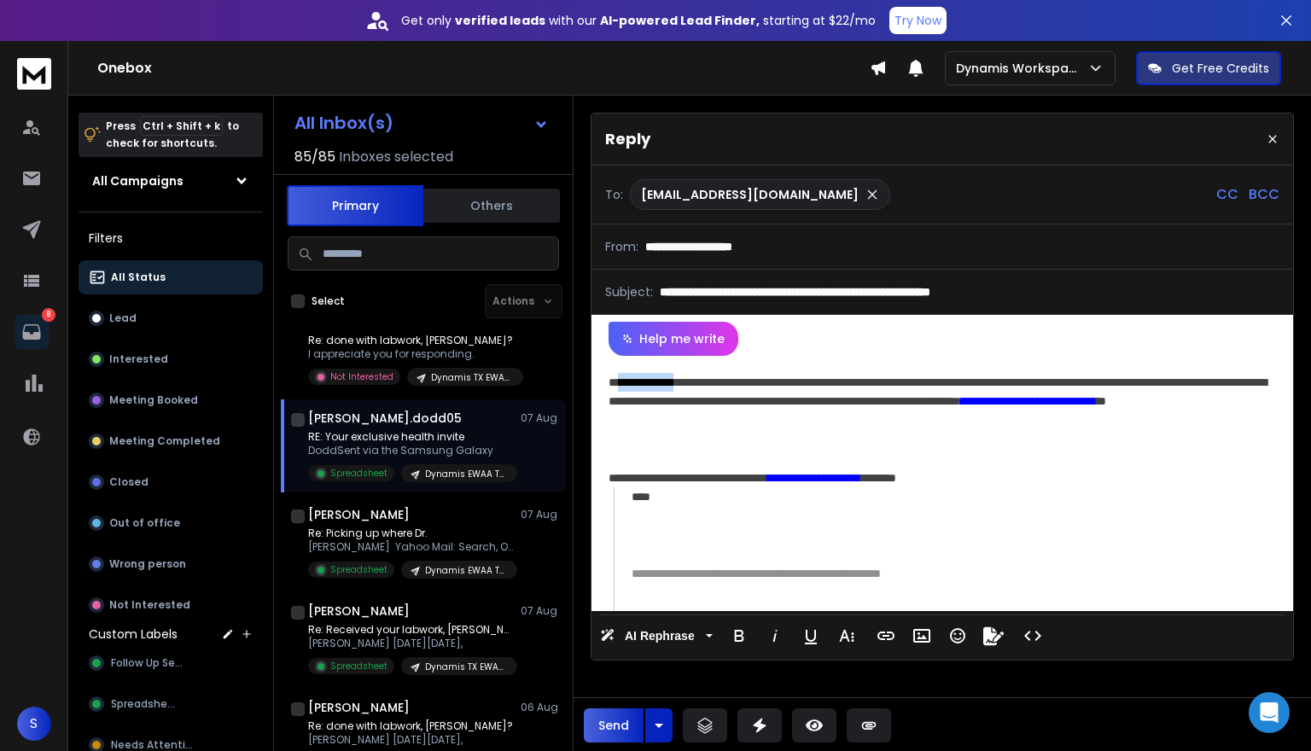
drag, startPoint x: 688, startPoint y: 386, endPoint x: 620, endPoint y: 381, distance: 68.5
click at [620, 381] on span "**********" at bounding box center [938, 392] width 658 height 31
click at [609, 733] on button "Send" at bounding box center [614, 726] width 60 height 34
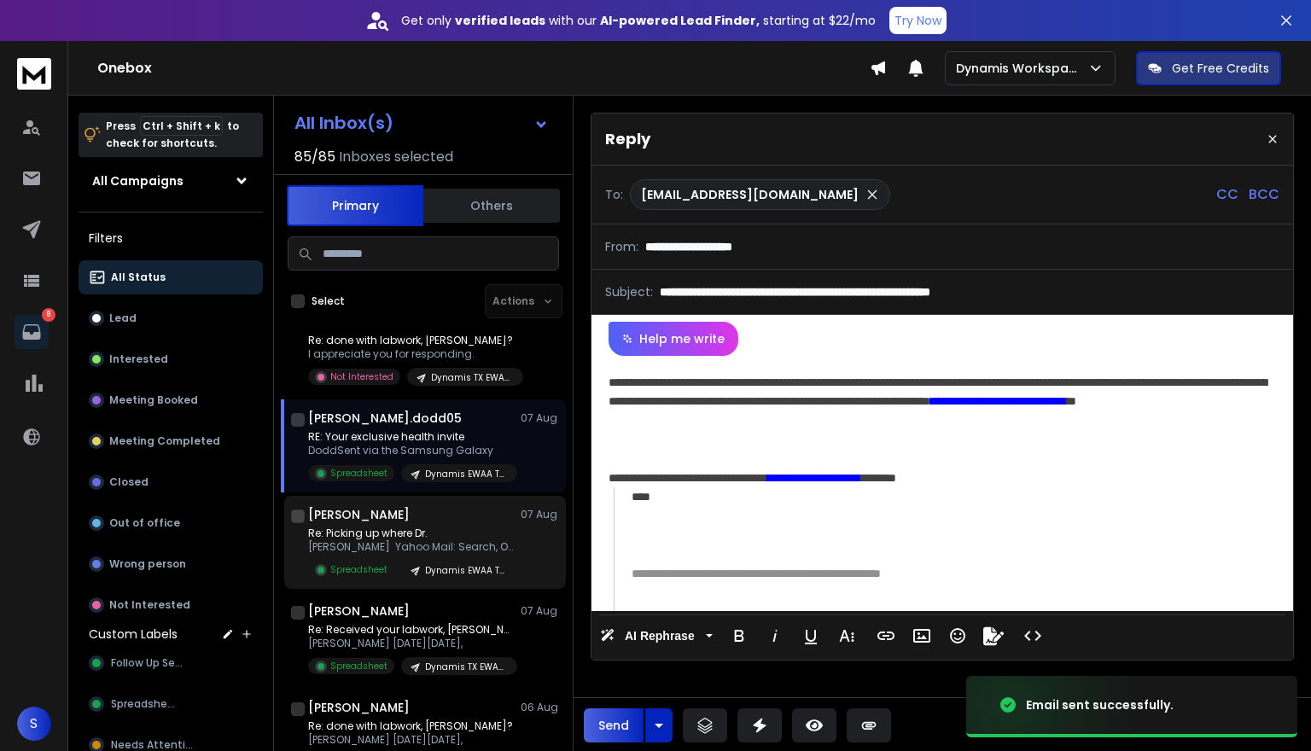
click at [376, 535] on p "Re: Picking up where Dr." at bounding box center [410, 534] width 205 height 14
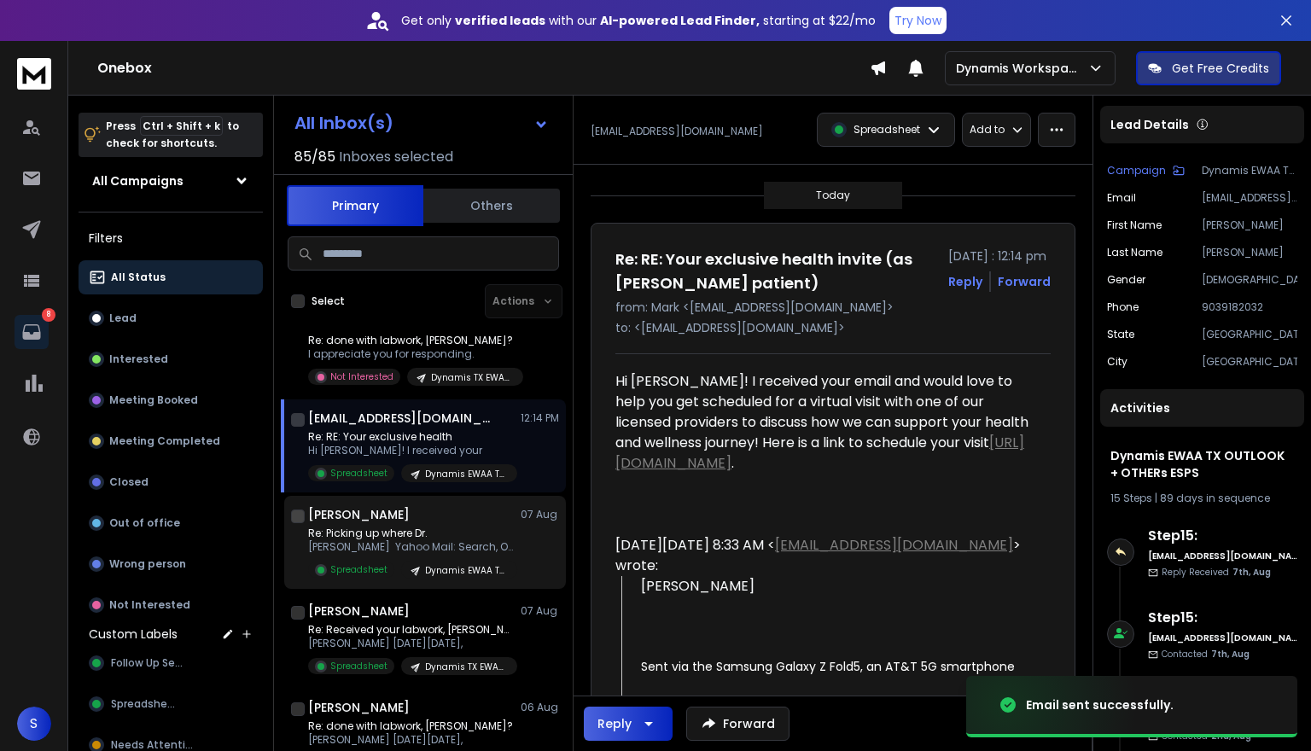
click at [365, 524] on div "[PERSON_NAME] [DATE] Re: Picking up where [PERSON_NAME] Yahoo Mail: Search, Org…" at bounding box center [433, 542] width 251 height 73
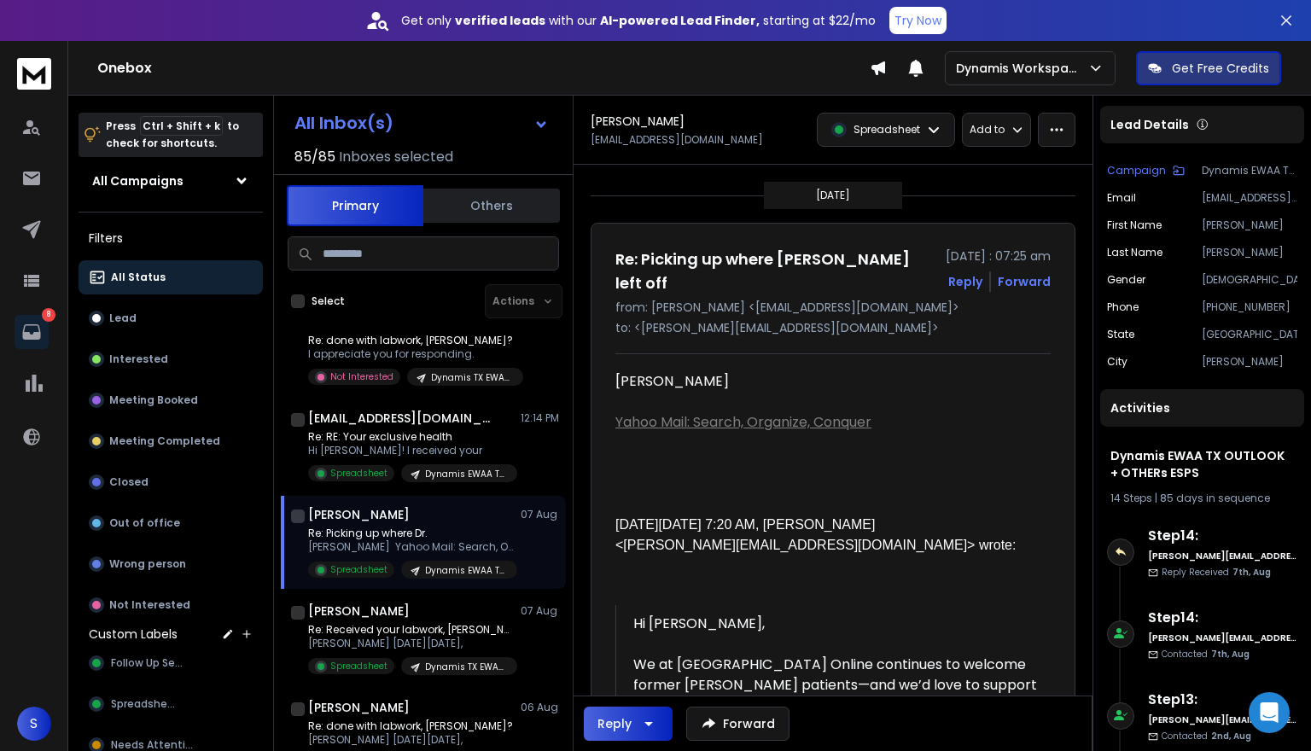
click at [963, 280] on button "Reply" at bounding box center [966, 281] width 34 height 17
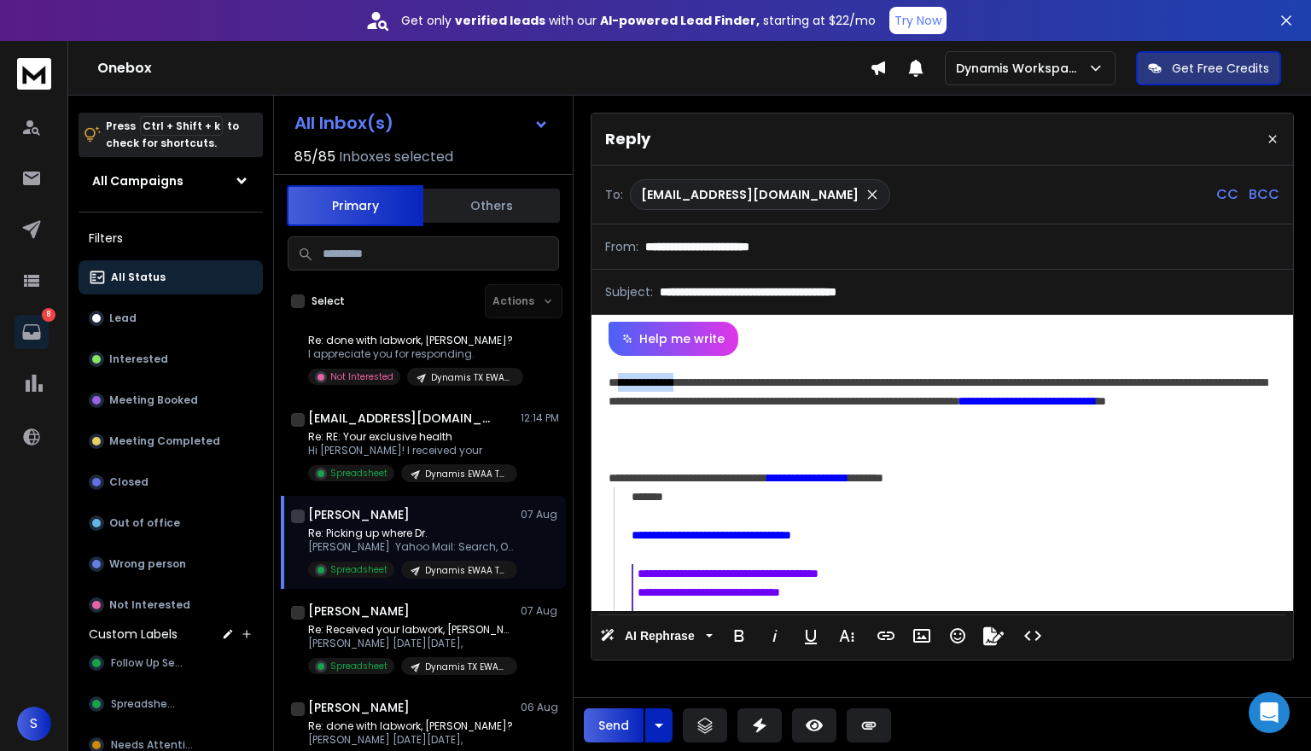
drag, startPoint x: 689, startPoint y: 386, endPoint x: 619, endPoint y: 380, distance: 70.3
click at [619, 380] on span "**********" at bounding box center [938, 392] width 658 height 31
click at [609, 724] on button "Send" at bounding box center [614, 726] width 60 height 34
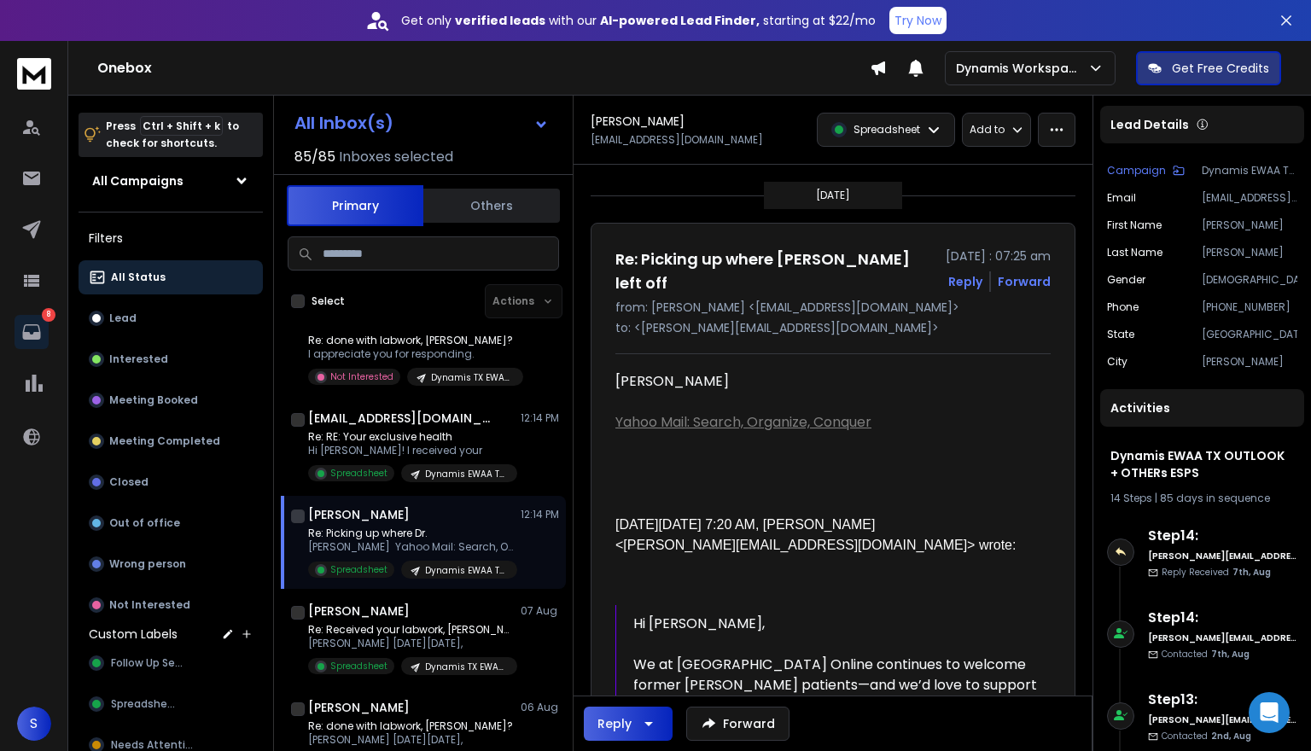
click at [977, 285] on button "Reply" at bounding box center [966, 281] width 34 height 17
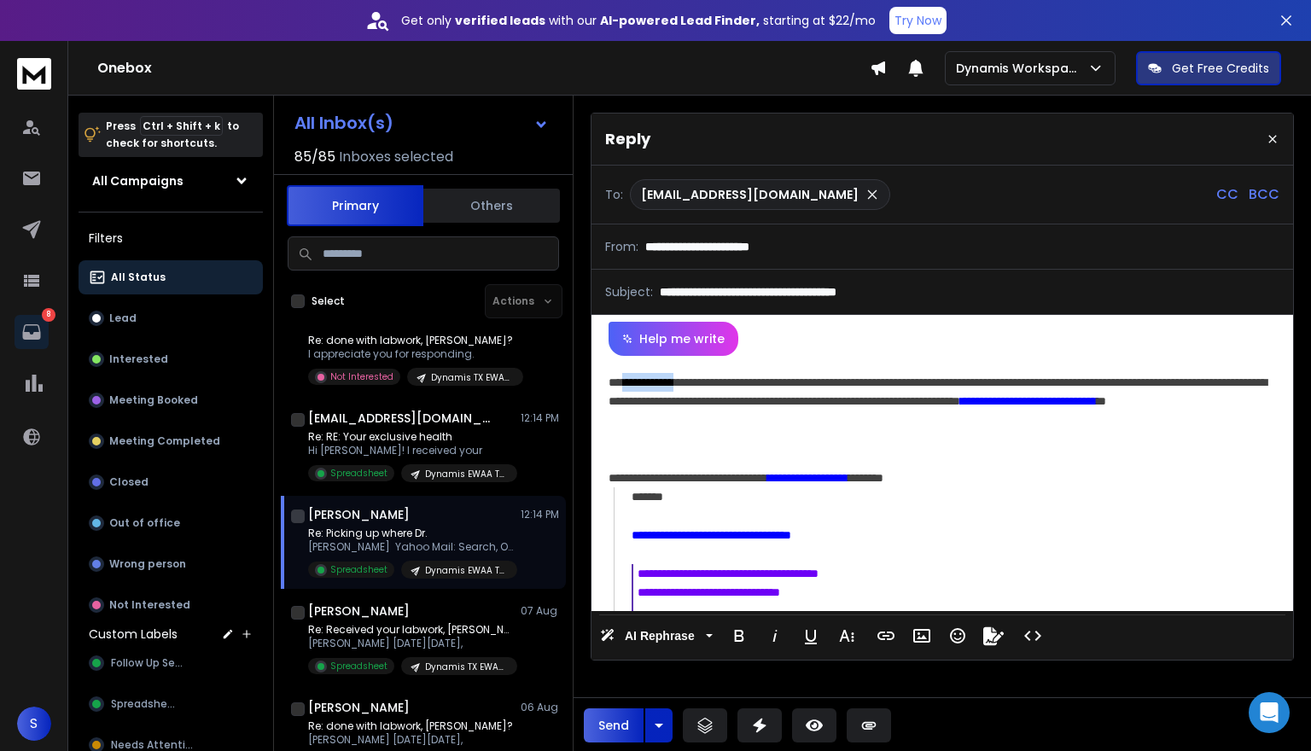
drag, startPoint x: 689, startPoint y: 383, endPoint x: 622, endPoint y: 378, distance: 66.7
click at [622, 378] on span "**********" at bounding box center [938, 392] width 658 height 31
click at [607, 727] on button "Send" at bounding box center [614, 726] width 60 height 34
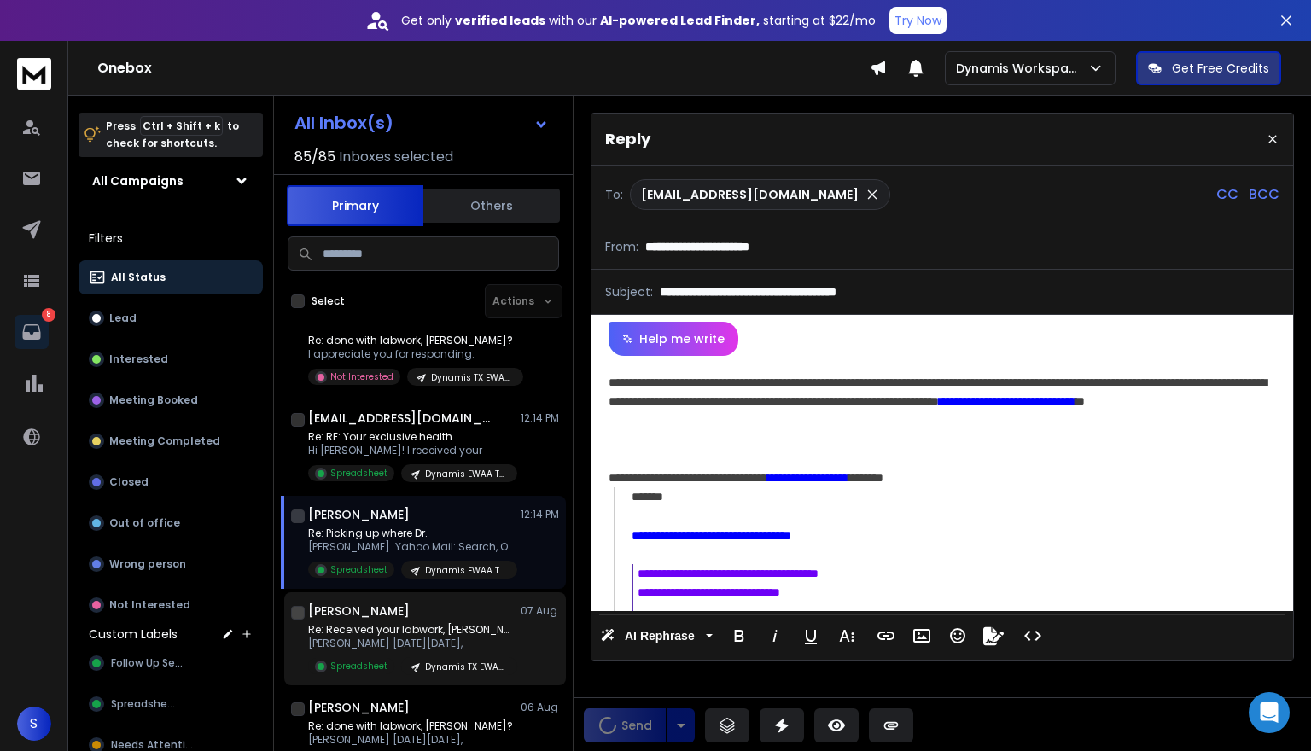
click at [406, 631] on p "Re: Received your labwork, [PERSON_NAME]?" at bounding box center [410, 630] width 205 height 14
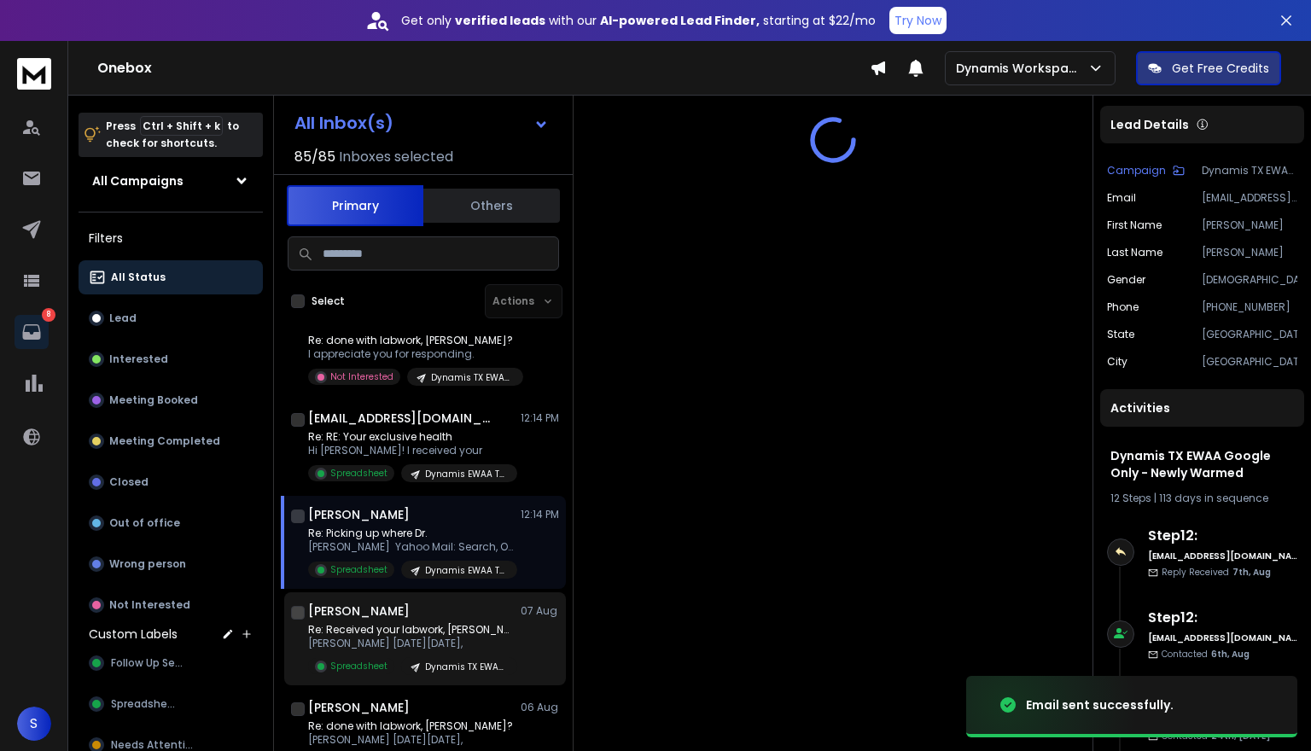
click at [424, 632] on p "Re: Received your labwork, [PERSON_NAME]?" at bounding box center [410, 630] width 205 height 14
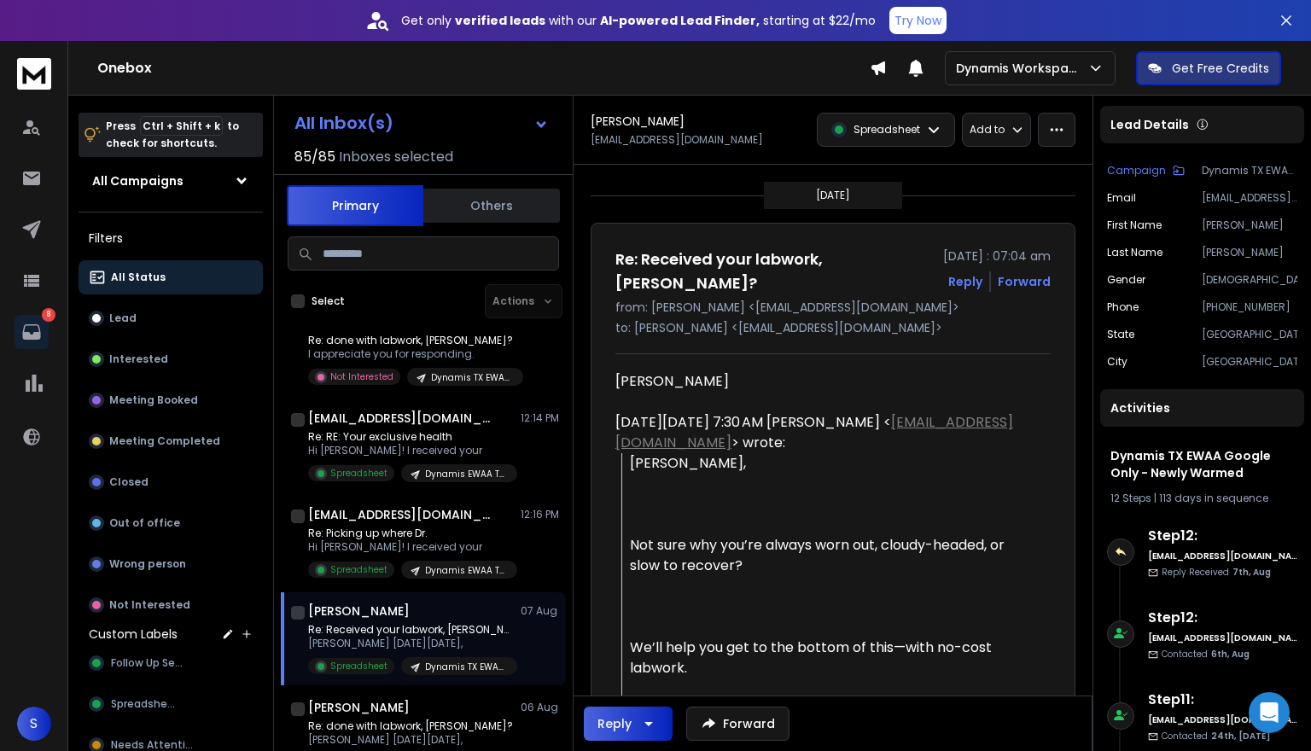
click at [959, 279] on button "Reply" at bounding box center [966, 281] width 34 height 17
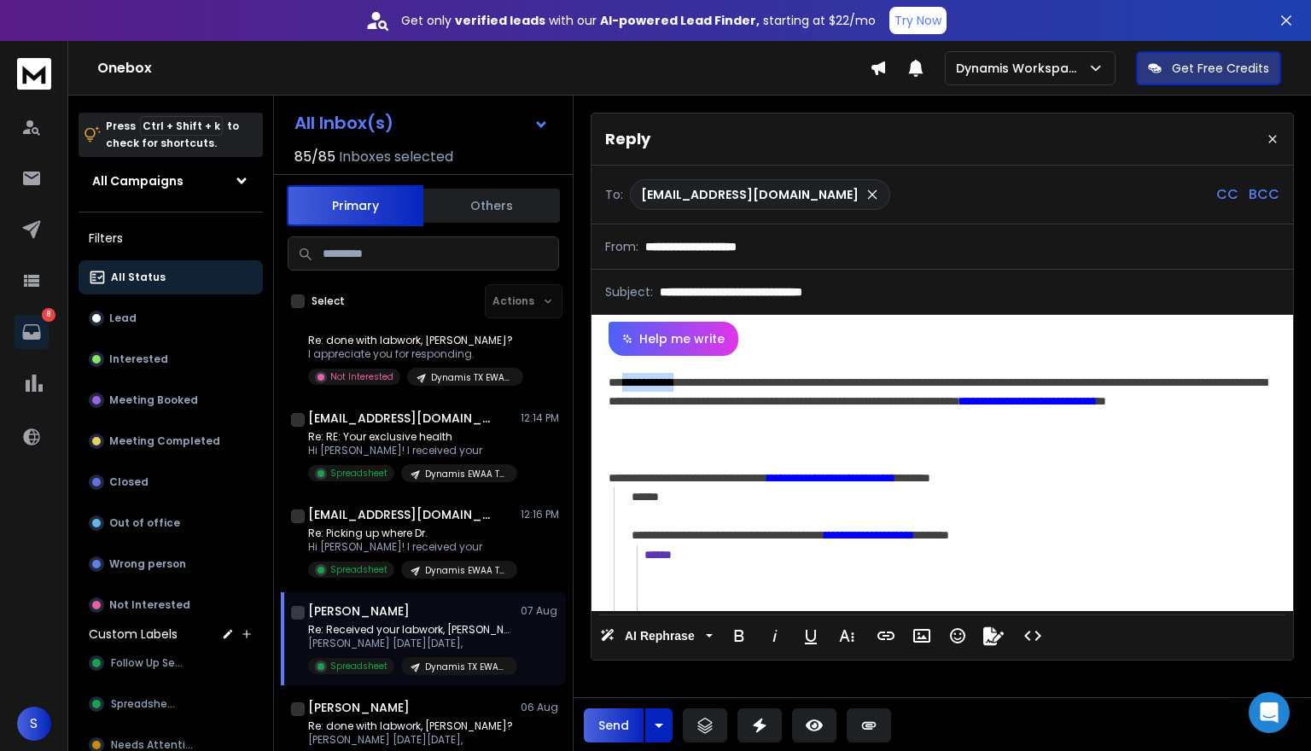
drag, startPoint x: 686, startPoint y: 381, endPoint x: 622, endPoint y: 377, distance: 65.0
click at [622, 377] on span "**********" at bounding box center [938, 392] width 658 height 31
click at [620, 722] on button "Send" at bounding box center [614, 726] width 60 height 34
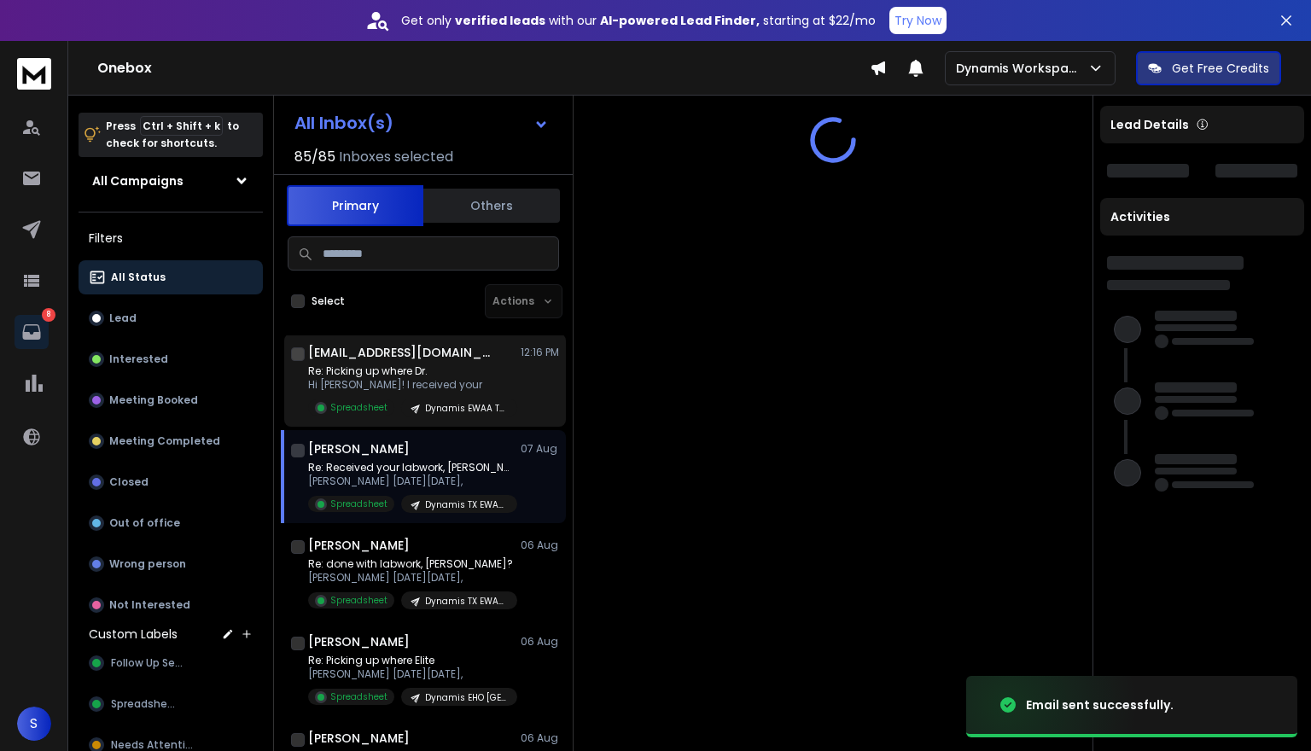
scroll to position [5406, 0]
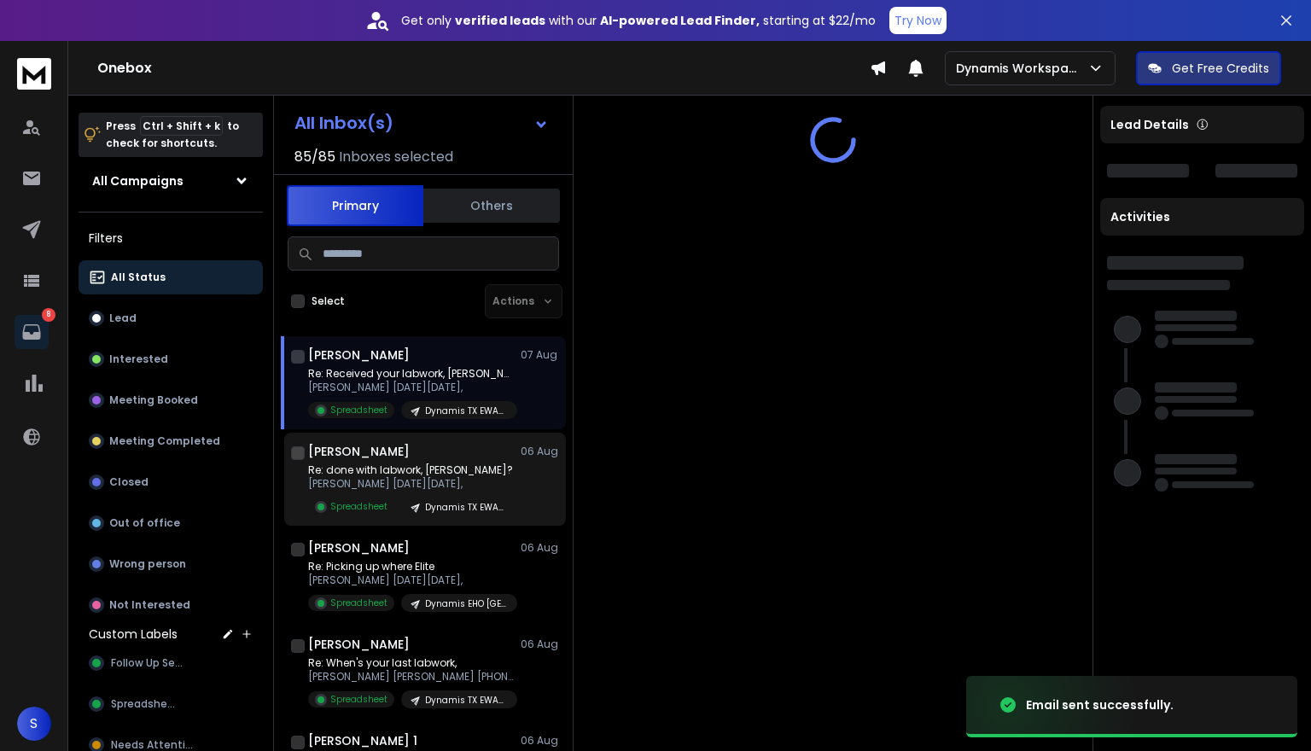
click at [372, 470] on p "Re: done with labwork, [PERSON_NAME]?" at bounding box center [410, 471] width 205 height 14
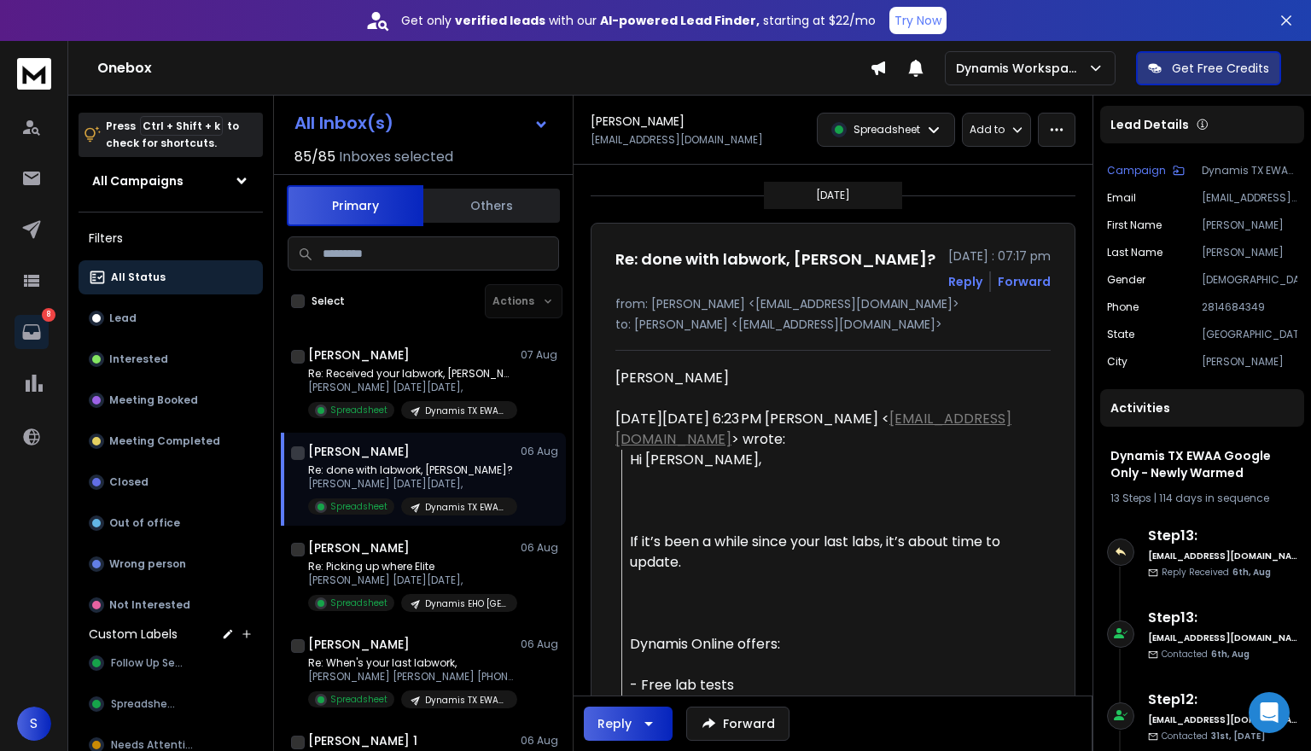
click at [960, 278] on button "Reply" at bounding box center [966, 281] width 34 height 17
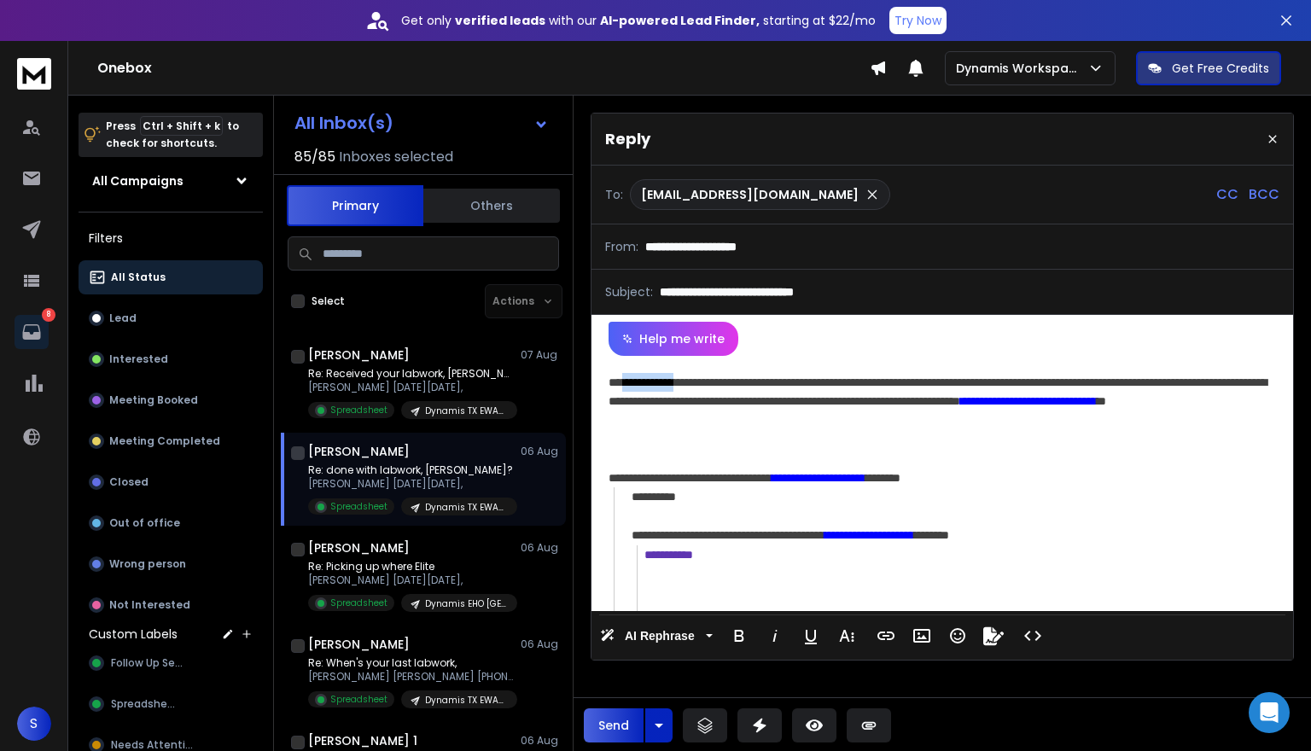
drag, startPoint x: 687, startPoint y: 383, endPoint x: 623, endPoint y: 384, distance: 64.1
click at [623, 384] on span "**********" at bounding box center [938, 392] width 658 height 31
click at [616, 731] on button "Send" at bounding box center [614, 726] width 60 height 34
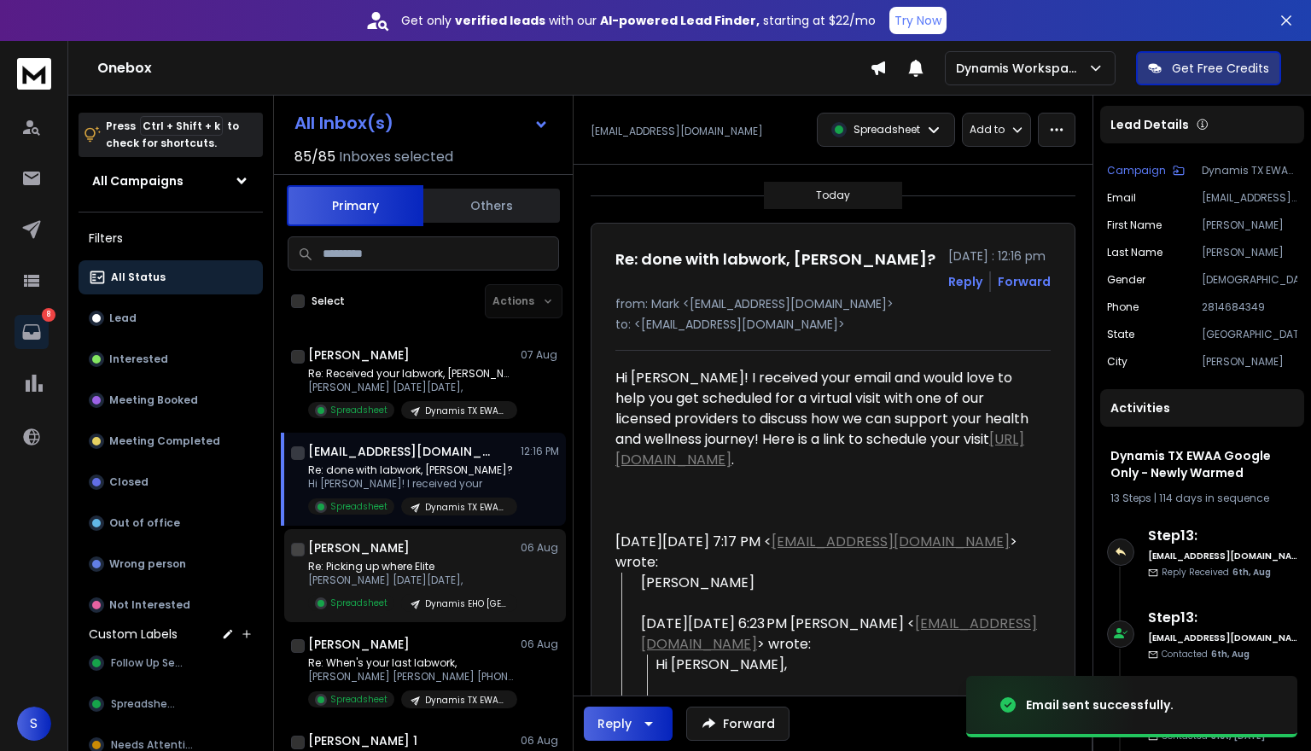
click at [403, 567] on p "Re: Picking up where Elite" at bounding box center [410, 567] width 205 height 14
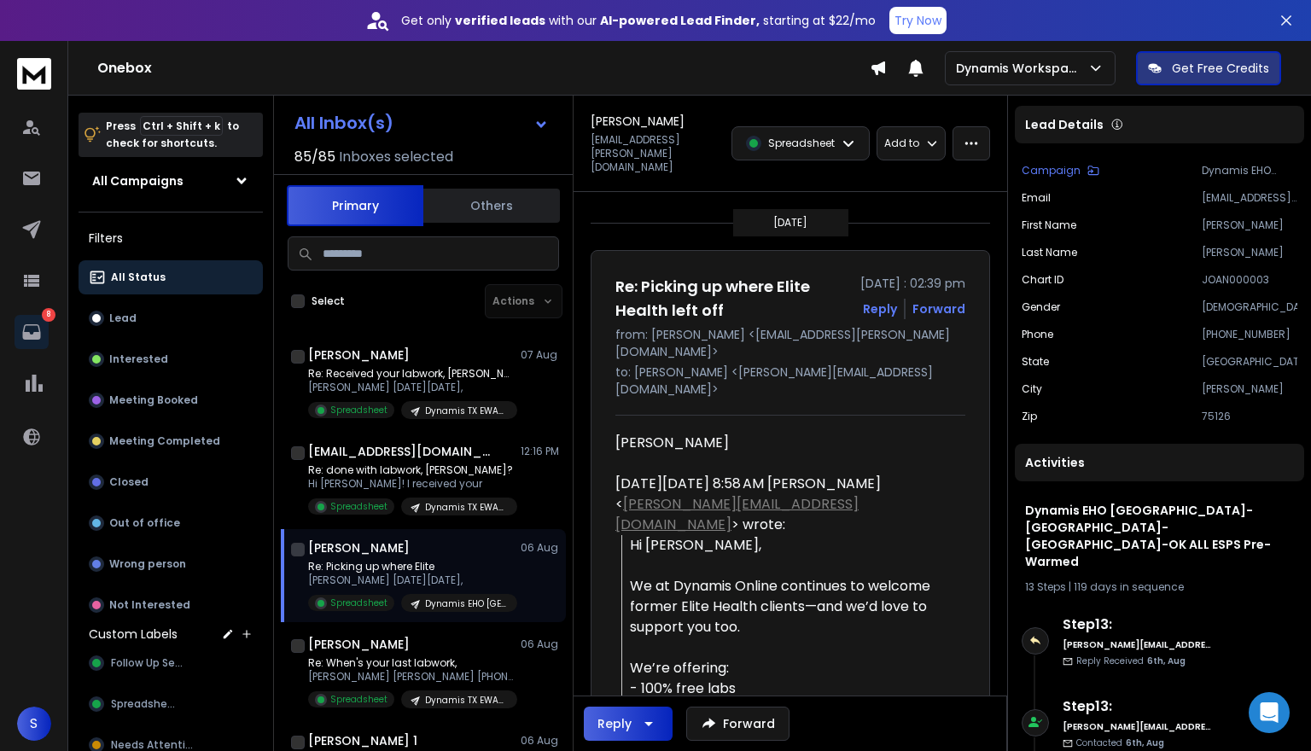
click at [897, 301] on button "Reply" at bounding box center [880, 309] width 34 height 17
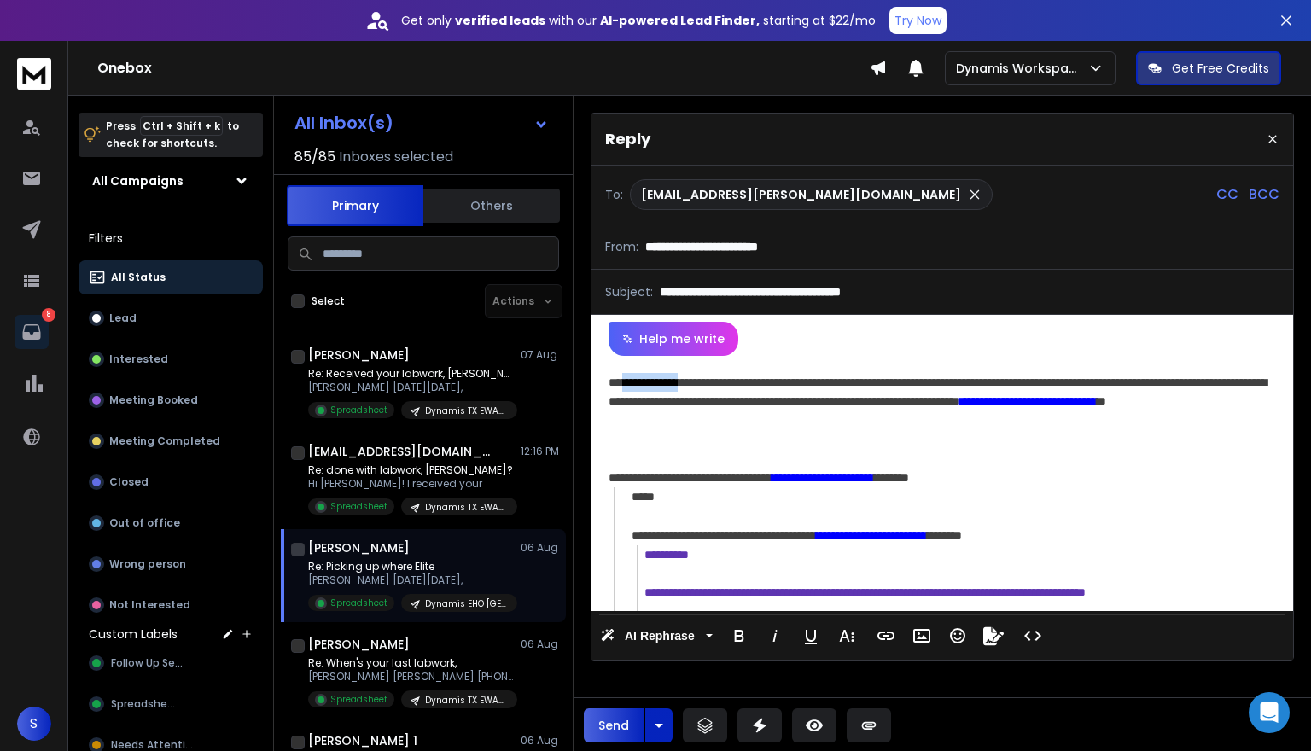
drag, startPoint x: 690, startPoint y: 379, endPoint x: 624, endPoint y: 374, distance: 65.9
click at [624, 374] on div "**********" at bounding box center [943, 392] width 668 height 38
click at [611, 733] on button "Send" at bounding box center [614, 726] width 60 height 34
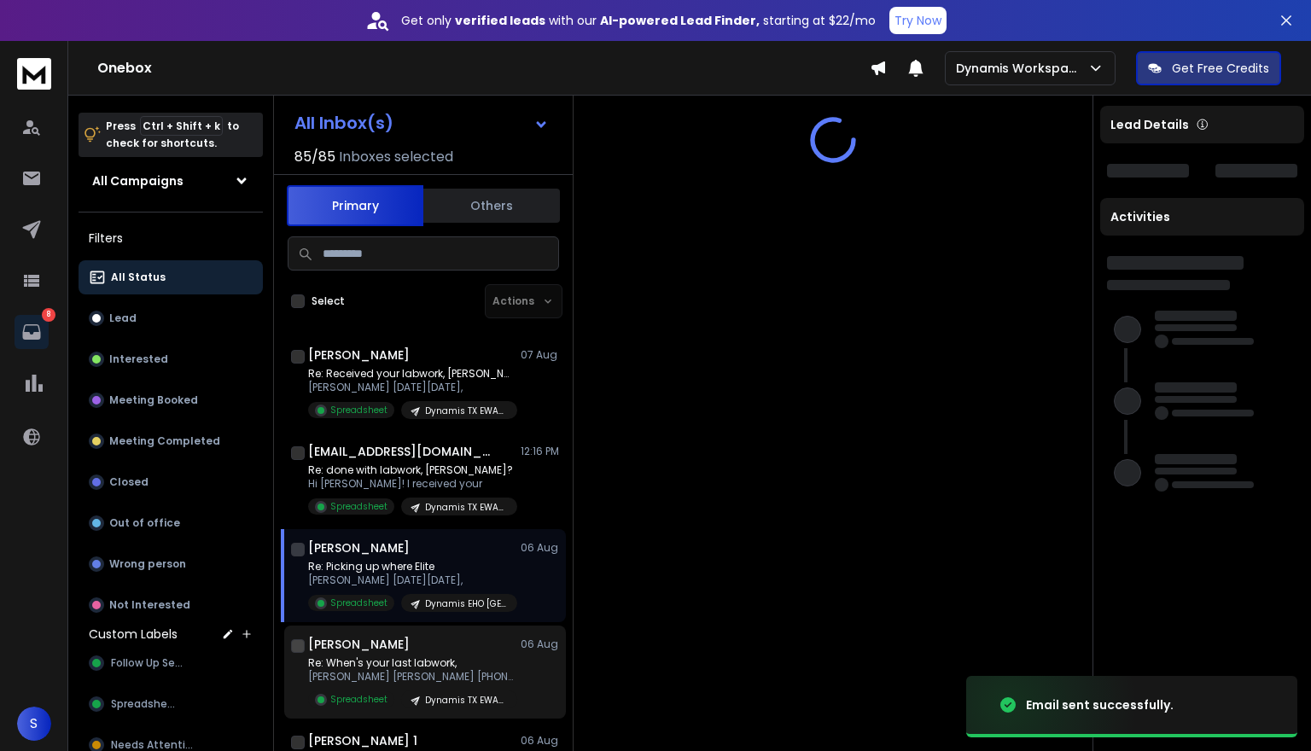
scroll to position [5576, 0]
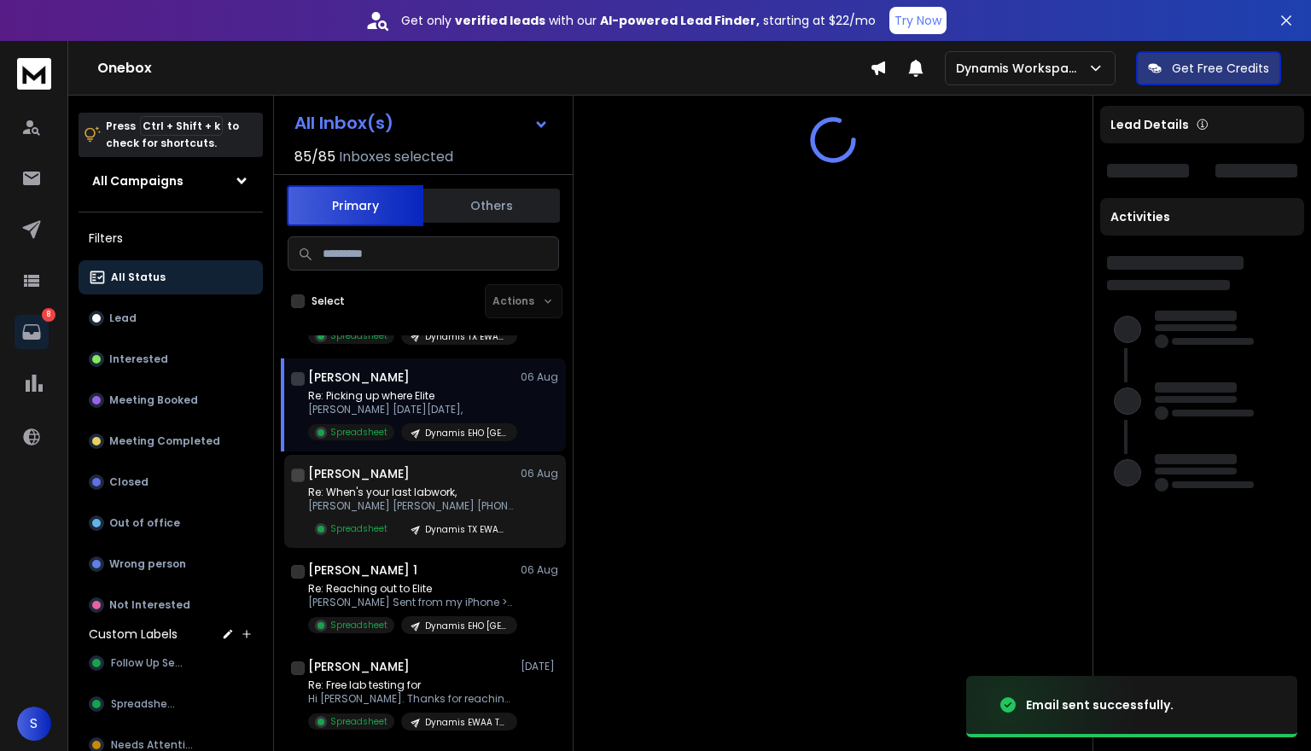
click at [400, 511] on p "[PERSON_NAME] [PERSON_NAME] [PHONE_NUMBER] Sent" at bounding box center [410, 506] width 205 height 14
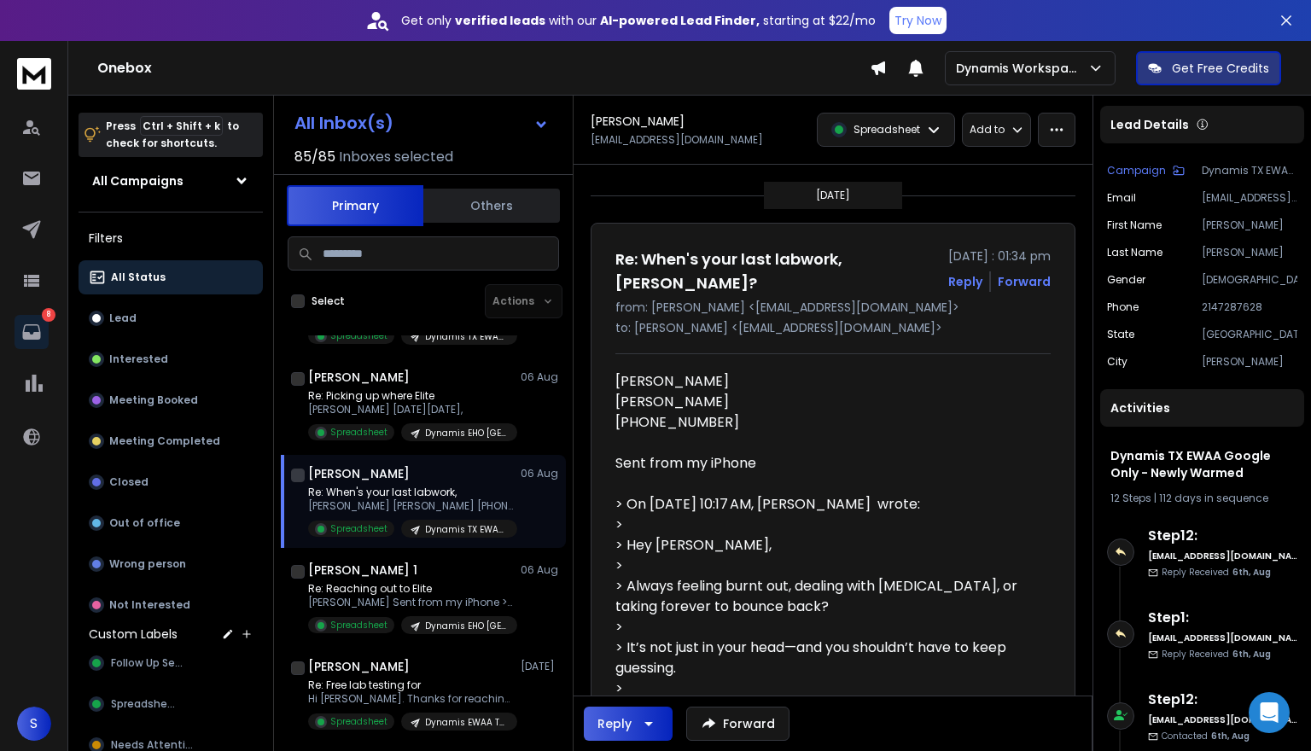
click at [967, 284] on button "Reply" at bounding box center [966, 281] width 34 height 17
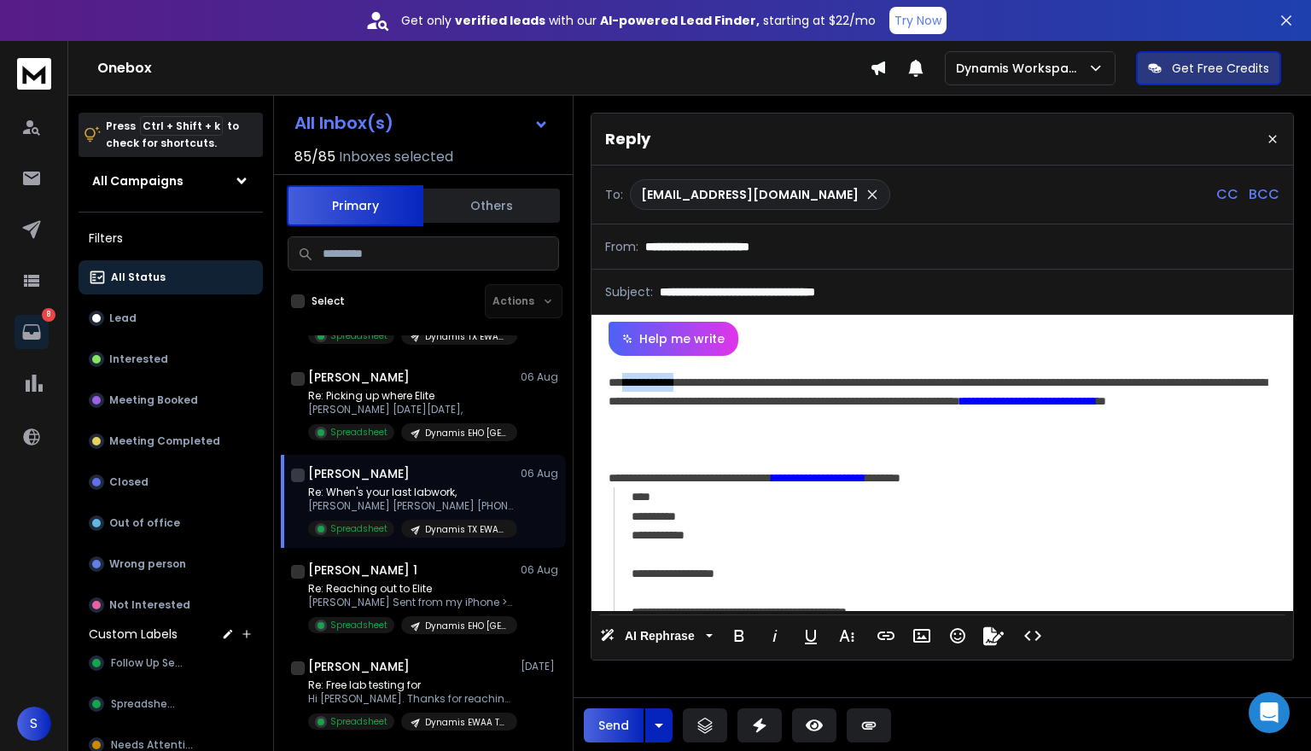
drag, startPoint x: 690, startPoint y: 382, endPoint x: 622, endPoint y: 379, distance: 67.5
click at [622, 379] on span "**********" at bounding box center [938, 392] width 658 height 31
click at [614, 720] on button "Send" at bounding box center [614, 726] width 60 height 34
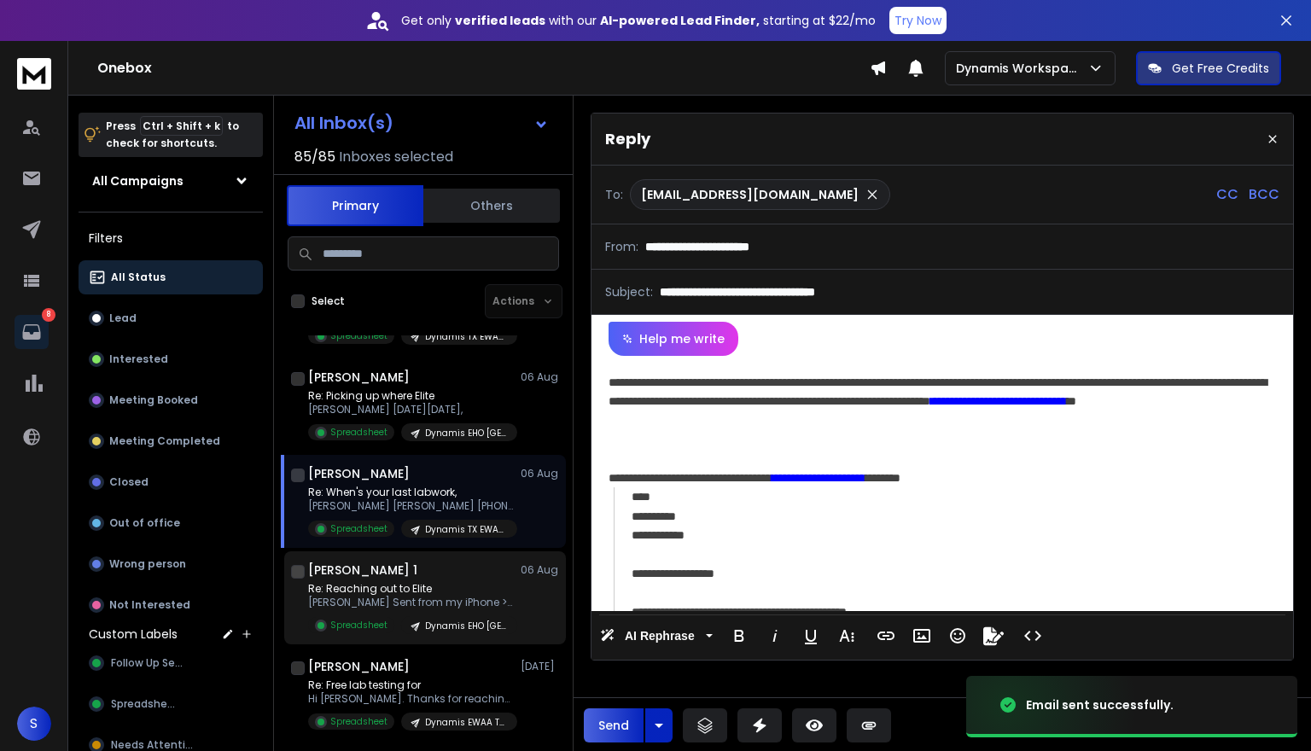
click at [391, 585] on p "Re: Reaching out to Elite" at bounding box center [410, 589] width 205 height 14
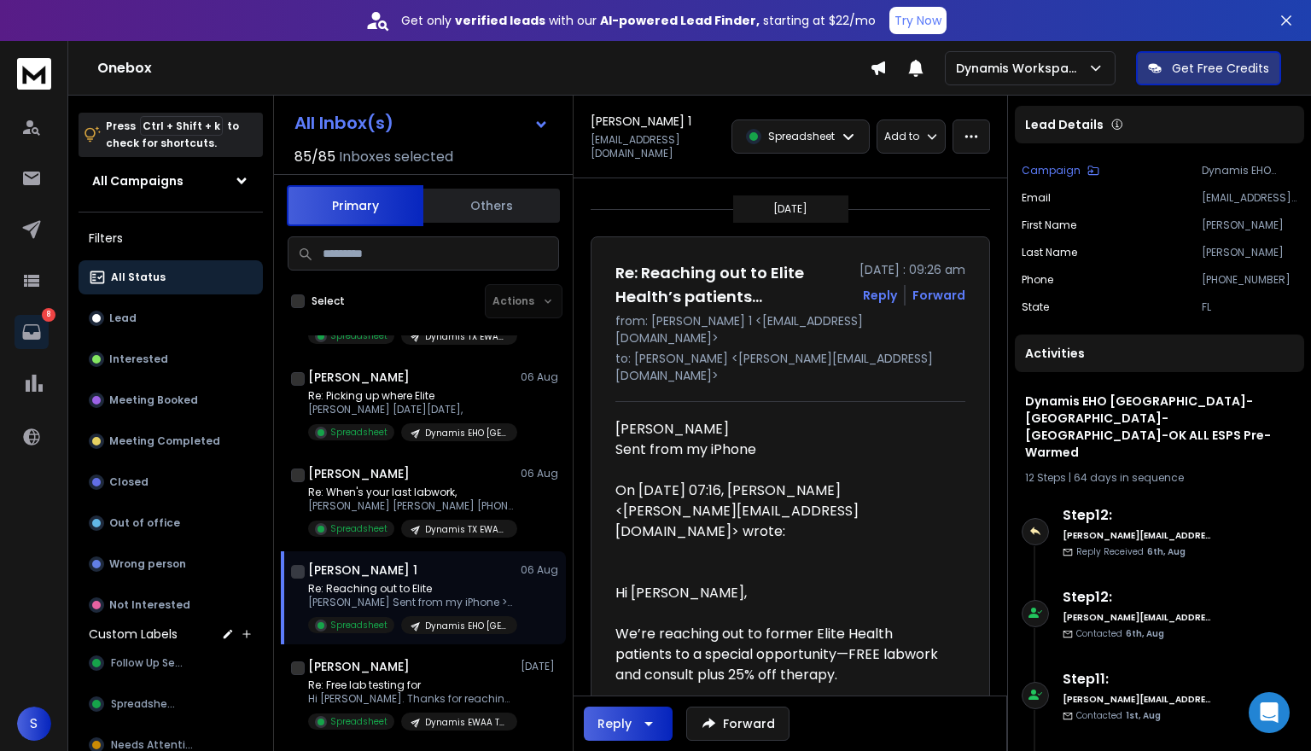
click at [897, 287] on button "Reply" at bounding box center [880, 295] width 34 height 17
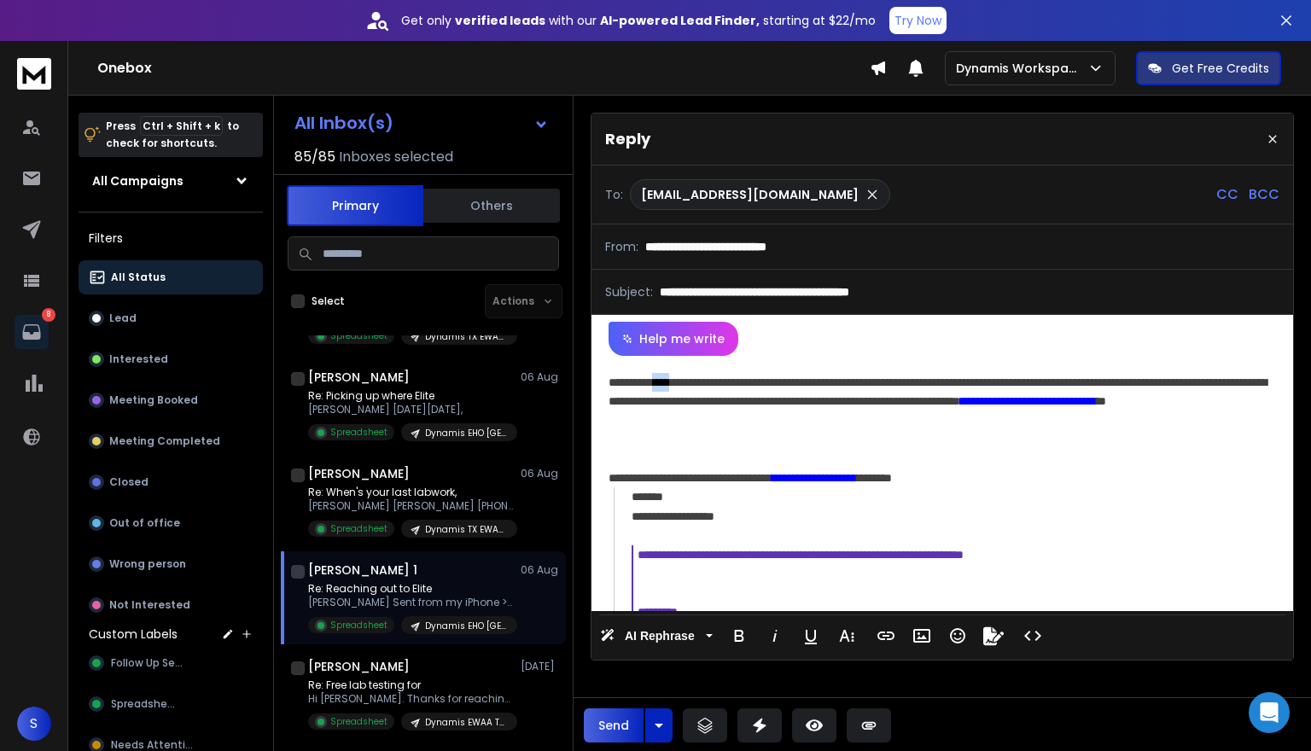
drag, startPoint x: 686, startPoint y: 380, endPoint x: 652, endPoint y: 377, distance: 34.3
click at [652, 377] on span "**********" at bounding box center [938, 392] width 658 height 31
drag, startPoint x: 692, startPoint y: 380, endPoint x: 622, endPoint y: 380, distance: 69.2
click at [622, 380] on span "**********" at bounding box center [938, 392] width 658 height 31
click at [605, 731] on button "Send" at bounding box center [614, 726] width 60 height 34
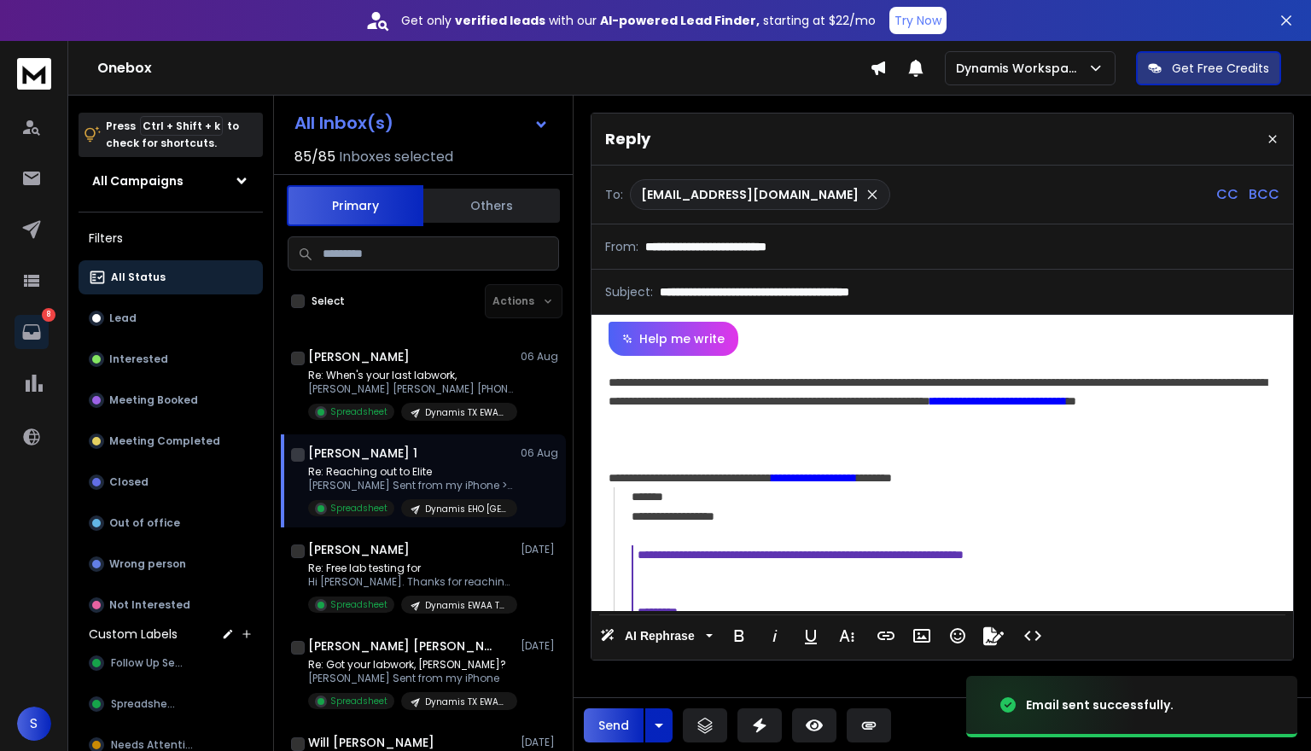
scroll to position [5747, 0]
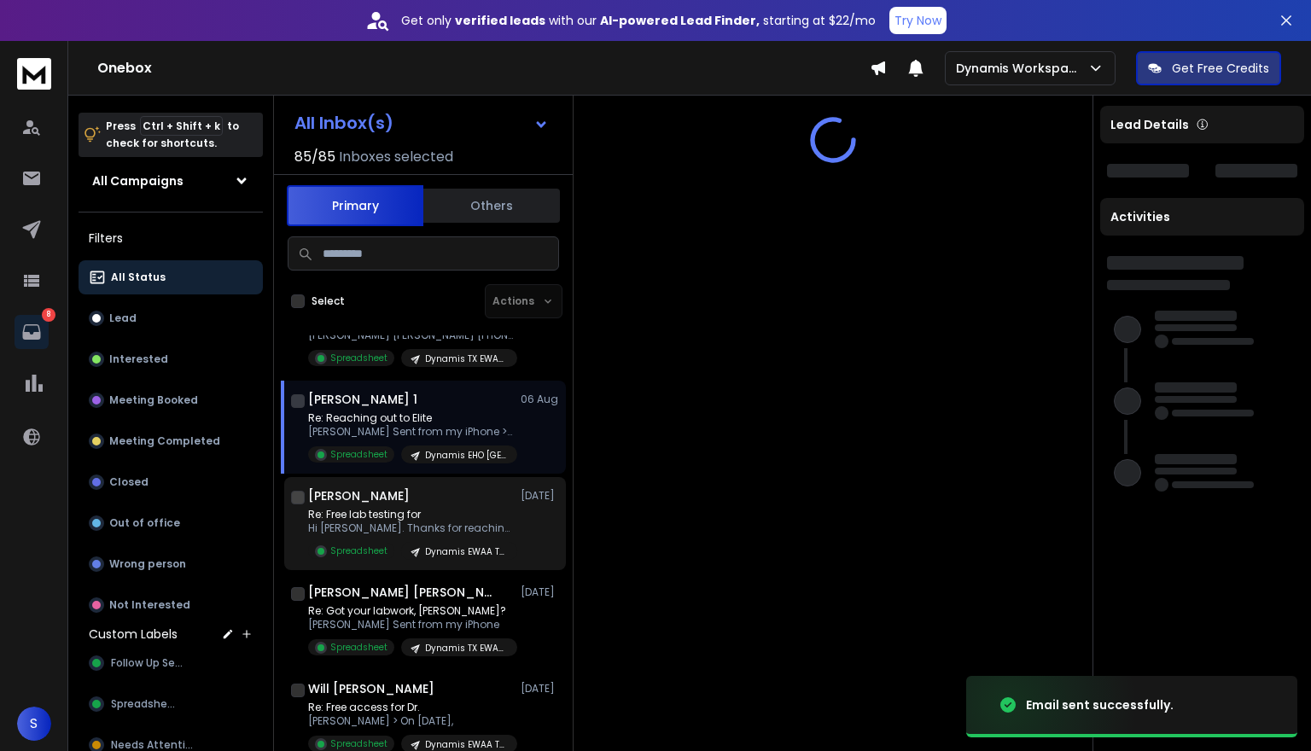
click at [398, 510] on p "Re: Free lab testing for" at bounding box center [410, 515] width 205 height 14
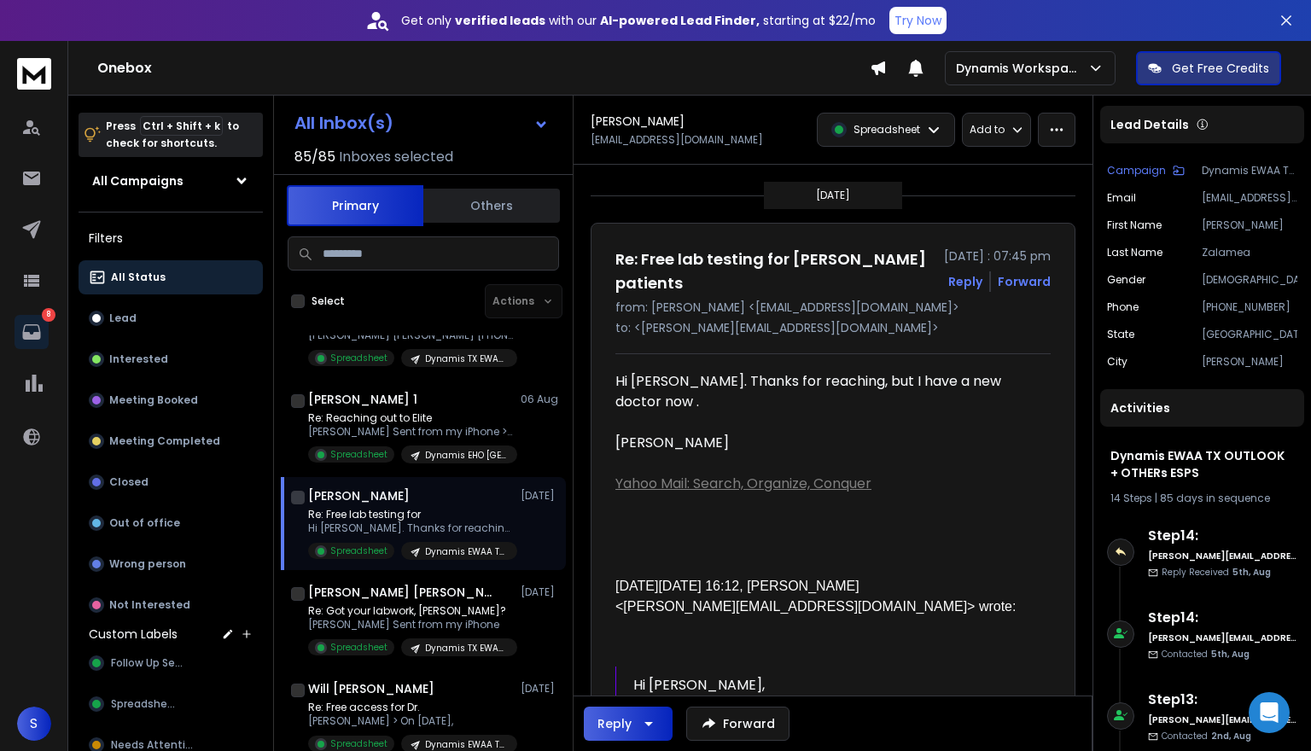
click at [918, 118] on div "Spreadsheet" at bounding box center [886, 130] width 137 height 32
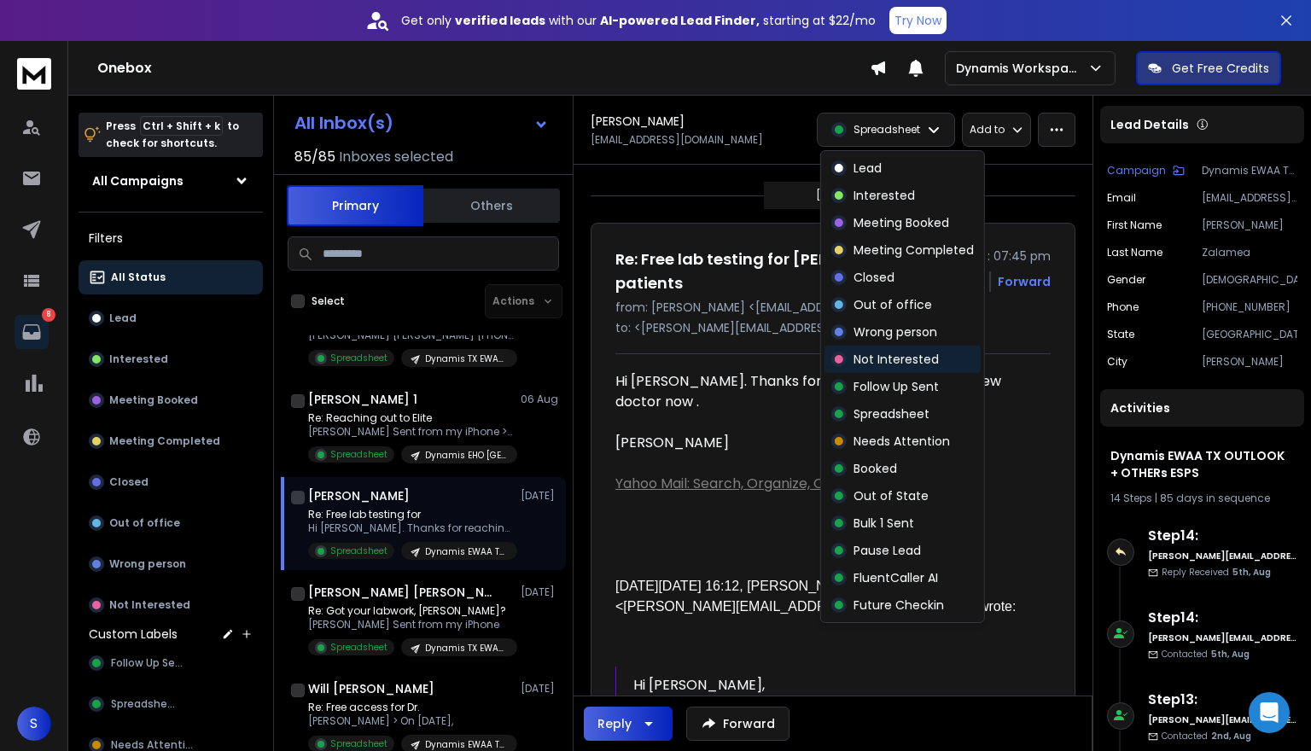
click at [870, 362] on p "Not Interested" at bounding box center [896, 359] width 85 height 17
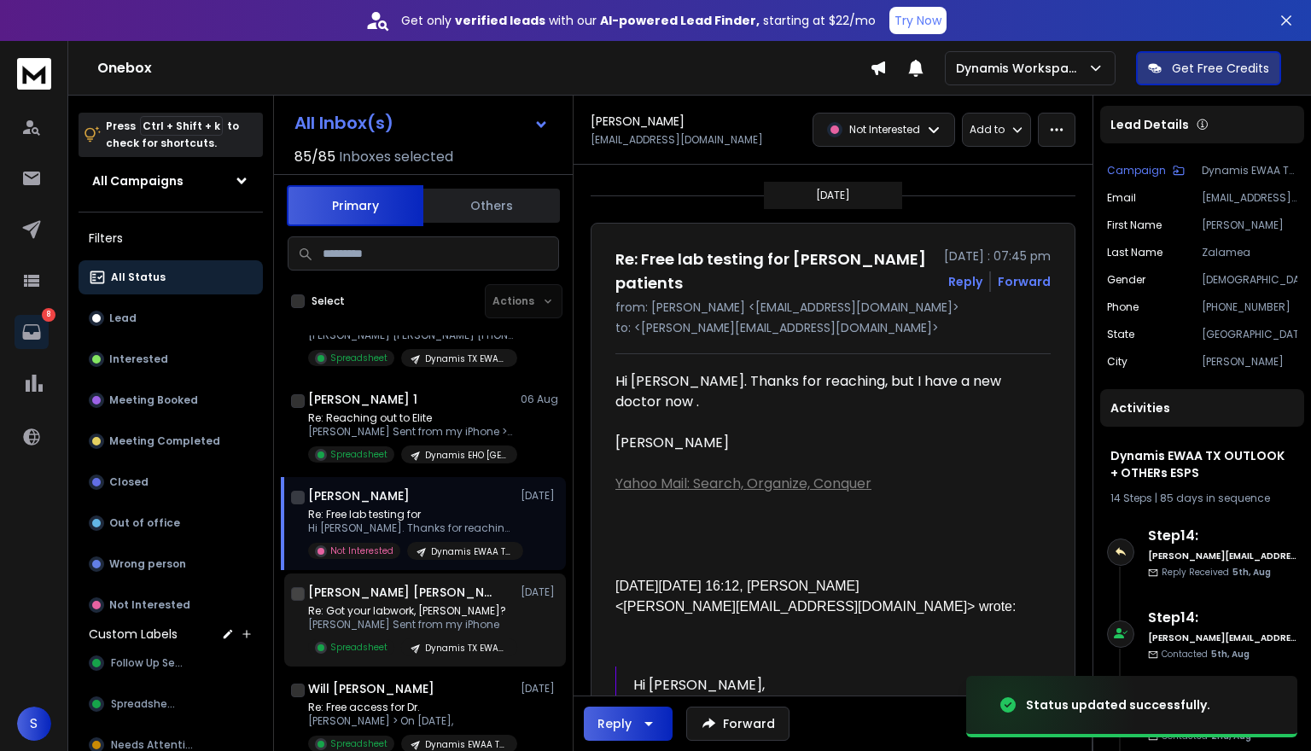
click at [390, 612] on p "Re: Got your labwork, [PERSON_NAME]?" at bounding box center [410, 612] width 205 height 14
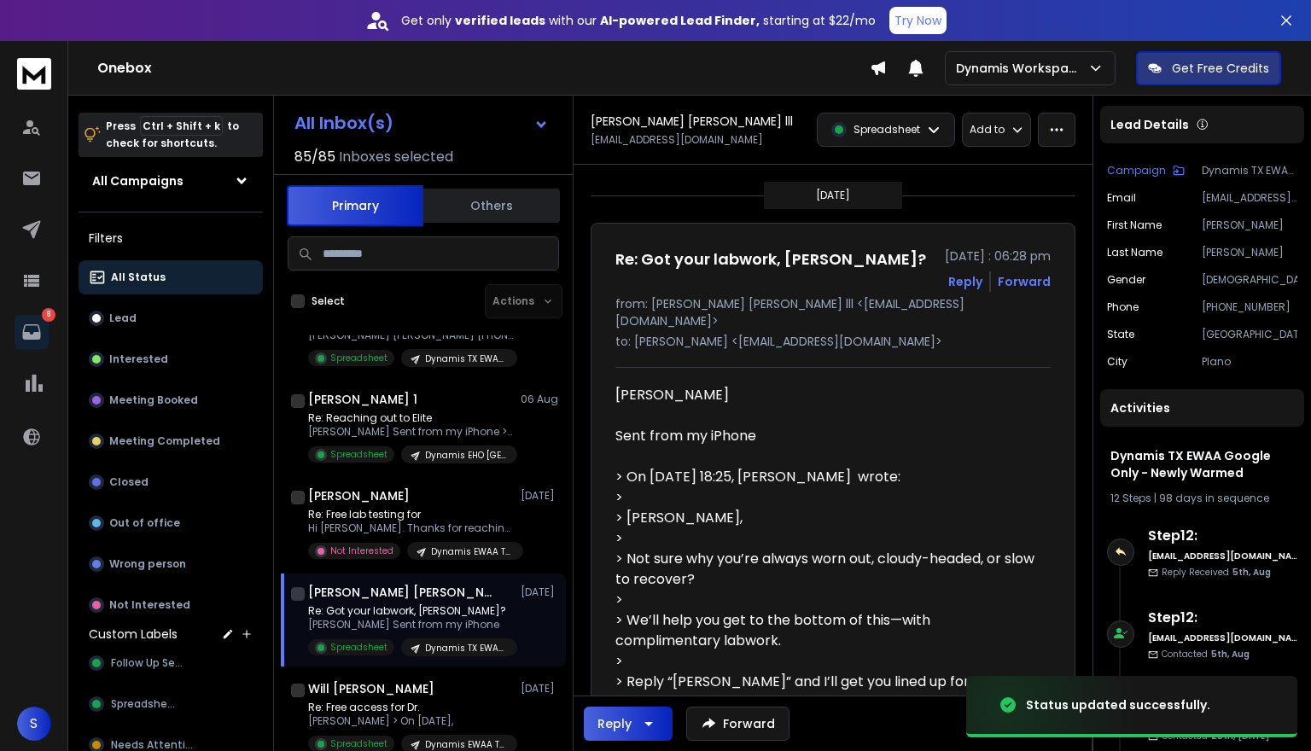
click at [976, 290] on div "Reply Forward" at bounding box center [998, 282] width 106 height 20
click at [964, 282] on button "Reply" at bounding box center [966, 281] width 34 height 17
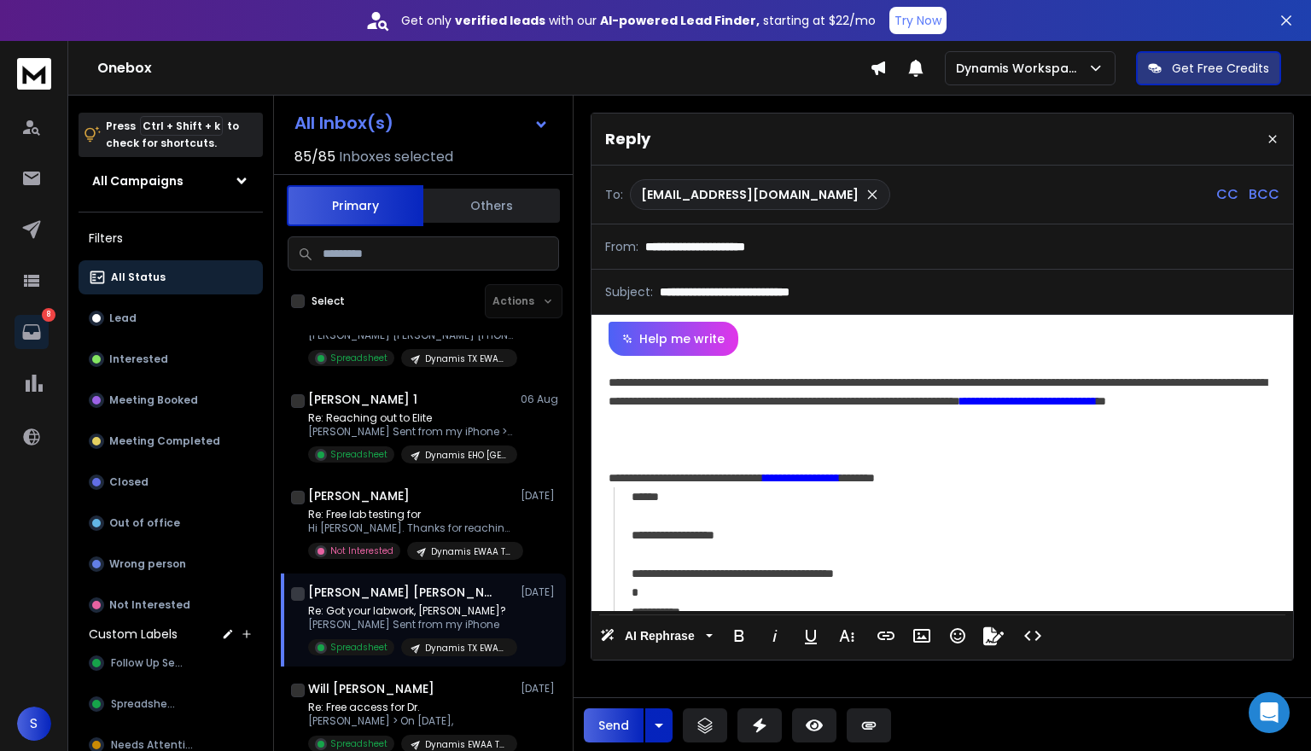
scroll to position [0, 0]
drag, startPoint x: 686, startPoint y: 383, endPoint x: 619, endPoint y: 378, distance: 67.6
click at [619, 378] on span "**********" at bounding box center [938, 392] width 658 height 31
click at [622, 716] on button "Send" at bounding box center [614, 726] width 60 height 34
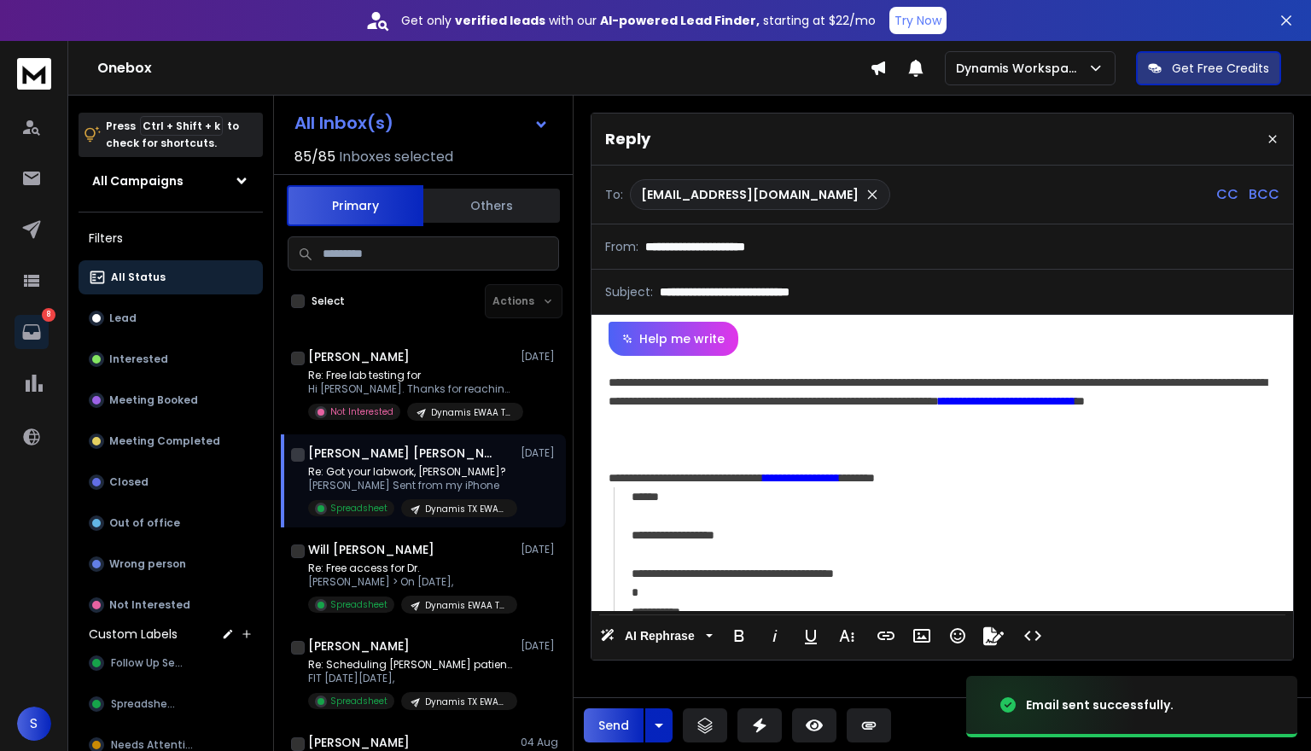
scroll to position [5918, 0]
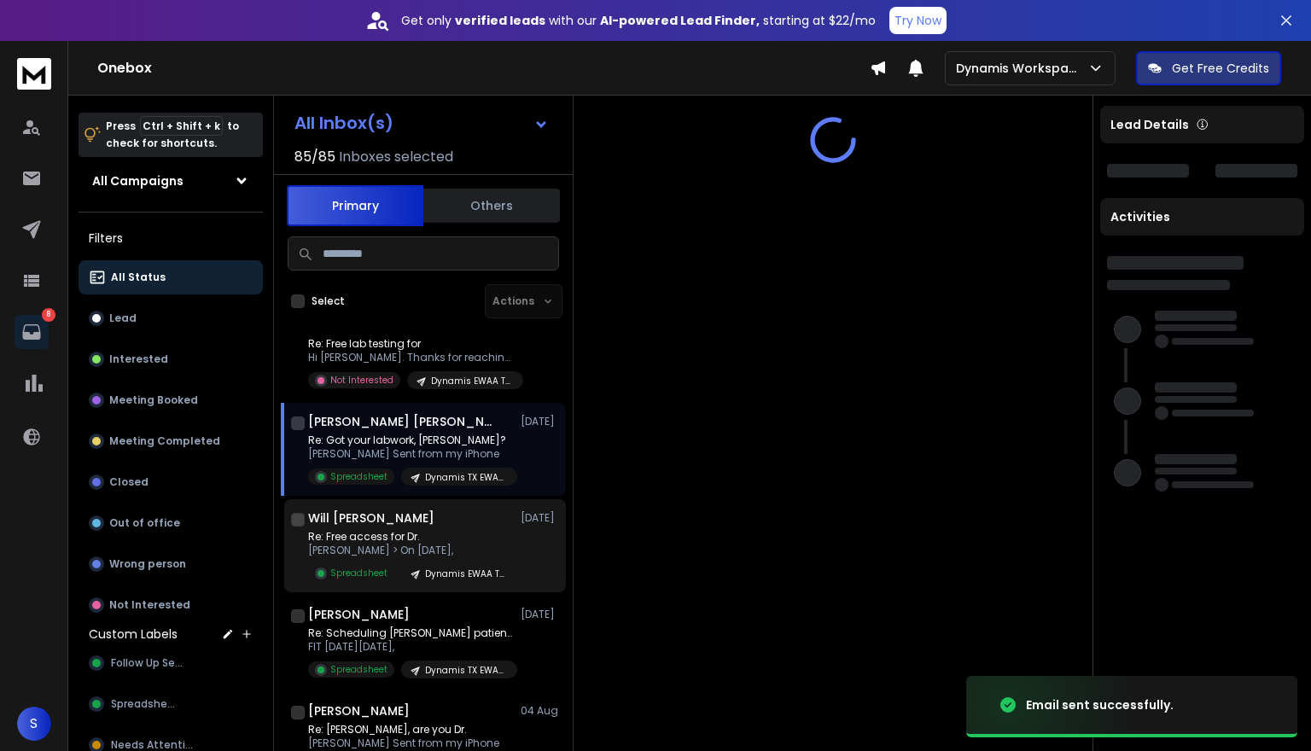
click at [393, 537] on p "Re: Free access for Dr." at bounding box center [410, 537] width 205 height 14
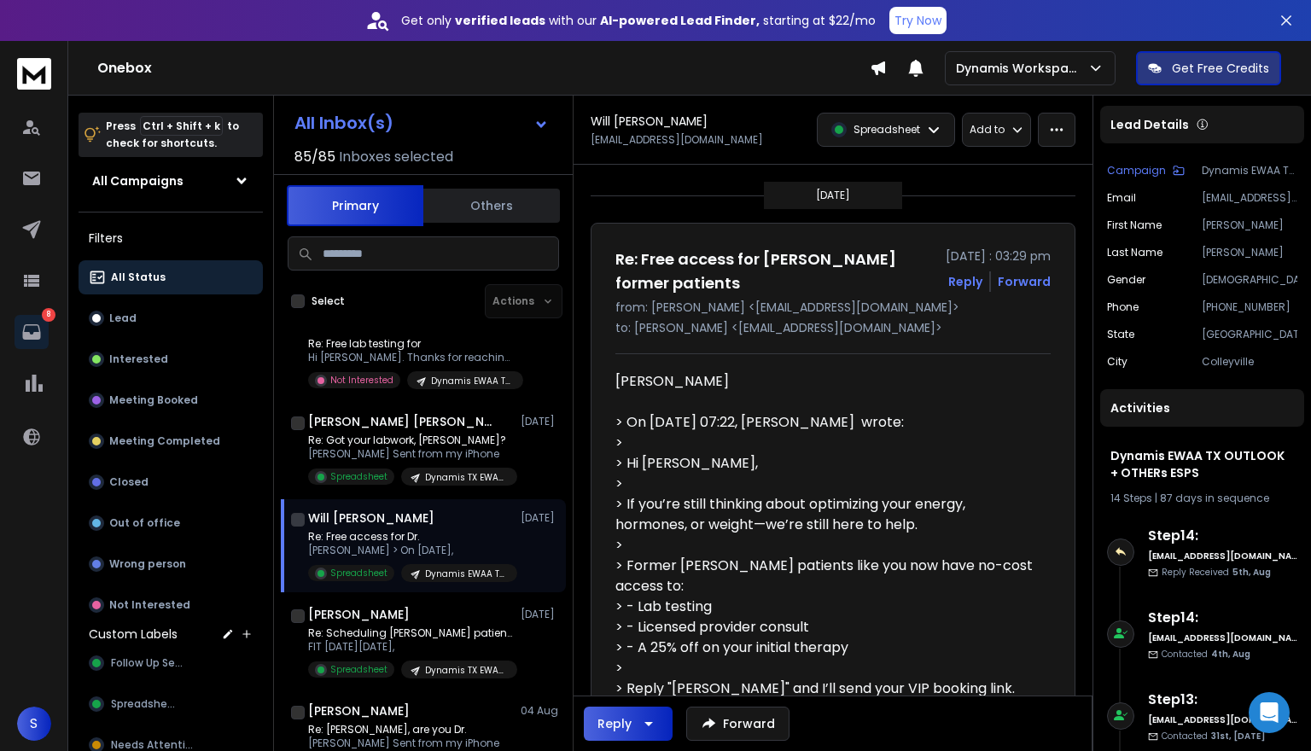
click at [413, 547] on p "[PERSON_NAME] > On [DATE]," at bounding box center [410, 551] width 205 height 14
click at [955, 280] on button "Reply" at bounding box center [966, 281] width 34 height 17
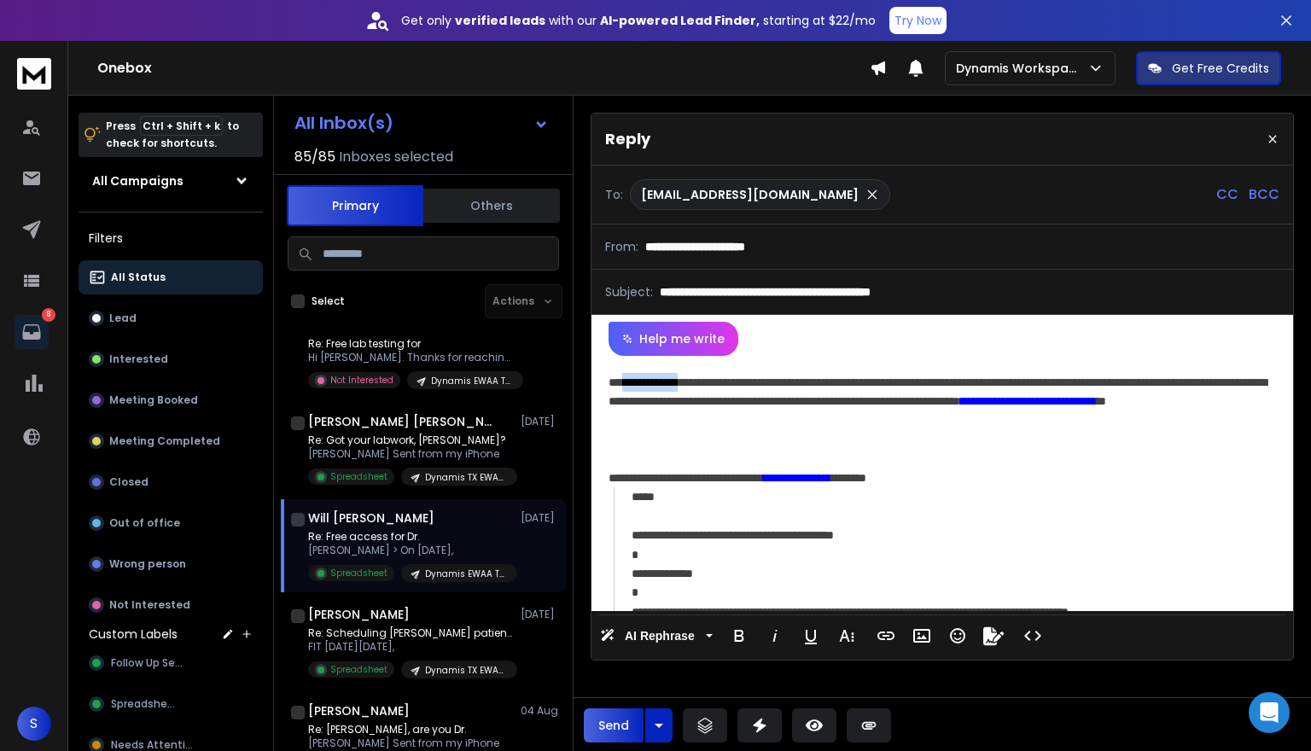
drag, startPoint x: 690, startPoint y: 383, endPoint x: 623, endPoint y: 383, distance: 66.6
click at [623, 383] on span "**********" at bounding box center [938, 392] width 658 height 31
click at [598, 718] on button "Send" at bounding box center [614, 726] width 60 height 34
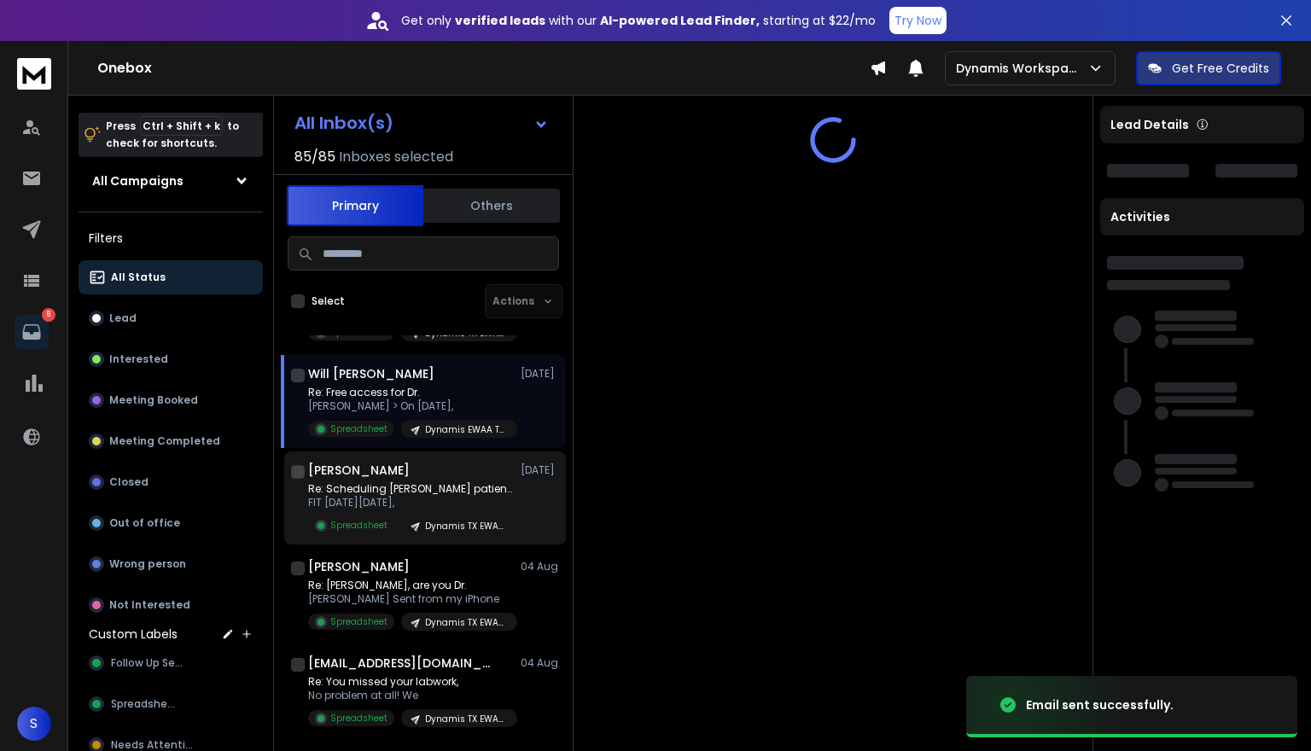
scroll to position [6089, 0]
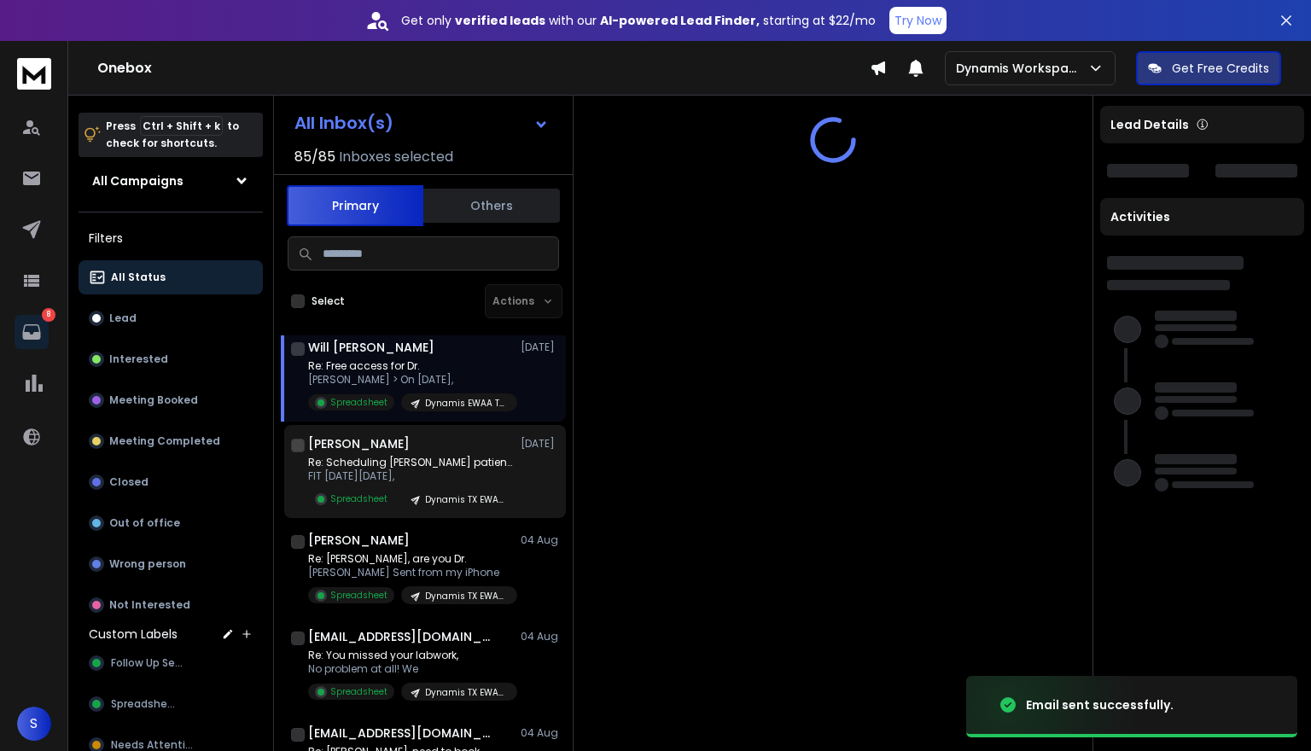
click at [371, 460] on p "Re: Scheduling [PERSON_NAME] patients" at bounding box center [410, 463] width 205 height 14
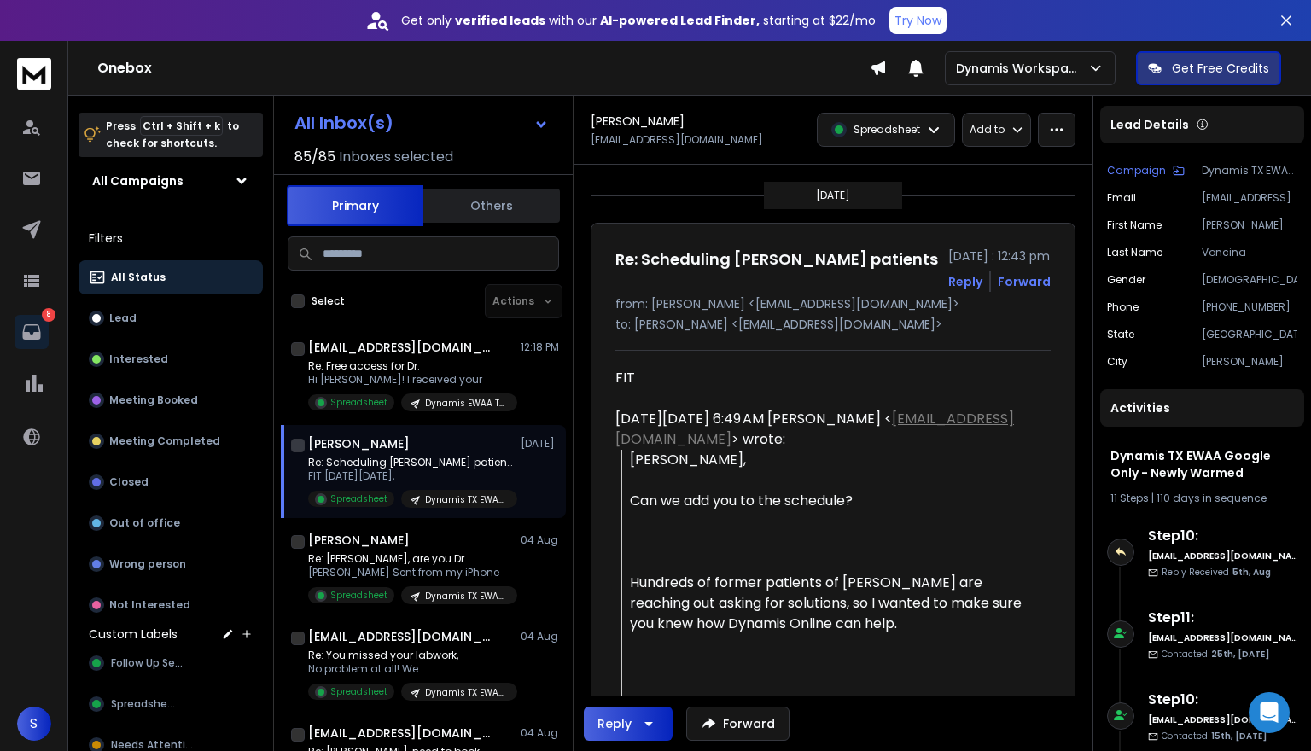
click at [965, 287] on button "Reply" at bounding box center [966, 281] width 34 height 17
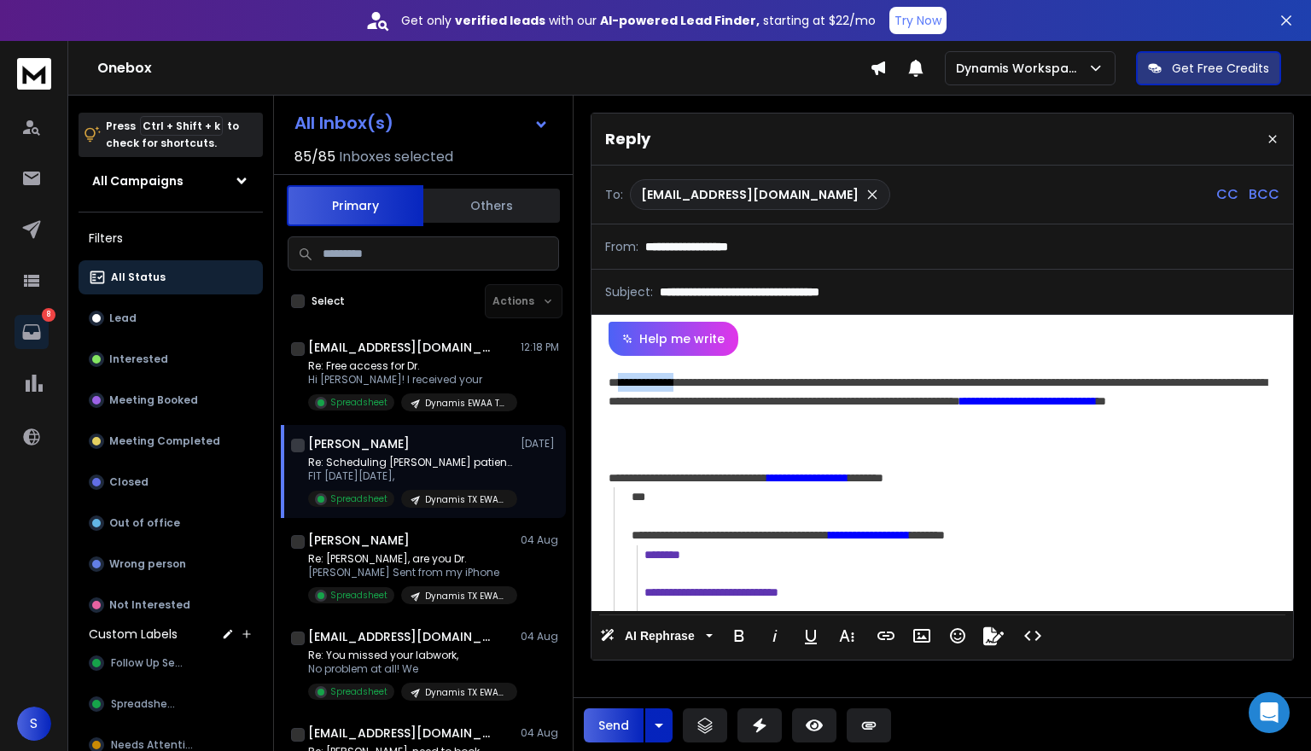
drag, startPoint x: 689, startPoint y: 383, endPoint x: 620, endPoint y: 383, distance: 69.2
click at [620, 383] on span "**********" at bounding box center [938, 392] width 658 height 31
click at [610, 726] on button "Send" at bounding box center [614, 726] width 60 height 34
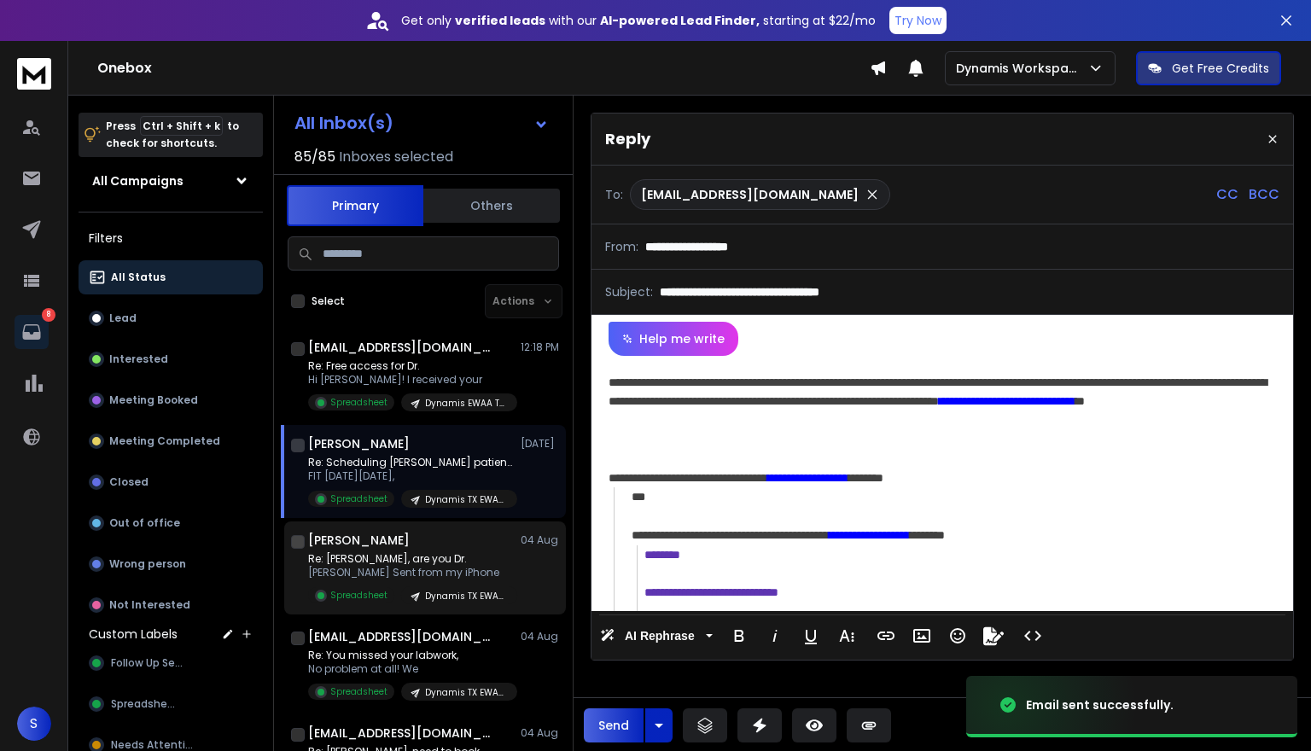
click at [417, 544] on div "[PERSON_NAME] [DATE]" at bounding box center [433, 540] width 251 height 17
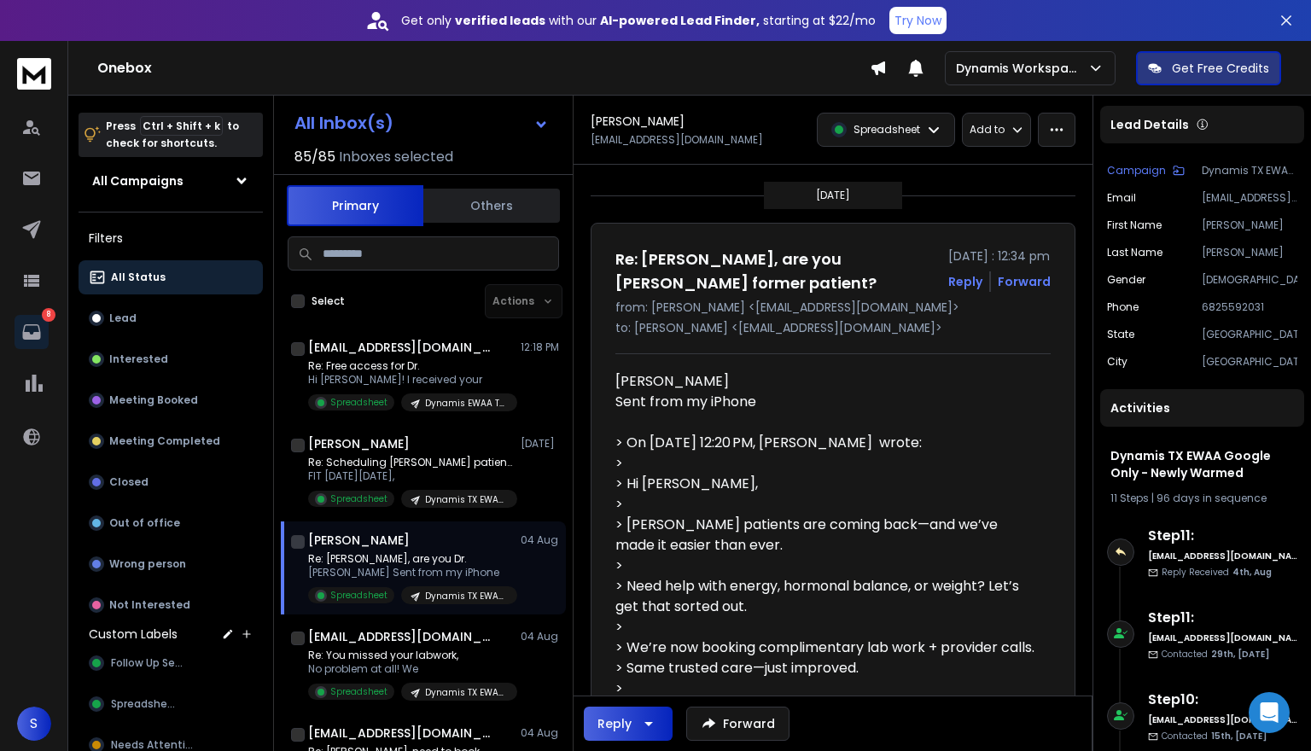
click at [972, 280] on button "Reply" at bounding box center [966, 281] width 34 height 17
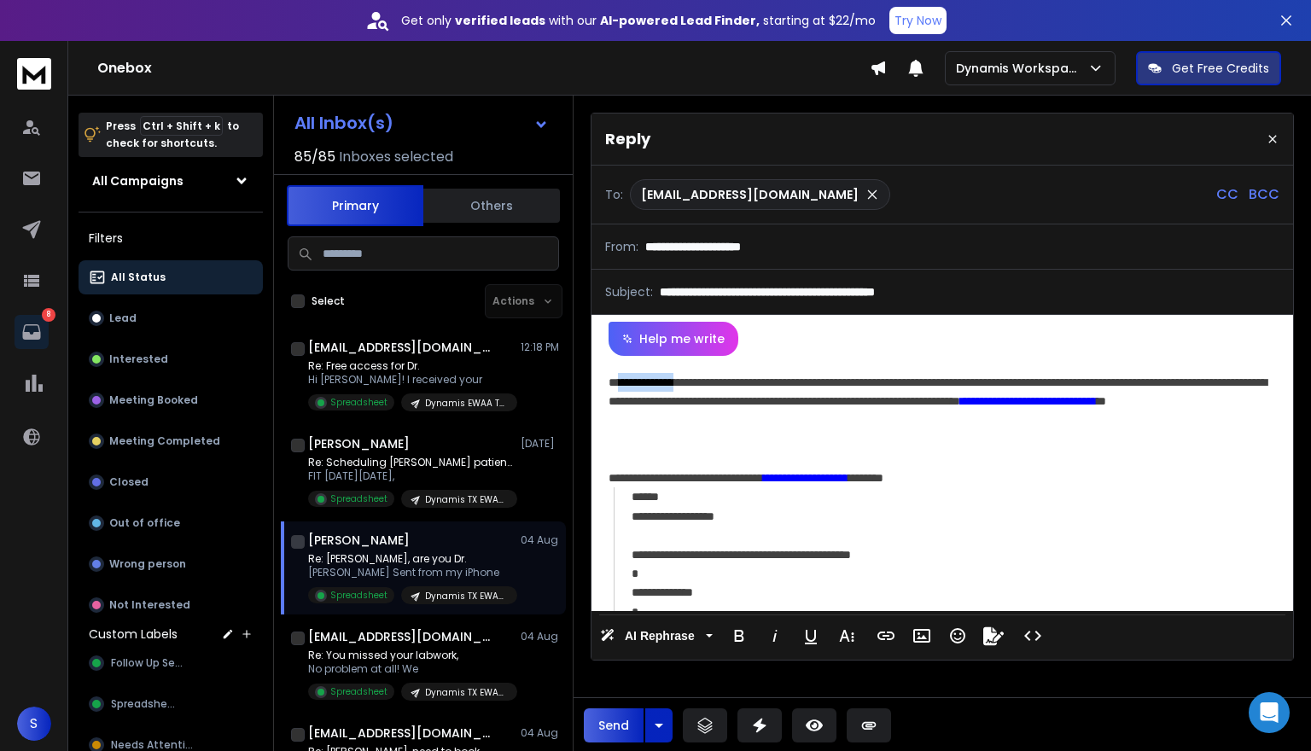
drag, startPoint x: 687, startPoint y: 381, endPoint x: 621, endPoint y: 376, distance: 66.8
click at [621, 377] on span "**********" at bounding box center [938, 392] width 658 height 31
click at [603, 722] on button "Send" at bounding box center [614, 726] width 60 height 34
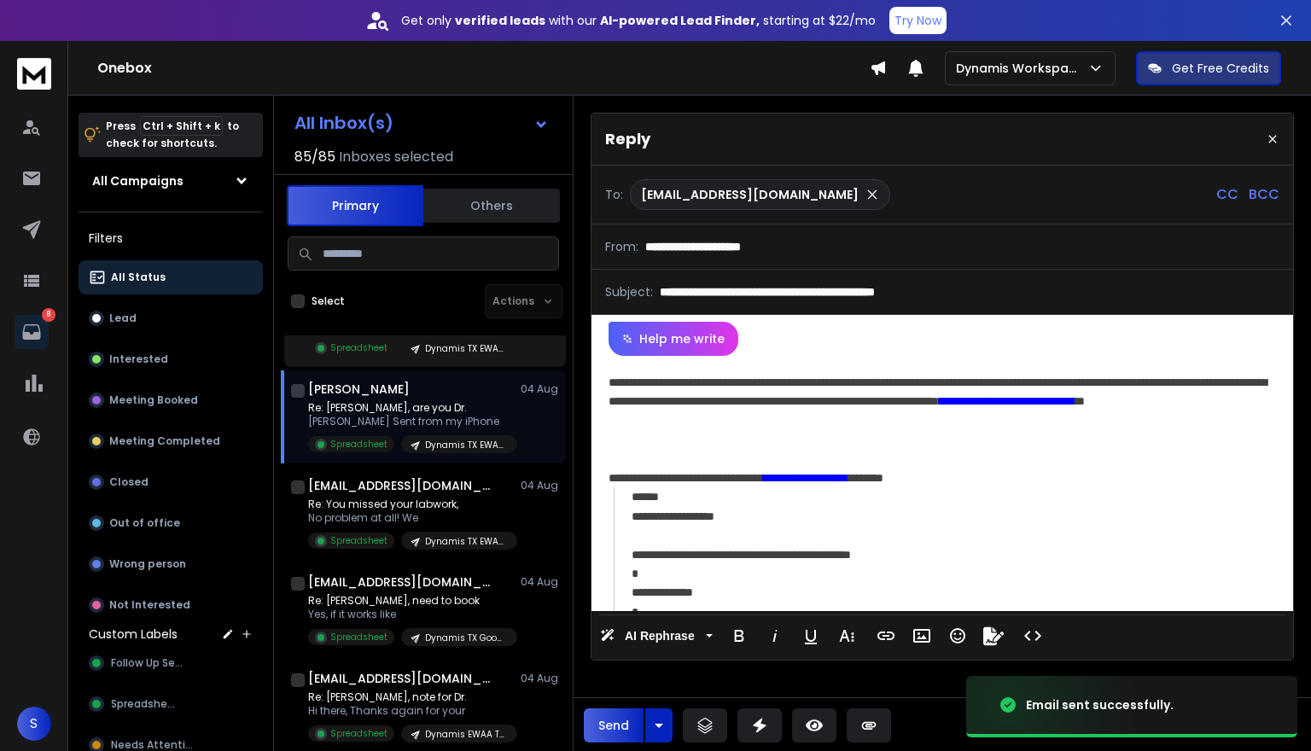
scroll to position [6259, 0]
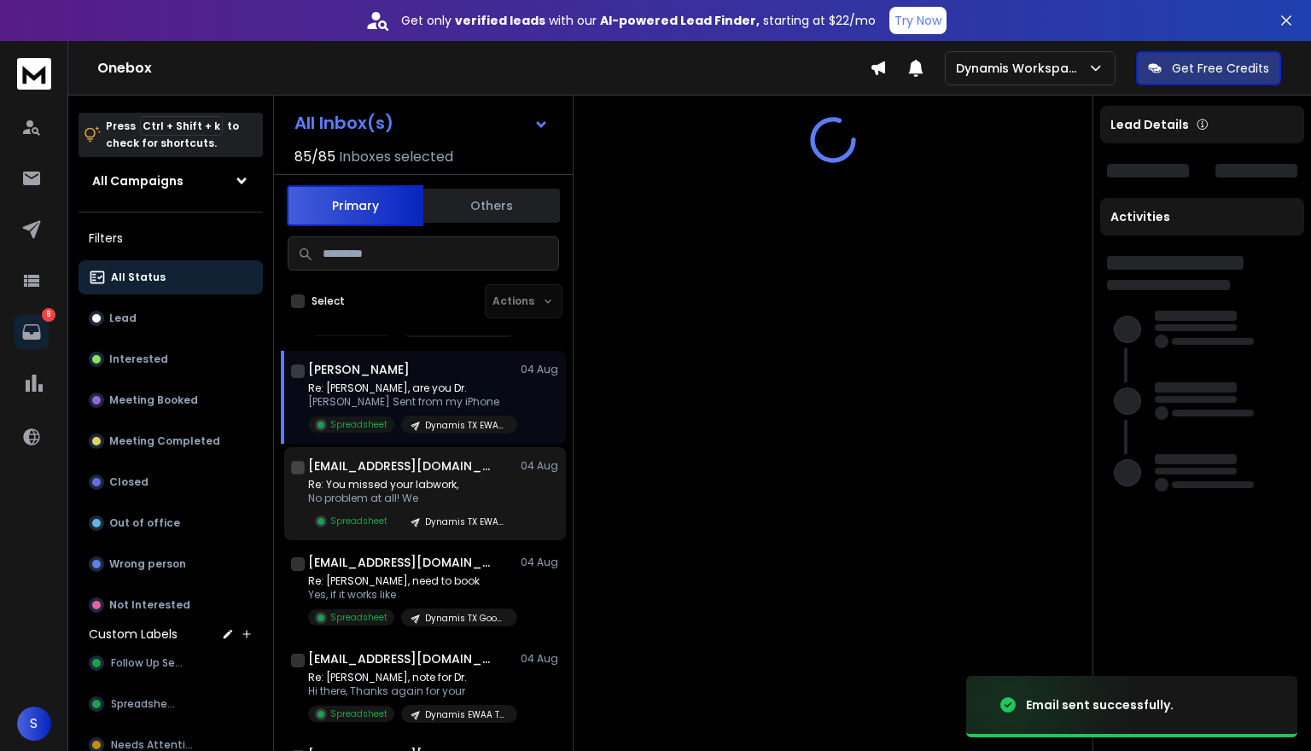
click at [377, 486] on p "Re: You missed your labwork," at bounding box center [410, 485] width 205 height 14
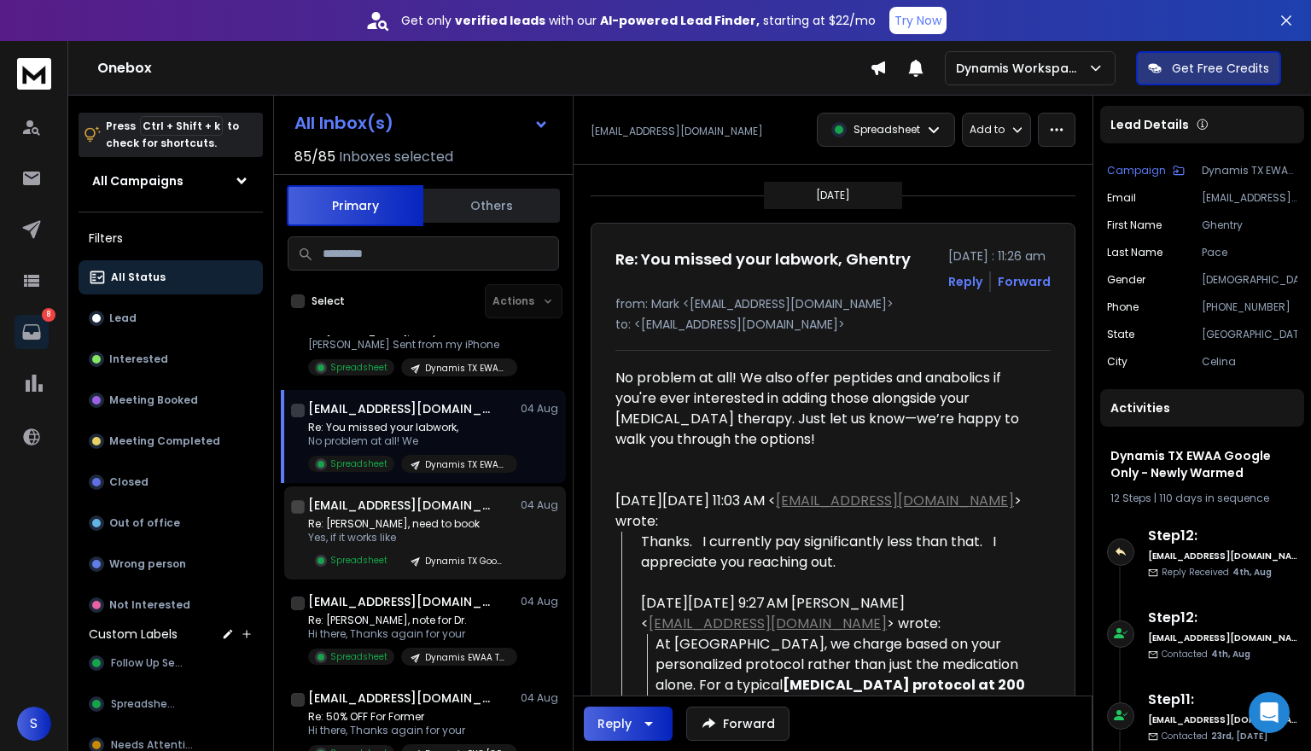
scroll to position [6345, 0]
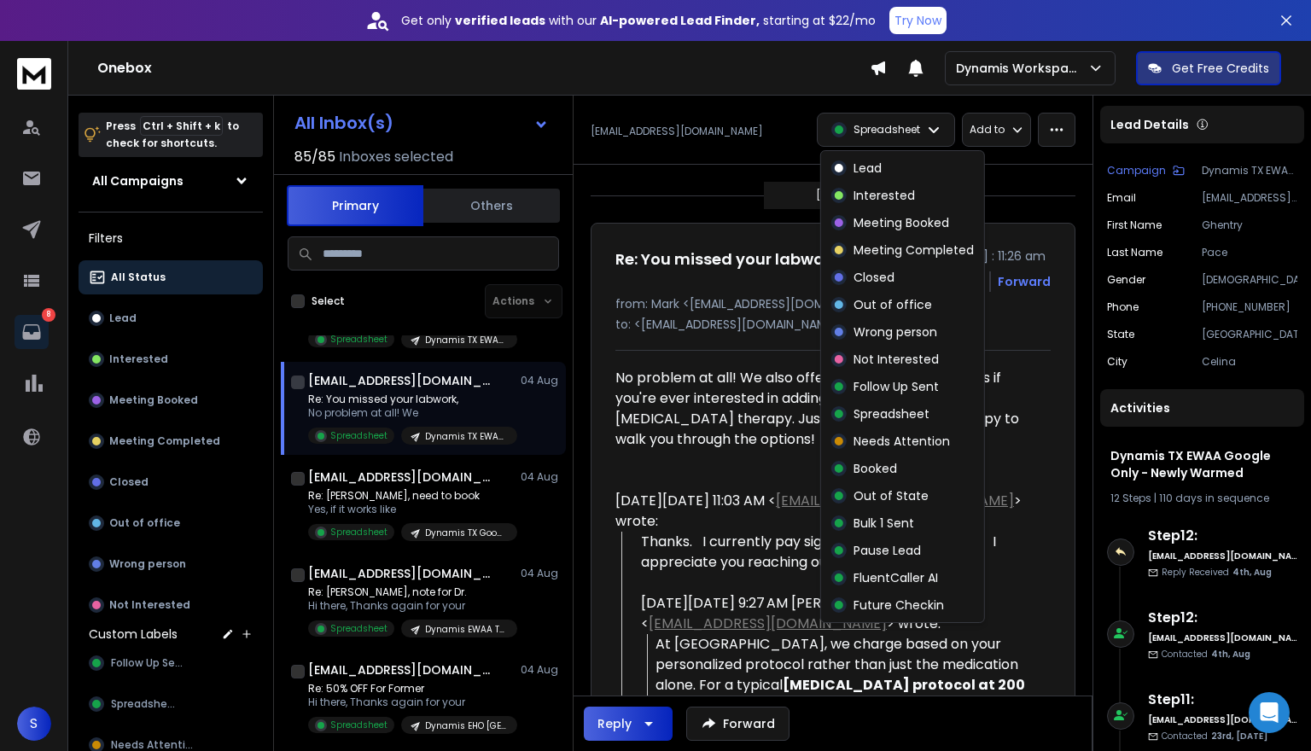
click at [905, 131] on p "Spreadsheet" at bounding box center [887, 130] width 67 height 14
click at [941, 358] on div "Not Interested" at bounding box center [903, 359] width 156 height 27
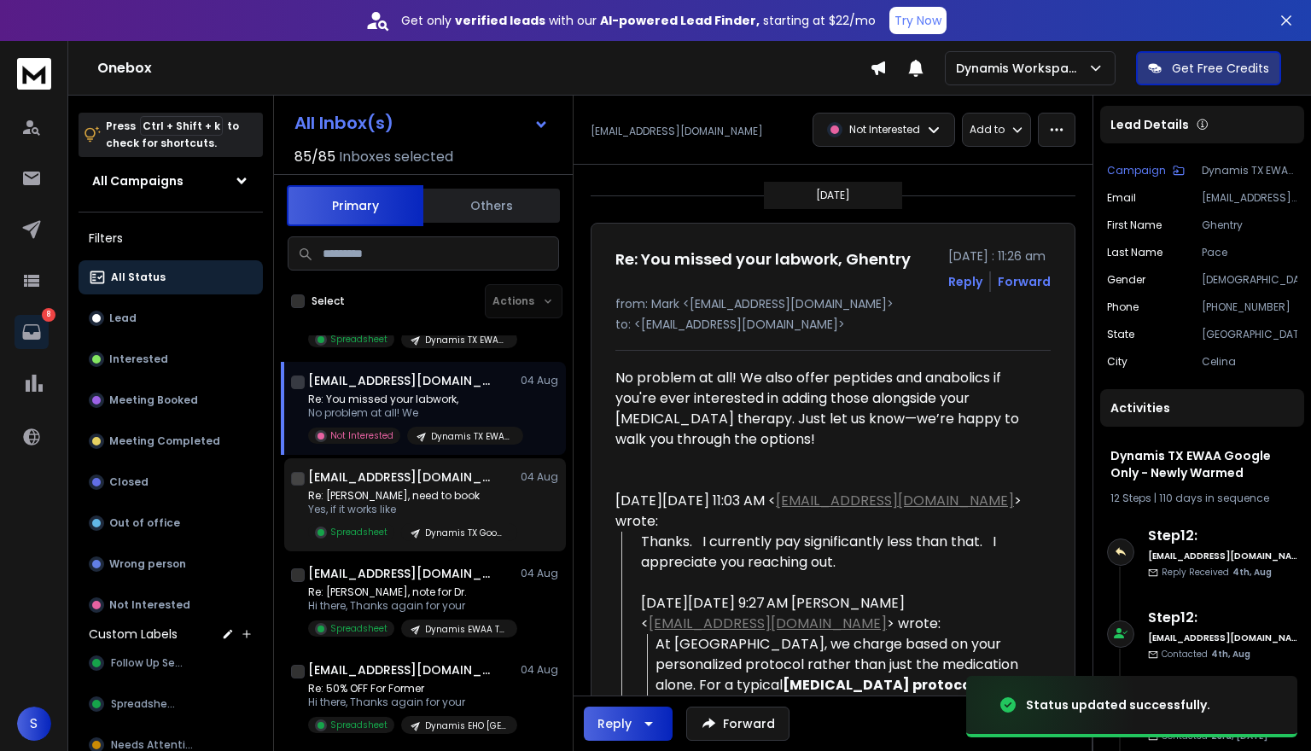
click at [386, 482] on h1 "[EMAIL_ADDRESS][DOMAIN_NAME]" at bounding box center [402, 477] width 188 height 17
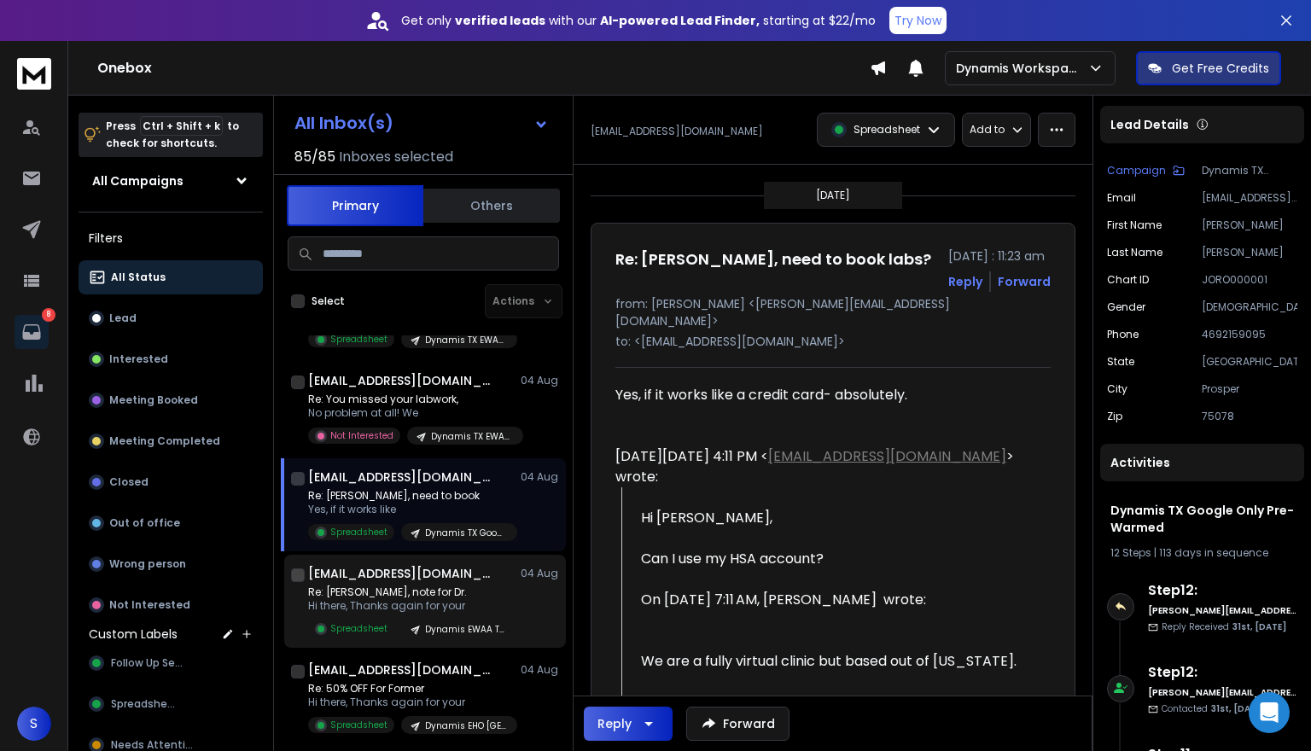
click at [370, 588] on p "Re: [PERSON_NAME], note for Dr." at bounding box center [410, 593] width 205 height 14
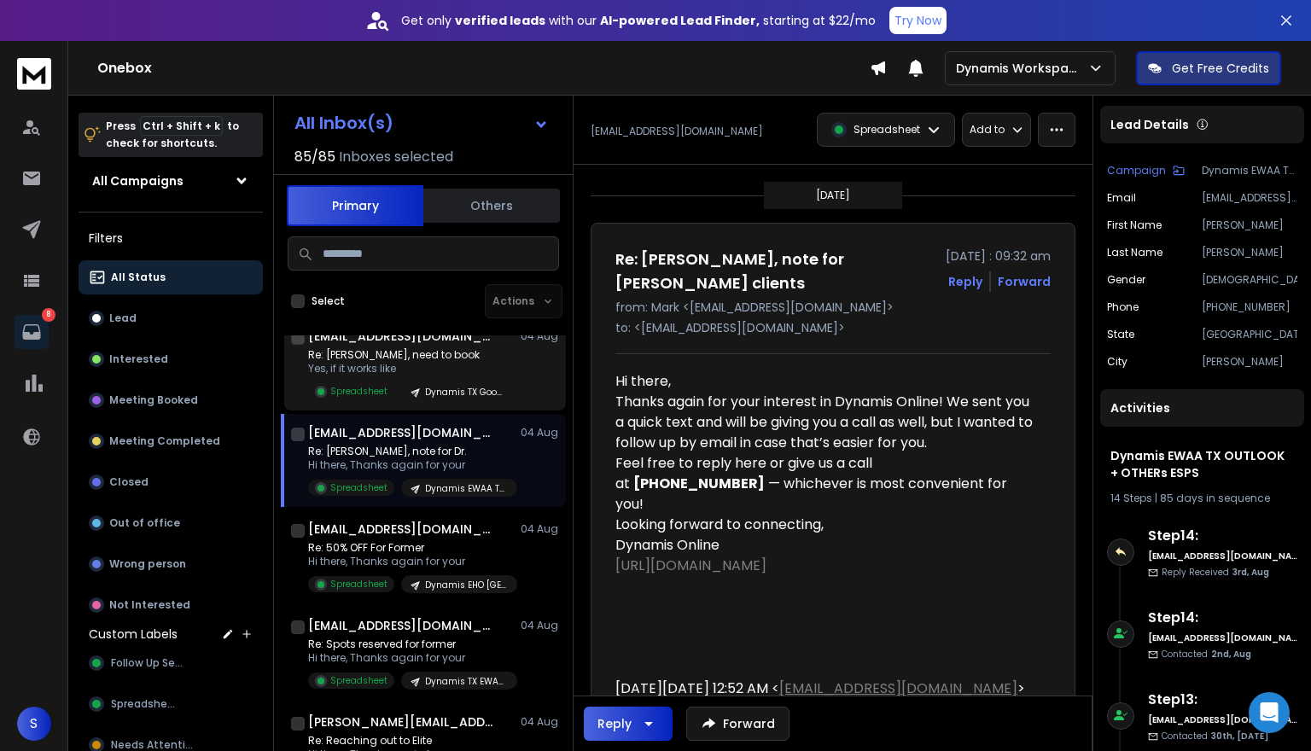
scroll to position [6516, 0]
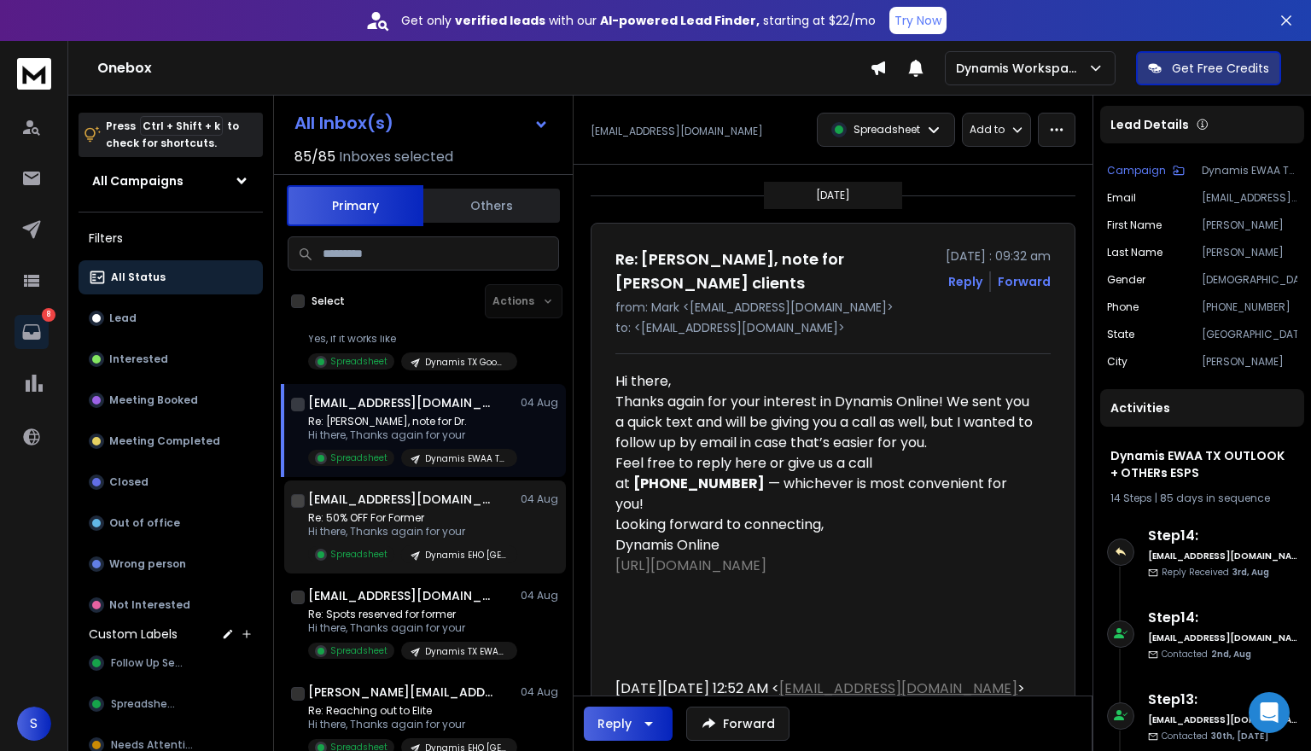
click at [383, 516] on p "Re: 50% OFF For Former" at bounding box center [410, 518] width 205 height 14
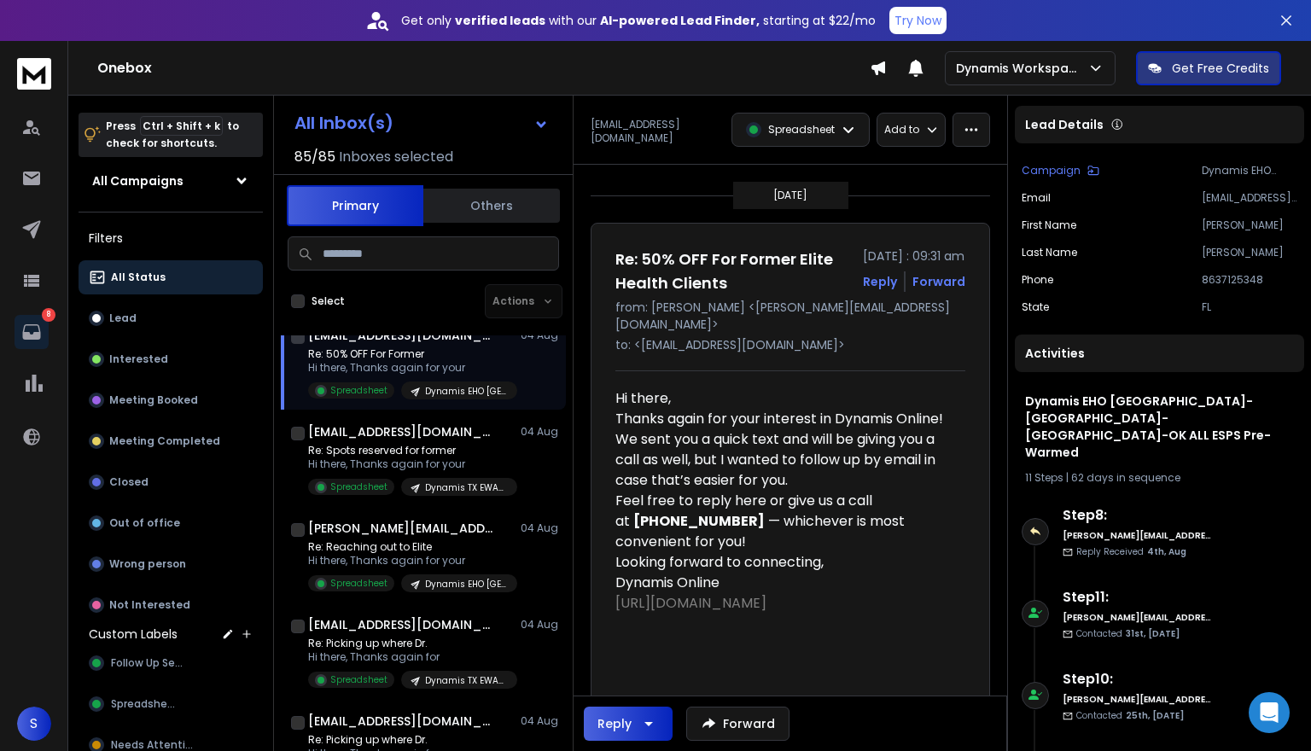
scroll to position [6686, 0]
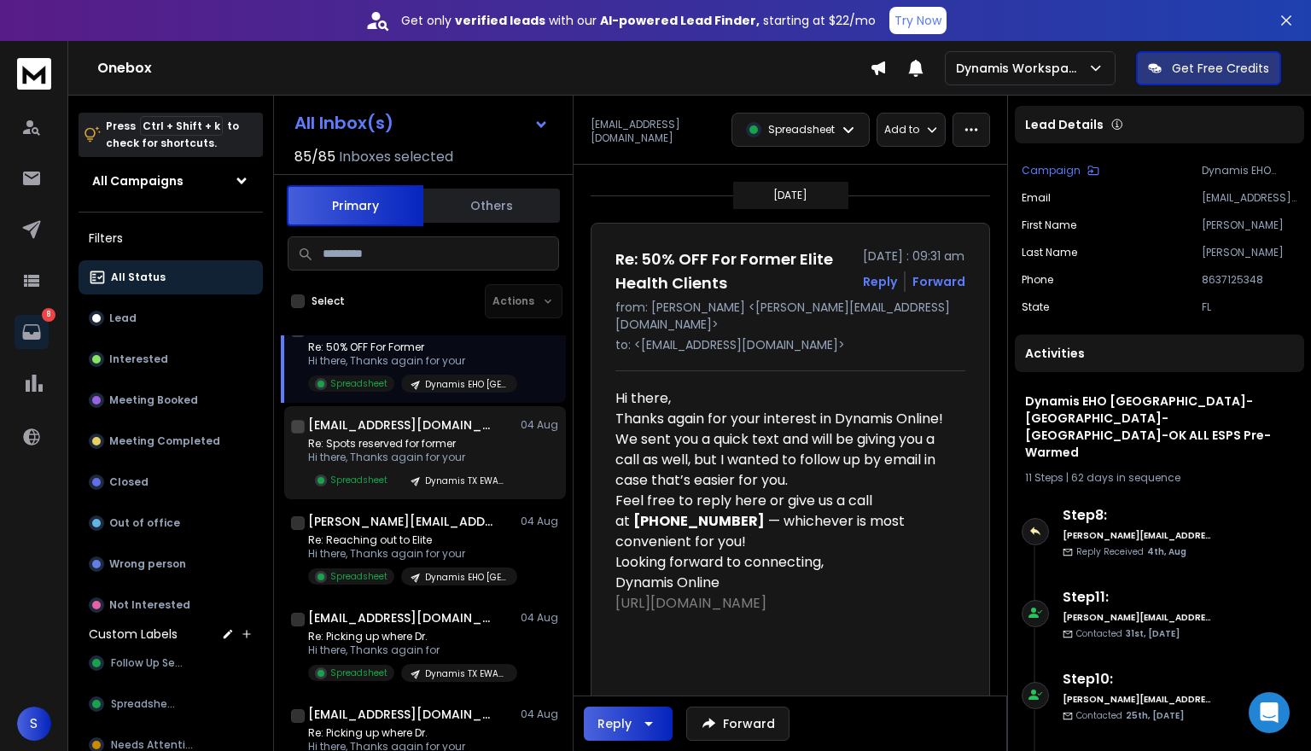
drag, startPoint x: 388, startPoint y: 447, endPoint x: 482, endPoint y: 447, distance: 93.9
click at [388, 448] on p "Re: Spots reserved for former" at bounding box center [410, 444] width 205 height 14
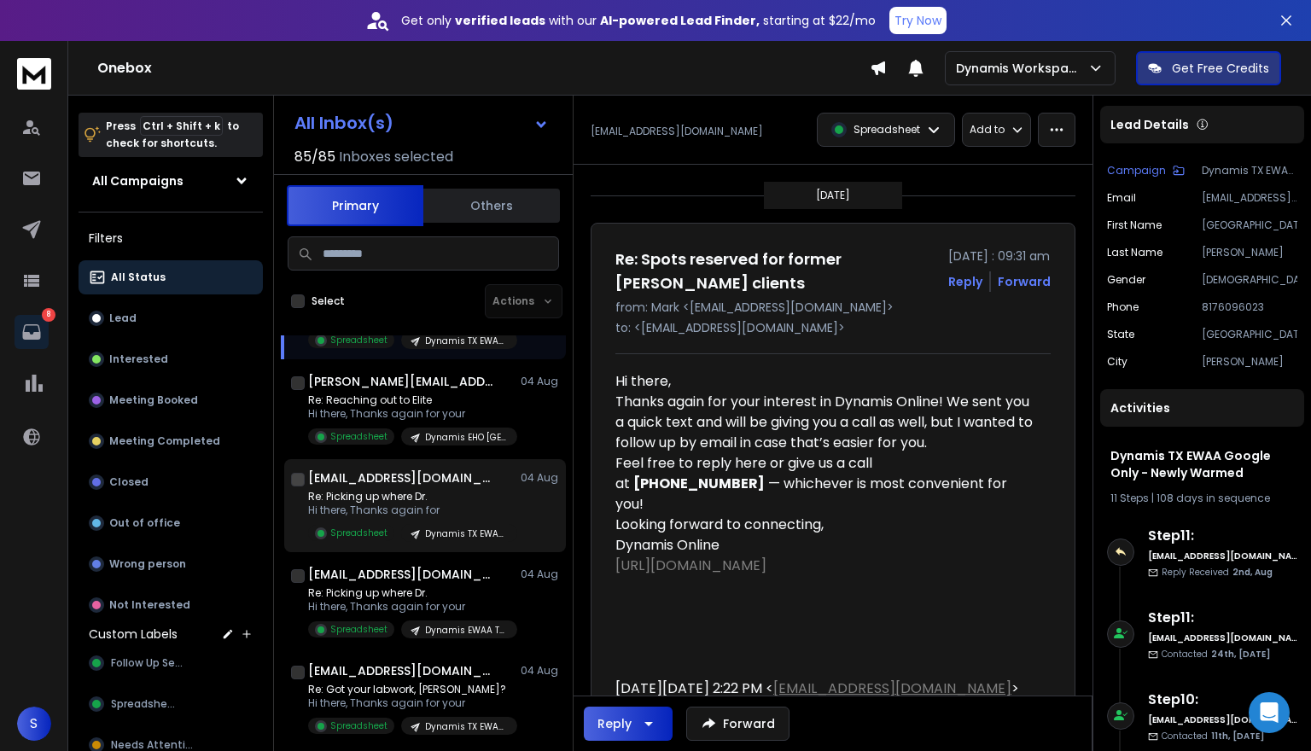
scroll to position [6857, 0]
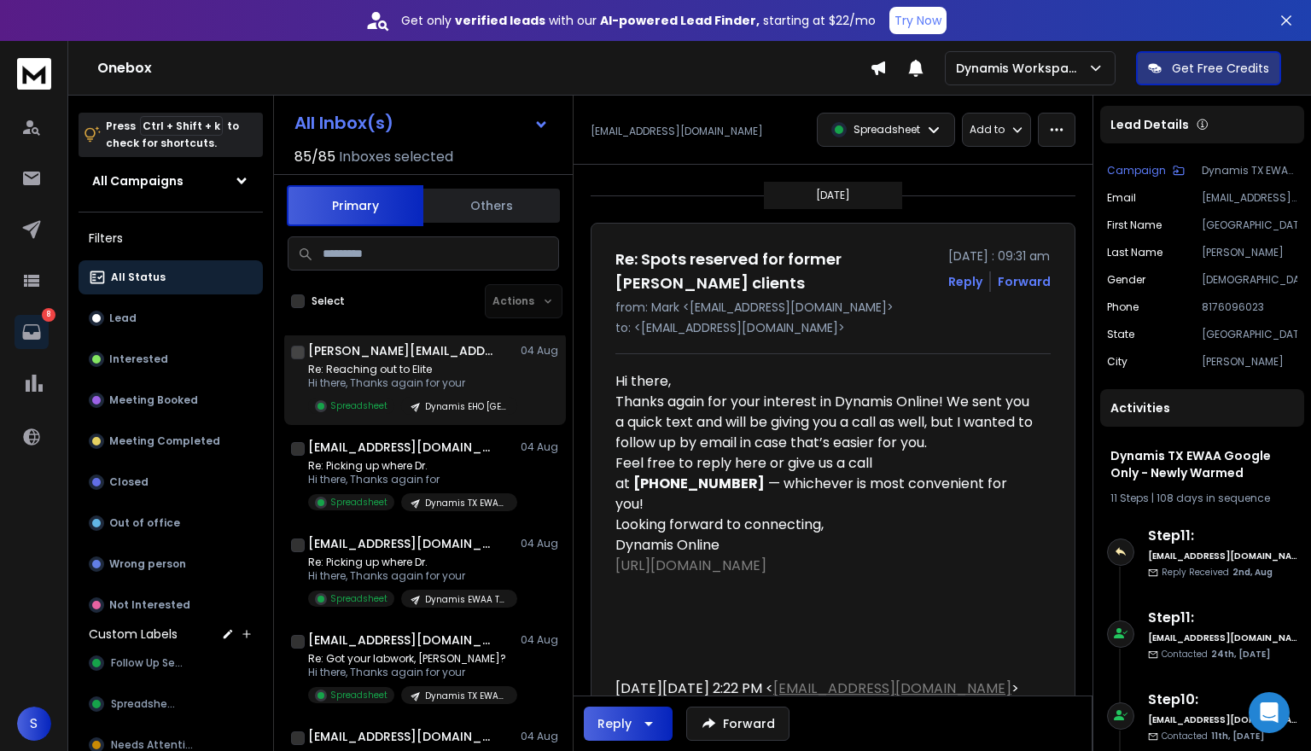
click at [412, 375] on p "Re: Reaching out to Elite" at bounding box center [410, 370] width 205 height 14
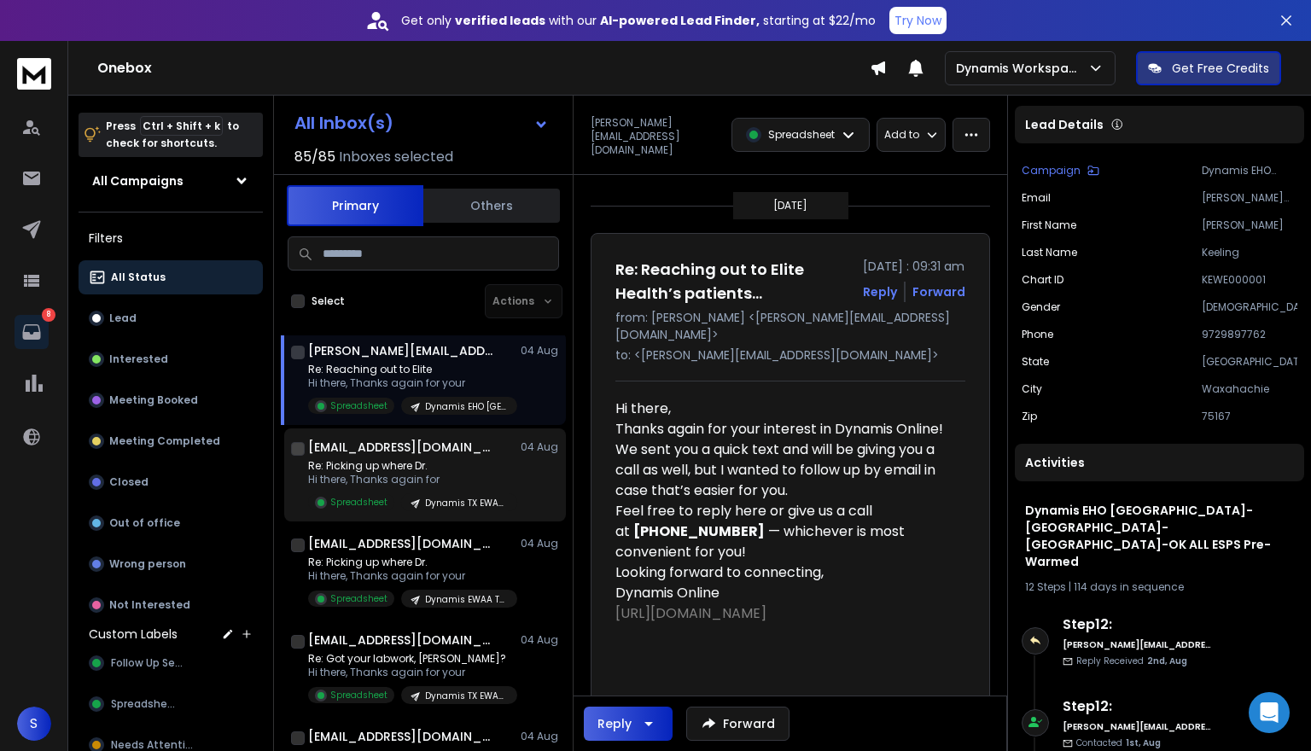
click at [406, 475] on p "Hi there, Thanks again for" at bounding box center [410, 480] width 205 height 14
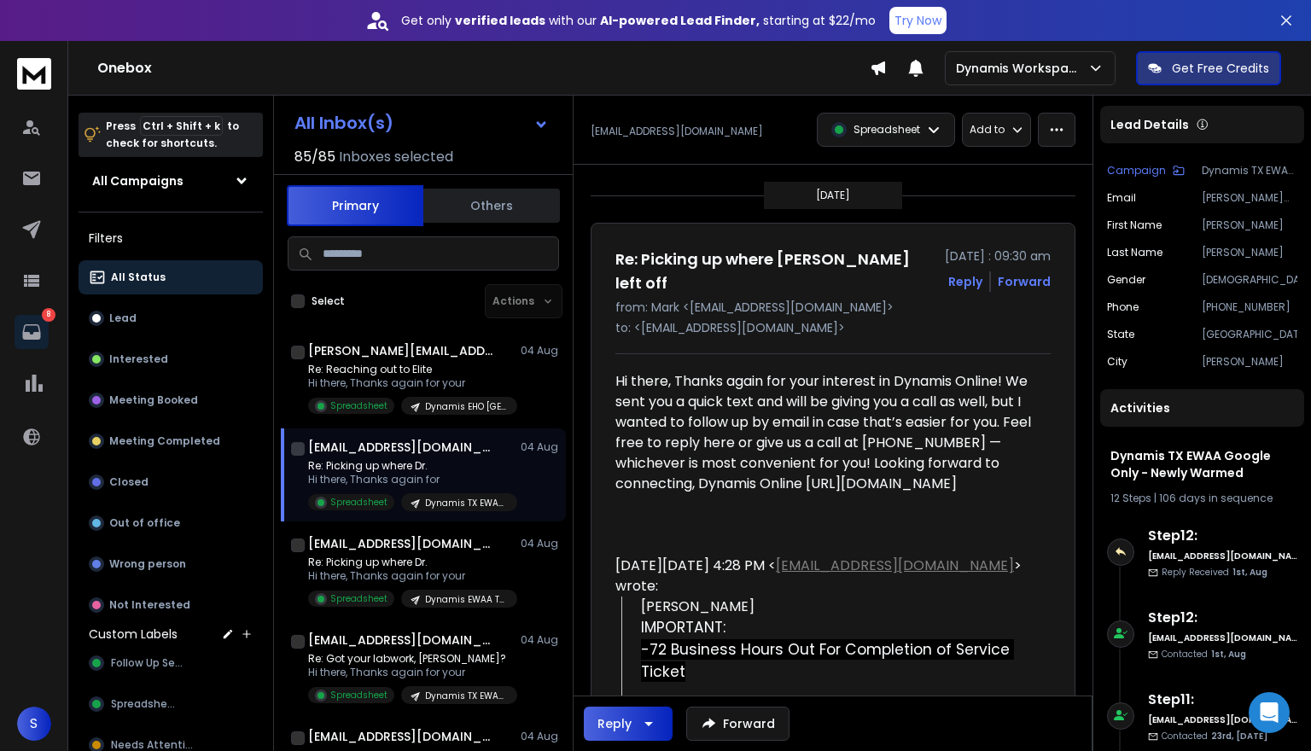
scroll to position [6943, 0]
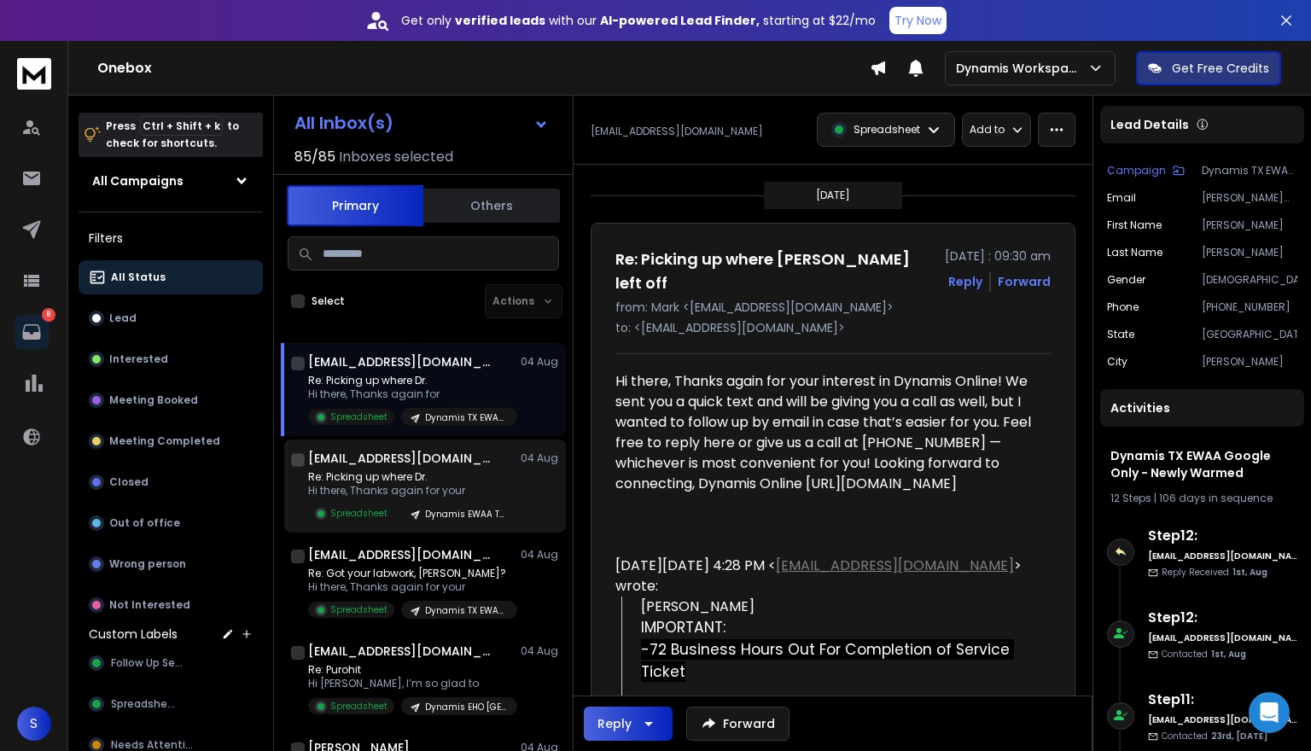
click at [390, 461] on h1 "[EMAIL_ADDRESS][DOMAIN_NAME]" at bounding box center [402, 458] width 188 height 17
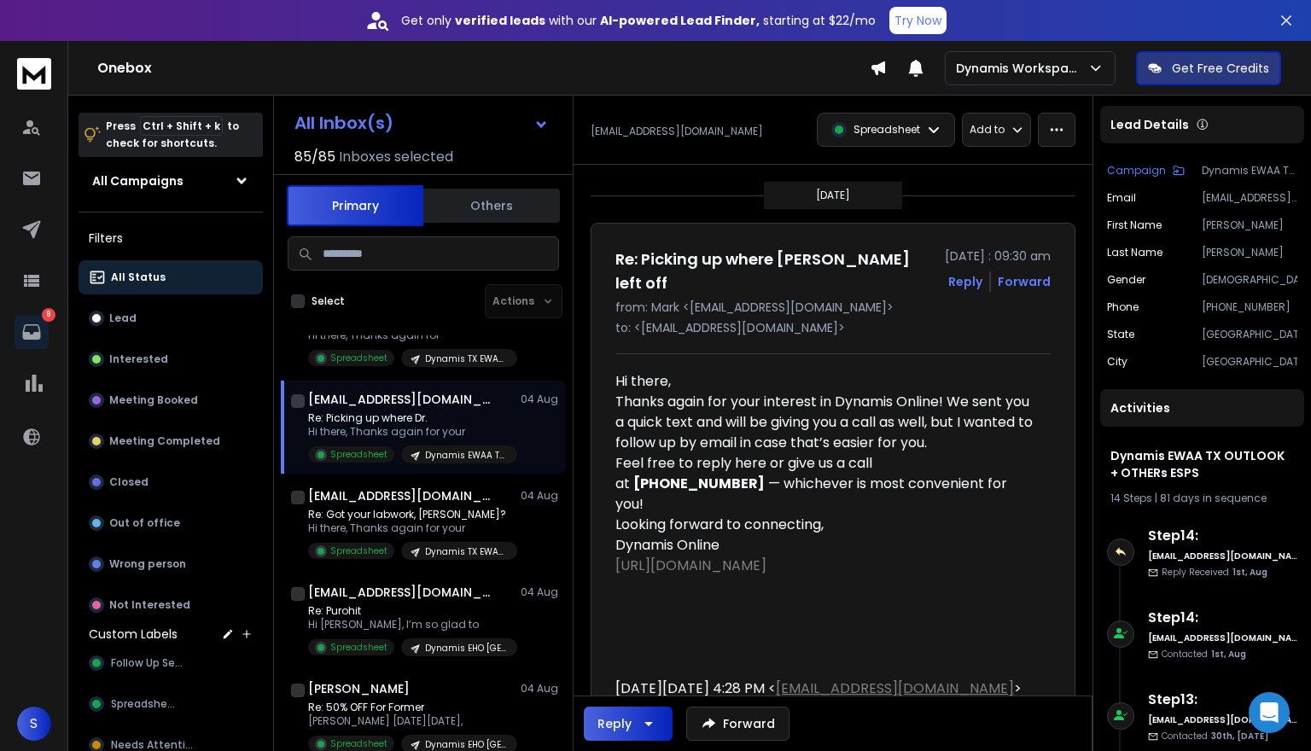
scroll to position [7028, 0]
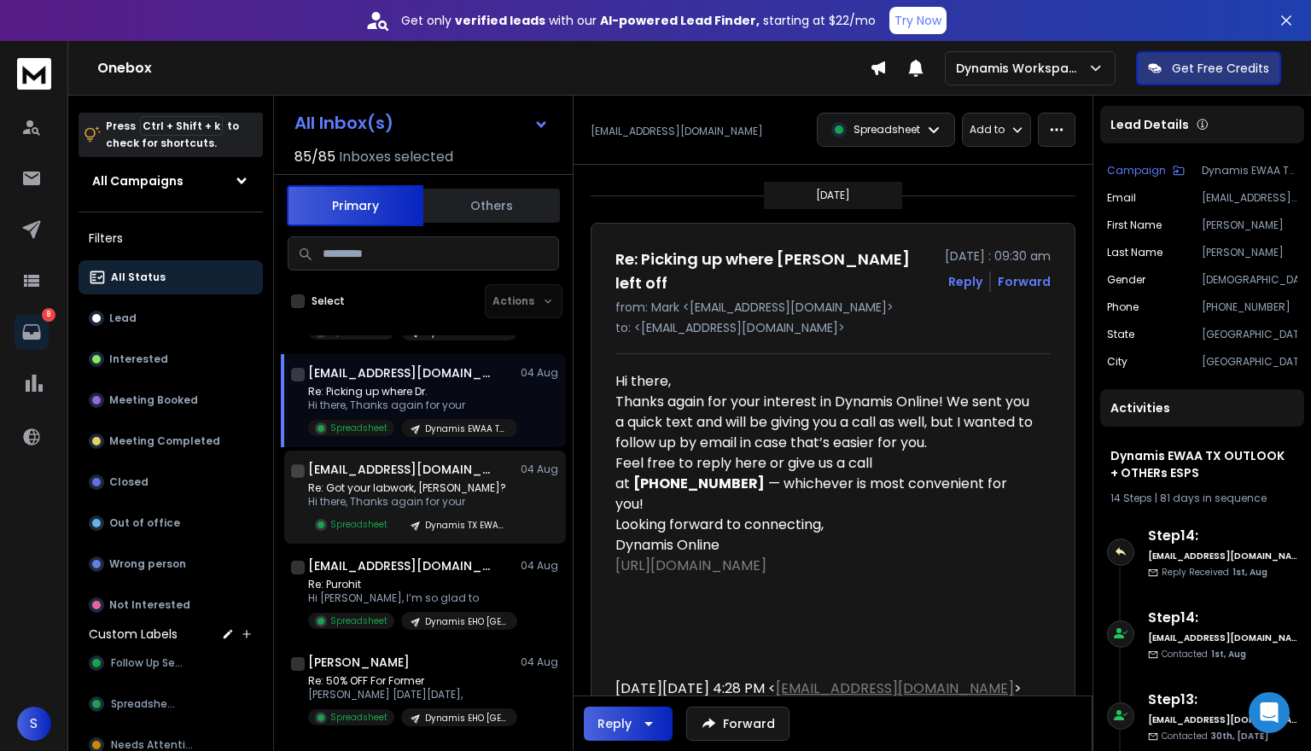
click at [393, 470] on h1 "[EMAIL_ADDRESS][DOMAIN_NAME]" at bounding box center [402, 469] width 188 height 17
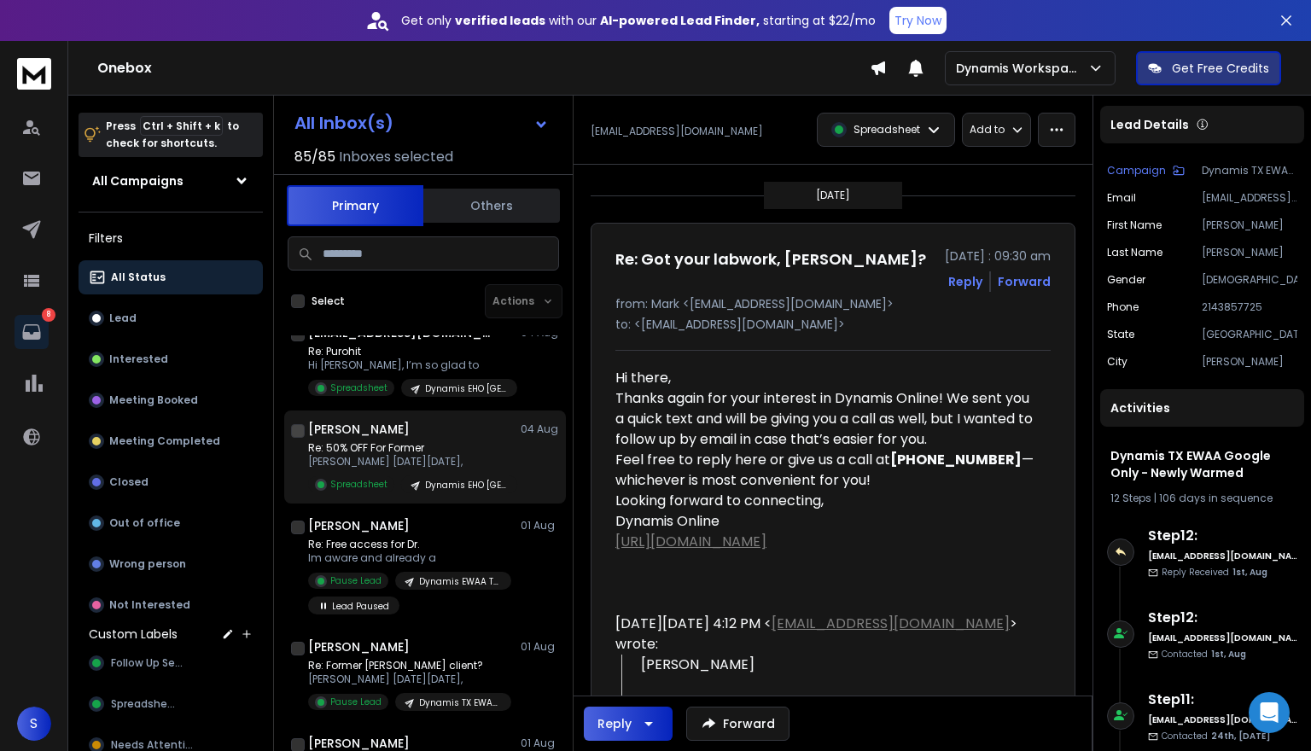
scroll to position [7284, 0]
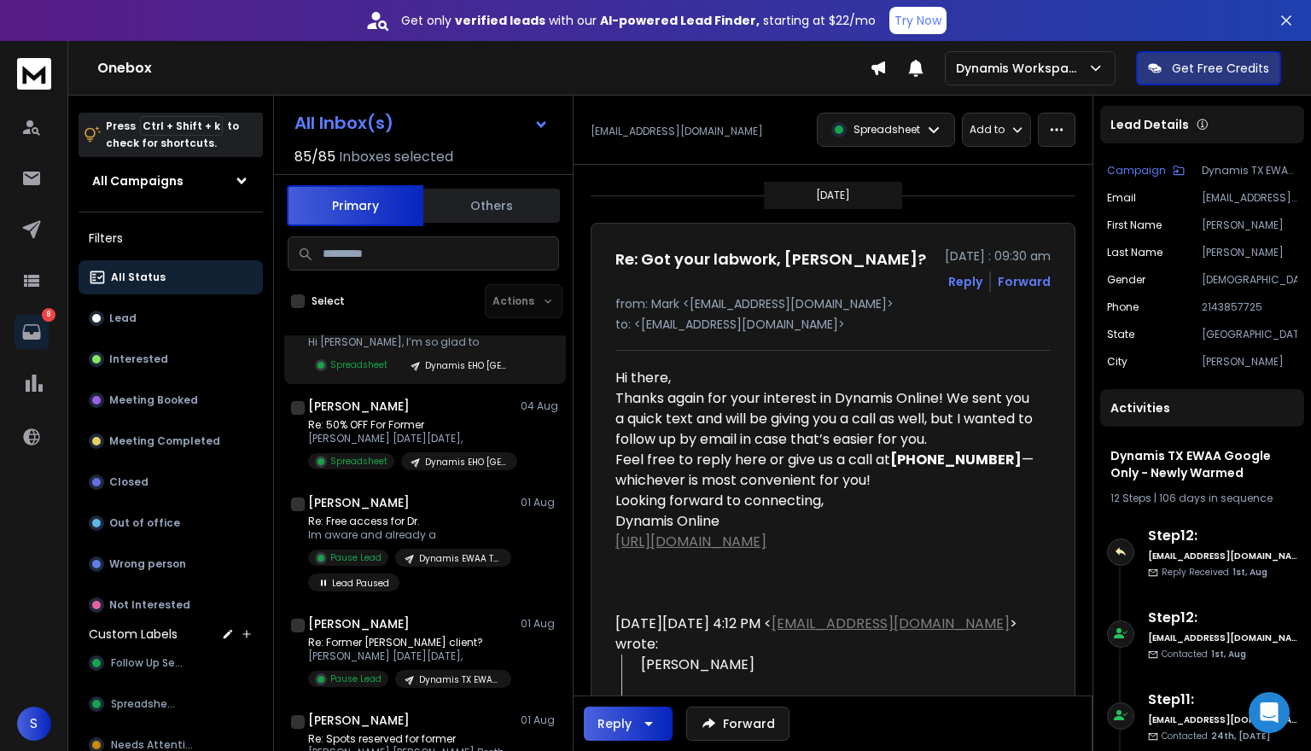
click at [403, 348] on p "Hi [PERSON_NAME], I’m so glad to" at bounding box center [410, 343] width 205 height 14
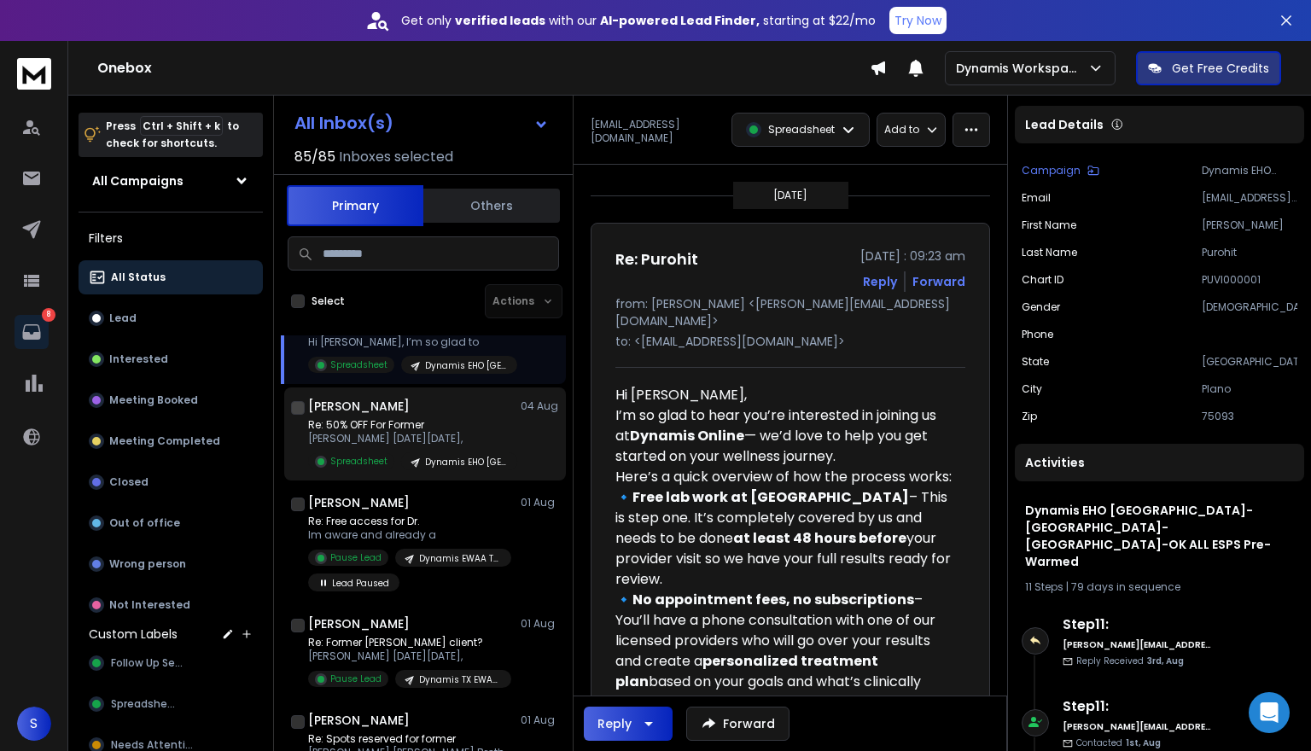
click at [437, 427] on p "Re: 50% OFF For Former" at bounding box center [410, 425] width 205 height 14
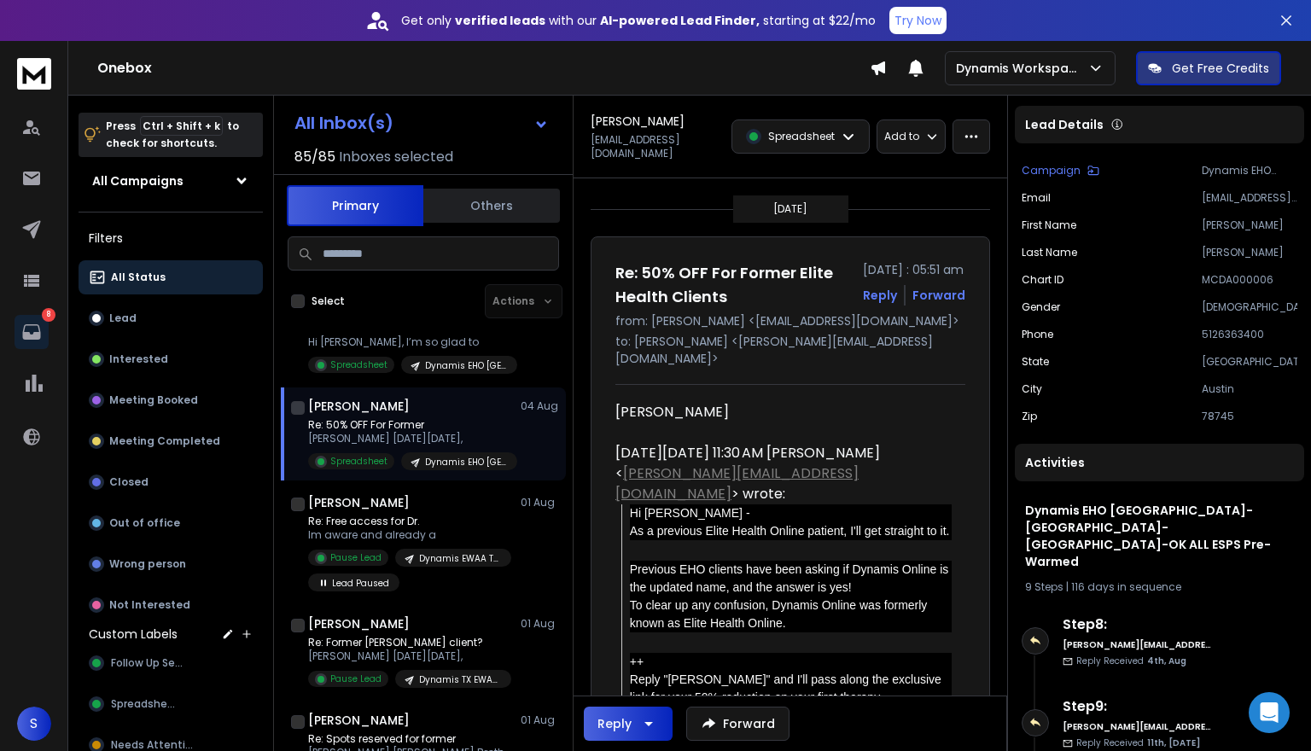
click at [897, 287] on button "Reply" at bounding box center [880, 295] width 34 height 17
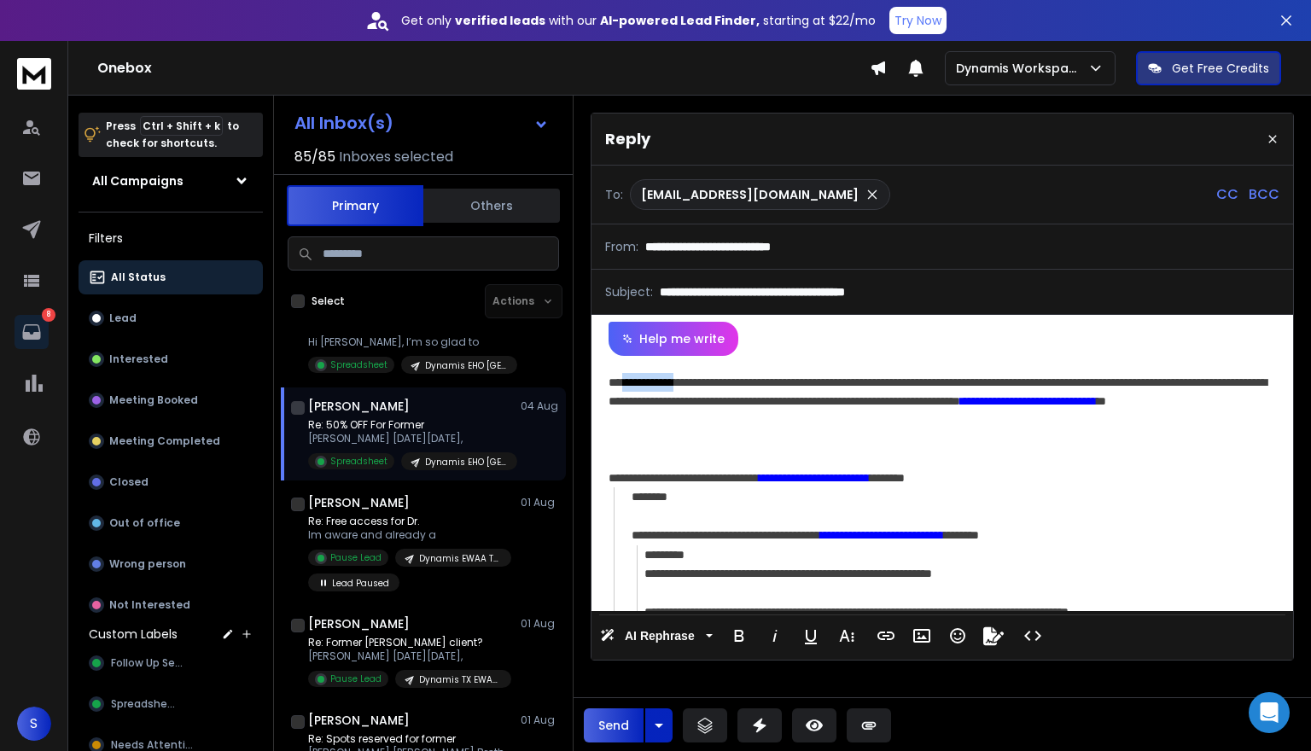
drag, startPoint x: 687, startPoint y: 379, endPoint x: 624, endPoint y: 370, distance: 63.9
click at [624, 370] on div "**********" at bounding box center [943, 483] width 702 height 255
click at [618, 712] on button "Send" at bounding box center [614, 726] width 60 height 34
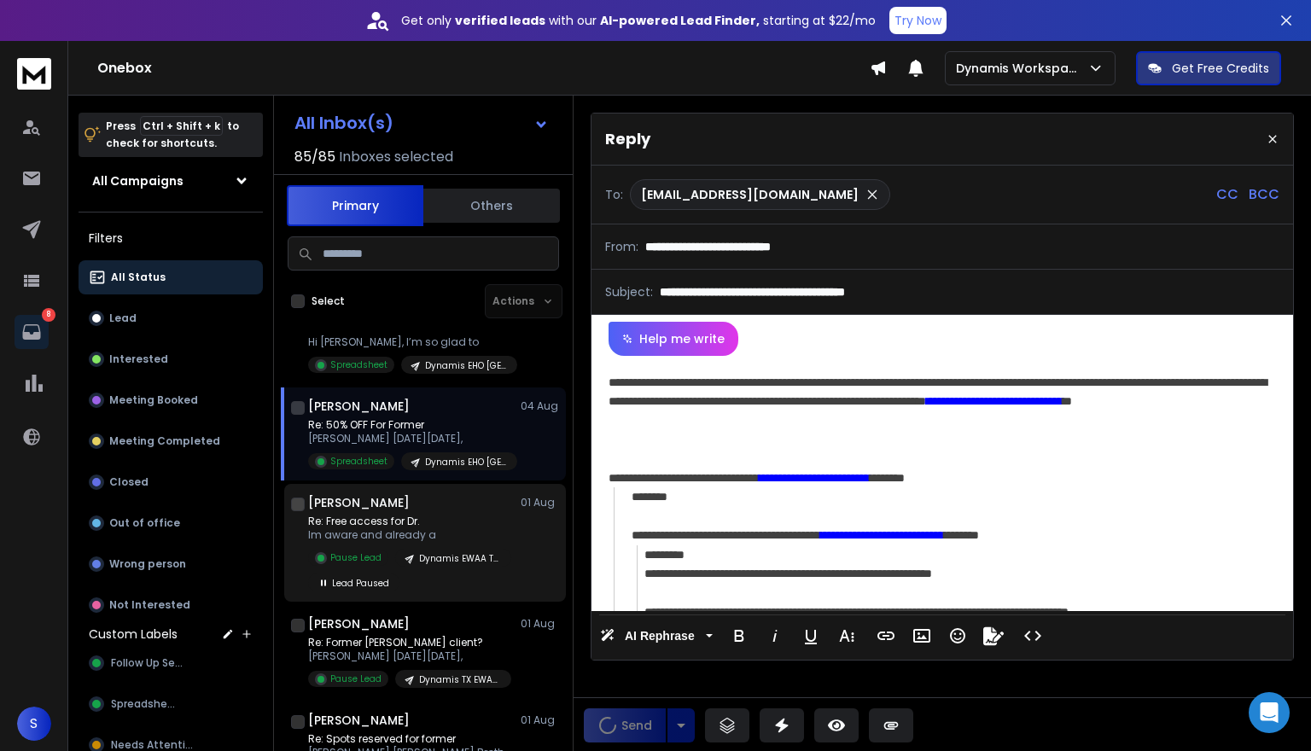
click at [396, 519] on p "Re: Free access for Dr." at bounding box center [410, 522] width 205 height 14
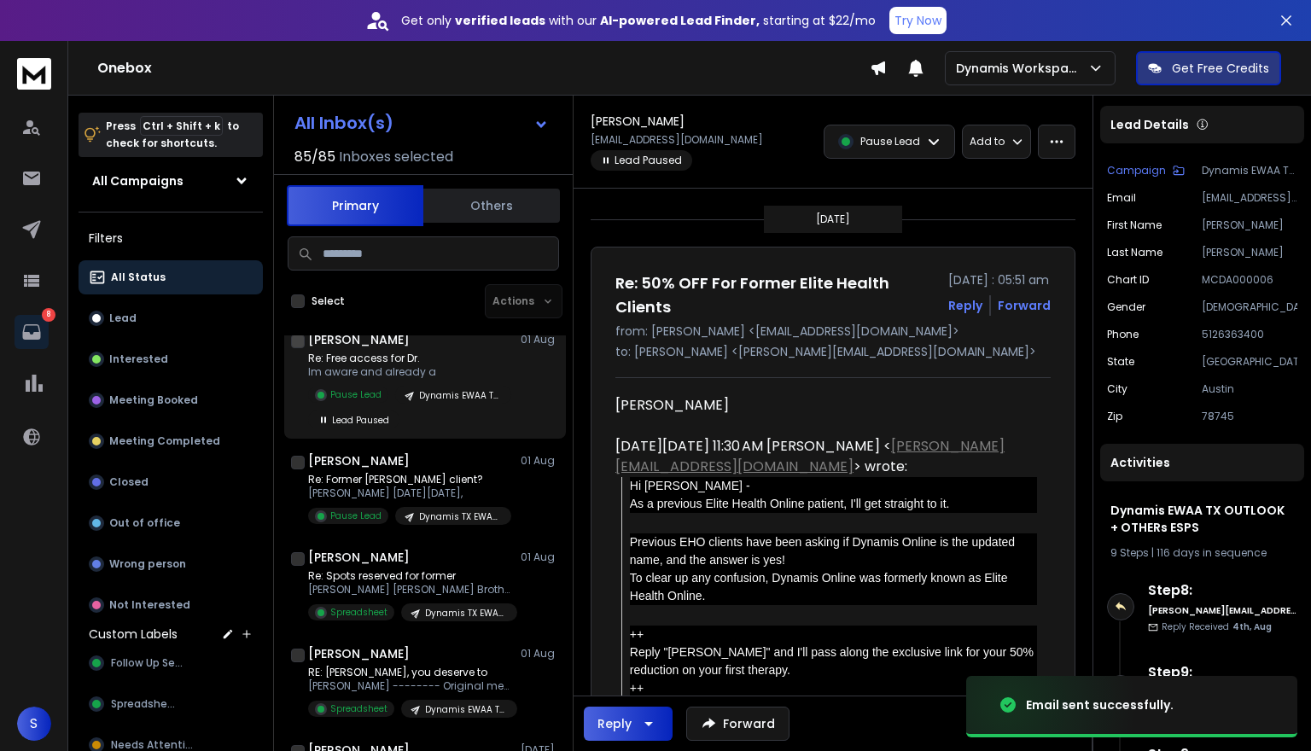
scroll to position [7455, 0]
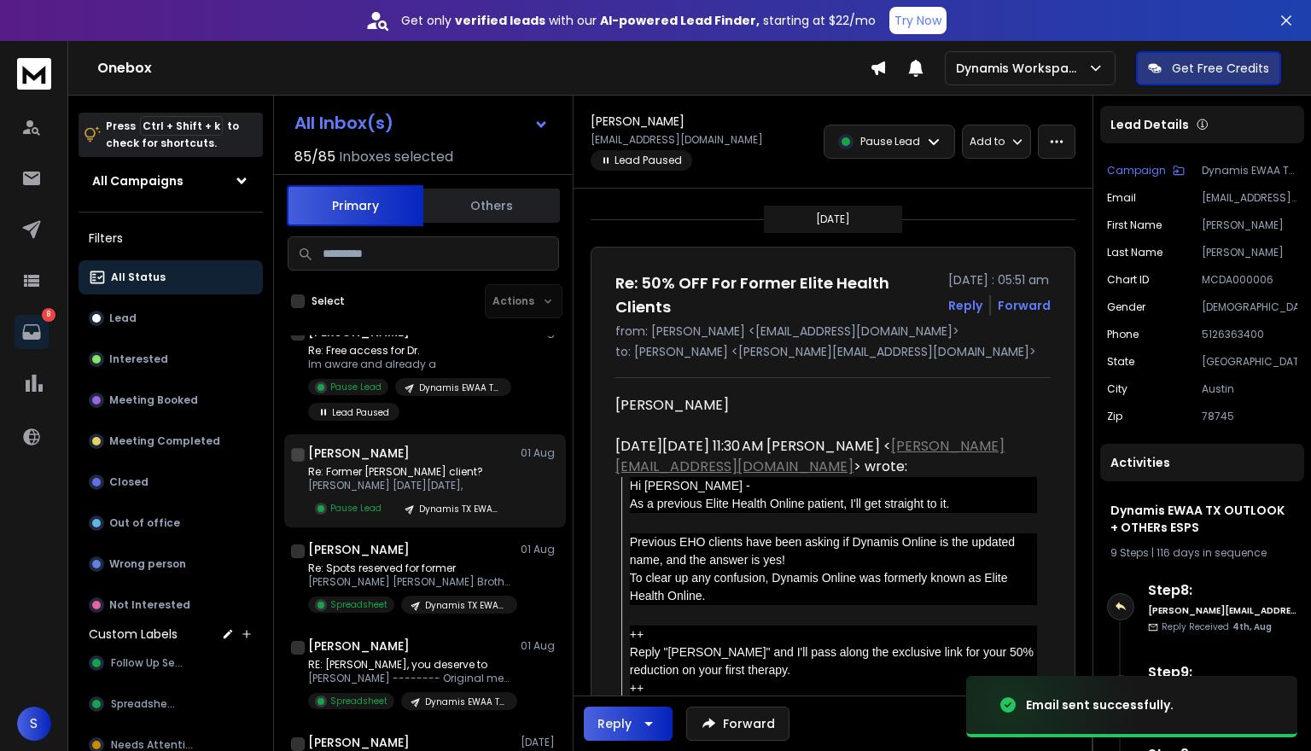
click at [410, 474] on p "Re: Former [PERSON_NAME] client?" at bounding box center [409, 472] width 203 height 14
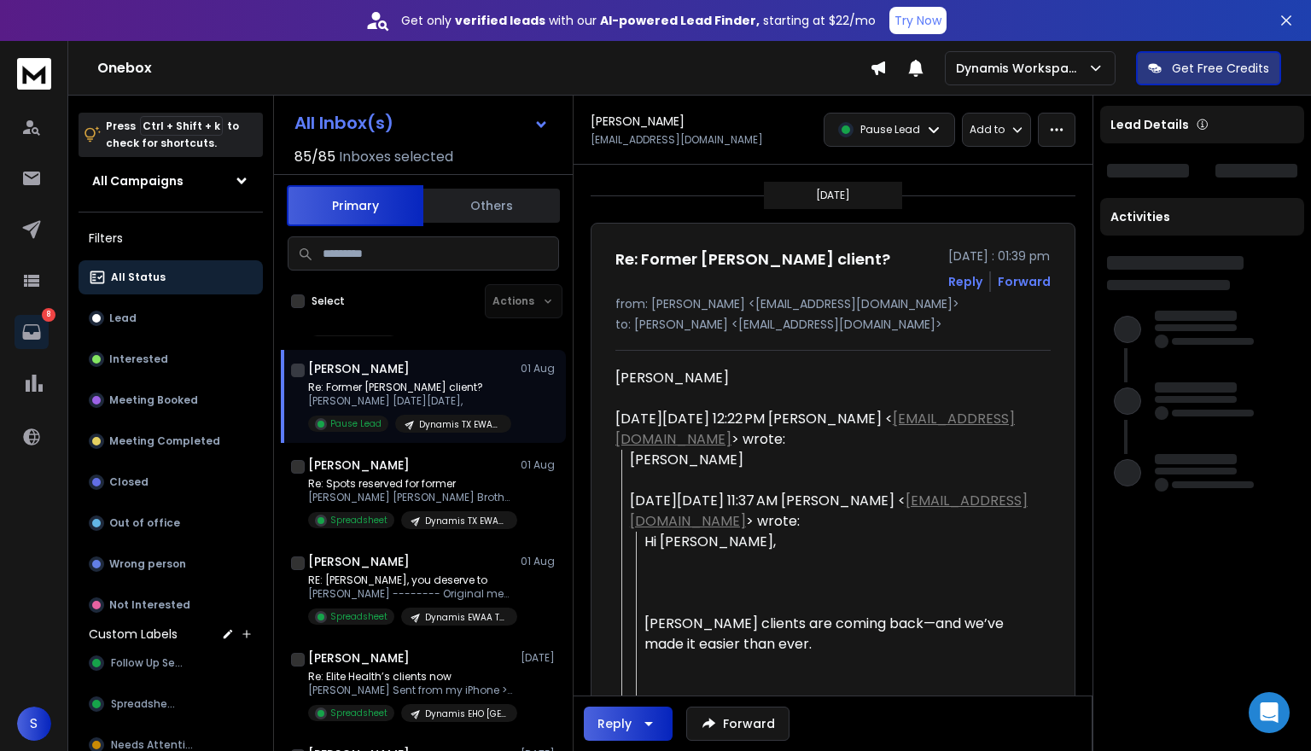
scroll to position [7540, 0]
click at [420, 471] on div "[PERSON_NAME] [DATE]" at bounding box center [433, 464] width 251 height 17
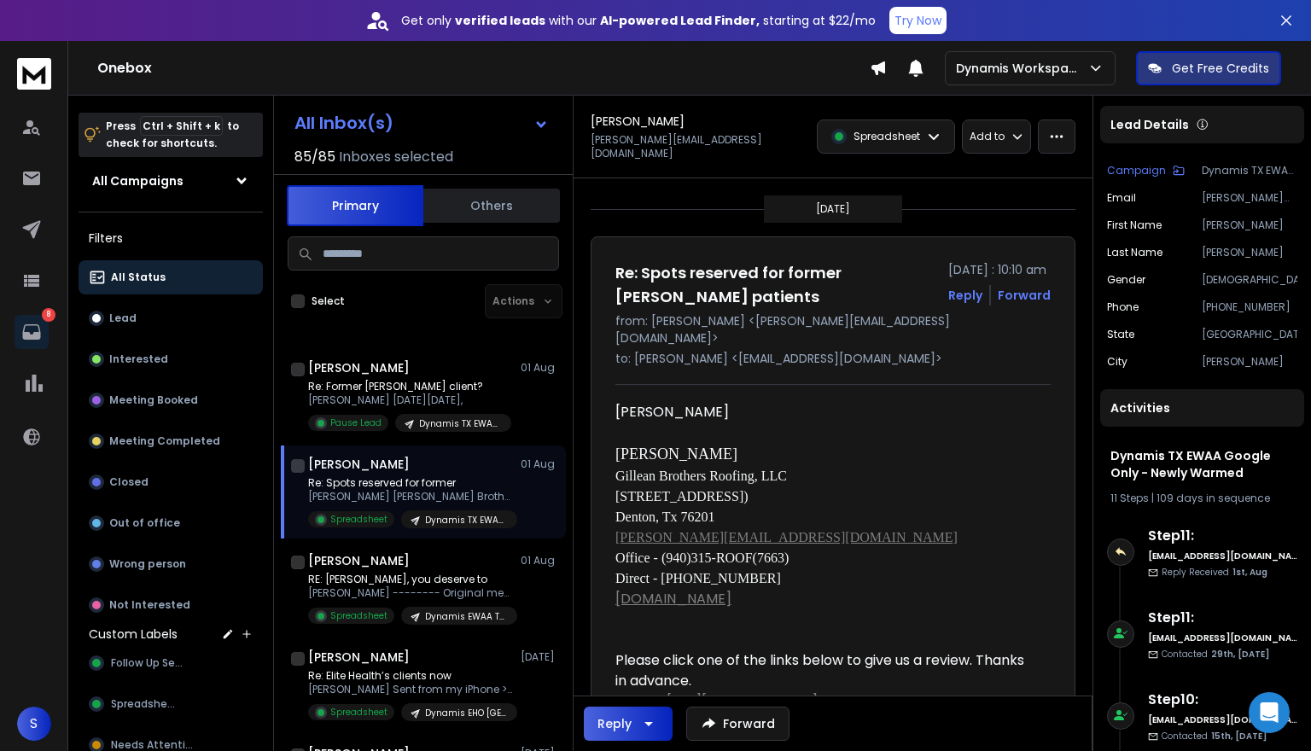
click at [967, 287] on button "Reply" at bounding box center [966, 295] width 34 height 17
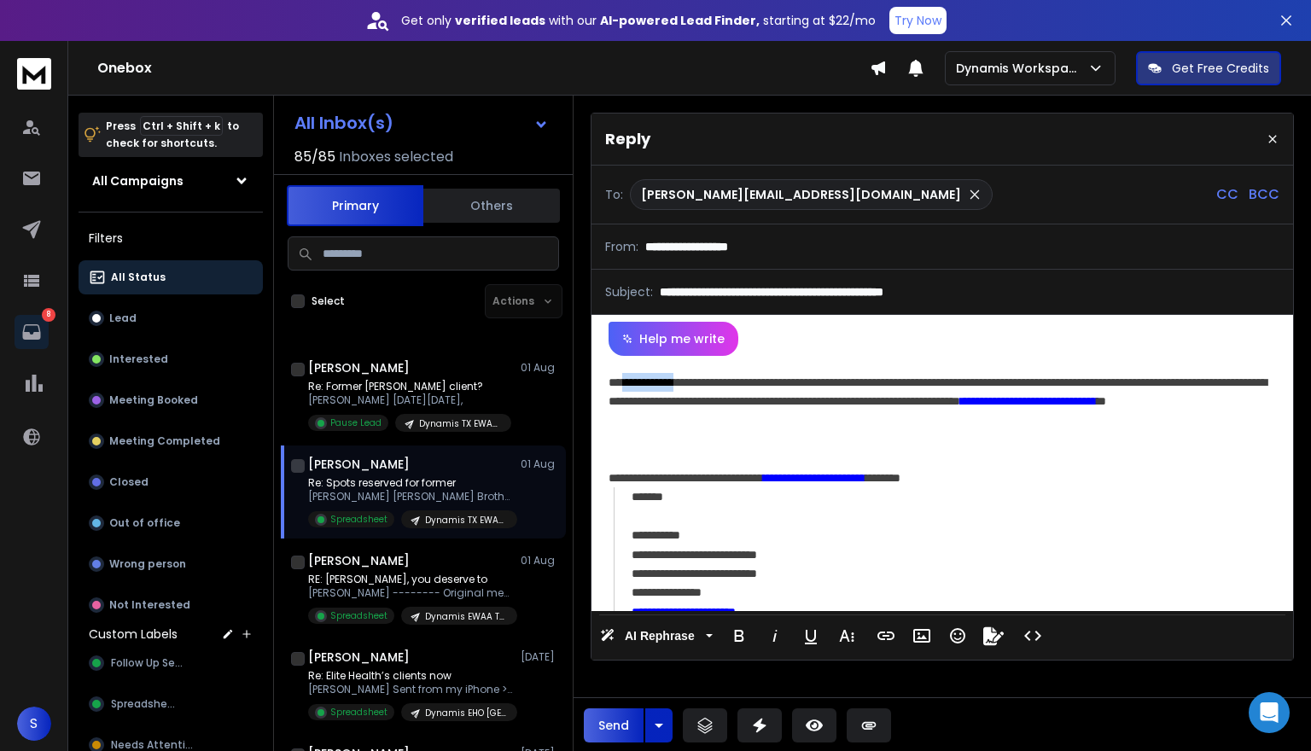
drag, startPoint x: 687, startPoint y: 380, endPoint x: 622, endPoint y: 379, distance: 65.8
click at [622, 379] on span "**********" at bounding box center [938, 392] width 658 height 31
click at [597, 728] on button "Send" at bounding box center [614, 726] width 60 height 34
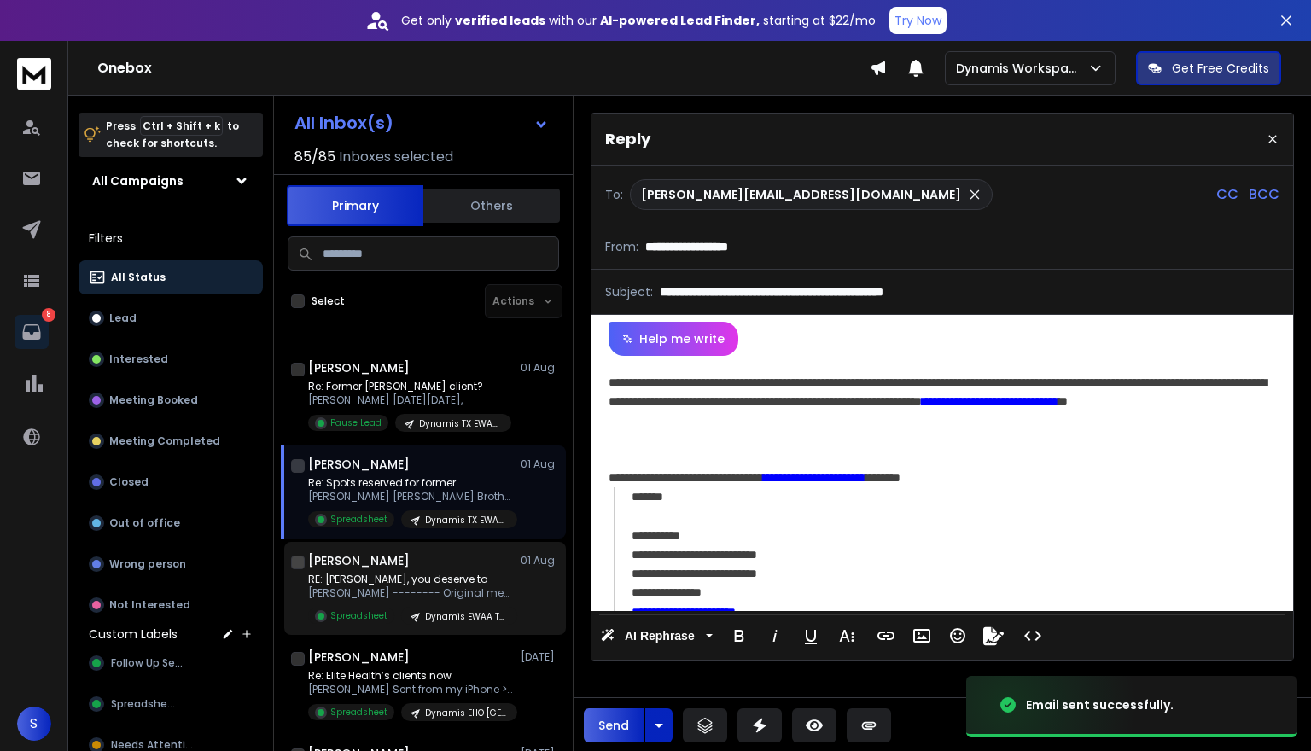
click at [387, 573] on p "RE: [PERSON_NAME], you deserve to" at bounding box center [410, 580] width 205 height 14
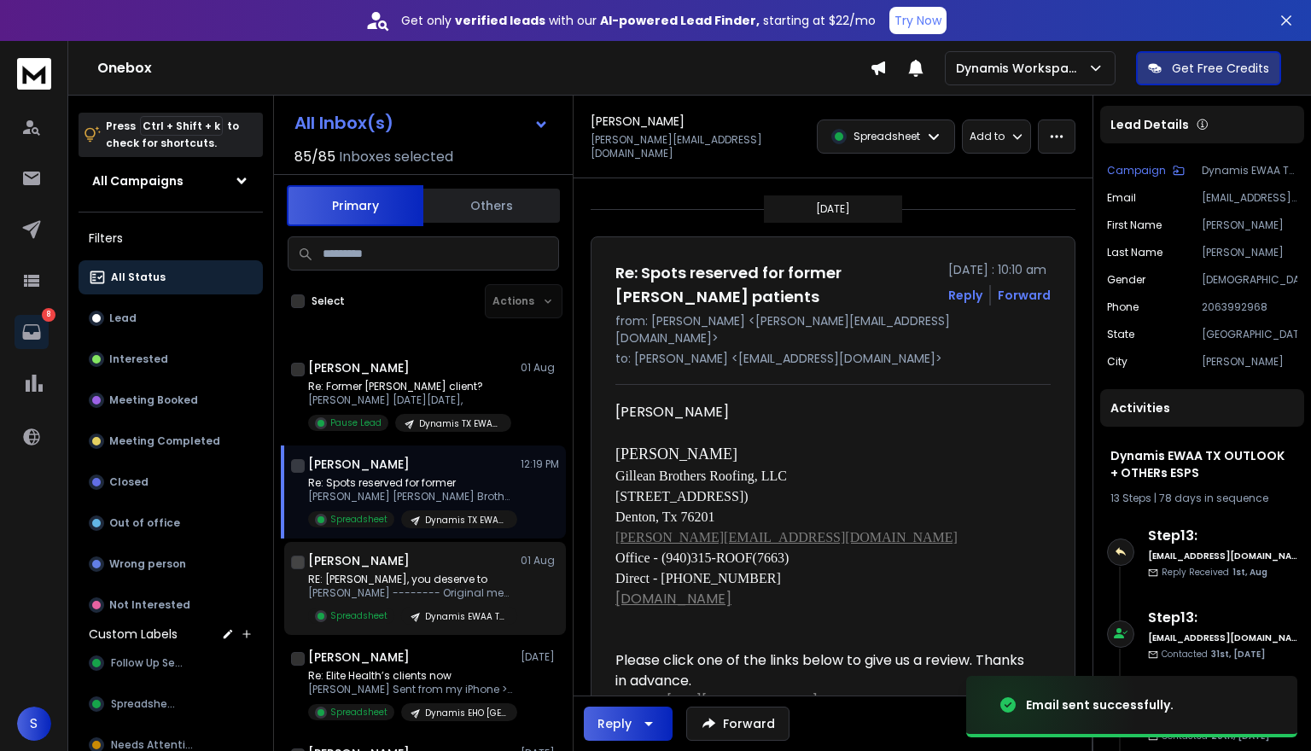
click at [379, 584] on p "RE: [PERSON_NAME], you deserve to" at bounding box center [410, 580] width 205 height 14
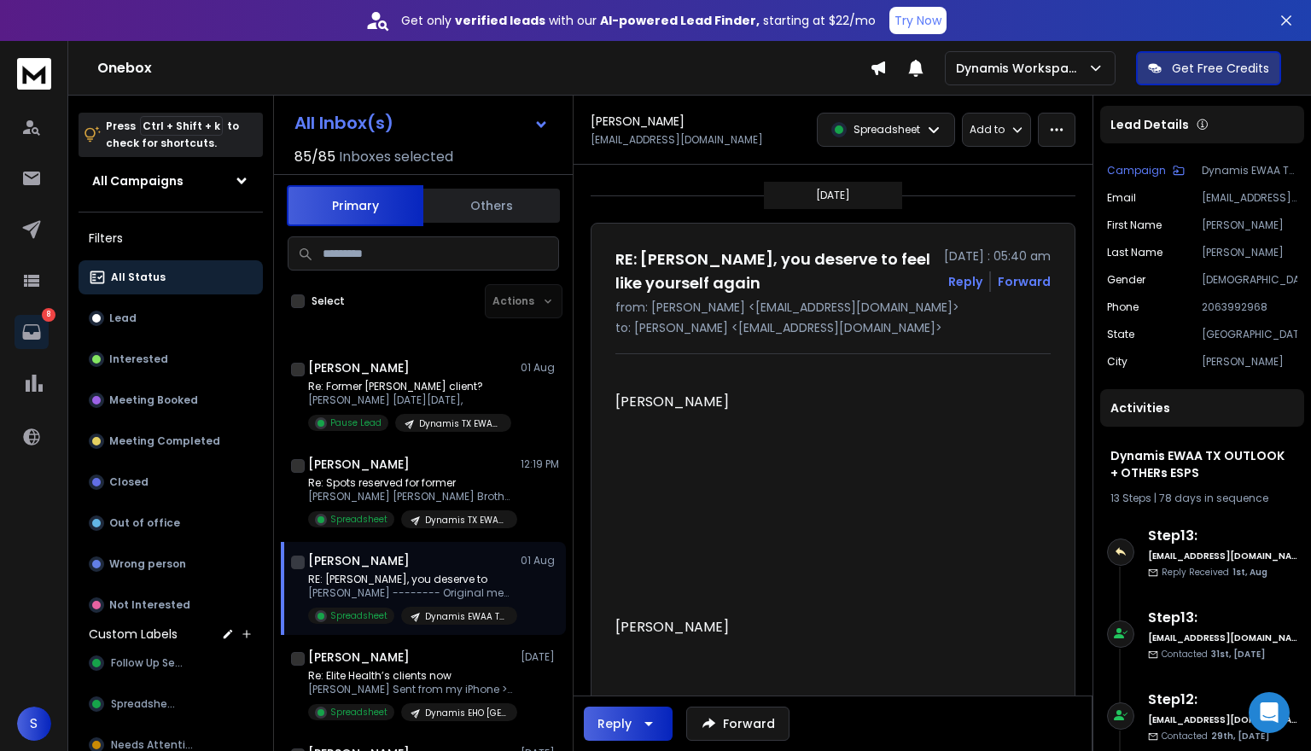
click at [961, 288] on button "Reply" at bounding box center [966, 281] width 34 height 17
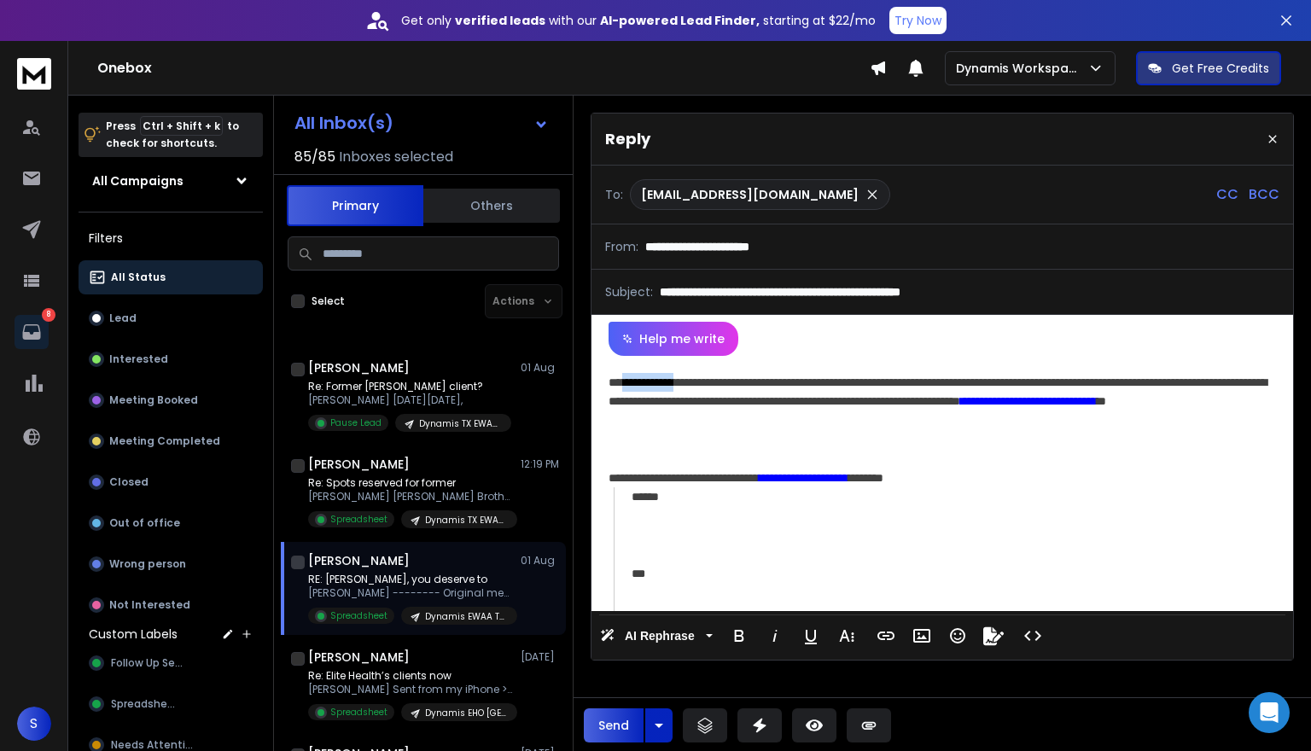
drag, startPoint x: 690, startPoint y: 378, endPoint x: 622, endPoint y: 375, distance: 67.5
click at [622, 375] on div "**********" at bounding box center [943, 392] width 668 height 38
click at [598, 725] on button "Send" at bounding box center [614, 726] width 60 height 34
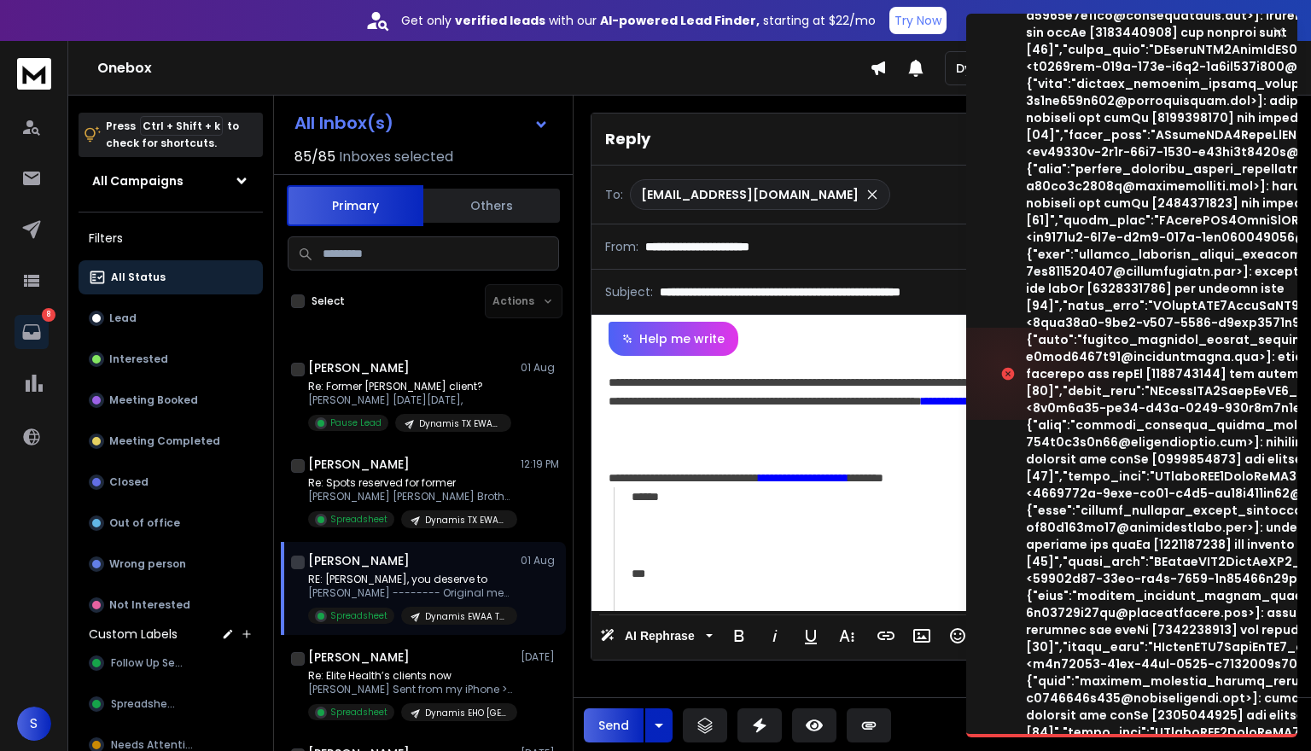
click at [1013, 379] on icon "Notifications (F8)" at bounding box center [1008, 373] width 15 height 15
click at [1008, 372] on icon "Notifications (F8)" at bounding box center [1008, 373] width 15 height 15
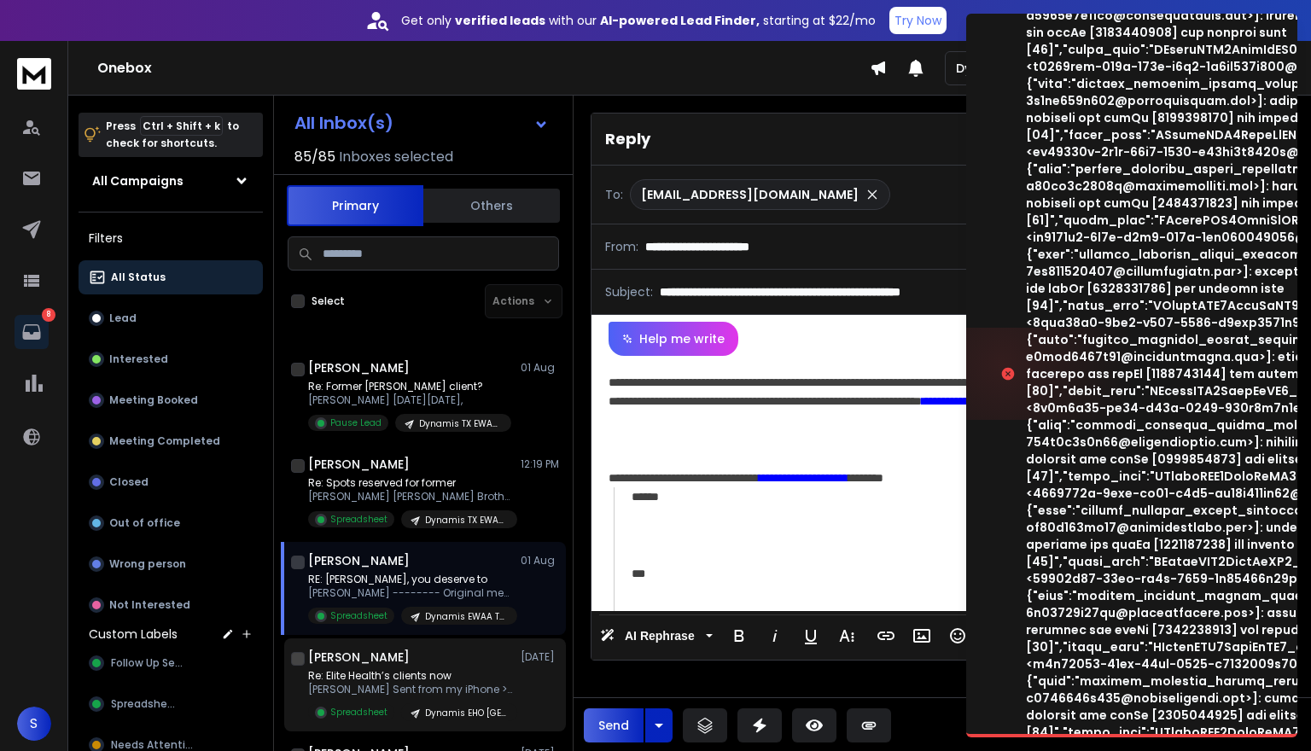
click at [383, 665] on div "[PERSON_NAME] [DATE]" at bounding box center [433, 657] width 251 height 17
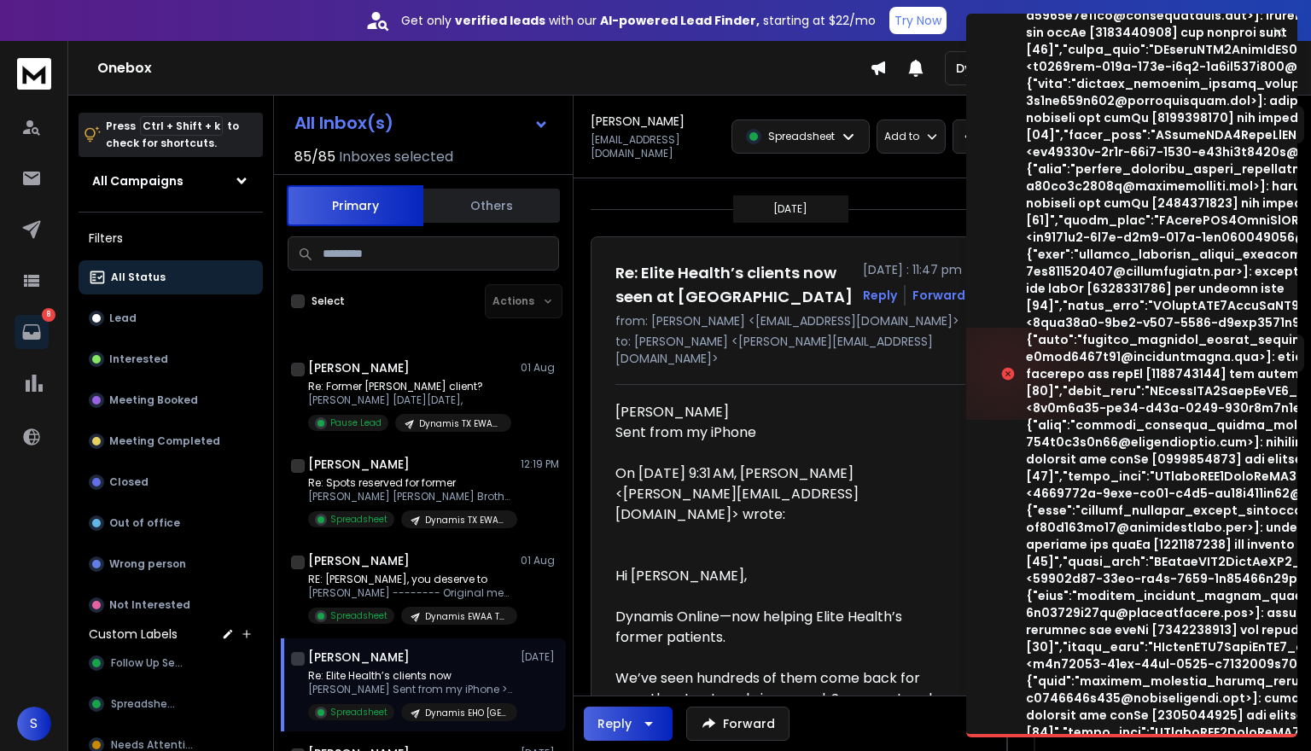
click at [1004, 371] on icon "Notifications (F8)" at bounding box center [1008, 374] width 13 height 13
click at [835, 136] on p "Spreadsheet" at bounding box center [801, 137] width 67 height 14
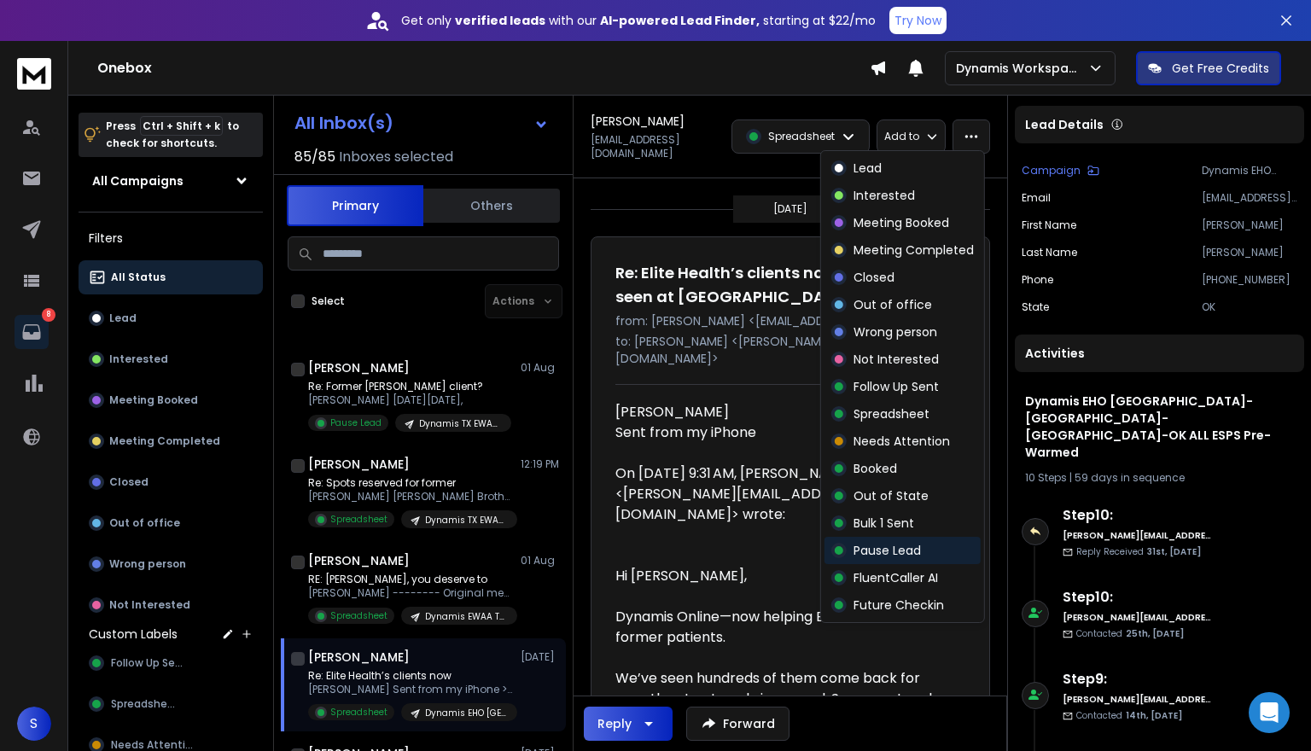
click at [919, 558] on p "Pause Lead" at bounding box center [887, 550] width 67 height 17
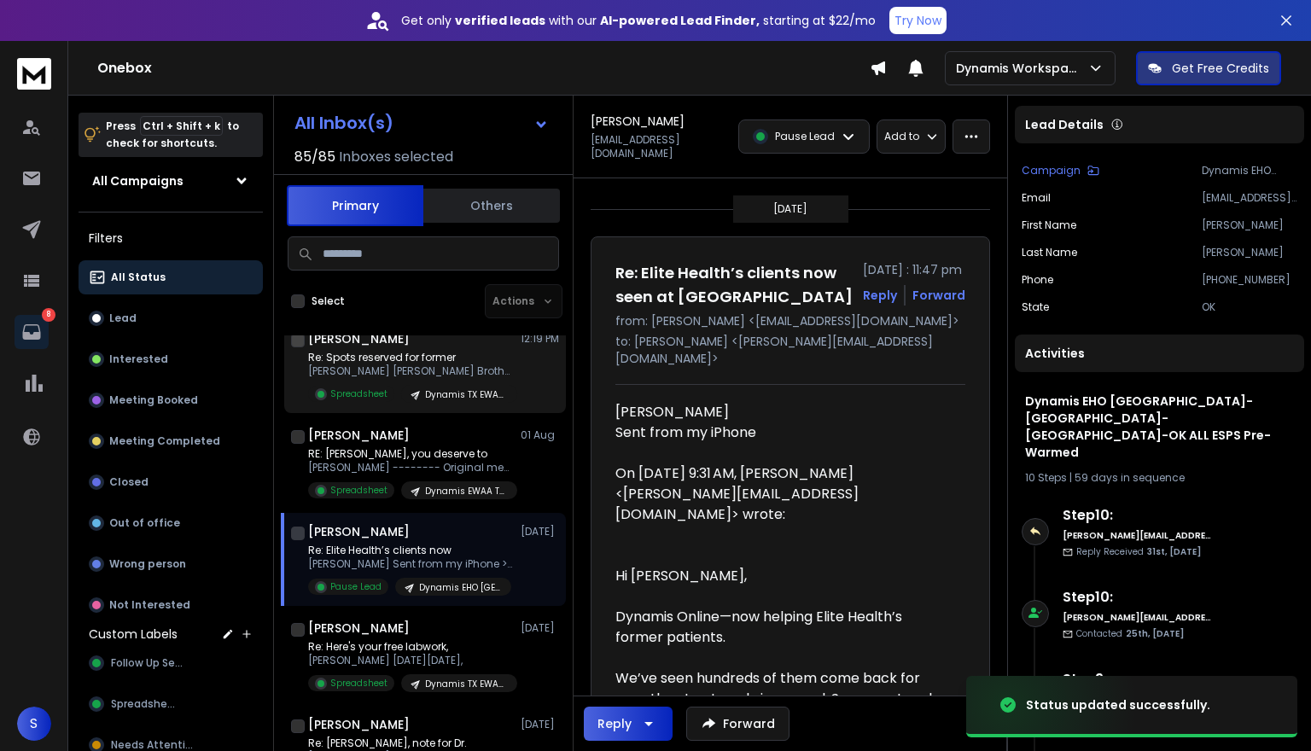
scroll to position [7711, 0]
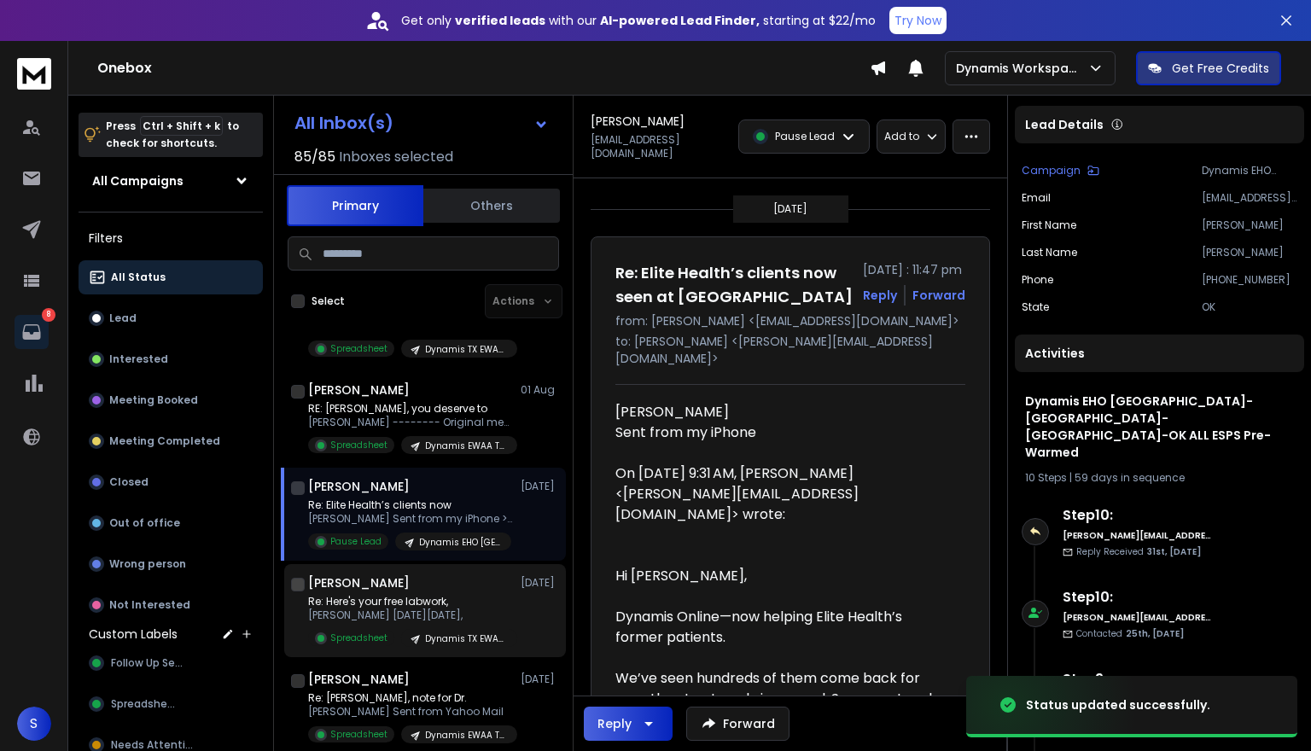
click at [393, 592] on div "[PERSON_NAME] [DATE] Re: Here's your free labwork, [PERSON_NAME] [DATE][DATE], …" at bounding box center [433, 611] width 251 height 73
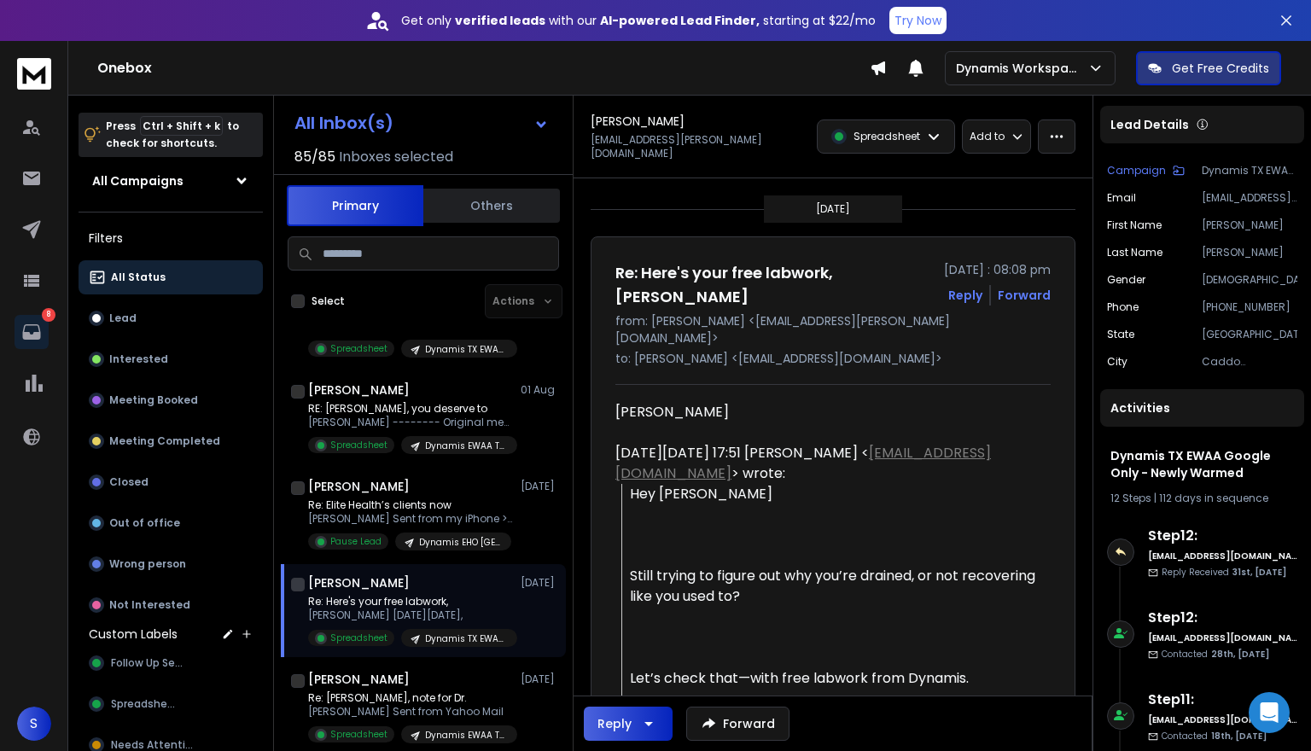
click at [964, 287] on button "Reply" at bounding box center [966, 295] width 34 height 17
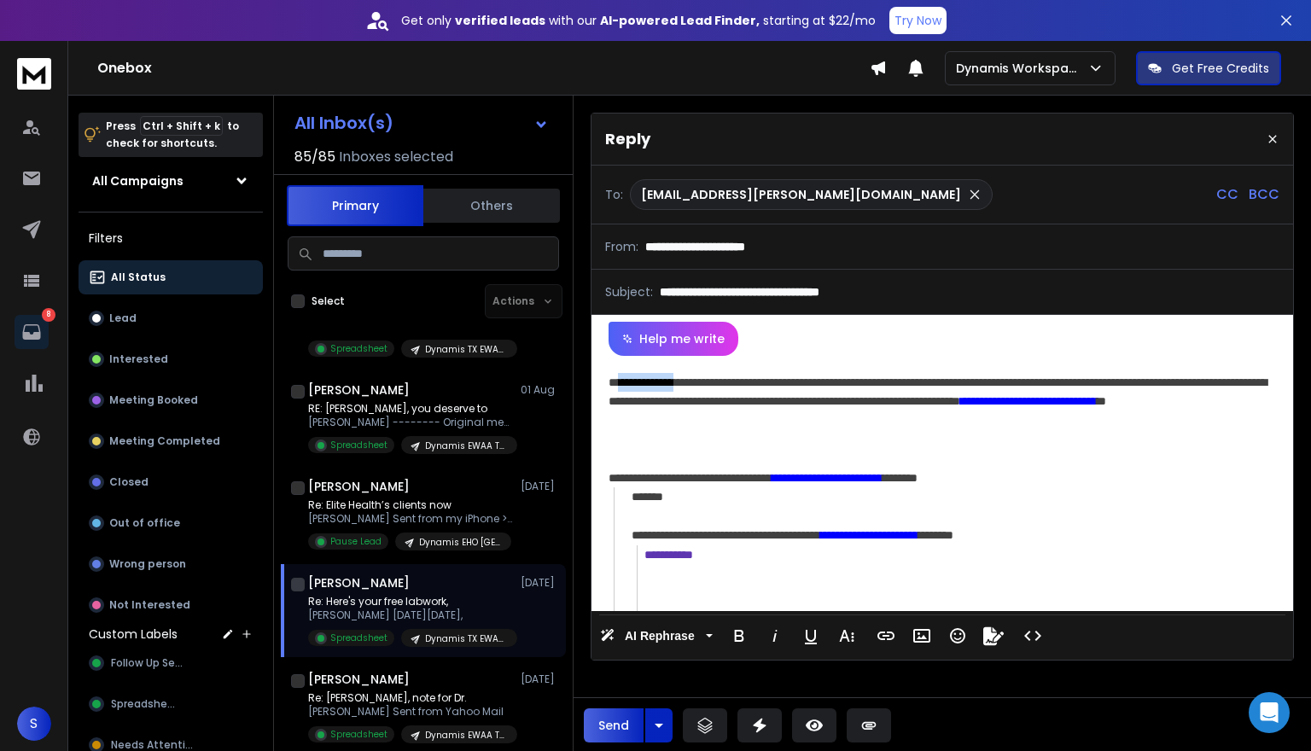
drag, startPoint x: 687, startPoint y: 383, endPoint x: 620, endPoint y: 377, distance: 67.8
click at [620, 377] on span "**********" at bounding box center [938, 392] width 658 height 31
click at [605, 714] on button "Send" at bounding box center [614, 726] width 60 height 34
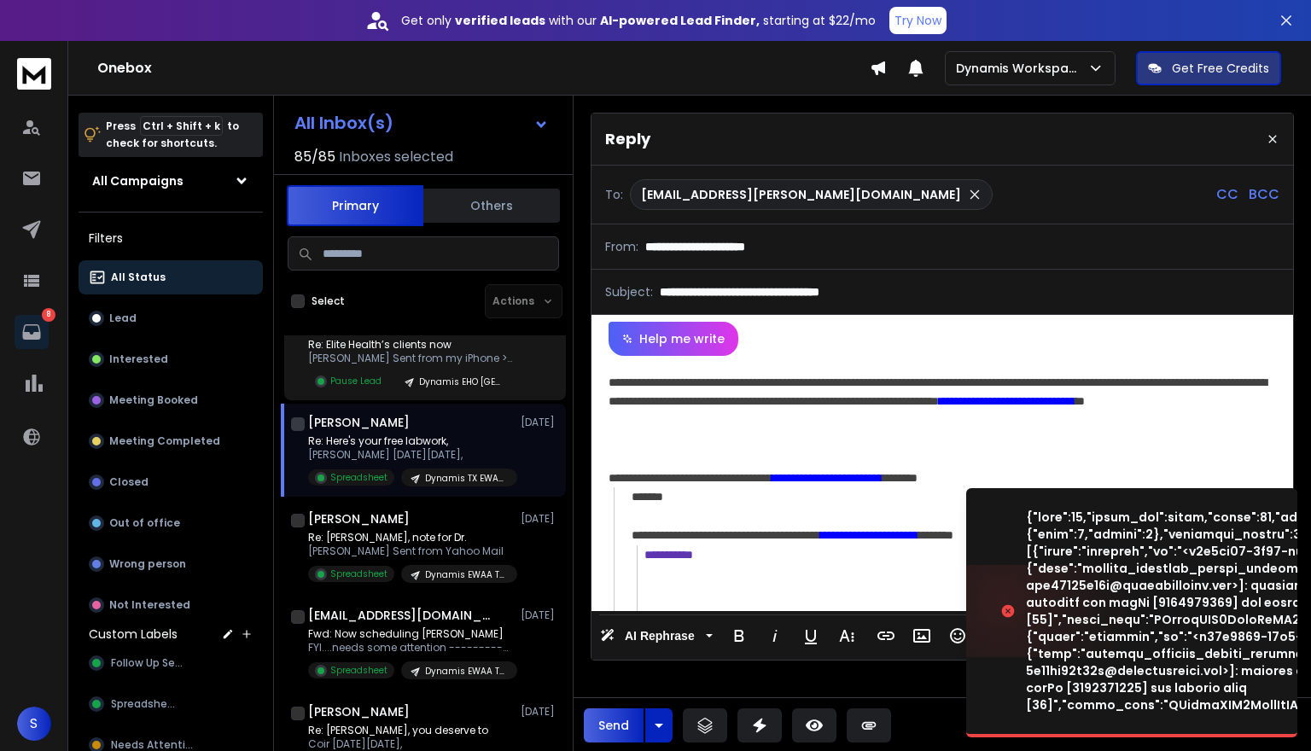
scroll to position [7882, 0]
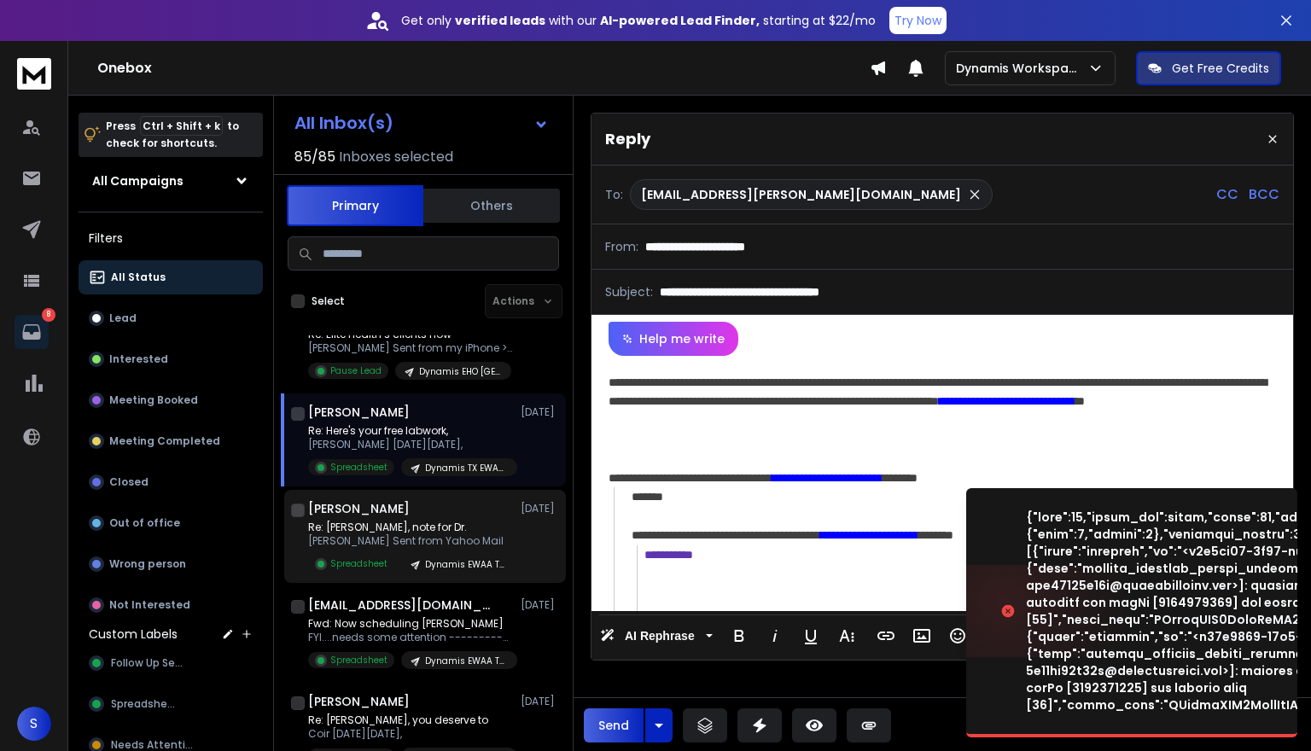
click at [389, 513] on div "[PERSON_NAME] [DATE]" at bounding box center [433, 508] width 251 height 17
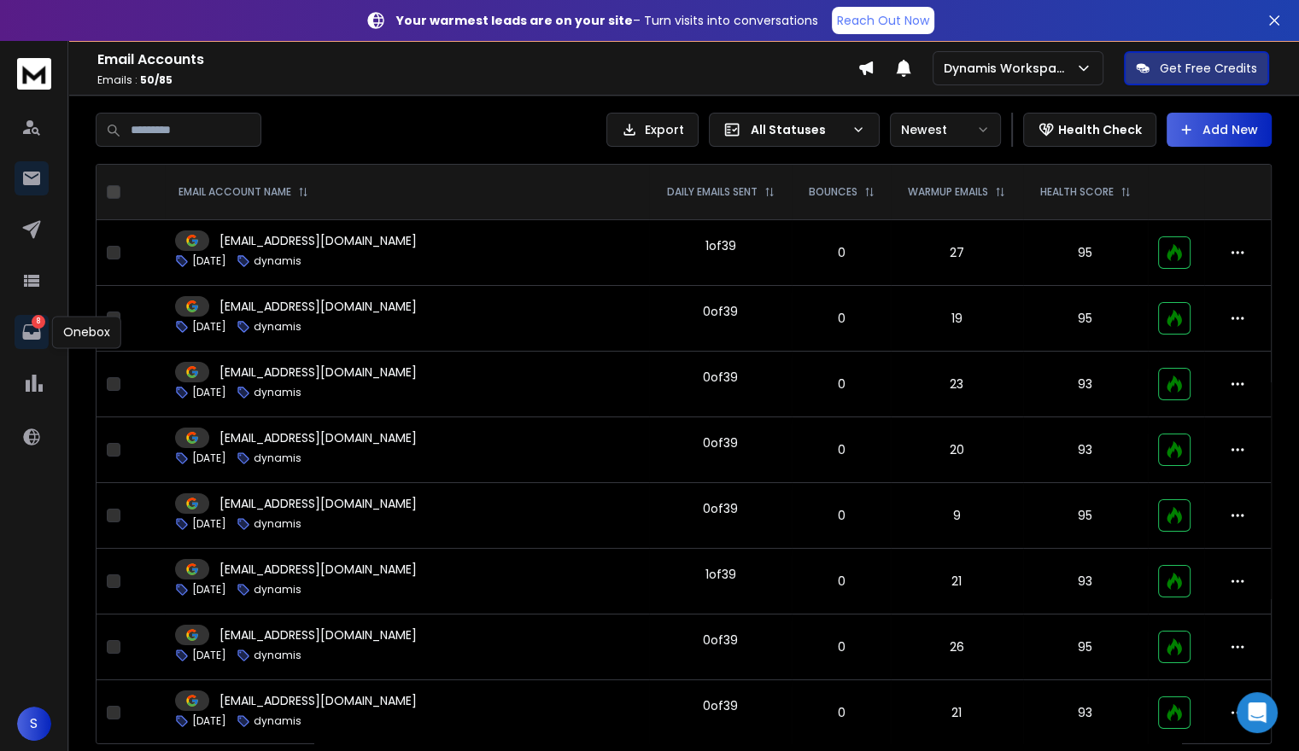
click at [43, 330] on link "8" at bounding box center [32, 332] width 34 height 34
